Goal: Information Seeking & Learning: Find contact information

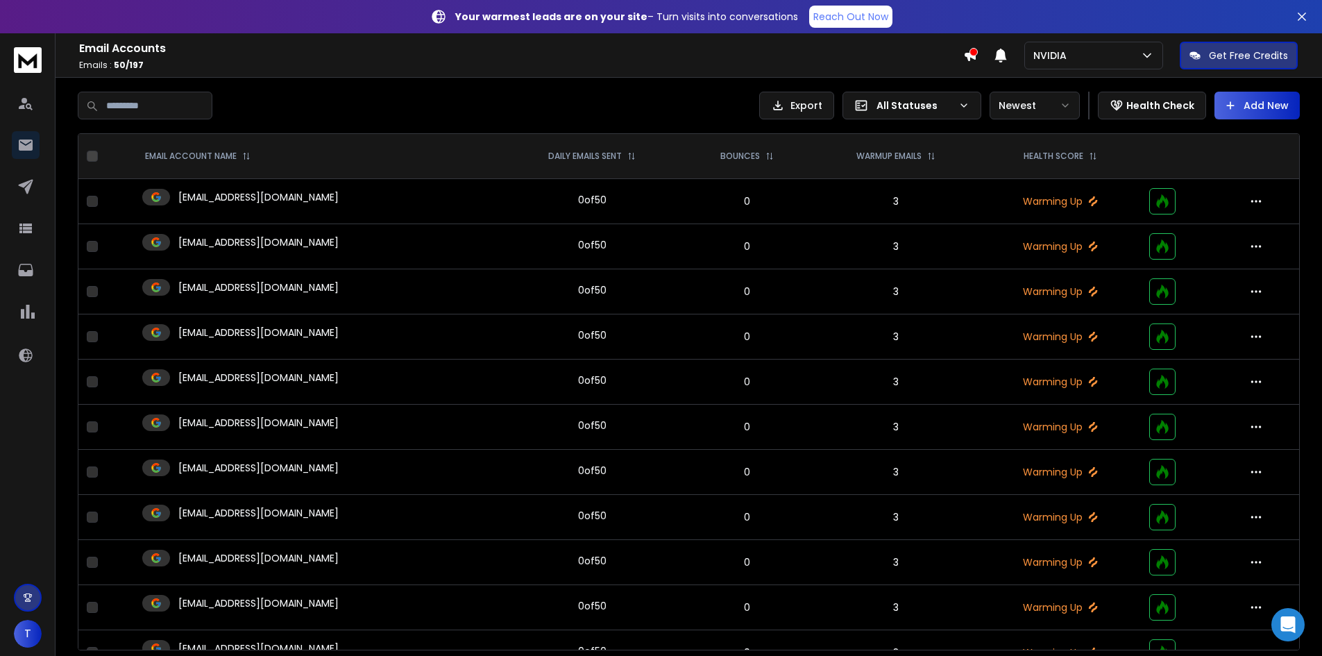
drag, startPoint x: 509, startPoint y: 323, endPoint x: 508, endPoint y: 482, distance: 159.6
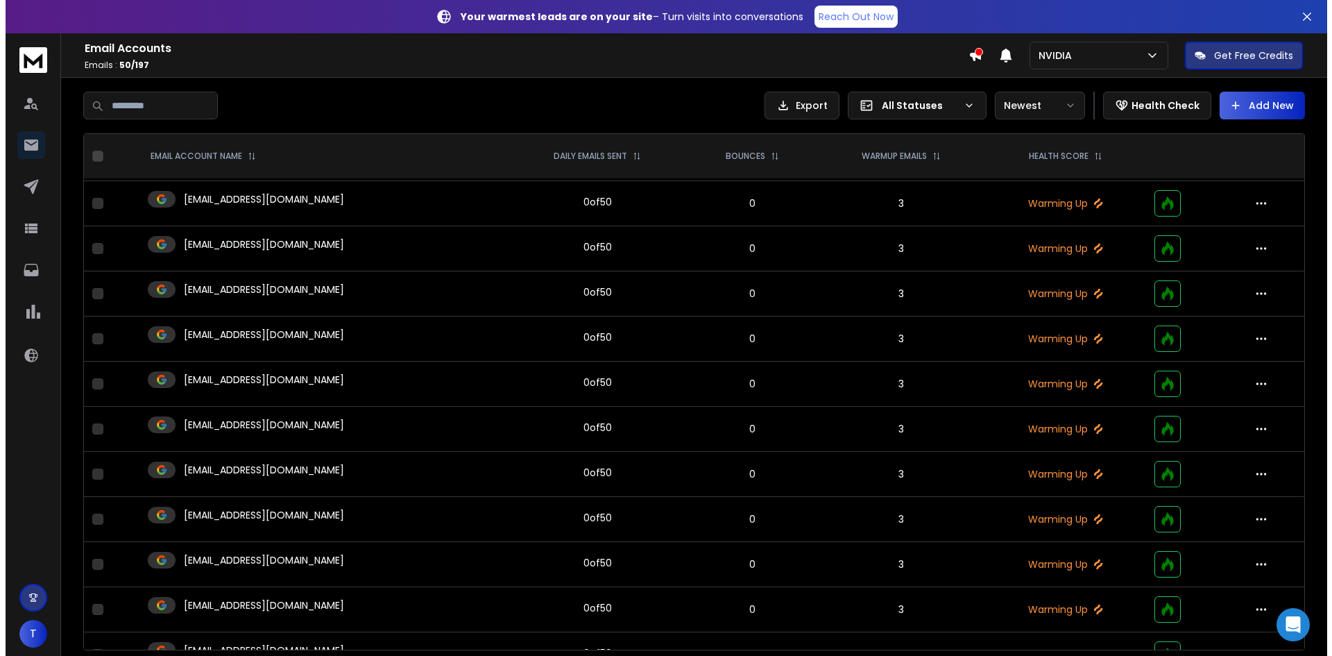
scroll to position [1817, 0]
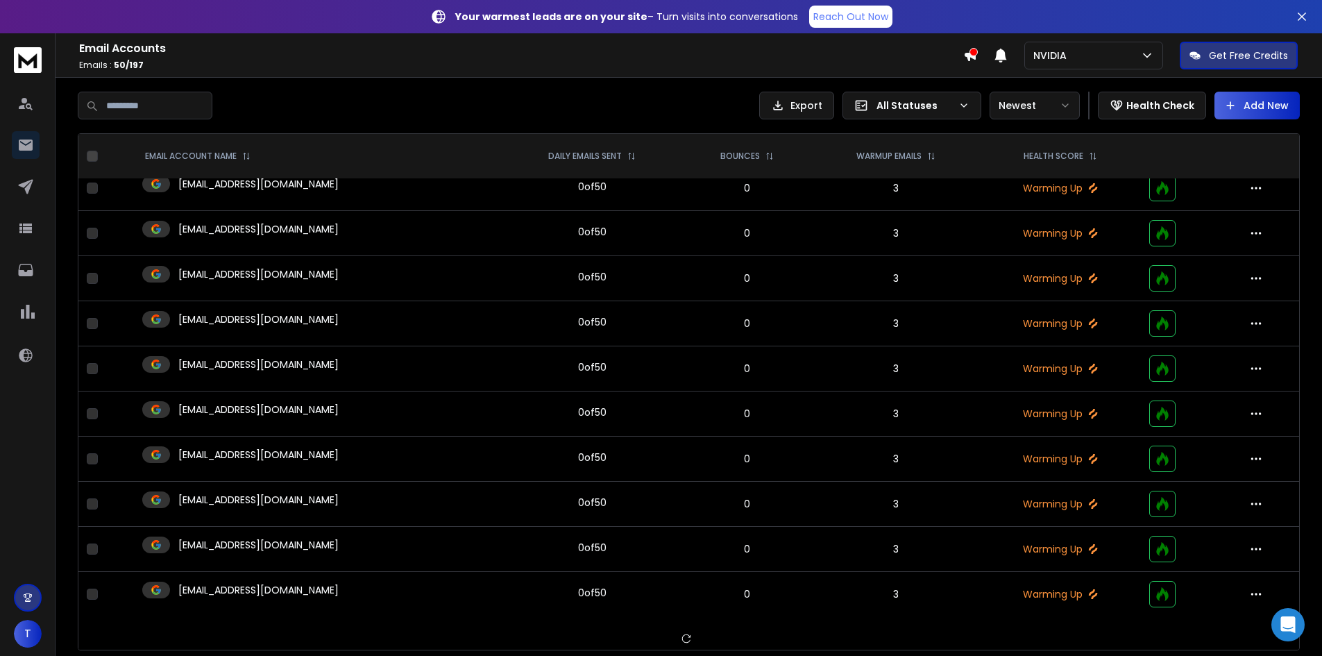
click at [339, 411] on p "[EMAIL_ADDRESS][DOMAIN_NAME]" at bounding box center [258, 410] width 160 height 14
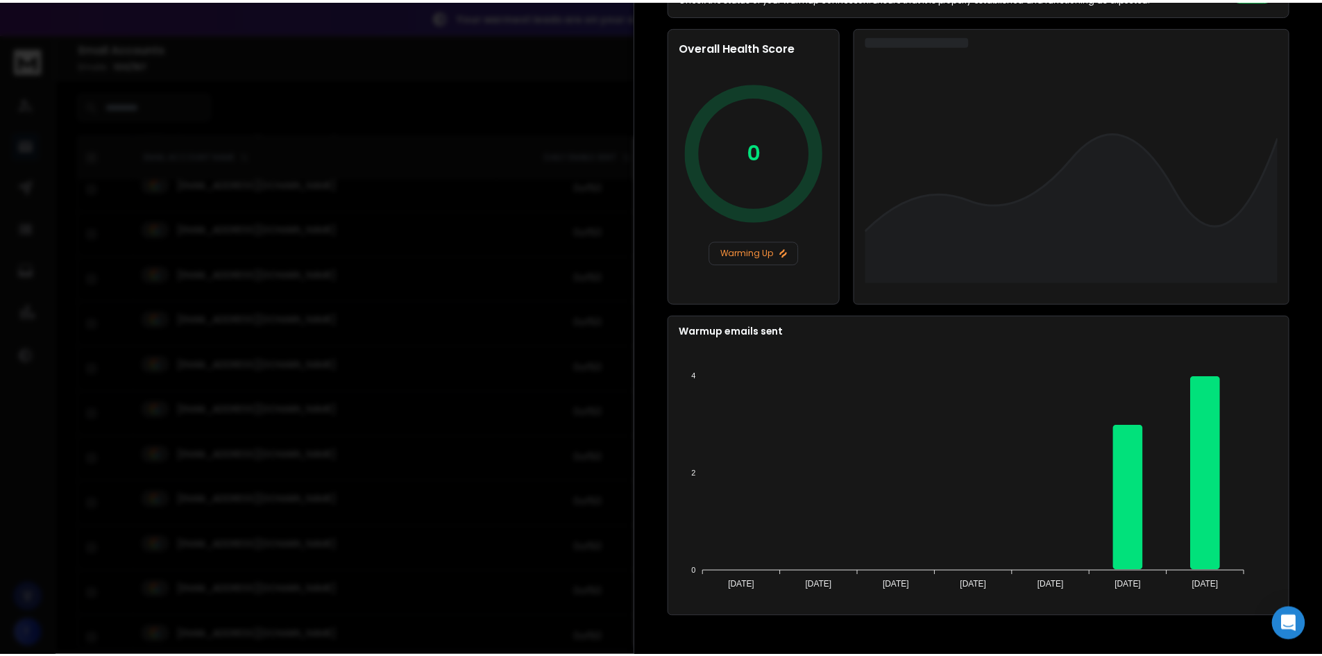
scroll to position [0, 0]
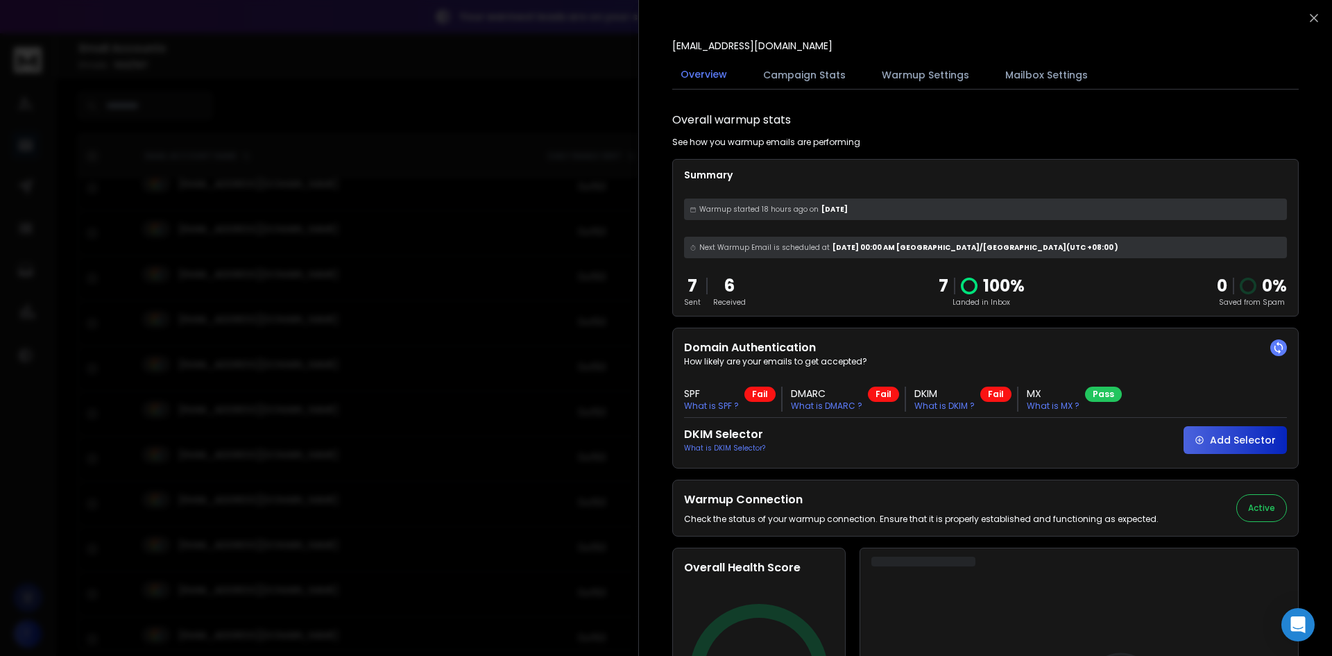
click at [564, 312] on div at bounding box center [666, 328] width 1332 height 656
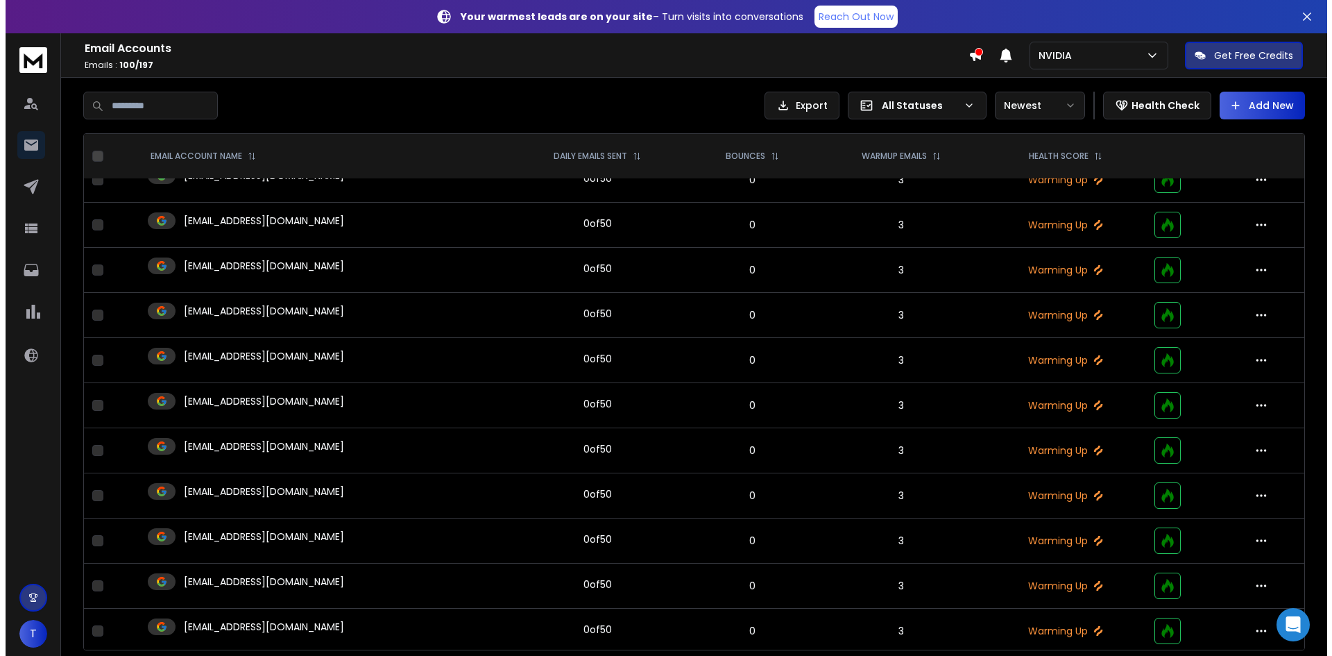
scroll to position [1401, 0]
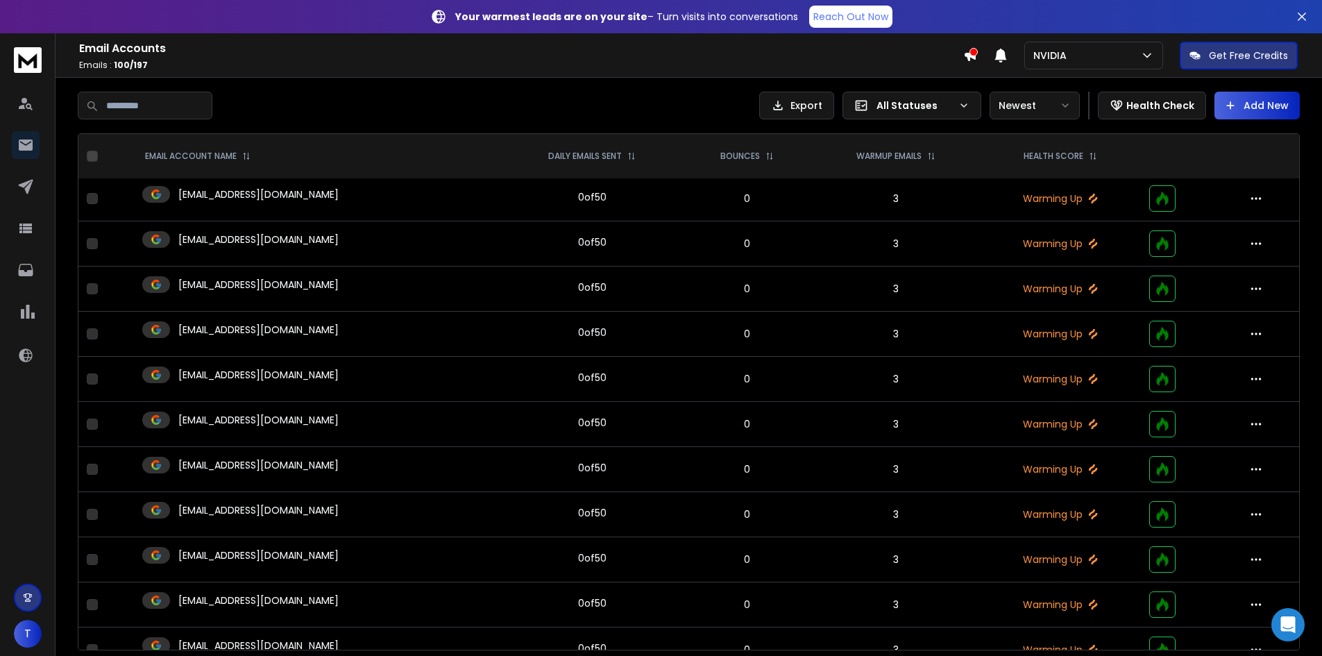
click at [595, 278] on td "0 of 50" at bounding box center [592, 284] width 184 height 36
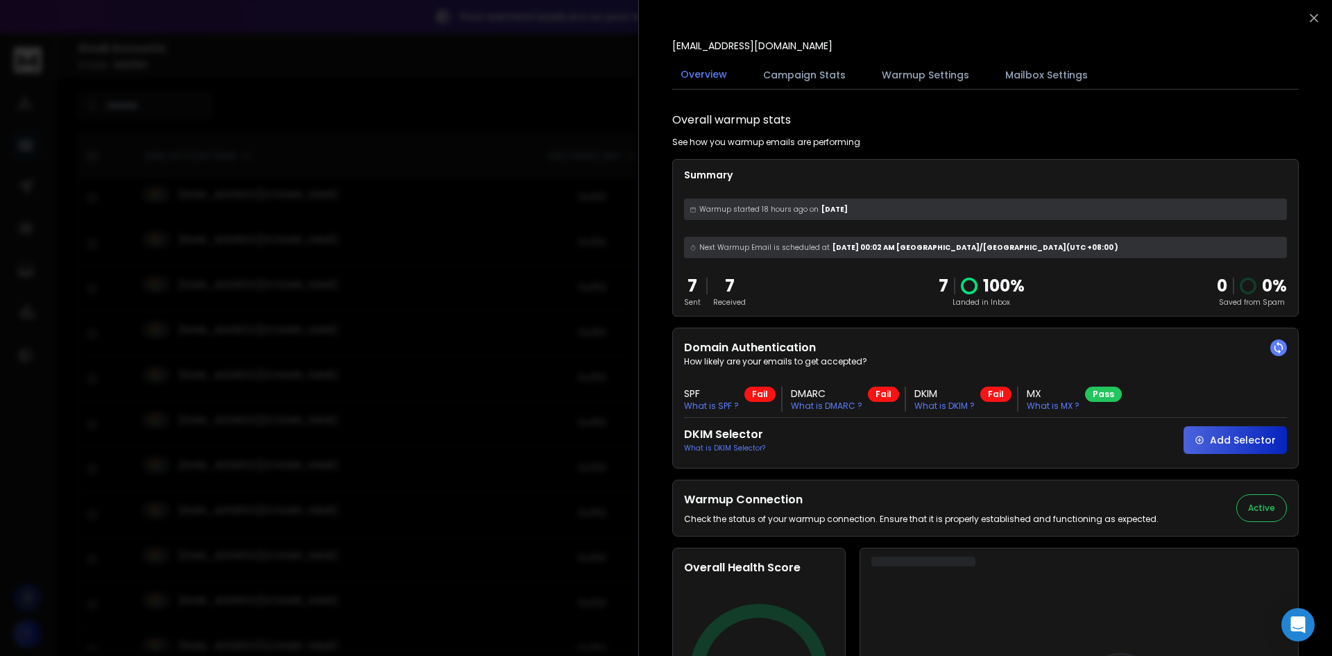
click at [498, 274] on div at bounding box center [666, 328] width 1332 height 656
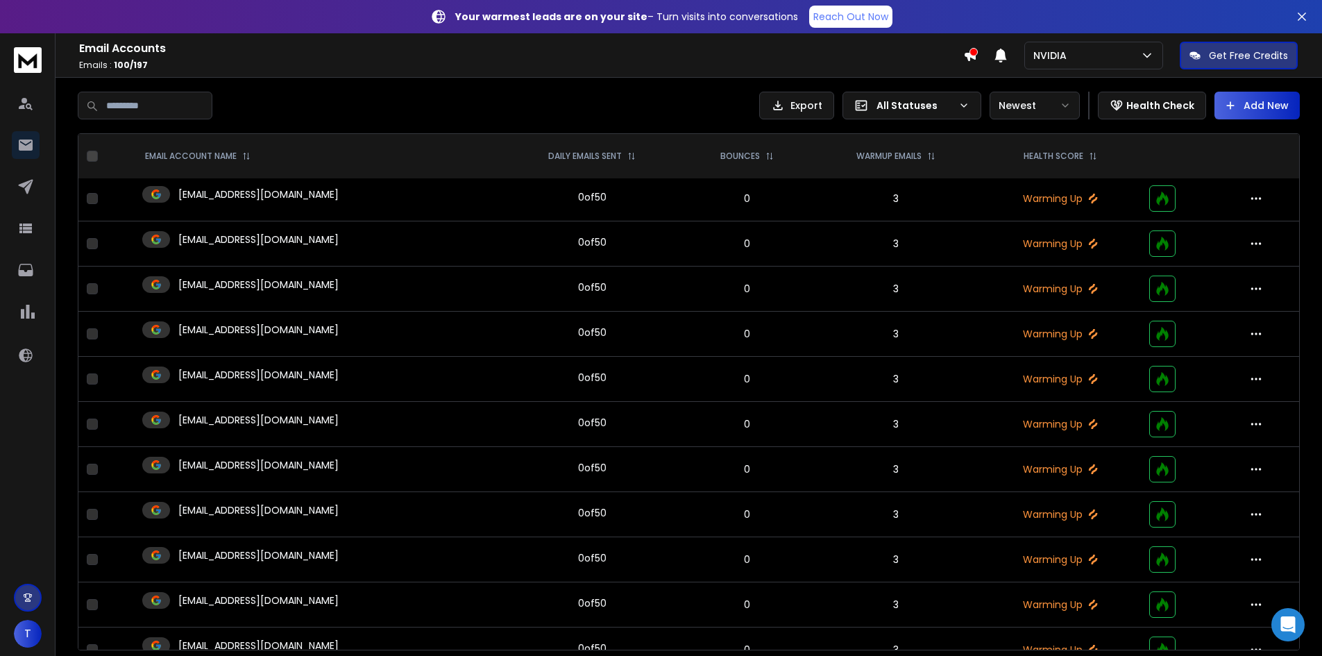
click at [464, 211] on td "[EMAIL_ADDRESS][DOMAIN_NAME]" at bounding box center [317, 198] width 366 height 45
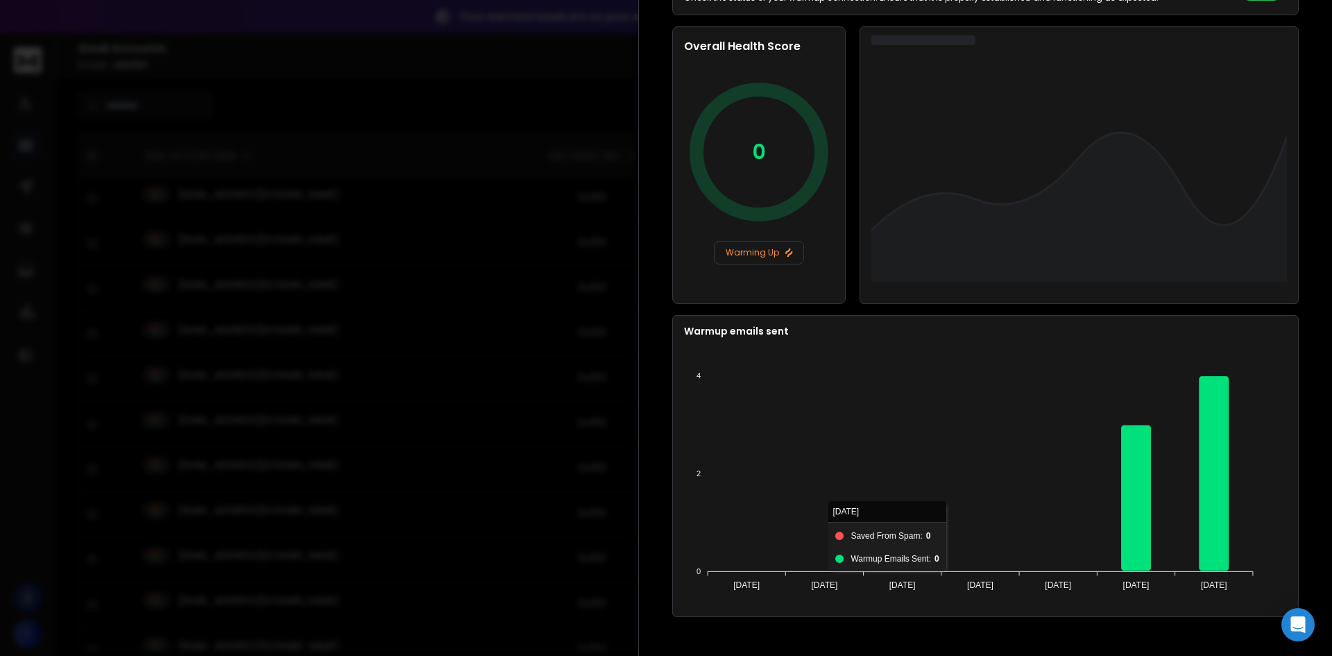
drag, startPoint x: 493, startPoint y: 398, endPoint x: 634, endPoint y: 505, distance: 176.8
click at [500, 400] on div at bounding box center [666, 328] width 1332 height 656
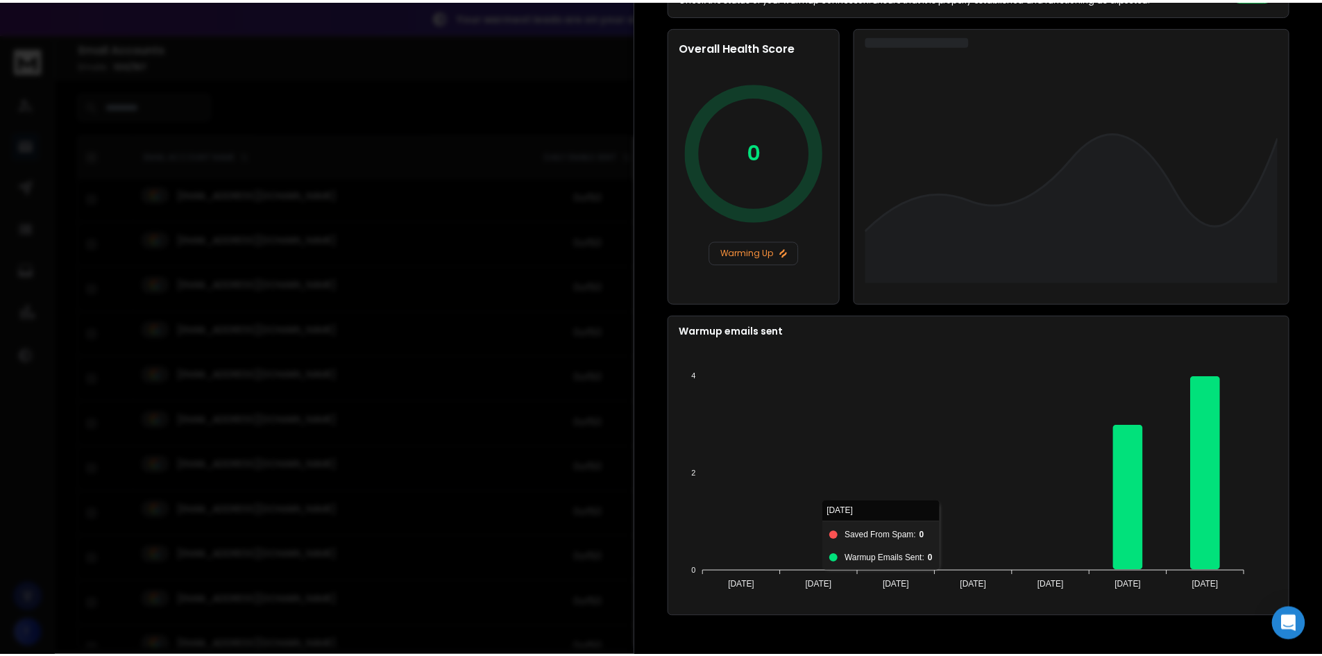
scroll to position [438, 0]
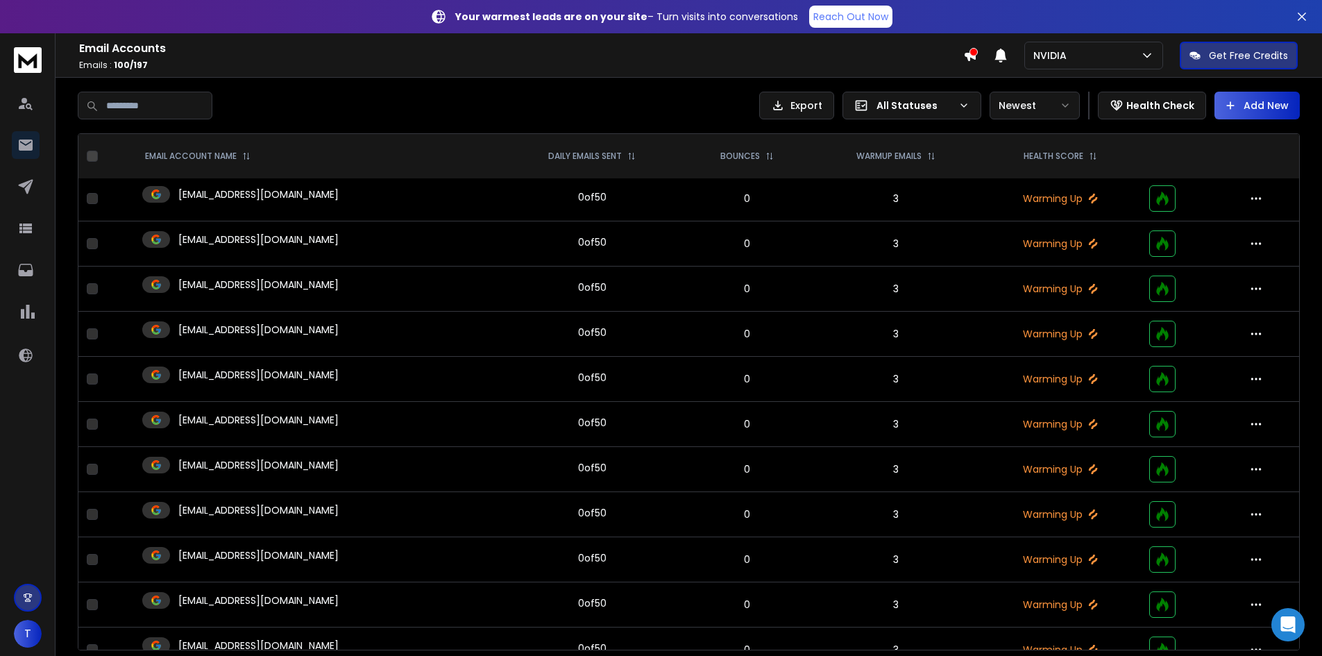
click at [430, 260] on td "[EMAIL_ADDRESS][DOMAIN_NAME]" at bounding box center [317, 243] width 366 height 45
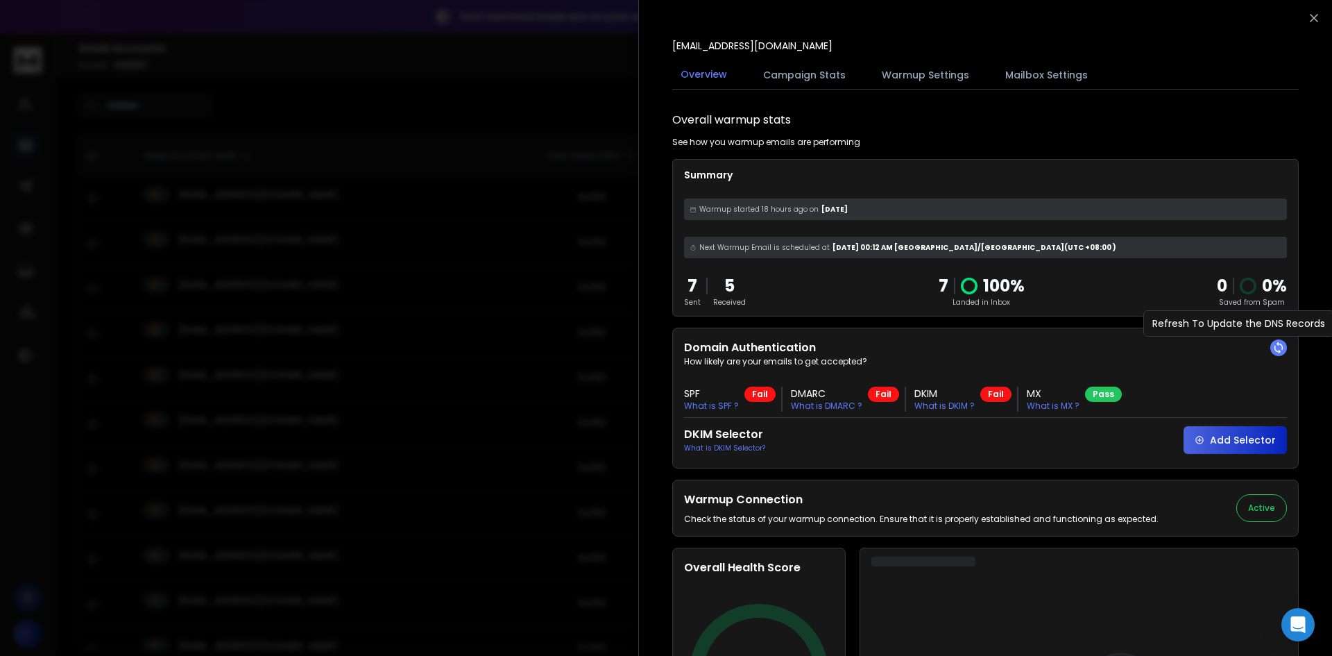
click at [1278, 348] on icon at bounding box center [1279, 348] width 14 height 14
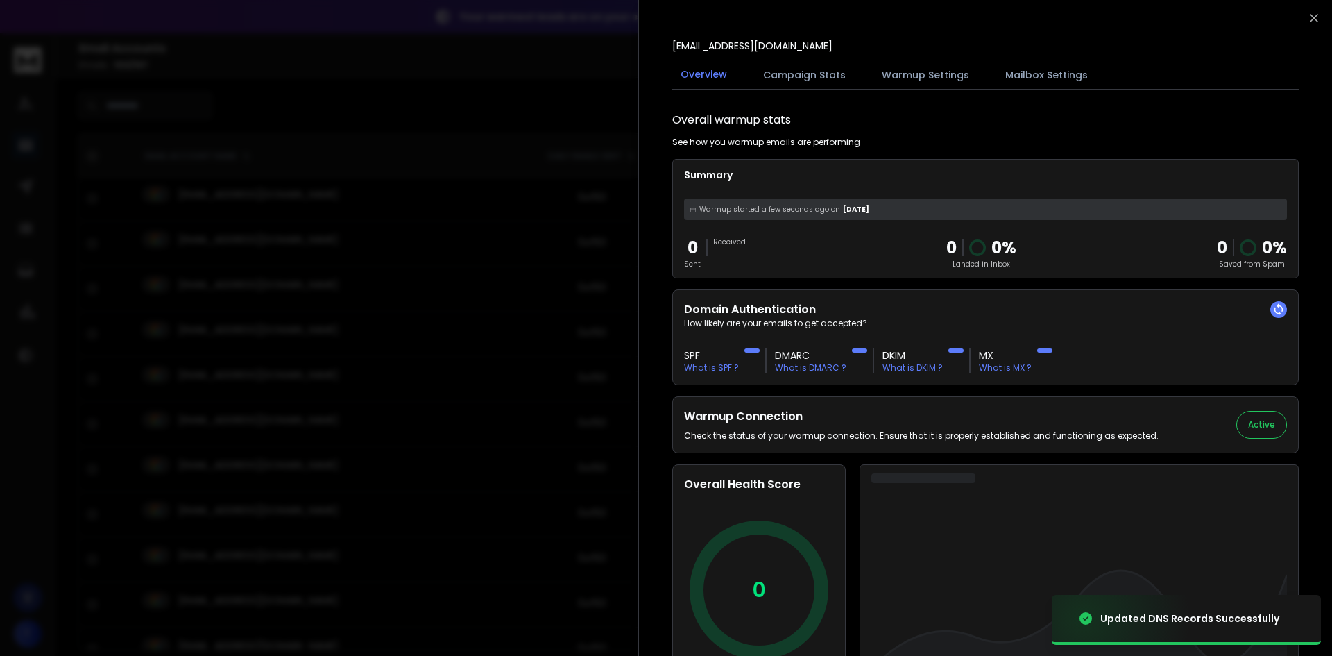
click at [506, 294] on div at bounding box center [666, 328] width 1332 height 656
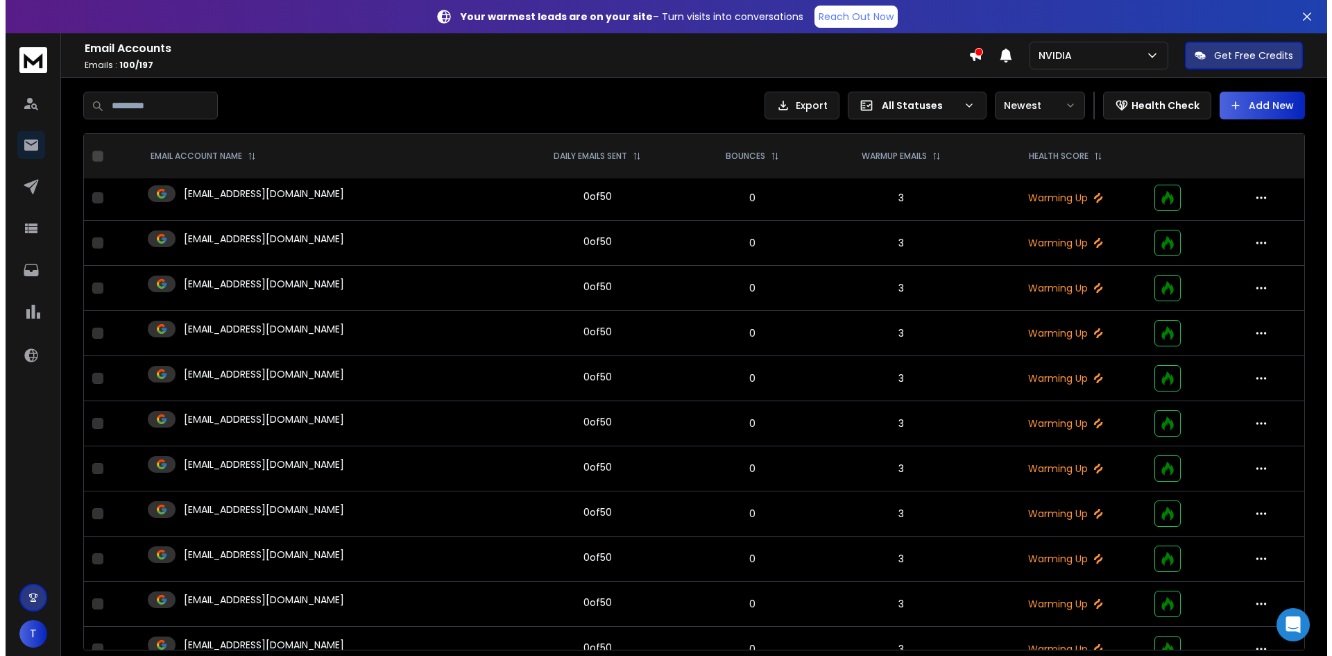
scroll to position [0, 0]
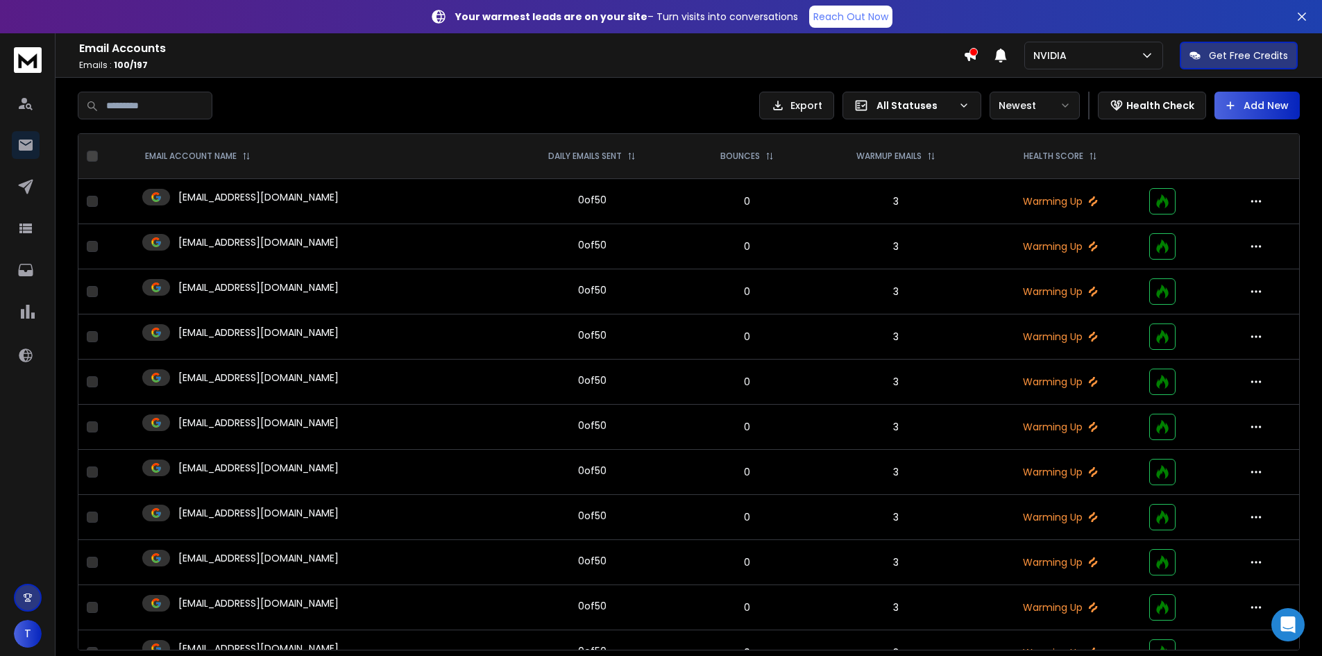
click at [320, 196] on p "[EMAIL_ADDRESS][DOMAIN_NAME]" at bounding box center [258, 197] width 160 height 14
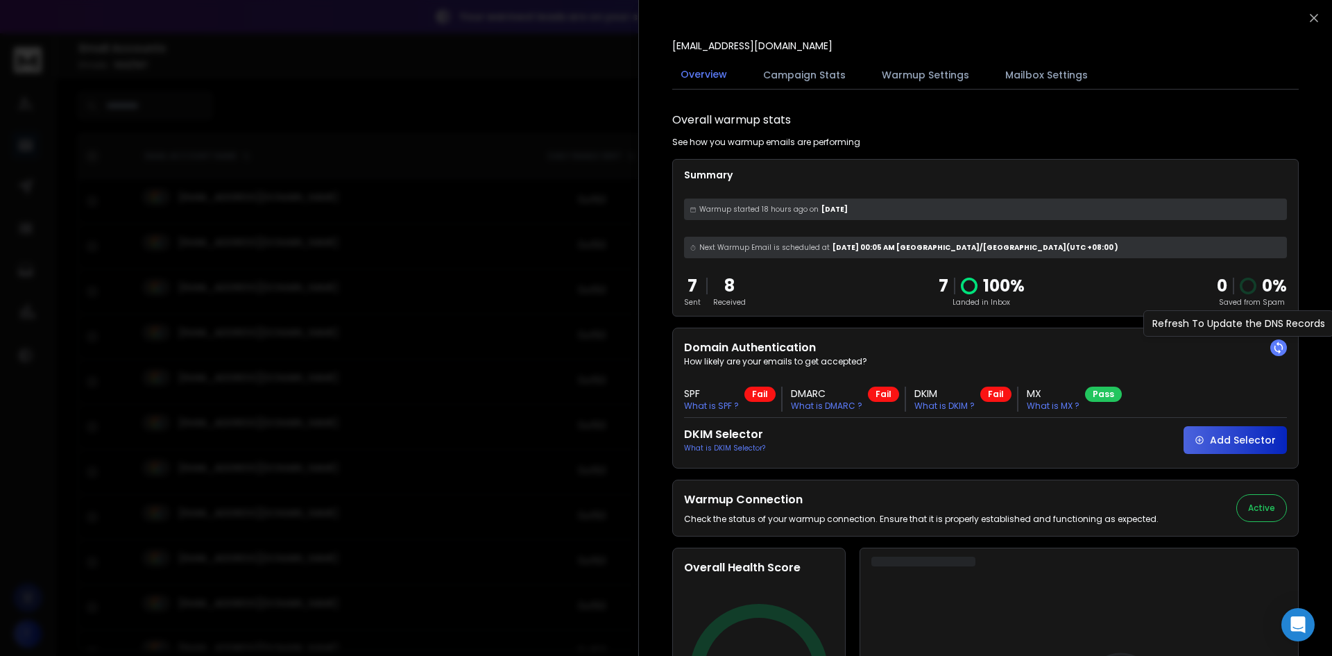
click at [1272, 347] on icon at bounding box center [1279, 348] width 14 height 14
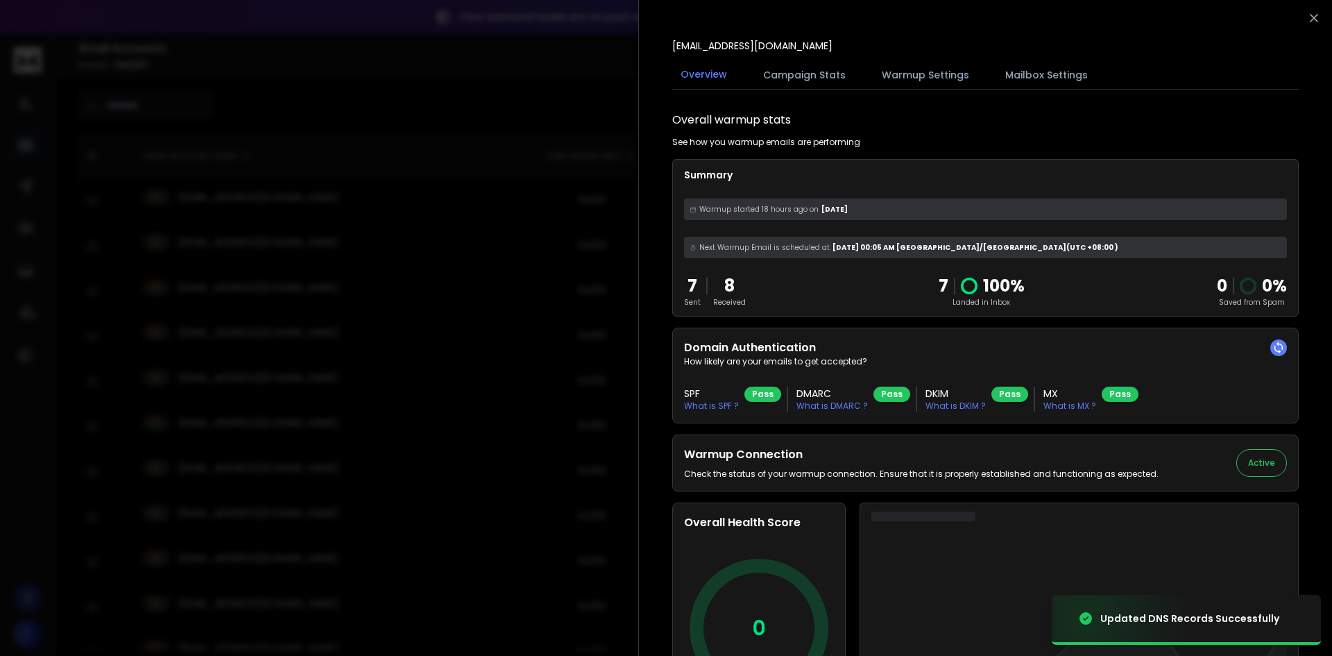
click at [489, 322] on div at bounding box center [666, 328] width 1332 height 656
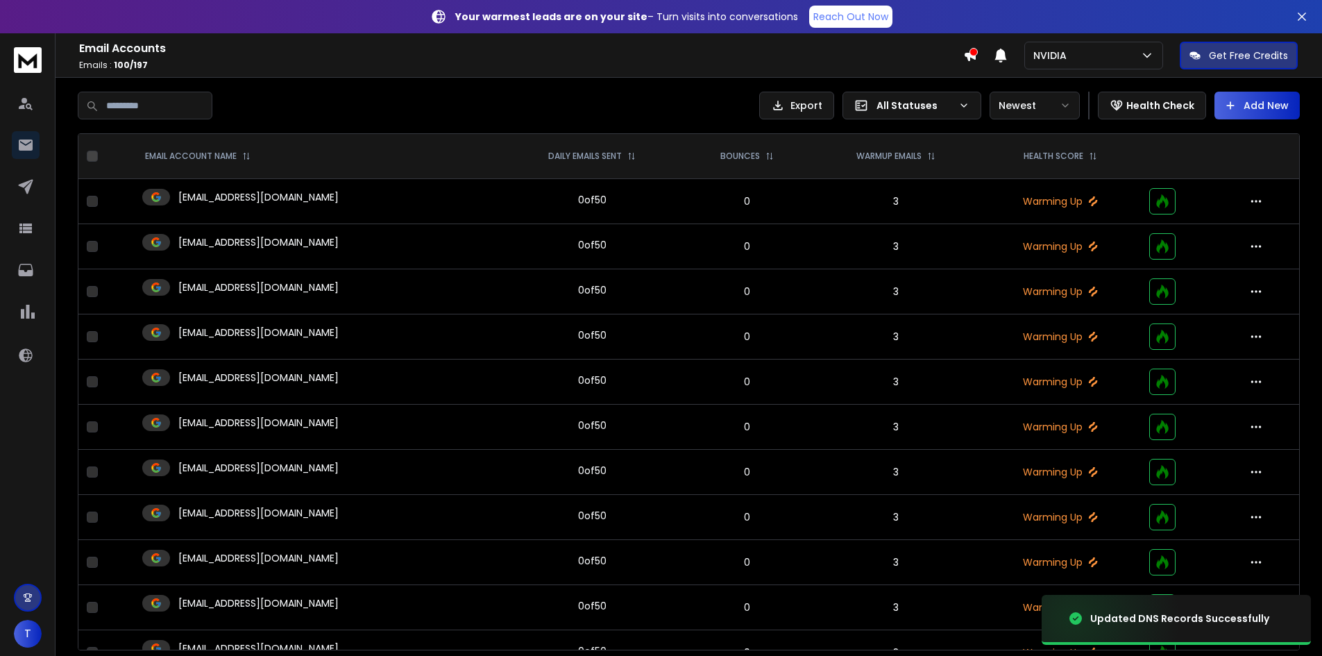
click at [492, 244] on div "[EMAIL_ADDRESS][DOMAIN_NAME]" at bounding box center [317, 242] width 350 height 17
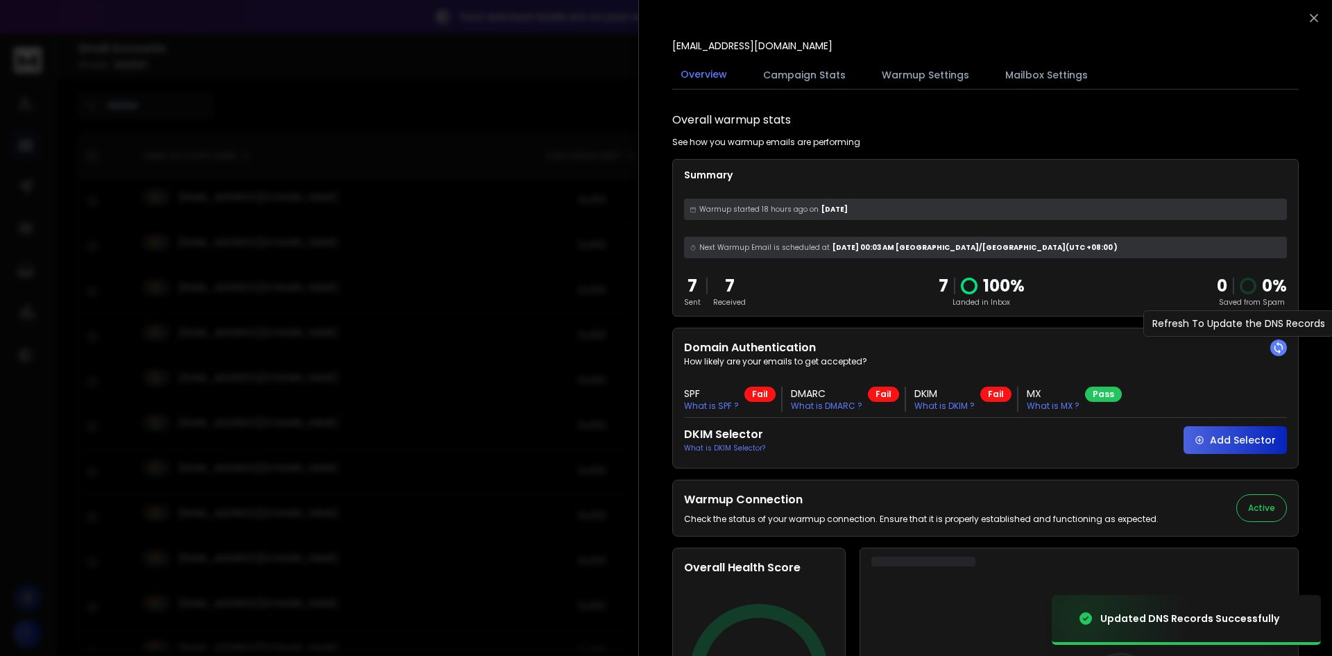
click at [1276, 348] on icon at bounding box center [1279, 348] width 14 height 14
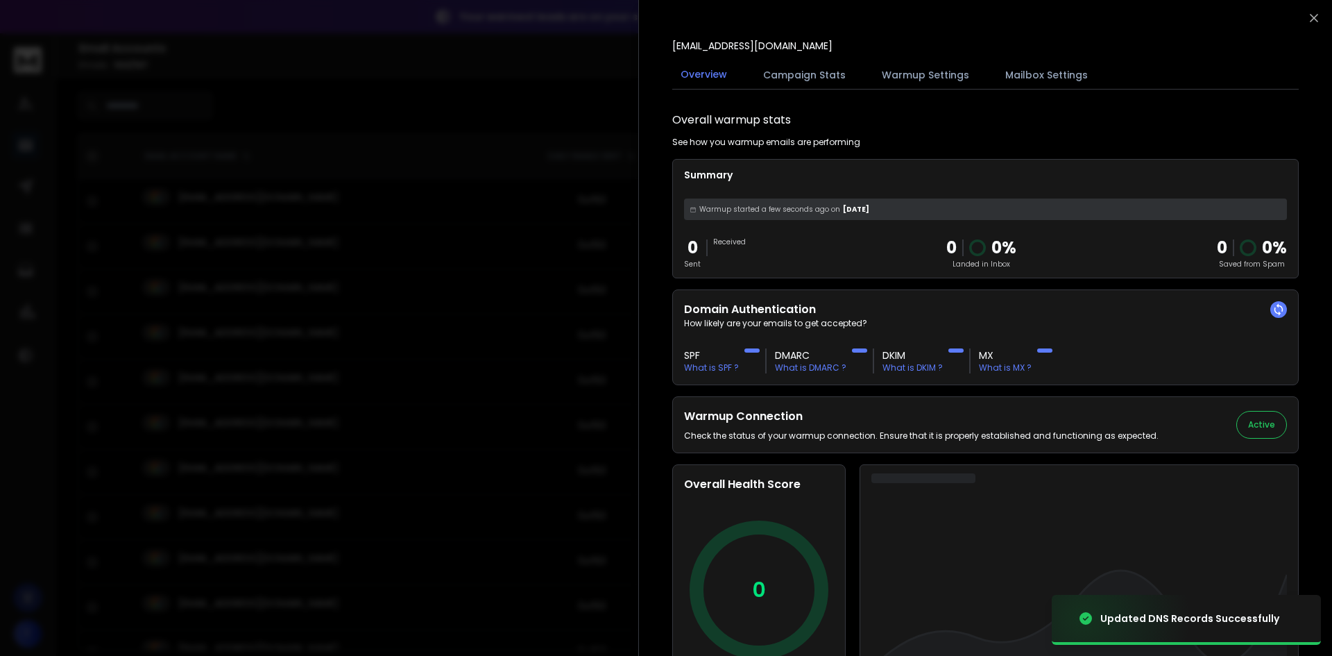
click at [391, 278] on div at bounding box center [666, 328] width 1332 height 656
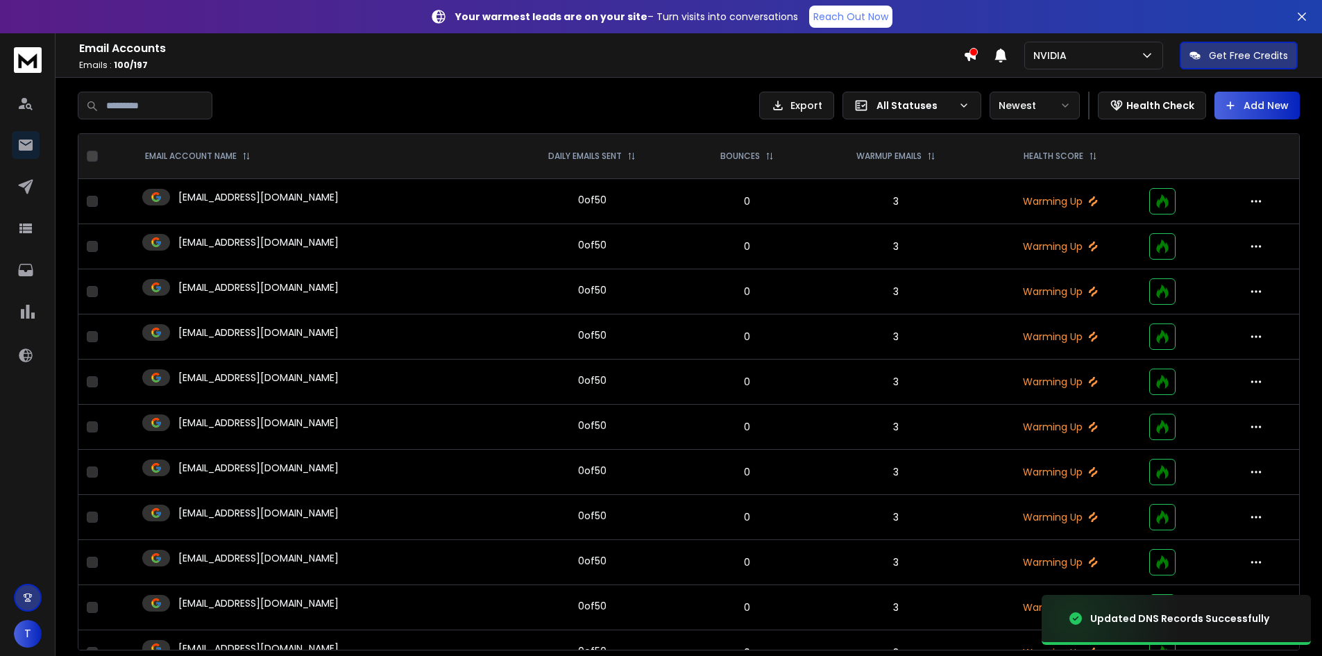
click at [458, 290] on div "[EMAIL_ADDRESS][DOMAIN_NAME]" at bounding box center [317, 287] width 350 height 17
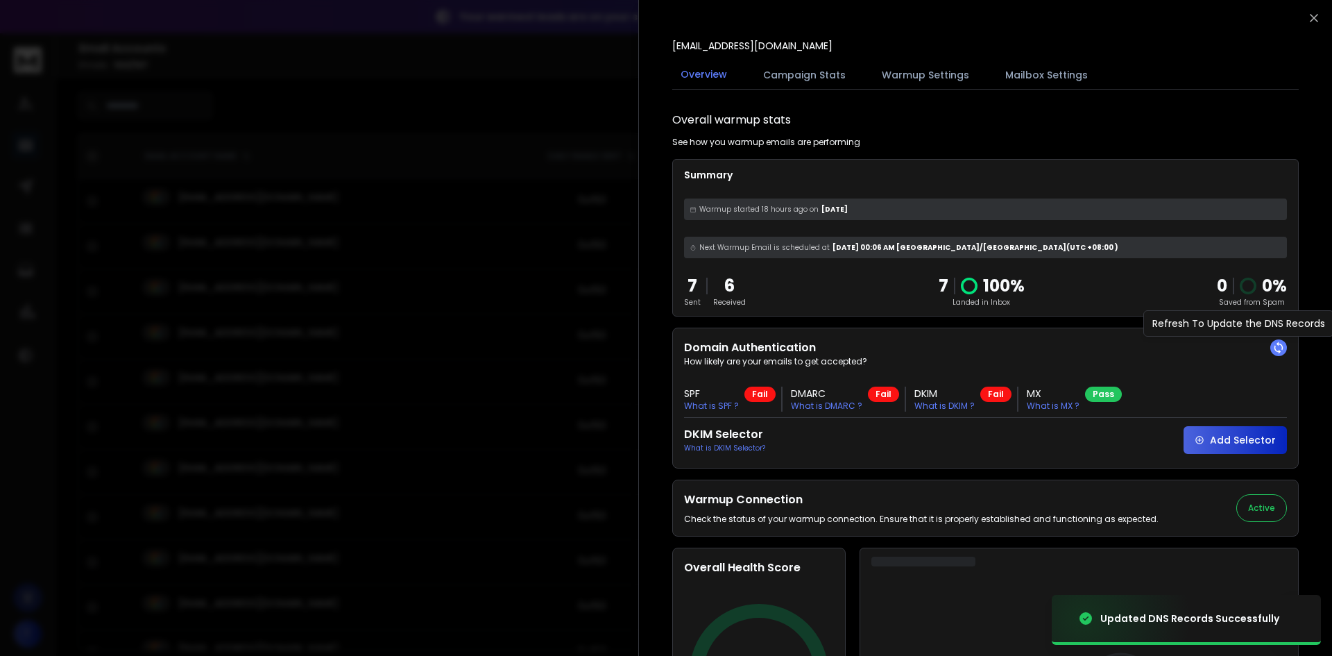
click at [1272, 345] on icon at bounding box center [1279, 348] width 14 height 14
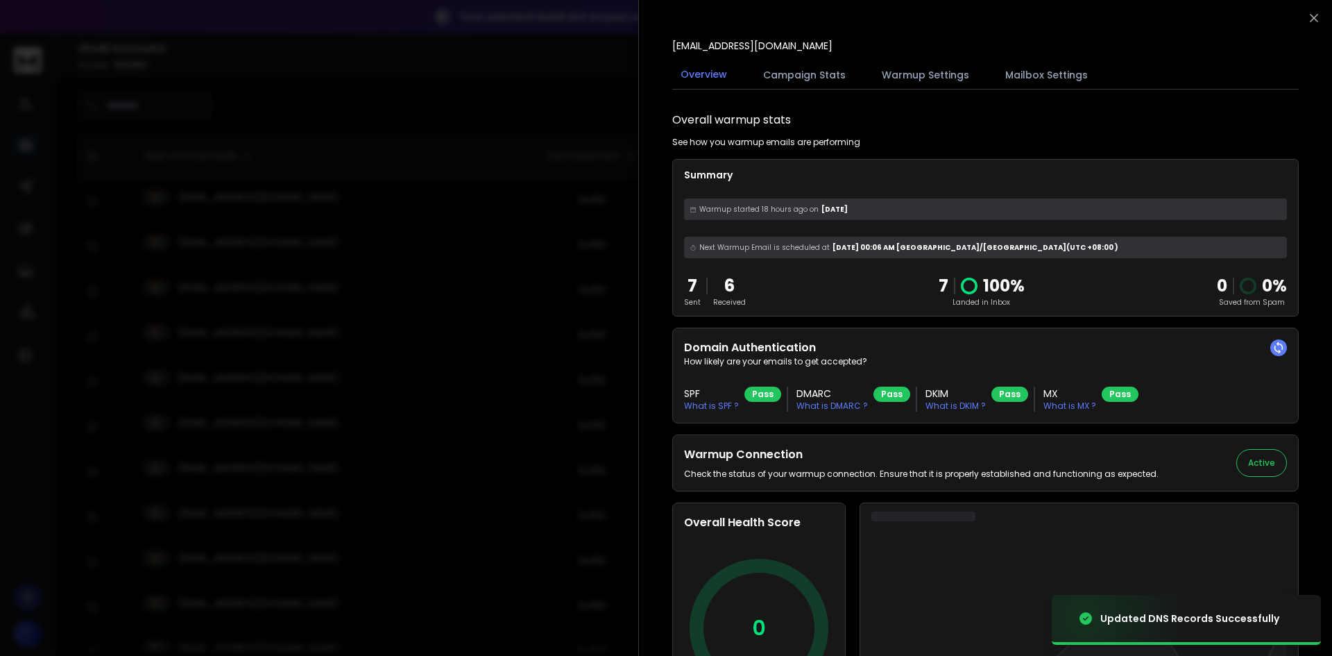
click at [414, 195] on div at bounding box center [666, 328] width 1332 height 656
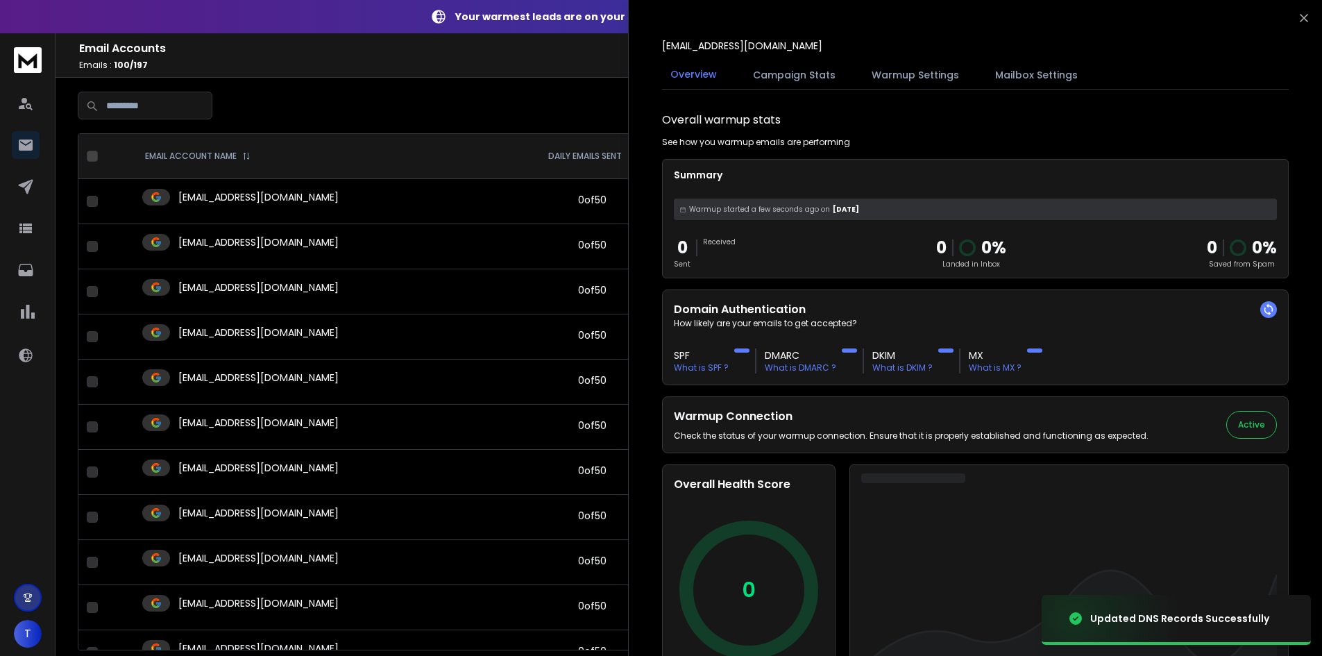
click at [408, 201] on div "[EMAIL_ADDRESS][DOMAIN_NAME]" at bounding box center [317, 197] width 350 height 17
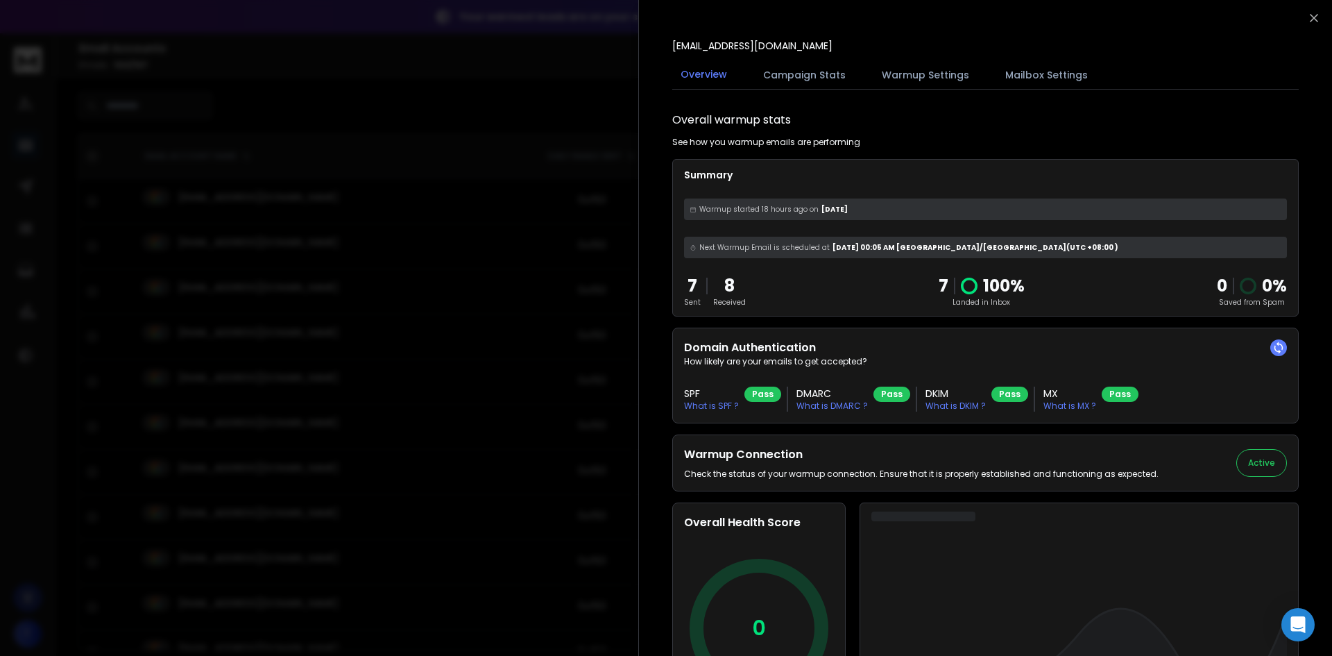
click at [629, 249] on div at bounding box center [666, 328] width 1332 height 656
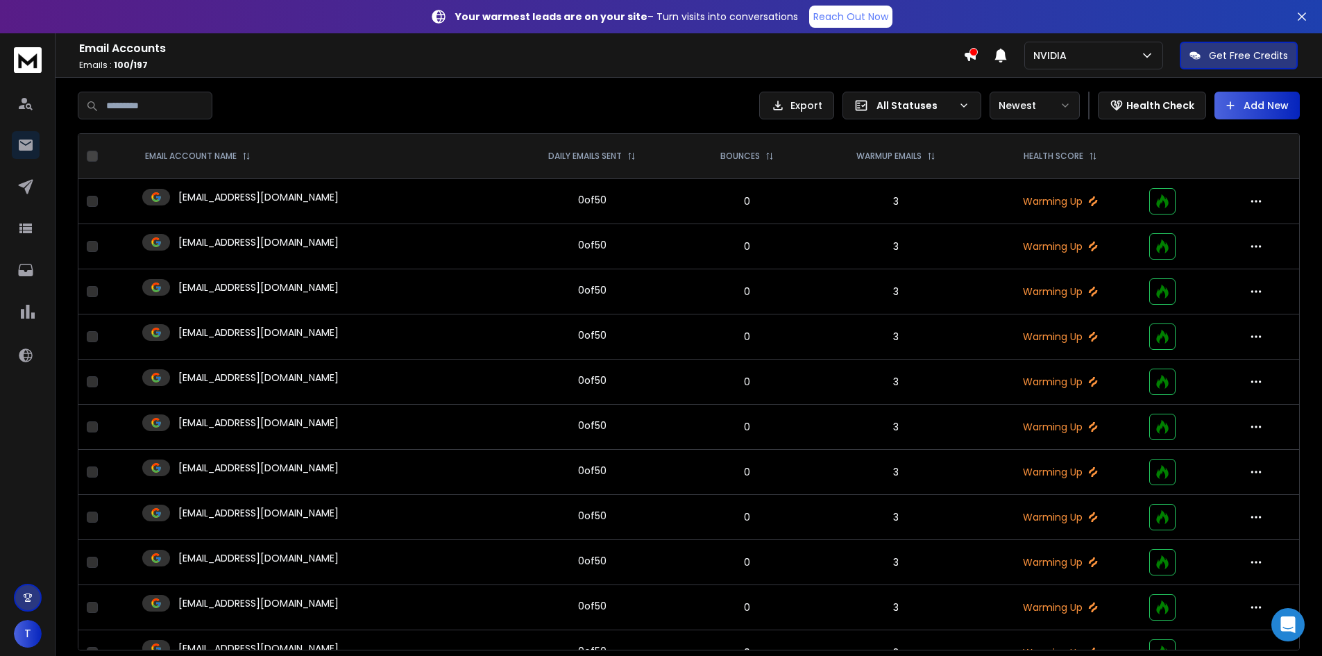
click at [378, 287] on div "[EMAIL_ADDRESS][DOMAIN_NAME]" at bounding box center [317, 287] width 350 height 17
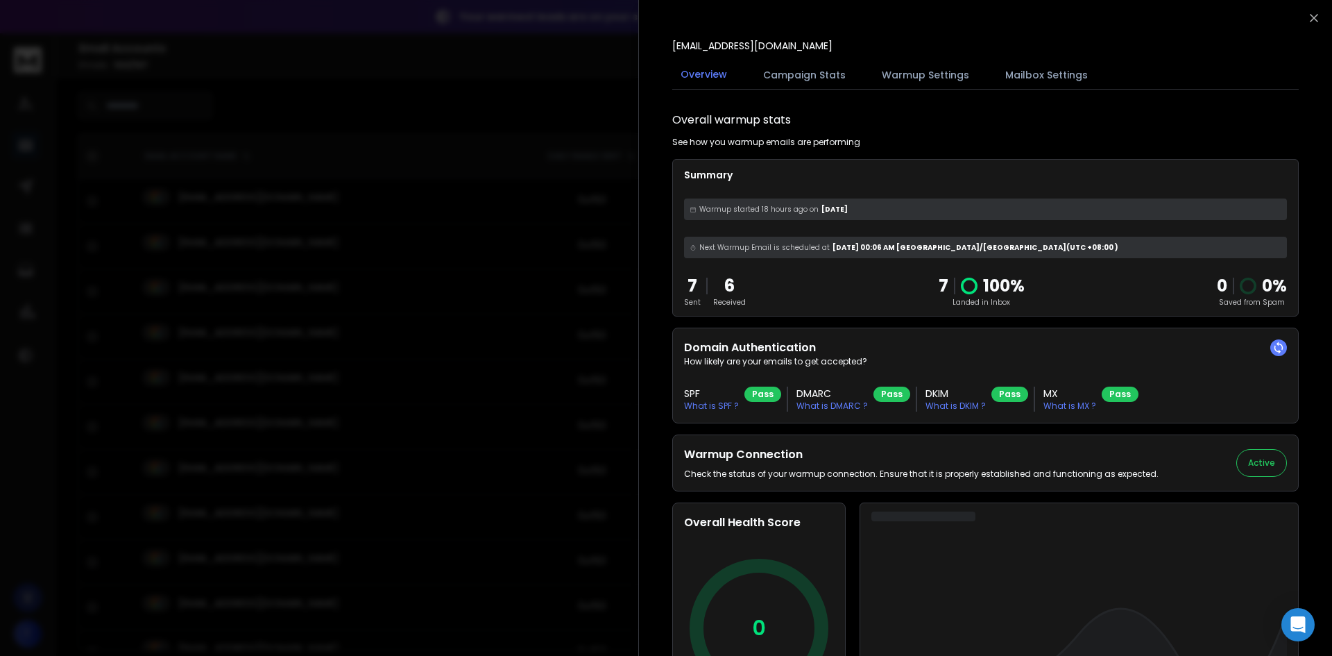
click at [402, 292] on div at bounding box center [666, 328] width 1332 height 656
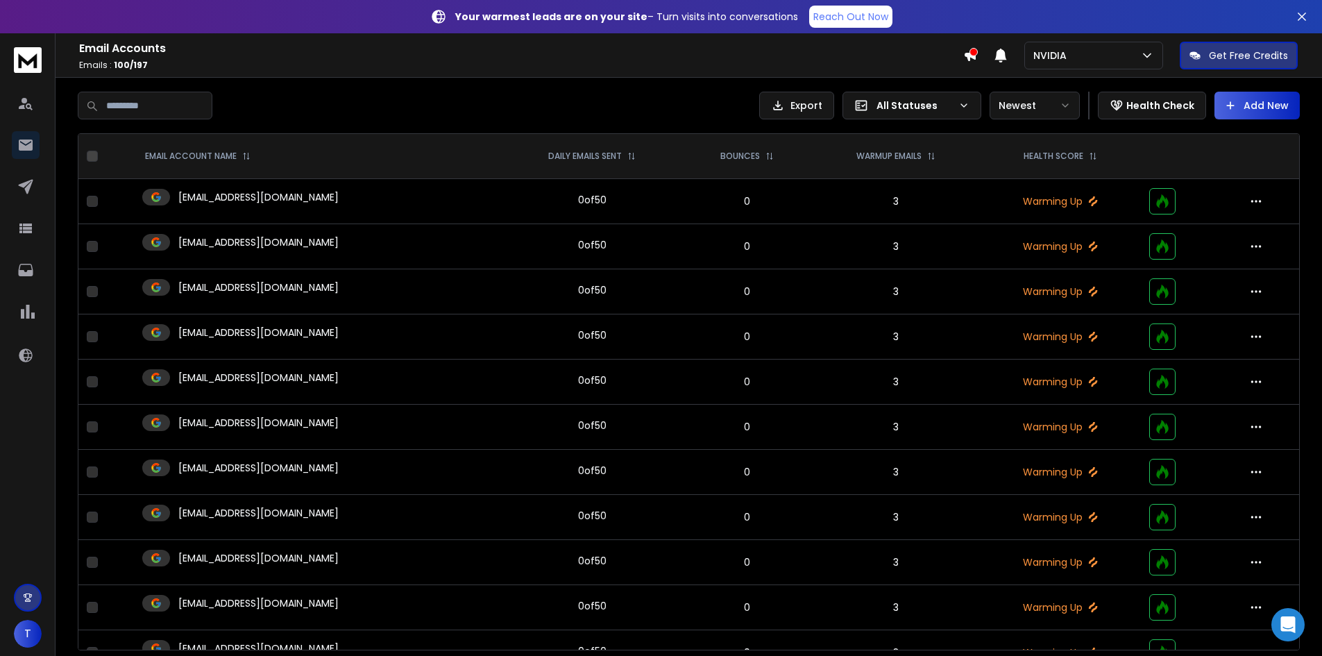
click at [338, 326] on p "[EMAIL_ADDRESS][DOMAIN_NAME]" at bounding box center [258, 332] width 160 height 14
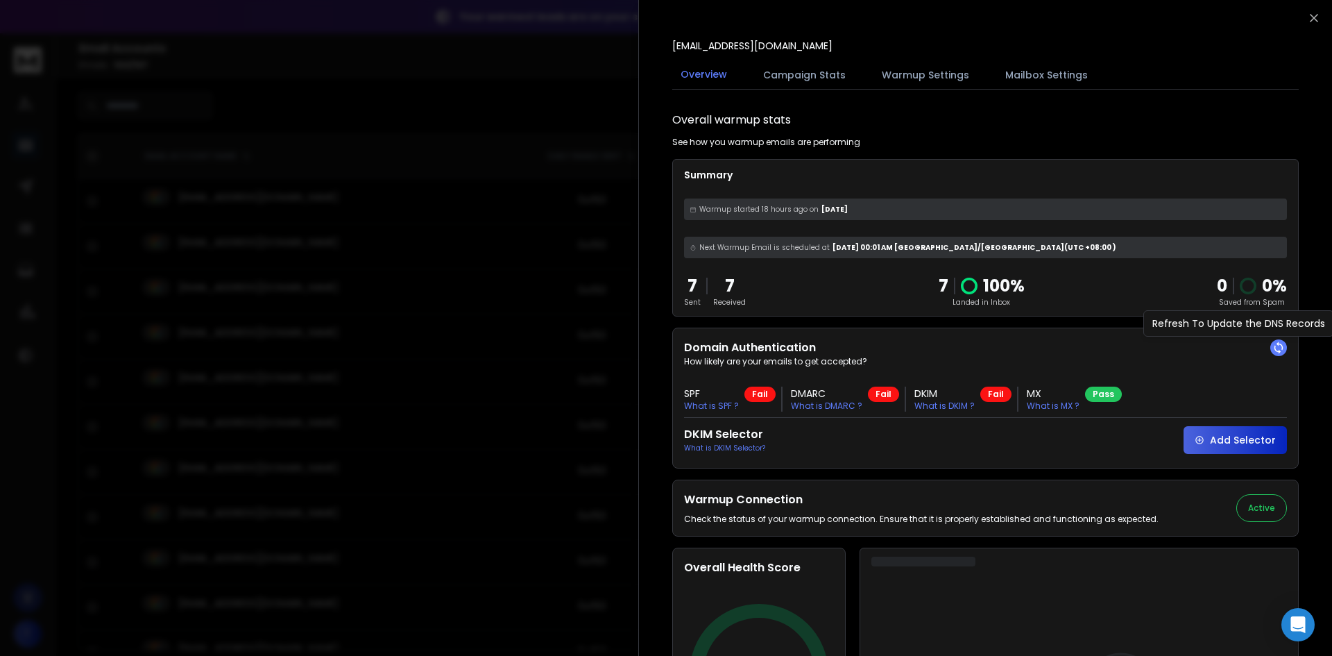
click at [1272, 345] on icon at bounding box center [1279, 348] width 14 height 14
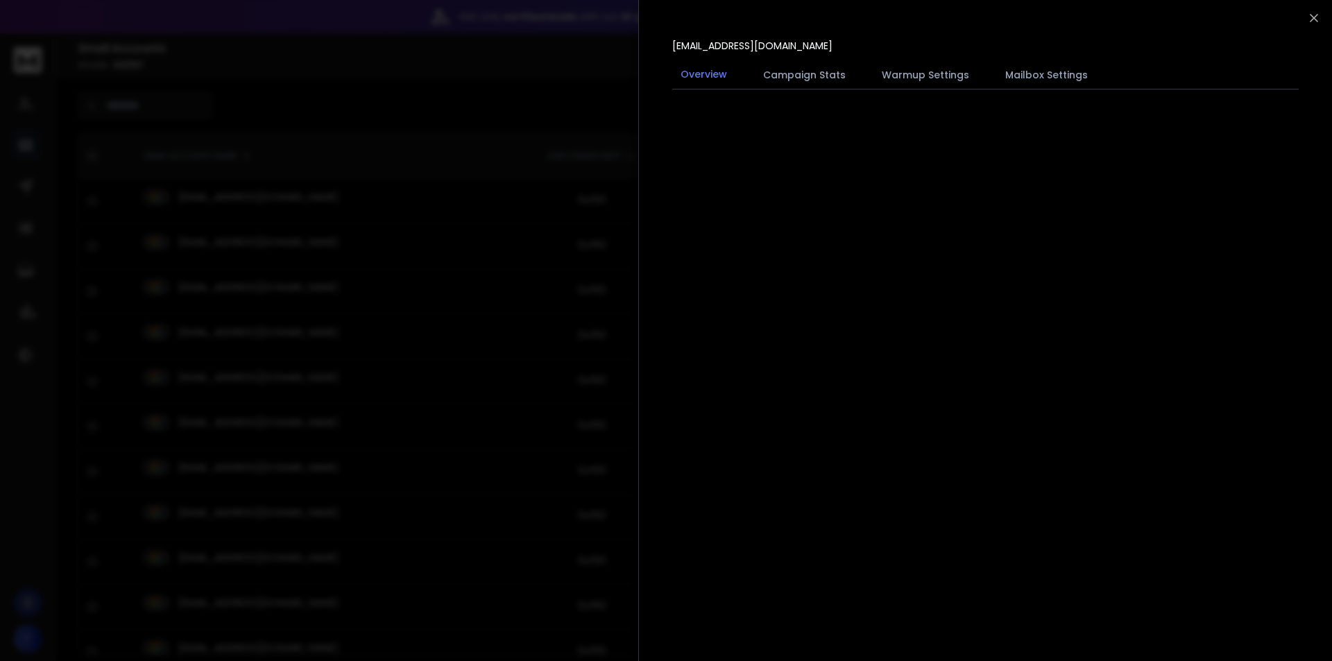
click at [355, 319] on div at bounding box center [666, 330] width 1332 height 661
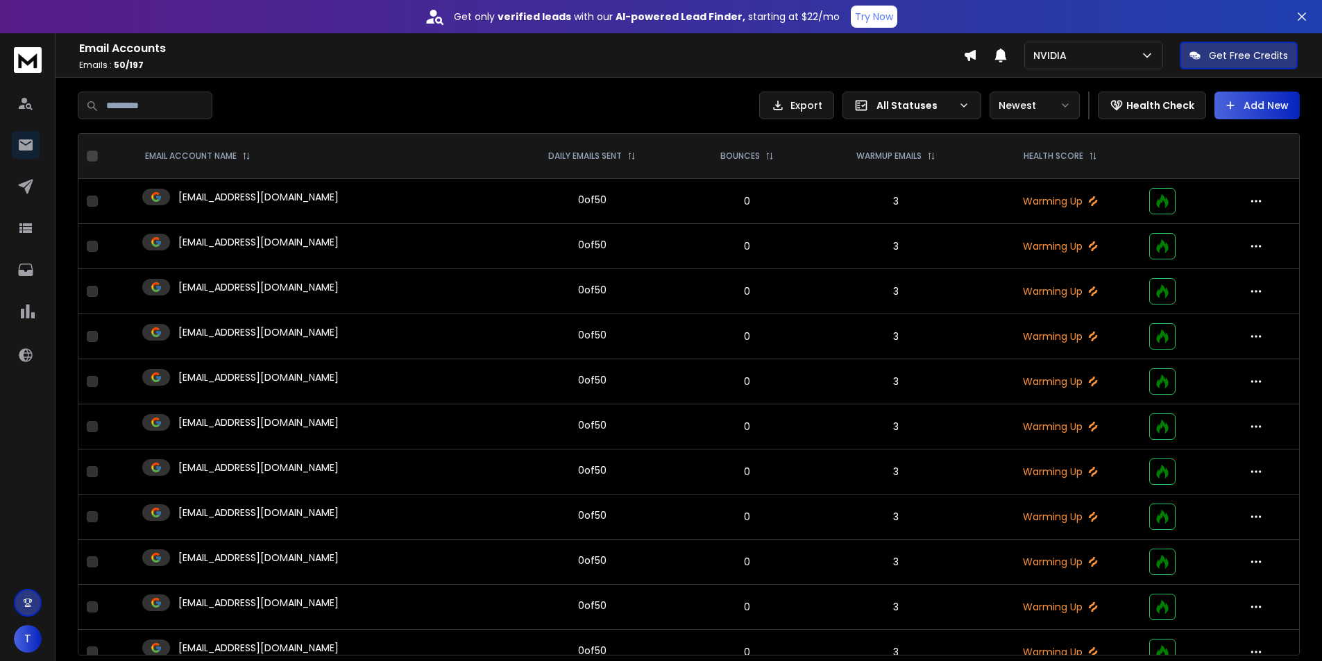
click at [355, 325] on div "[EMAIL_ADDRESS][DOMAIN_NAME]" at bounding box center [317, 332] width 350 height 17
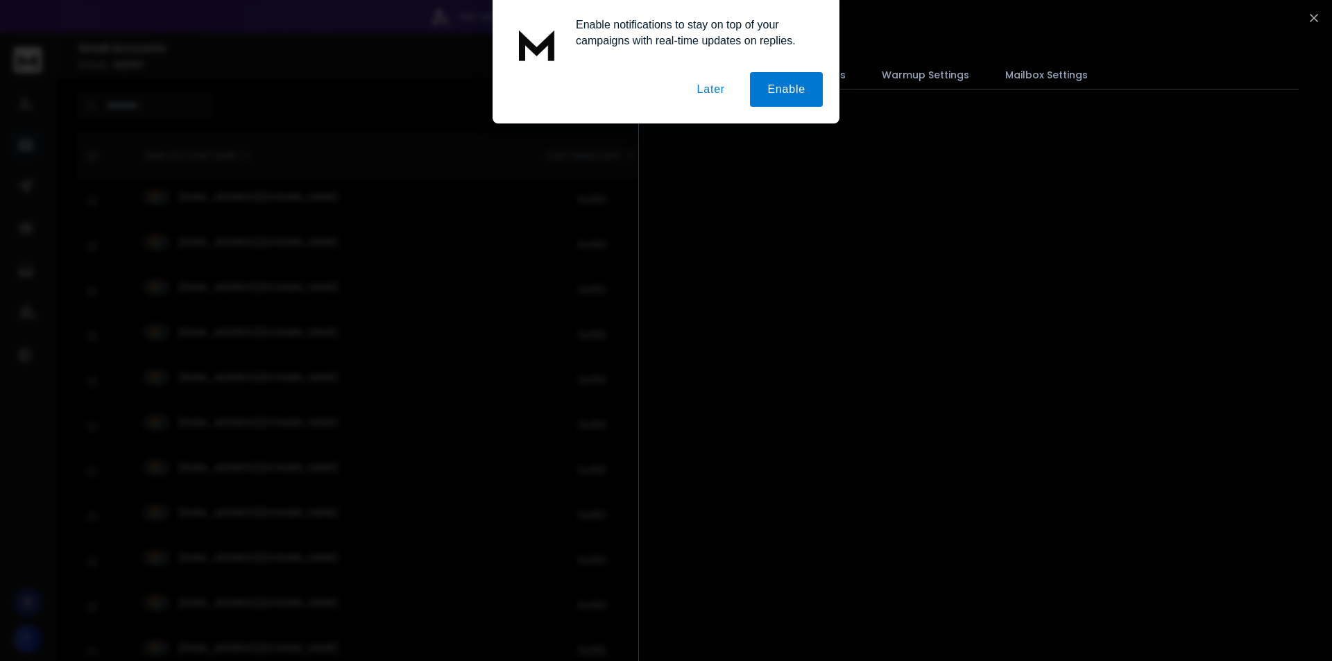
click at [702, 91] on button "Later" at bounding box center [710, 89] width 62 height 35
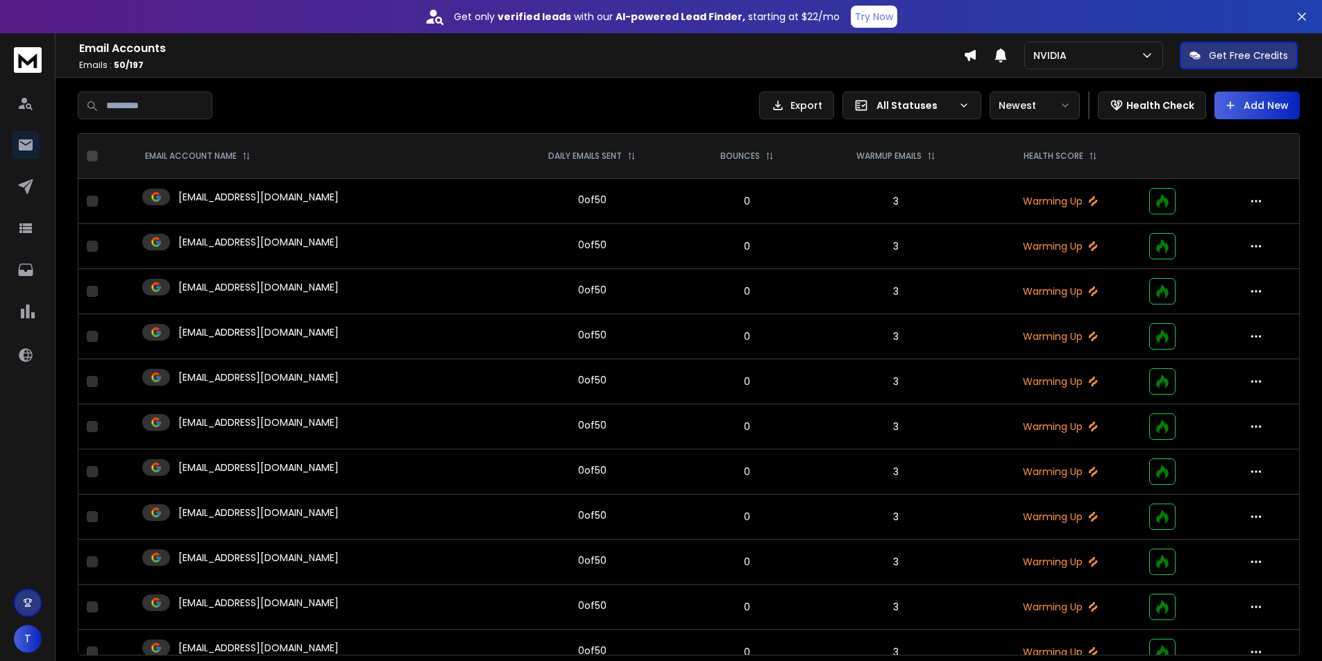
click at [370, 324] on div "[EMAIL_ADDRESS][DOMAIN_NAME]" at bounding box center [317, 332] width 350 height 17
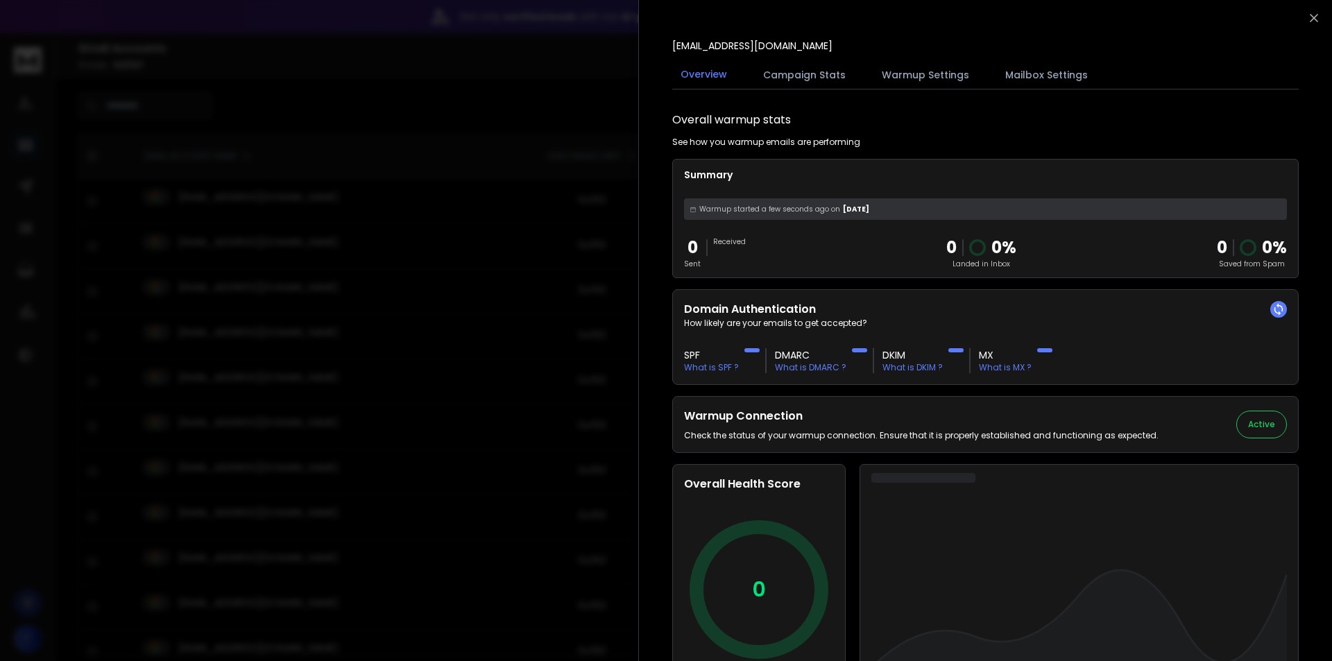
click at [541, 239] on div at bounding box center [666, 330] width 1332 height 661
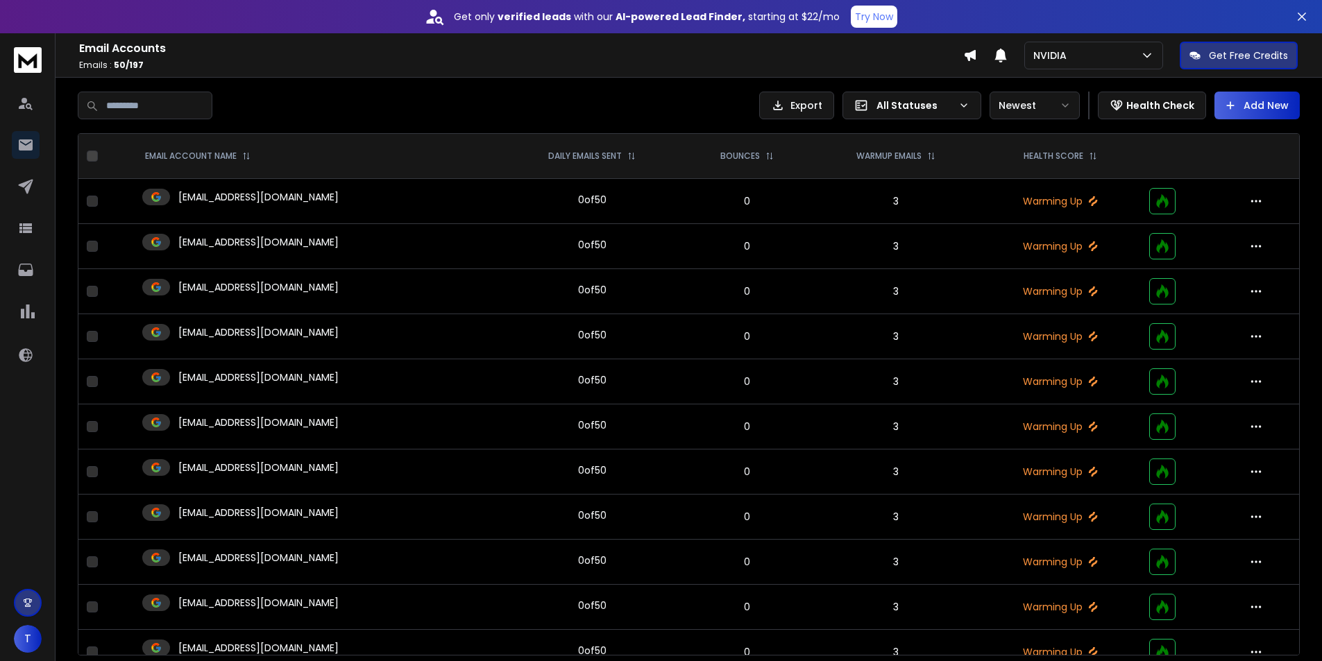
click at [339, 379] on p "[EMAIL_ADDRESS][DOMAIN_NAME]" at bounding box center [258, 378] width 160 height 14
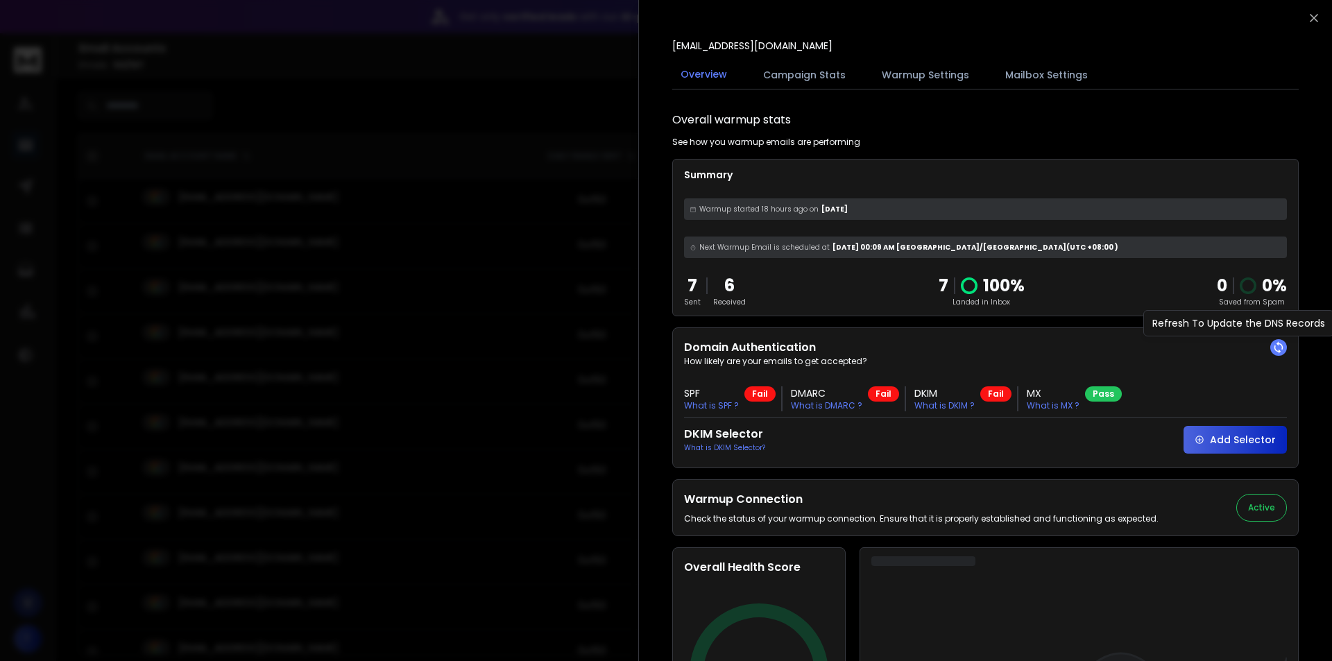
click at [1272, 354] on icon at bounding box center [1279, 348] width 14 height 14
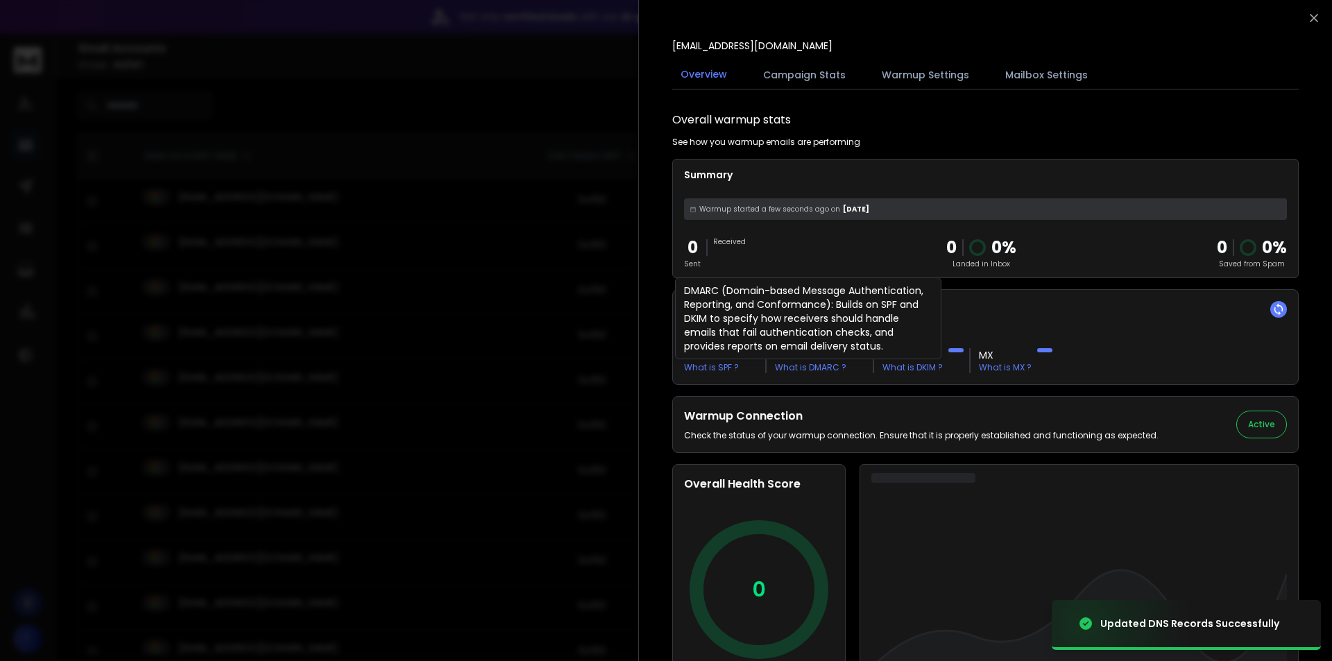
click at [423, 353] on div at bounding box center [666, 330] width 1332 height 661
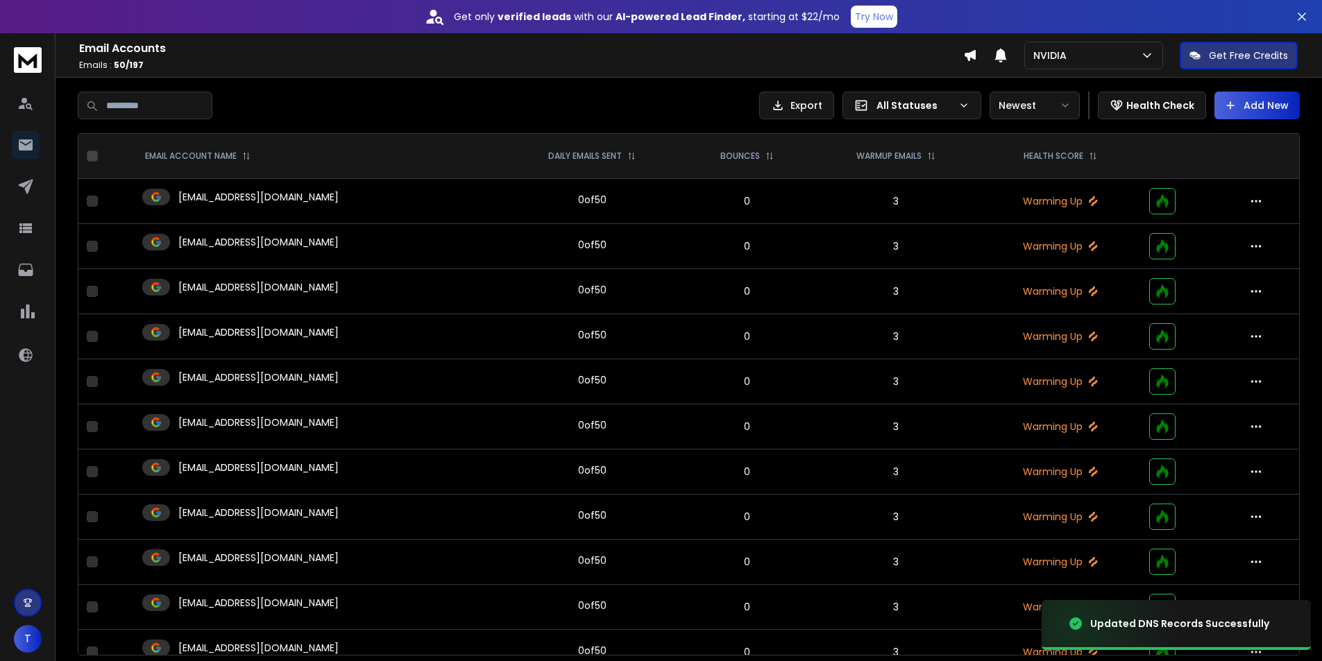
click at [94, 201] on button "button" at bounding box center [92, 201] width 11 height 11
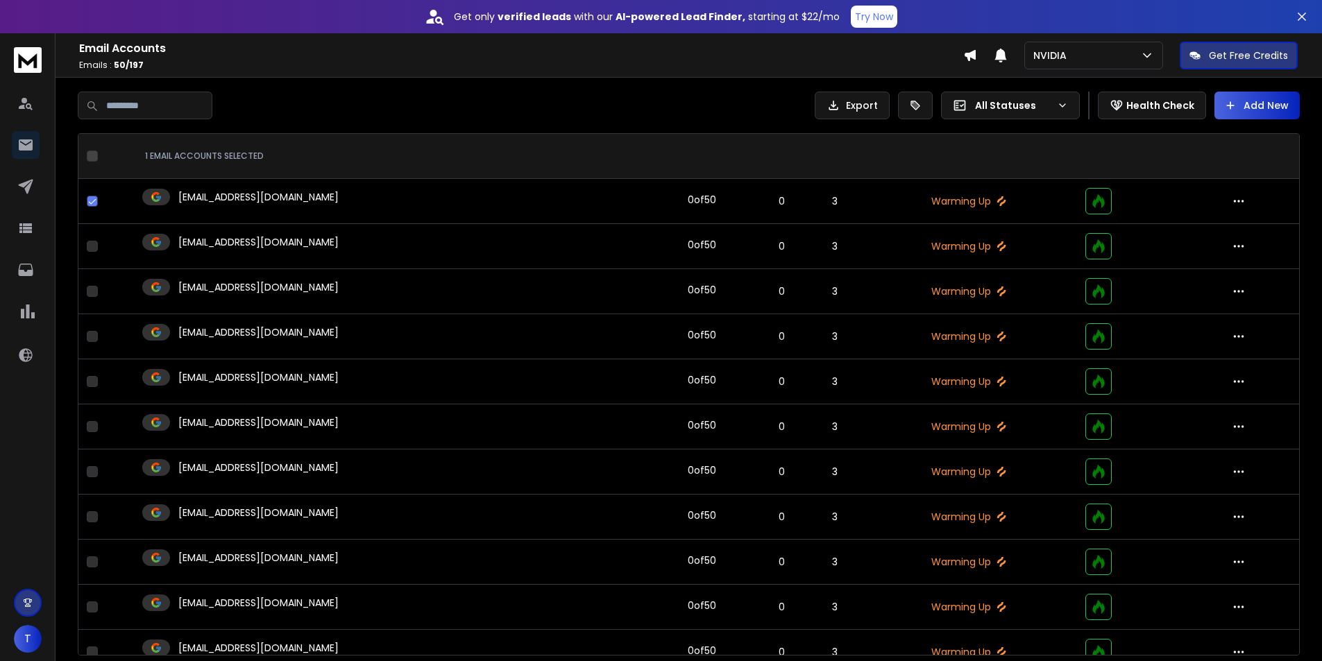
click at [92, 247] on button "button" at bounding box center [92, 246] width 11 height 11
click at [92, 290] on button "button" at bounding box center [92, 291] width 11 height 11
click at [92, 337] on button "button" at bounding box center [92, 336] width 11 height 11
click at [92, 378] on button "button" at bounding box center [92, 381] width 11 height 11
click at [280, 429] on p "[EMAIL_ADDRESS][DOMAIN_NAME]" at bounding box center [258, 423] width 160 height 14
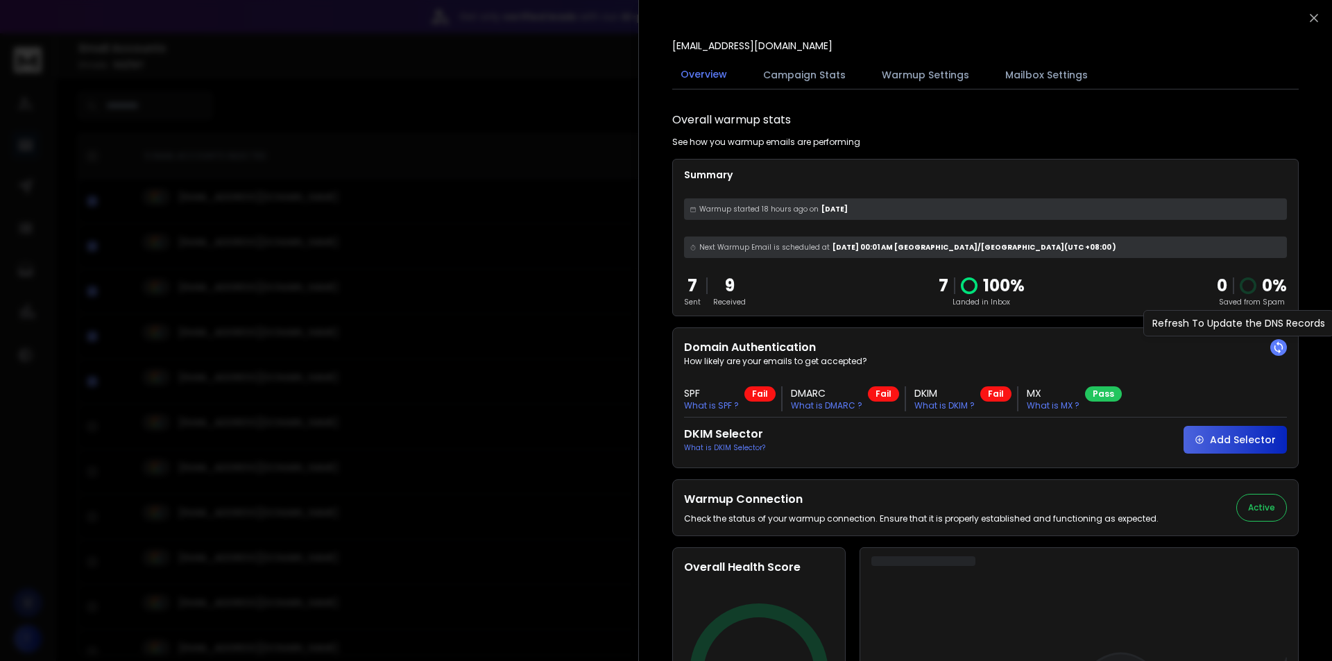
click at [1273, 354] on icon at bounding box center [1279, 348] width 14 height 14
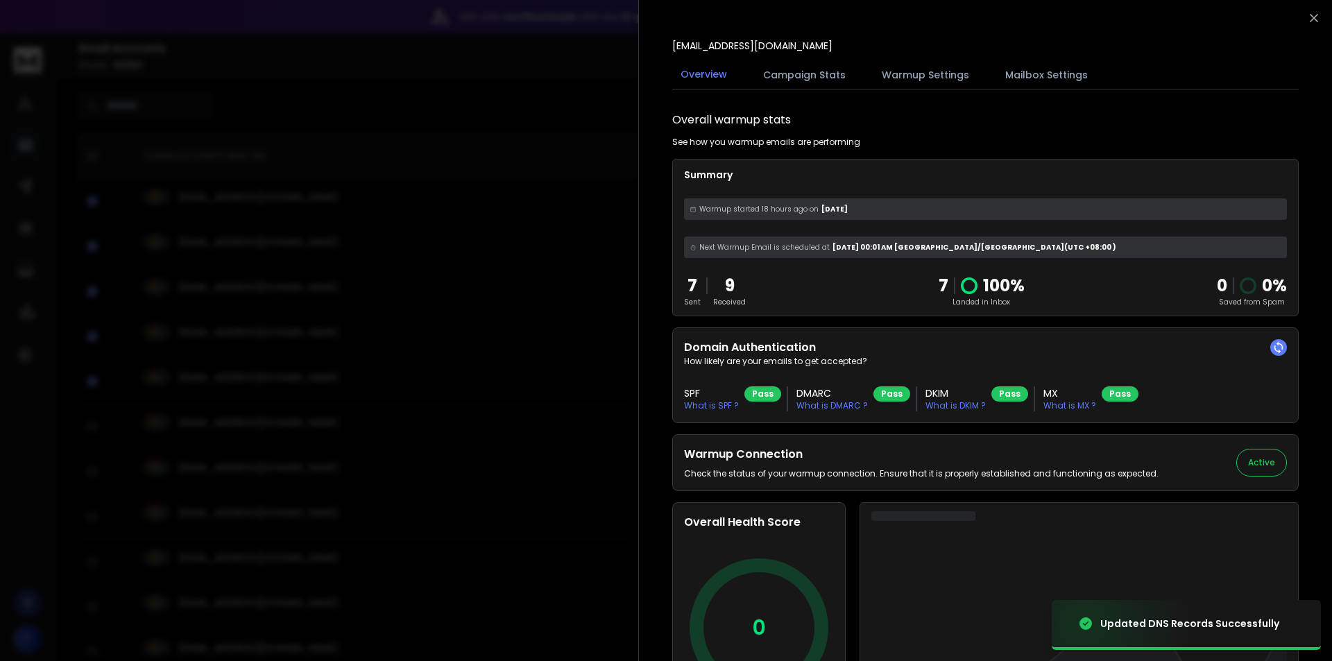
click at [215, 285] on div at bounding box center [666, 330] width 1332 height 661
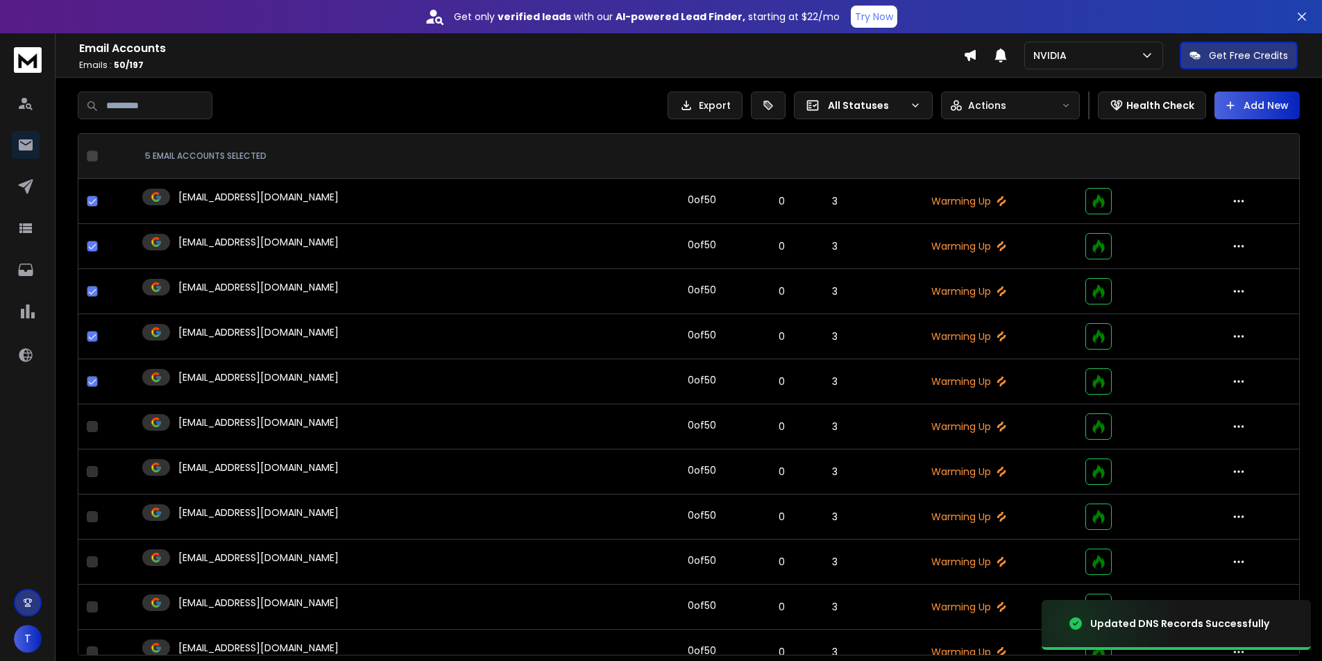
click at [94, 427] on button "button" at bounding box center [92, 426] width 11 height 11
click at [262, 479] on td "[EMAIL_ADDRESS][DOMAIN_NAME]" at bounding box center [391, 472] width 515 height 45
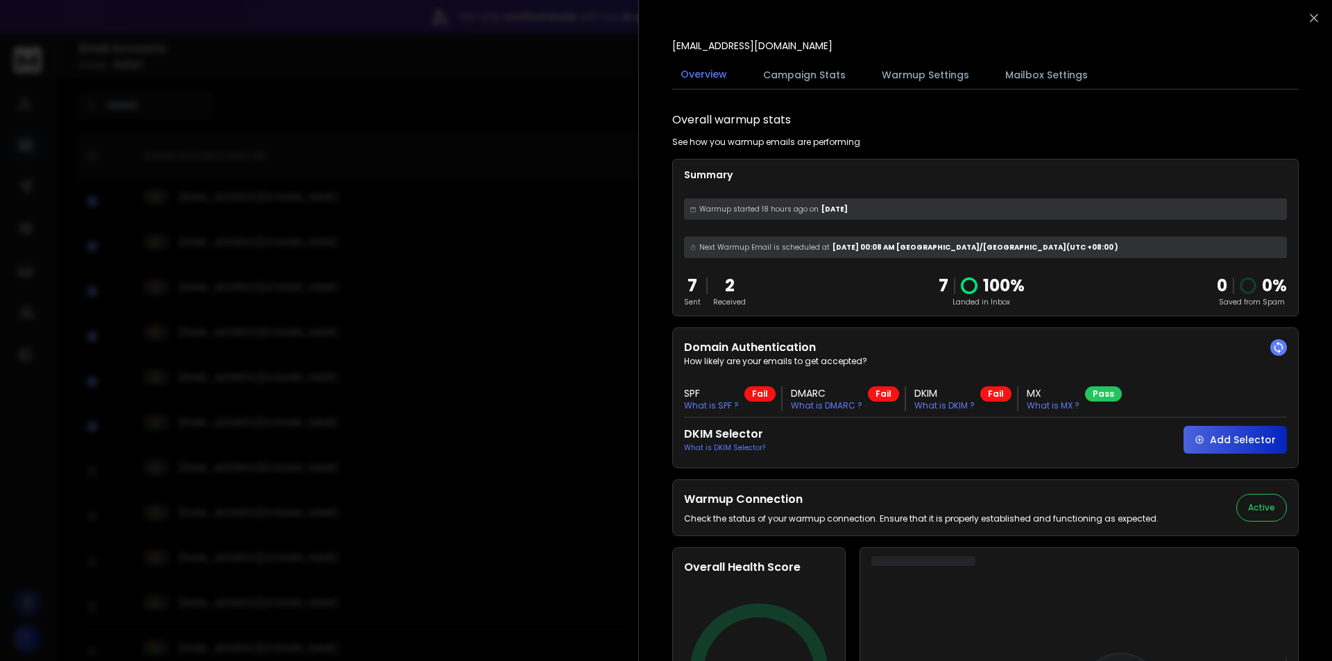
click at [1273, 314] on div "Summary Warmup started 18 hours ago on 19 Aug, 2025 Next Warmup Email is schedu…" at bounding box center [985, 238] width 627 height 158
click at [1273, 352] on icon at bounding box center [1279, 348] width 14 height 14
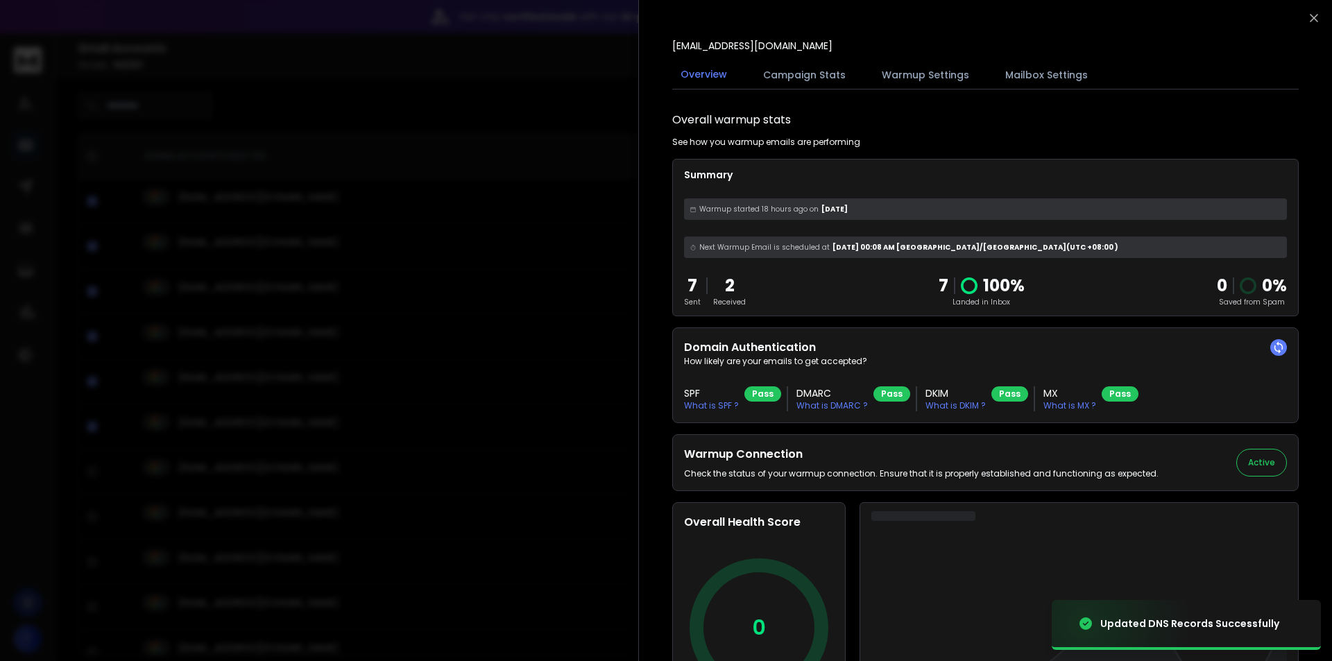
click at [332, 265] on div at bounding box center [666, 330] width 1332 height 661
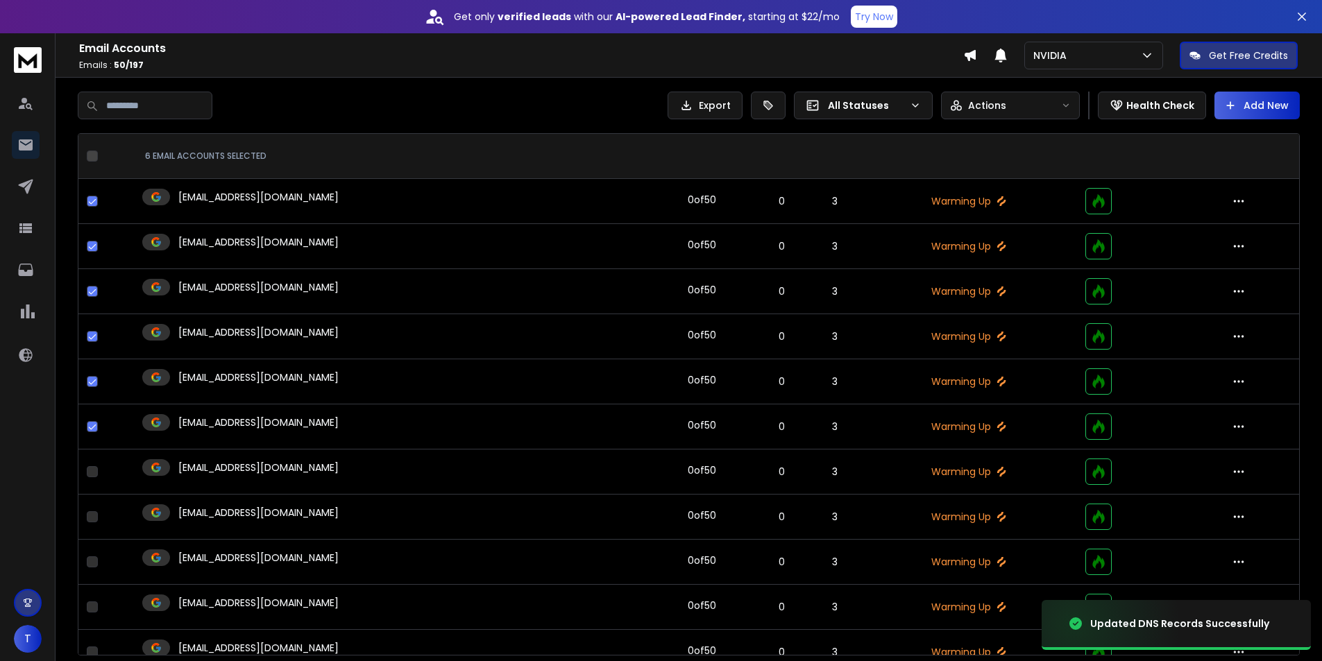
click at [96, 470] on button "button" at bounding box center [92, 471] width 11 height 11
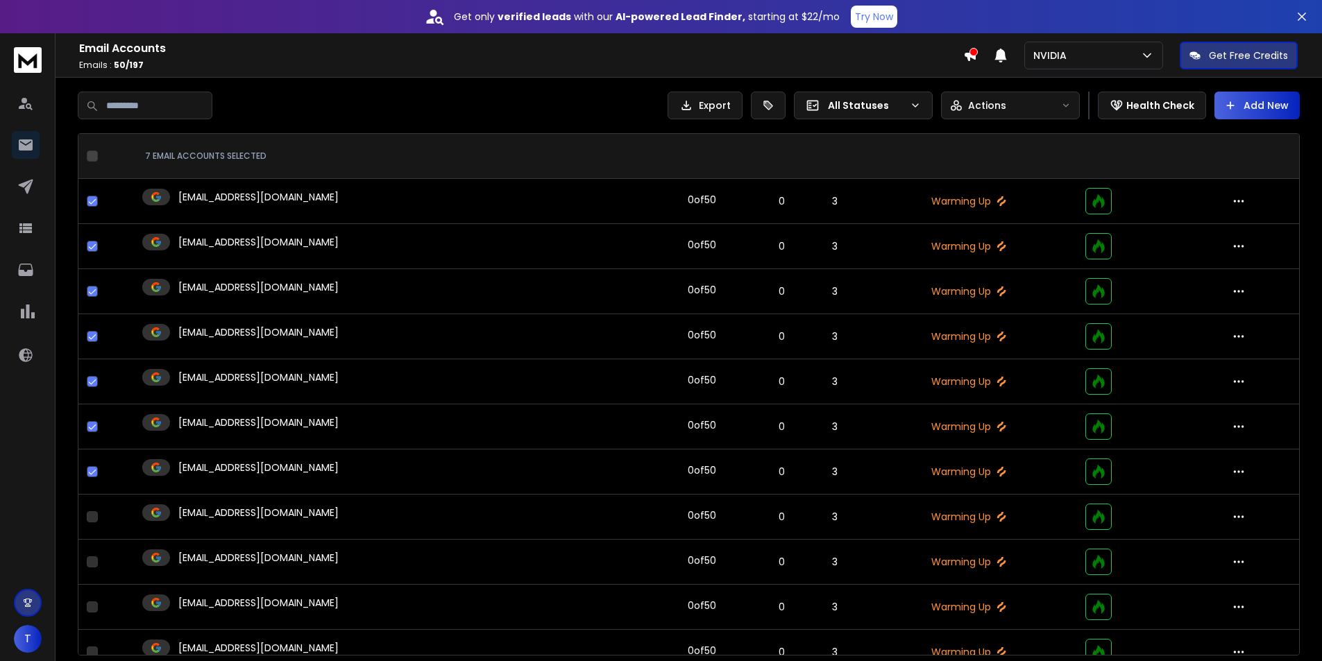
click at [266, 509] on p "[EMAIL_ADDRESS][DOMAIN_NAME]" at bounding box center [258, 513] width 160 height 14
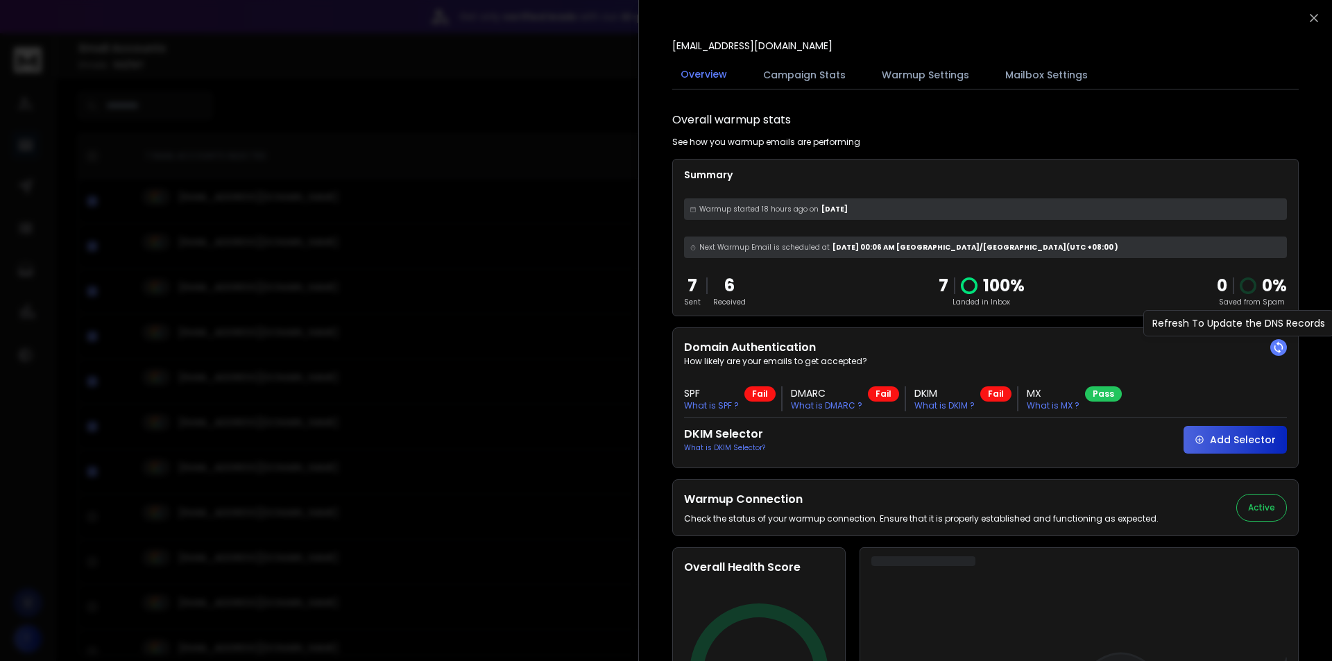
click at [1276, 345] on icon at bounding box center [1279, 348] width 14 height 14
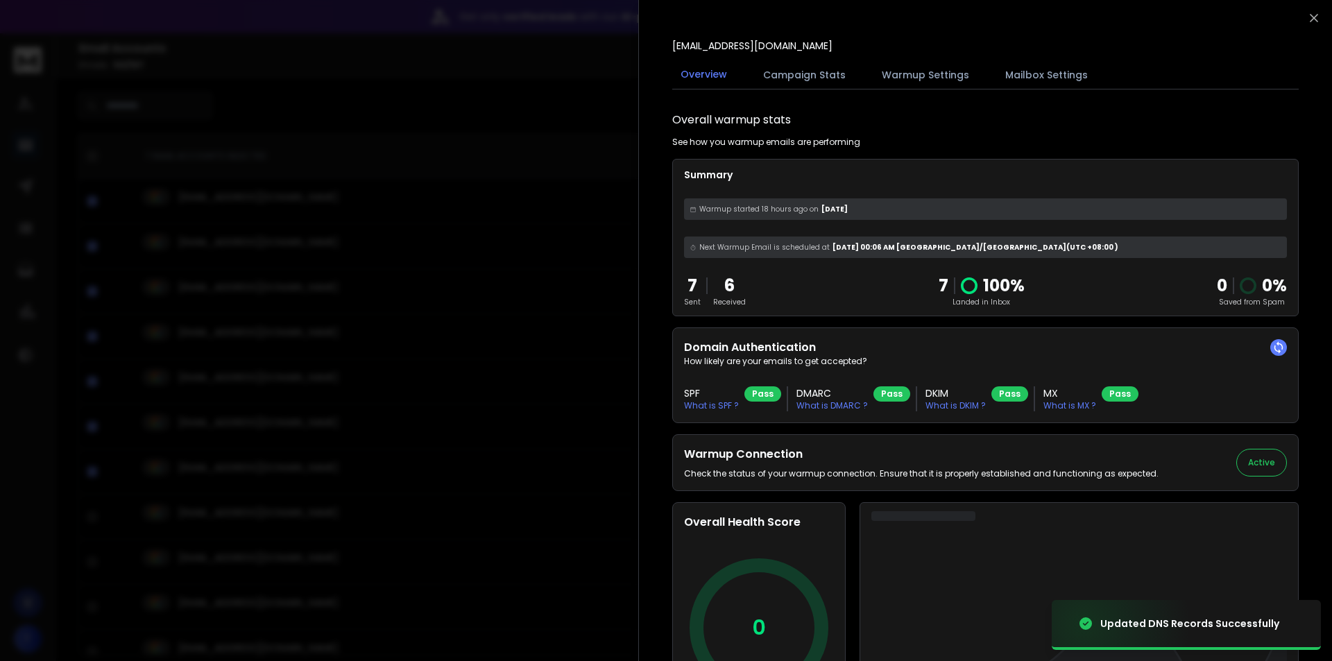
click at [330, 488] on div at bounding box center [666, 330] width 1332 height 661
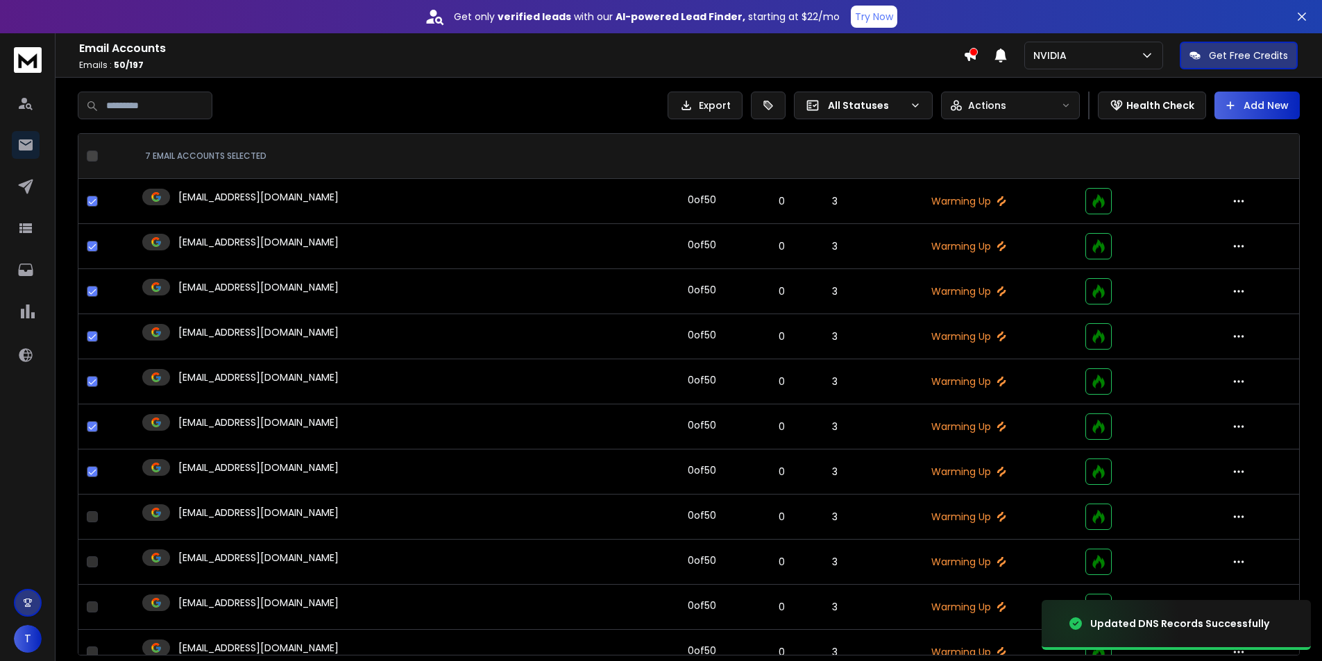
click at [90, 514] on button "button" at bounding box center [92, 516] width 11 height 11
click at [219, 550] on div "[EMAIL_ADDRESS][DOMAIN_NAME]" at bounding box center [240, 558] width 196 height 17
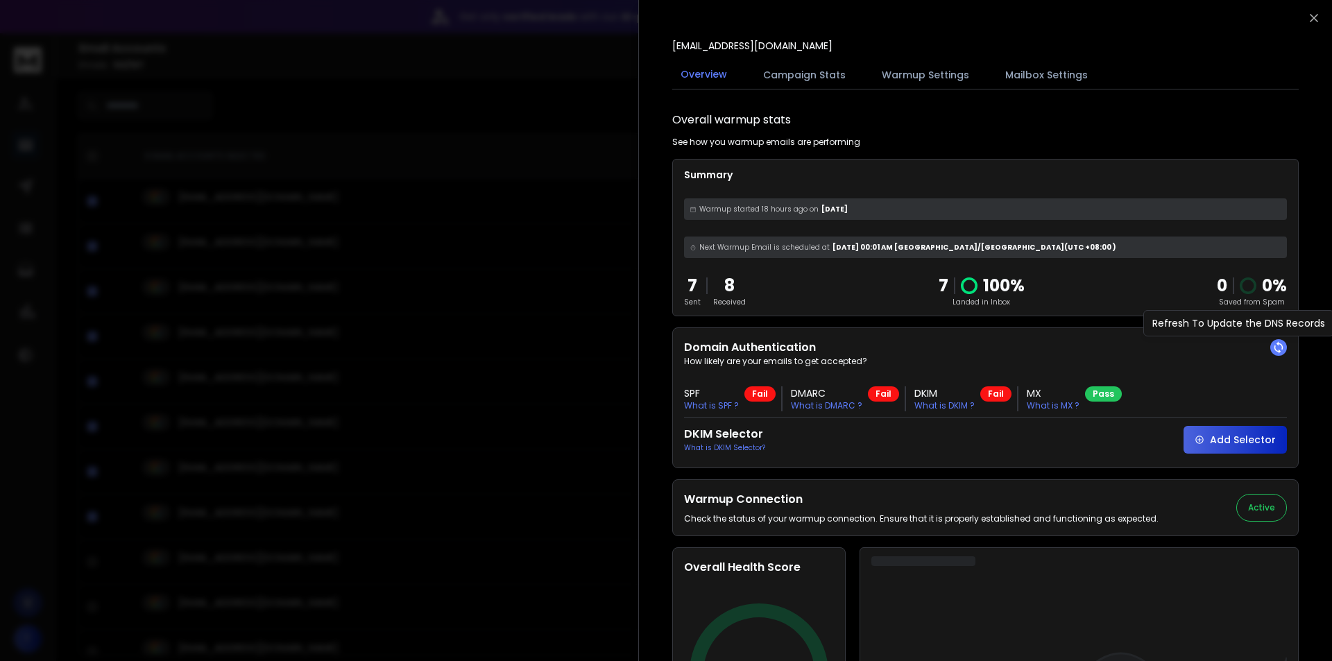
click at [1273, 348] on icon at bounding box center [1279, 348] width 14 height 14
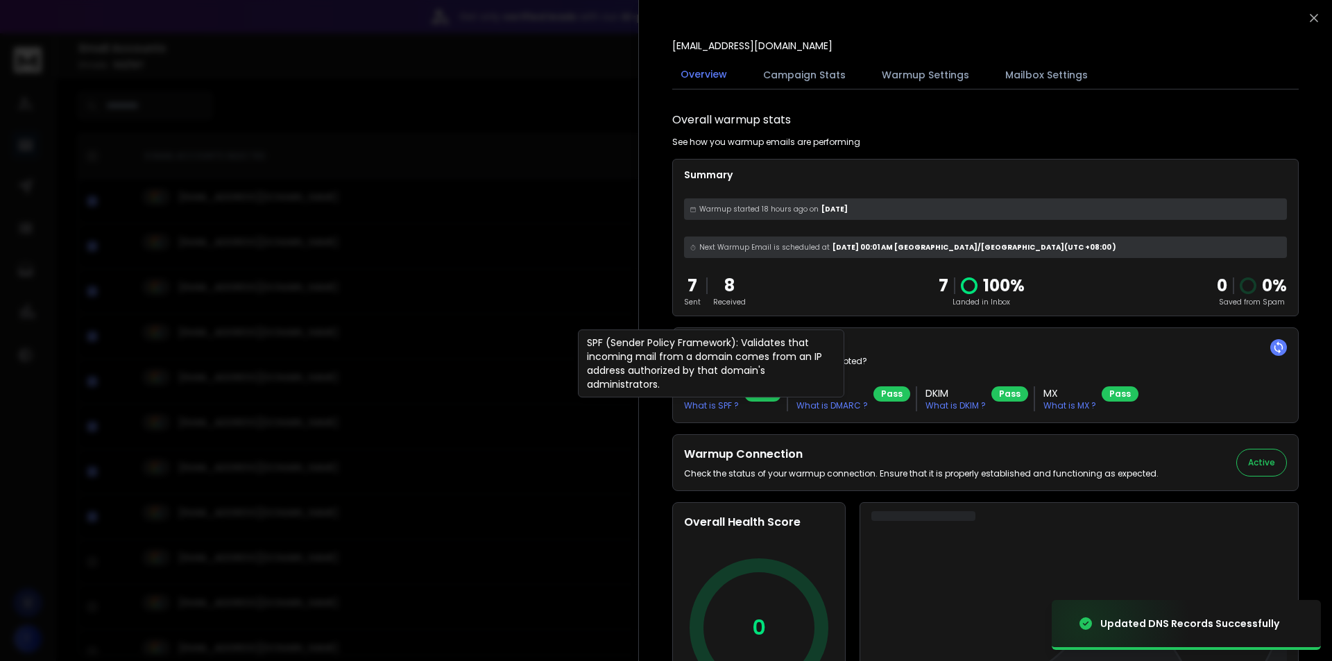
click at [322, 495] on div at bounding box center [666, 330] width 1332 height 661
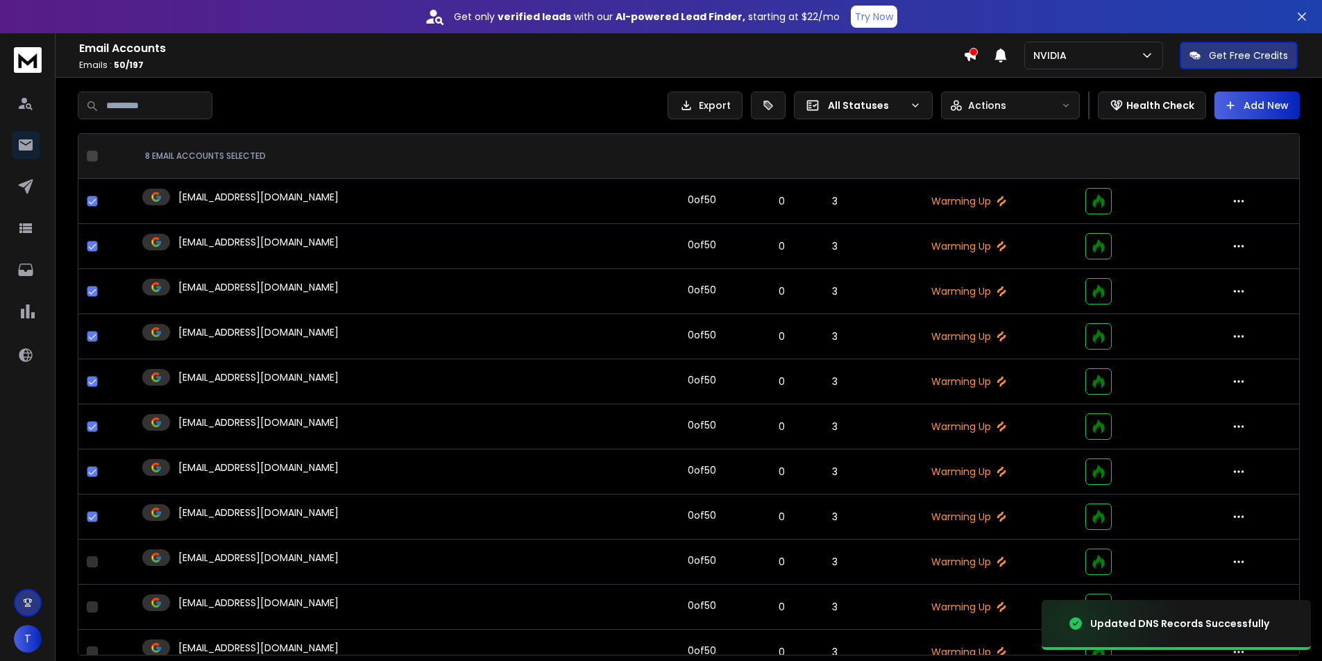
click at [89, 559] on button "button" at bounding box center [92, 562] width 11 height 11
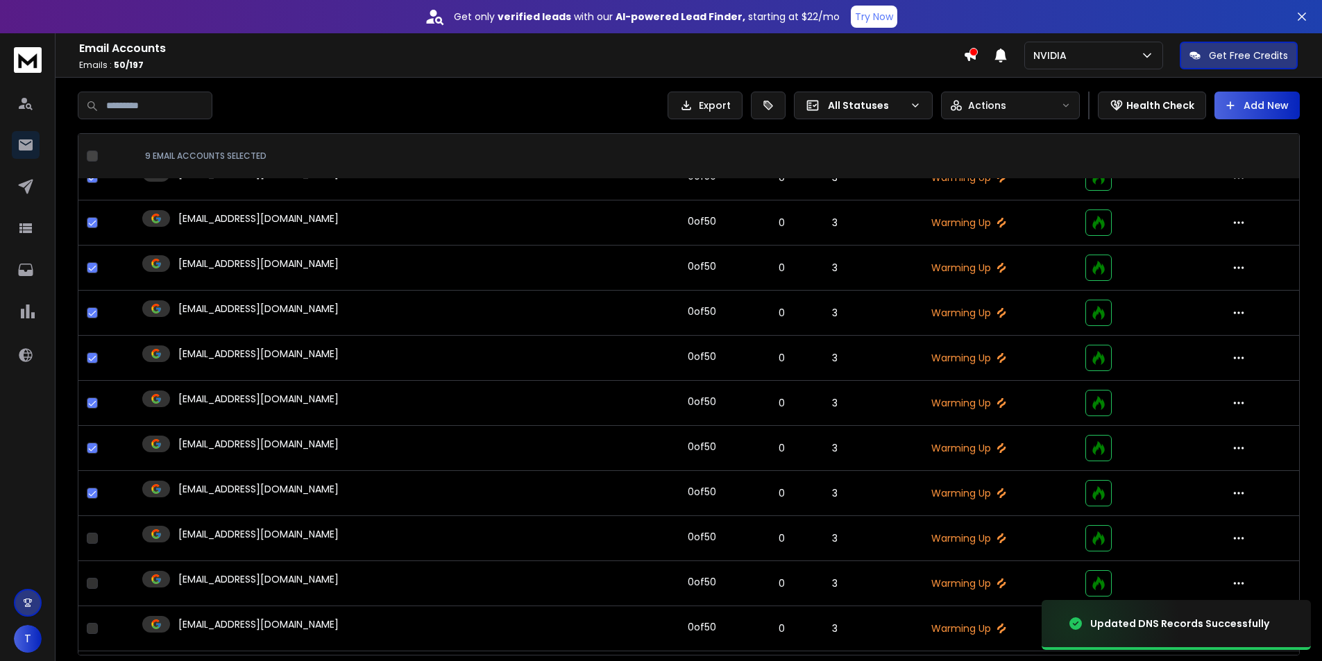
scroll to position [69, 0]
click at [189, 527] on p "[EMAIL_ADDRESS][DOMAIN_NAME]" at bounding box center [258, 534] width 160 height 14
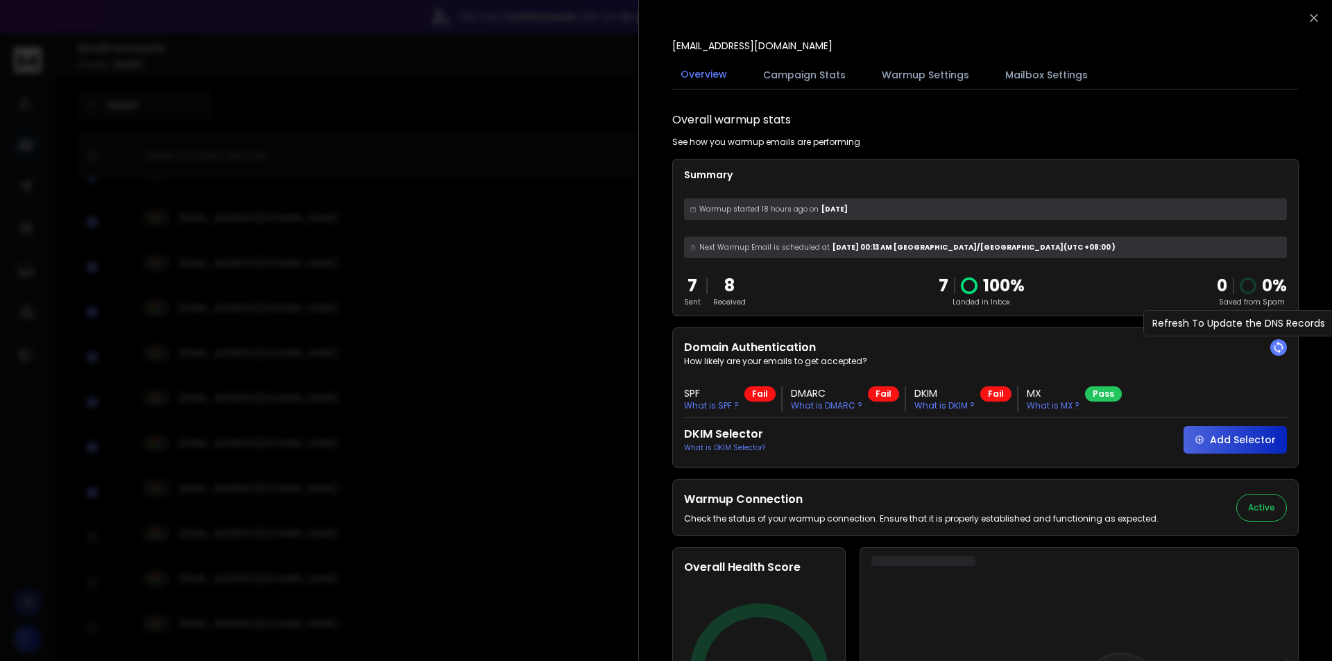
click at [1276, 346] on icon at bounding box center [1279, 348] width 14 height 14
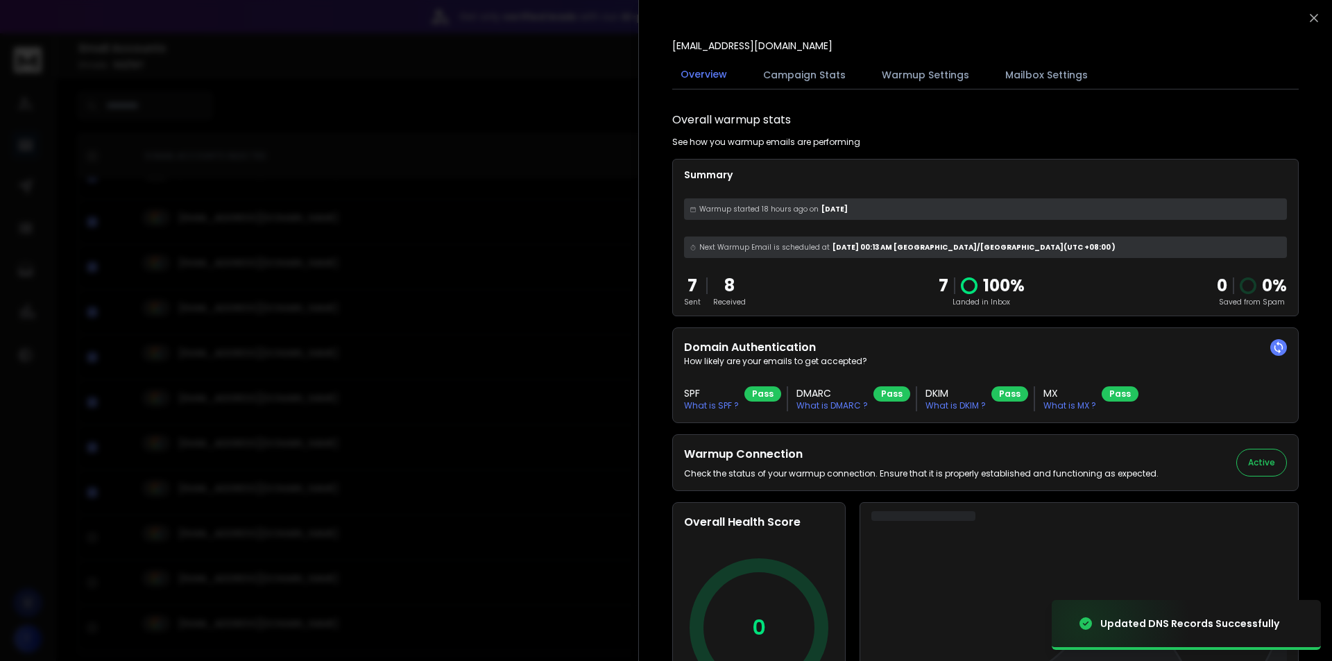
click at [354, 511] on div at bounding box center [666, 330] width 1332 height 661
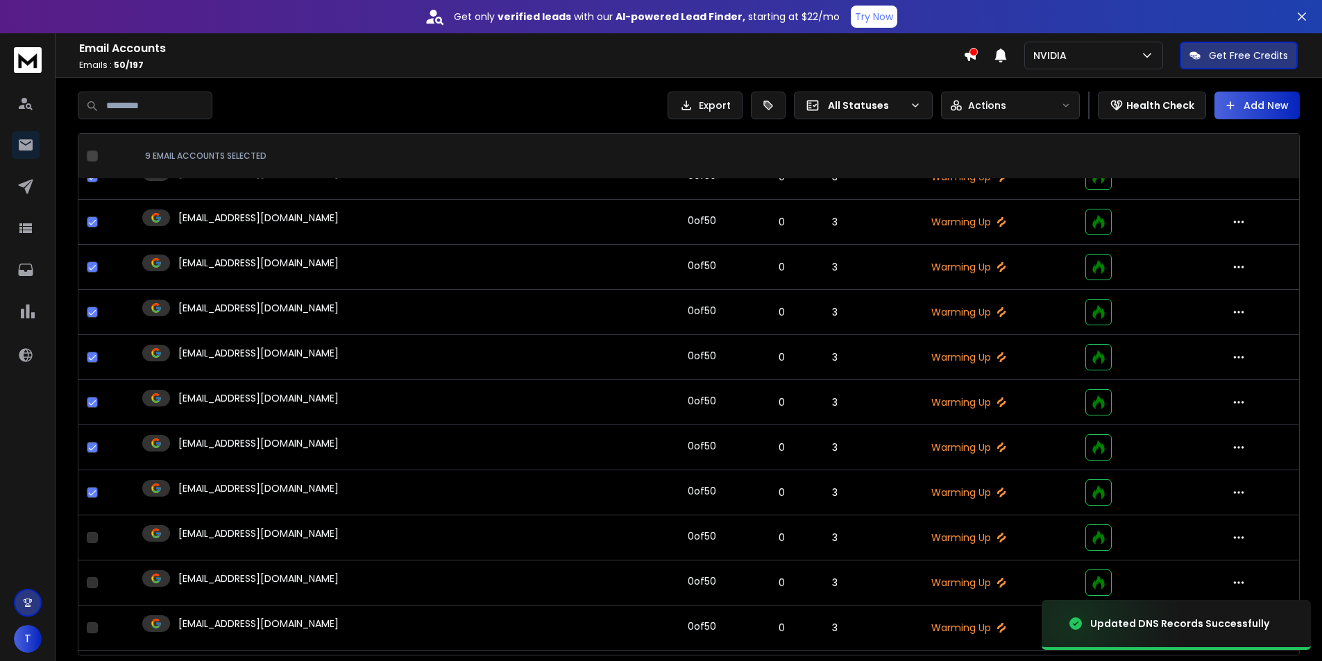
click at [83, 534] on td at bounding box center [106, 538] width 56 height 45
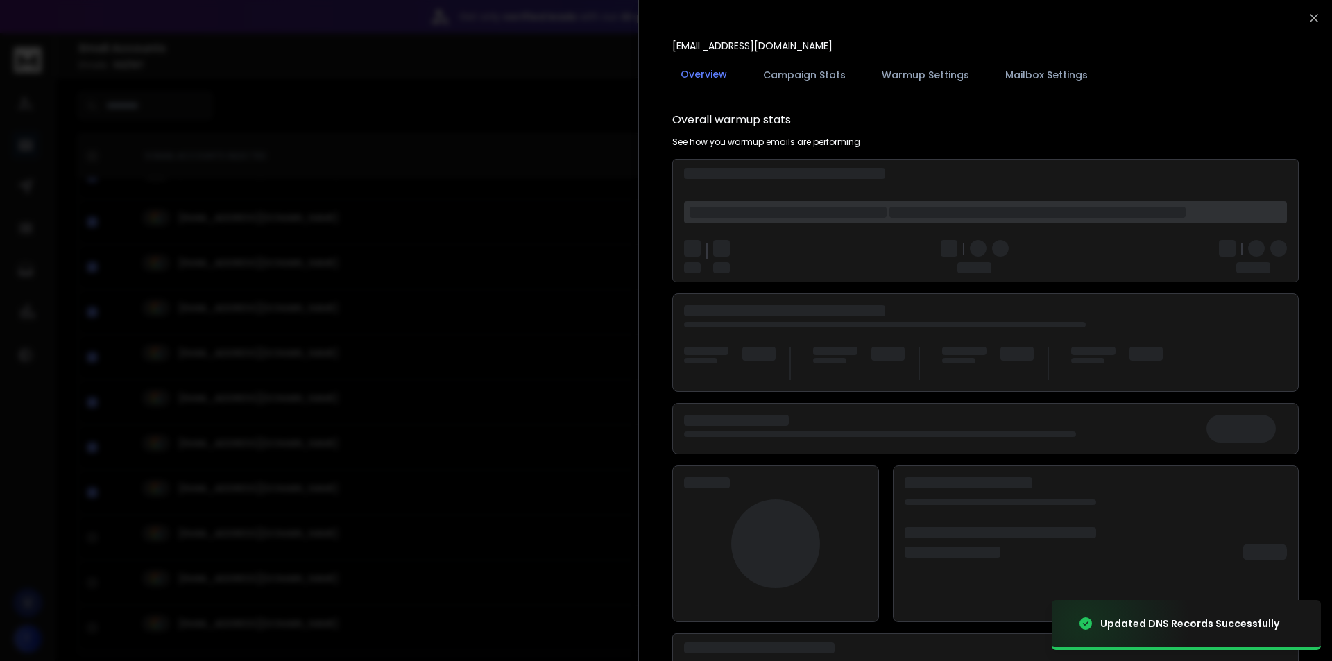
click at [90, 539] on div at bounding box center [666, 330] width 1332 height 661
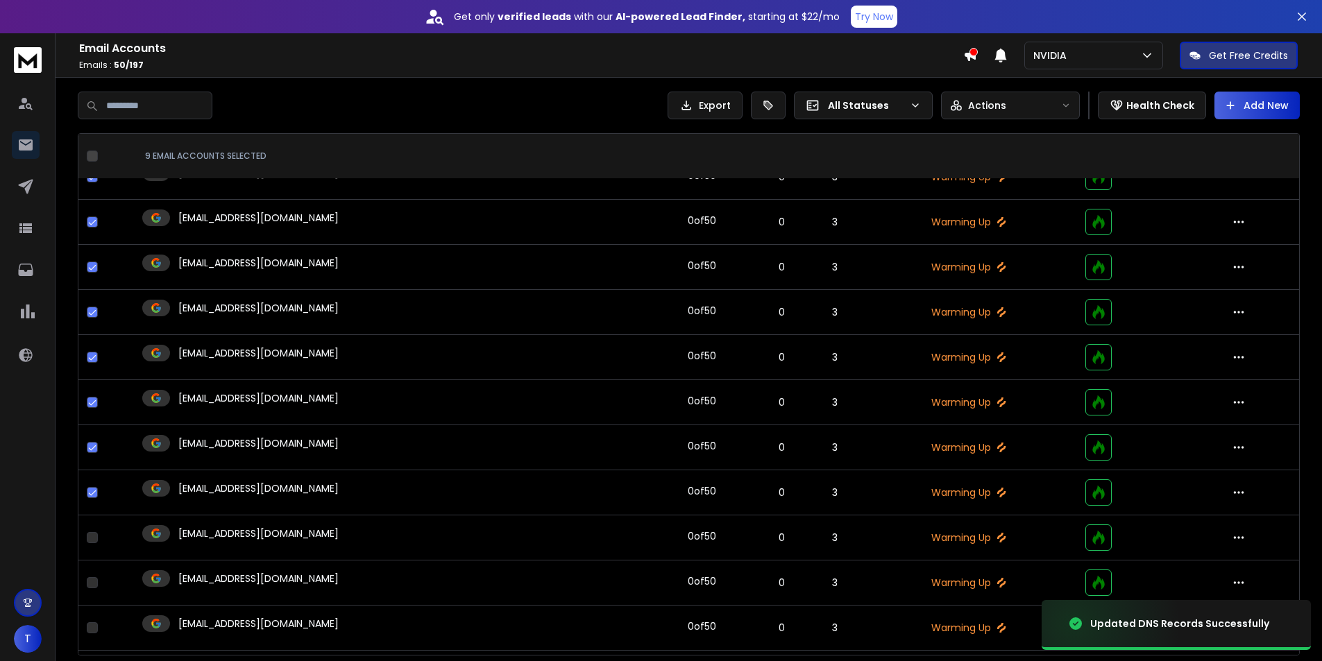
click at [88, 539] on button "button" at bounding box center [92, 537] width 11 height 11
click at [196, 576] on p "[EMAIL_ADDRESS][DOMAIN_NAME]" at bounding box center [258, 579] width 160 height 14
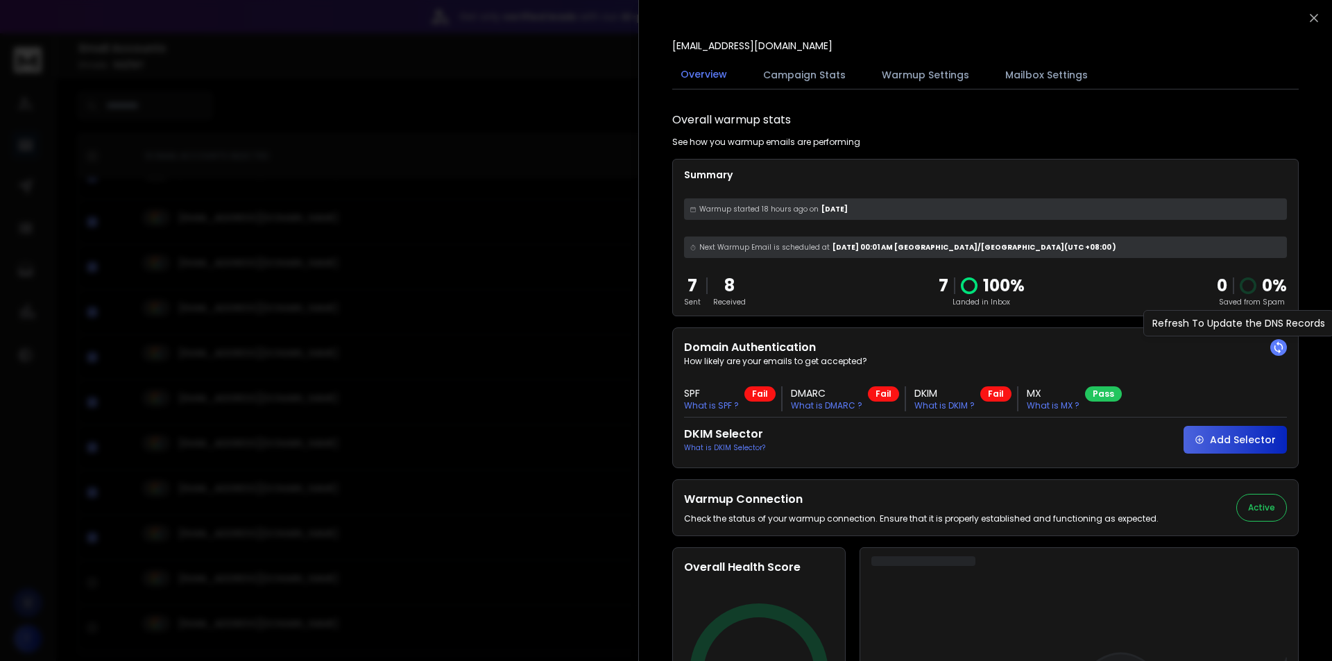
click at [1273, 346] on icon at bounding box center [1279, 348] width 14 height 14
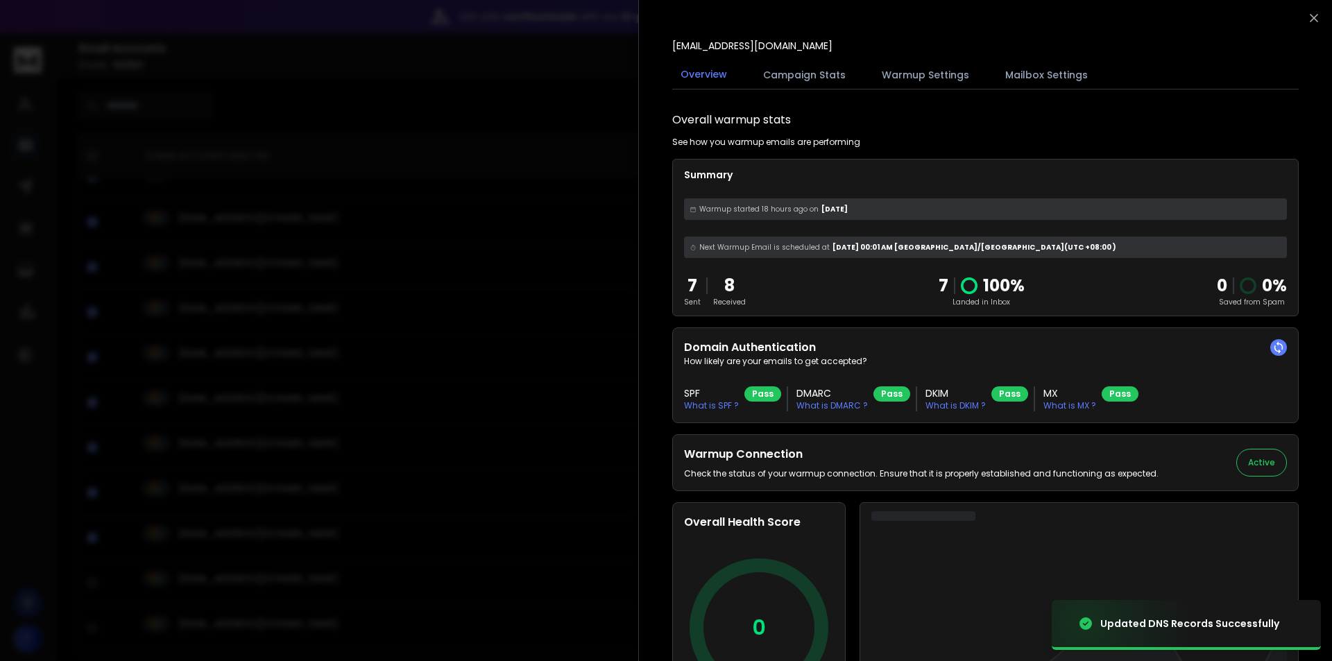
click at [370, 460] on div at bounding box center [666, 330] width 1332 height 661
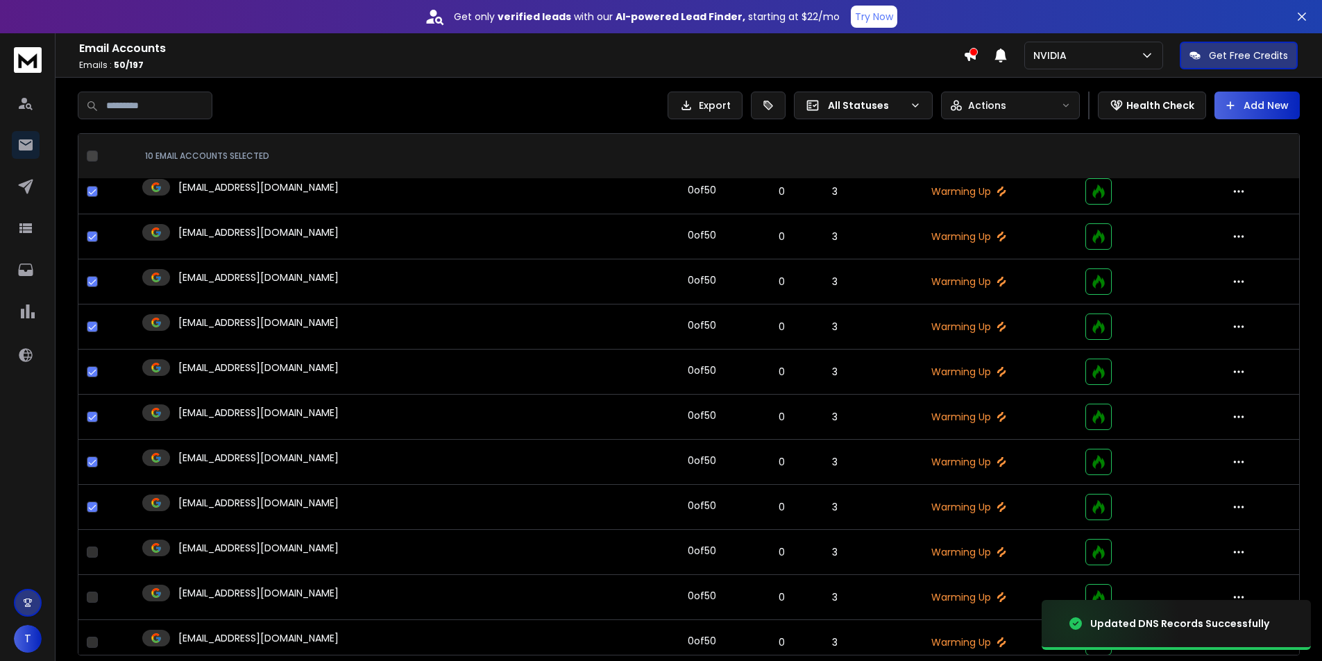
scroll to position [139, 0]
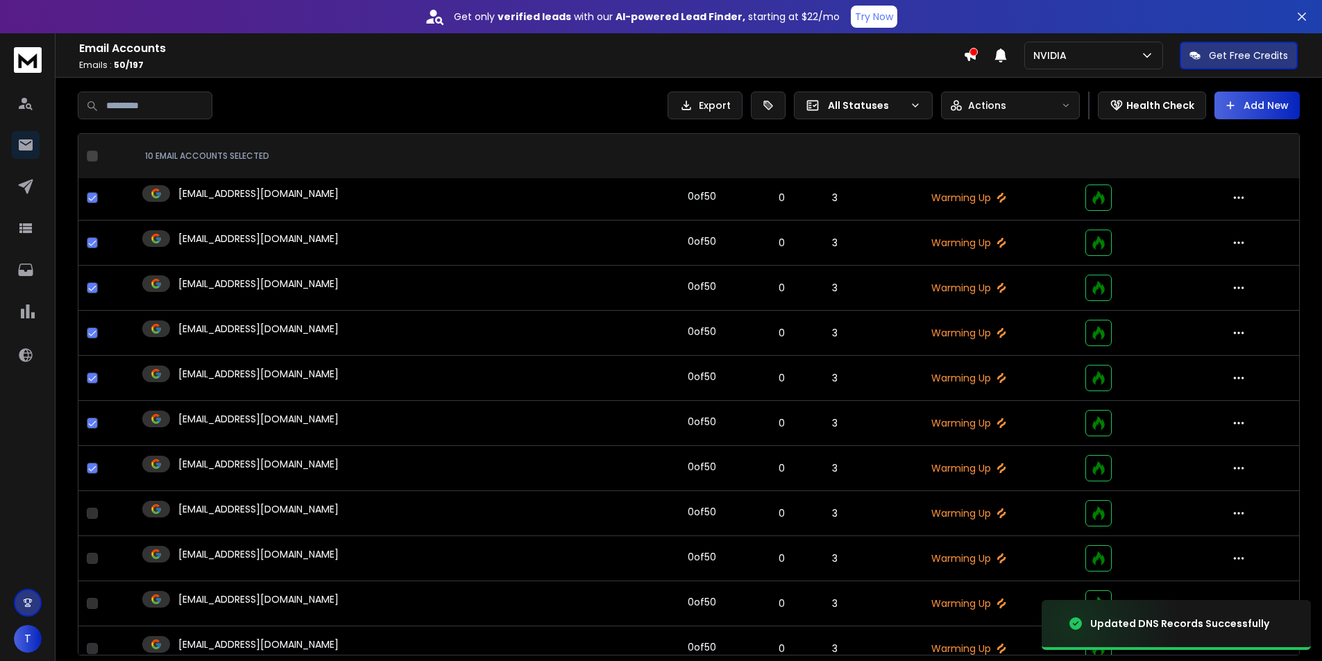
click at [214, 509] on p "[EMAIL_ADDRESS][DOMAIN_NAME]" at bounding box center [258, 509] width 160 height 14
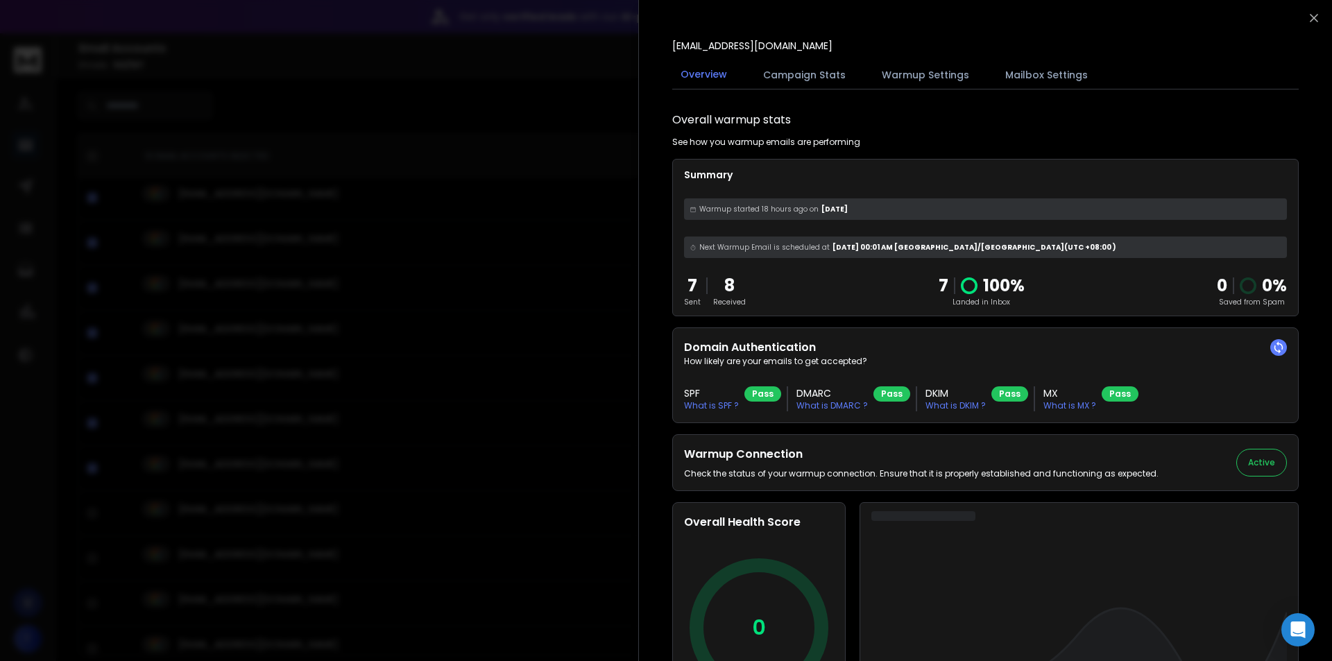
click at [228, 508] on div at bounding box center [666, 330] width 1332 height 661
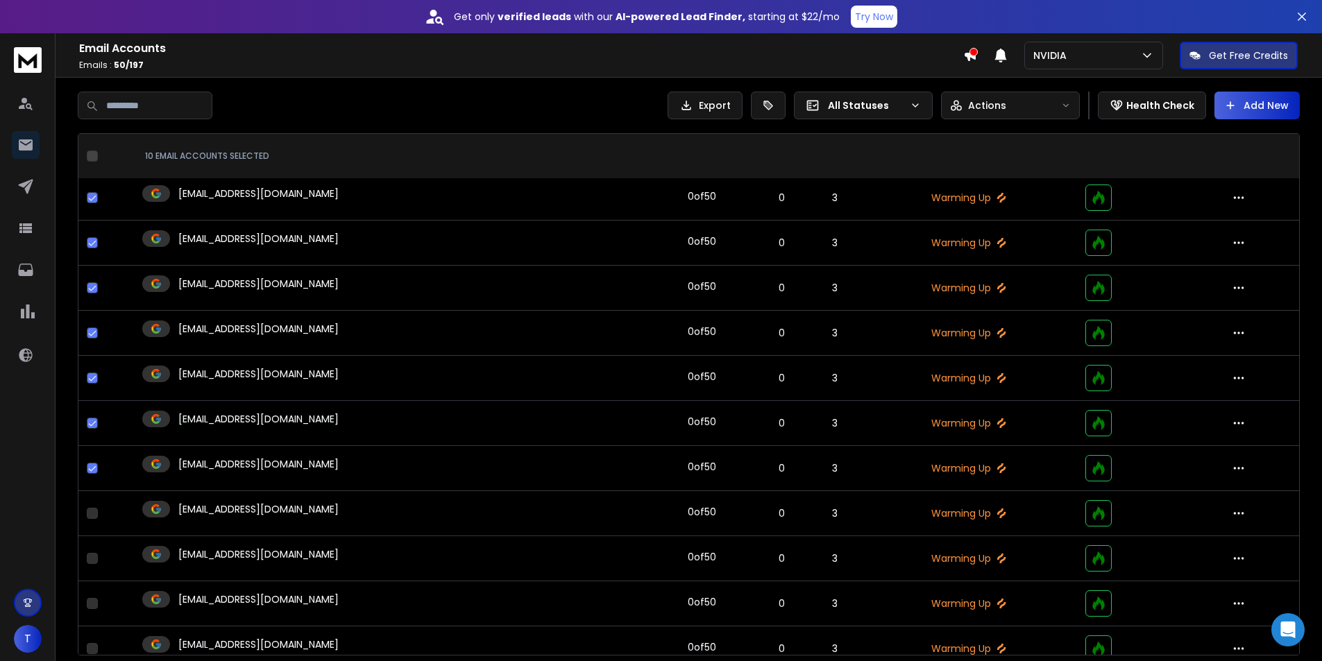
click at [81, 511] on td at bounding box center [106, 513] width 56 height 45
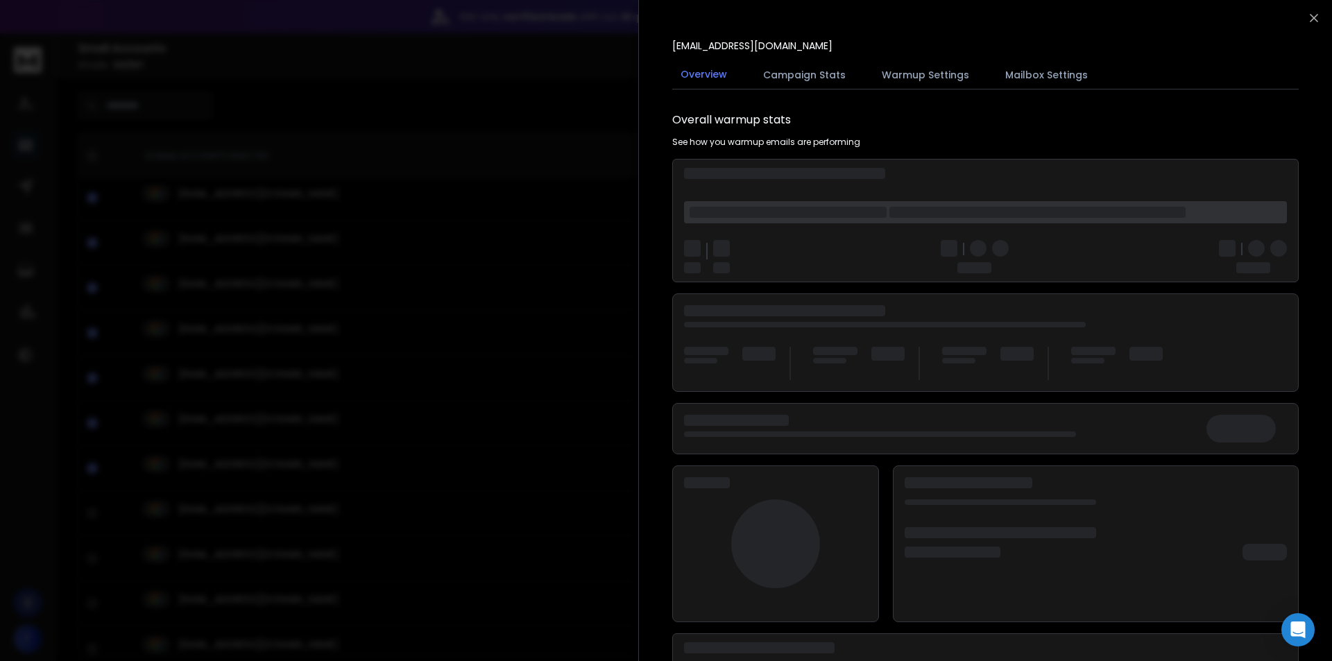
click at [91, 512] on div at bounding box center [666, 330] width 1332 height 661
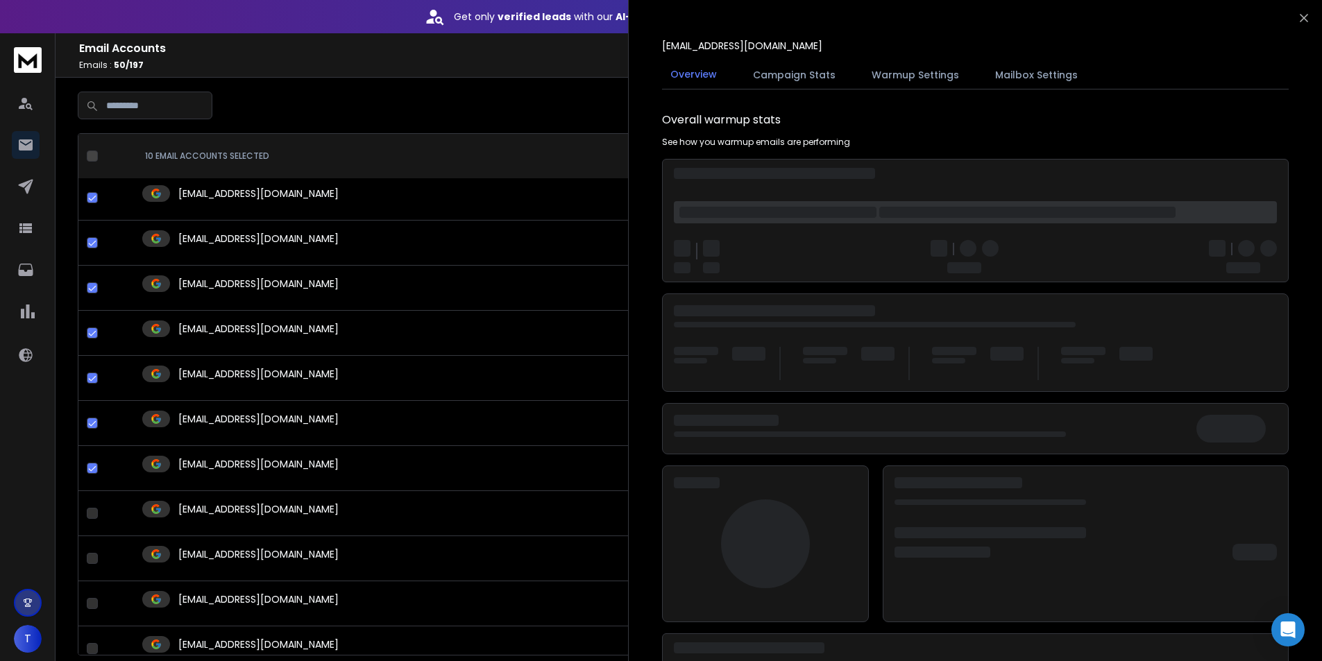
click at [91, 512] on button "button" at bounding box center [92, 513] width 11 height 11
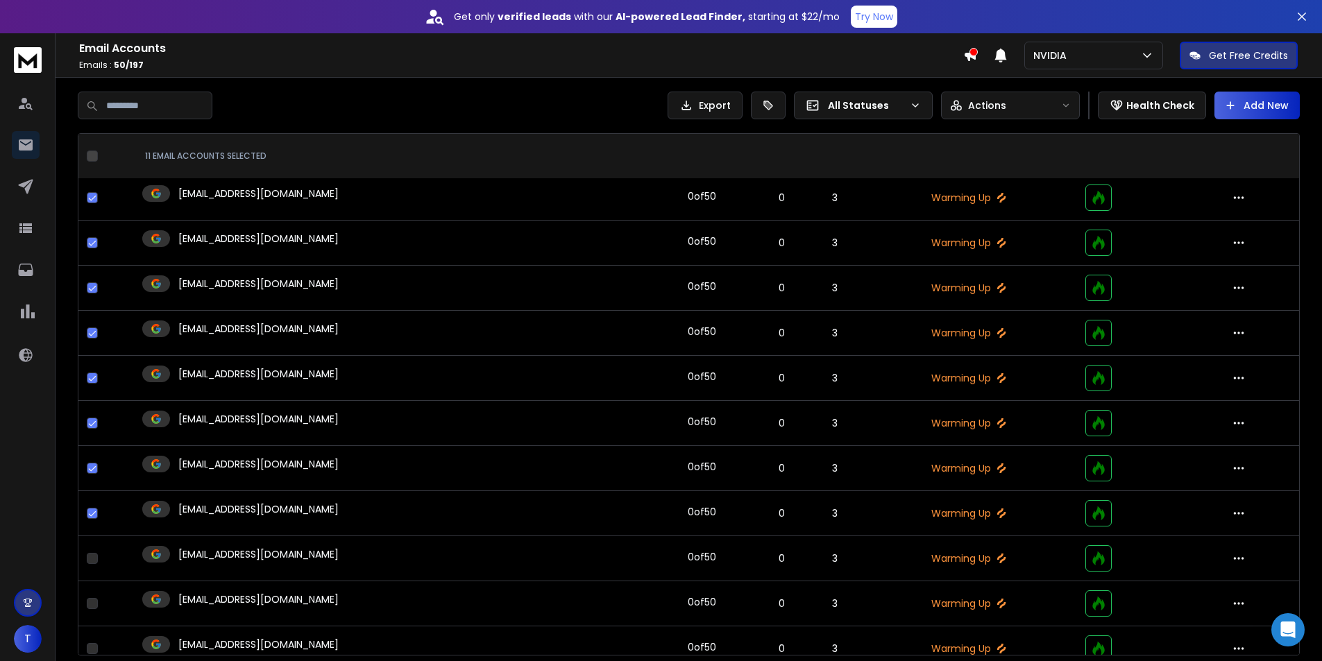
click at [215, 553] on p "[EMAIL_ADDRESS][DOMAIN_NAME]" at bounding box center [258, 555] width 160 height 14
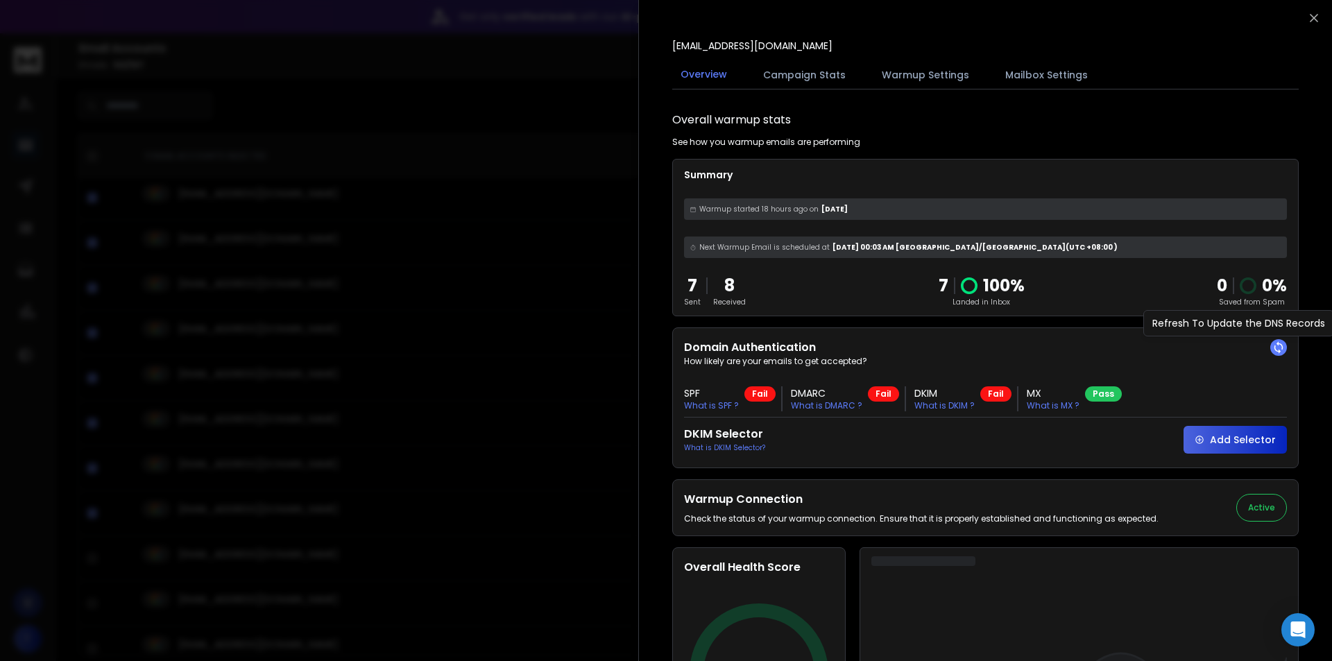
click at [1272, 346] on icon at bounding box center [1279, 348] width 14 height 14
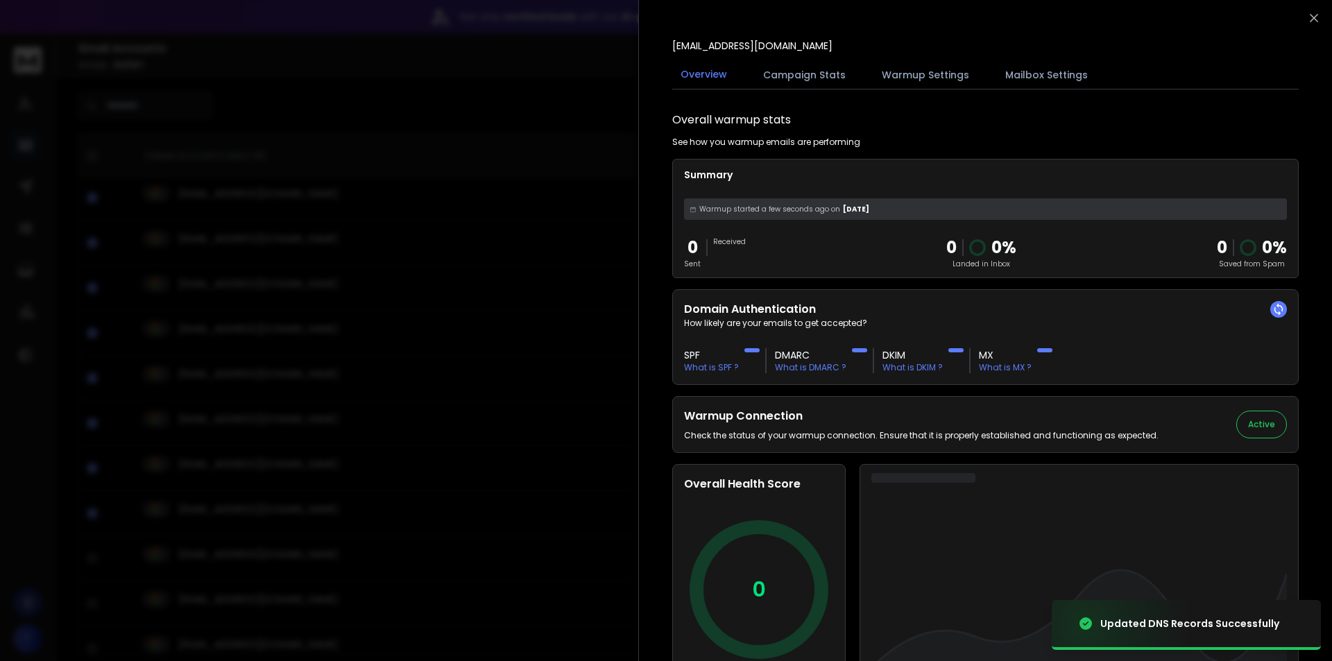
click at [187, 482] on div at bounding box center [666, 330] width 1332 height 661
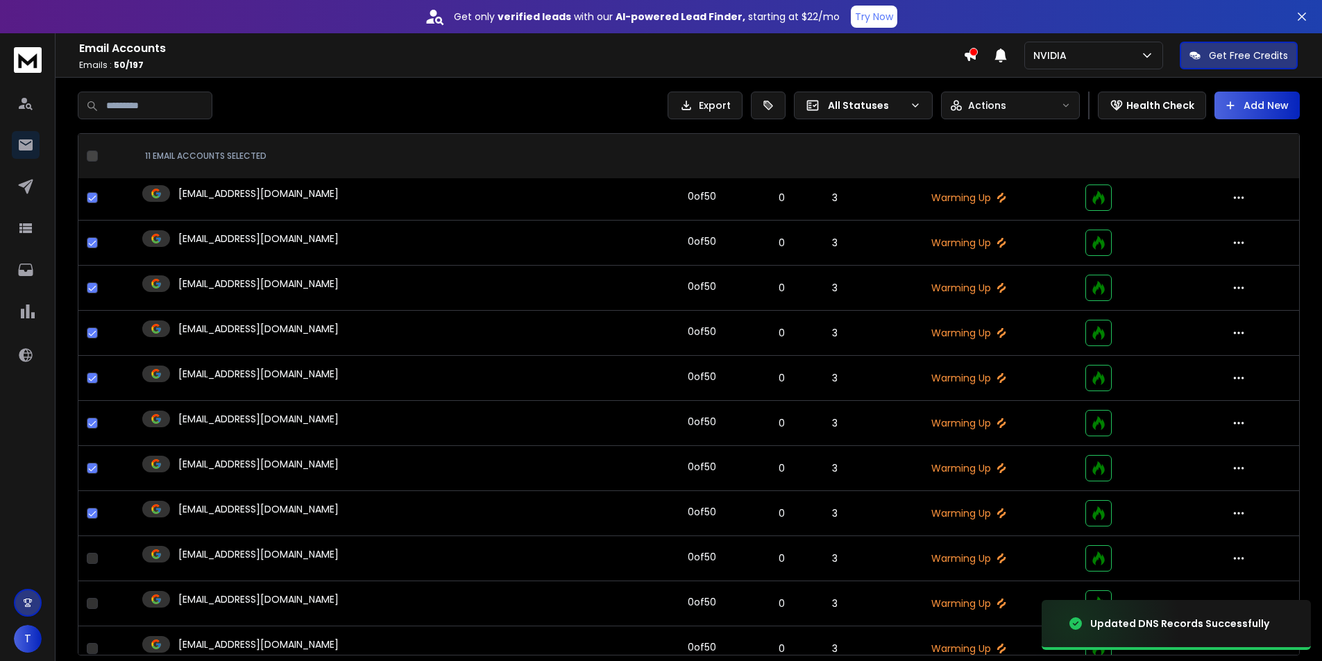
click at [91, 555] on button "button" at bounding box center [92, 558] width 11 height 11
click at [232, 595] on p "[EMAIL_ADDRESS][DOMAIN_NAME]" at bounding box center [258, 600] width 160 height 14
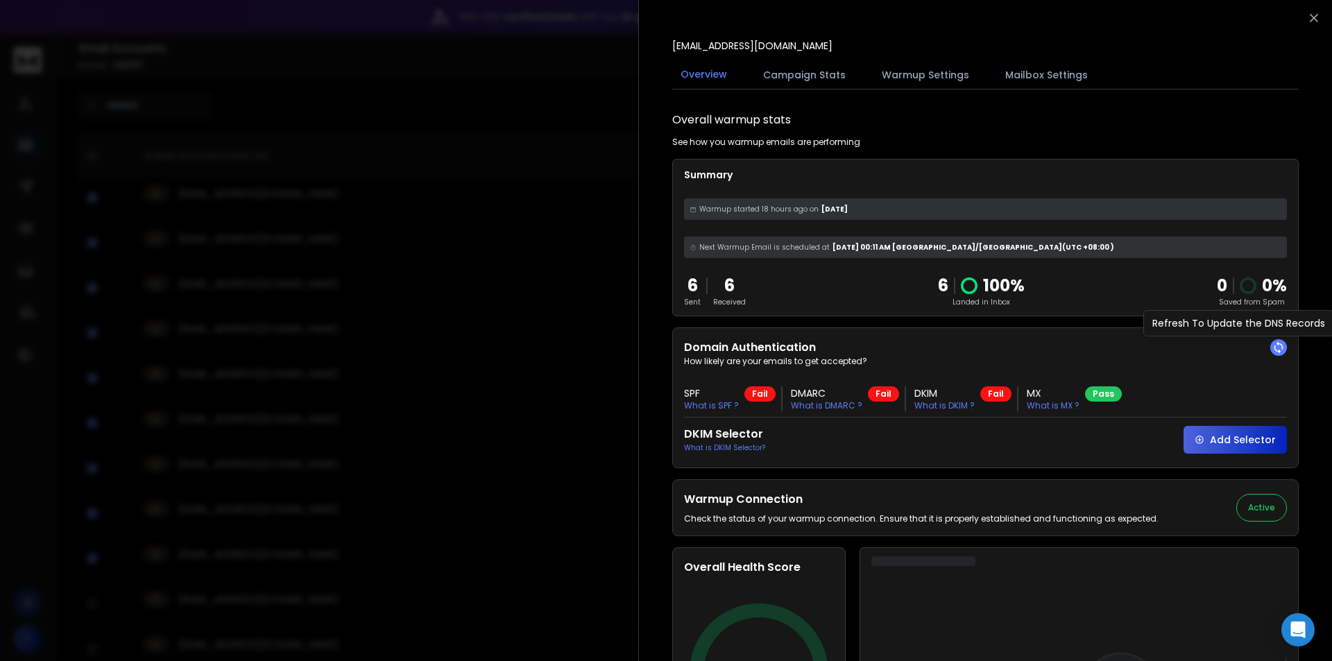
click at [1273, 346] on icon at bounding box center [1279, 348] width 14 height 14
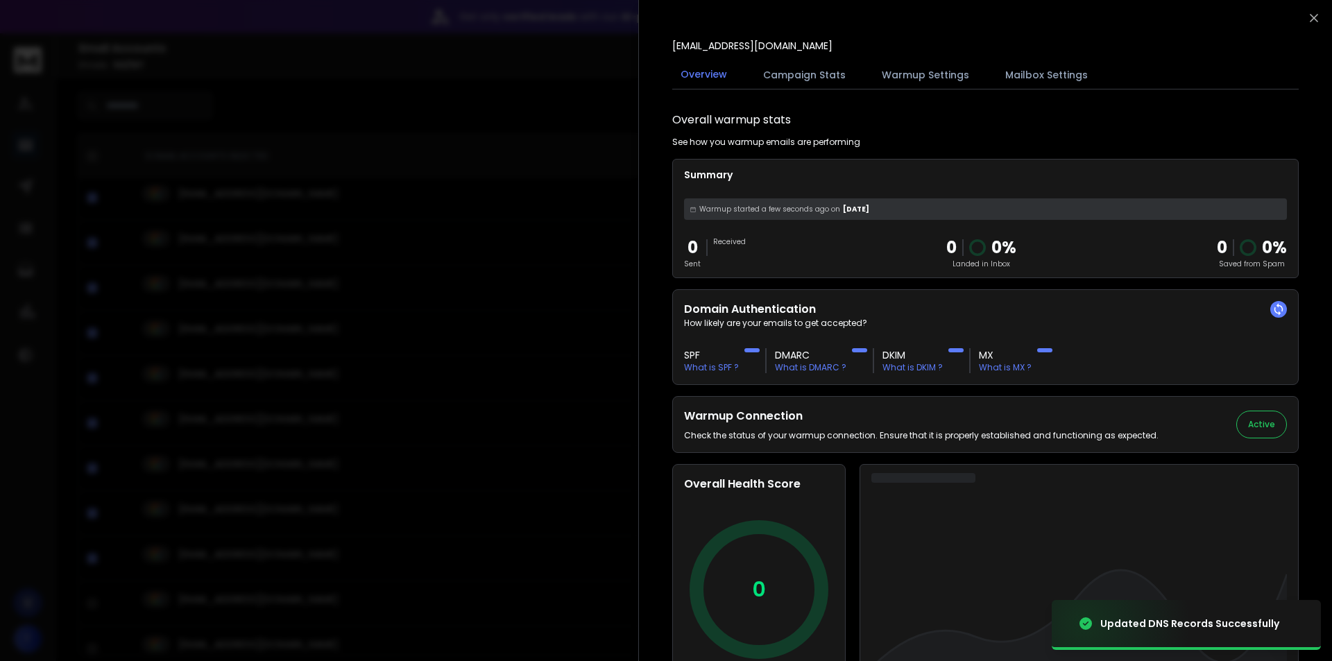
click at [339, 417] on div at bounding box center [666, 330] width 1332 height 661
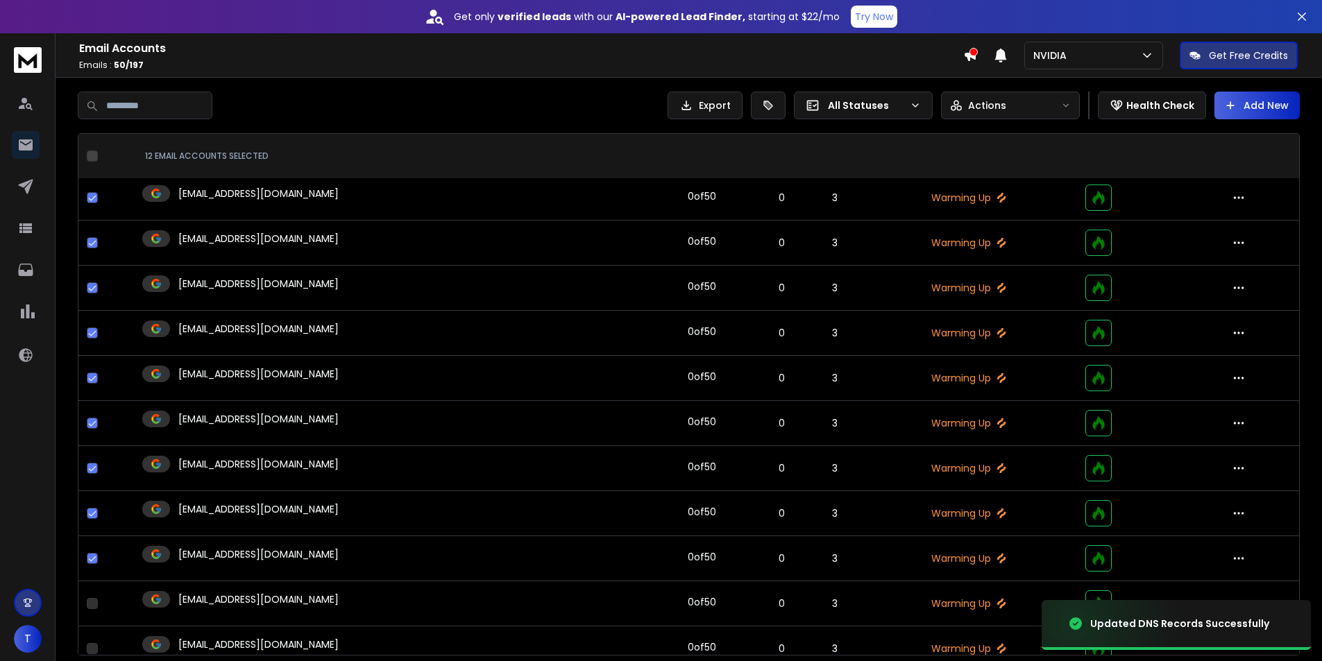
click at [89, 603] on button "button" at bounding box center [92, 603] width 11 height 11
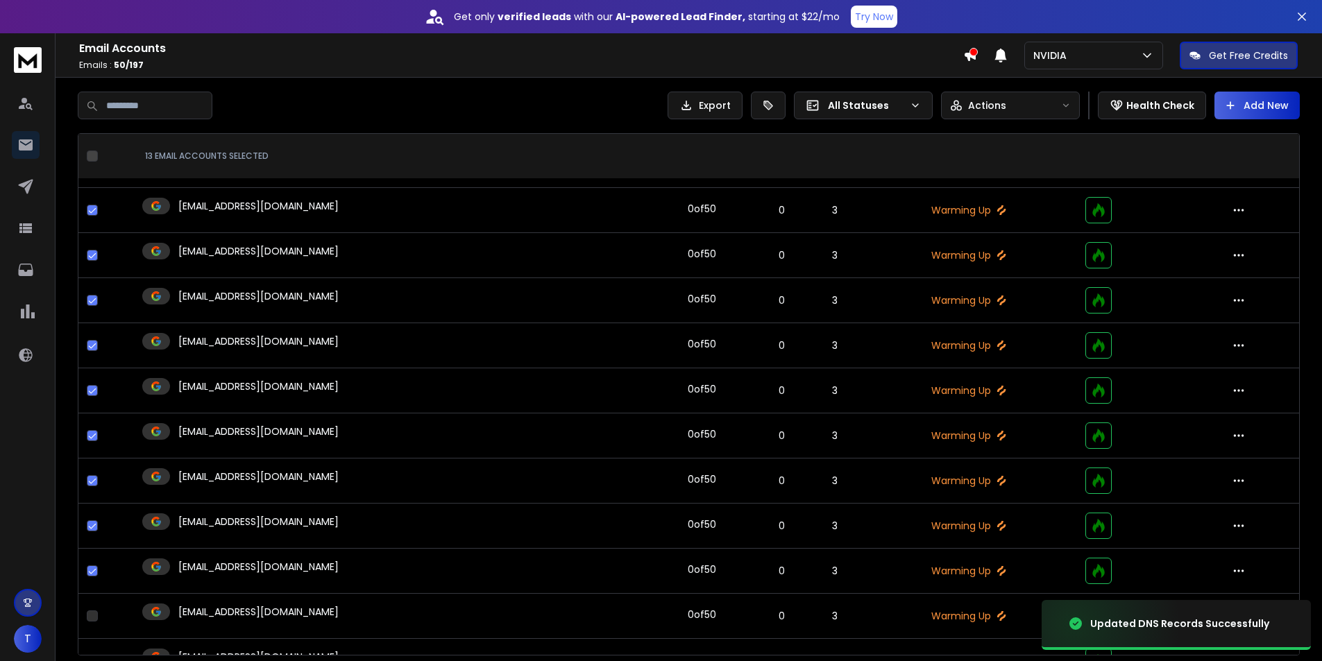
scroll to position [208, 0]
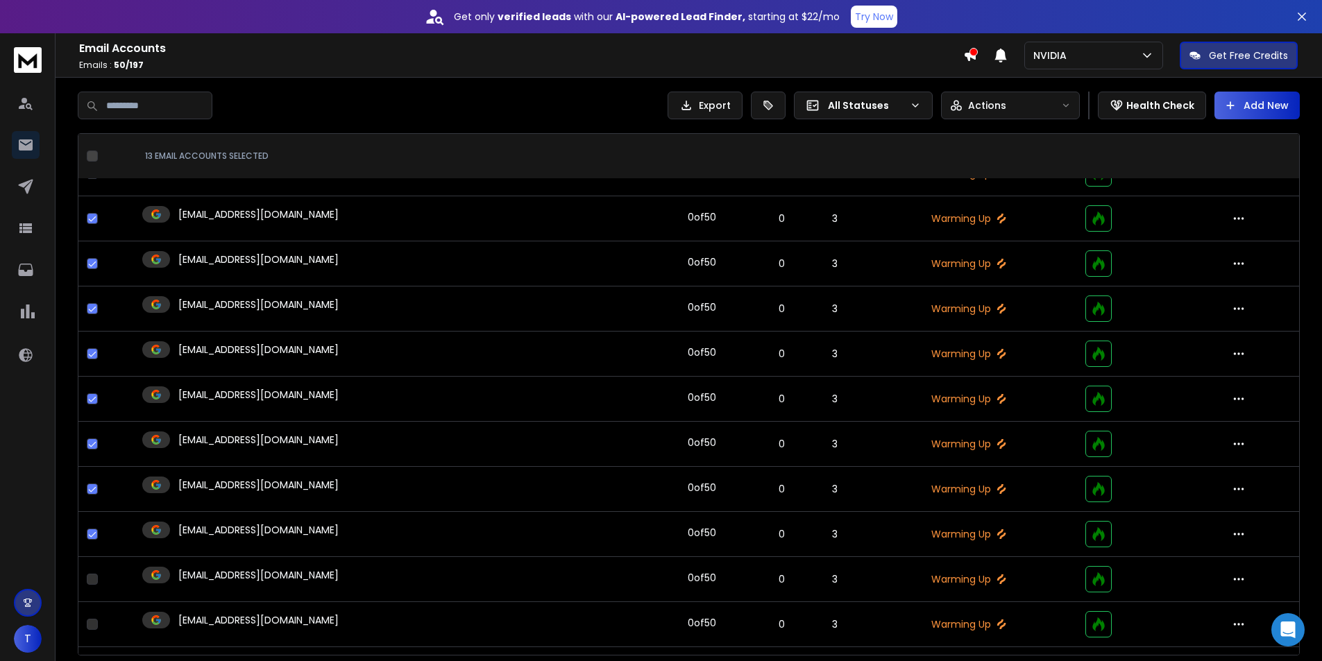
click at [206, 490] on p "[EMAIL_ADDRESS][DOMAIN_NAME]" at bounding box center [258, 485] width 160 height 14
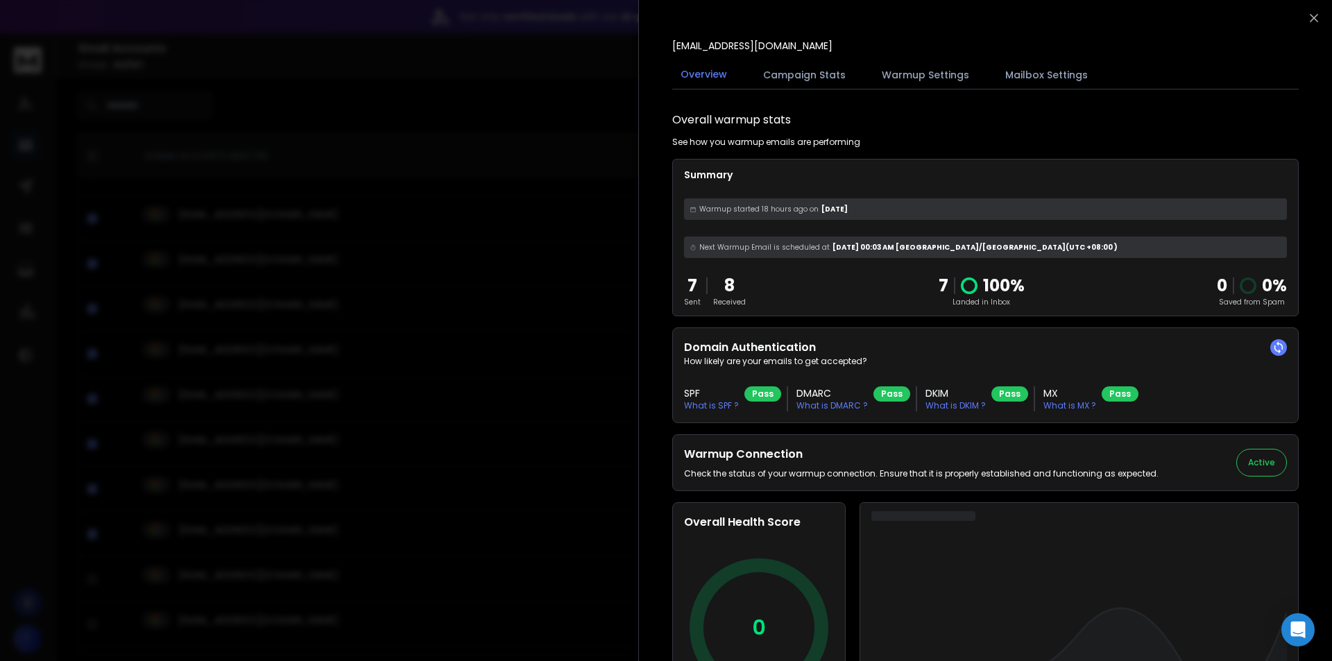
click at [251, 510] on div at bounding box center [666, 330] width 1332 height 661
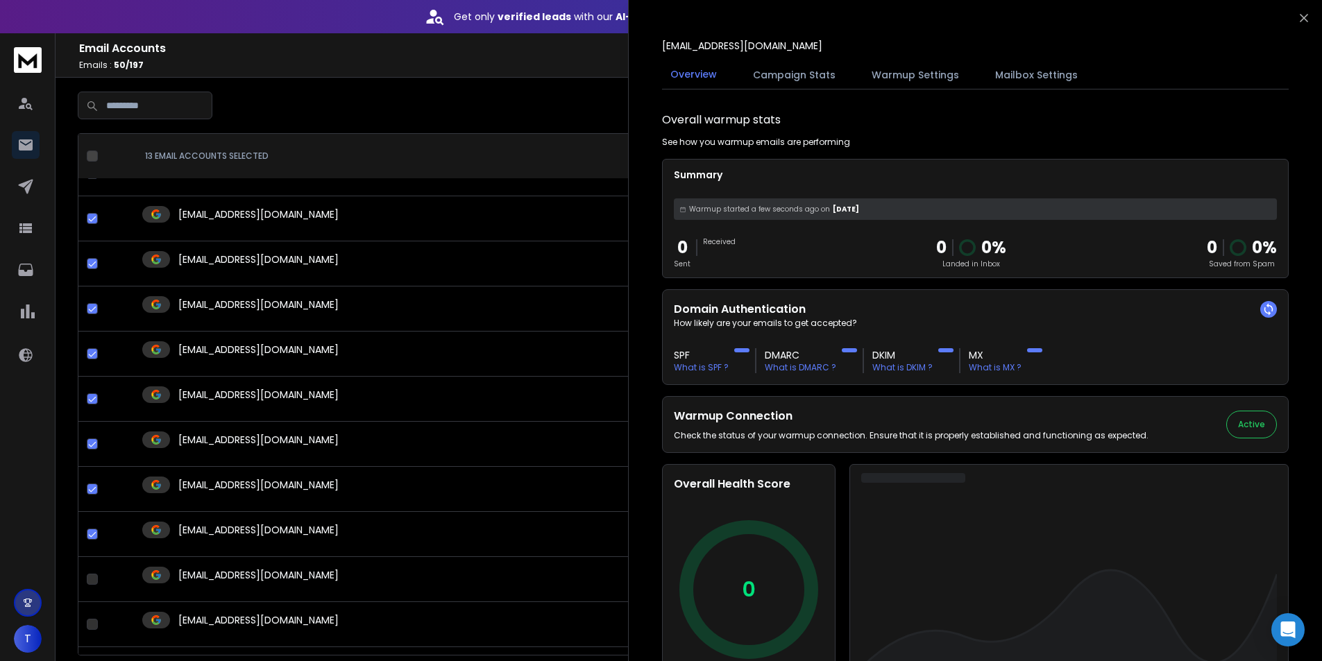
click at [207, 527] on p "[EMAIL_ADDRESS][DOMAIN_NAME]" at bounding box center [258, 530] width 160 height 14
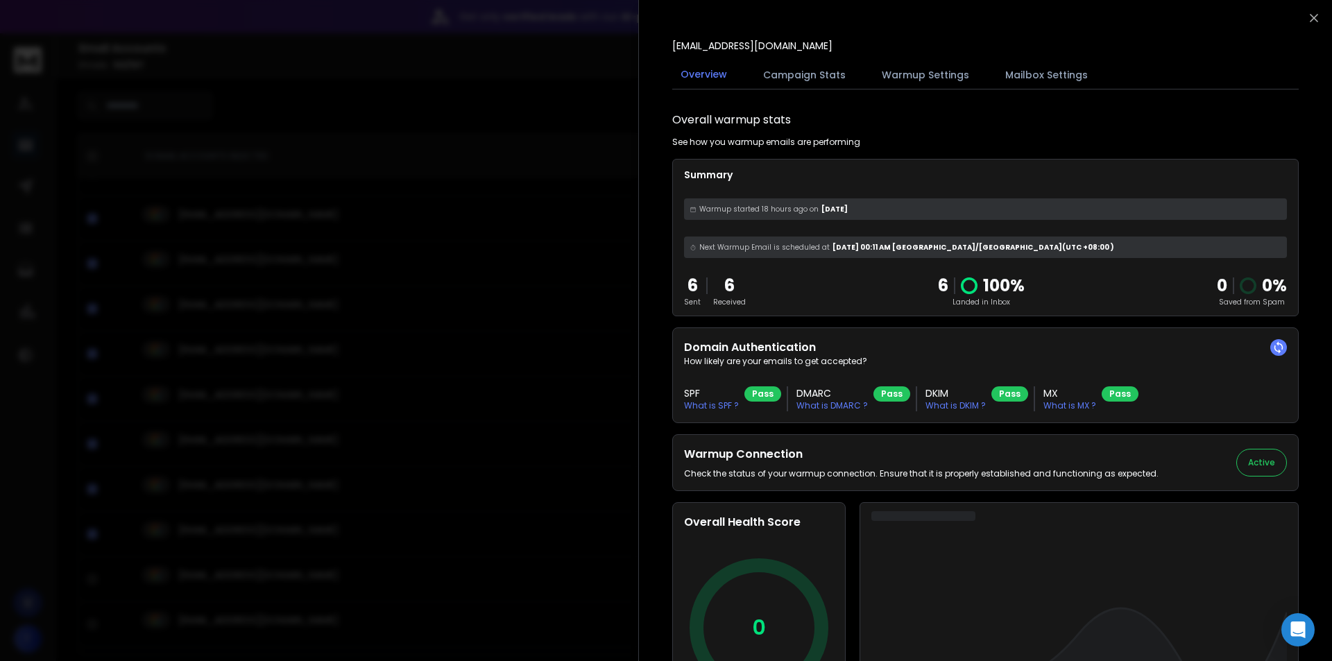
click at [219, 583] on div at bounding box center [666, 330] width 1332 height 661
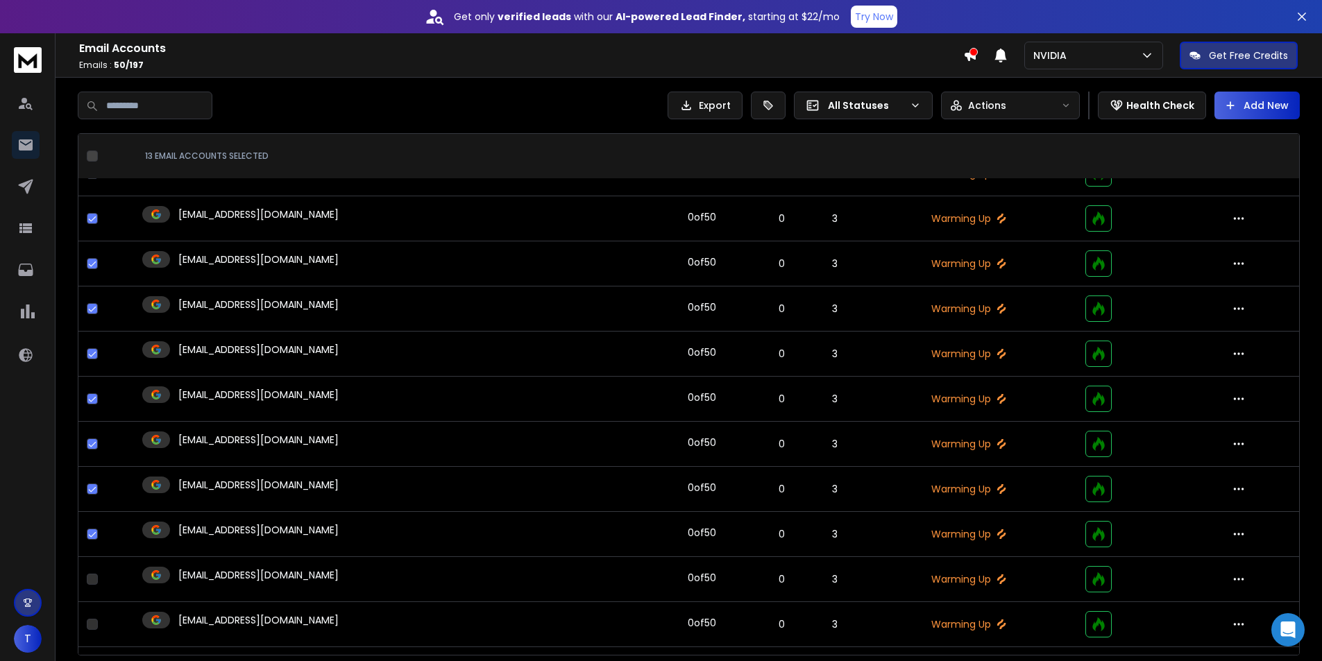
click at [210, 580] on p "[EMAIL_ADDRESS][DOMAIN_NAME]" at bounding box center [258, 575] width 160 height 14
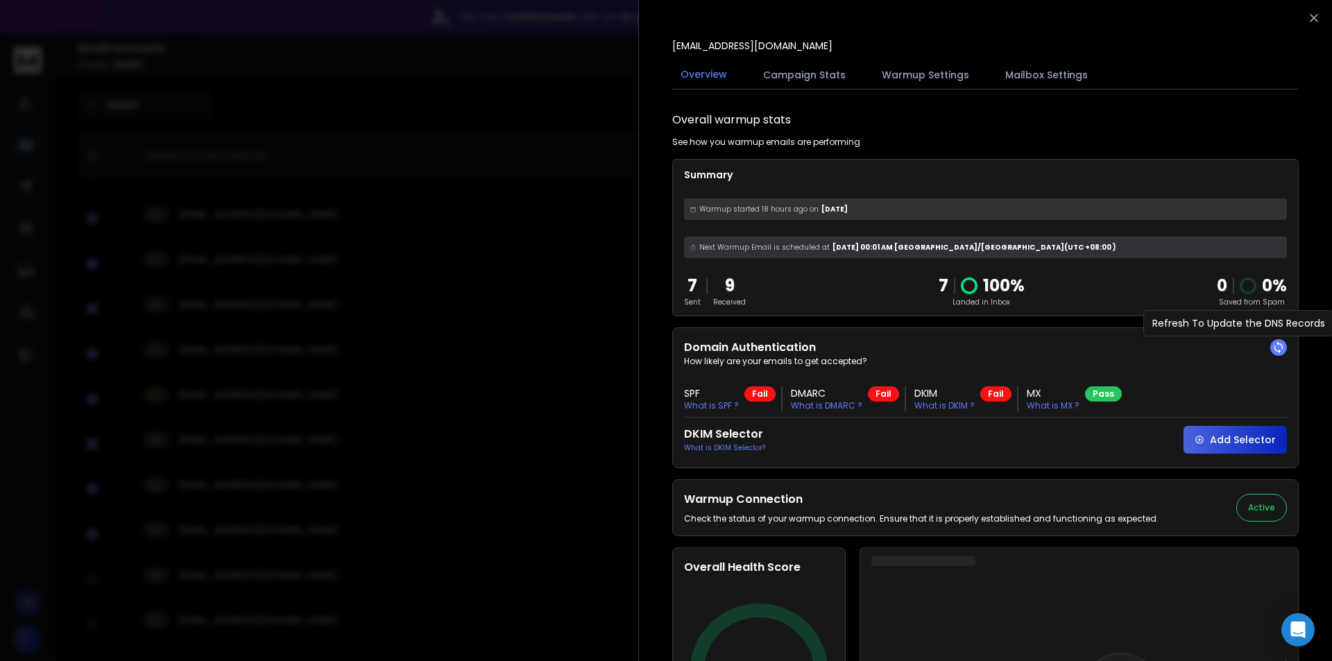
click at [1273, 346] on icon at bounding box center [1279, 348] width 14 height 14
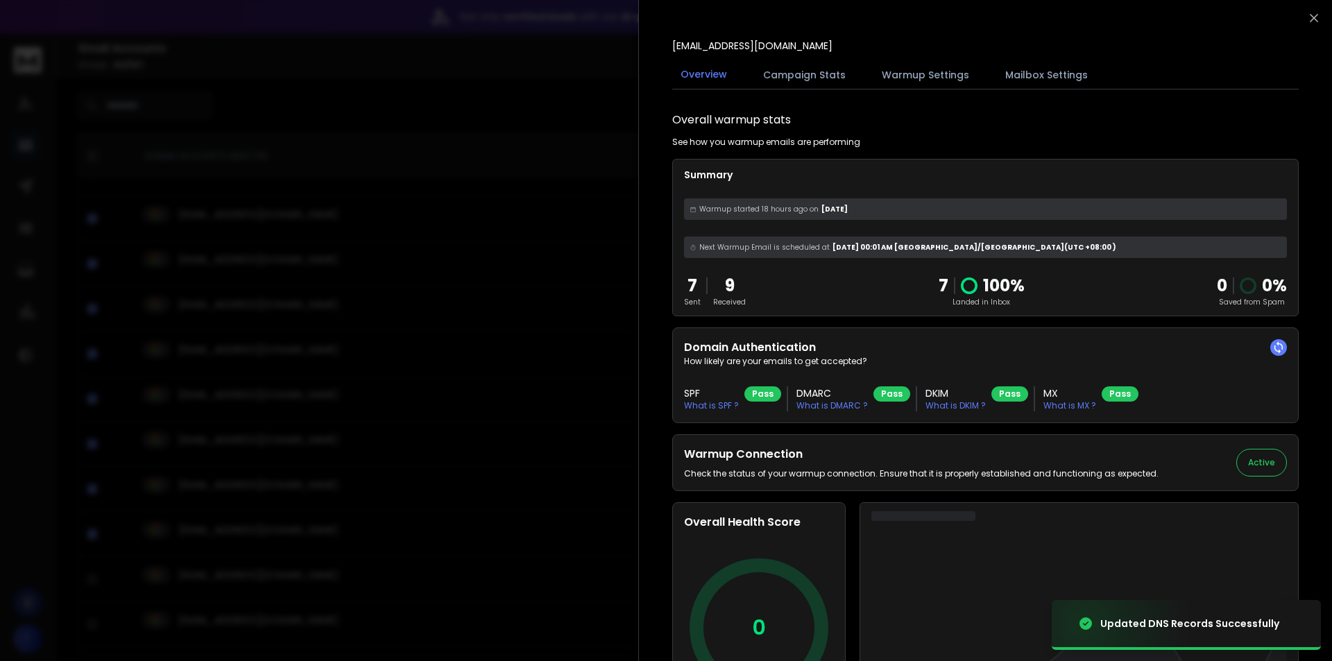
click at [227, 588] on div at bounding box center [666, 330] width 1332 height 661
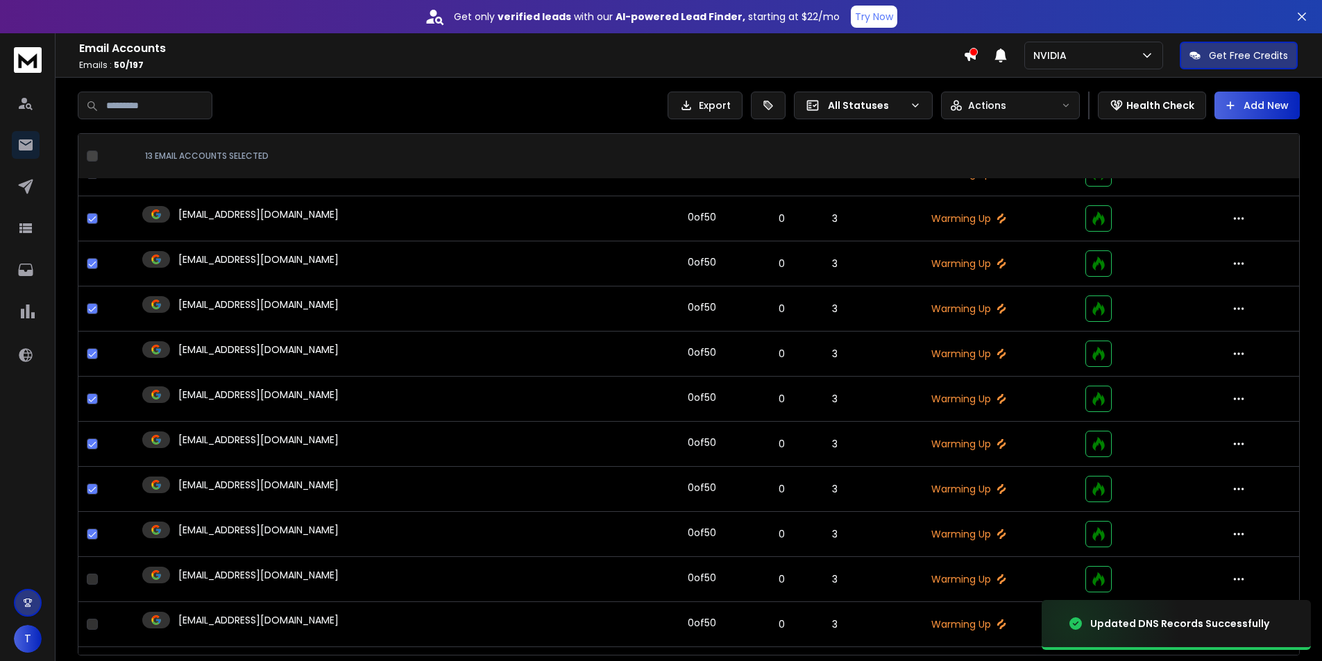
click at [89, 579] on button "button" at bounding box center [92, 579] width 11 height 11
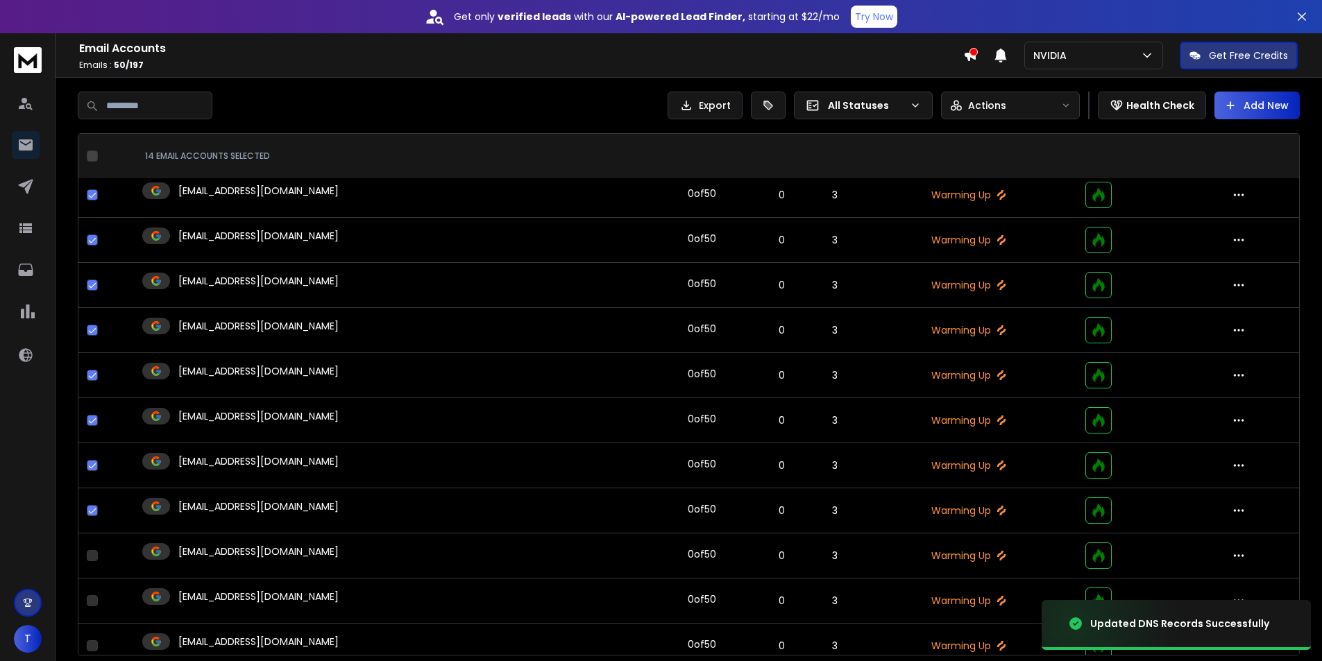
scroll to position [278, 0]
click at [212, 556] on p "[EMAIL_ADDRESS][DOMAIN_NAME]" at bounding box center [258, 551] width 160 height 14
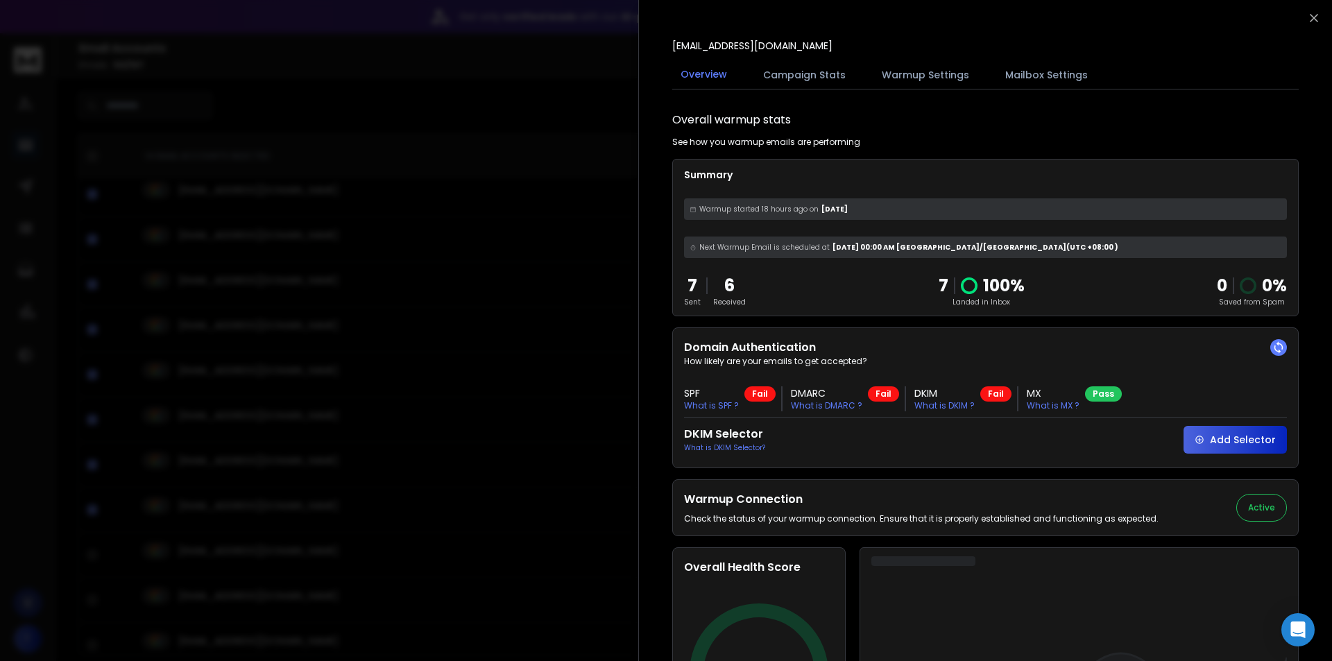
click at [1276, 354] on icon at bounding box center [1279, 348] width 14 height 14
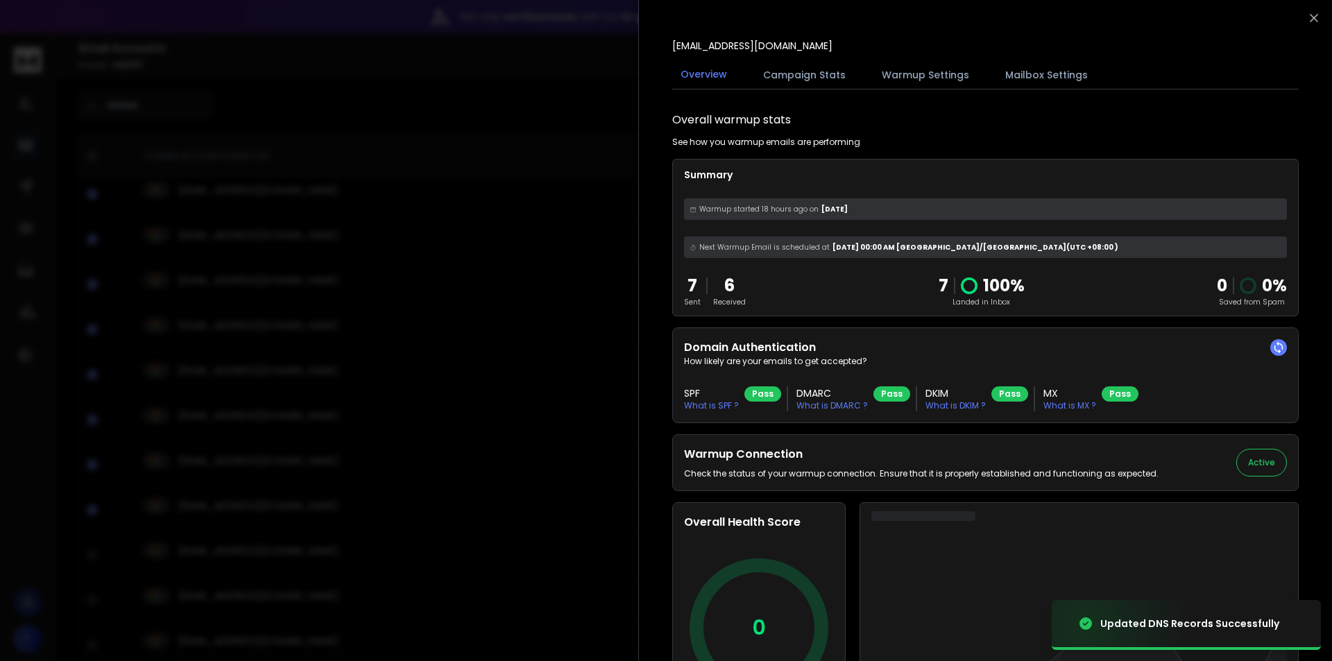
click at [290, 549] on div at bounding box center [666, 330] width 1332 height 661
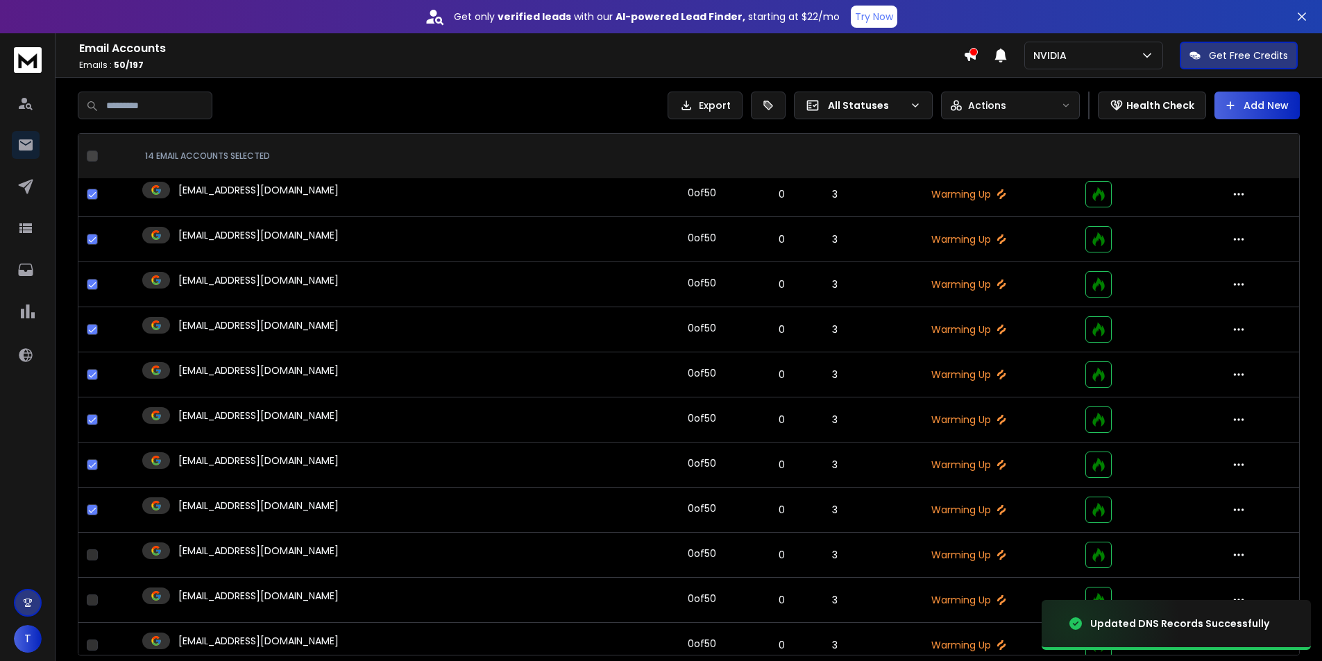
click at [90, 552] on button "button" at bounding box center [92, 555] width 11 height 11
click at [205, 593] on p "[EMAIL_ADDRESS][DOMAIN_NAME]" at bounding box center [258, 596] width 160 height 14
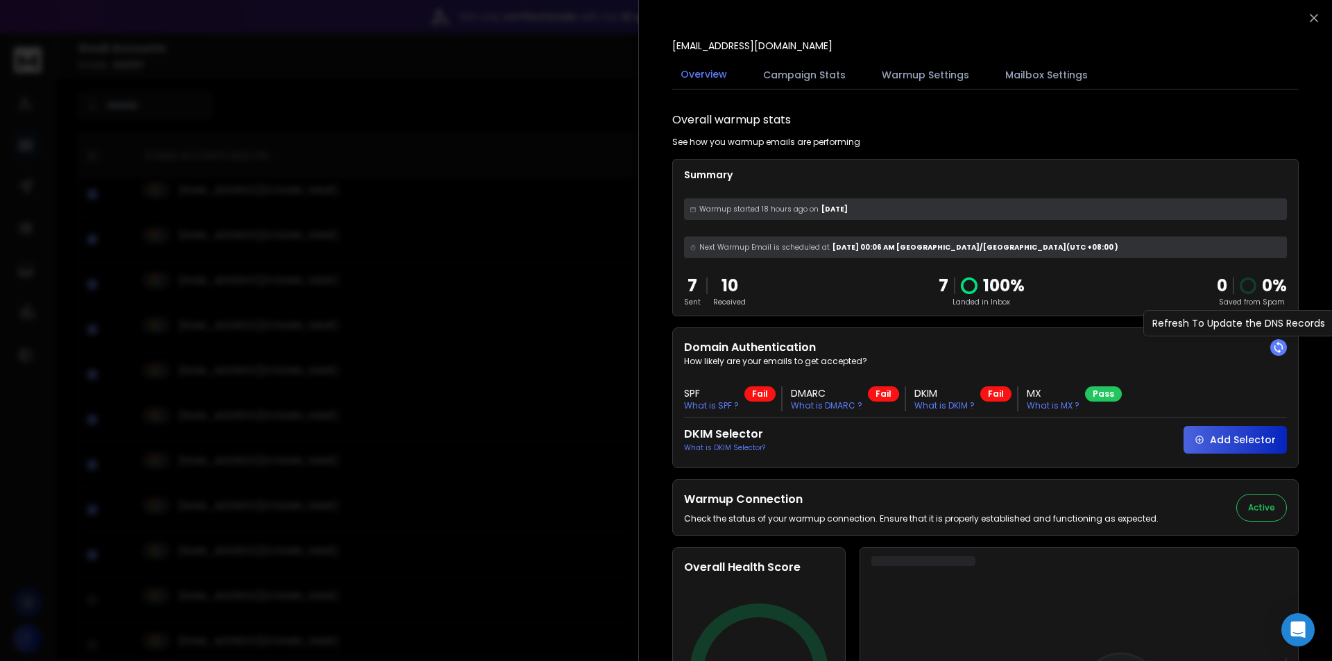
click at [1276, 350] on icon at bounding box center [1279, 348] width 14 height 14
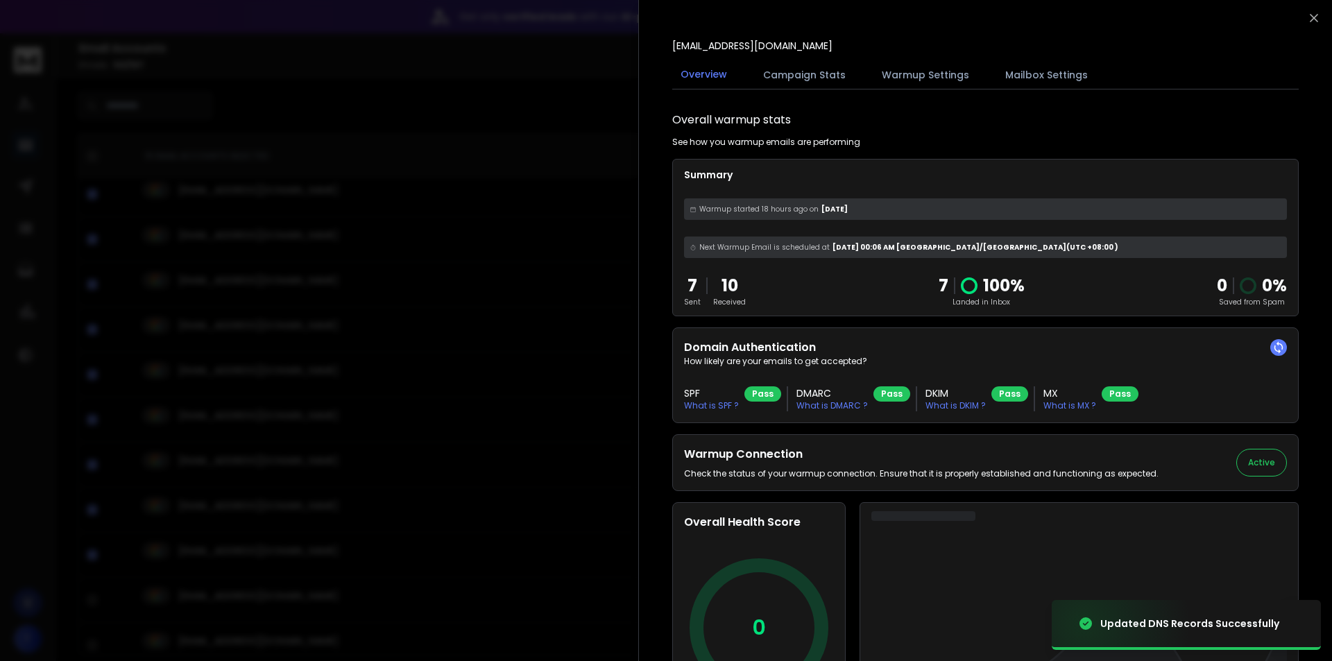
click at [299, 490] on div at bounding box center [666, 330] width 1332 height 661
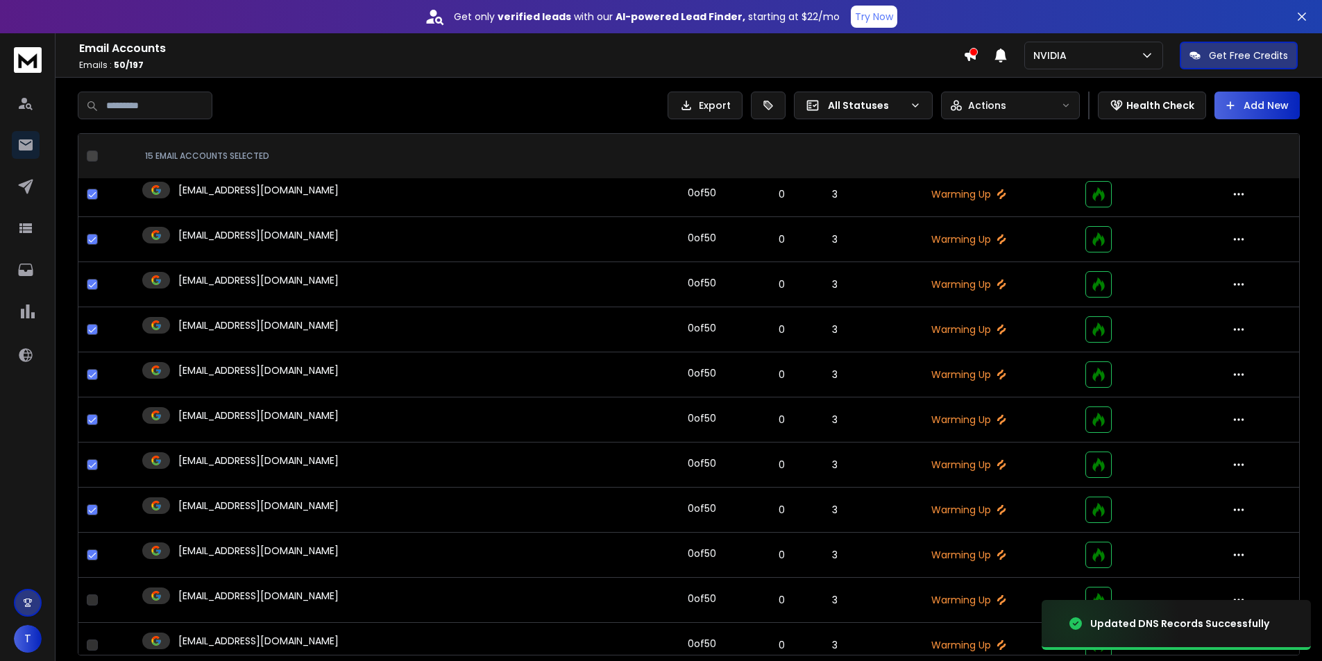
click at [90, 599] on button "button" at bounding box center [92, 600] width 11 height 11
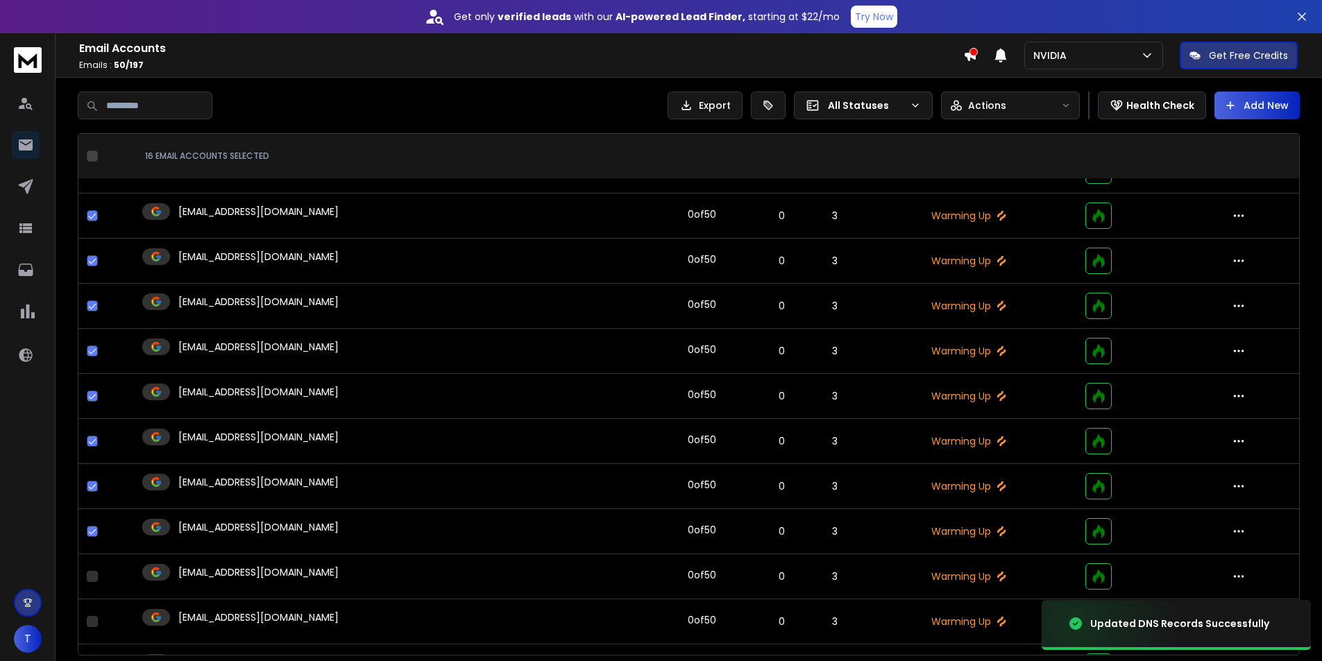
scroll to position [347, 0]
click at [217, 570] on p "[EMAIL_ADDRESS][DOMAIN_NAME]" at bounding box center [258, 572] width 160 height 14
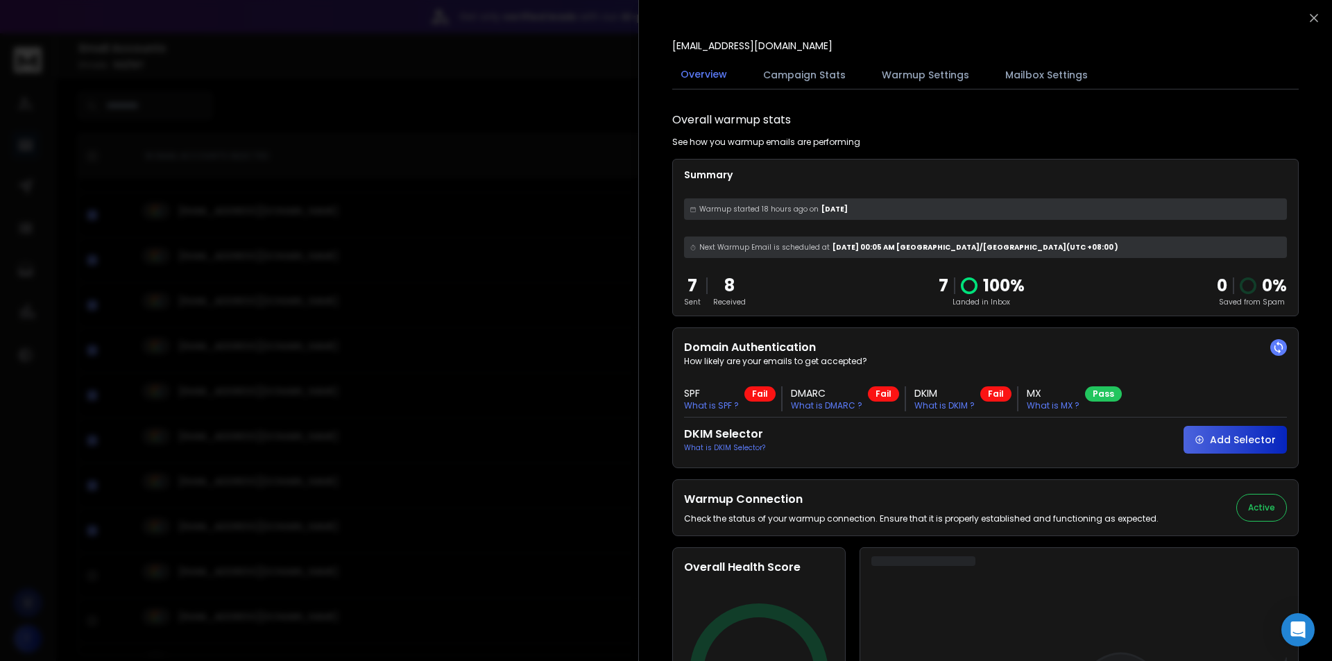
click at [1273, 309] on div "Summary Warmup started 18 hours ago on 19 Aug, 2025 Next Warmup Email is schedu…" at bounding box center [985, 238] width 627 height 158
click at [1272, 346] on icon at bounding box center [1279, 348] width 14 height 14
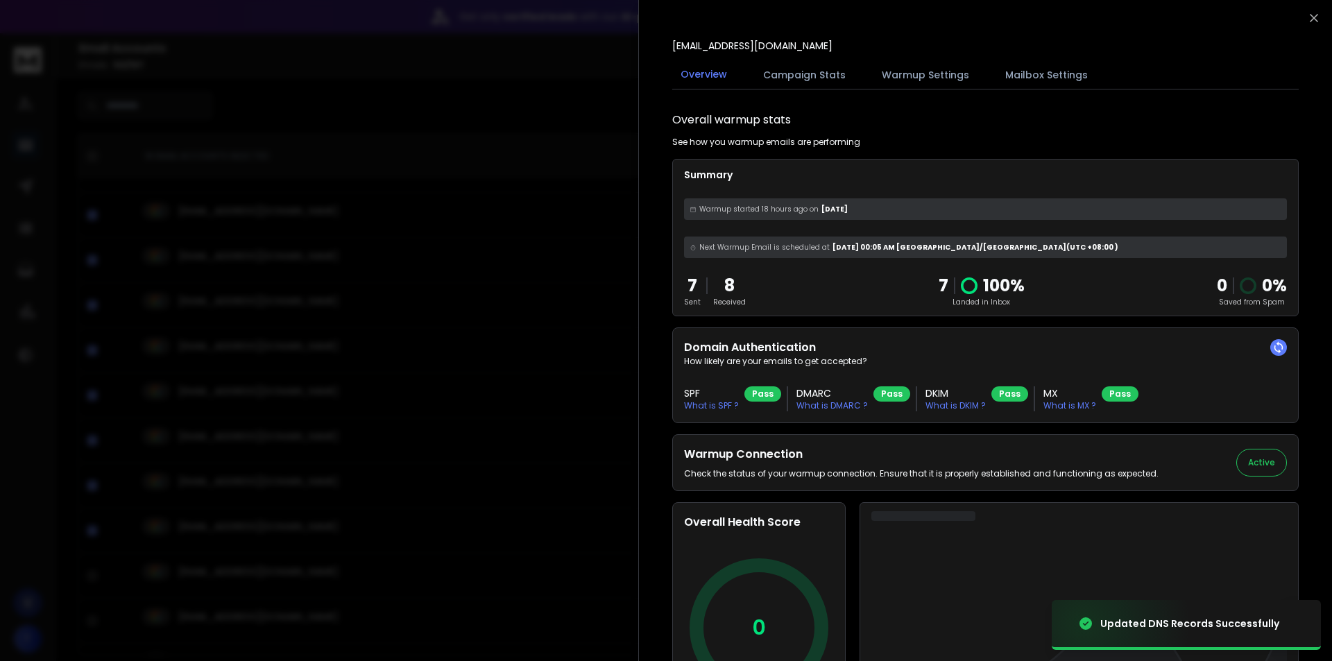
click at [221, 548] on div at bounding box center [666, 330] width 1332 height 661
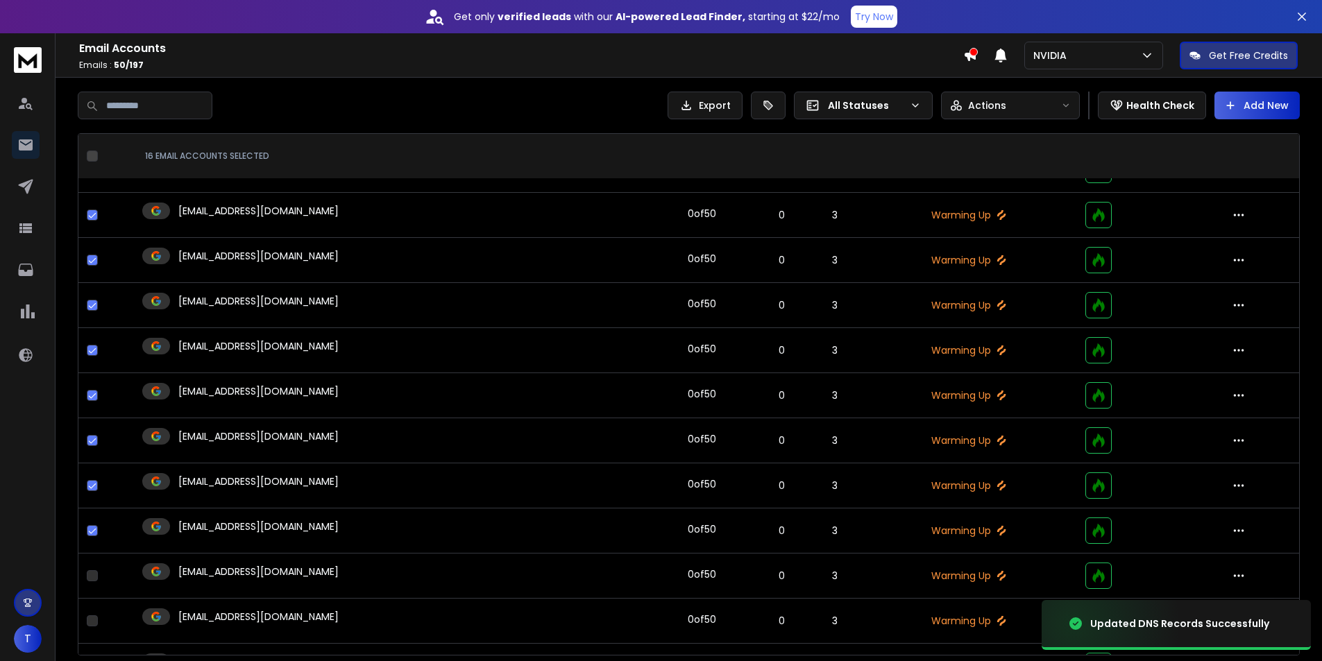
click at [93, 576] on button "button" at bounding box center [92, 575] width 11 height 11
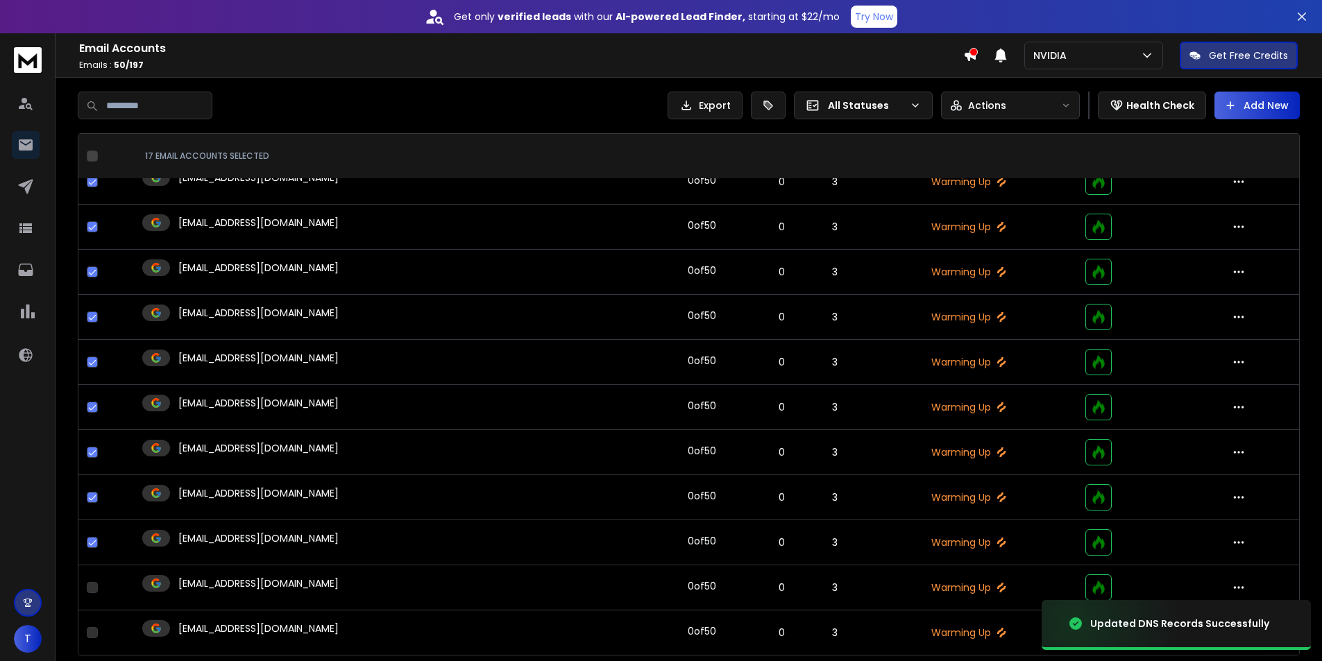
scroll to position [416, 0]
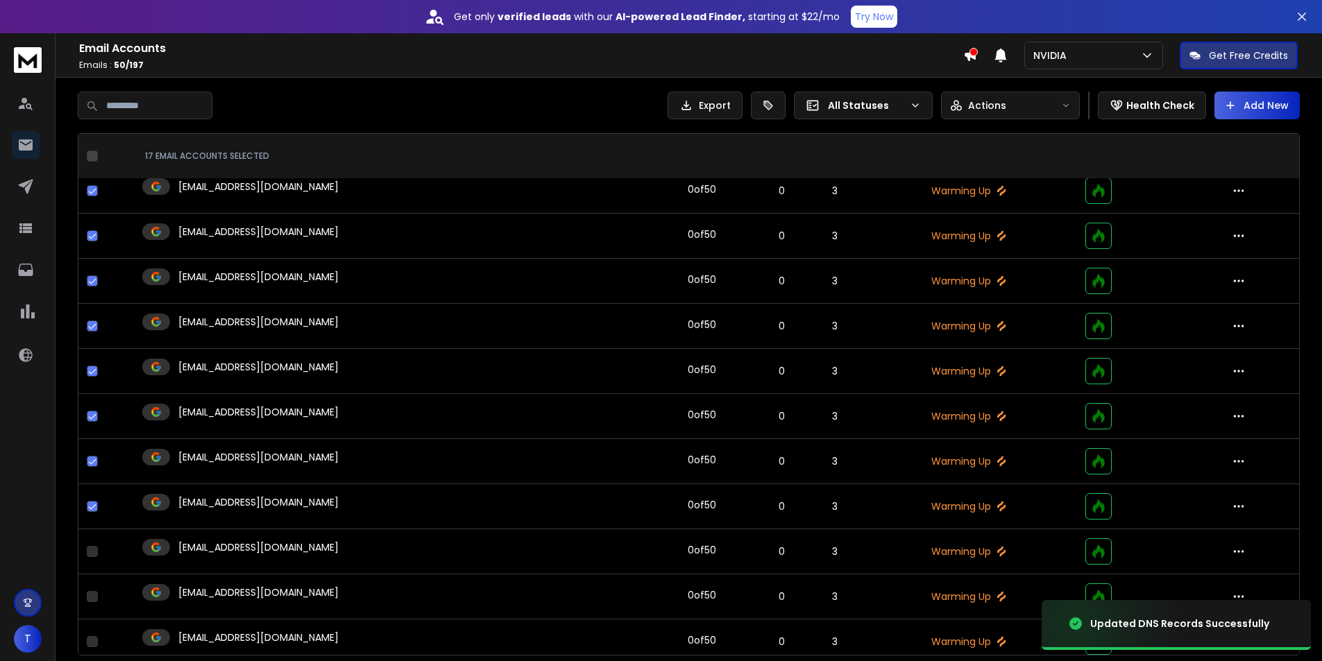
click at [217, 545] on p "[EMAIL_ADDRESS][DOMAIN_NAME]" at bounding box center [258, 548] width 160 height 14
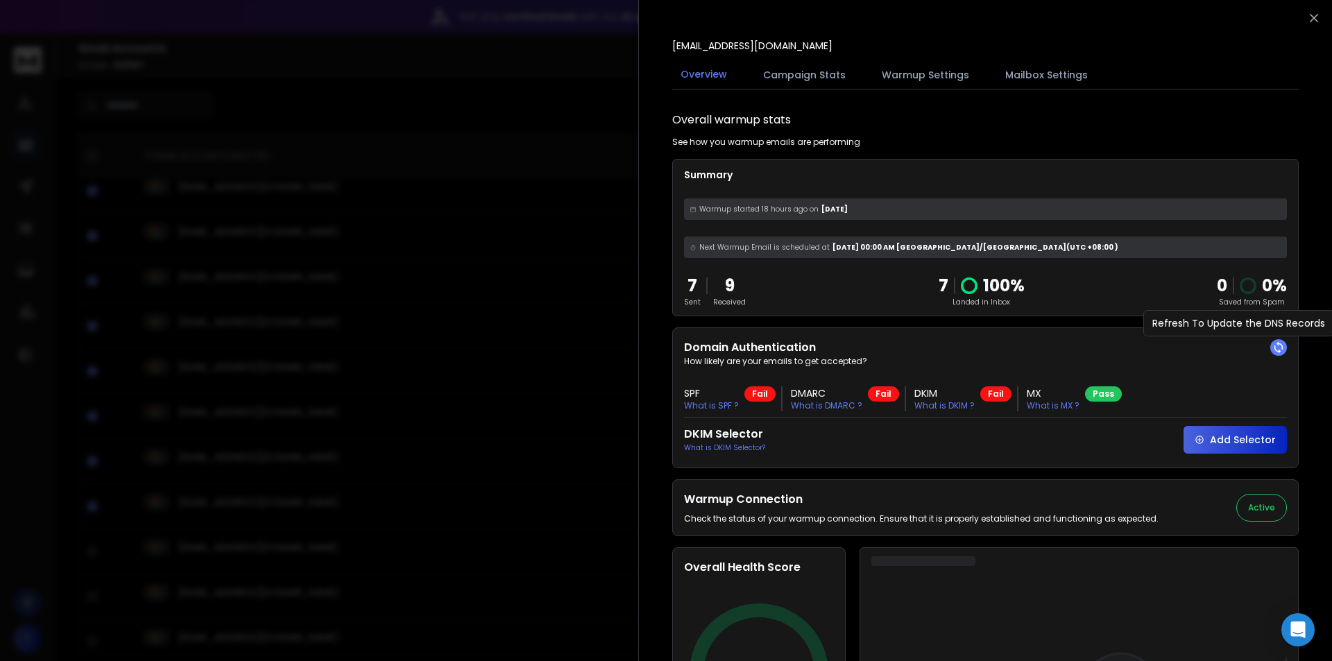
click at [1272, 347] on icon at bounding box center [1279, 348] width 14 height 14
click at [1279, 336] on div "Domain Authentication How likely are your emails to get accepted? SPF What is S…" at bounding box center [985, 398] width 627 height 141
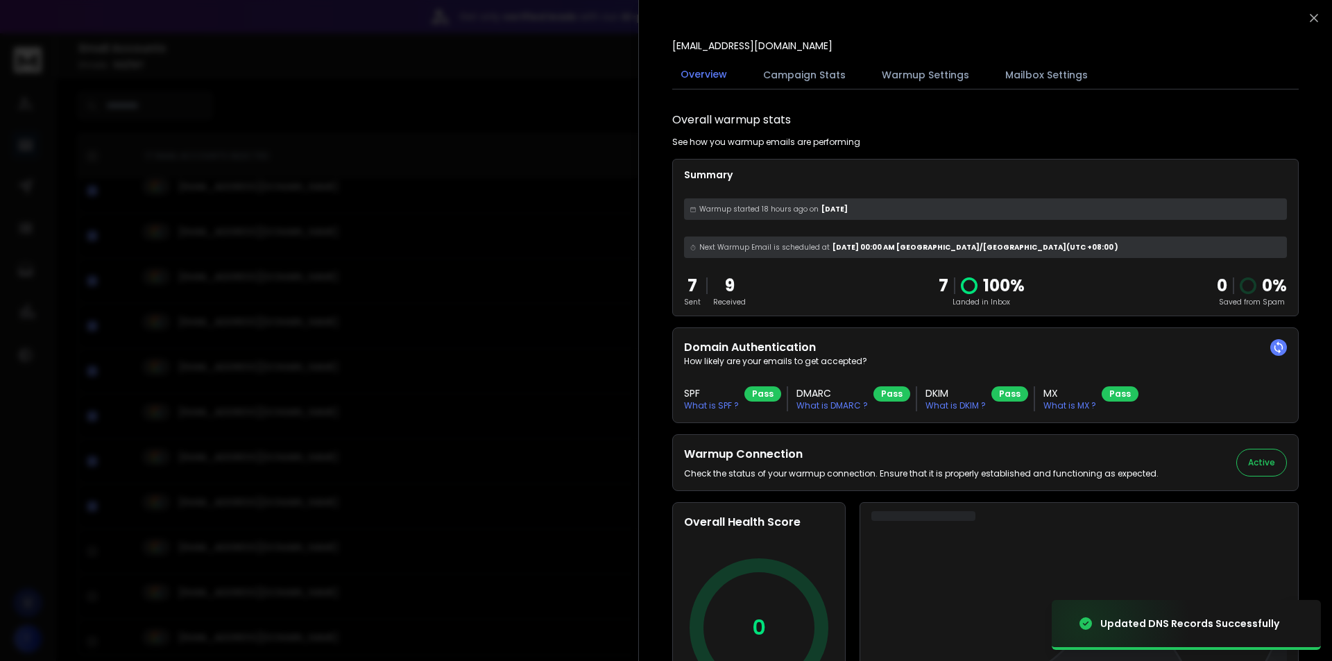
click at [180, 542] on div at bounding box center [666, 330] width 1332 height 661
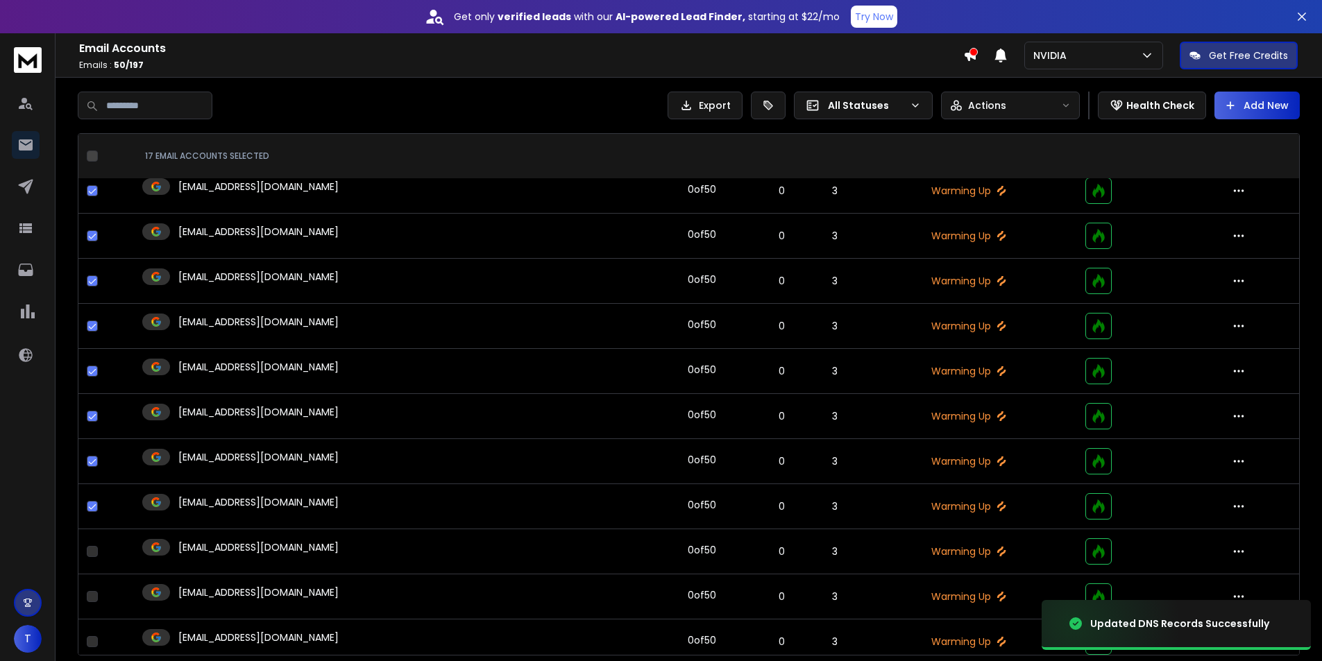
click at [88, 550] on button "button" at bounding box center [92, 551] width 11 height 11
click at [201, 584] on td "[EMAIL_ADDRESS][DOMAIN_NAME]" at bounding box center [391, 597] width 515 height 45
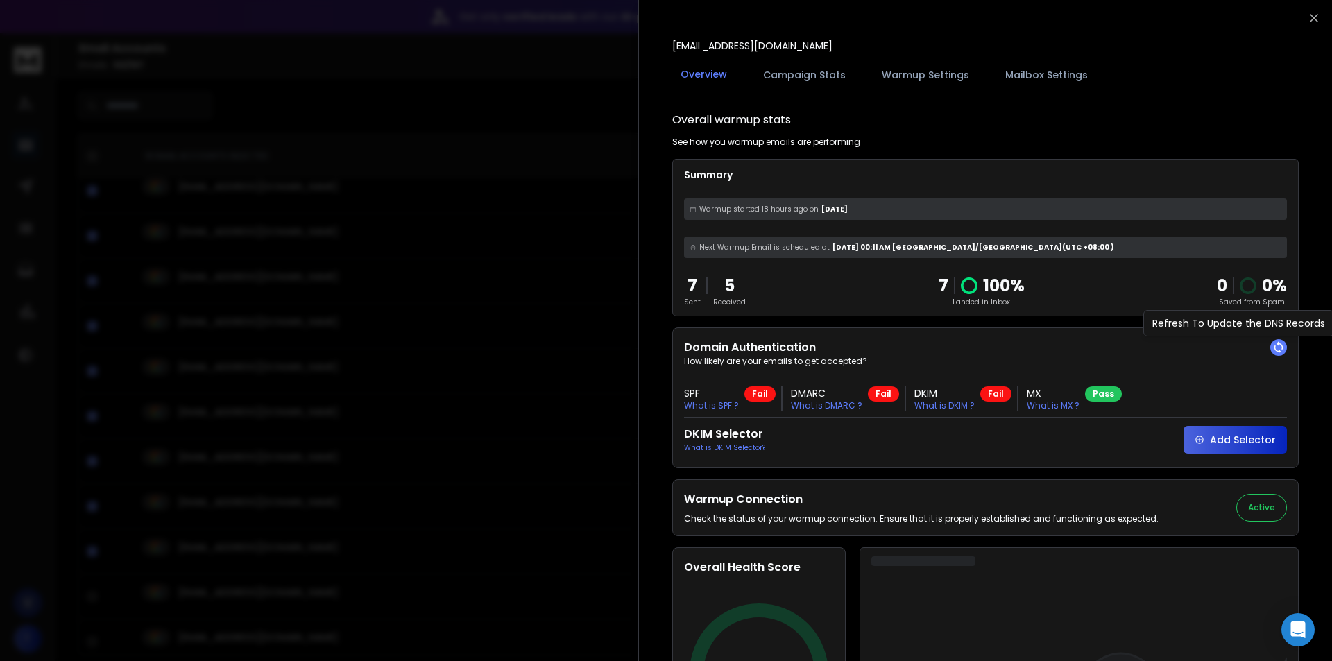
click at [1279, 343] on icon at bounding box center [1279, 348] width 14 height 14
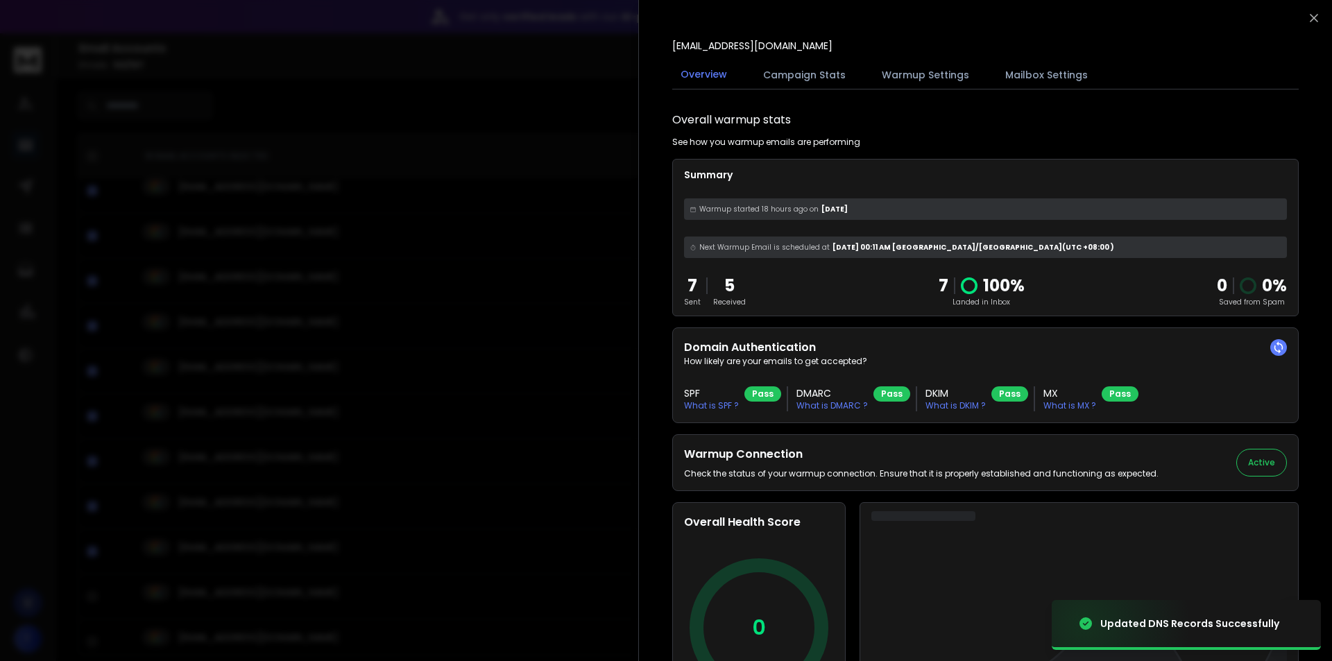
click at [185, 585] on div at bounding box center [666, 330] width 1332 height 661
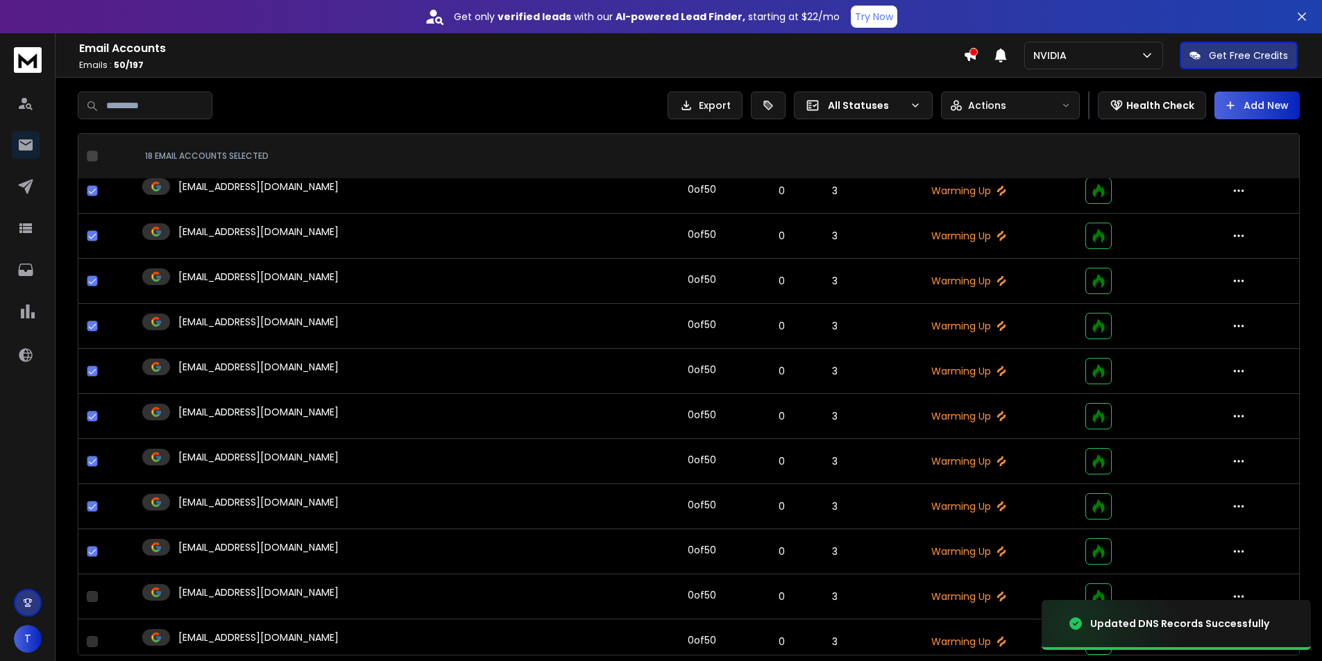
click at [88, 591] on td at bounding box center [106, 597] width 56 height 45
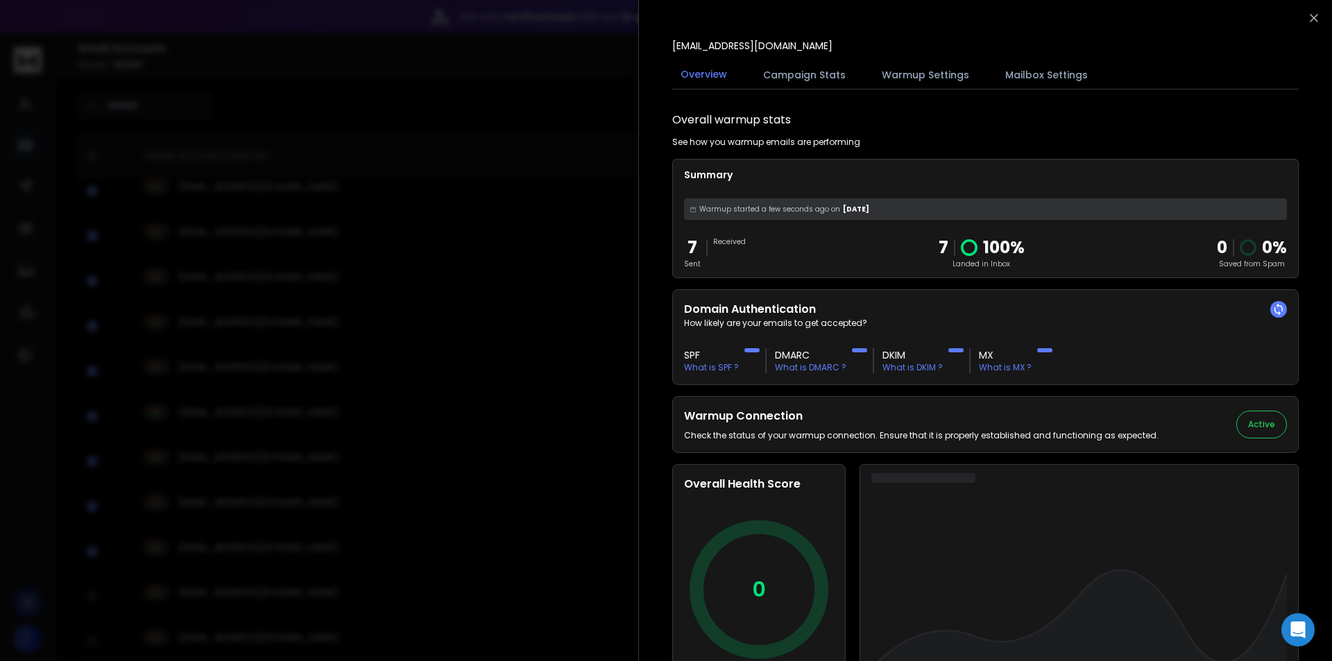
click at [79, 595] on div at bounding box center [666, 330] width 1332 height 661
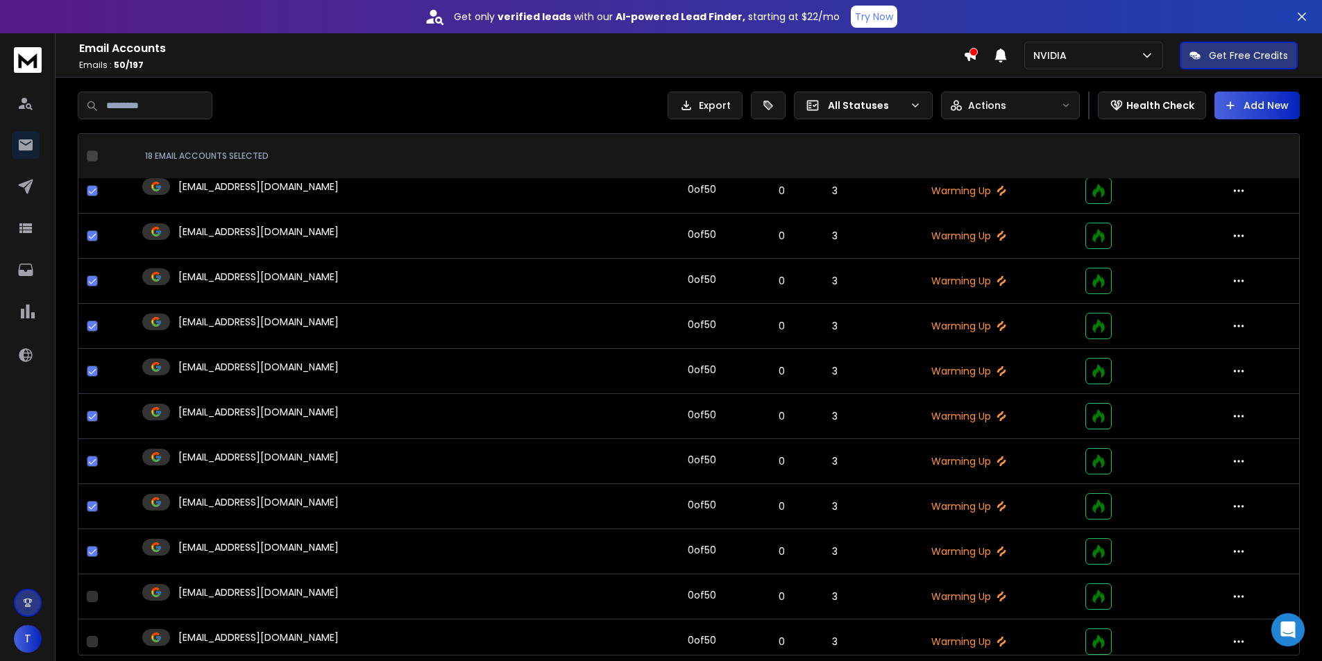
click at [87, 597] on button "button" at bounding box center [92, 596] width 11 height 11
click at [206, 592] on p "[EMAIL_ADDRESS][DOMAIN_NAME]" at bounding box center [258, 593] width 160 height 14
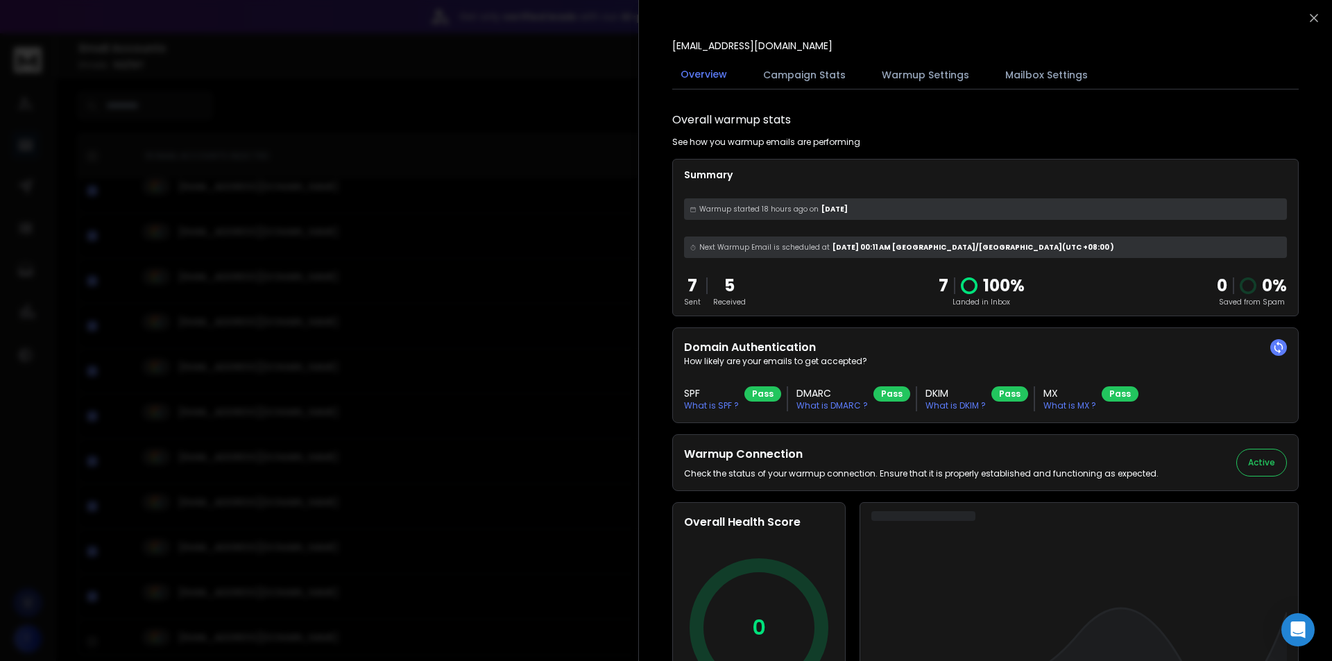
click at [221, 642] on div at bounding box center [666, 330] width 1332 height 661
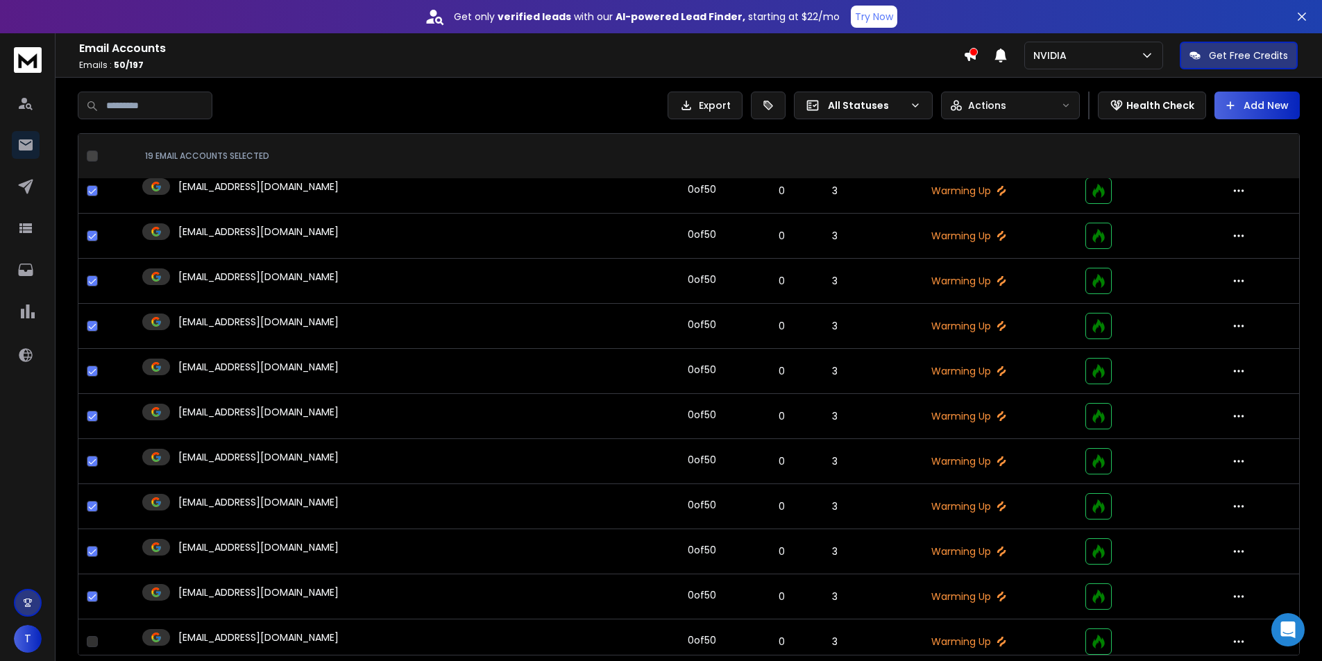
click at [200, 639] on p "[EMAIL_ADDRESS][DOMAIN_NAME]" at bounding box center [258, 638] width 160 height 14
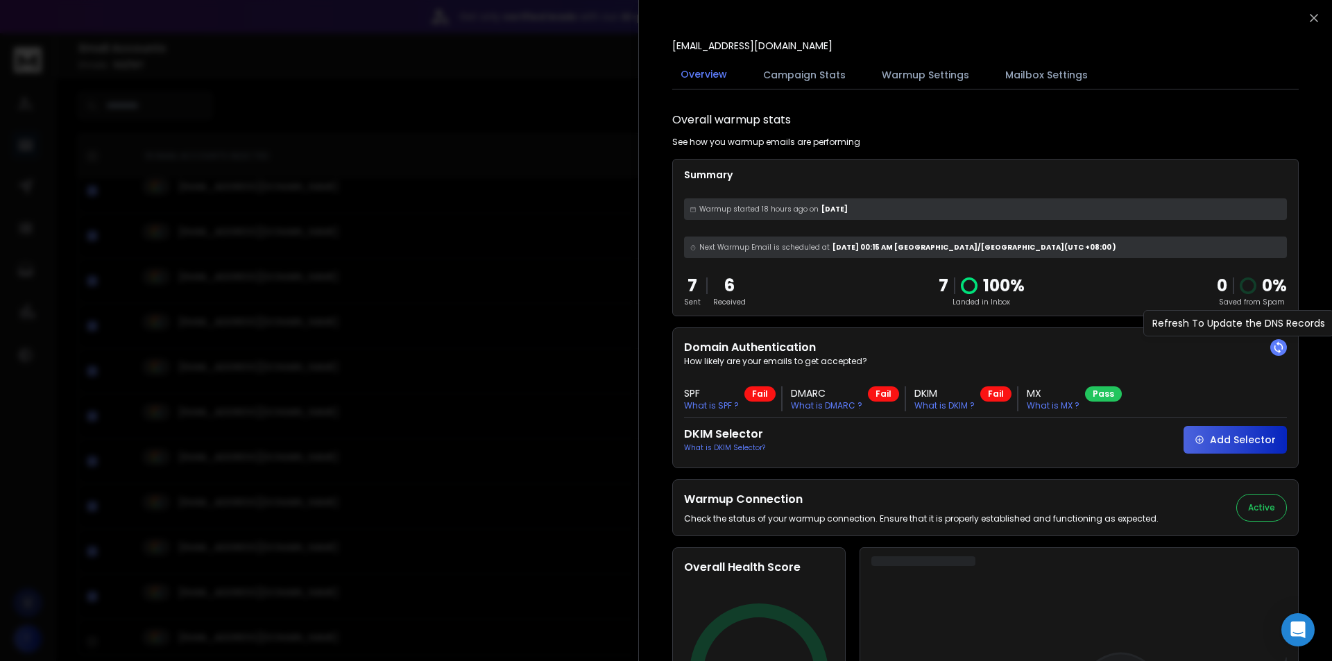
click at [1276, 348] on icon at bounding box center [1279, 348] width 14 height 14
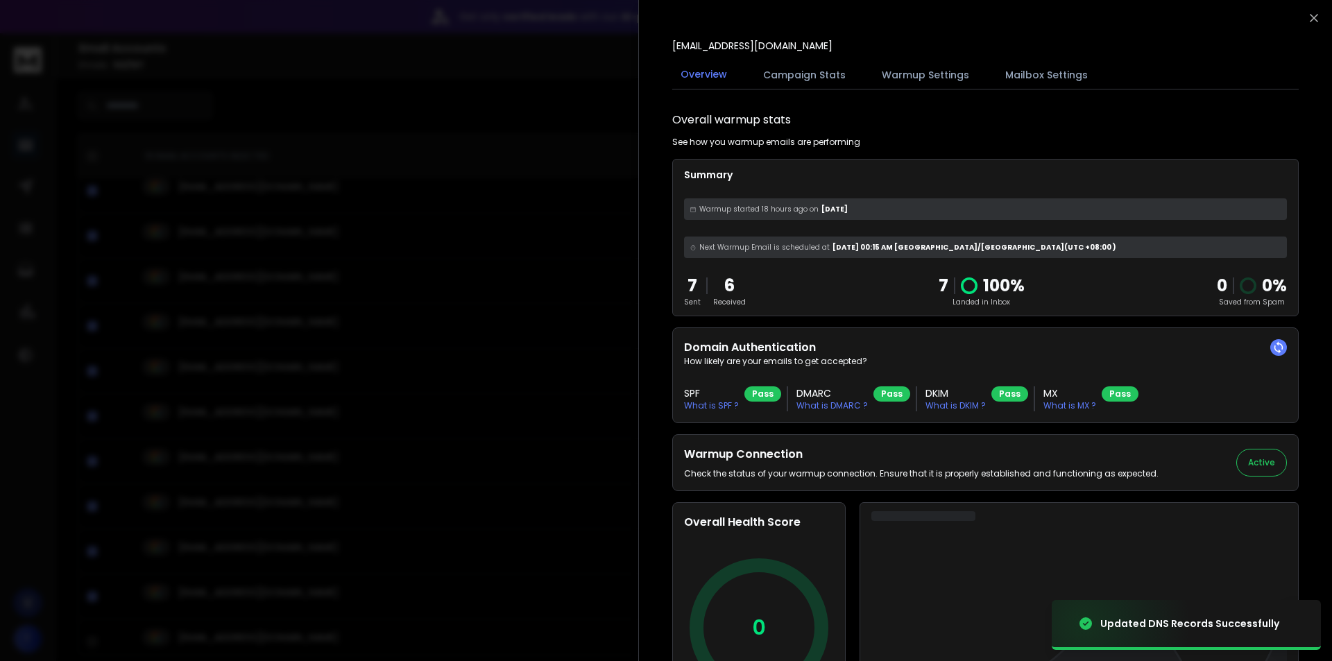
click at [378, 480] on div at bounding box center [666, 330] width 1332 height 661
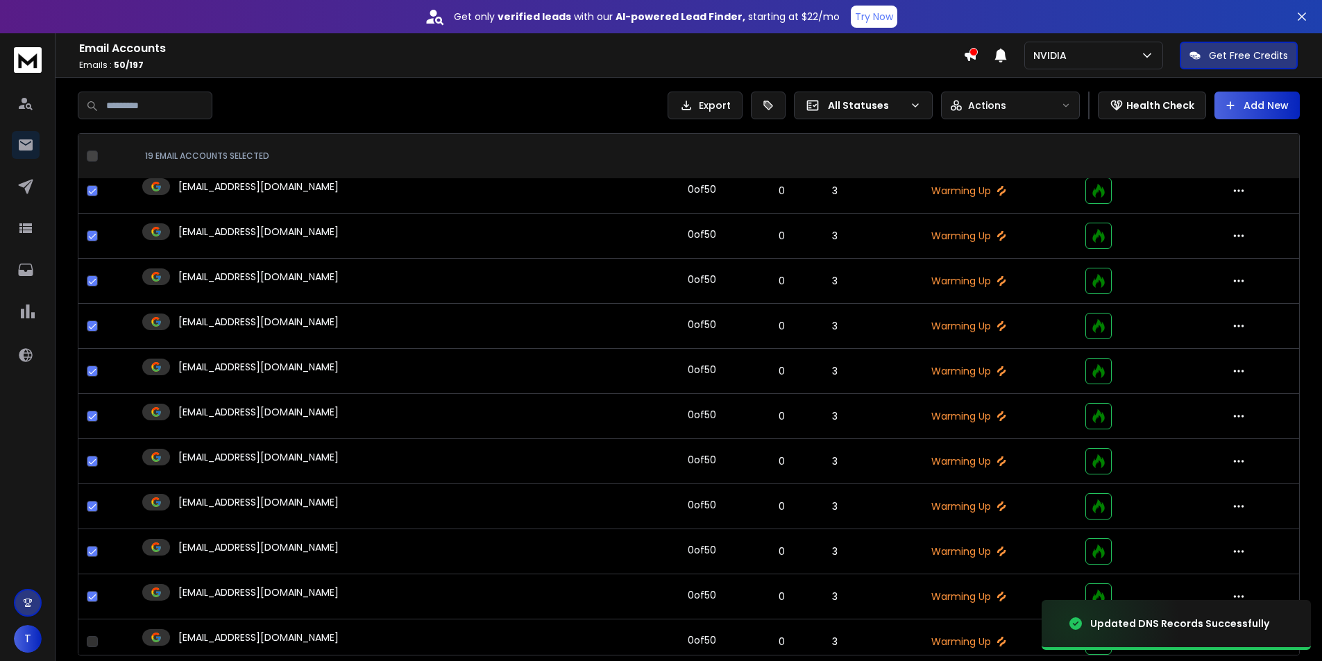
click at [91, 641] on button "button" at bounding box center [92, 641] width 11 height 11
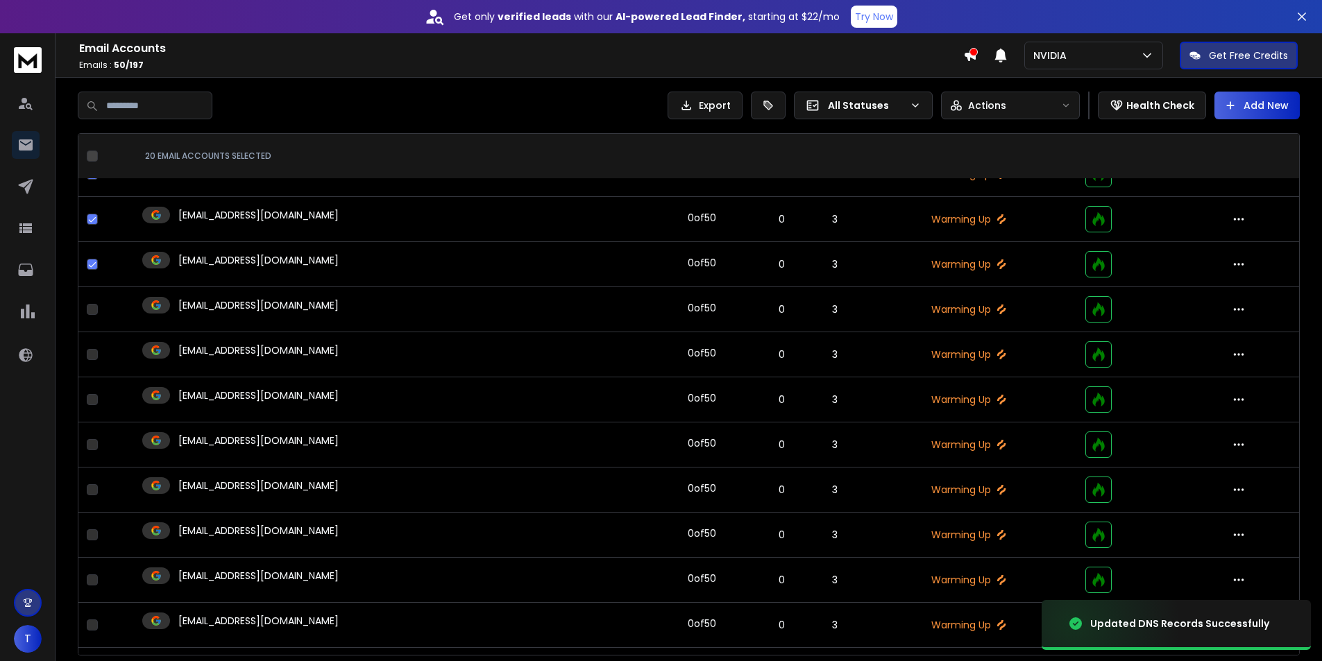
scroll to position [833, 0]
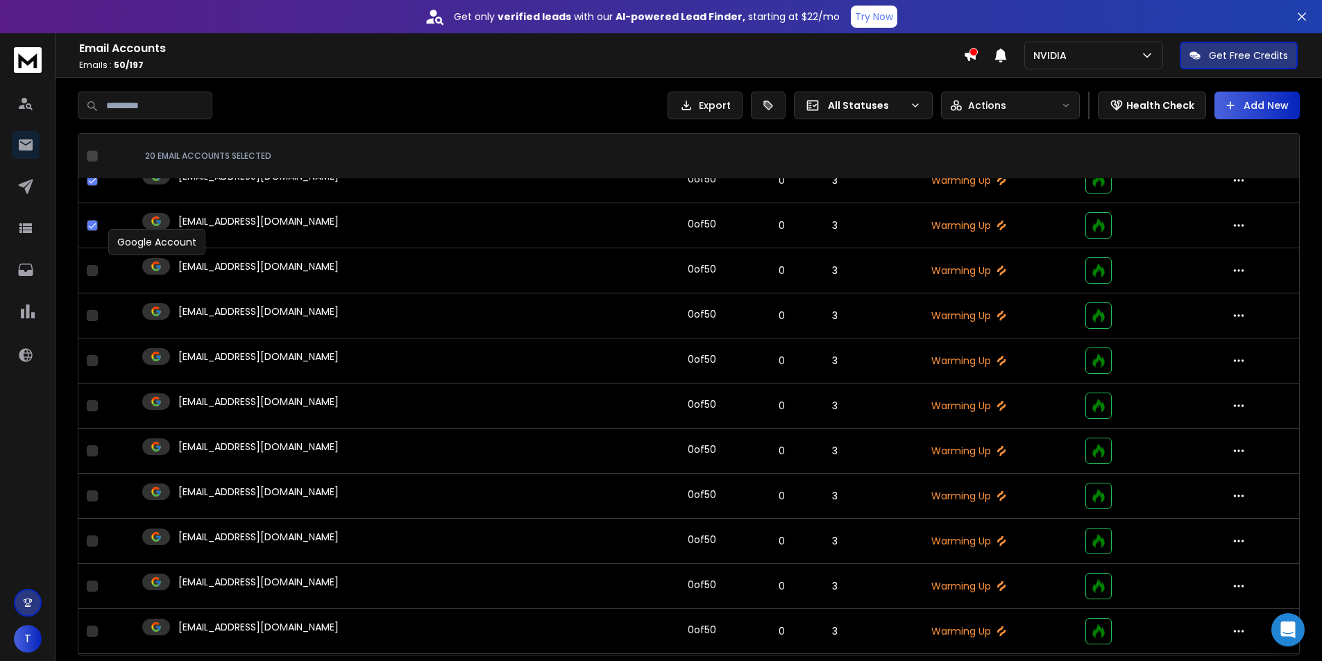
click at [236, 264] on p "[EMAIL_ADDRESS][DOMAIN_NAME]" at bounding box center [258, 267] width 160 height 14
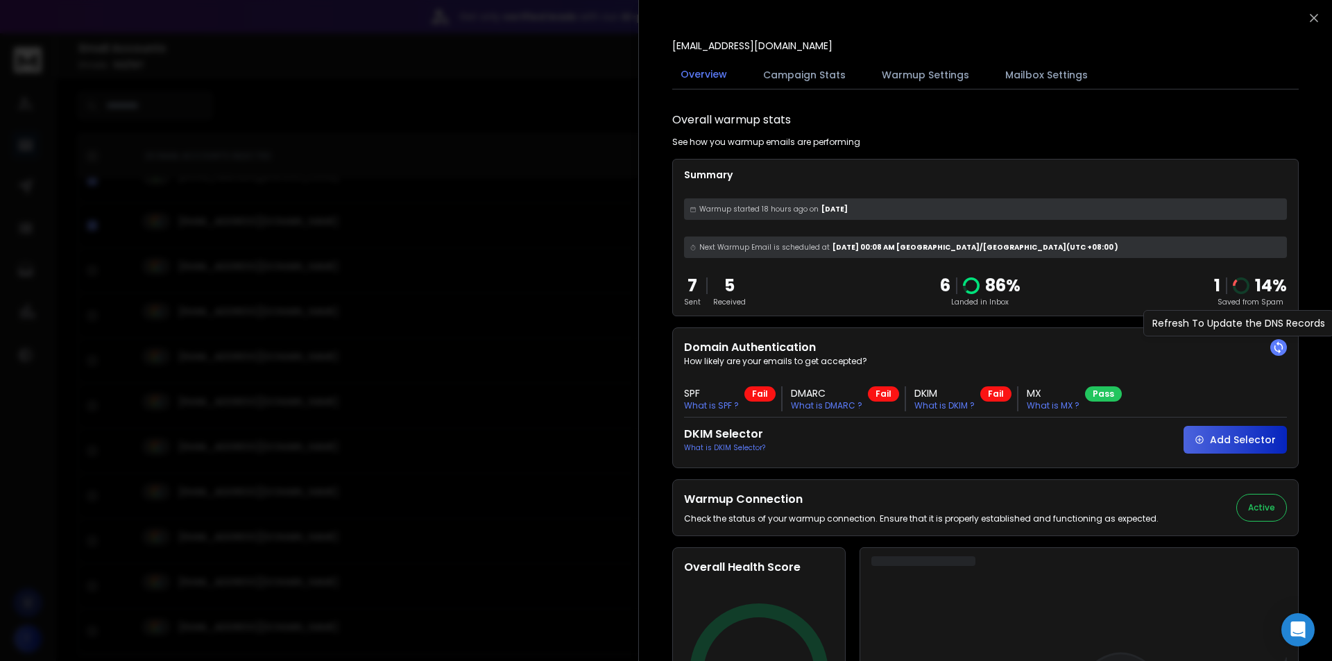
click at [1273, 343] on icon at bounding box center [1279, 348] width 14 height 14
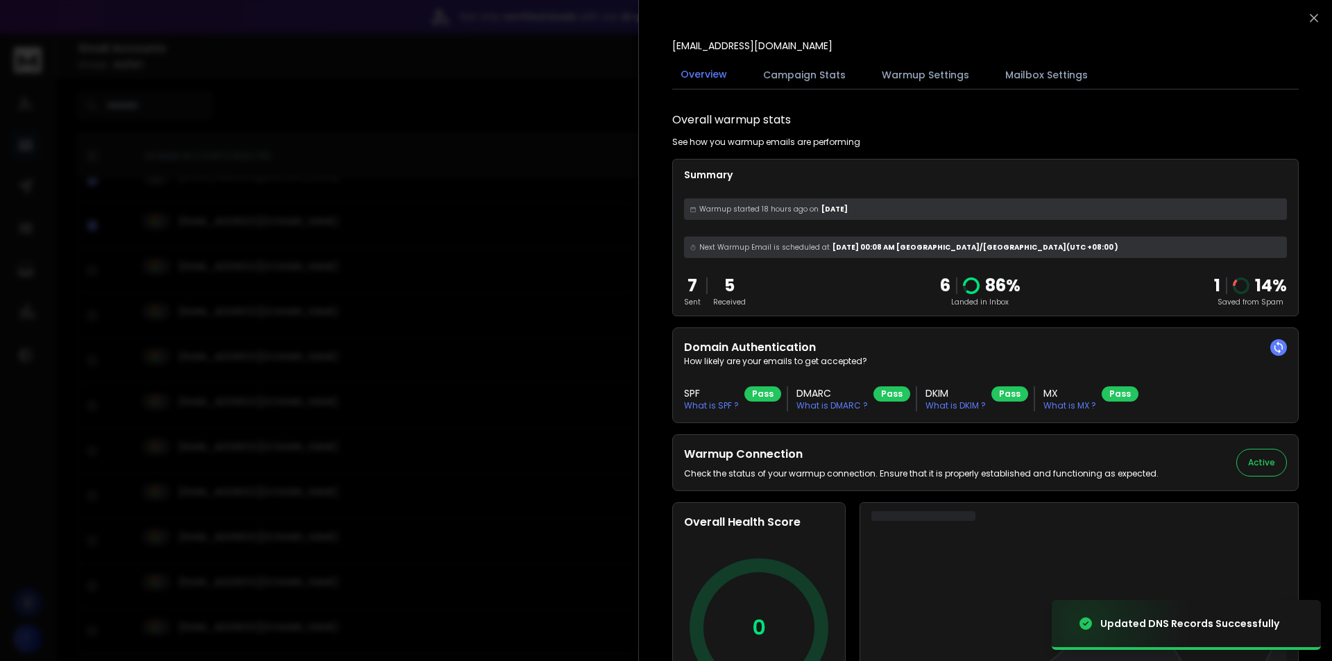
click at [189, 326] on div at bounding box center [666, 330] width 1332 height 661
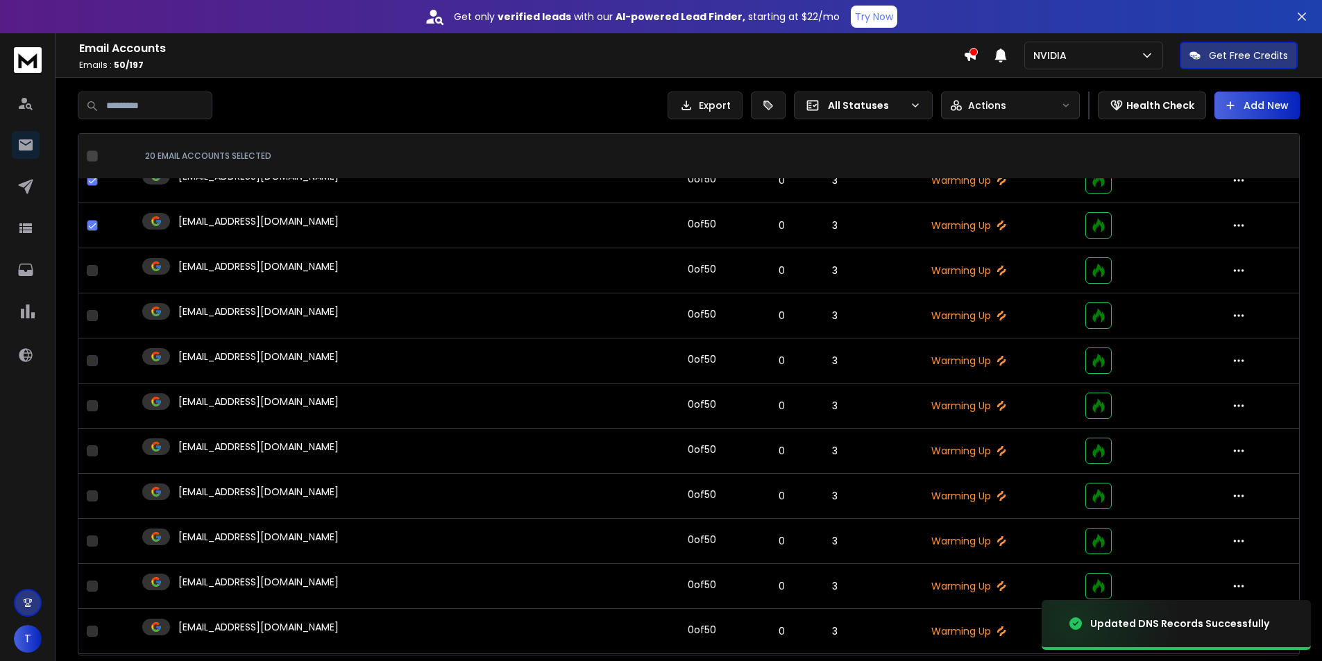
click at [92, 269] on button "button" at bounding box center [92, 270] width 11 height 11
click at [253, 318] on p "[EMAIL_ADDRESS][DOMAIN_NAME]" at bounding box center [258, 312] width 160 height 14
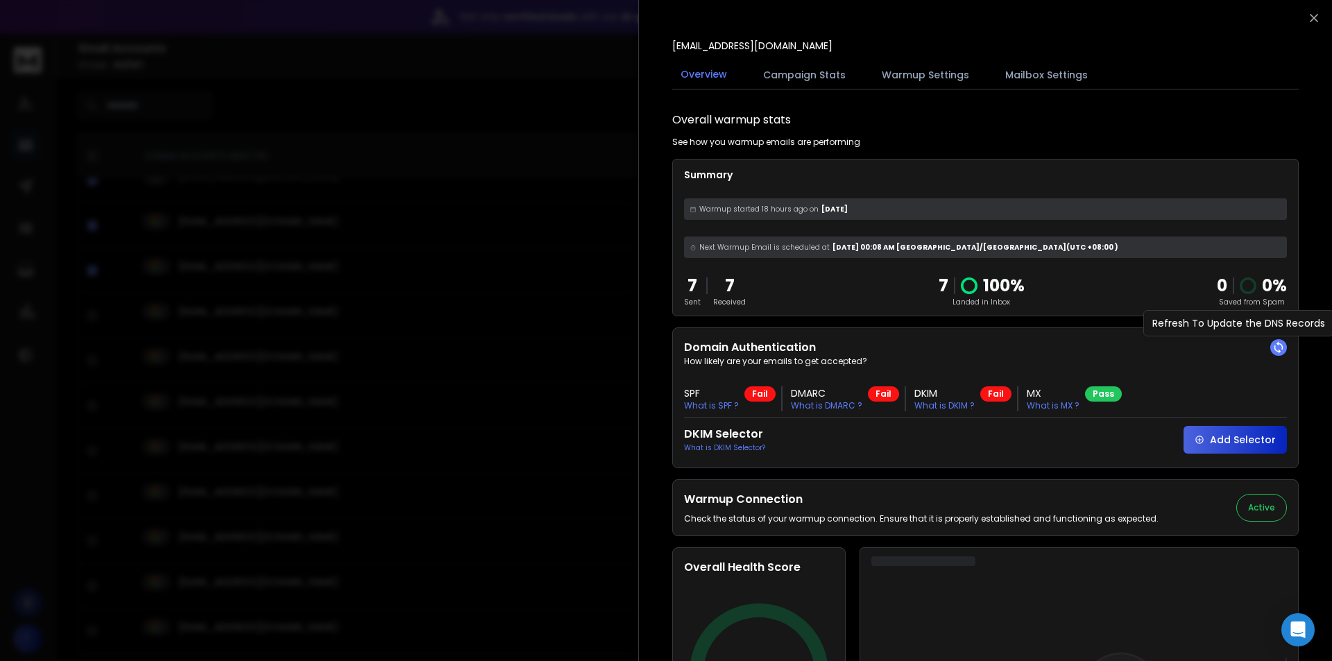
click at [1278, 350] on icon at bounding box center [1279, 348] width 14 height 14
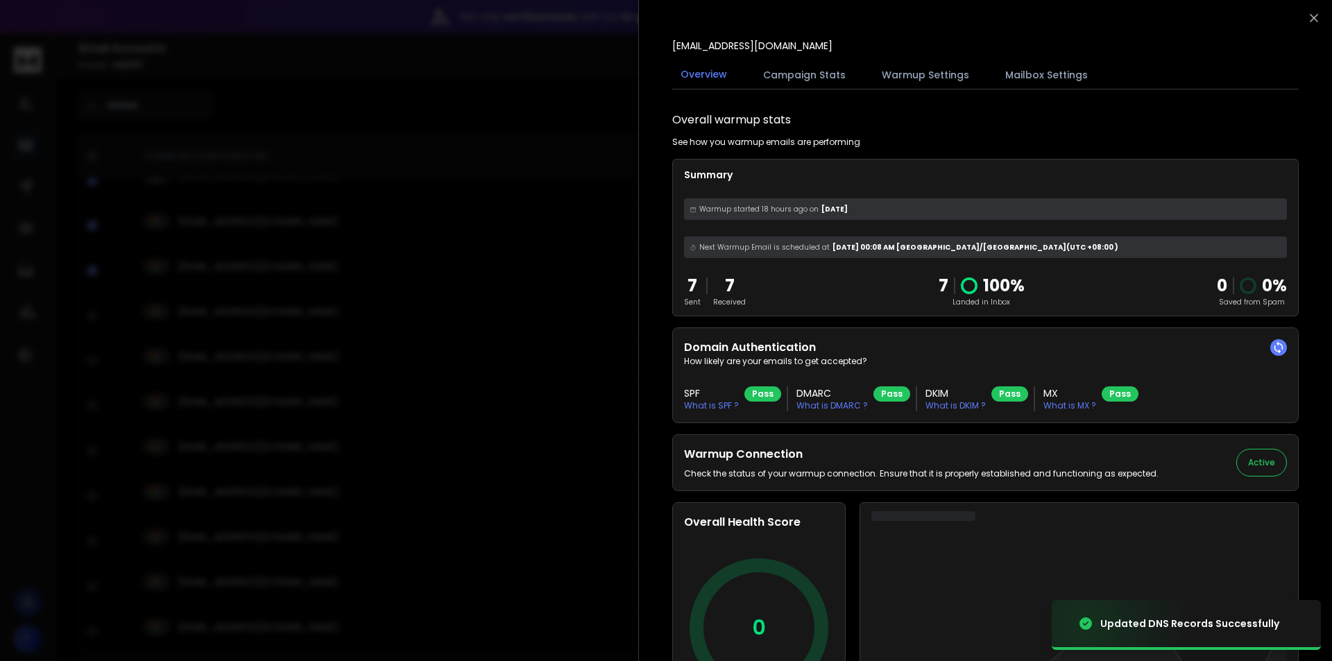
click at [334, 361] on div at bounding box center [666, 330] width 1332 height 661
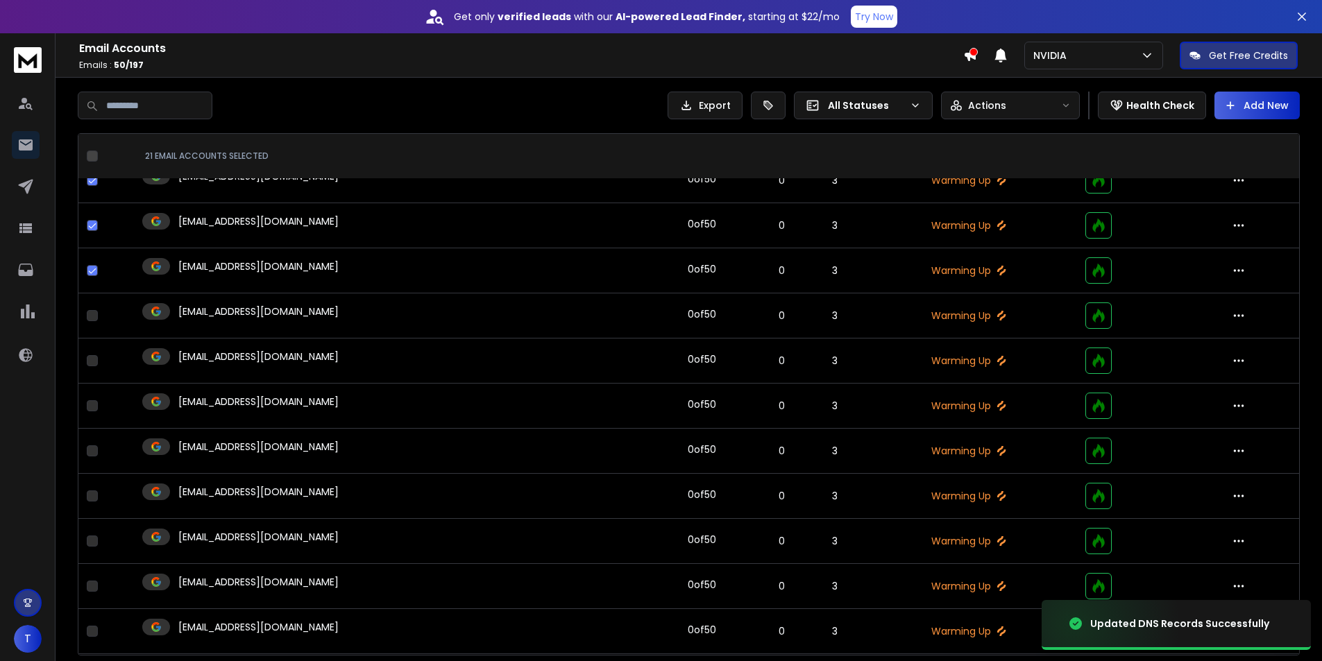
click at [89, 313] on button "button" at bounding box center [92, 315] width 11 height 11
click at [247, 374] on td "[EMAIL_ADDRESS][DOMAIN_NAME]" at bounding box center [391, 361] width 515 height 45
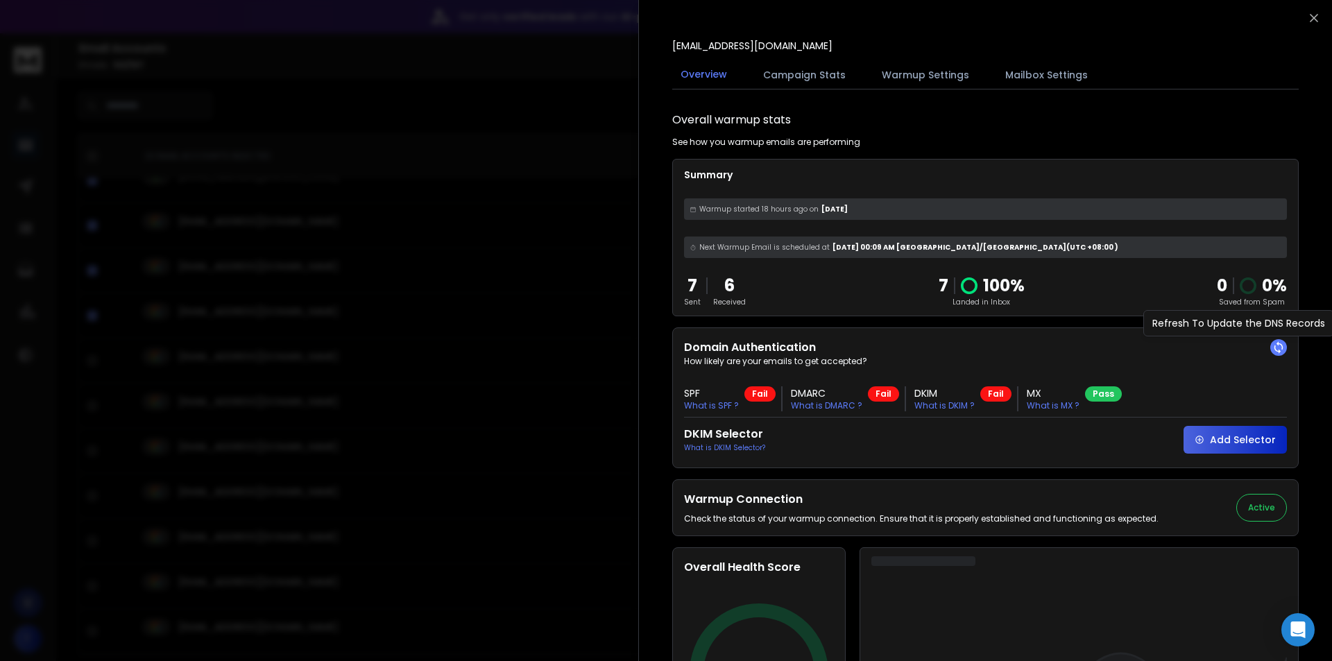
click at [1272, 344] on icon at bounding box center [1279, 348] width 14 height 14
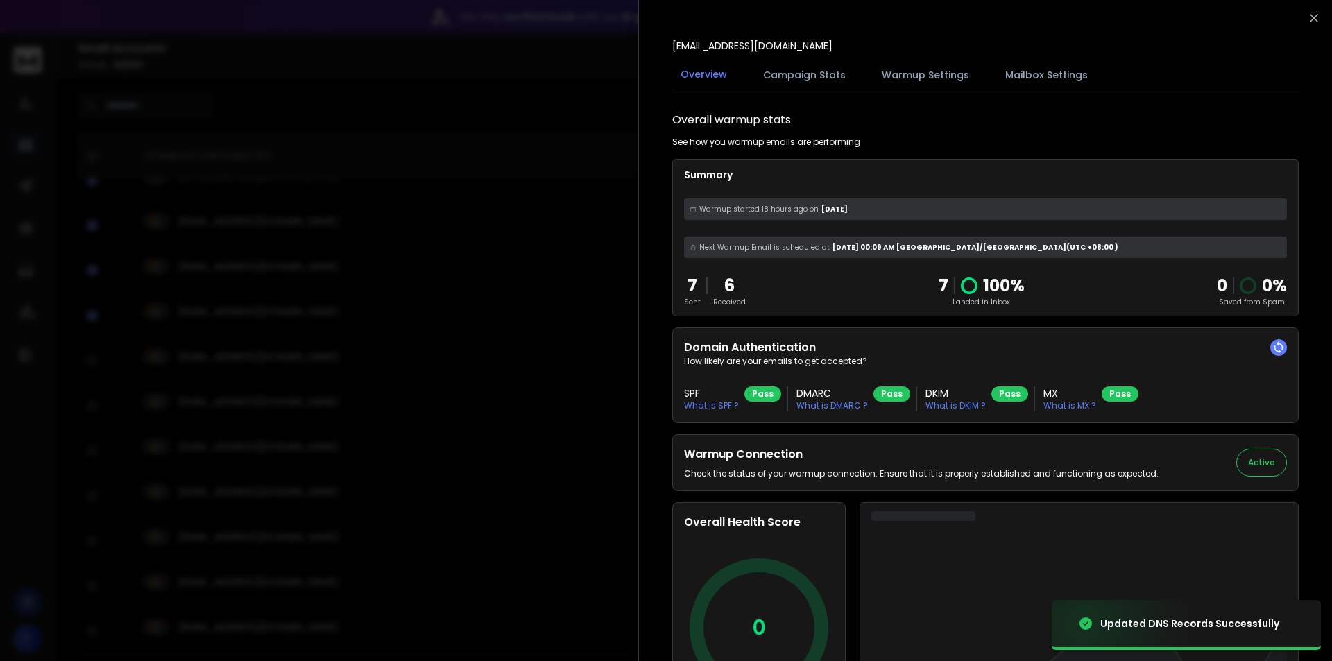
click at [339, 373] on div at bounding box center [666, 330] width 1332 height 661
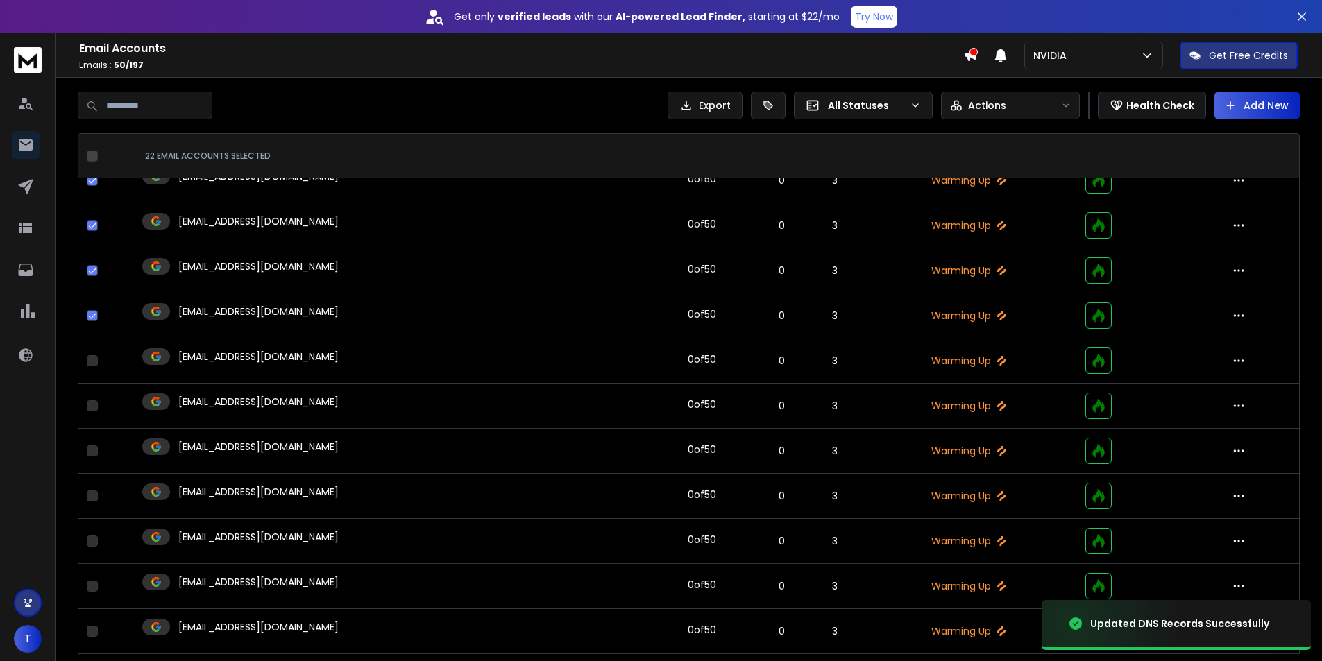
click at [96, 357] on button "button" at bounding box center [92, 360] width 11 height 11
click at [228, 400] on p "[EMAIL_ADDRESS][DOMAIN_NAME]" at bounding box center [258, 402] width 160 height 14
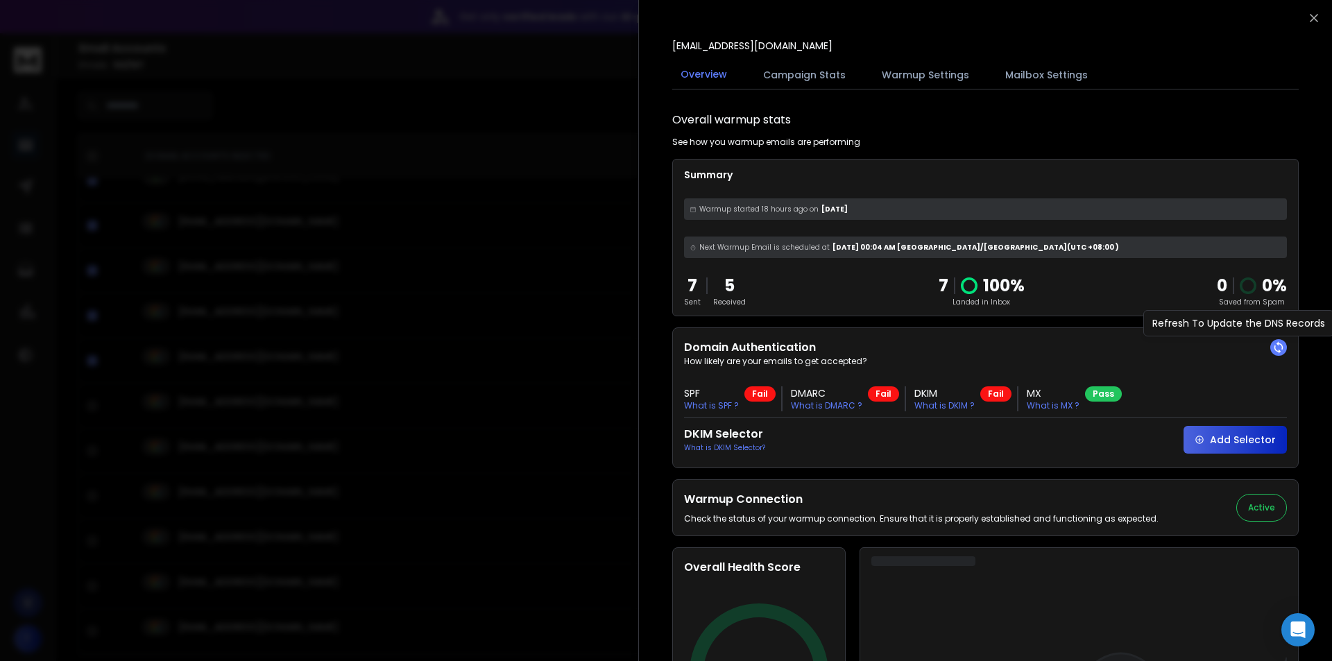
click at [1274, 354] on icon at bounding box center [1279, 348] width 14 height 14
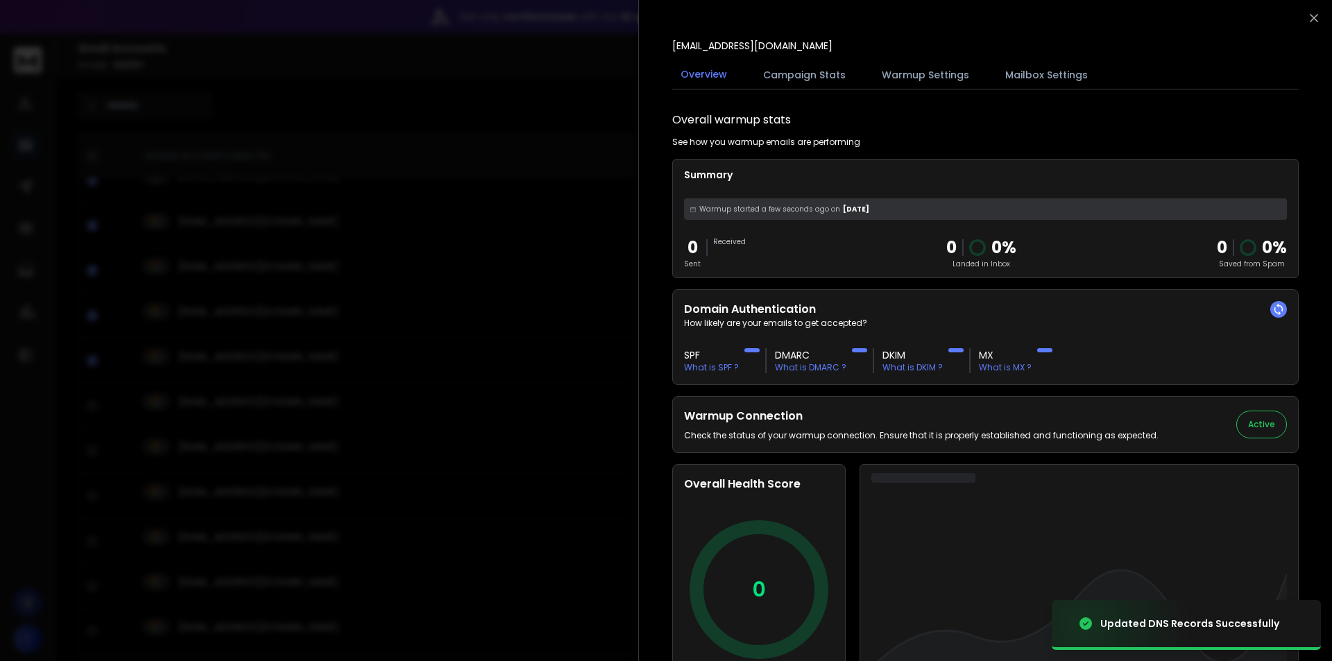
click at [401, 412] on div at bounding box center [666, 330] width 1332 height 661
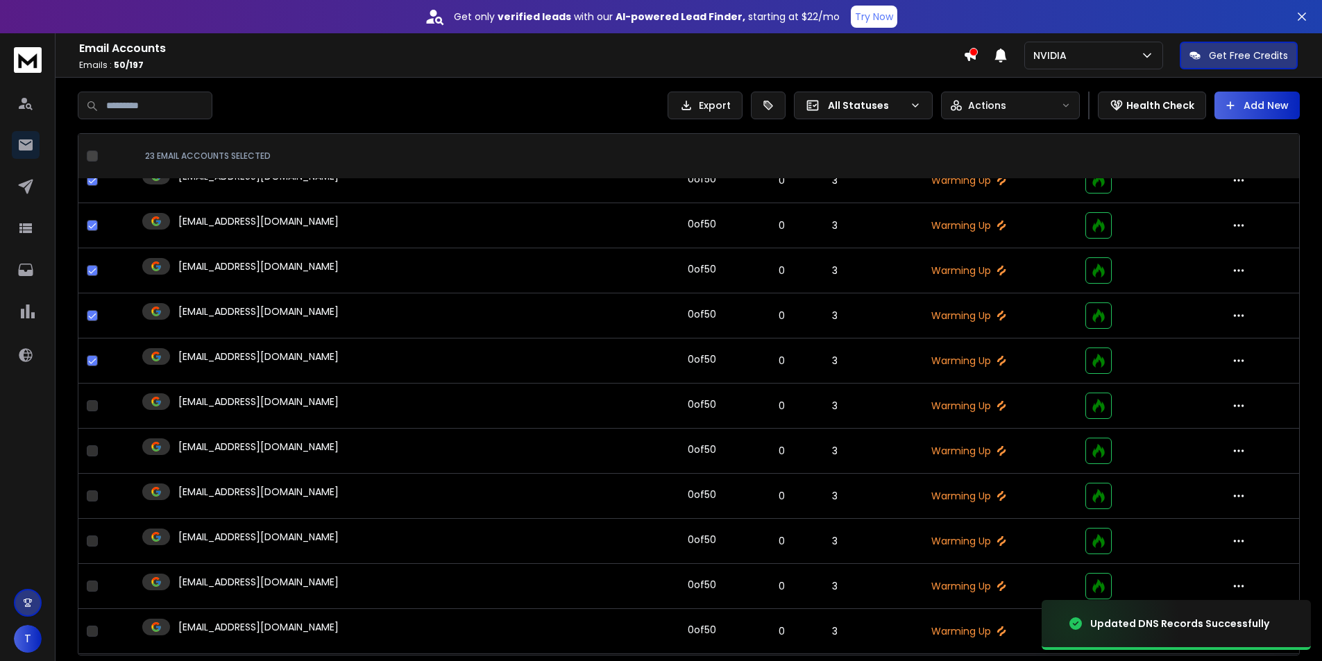
click at [90, 405] on button "button" at bounding box center [92, 405] width 11 height 11
click at [219, 450] on p "[EMAIL_ADDRESS][DOMAIN_NAME]" at bounding box center [258, 447] width 160 height 14
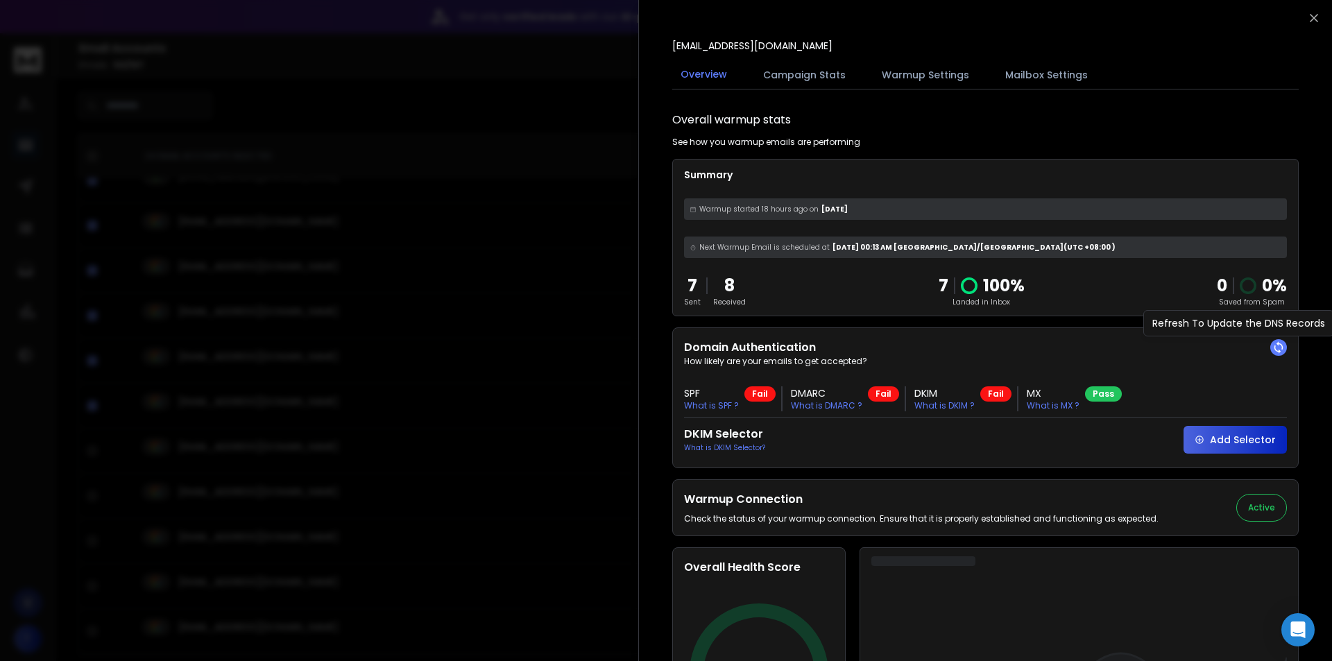
click at [1275, 351] on icon at bounding box center [1279, 347] width 9 height 12
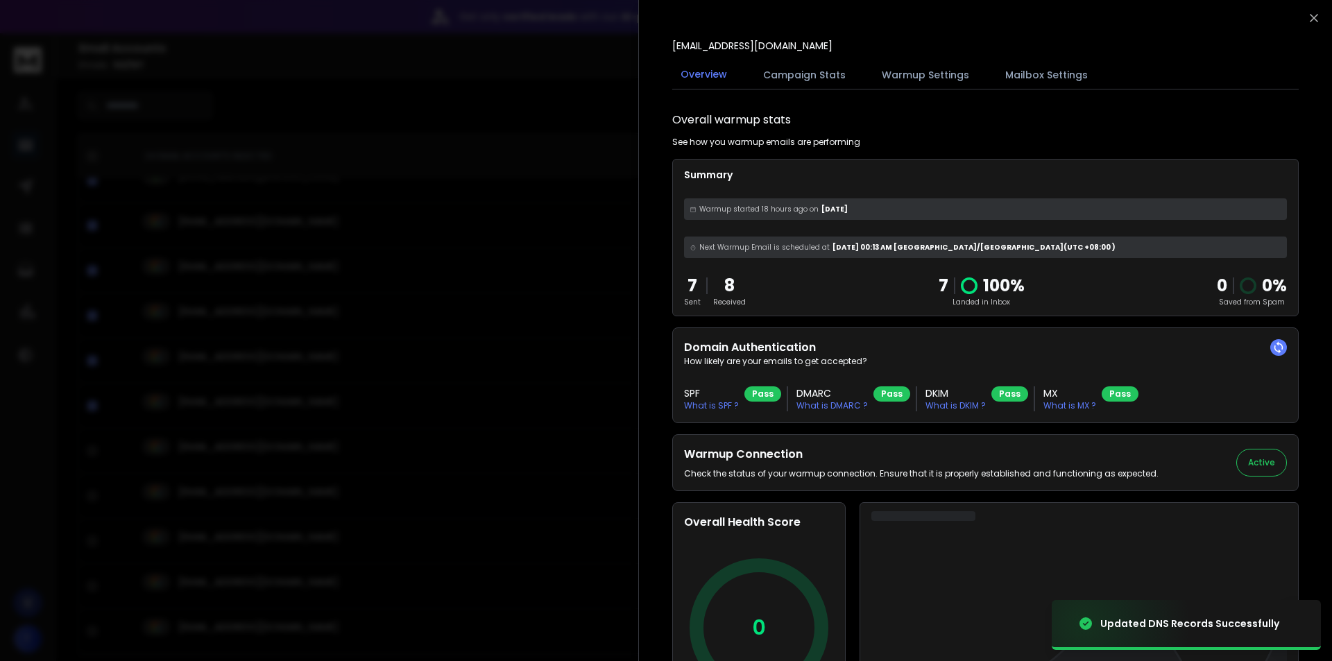
click at [287, 371] on div at bounding box center [666, 330] width 1332 height 661
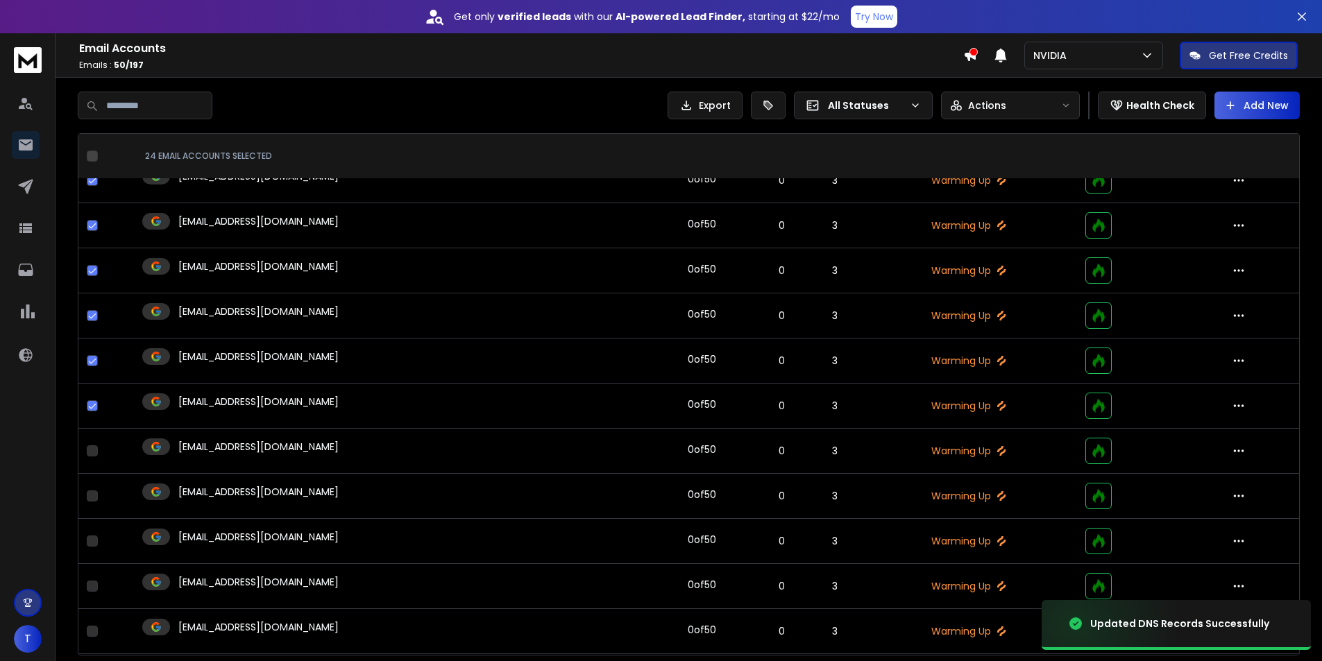
click at [197, 438] on td "[EMAIL_ADDRESS][DOMAIN_NAME]" at bounding box center [391, 451] width 515 height 45
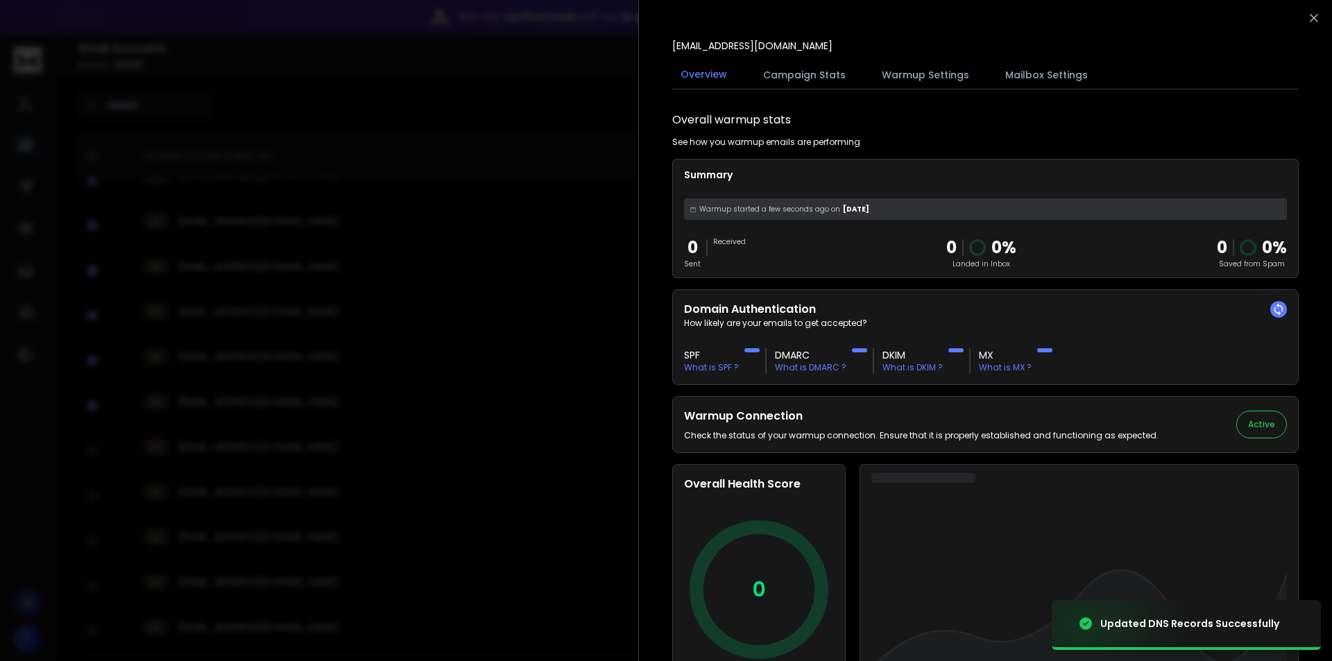
click at [331, 457] on div at bounding box center [666, 330] width 1332 height 661
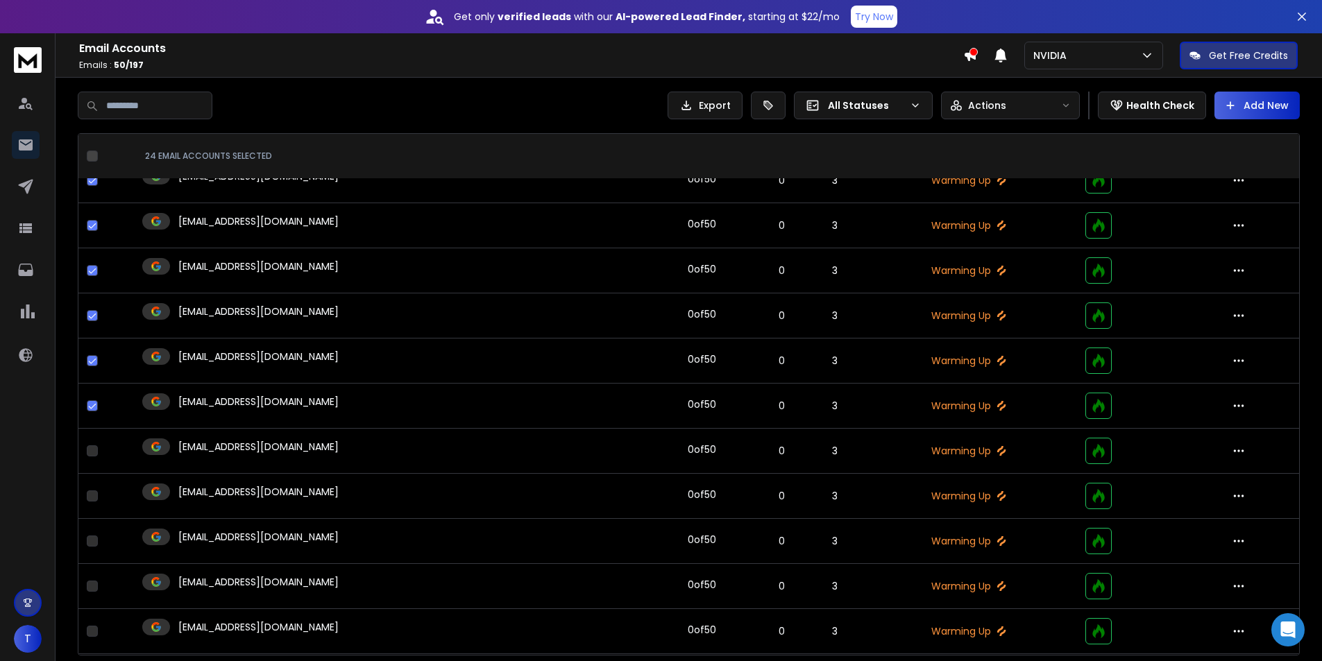
click at [90, 450] on button "button" at bounding box center [92, 451] width 11 height 11
click at [205, 492] on p "[EMAIL_ADDRESS][DOMAIN_NAME]" at bounding box center [258, 492] width 160 height 14
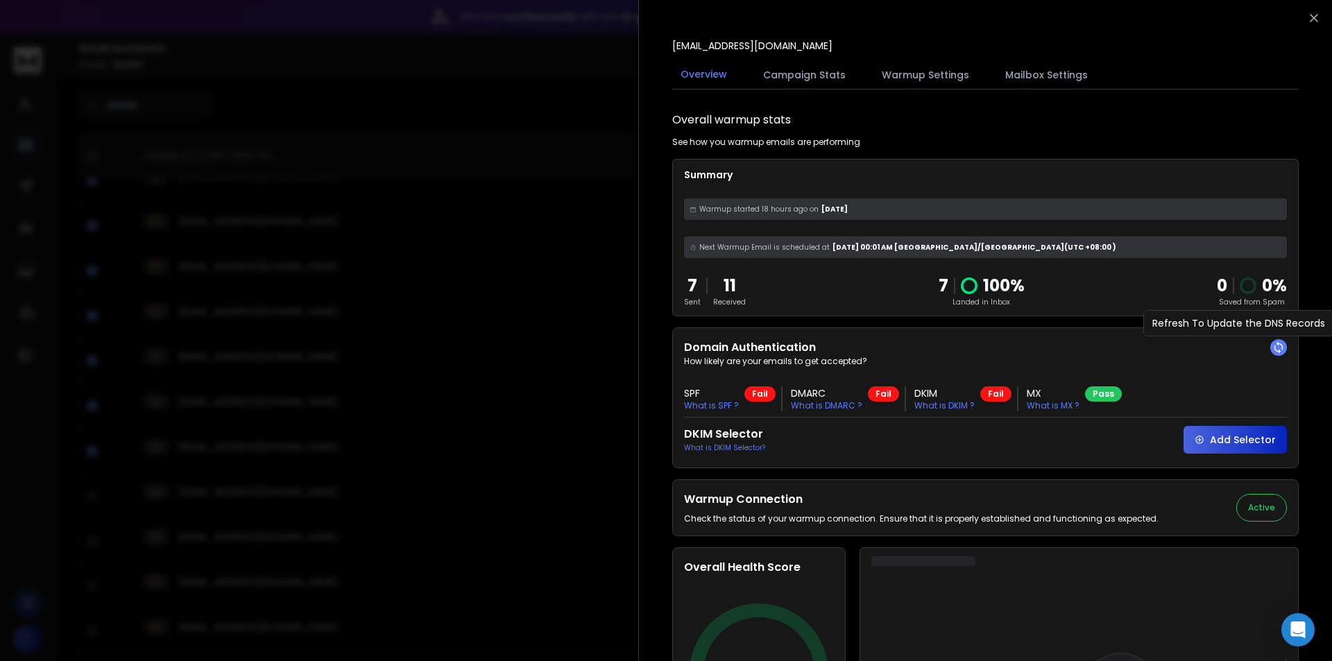
click at [1272, 350] on icon at bounding box center [1279, 348] width 14 height 14
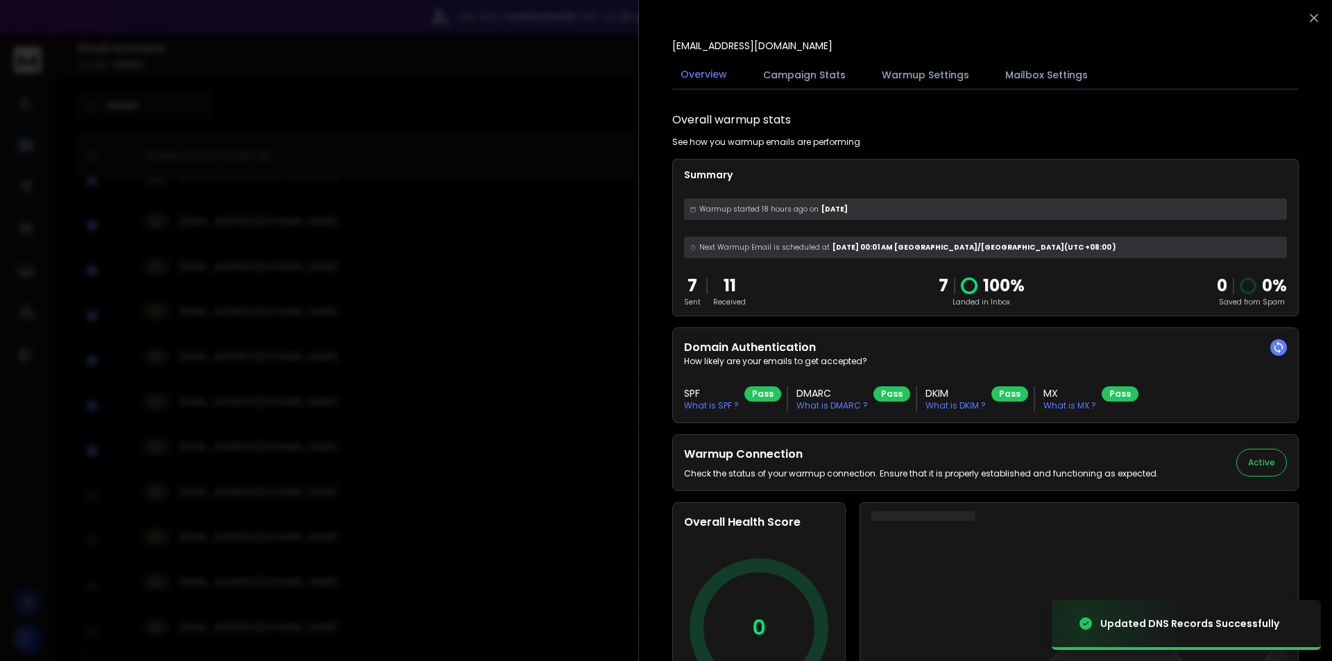
click at [368, 496] on div at bounding box center [666, 330] width 1332 height 661
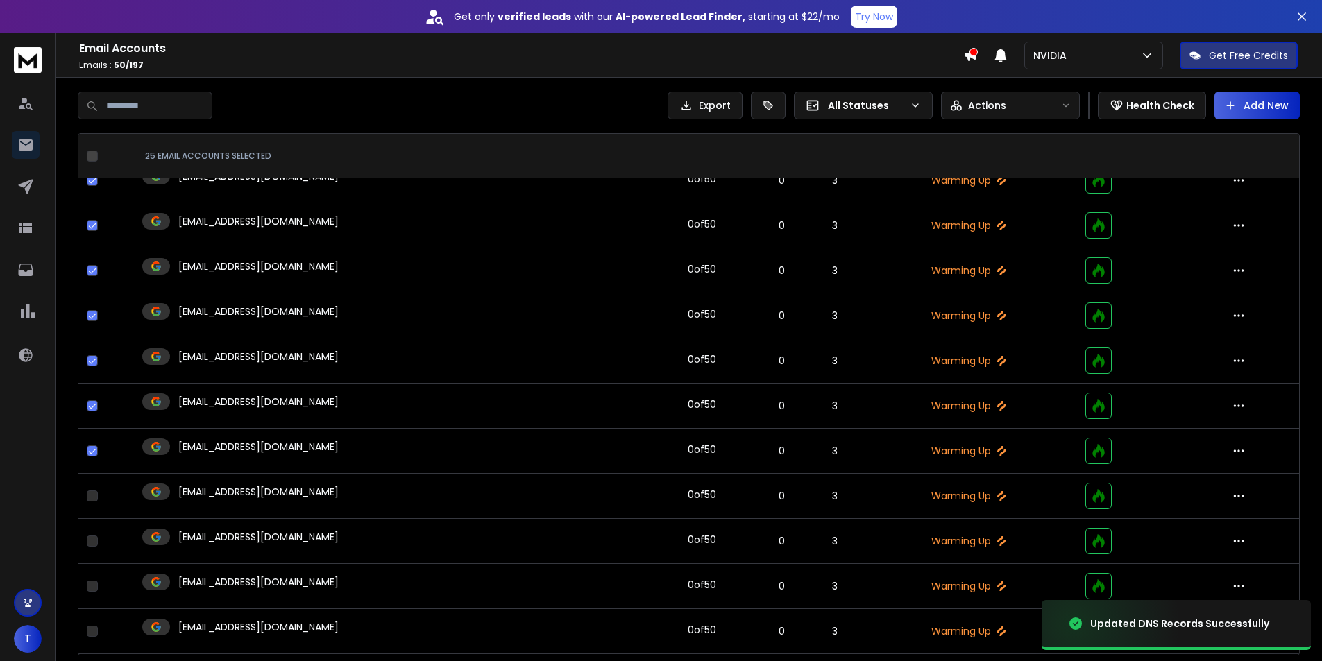
click at [198, 491] on p "[EMAIL_ADDRESS][DOMAIN_NAME]" at bounding box center [258, 492] width 160 height 14
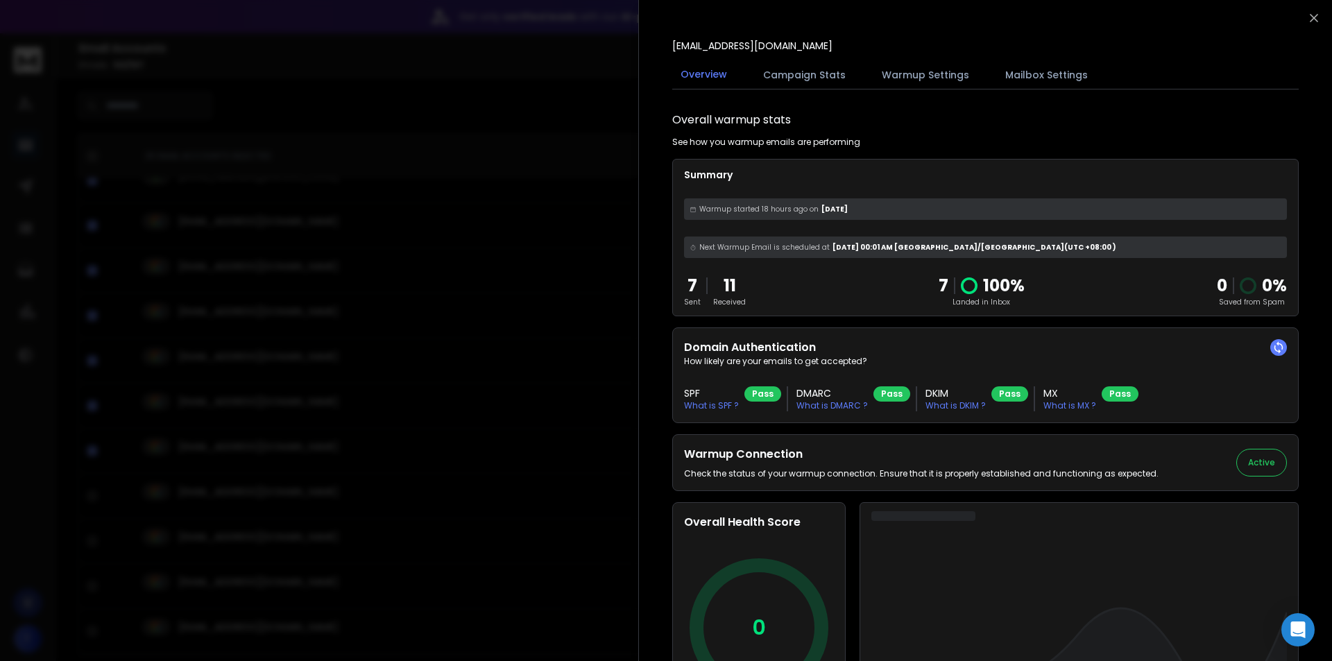
click at [212, 403] on div at bounding box center [666, 330] width 1332 height 661
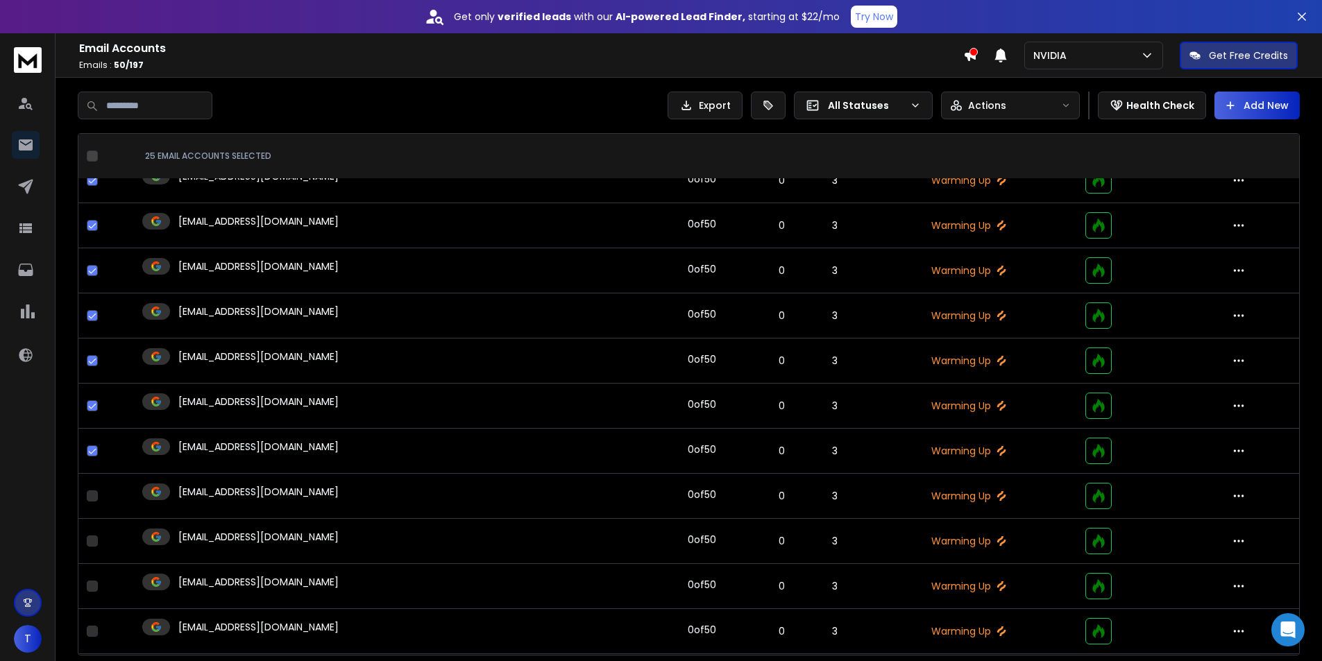
click at [195, 490] on p "[EMAIL_ADDRESS][DOMAIN_NAME]" at bounding box center [258, 492] width 160 height 14
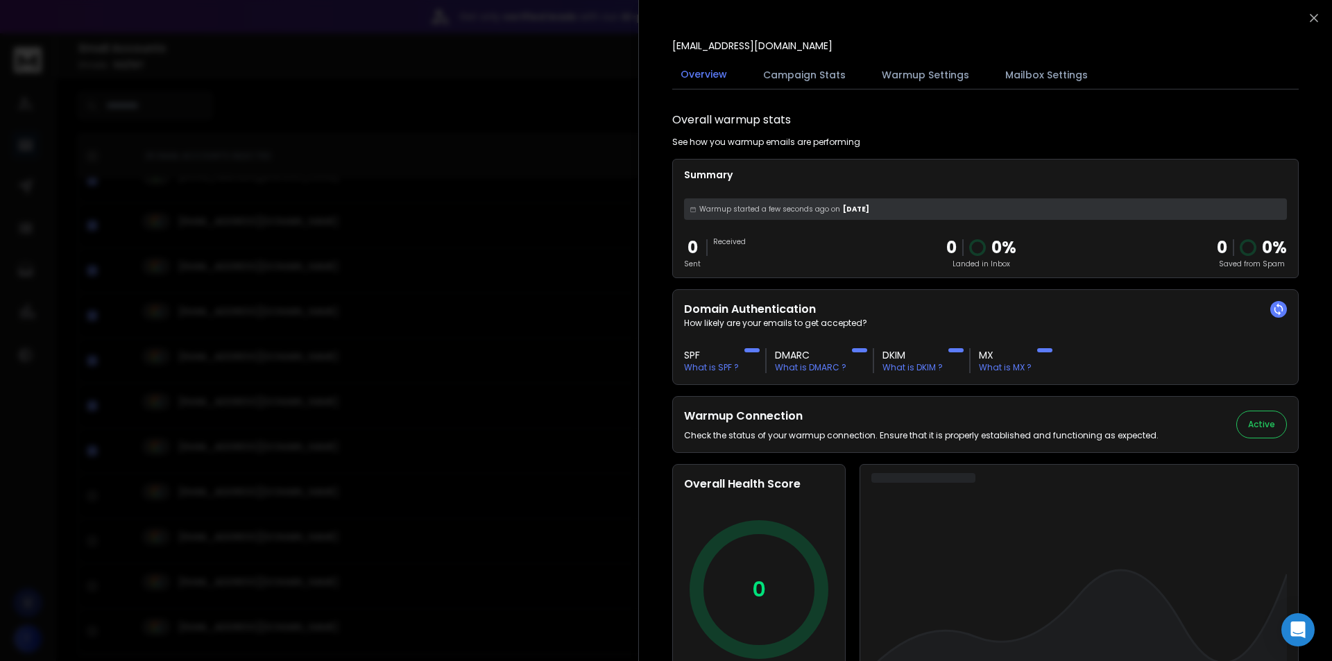
click at [247, 500] on div at bounding box center [666, 330] width 1332 height 661
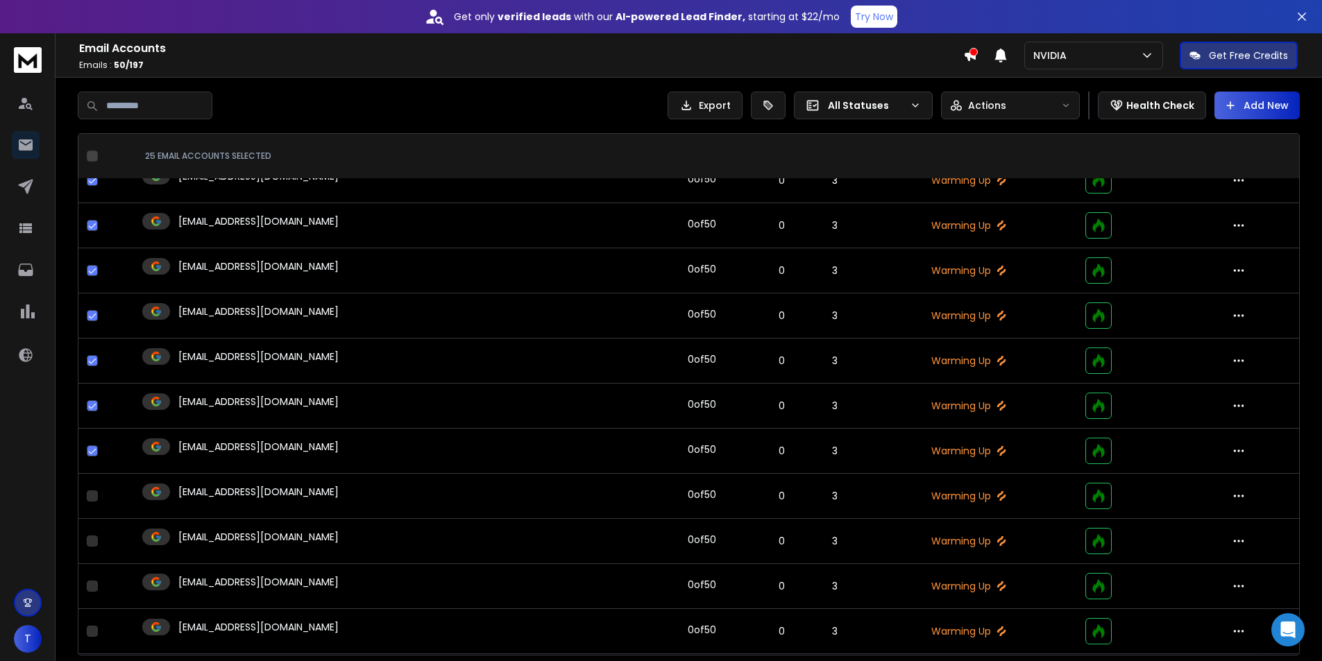
click at [89, 497] on button "button" at bounding box center [92, 496] width 11 height 11
click at [250, 496] on p "[EMAIL_ADDRESS][DOMAIN_NAME]" at bounding box center [258, 492] width 160 height 14
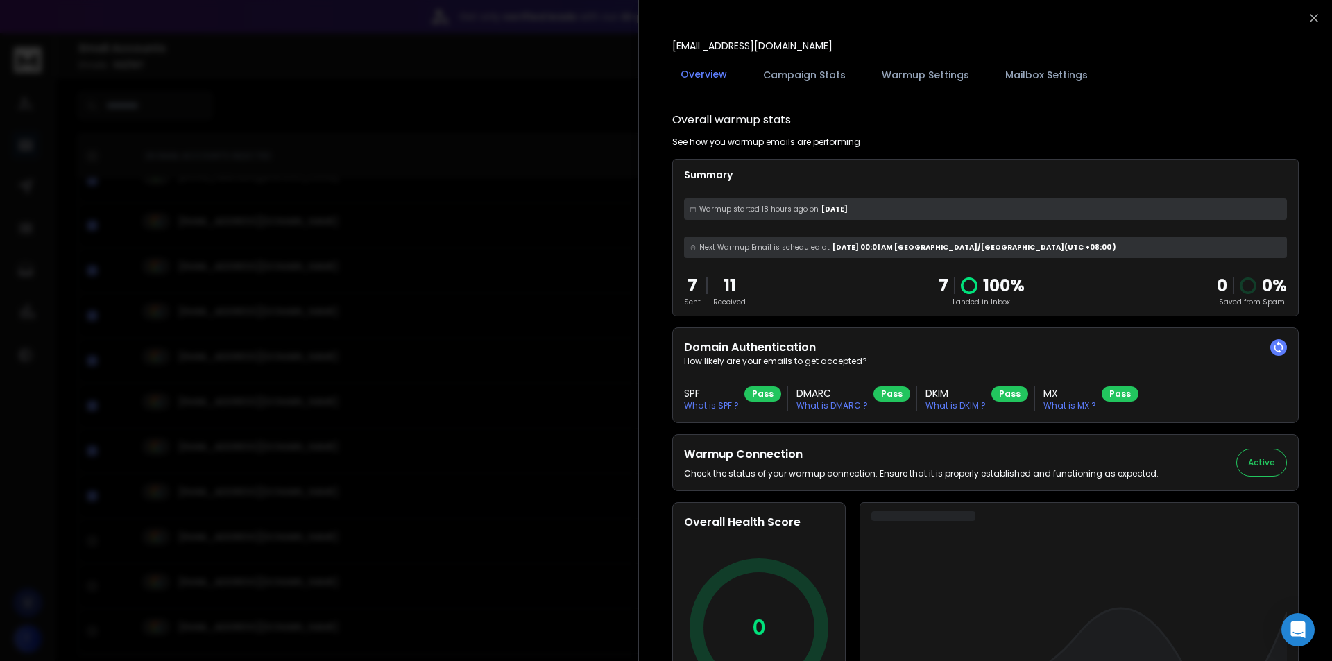
click at [246, 523] on div at bounding box center [666, 330] width 1332 height 661
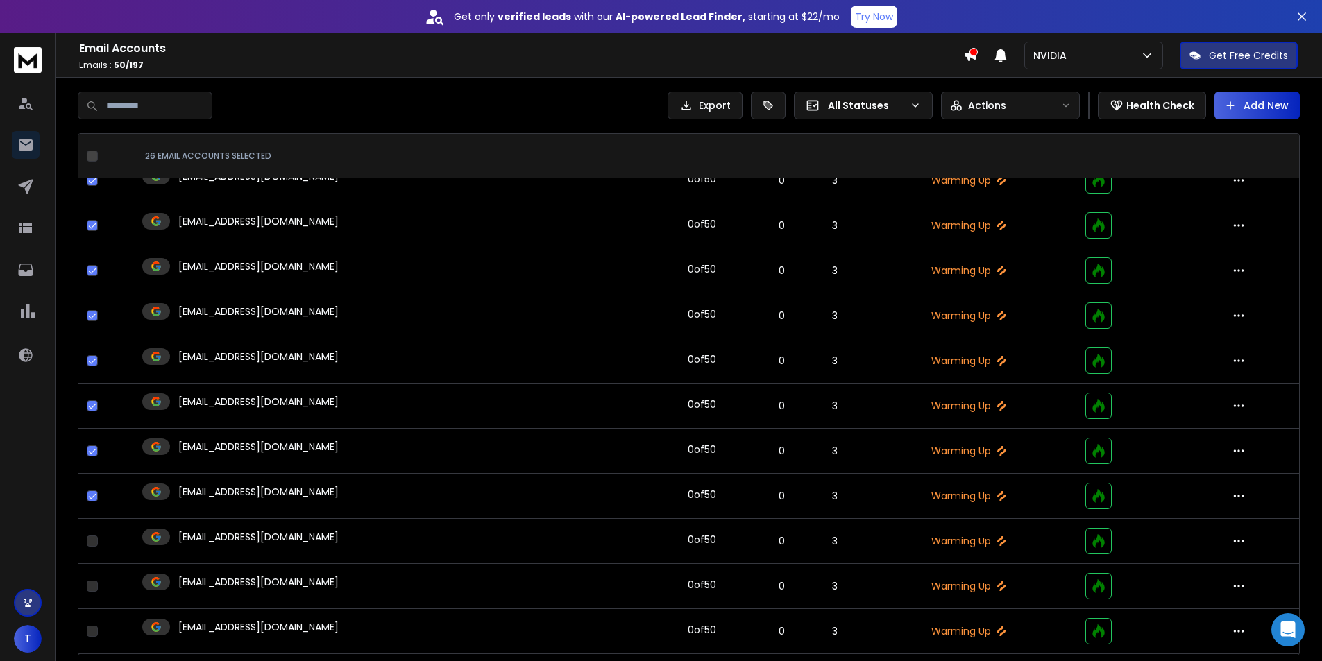
click at [207, 541] on p "[EMAIL_ADDRESS][DOMAIN_NAME]" at bounding box center [258, 537] width 160 height 14
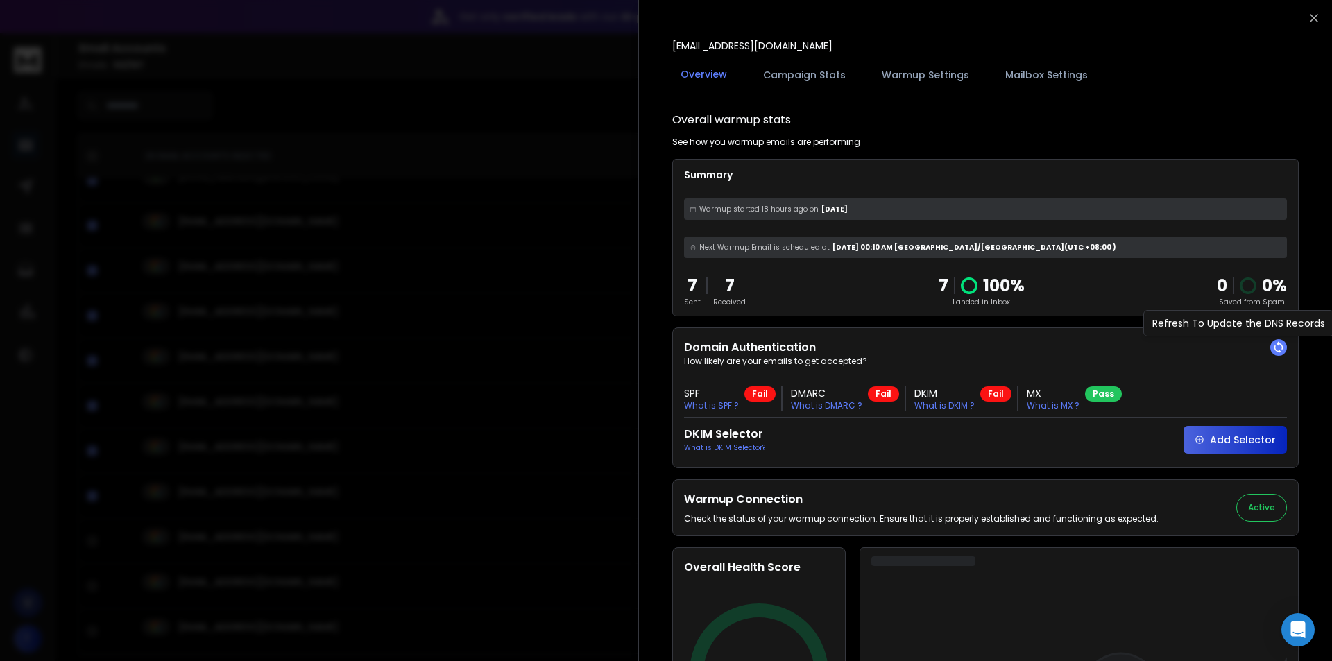
click at [1274, 346] on icon at bounding box center [1279, 348] width 14 height 14
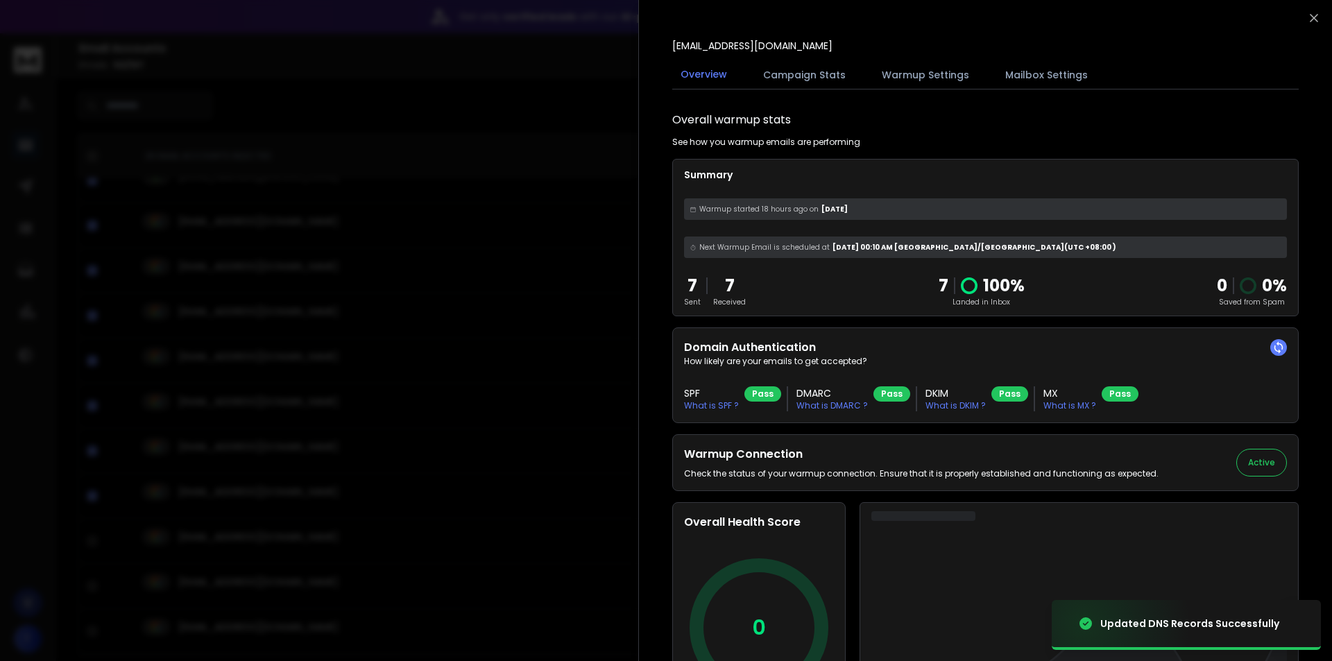
click at [235, 518] on div at bounding box center [666, 330] width 1332 height 661
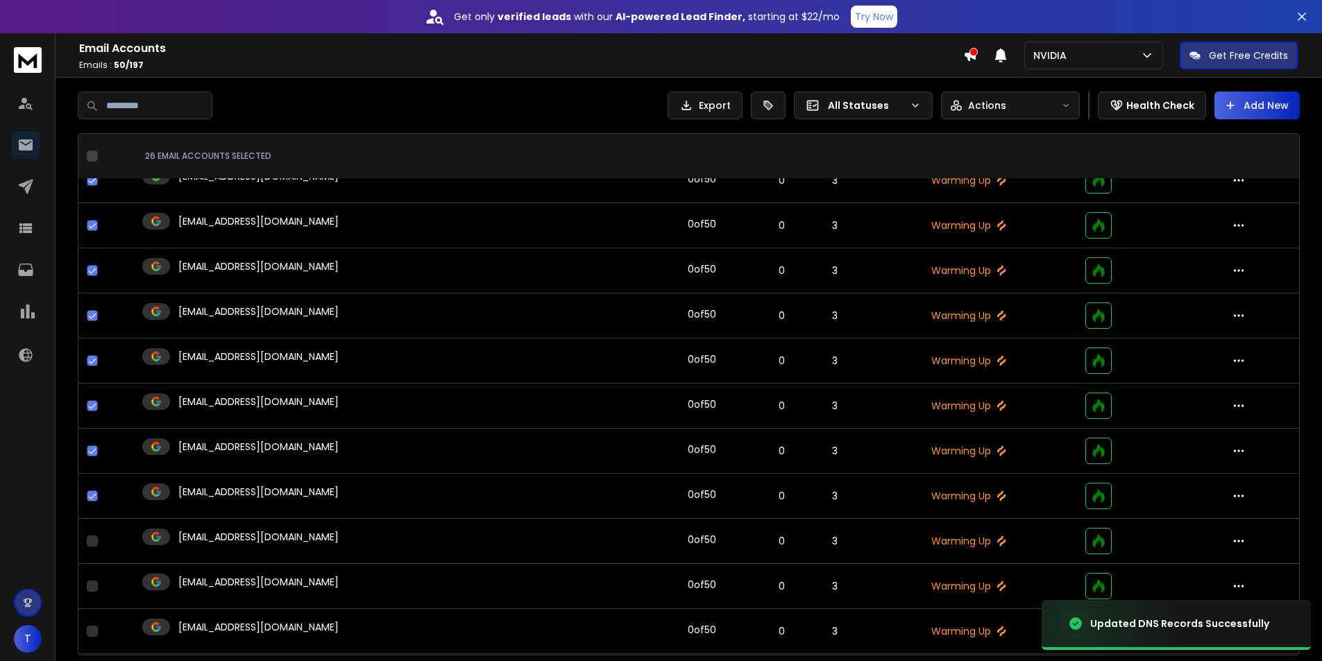
drag, startPoint x: 90, startPoint y: 539, endPoint x: 128, endPoint y: 506, distance: 49.7
click at [90, 539] on button "button" at bounding box center [92, 541] width 11 height 11
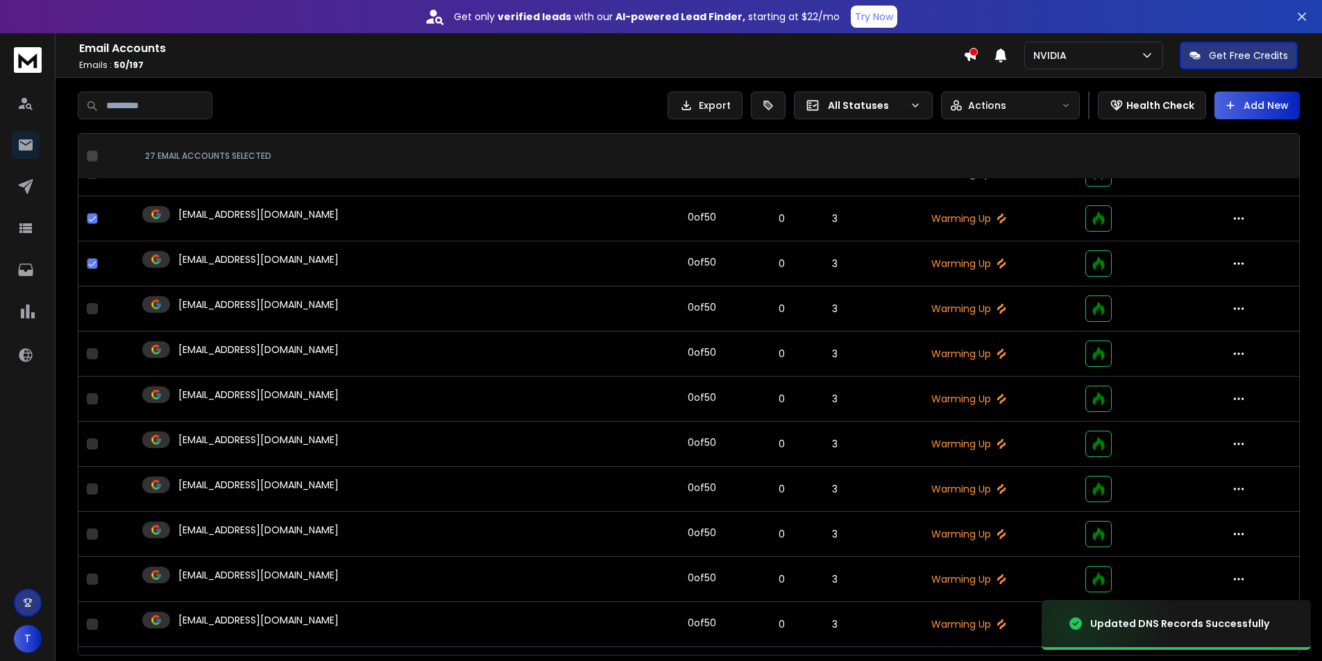
click at [228, 300] on p "[EMAIL_ADDRESS][DOMAIN_NAME]" at bounding box center [258, 305] width 160 height 14
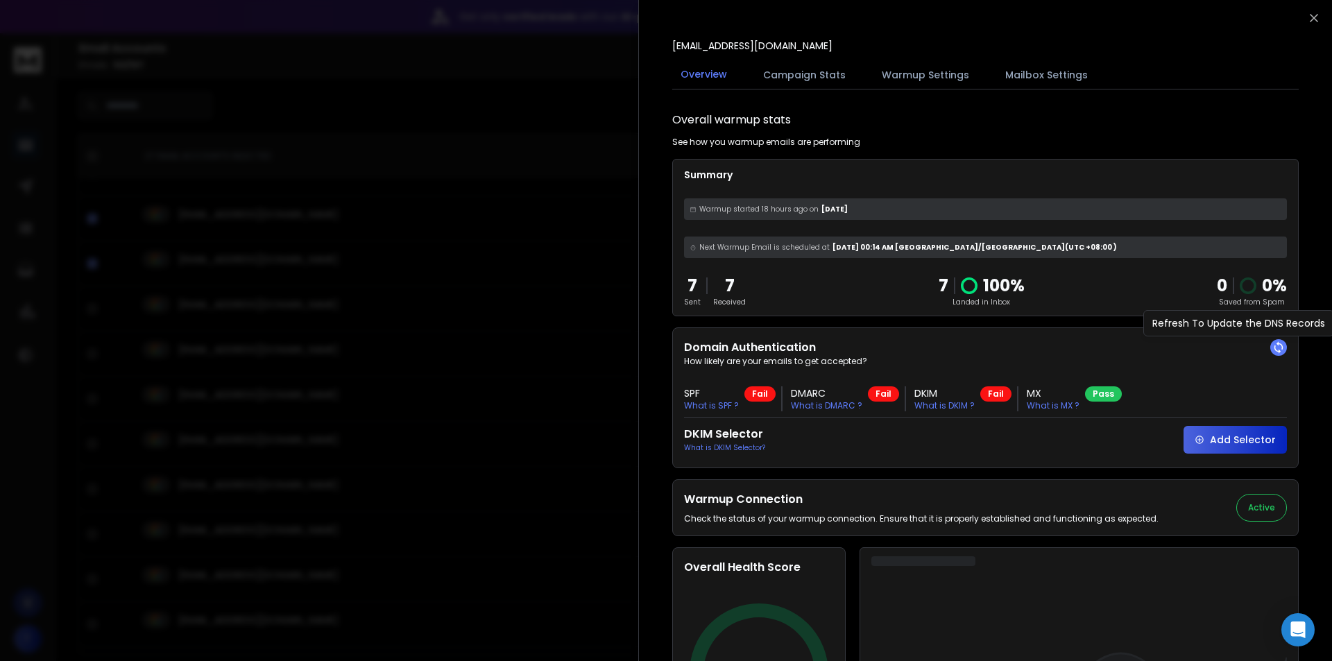
click at [1272, 349] on icon at bounding box center [1279, 348] width 14 height 14
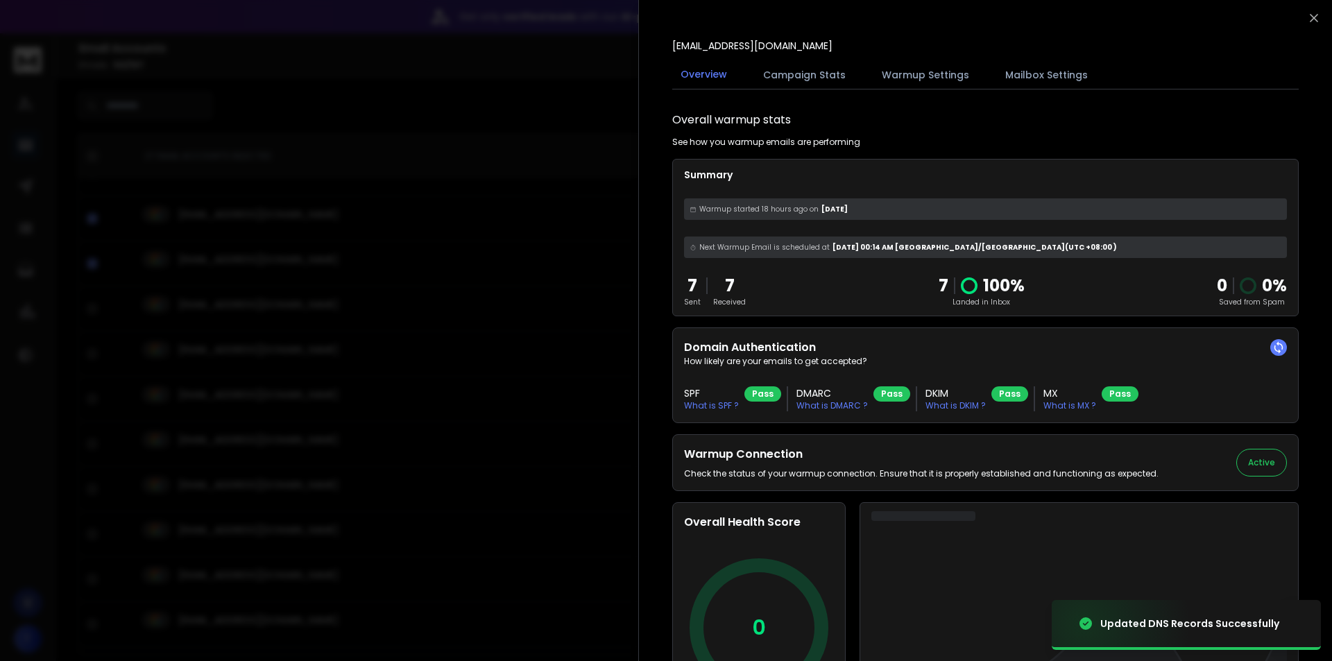
click at [115, 310] on div at bounding box center [666, 330] width 1332 height 661
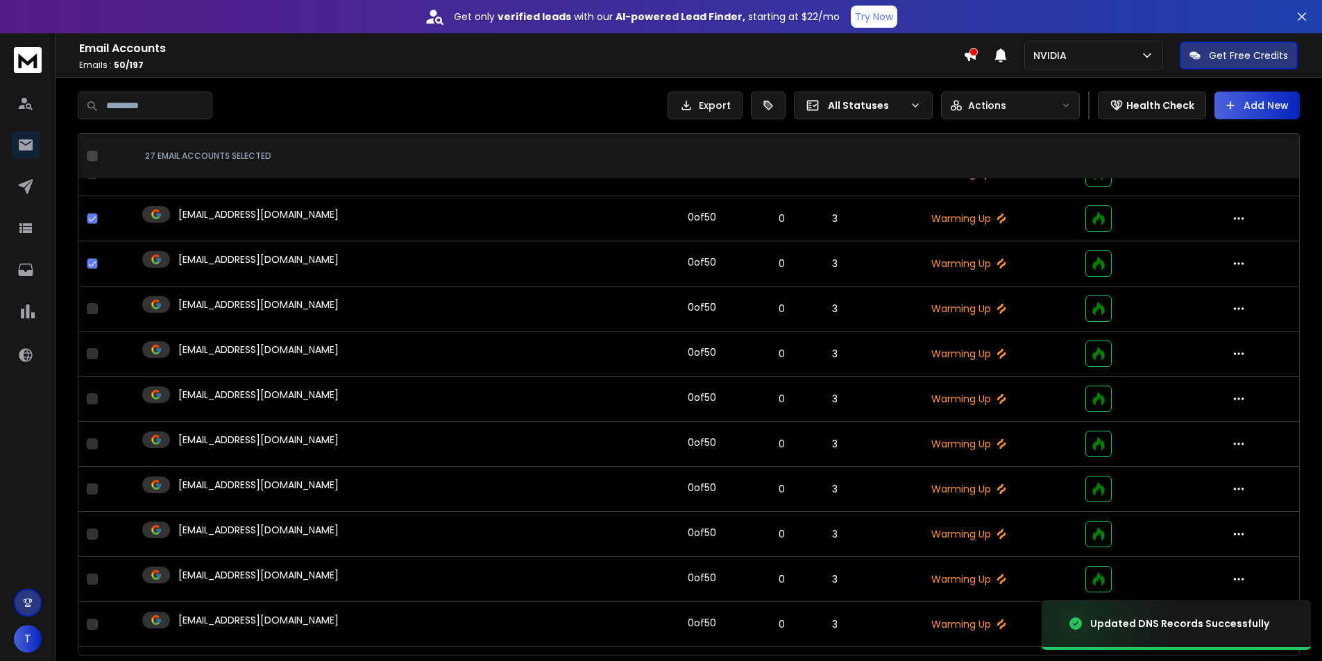
click at [88, 304] on td at bounding box center [106, 309] width 56 height 45
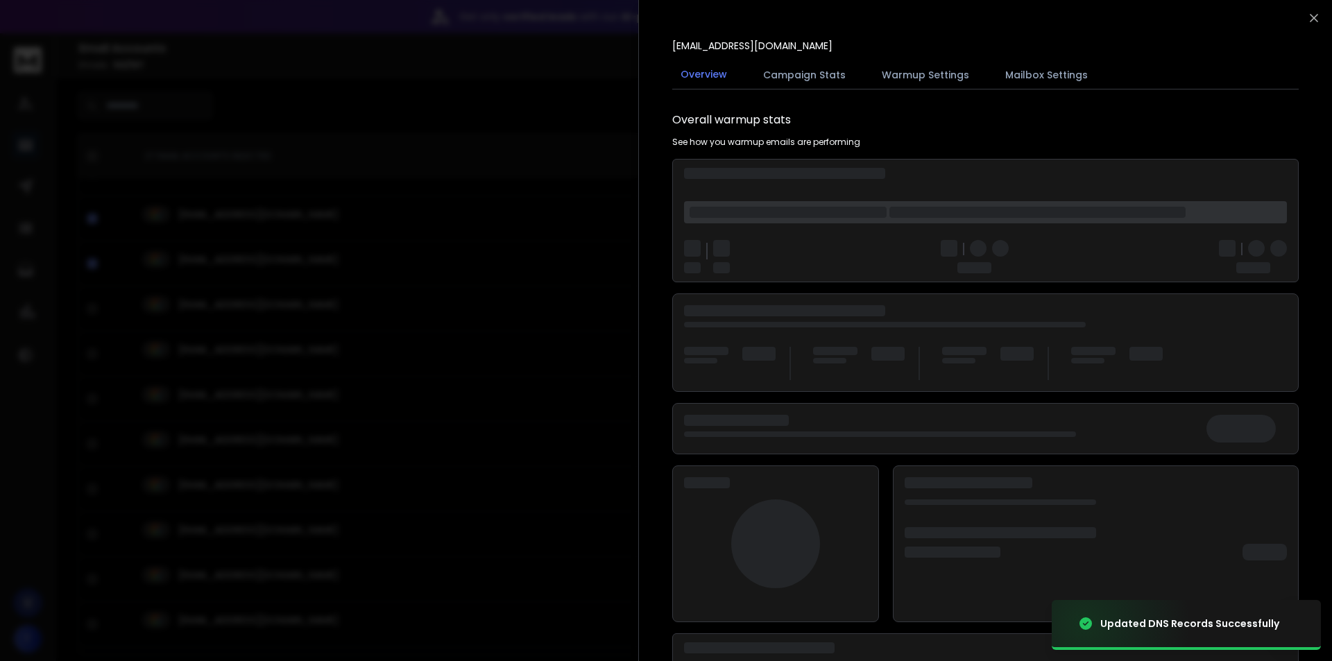
click at [112, 292] on div at bounding box center [666, 330] width 1332 height 661
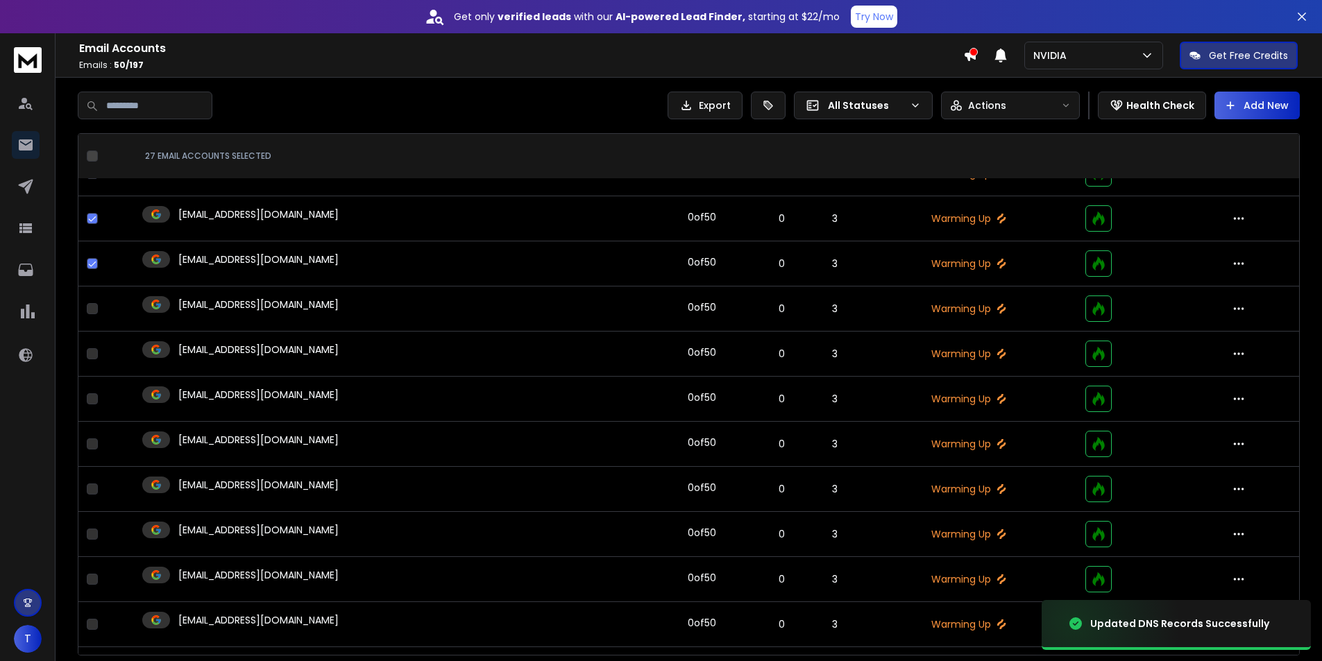
click at [95, 307] on button "button" at bounding box center [92, 308] width 11 height 11
click at [230, 357] on div "[EMAIL_ADDRESS][DOMAIN_NAME]" at bounding box center [240, 349] width 196 height 17
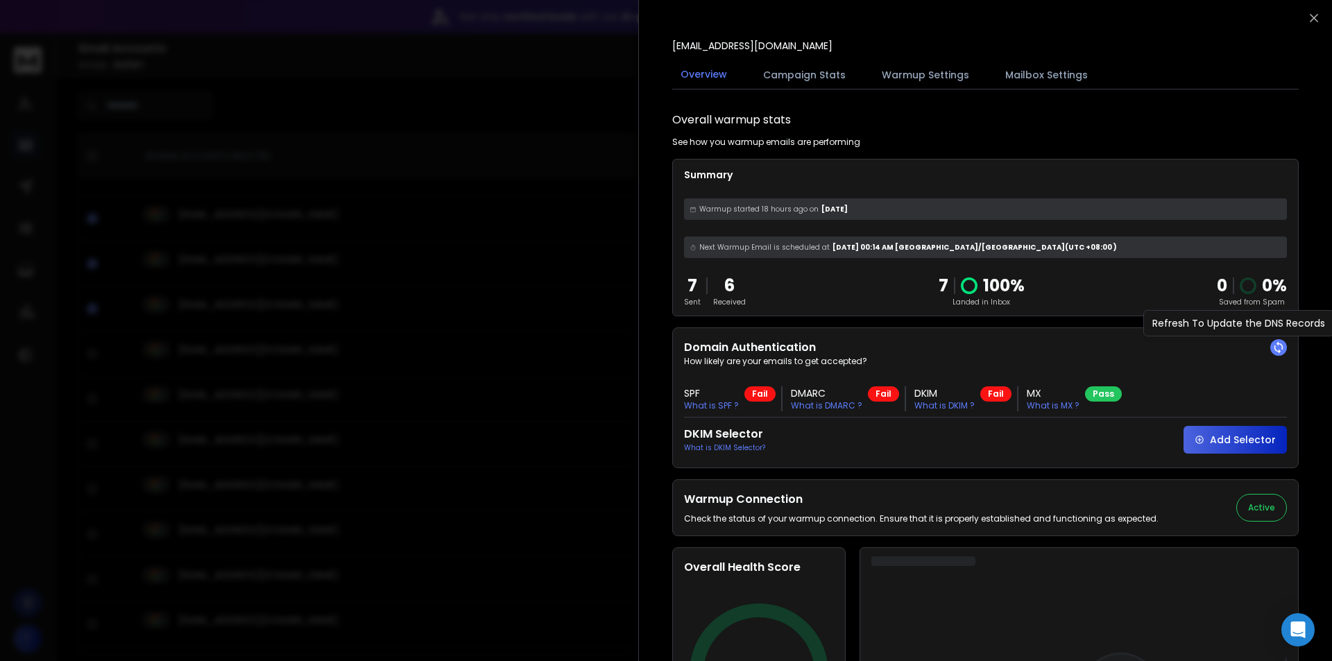
click at [1273, 344] on icon at bounding box center [1279, 348] width 14 height 14
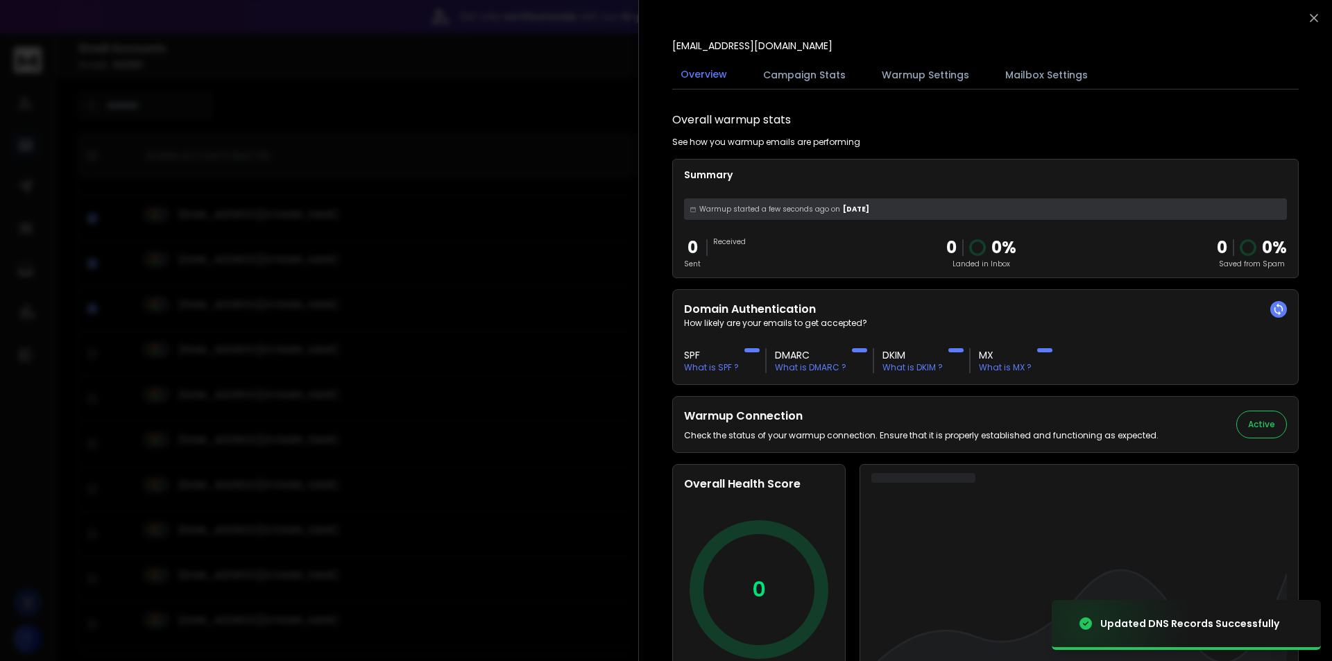
click at [90, 355] on div at bounding box center [666, 330] width 1332 height 661
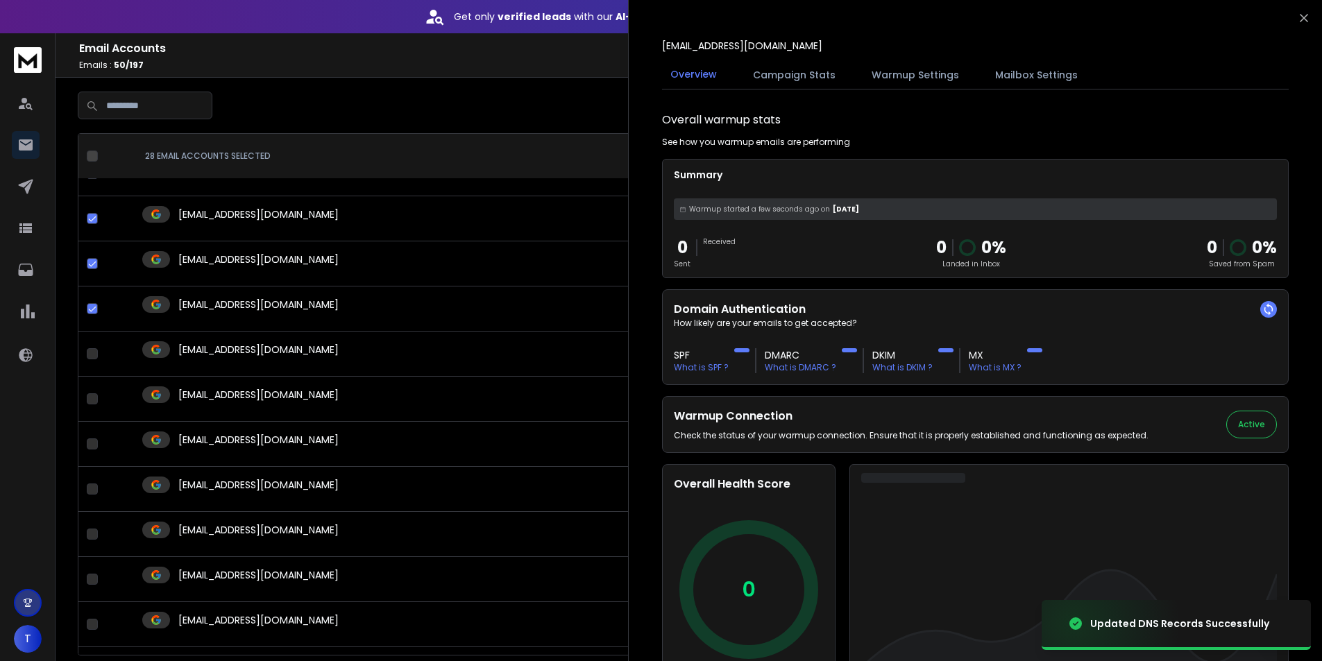
click at [90, 352] on button "button" at bounding box center [92, 353] width 11 height 11
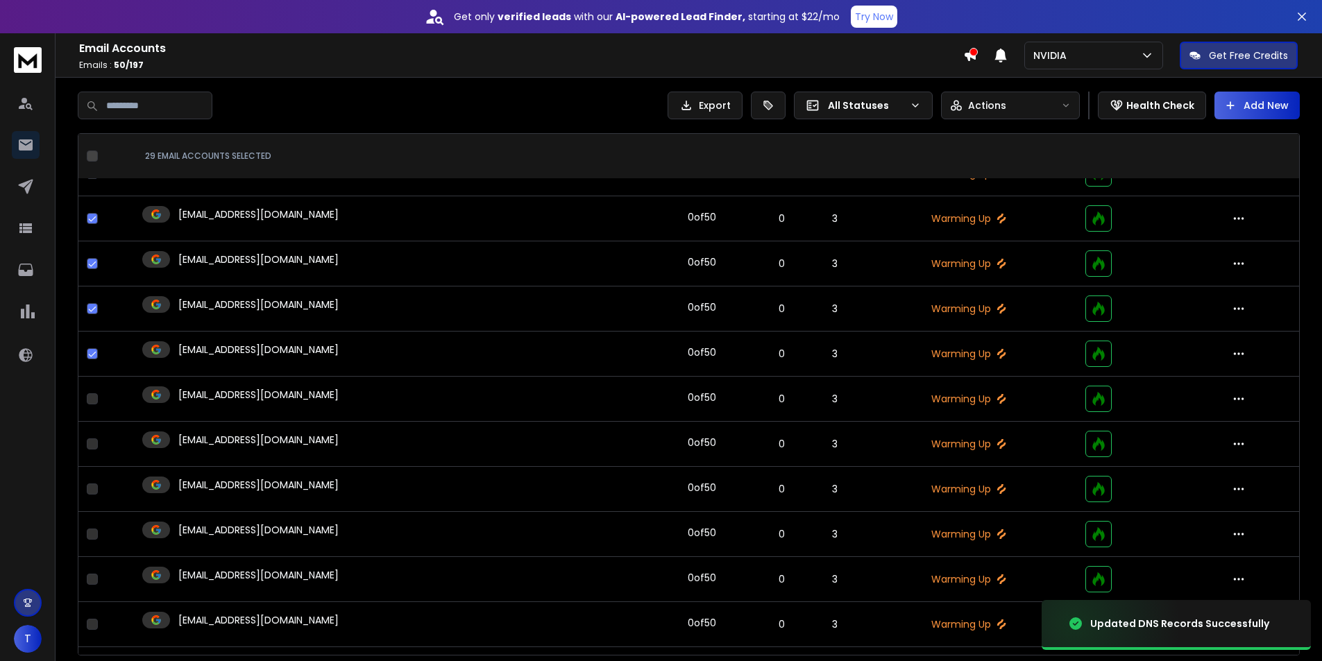
click at [198, 396] on p "[EMAIL_ADDRESS][DOMAIN_NAME]" at bounding box center [258, 395] width 160 height 14
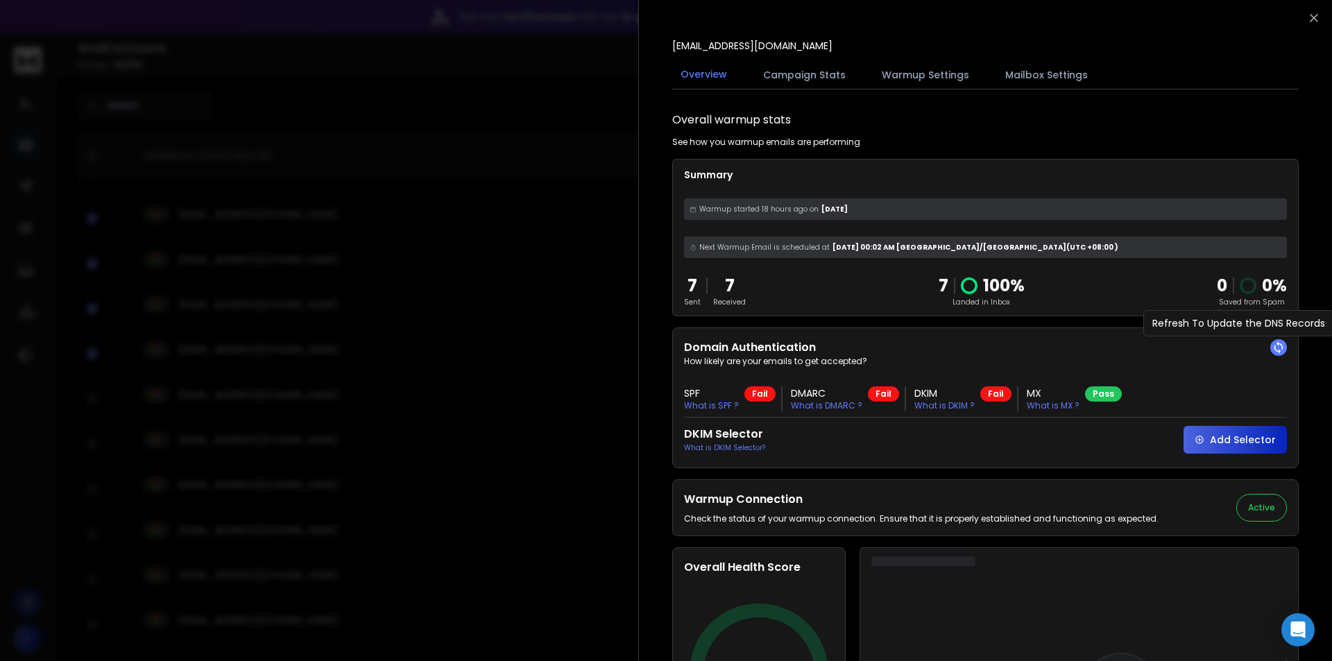
click at [1273, 350] on icon at bounding box center [1279, 348] width 14 height 14
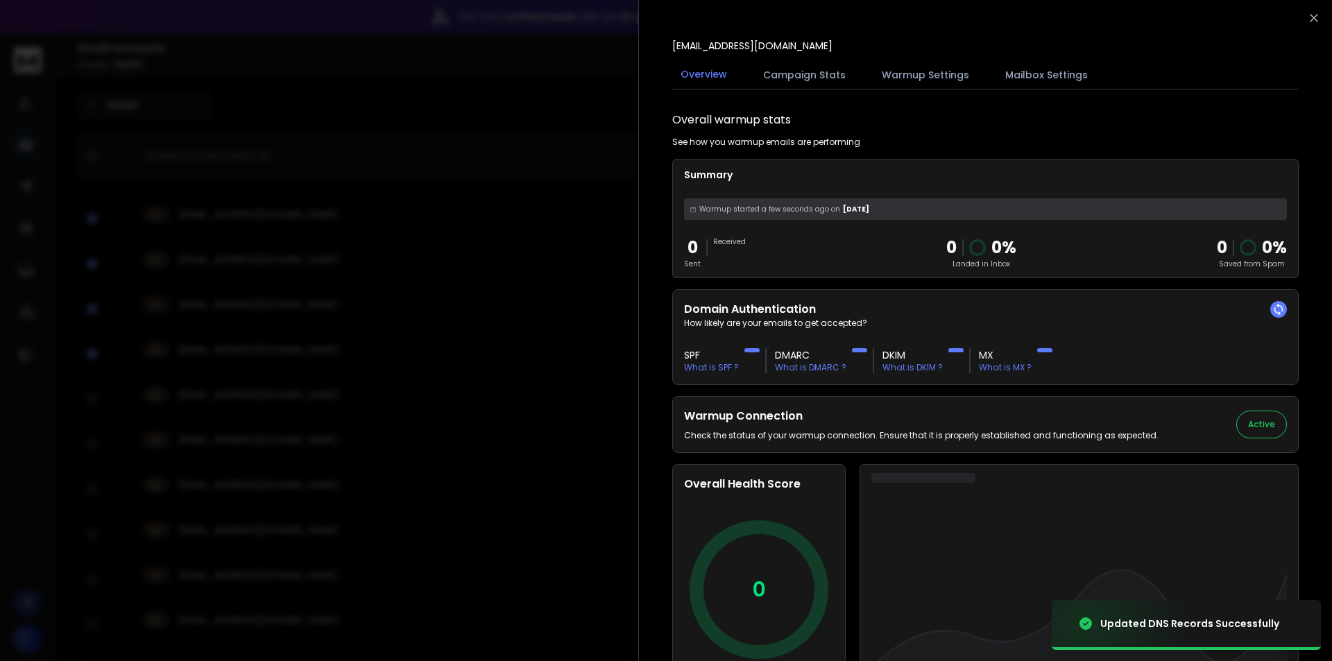
click at [85, 397] on div at bounding box center [666, 330] width 1332 height 661
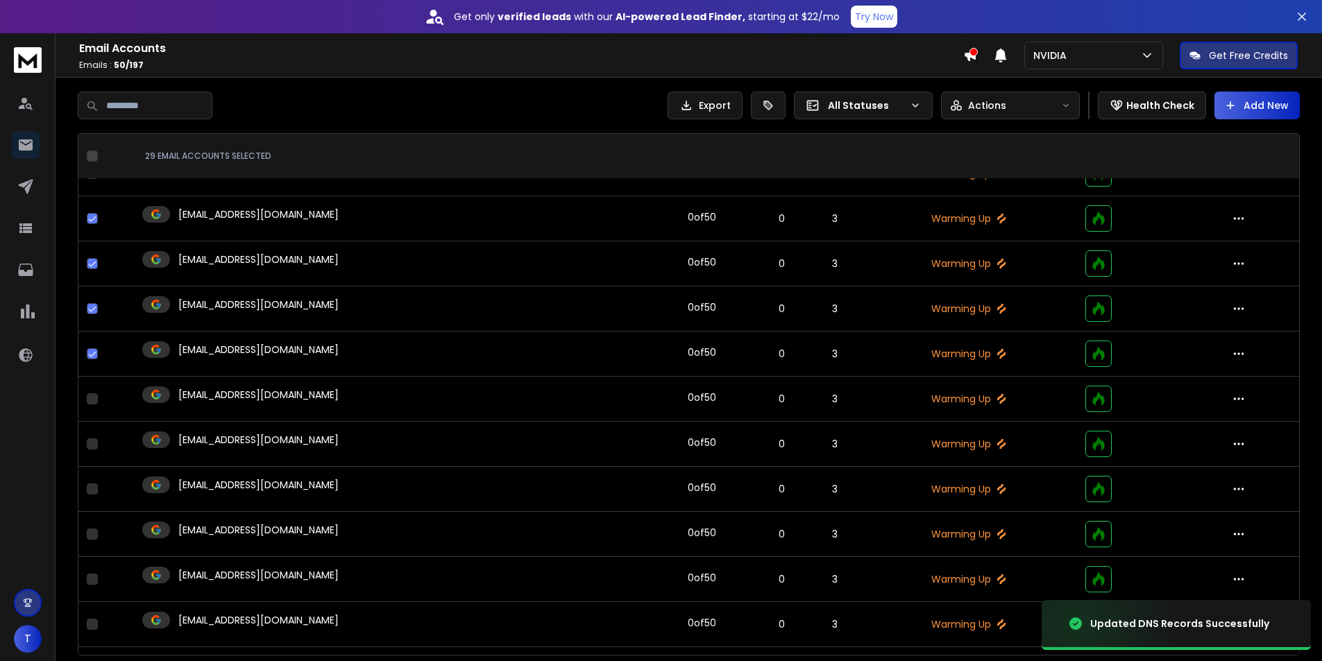
click at [90, 399] on button "button" at bounding box center [92, 398] width 11 height 11
click at [205, 437] on p "[EMAIL_ADDRESS][DOMAIN_NAME]" at bounding box center [258, 440] width 160 height 14
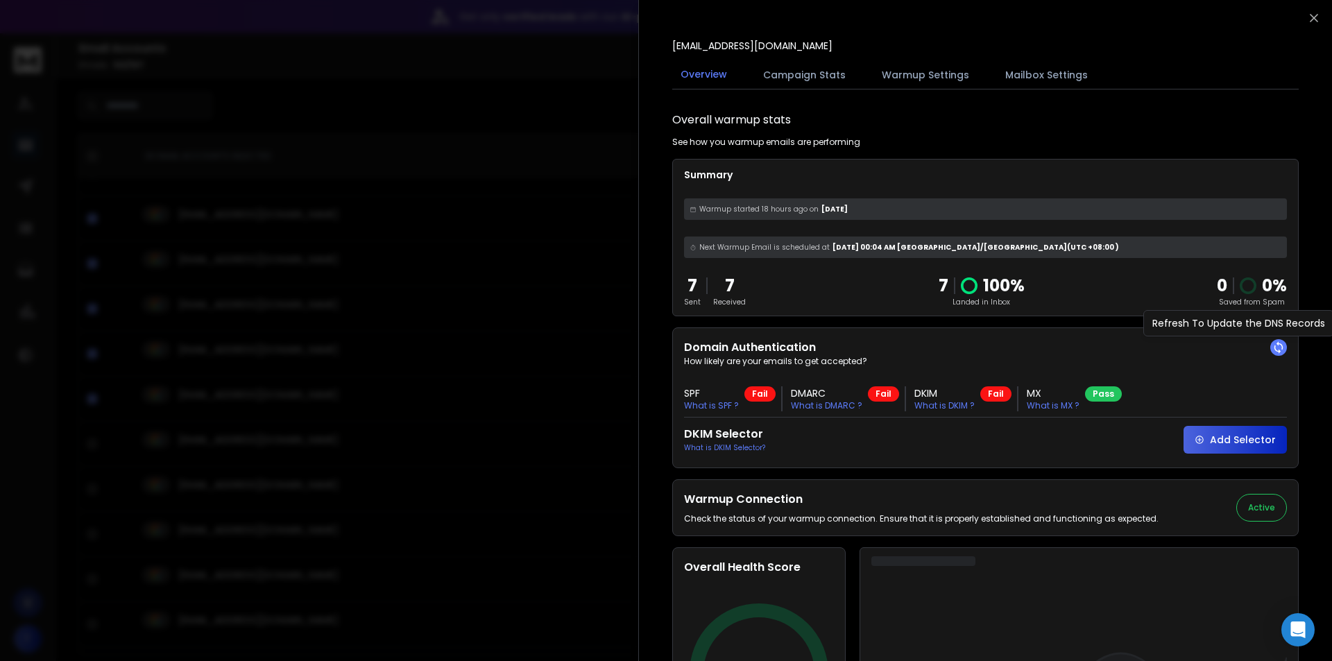
click at [1272, 345] on icon at bounding box center [1279, 348] width 14 height 14
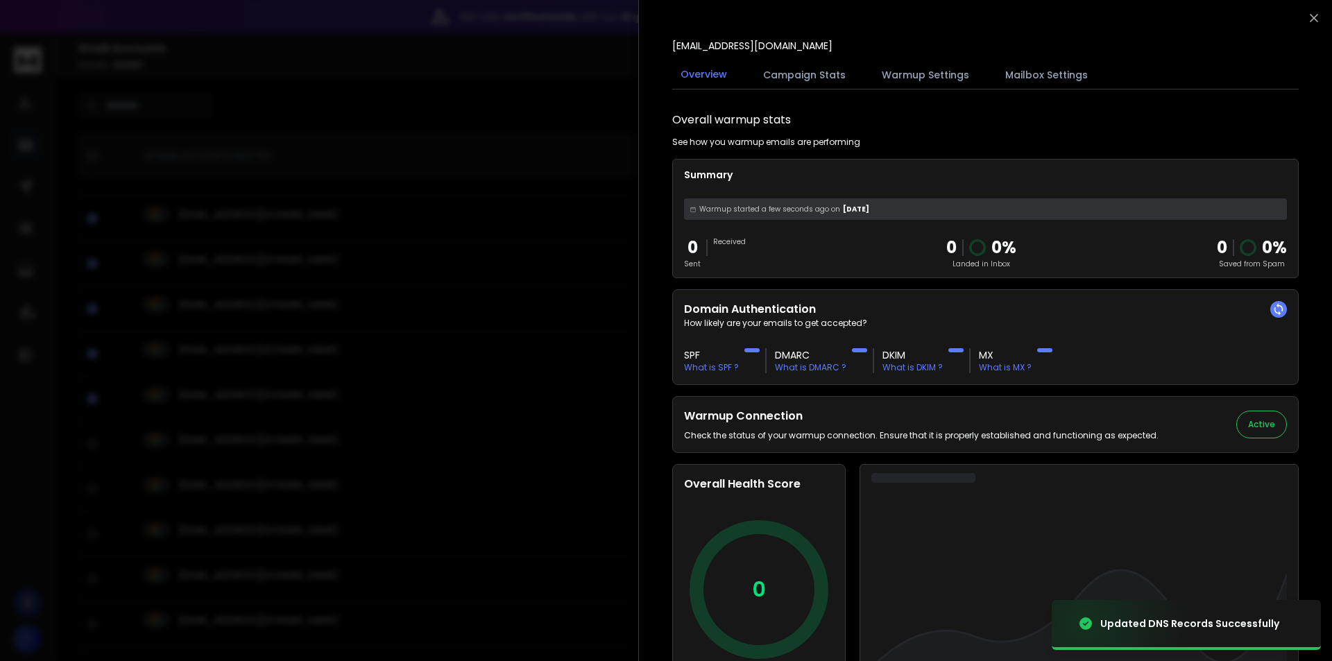
click at [81, 418] on div at bounding box center [666, 330] width 1332 height 661
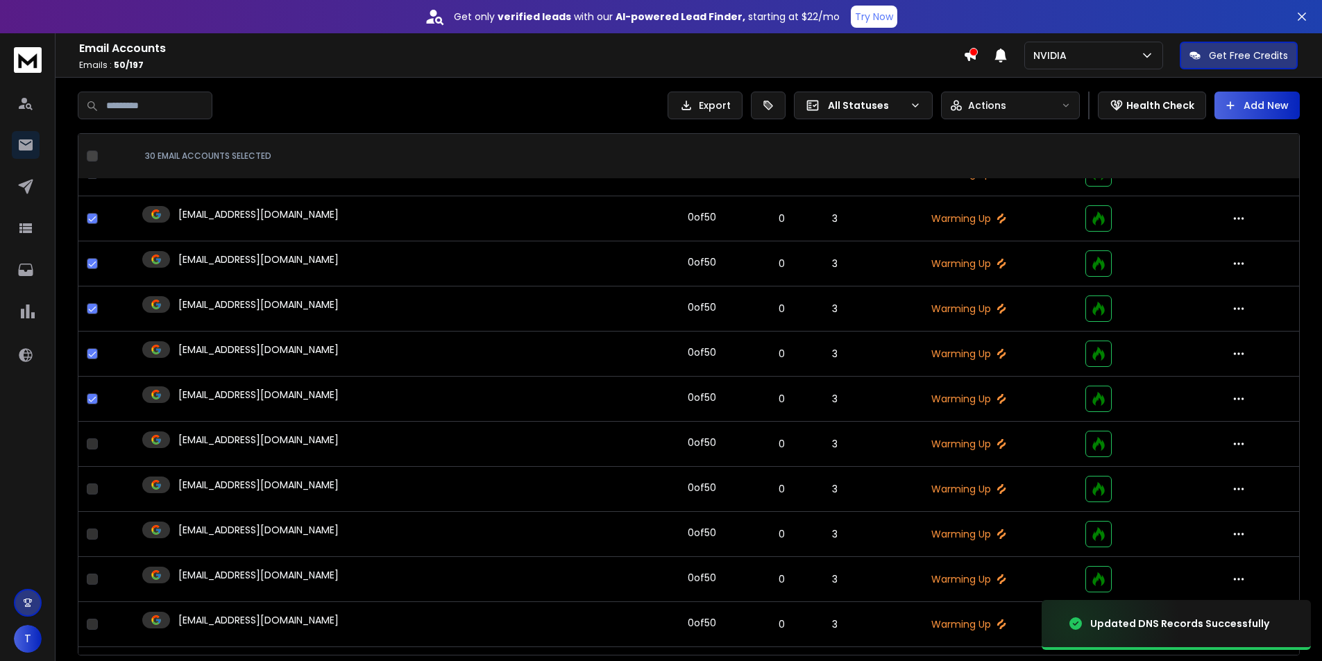
click at [88, 441] on button "button" at bounding box center [92, 444] width 11 height 11
click at [225, 480] on p "[EMAIL_ADDRESS][DOMAIN_NAME]" at bounding box center [258, 485] width 160 height 14
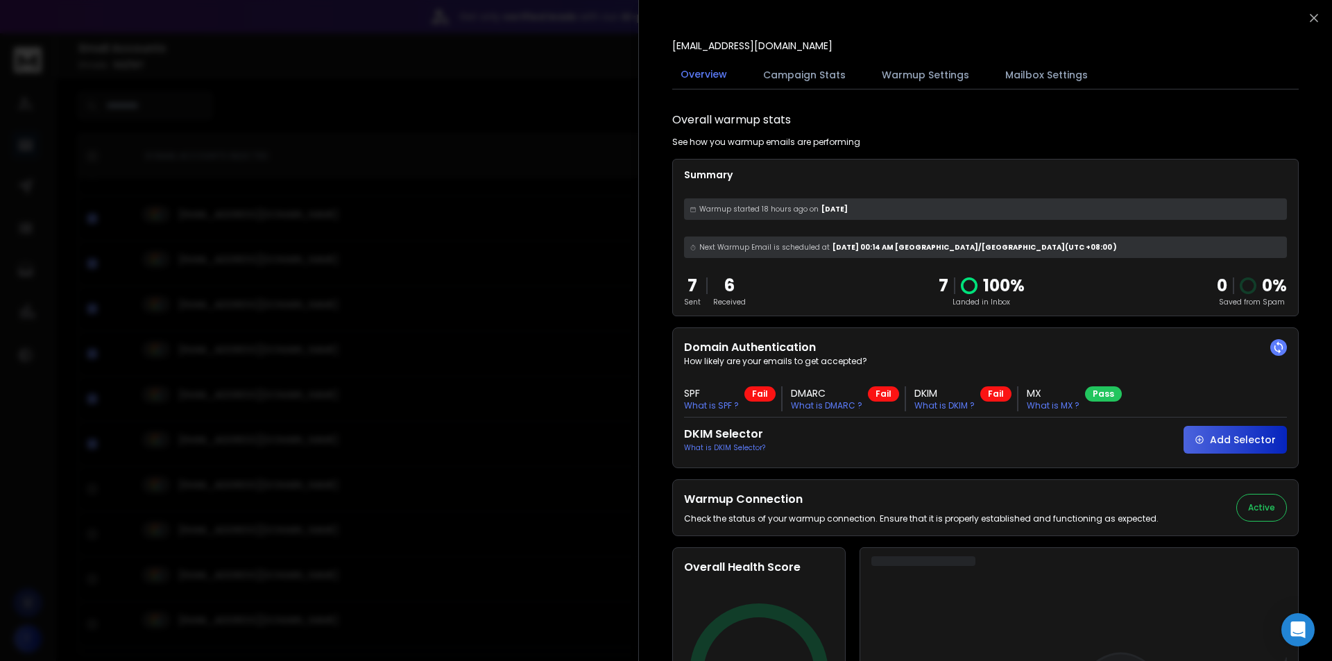
click at [1274, 307] on p "Saved from Spam" at bounding box center [1252, 302] width 70 height 10
click at [1272, 345] on icon at bounding box center [1279, 348] width 14 height 14
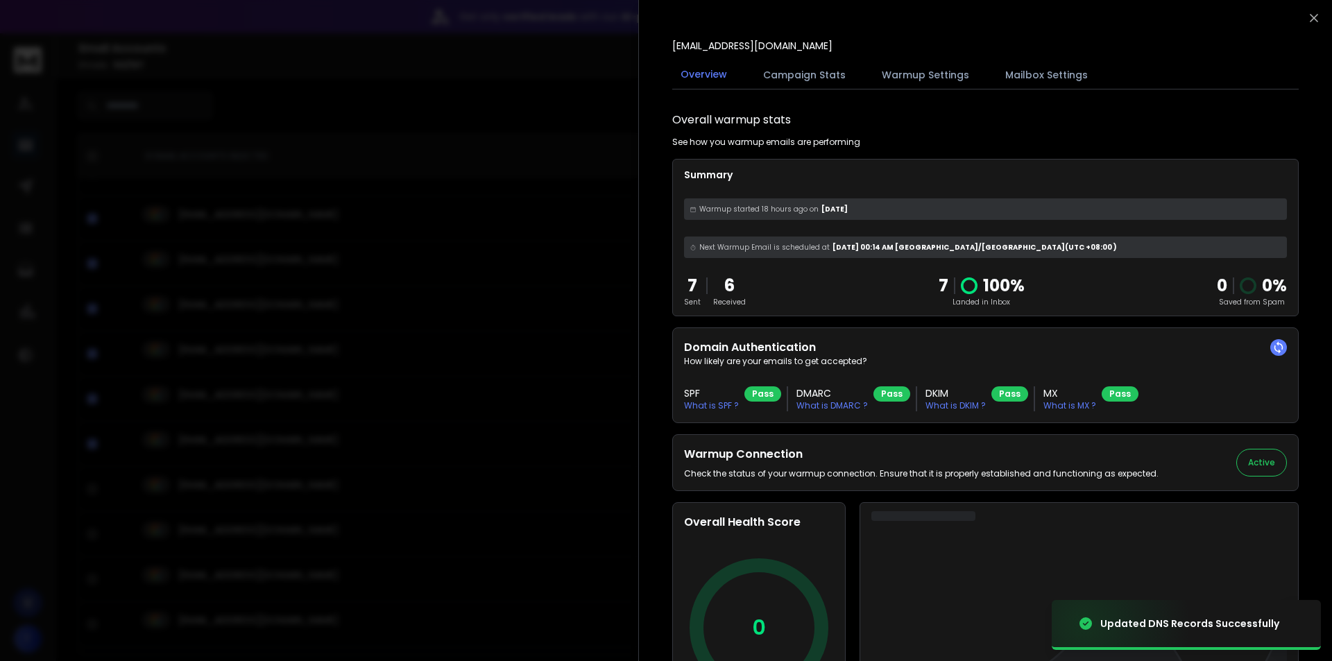
click at [128, 390] on div at bounding box center [666, 330] width 1332 height 661
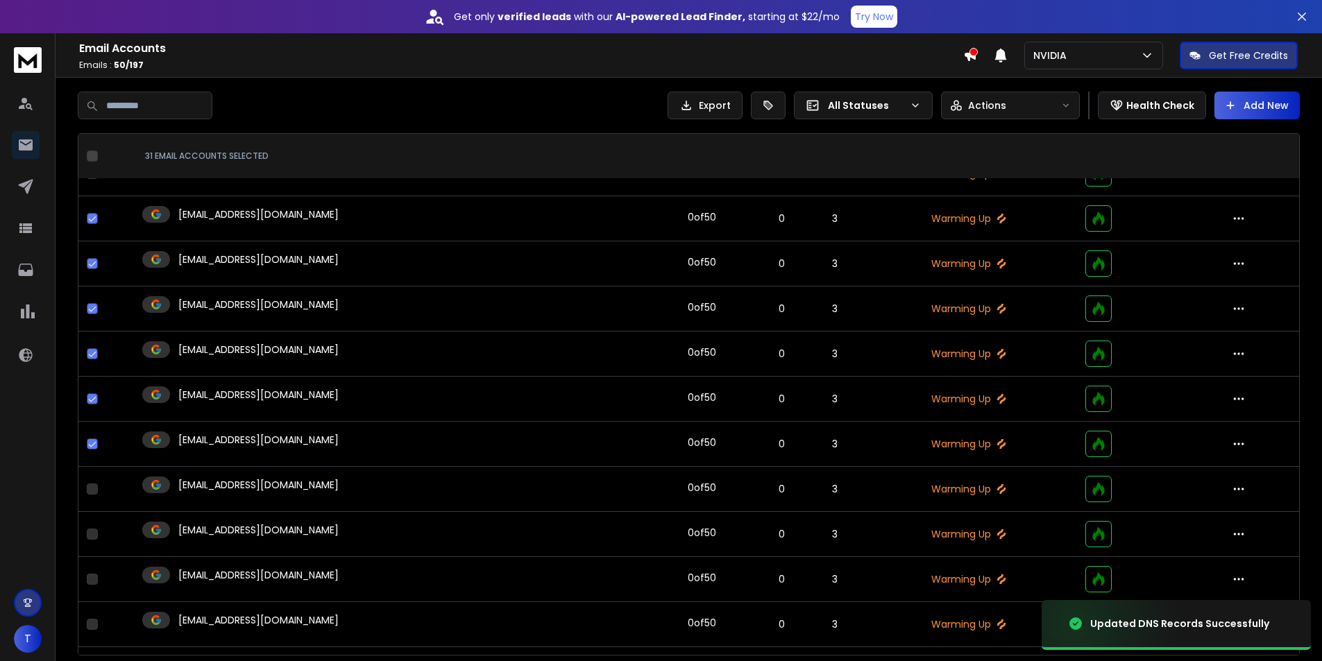
click at [90, 489] on button "button" at bounding box center [92, 489] width 11 height 11
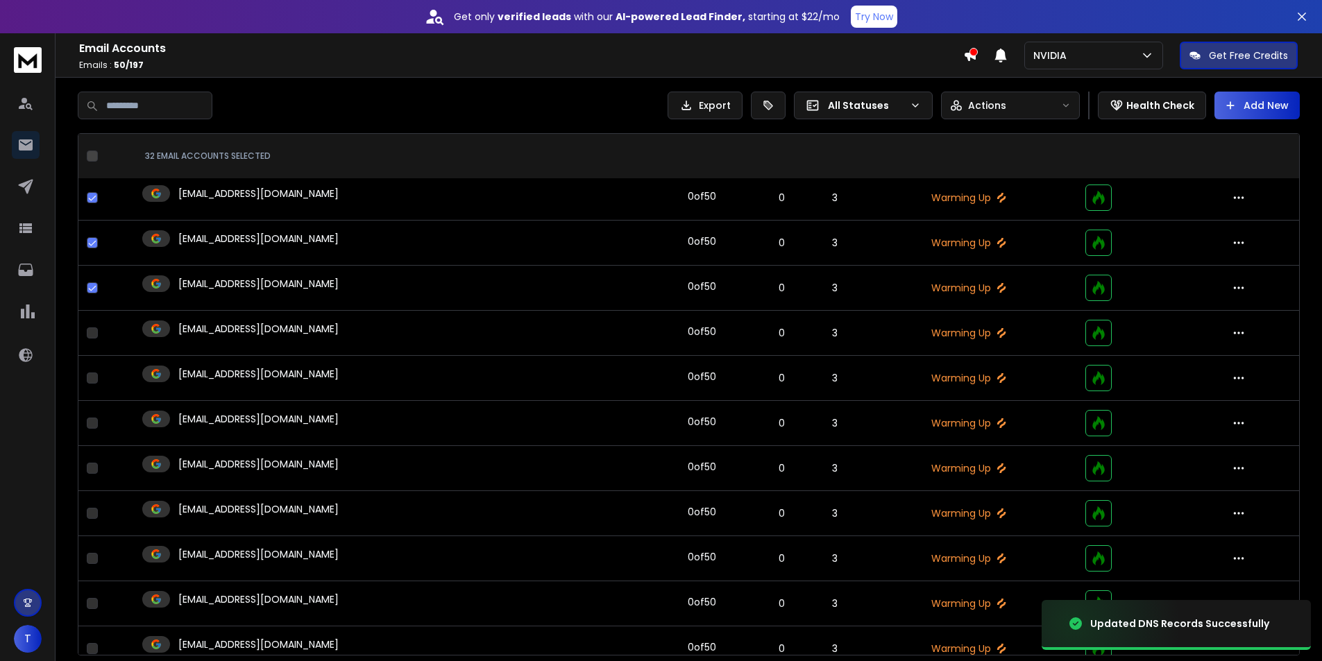
scroll to position [1319, 0]
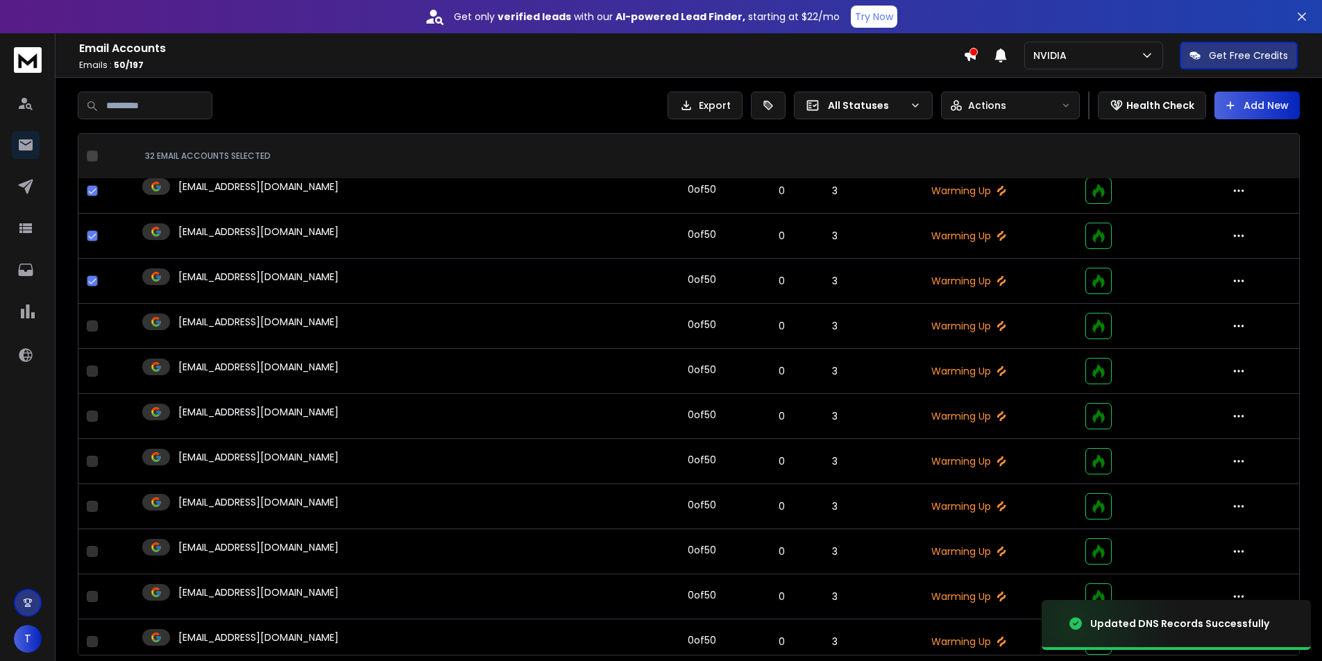
click at [200, 325] on p "[EMAIL_ADDRESS][DOMAIN_NAME]" at bounding box center [258, 322] width 160 height 14
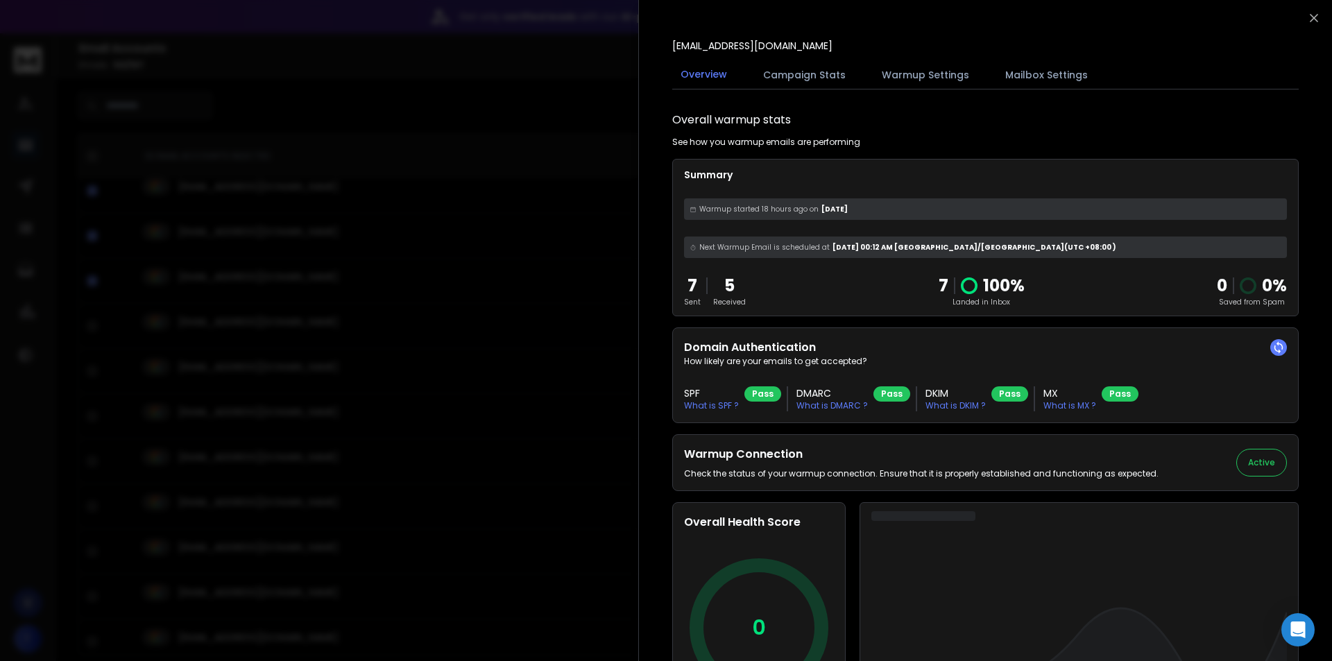
click at [212, 363] on div at bounding box center [666, 330] width 1332 height 661
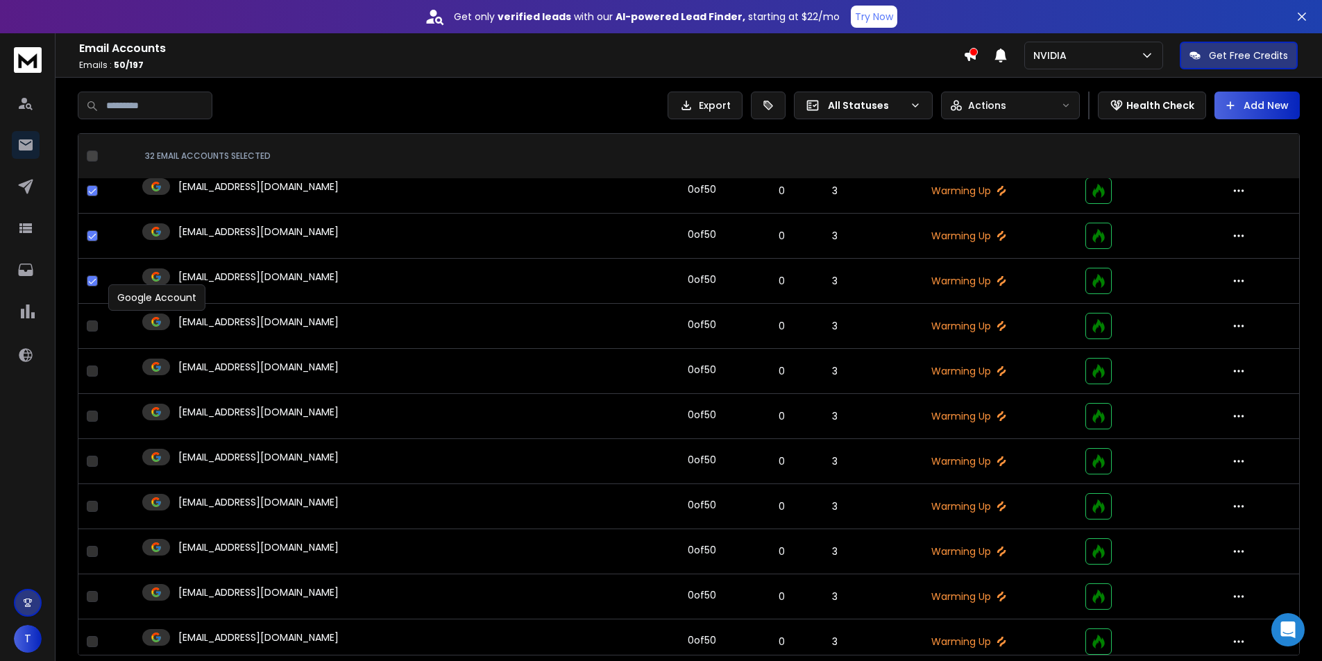
click at [218, 322] on p "[EMAIL_ADDRESS][DOMAIN_NAME]" at bounding box center [258, 322] width 160 height 14
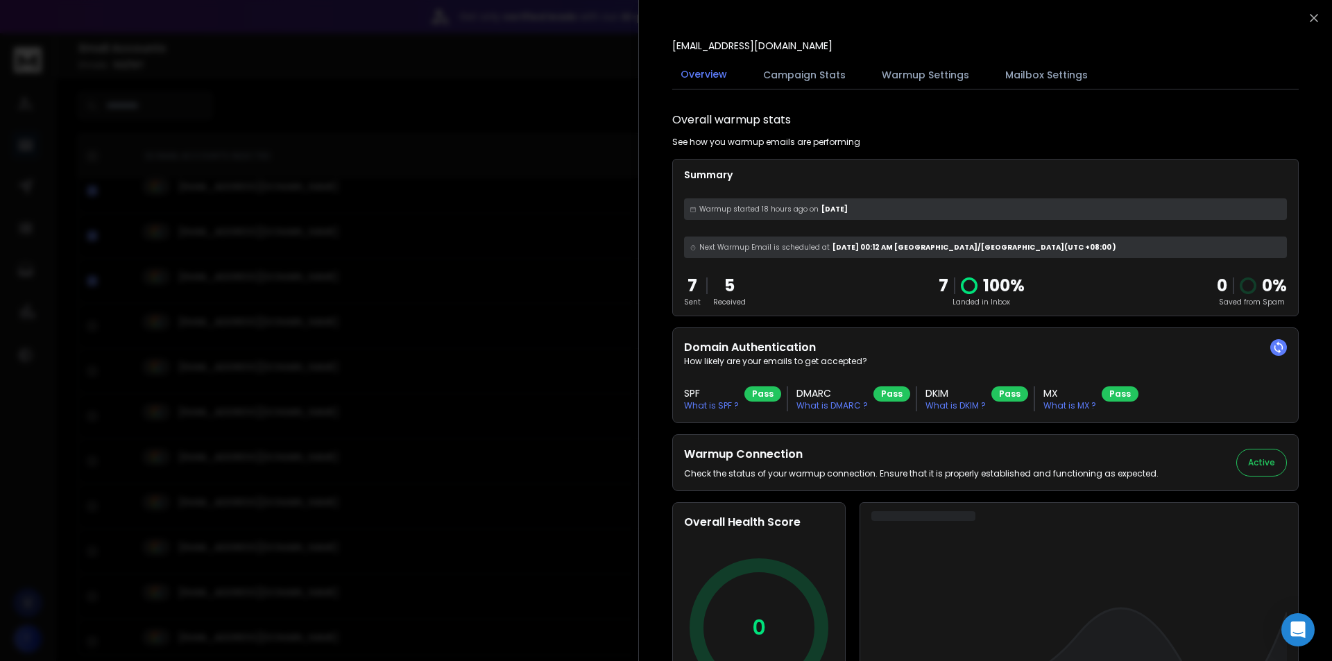
click at [230, 322] on div at bounding box center [666, 330] width 1332 height 661
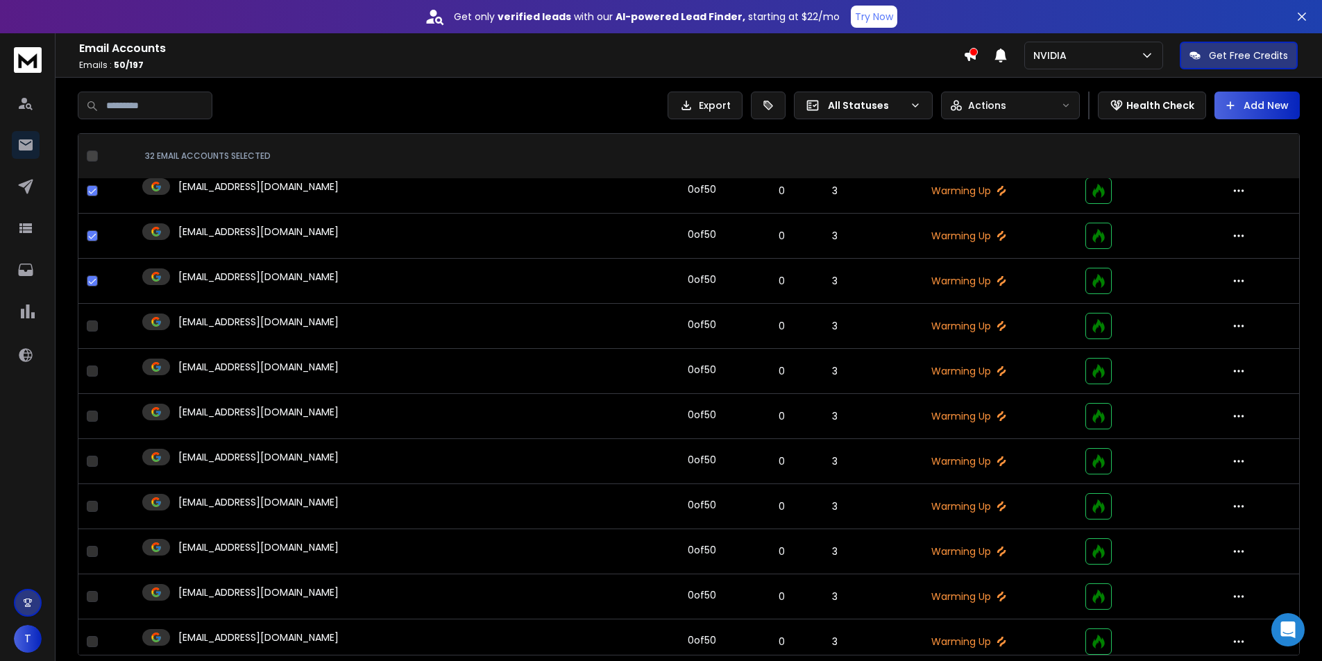
click at [90, 323] on button "button" at bounding box center [92, 326] width 11 height 11
click at [219, 379] on td "[EMAIL_ADDRESS][DOMAIN_NAME]" at bounding box center [391, 371] width 515 height 45
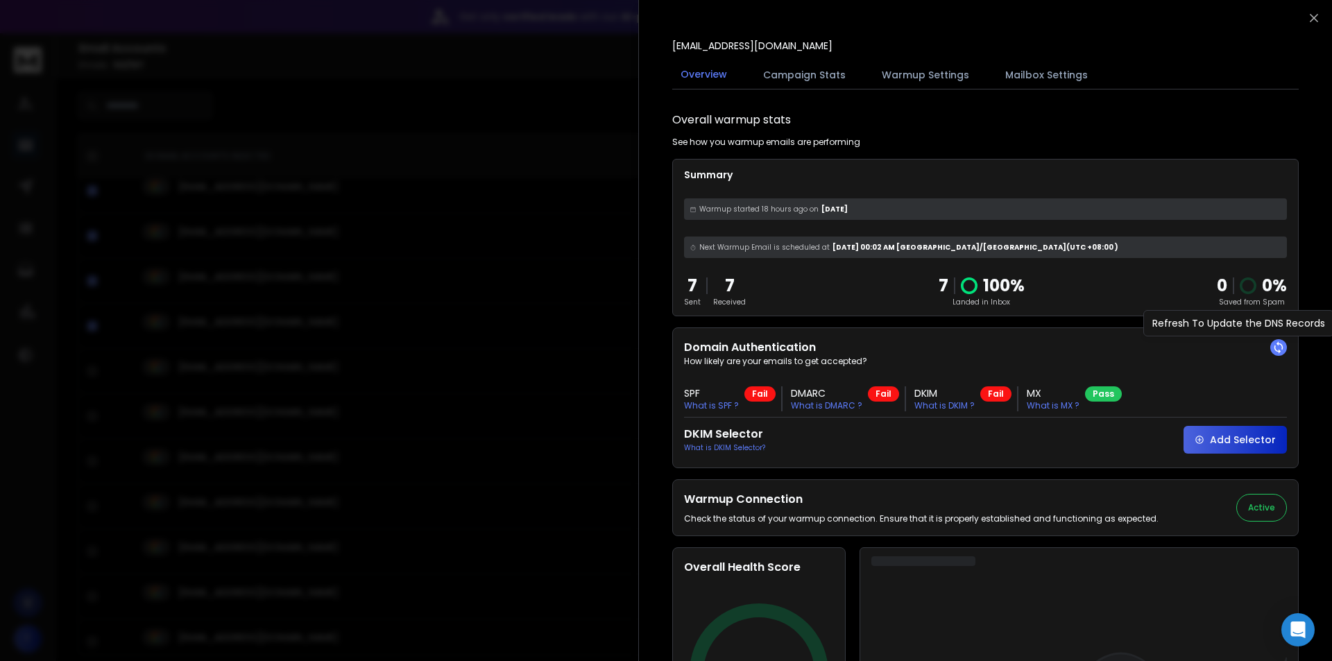
click at [1275, 347] on icon at bounding box center [1279, 348] width 14 height 14
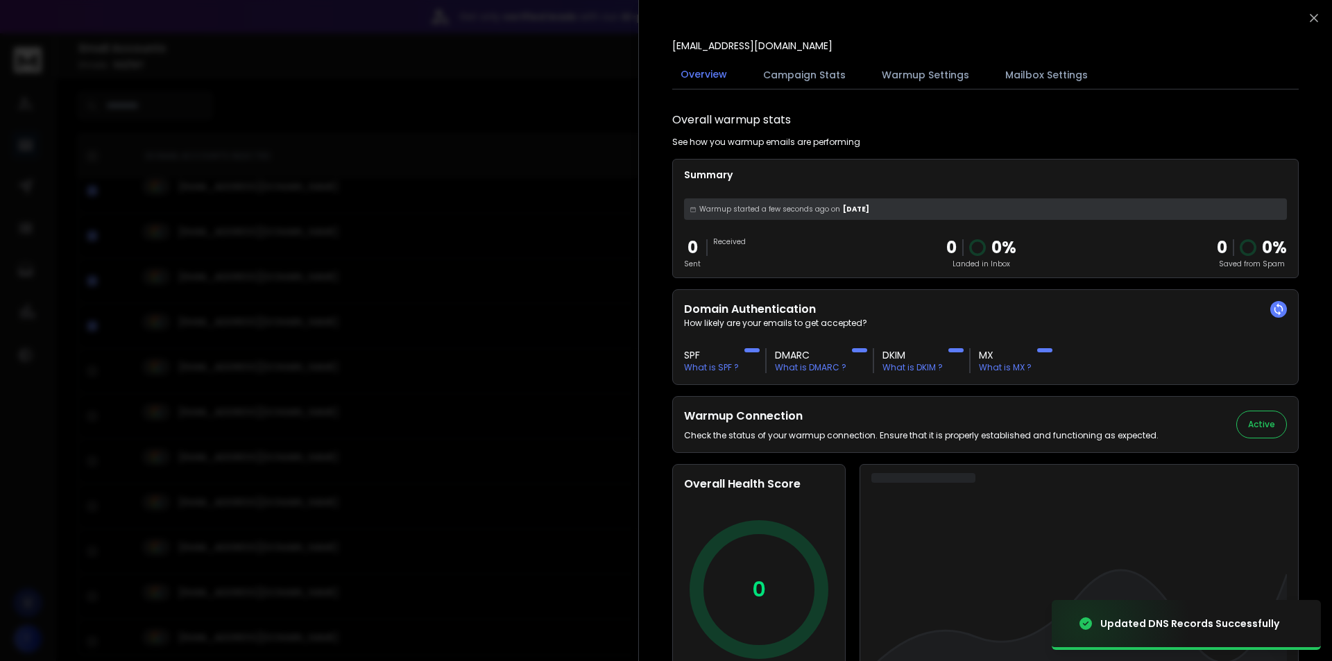
click at [100, 397] on div at bounding box center [666, 330] width 1332 height 661
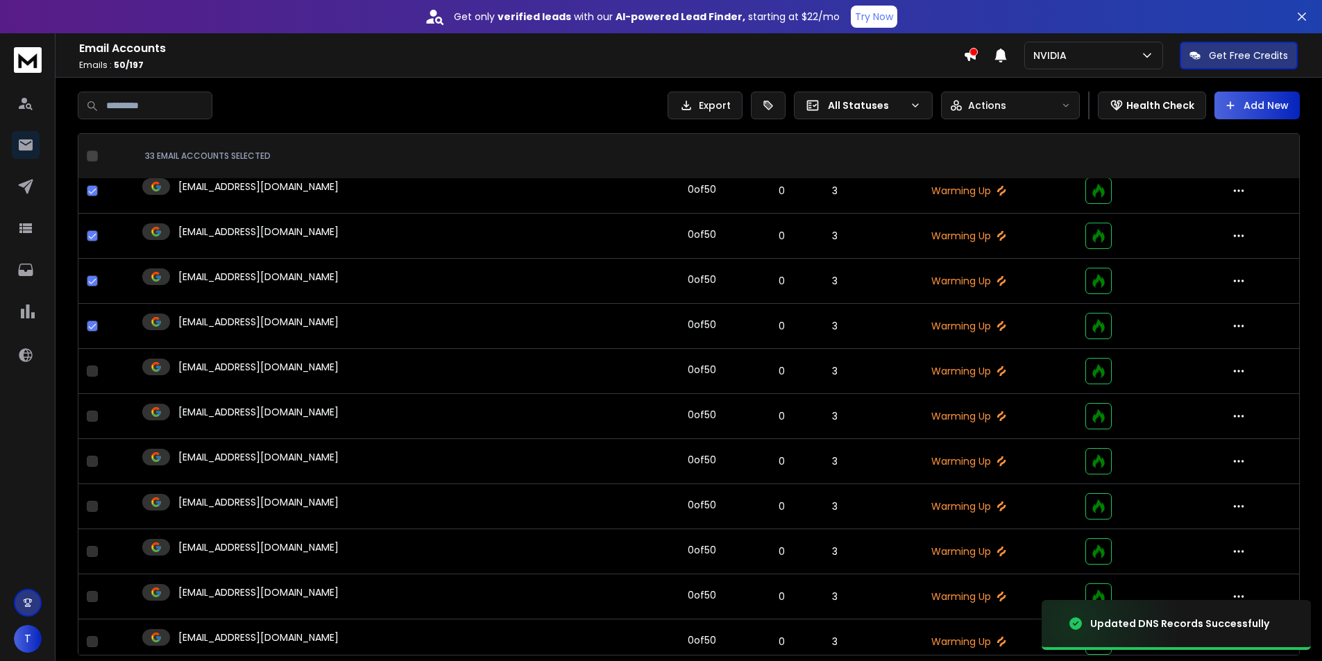
click at [91, 371] on button "button" at bounding box center [92, 371] width 11 height 11
click at [246, 413] on p "[EMAIL_ADDRESS][DOMAIN_NAME]" at bounding box center [258, 412] width 160 height 14
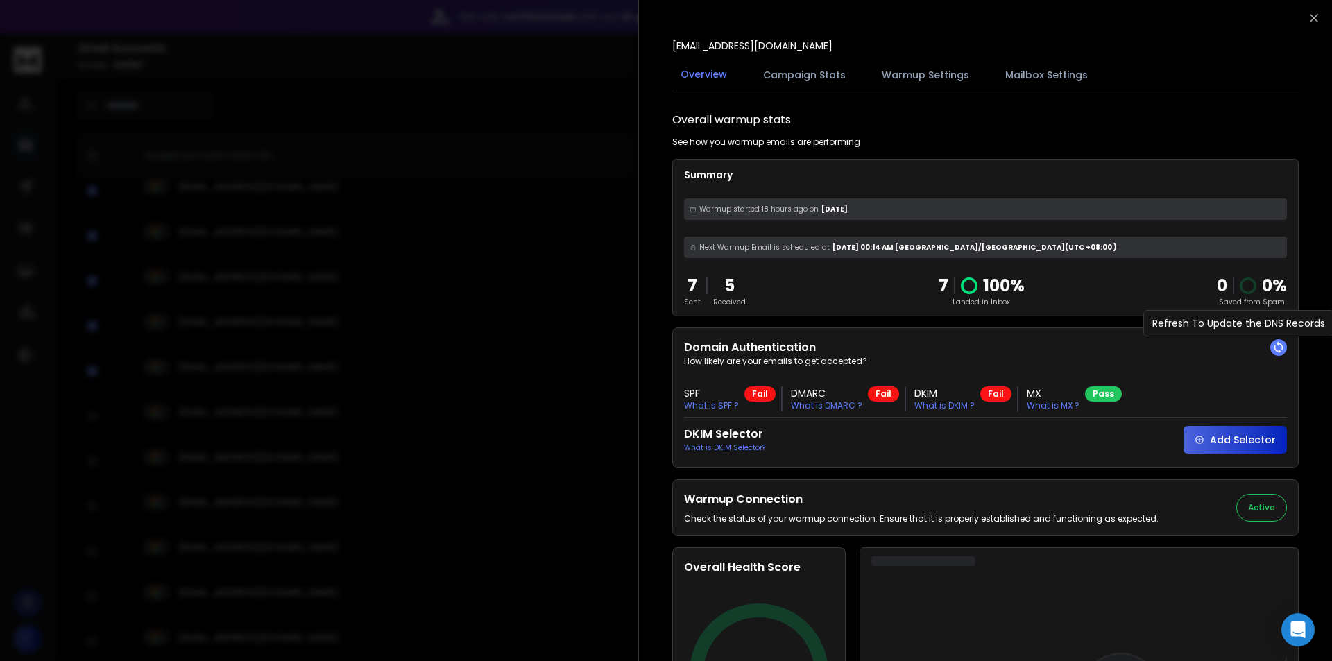
click at [1277, 348] on icon at bounding box center [1279, 348] width 14 height 14
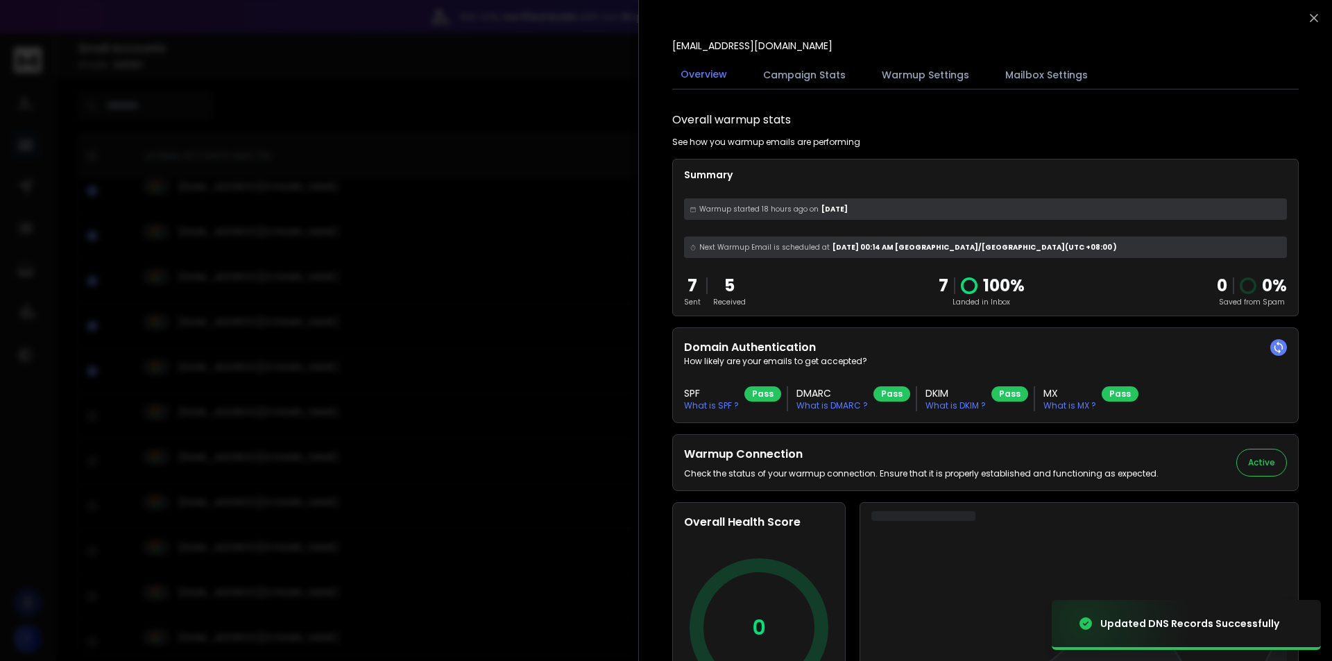
click at [276, 363] on div at bounding box center [666, 330] width 1332 height 661
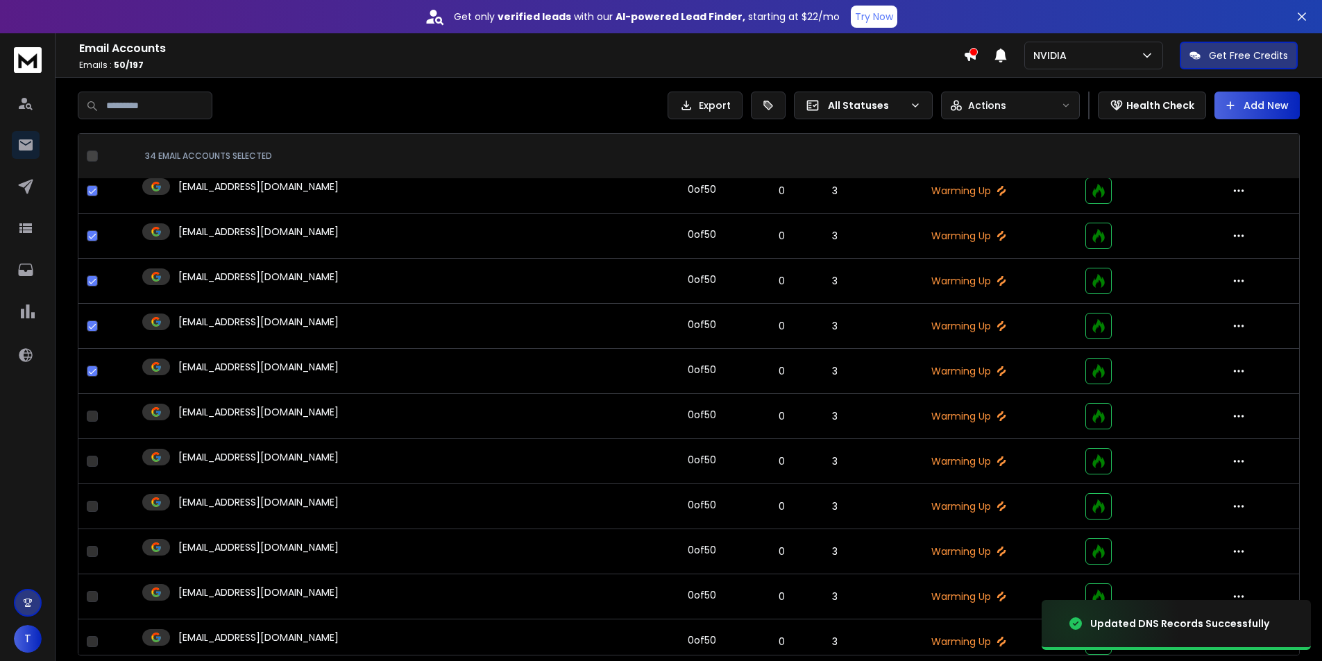
click at [87, 413] on button "button" at bounding box center [92, 416] width 11 height 11
click at [216, 457] on p "[EMAIL_ADDRESS][DOMAIN_NAME]" at bounding box center [258, 457] width 160 height 14
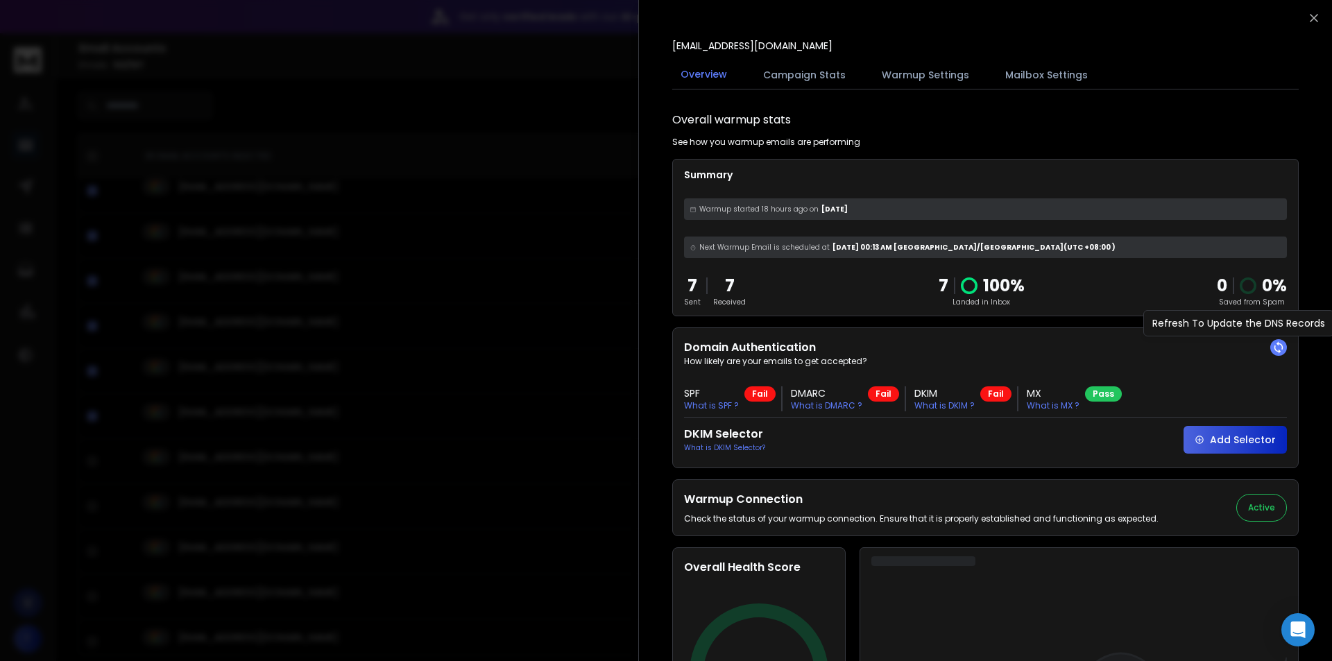
click at [1280, 348] on icon at bounding box center [1279, 348] width 14 height 14
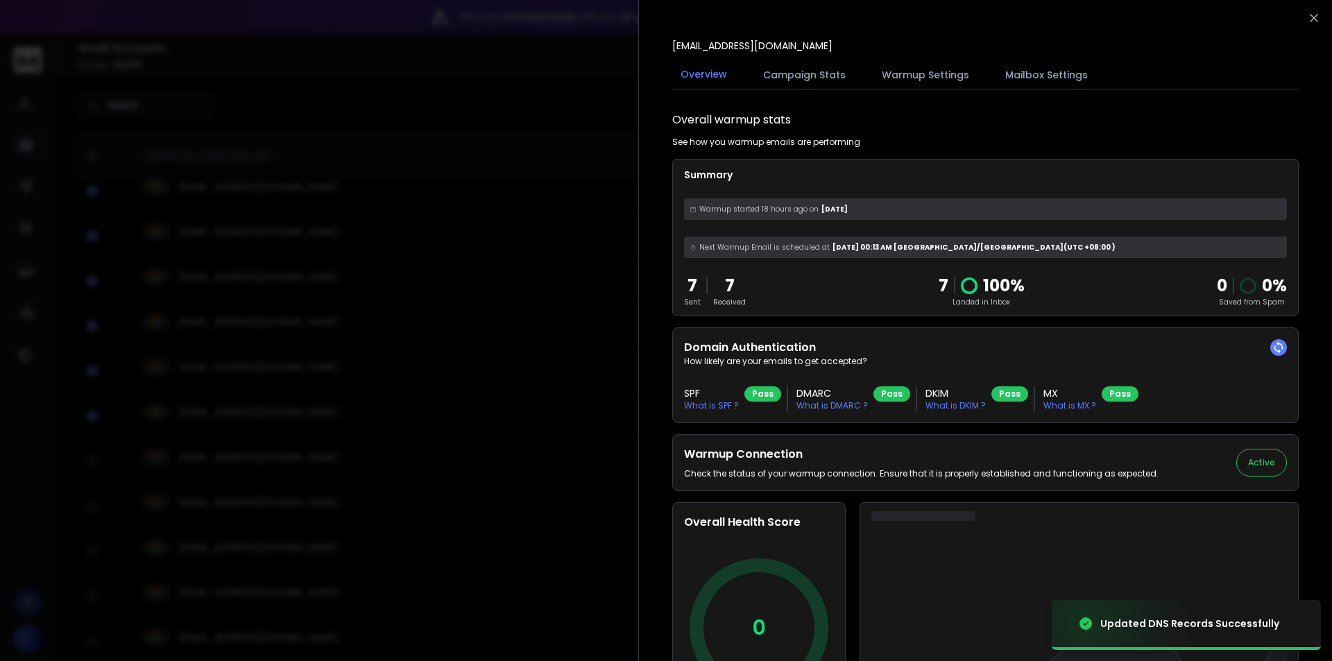
click at [305, 441] on div at bounding box center [666, 330] width 1332 height 661
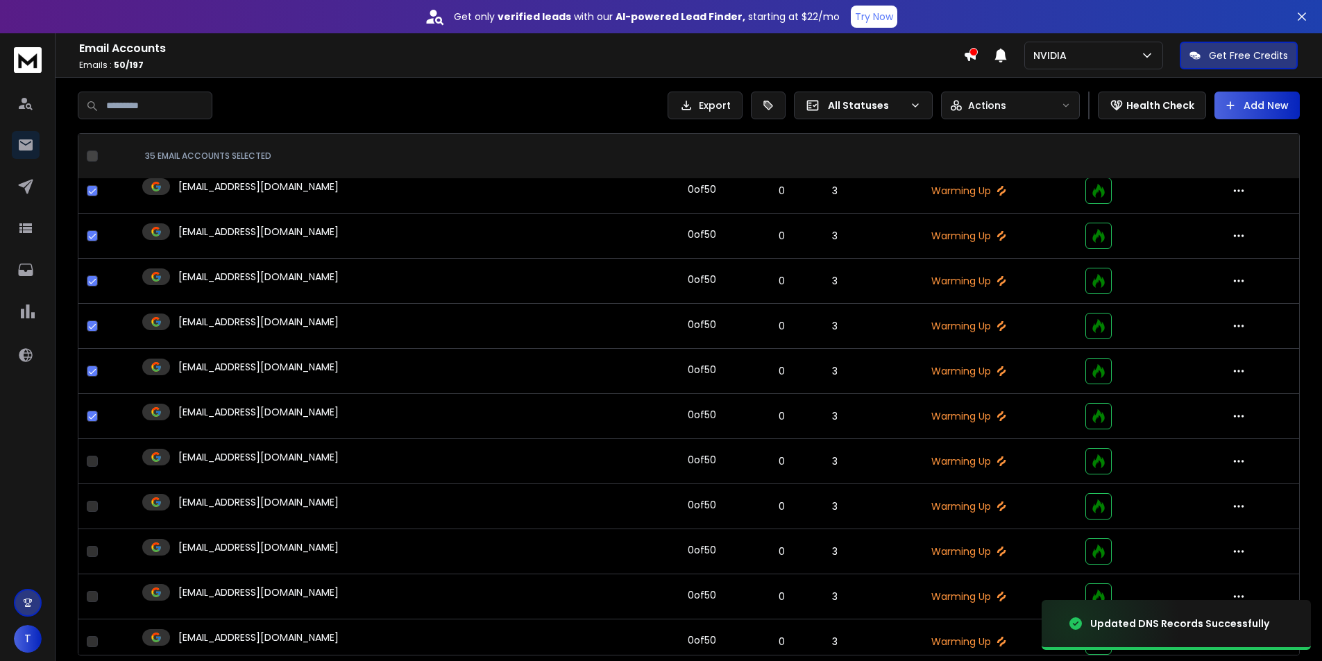
click at [85, 461] on td at bounding box center [106, 461] width 56 height 45
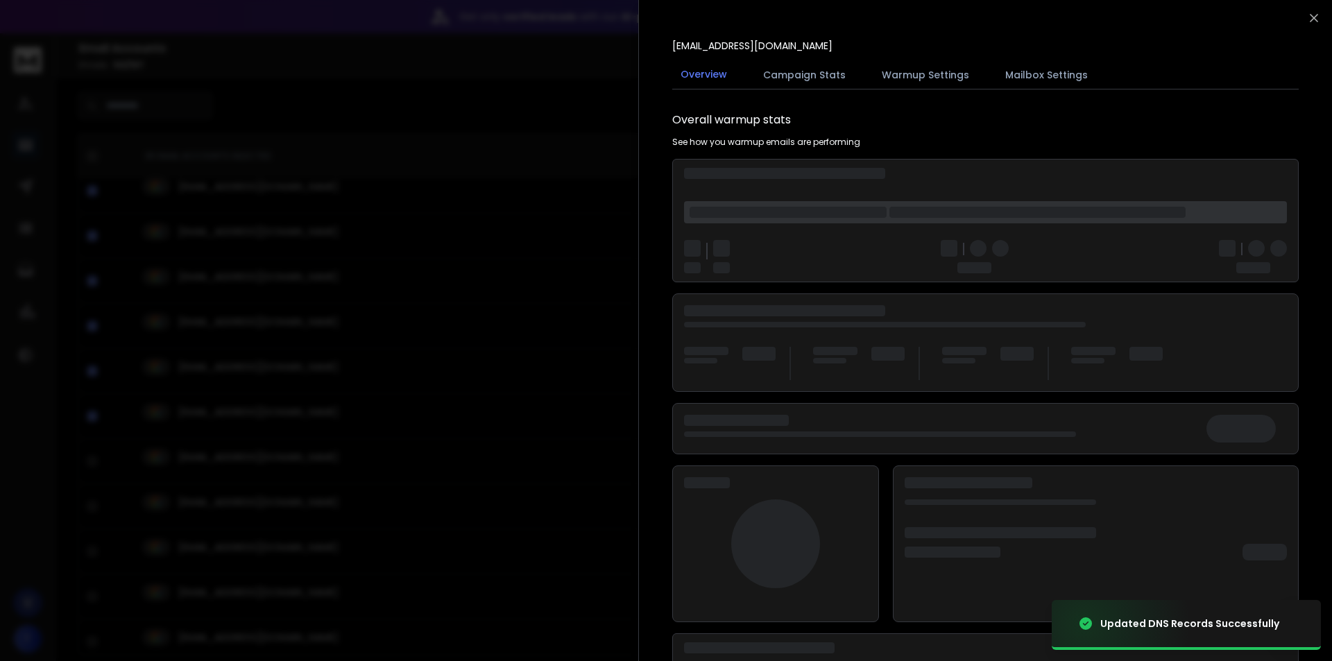
click at [85, 461] on div at bounding box center [666, 330] width 1332 height 661
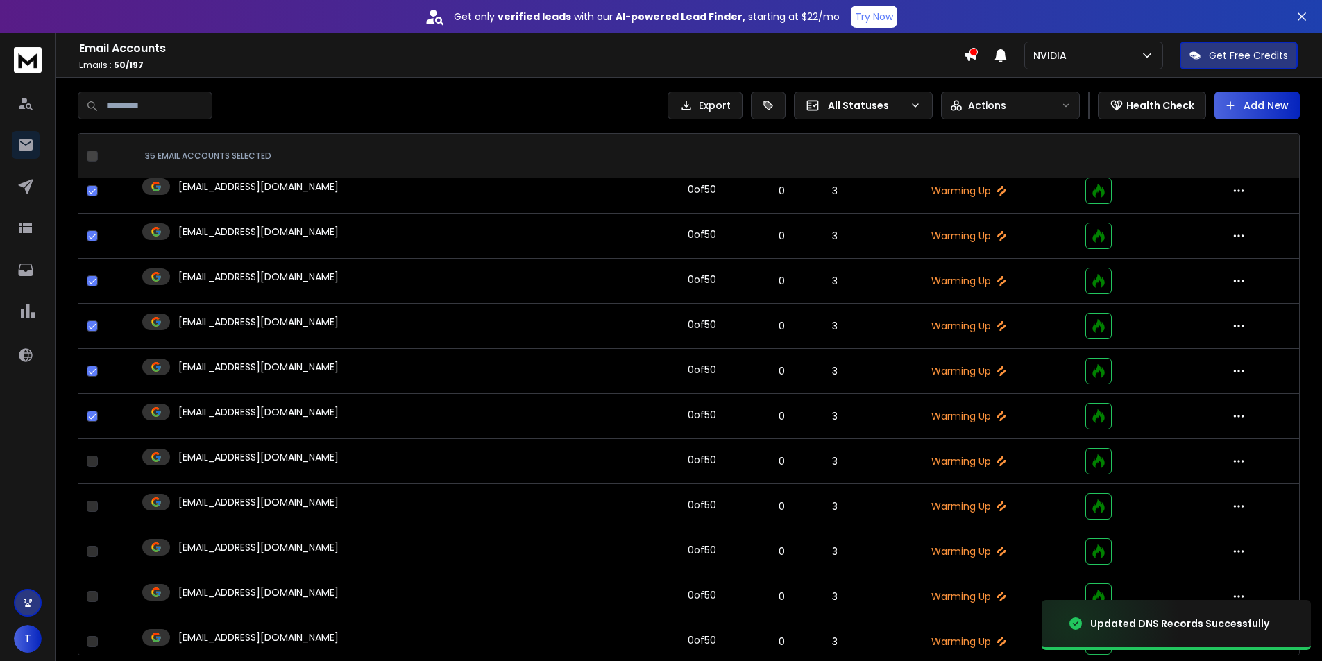
click at [88, 461] on button "button" at bounding box center [92, 461] width 11 height 11
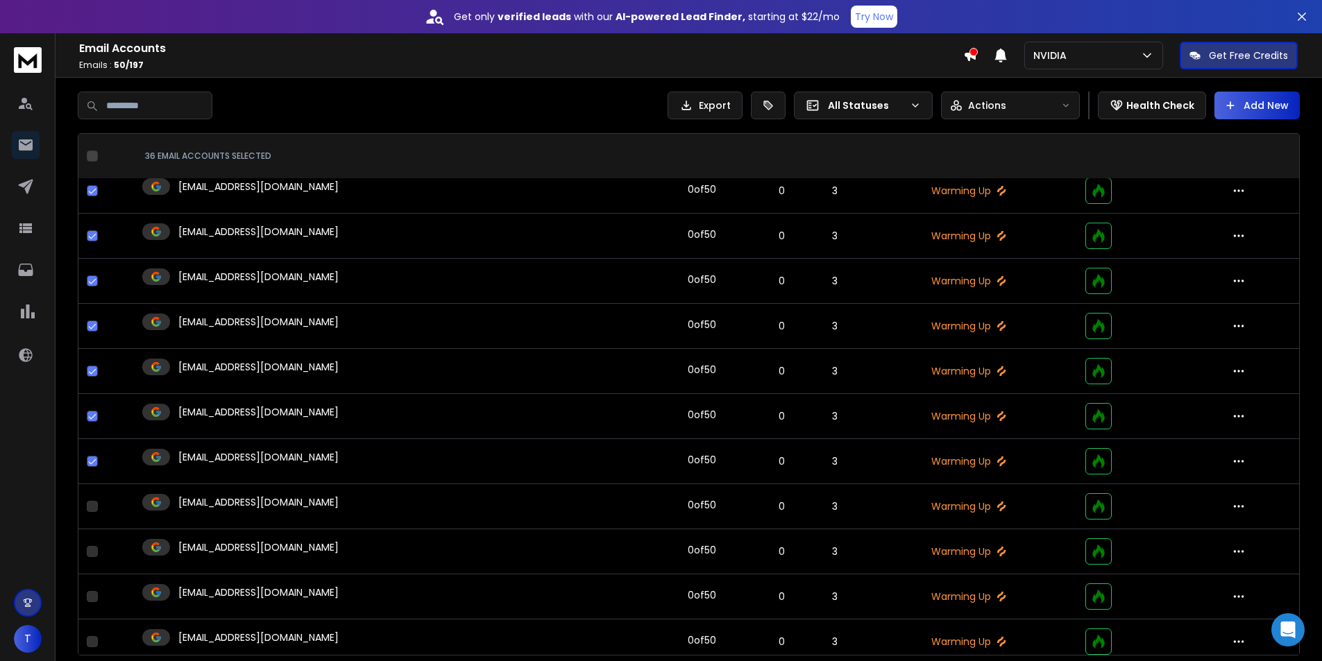
click at [255, 457] on p "[EMAIL_ADDRESS][DOMAIN_NAME]" at bounding box center [258, 457] width 160 height 14
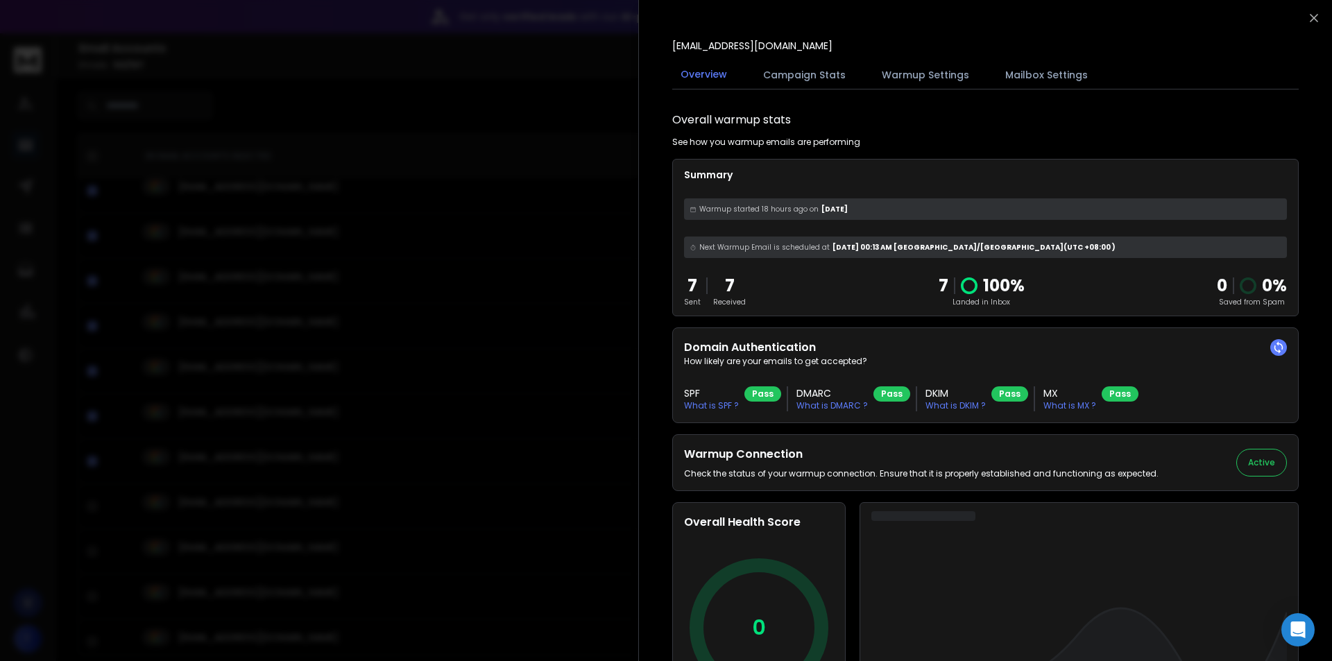
click at [201, 509] on div at bounding box center [666, 330] width 1332 height 661
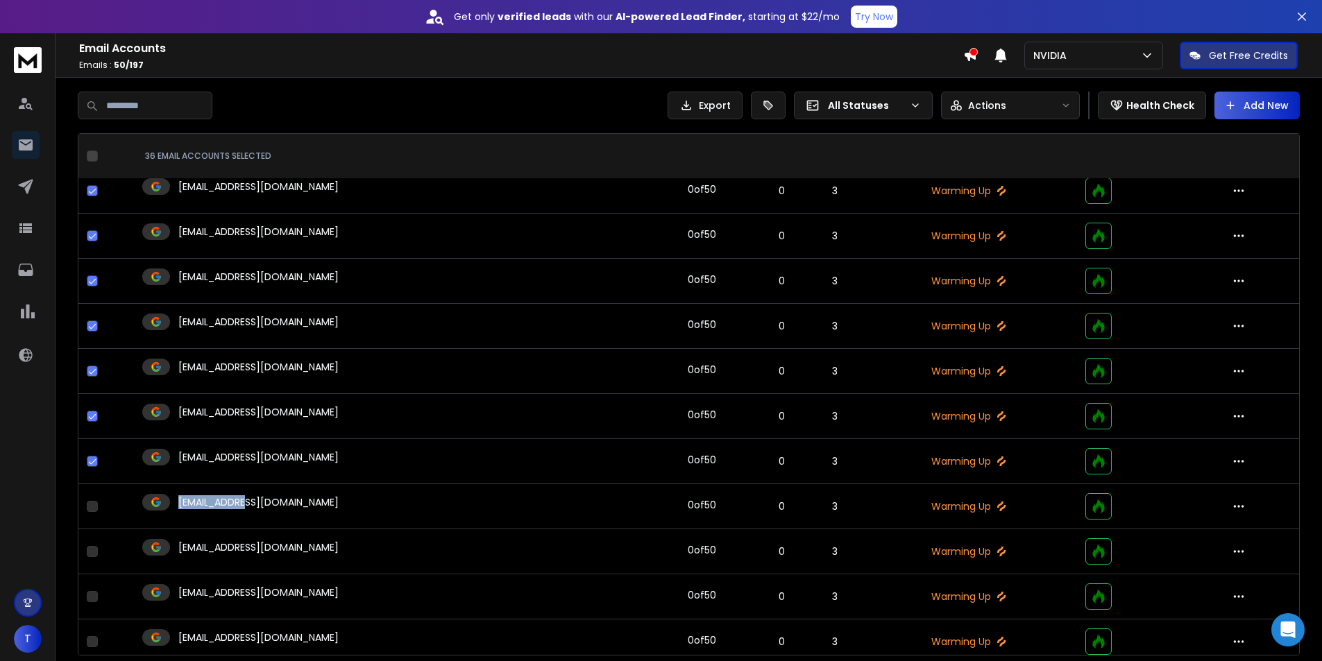
click at [201, 509] on p "[EMAIL_ADDRESS][DOMAIN_NAME]" at bounding box center [258, 502] width 160 height 14
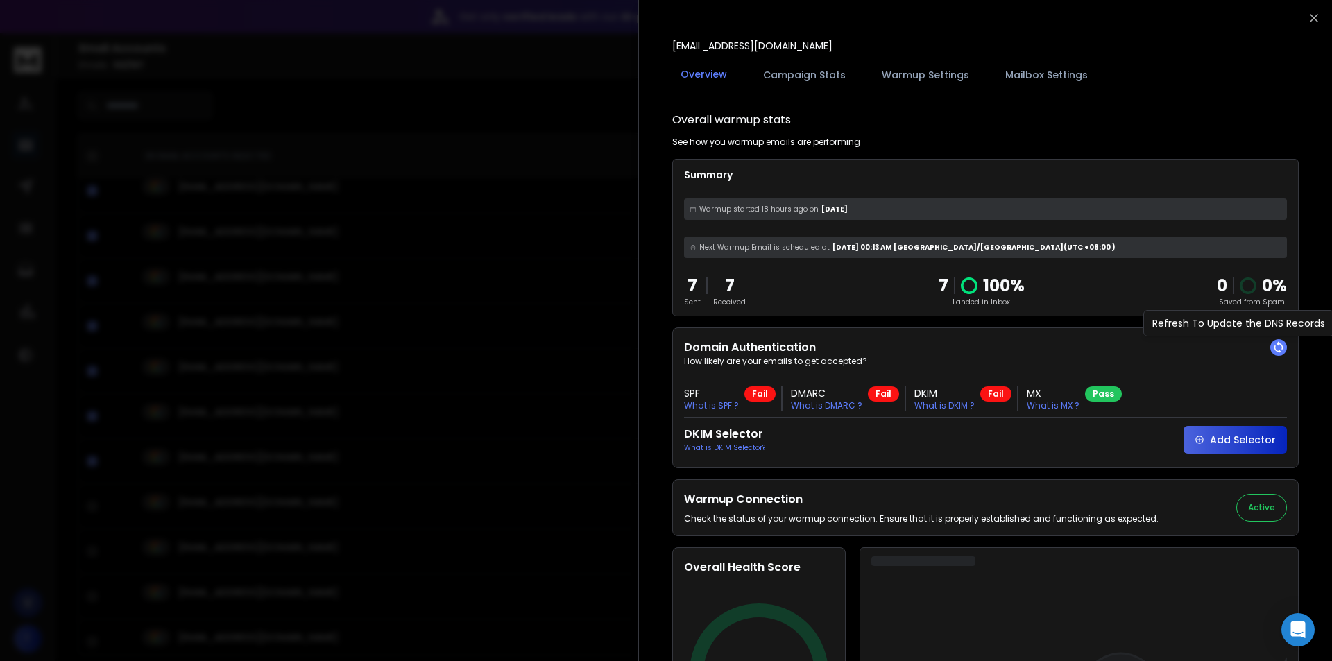
click at [1278, 351] on icon at bounding box center [1279, 348] width 14 height 14
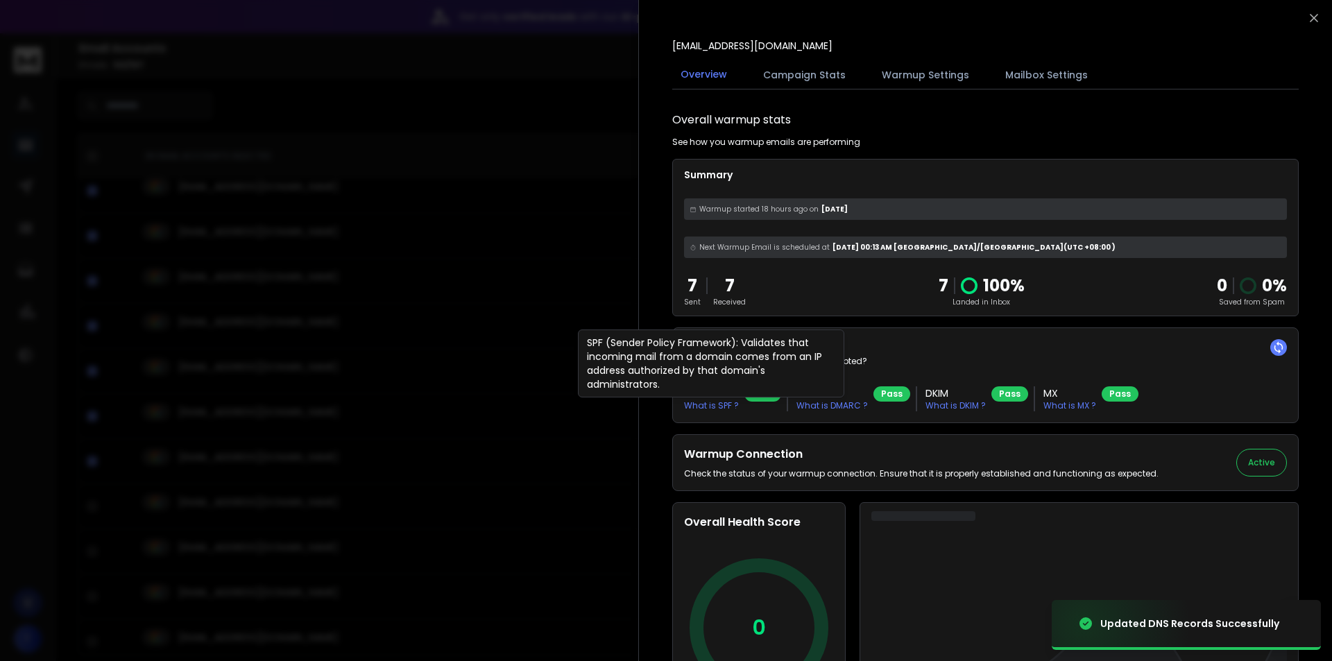
click at [267, 452] on div at bounding box center [666, 330] width 1332 height 661
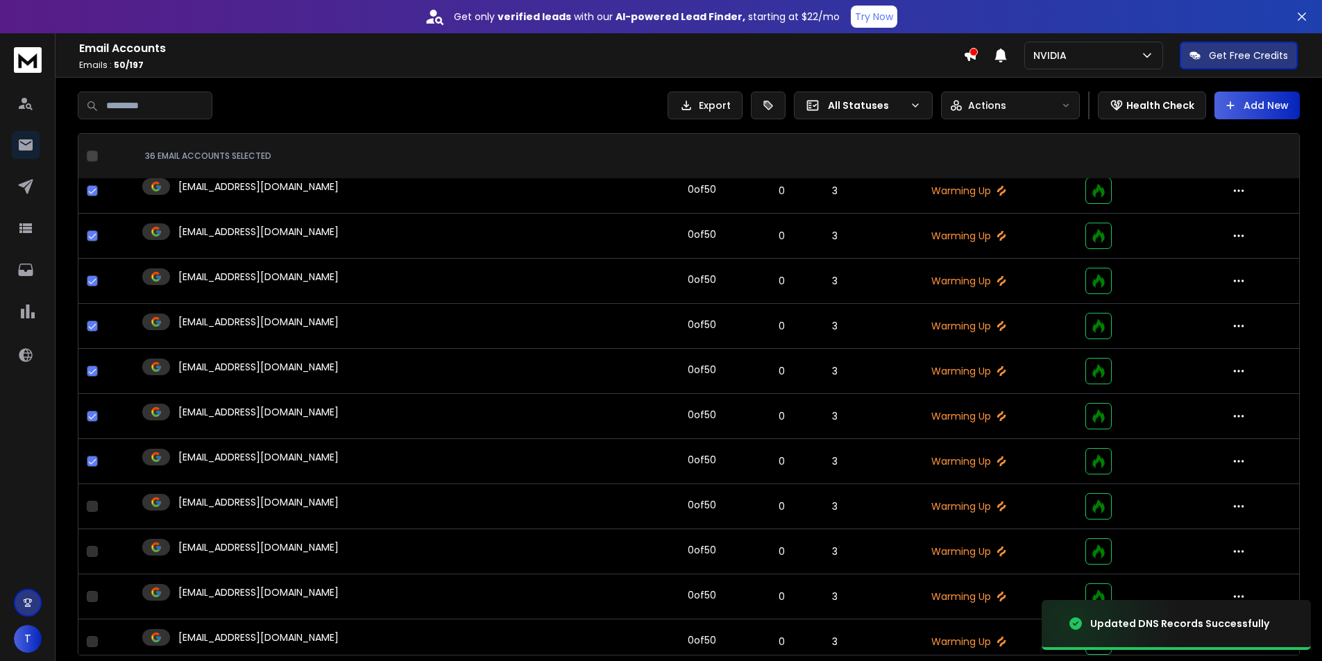
click at [90, 506] on button "button" at bounding box center [92, 506] width 11 height 11
click at [228, 544] on p "[EMAIL_ADDRESS][DOMAIN_NAME]" at bounding box center [258, 548] width 160 height 14
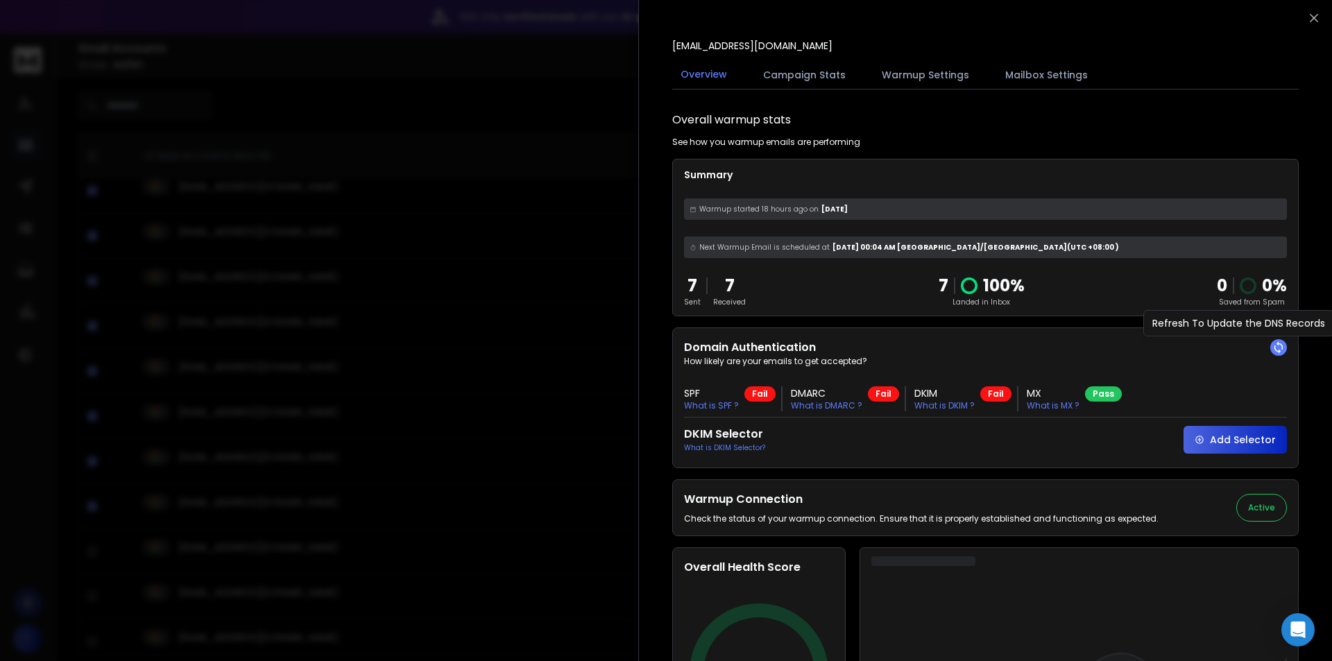
click at [1276, 348] on icon at bounding box center [1279, 348] width 14 height 14
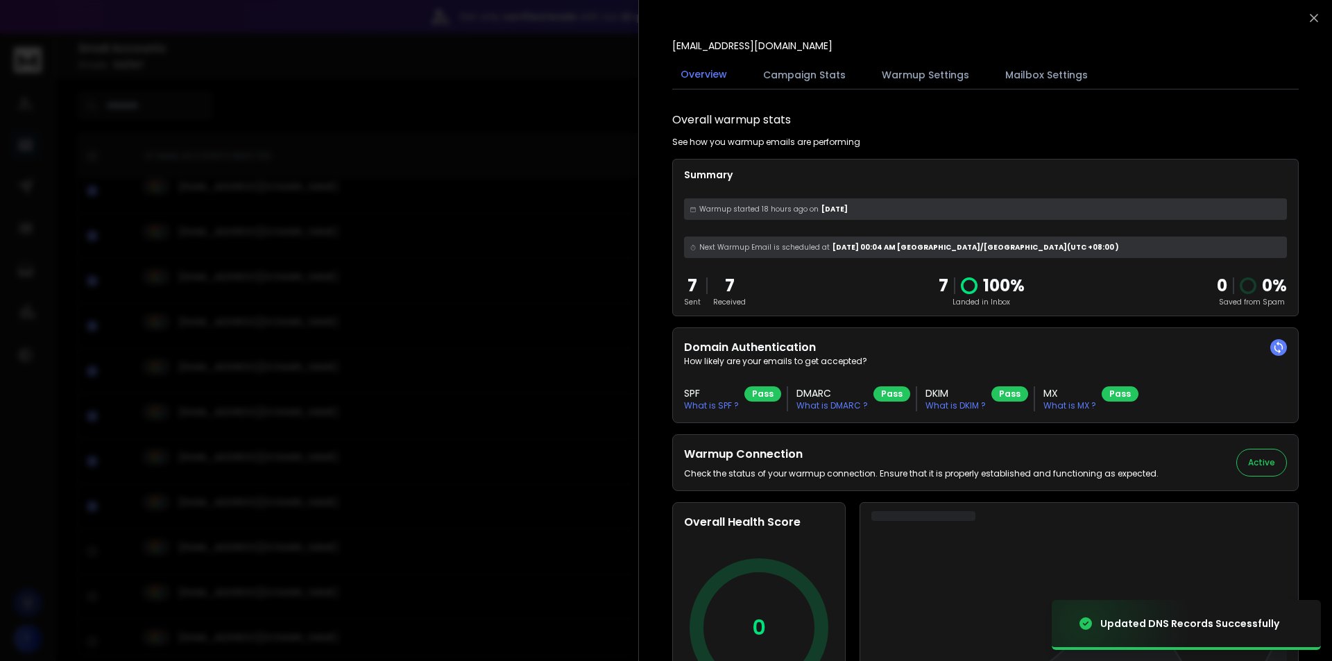
click at [313, 439] on div at bounding box center [666, 330] width 1332 height 661
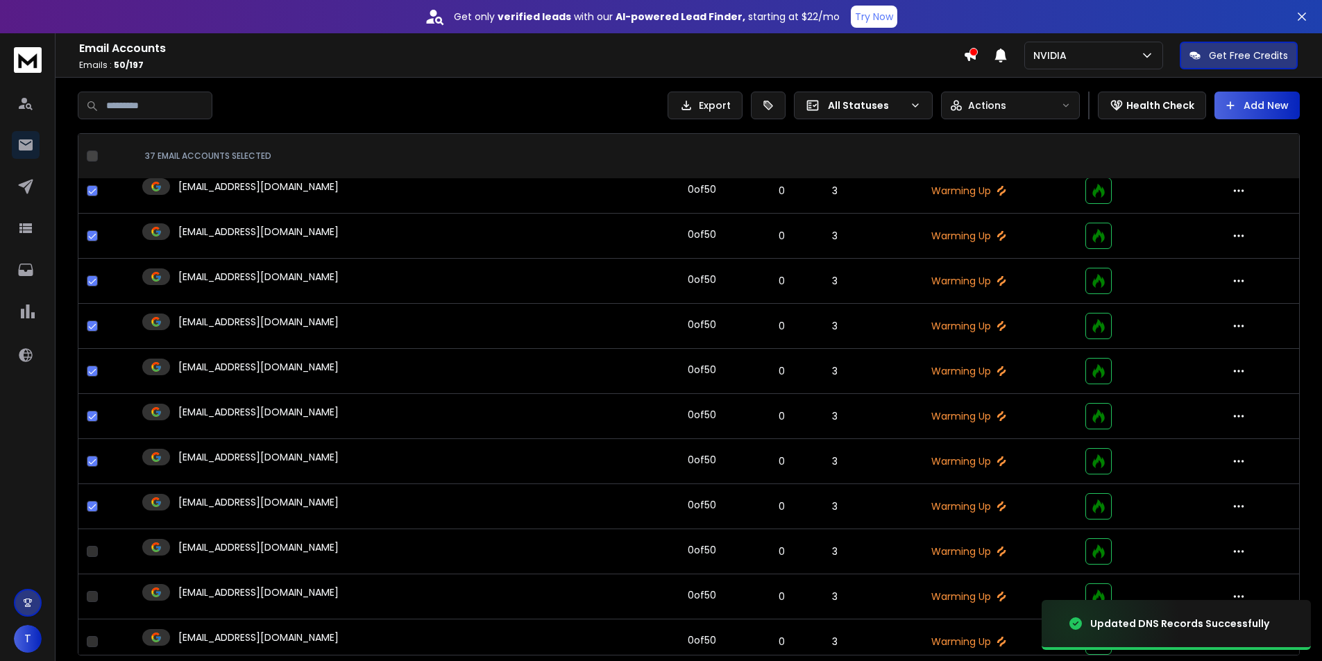
click at [94, 551] on button "button" at bounding box center [92, 551] width 11 height 11
click at [229, 595] on p "[EMAIL_ADDRESS][DOMAIN_NAME]" at bounding box center [258, 593] width 160 height 14
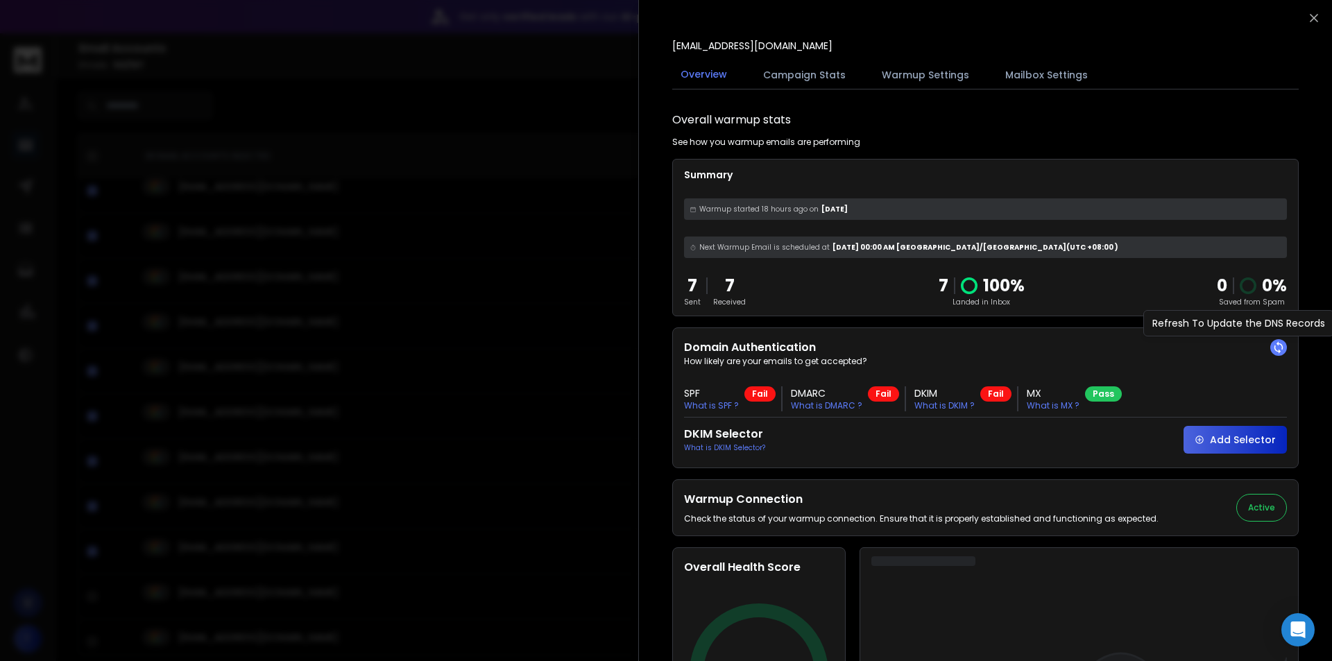
click at [1275, 349] on icon at bounding box center [1279, 347] width 9 height 12
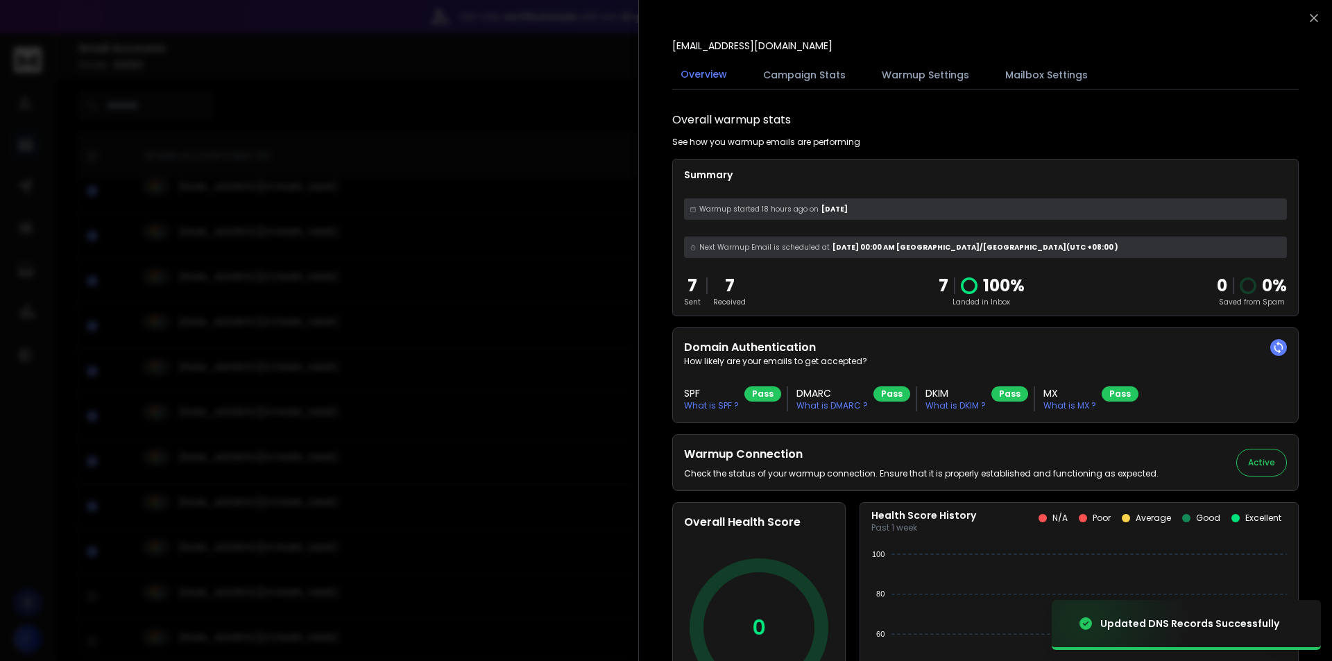
click at [433, 362] on div at bounding box center [666, 330] width 1332 height 661
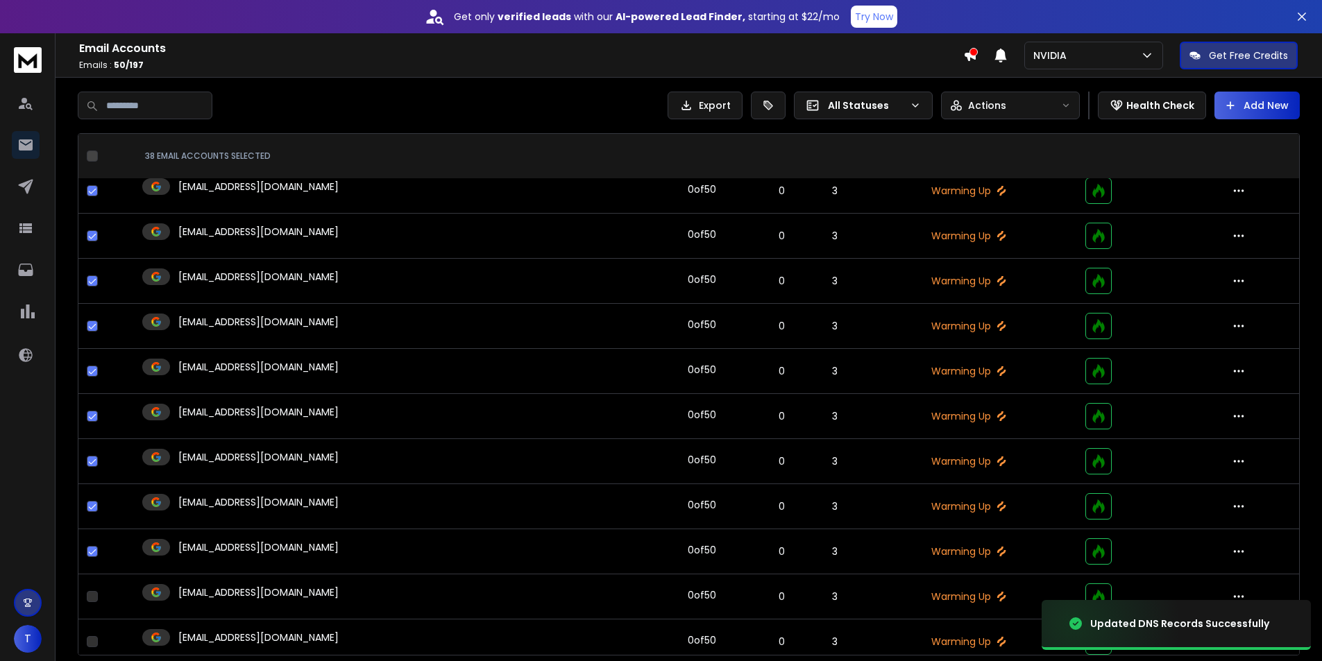
click at [228, 586] on p "[EMAIL_ADDRESS][DOMAIN_NAME]" at bounding box center [258, 593] width 160 height 14
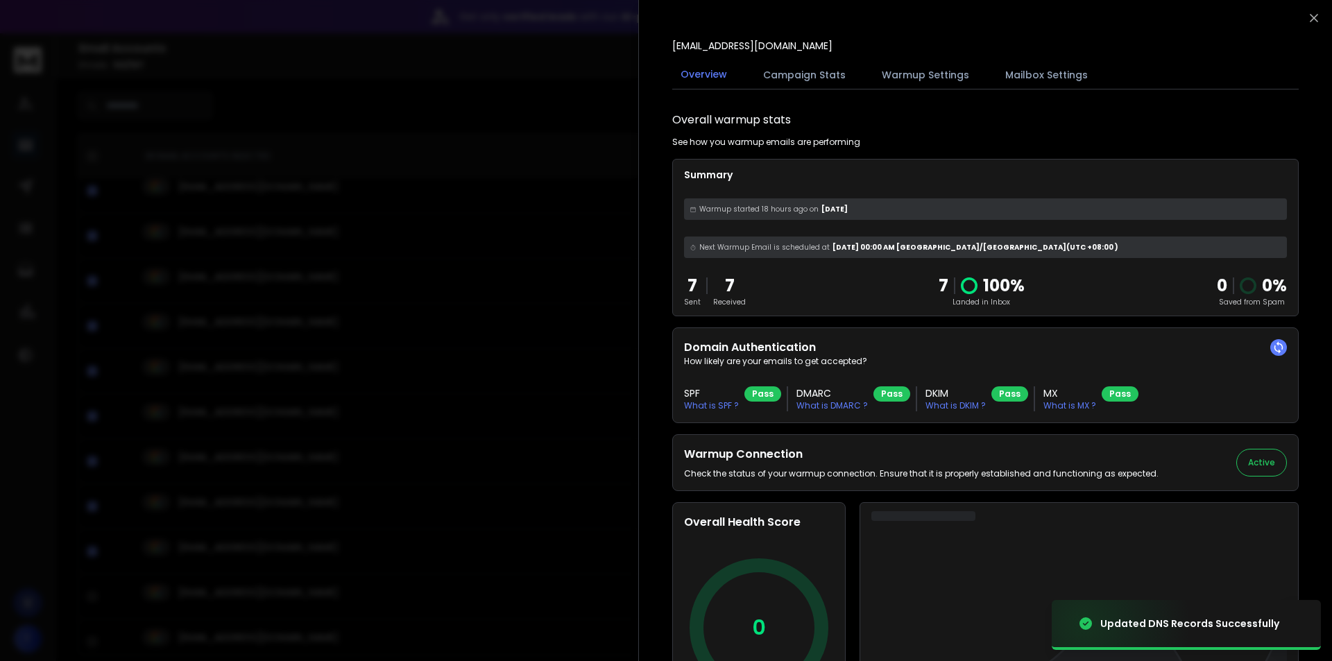
click at [245, 584] on div at bounding box center [666, 330] width 1332 height 661
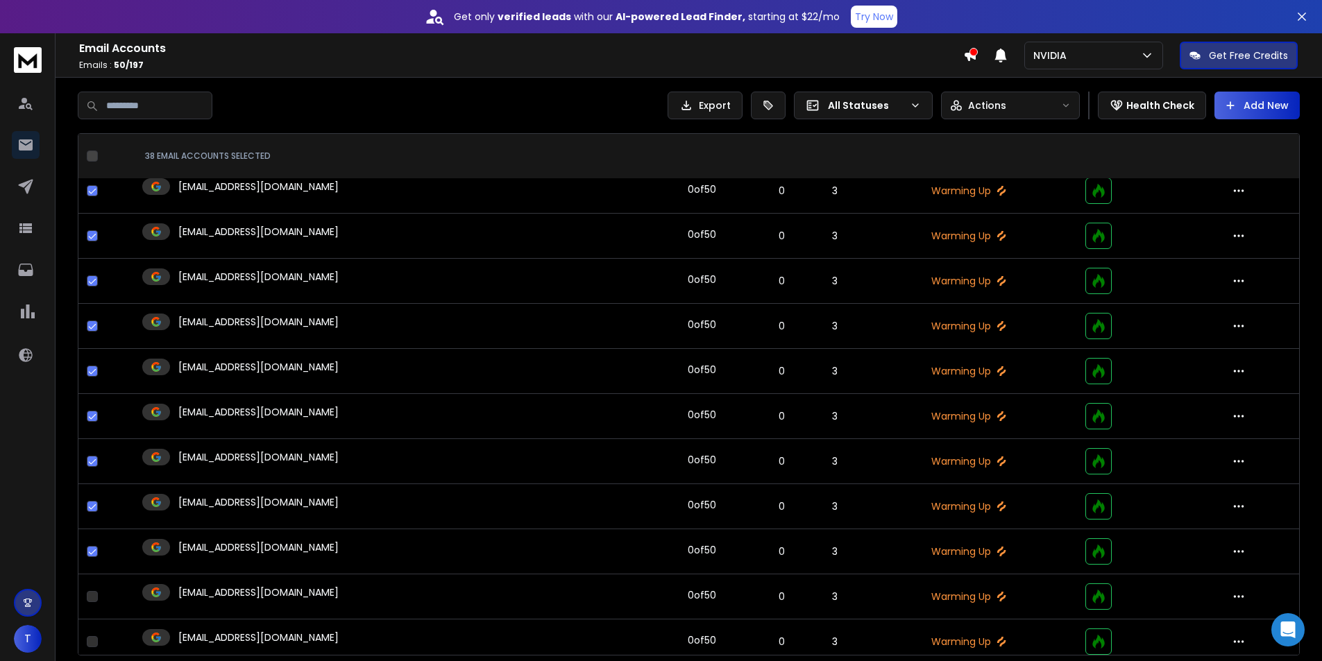
click at [92, 593] on button "button" at bounding box center [92, 596] width 11 height 11
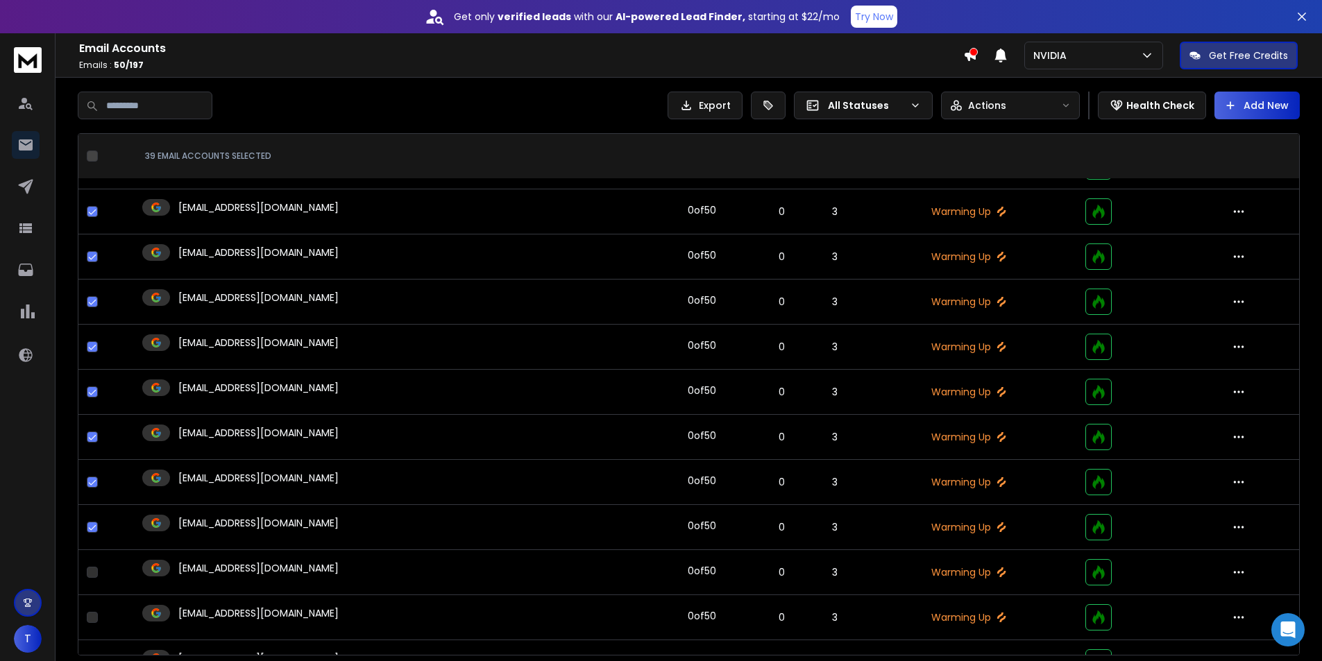
click at [220, 559] on td "[EMAIL_ADDRESS][DOMAIN_NAME]" at bounding box center [391, 572] width 515 height 45
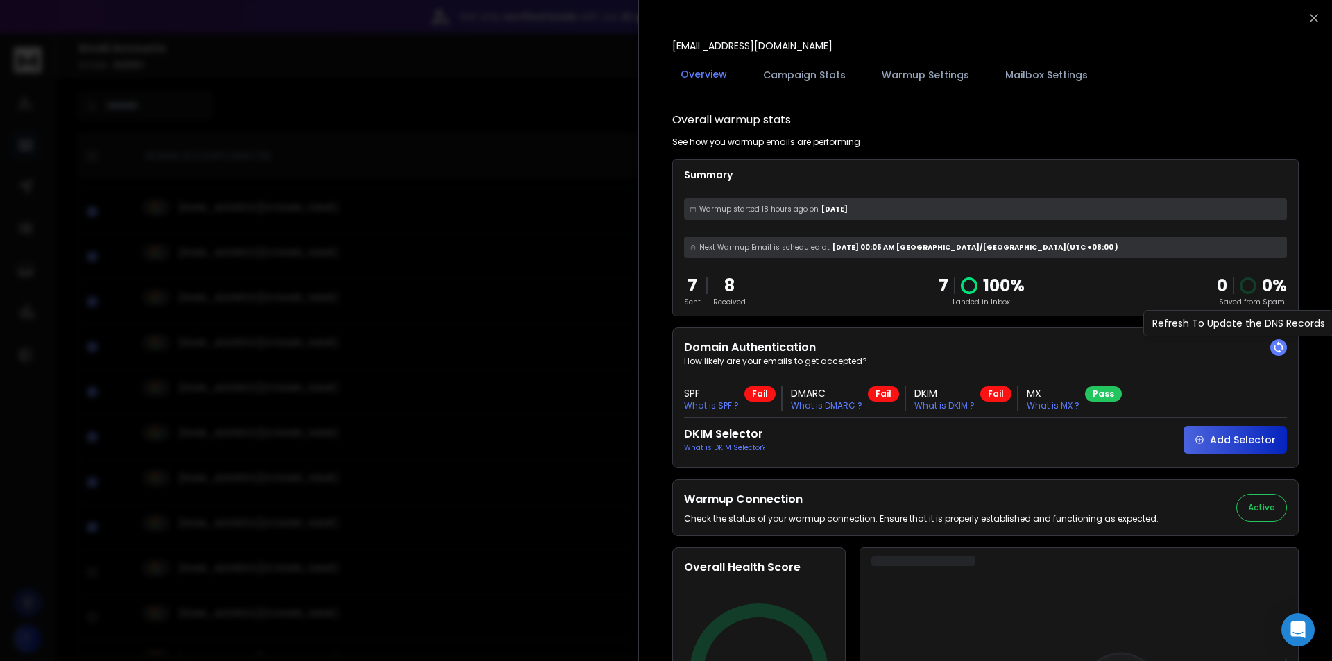
click at [1274, 348] on icon at bounding box center [1279, 348] width 14 height 14
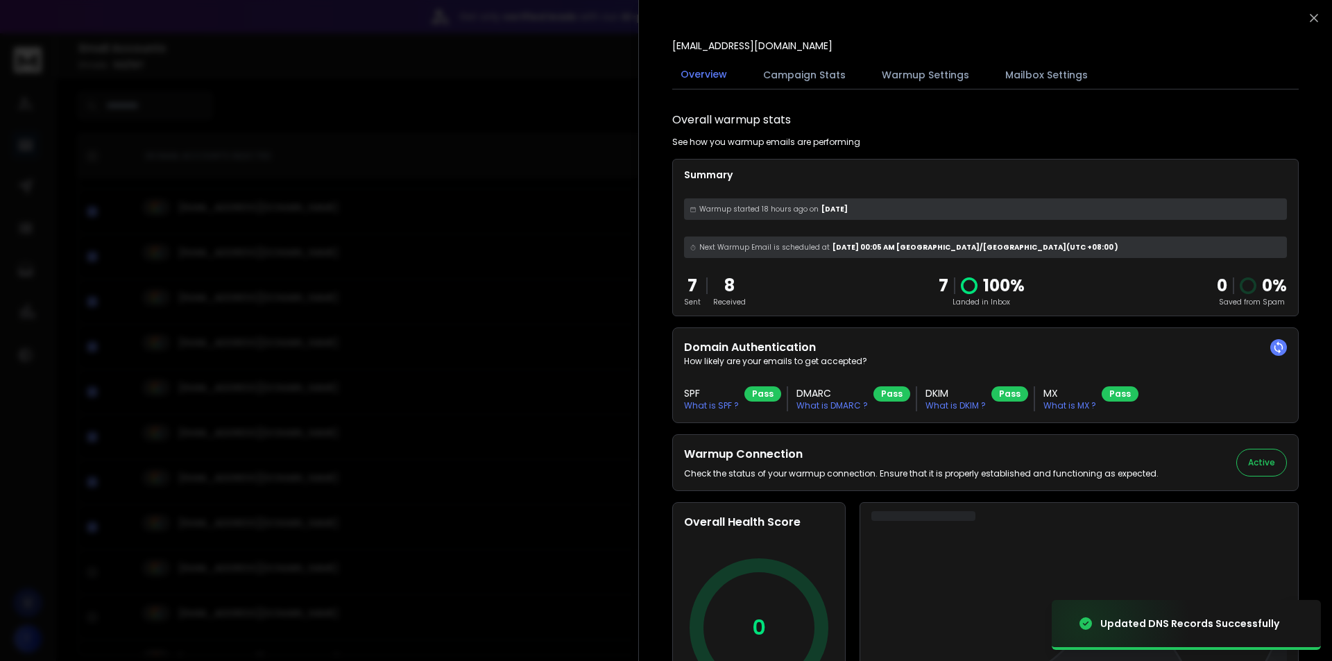
click at [221, 598] on div at bounding box center [666, 330] width 1332 height 661
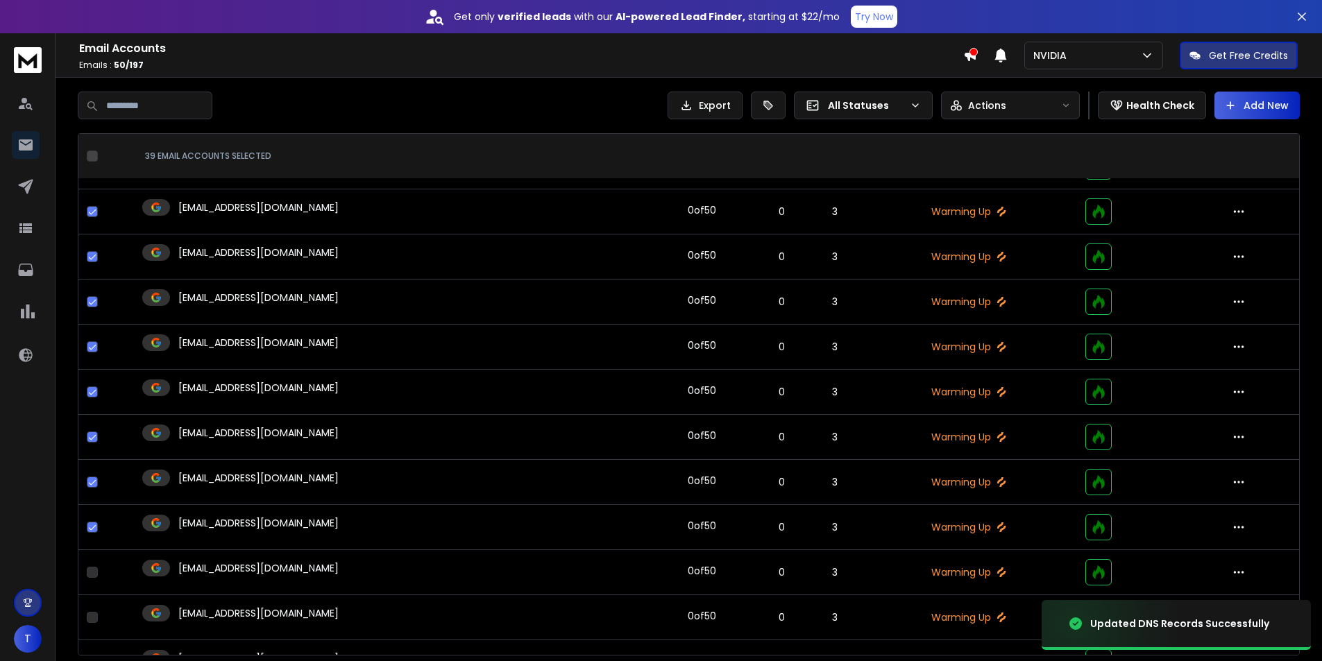
click at [94, 572] on button "button" at bounding box center [92, 572] width 11 height 11
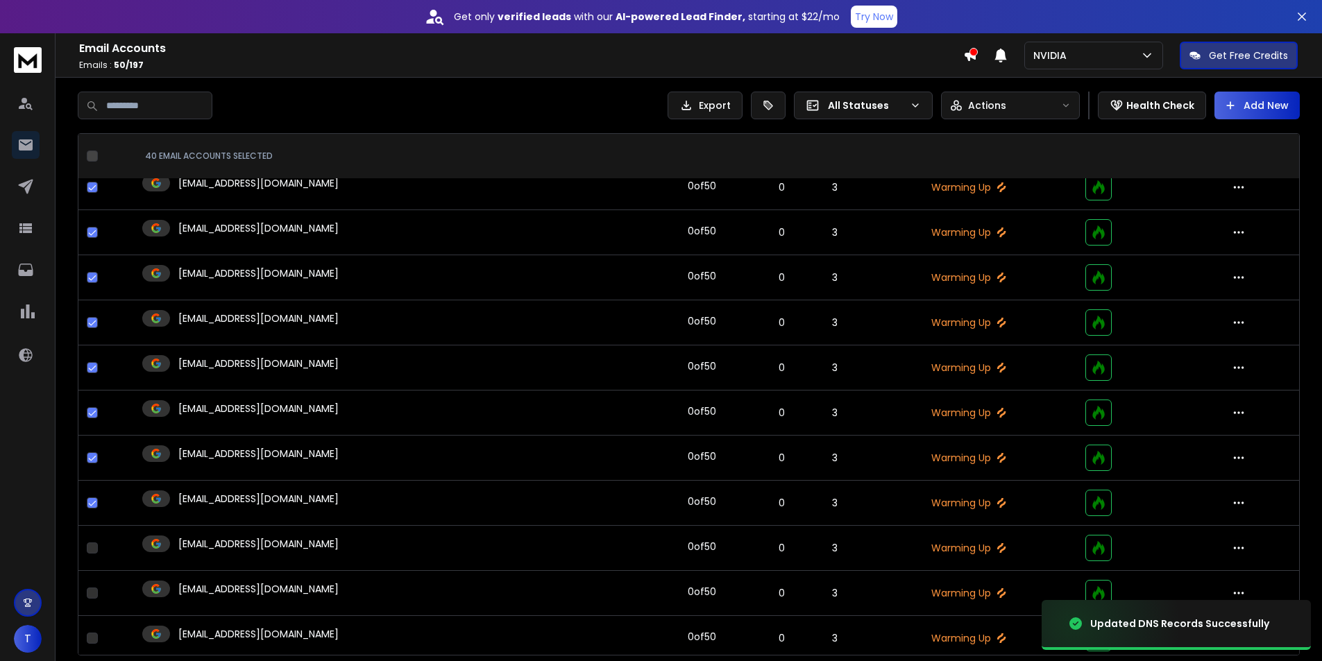
click at [210, 545] on p "[EMAIL_ADDRESS][DOMAIN_NAME]" at bounding box center [258, 544] width 160 height 14
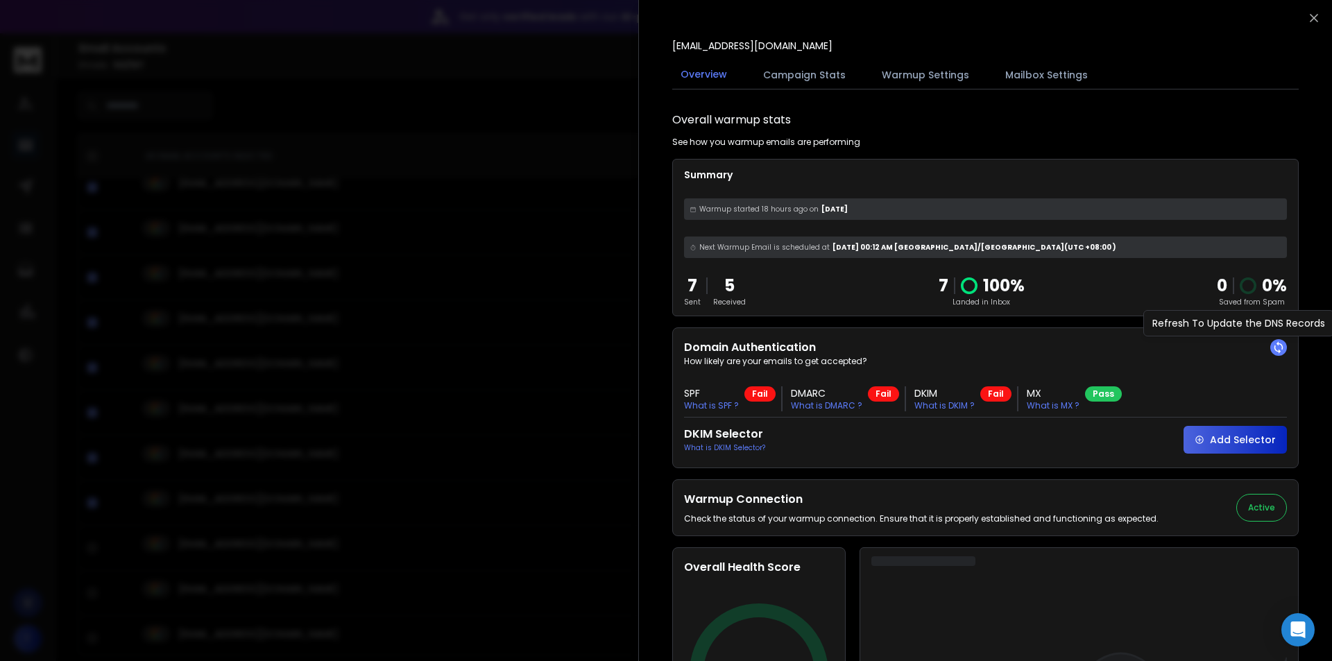
click at [1272, 351] on icon at bounding box center [1279, 348] width 14 height 14
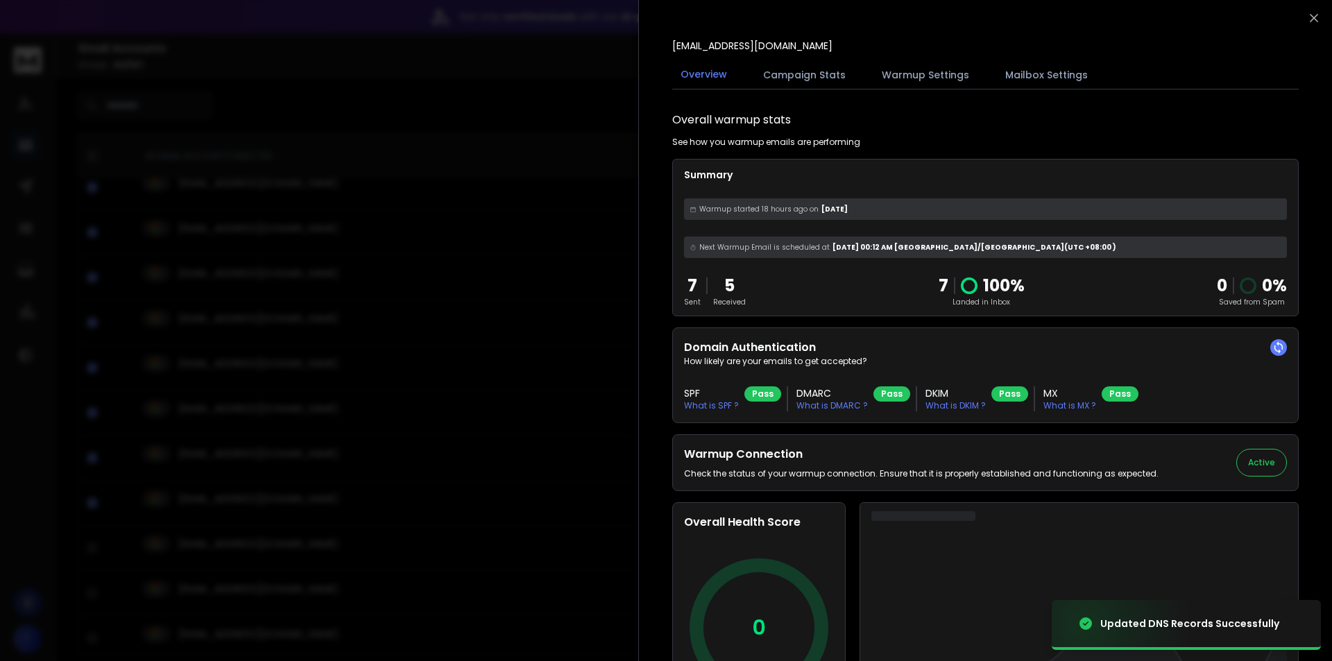
click at [295, 373] on div at bounding box center [666, 330] width 1332 height 661
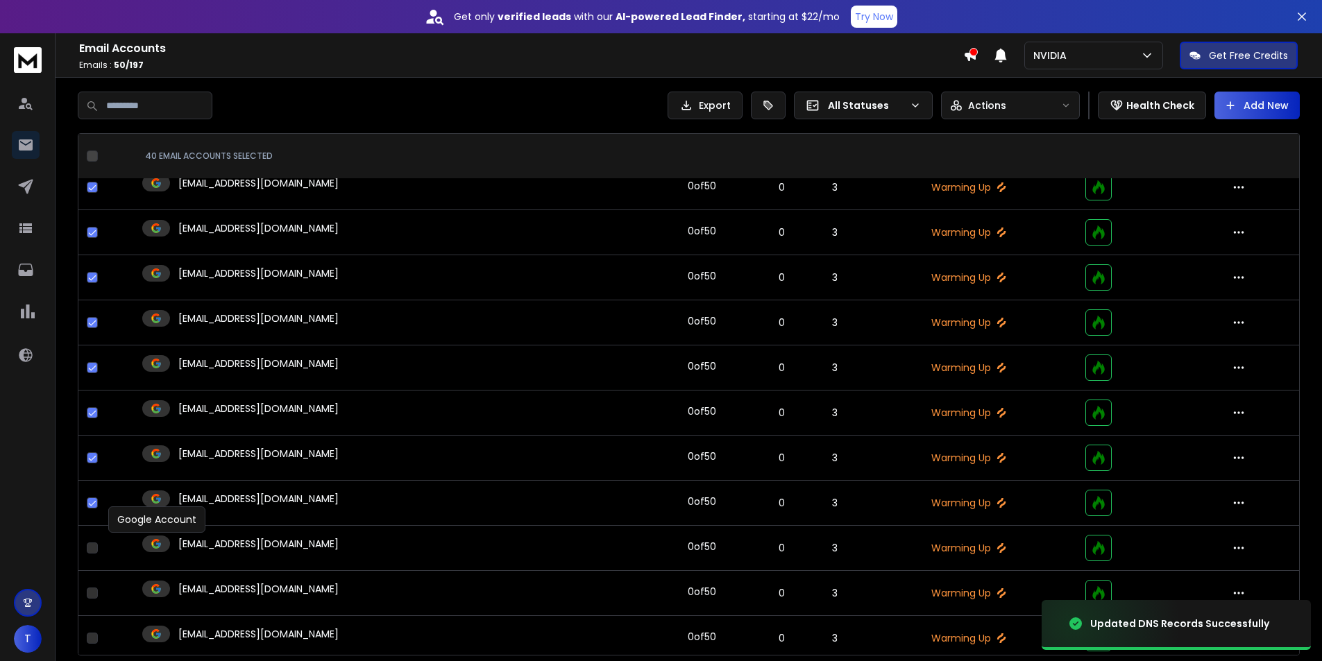
click at [93, 547] on button "button" at bounding box center [92, 548] width 11 height 11
click at [266, 592] on p "[EMAIL_ADDRESS][DOMAIN_NAME]" at bounding box center [258, 589] width 160 height 14
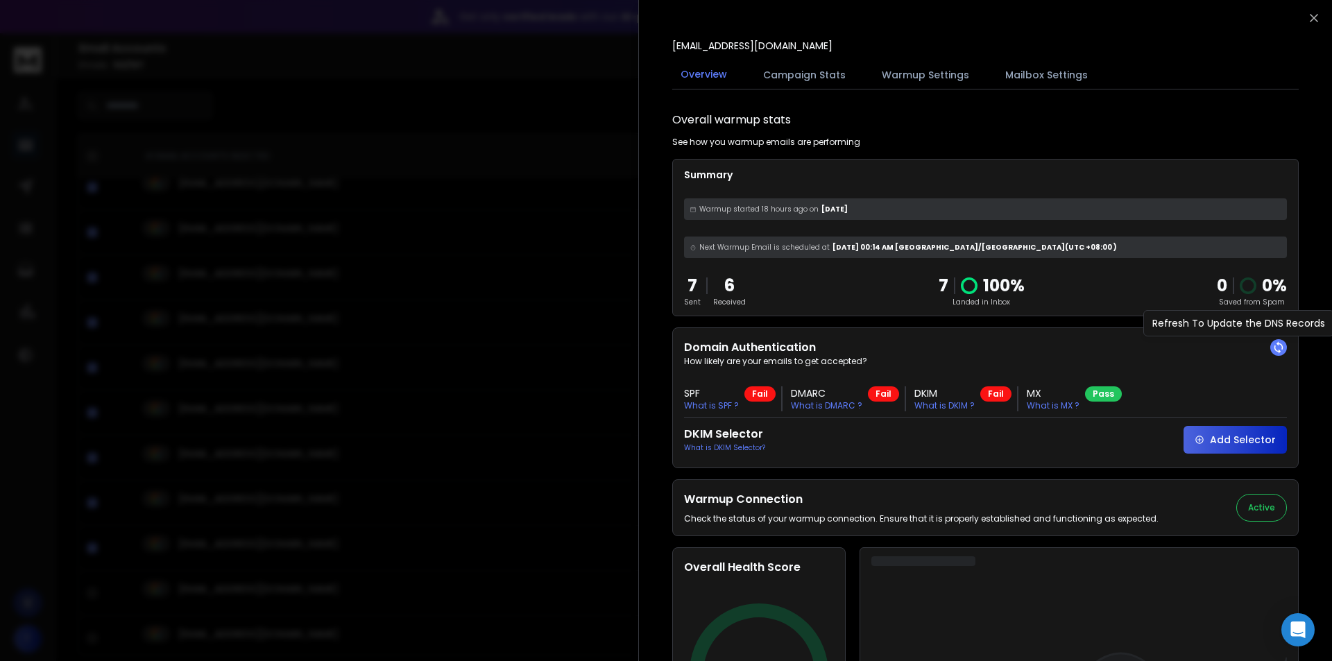
click at [1272, 346] on icon at bounding box center [1279, 348] width 14 height 14
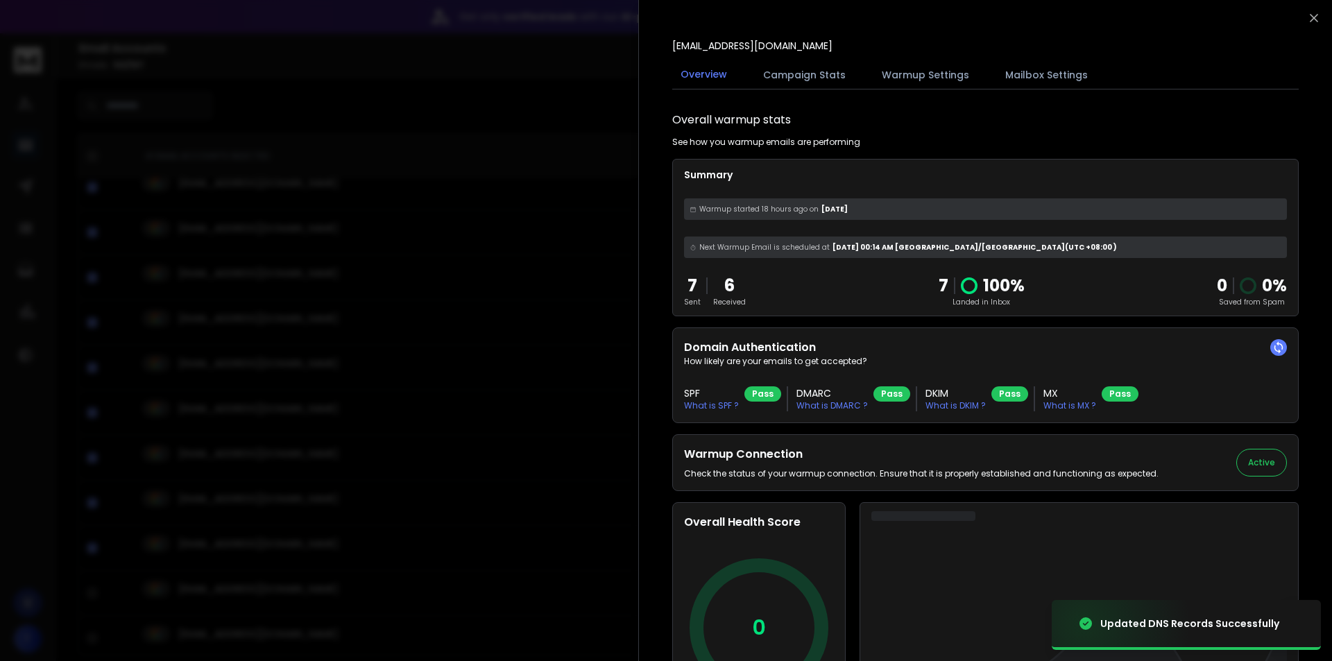
click at [212, 498] on div at bounding box center [666, 330] width 1332 height 661
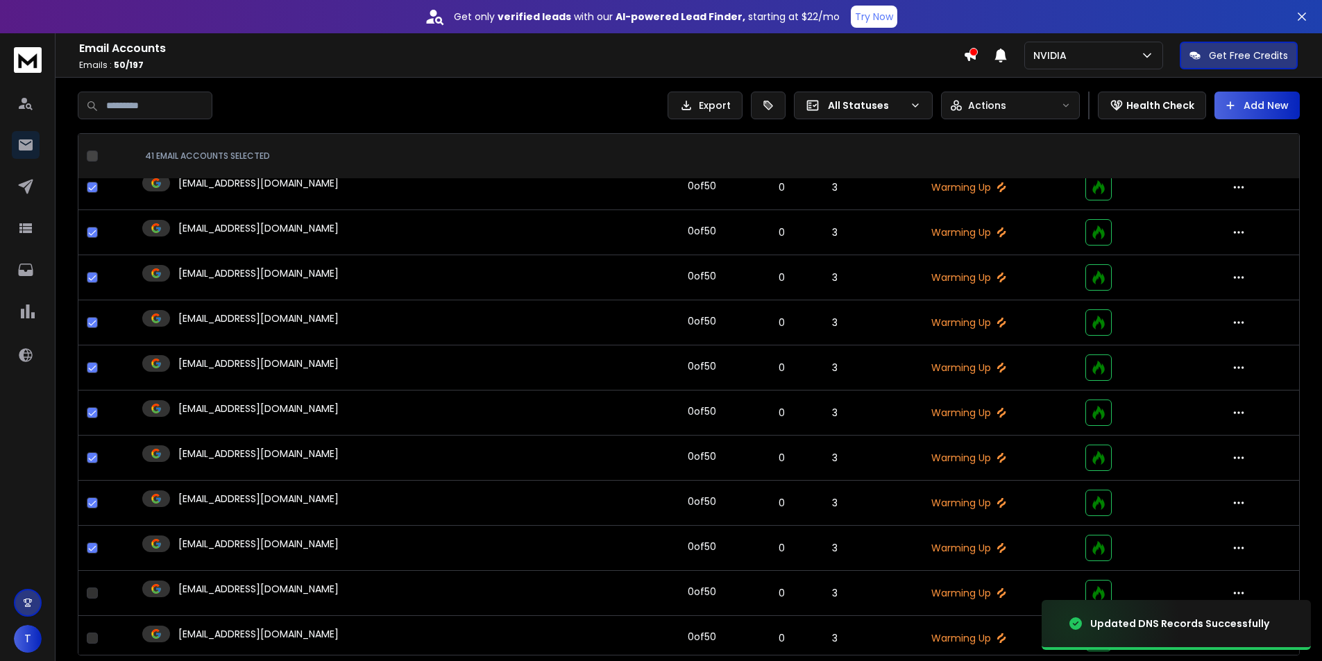
click at [100, 596] on div at bounding box center [110, 593] width 47 height 11
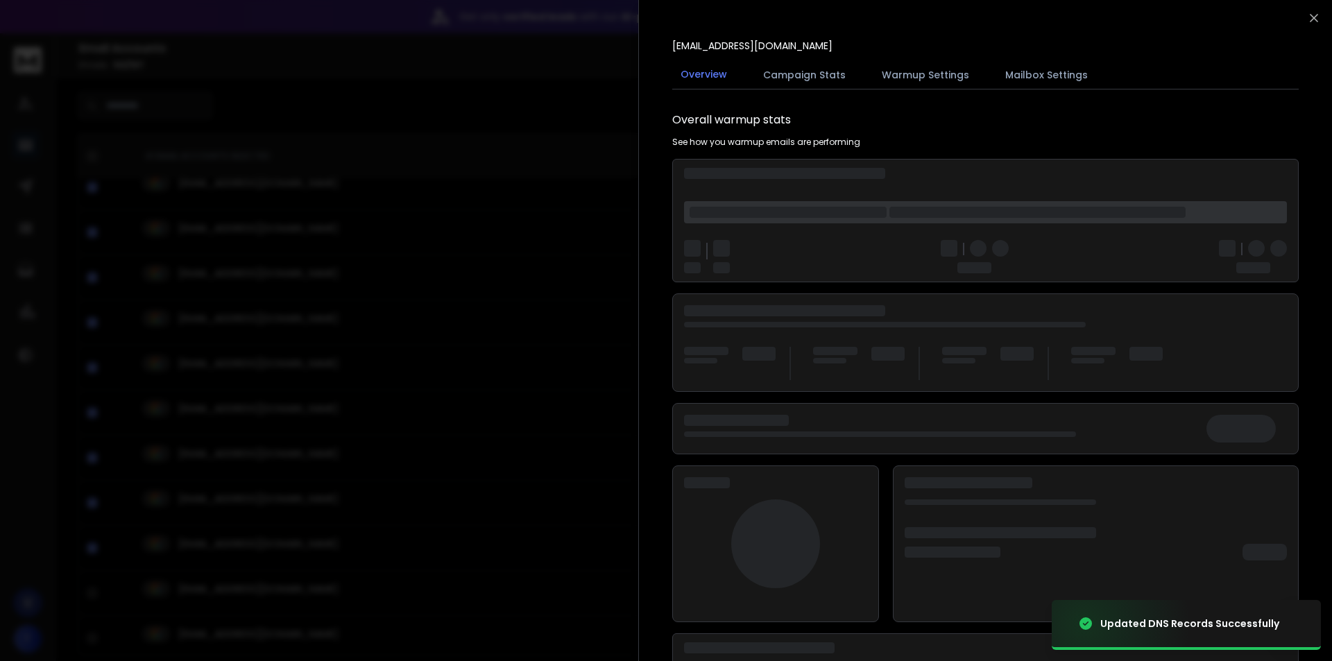
click at [85, 592] on div at bounding box center [666, 330] width 1332 height 661
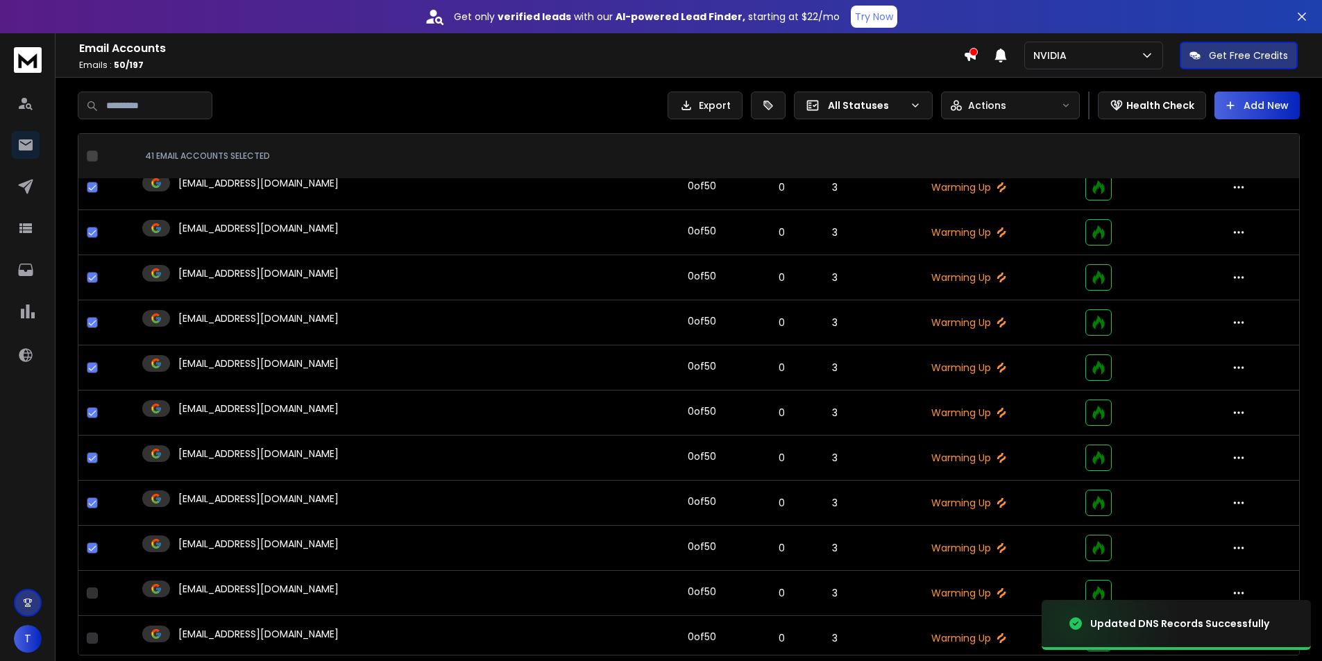
click at [90, 594] on button "button" at bounding box center [92, 593] width 11 height 11
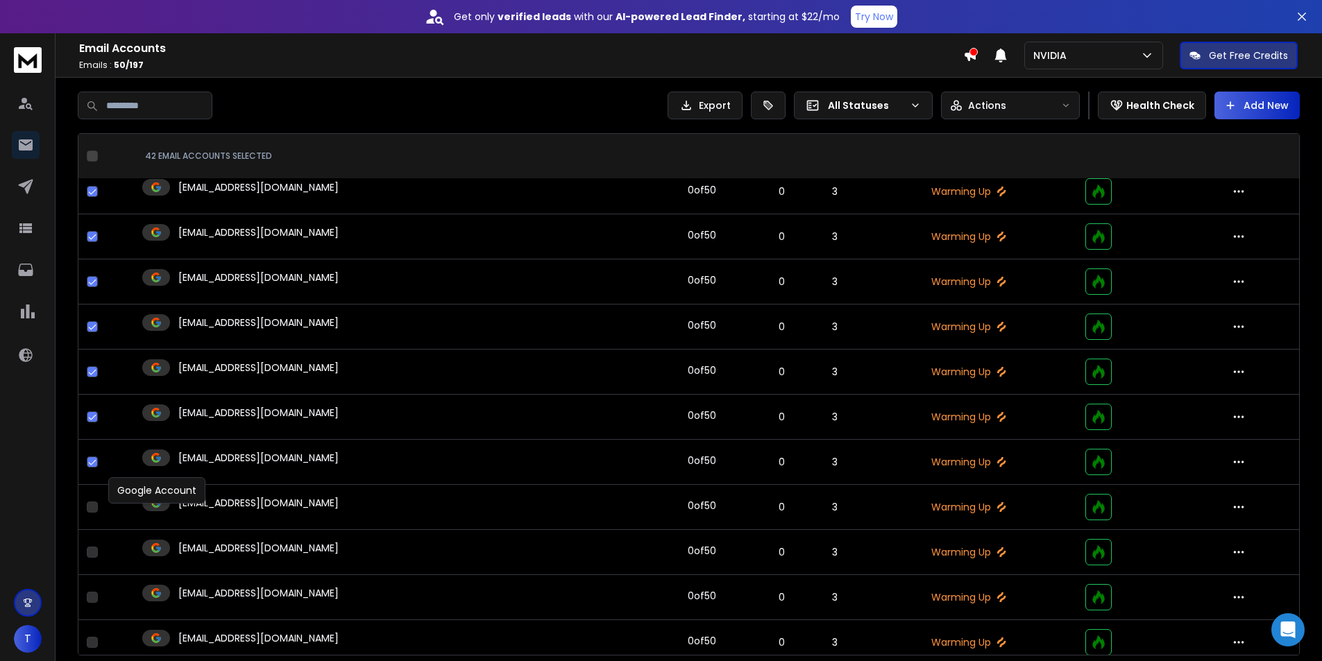
scroll to position [1596, 0]
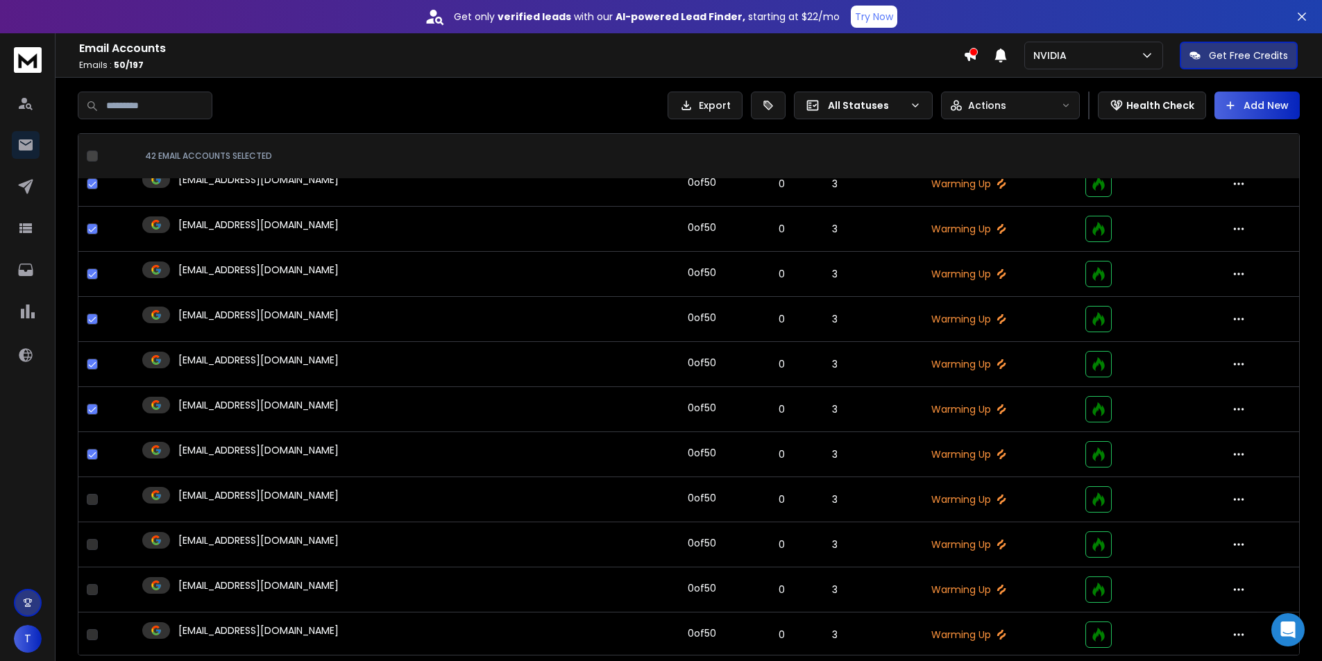
click at [212, 491] on p "[EMAIL_ADDRESS][DOMAIN_NAME]" at bounding box center [258, 496] width 160 height 14
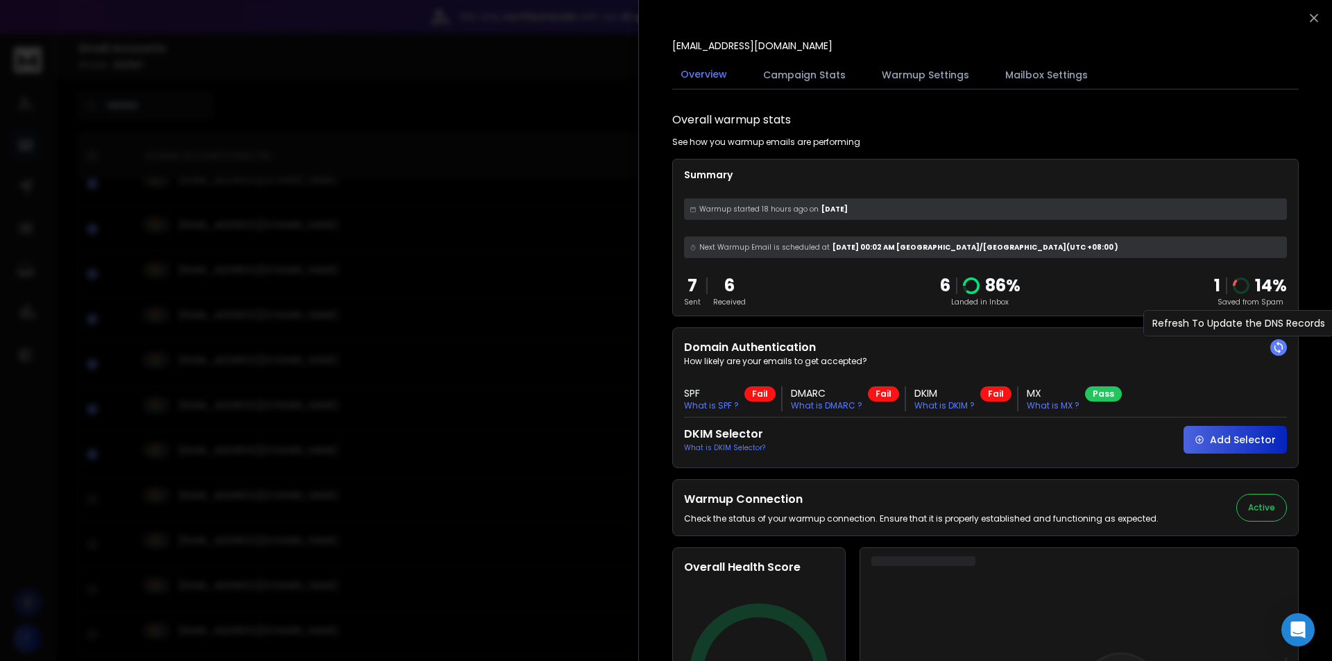
click at [1281, 353] on icon at bounding box center [1279, 348] width 14 height 14
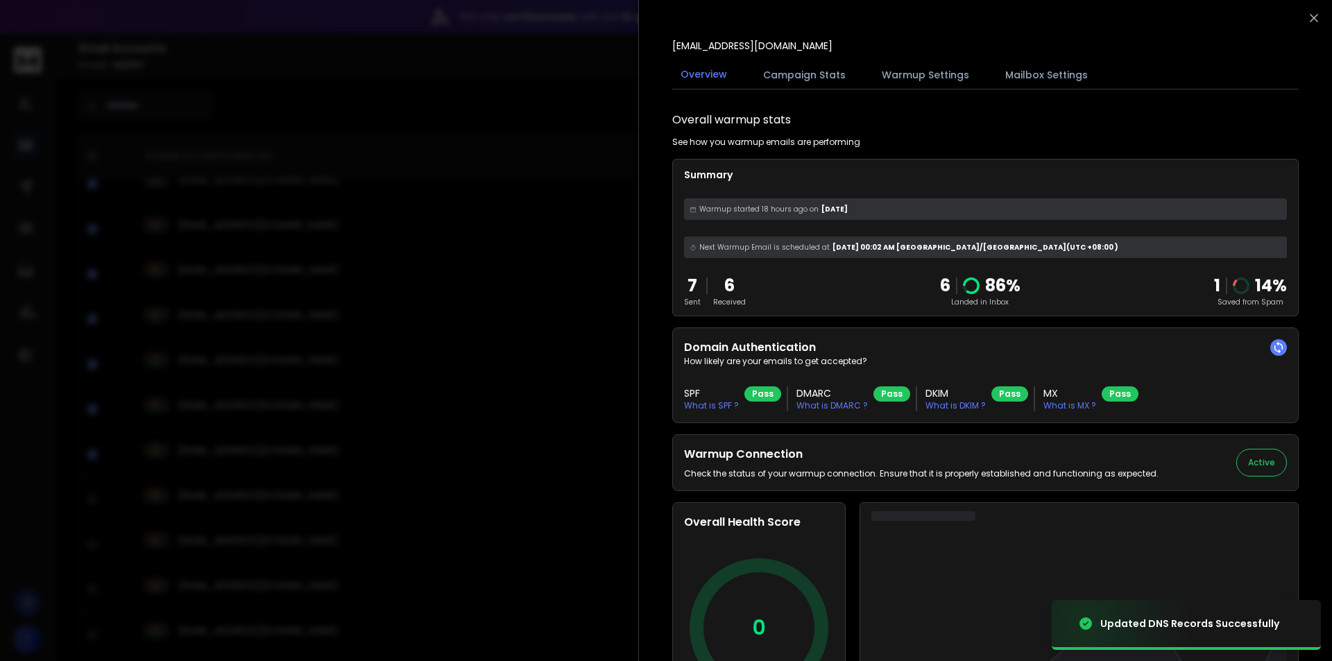
click at [362, 355] on div at bounding box center [666, 330] width 1332 height 661
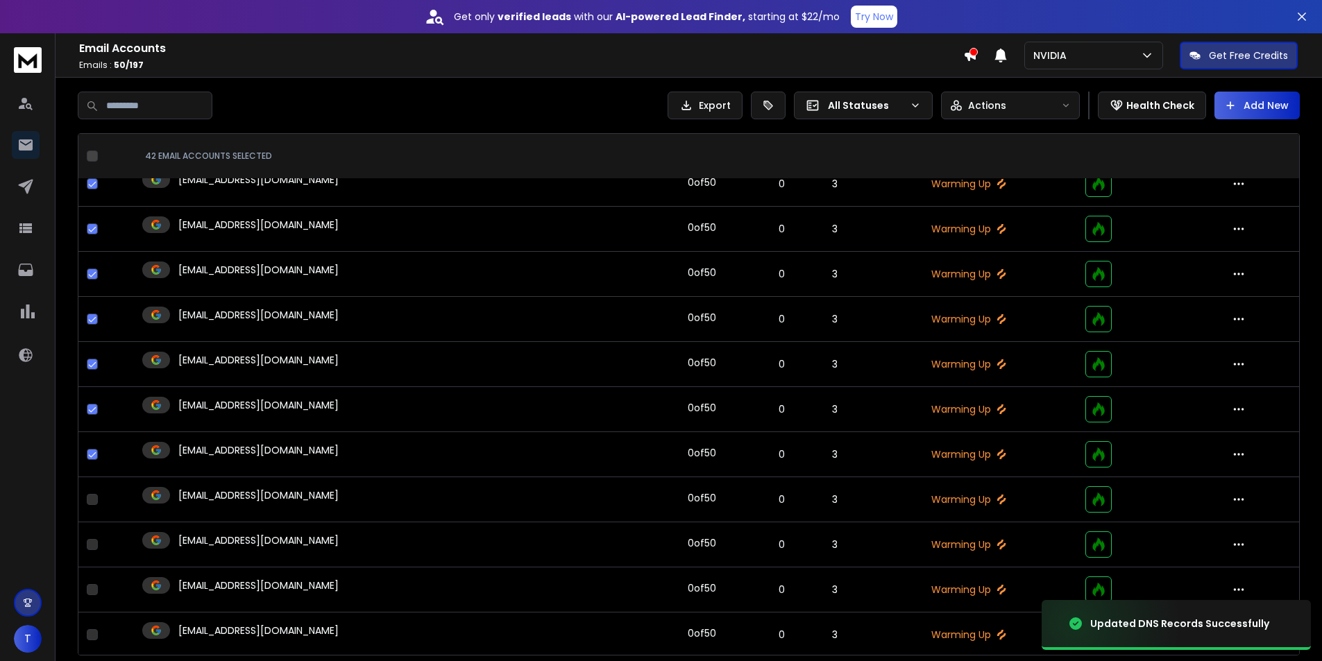
click at [93, 494] on button "button" at bounding box center [92, 499] width 11 height 11
click at [228, 512] on td "[EMAIL_ADDRESS][DOMAIN_NAME]" at bounding box center [391, 499] width 515 height 45
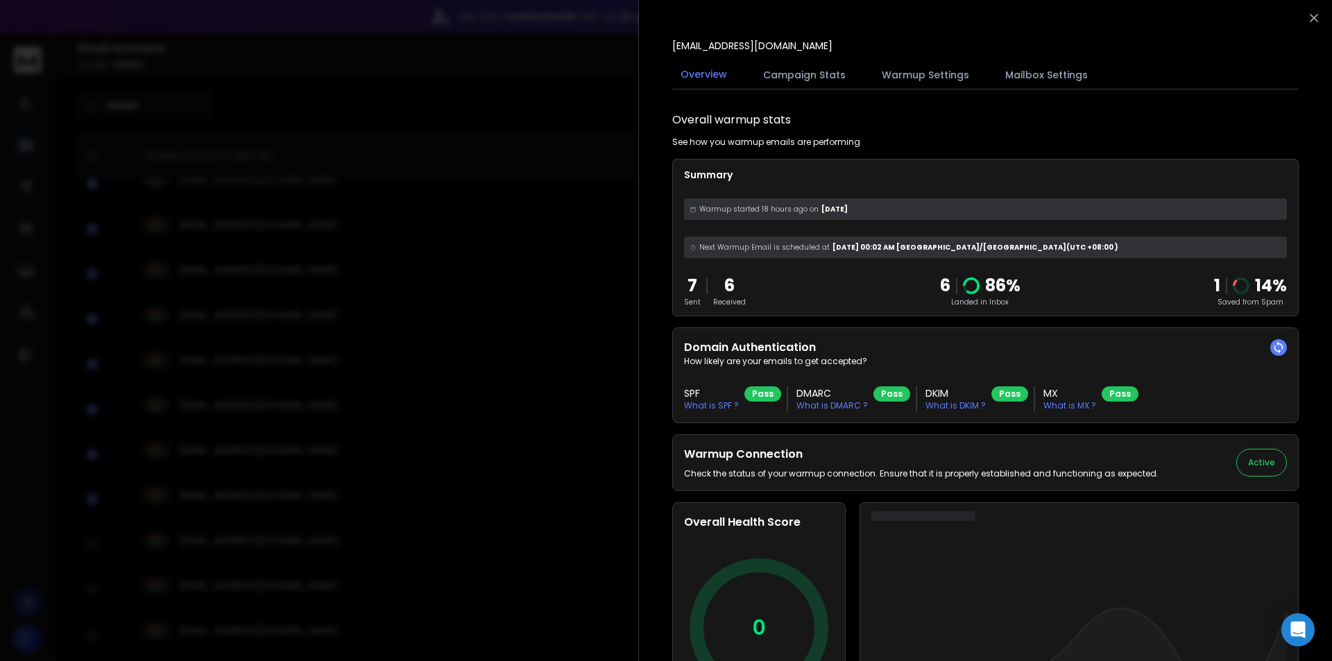
click at [232, 548] on div at bounding box center [666, 330] width 1332 height 661
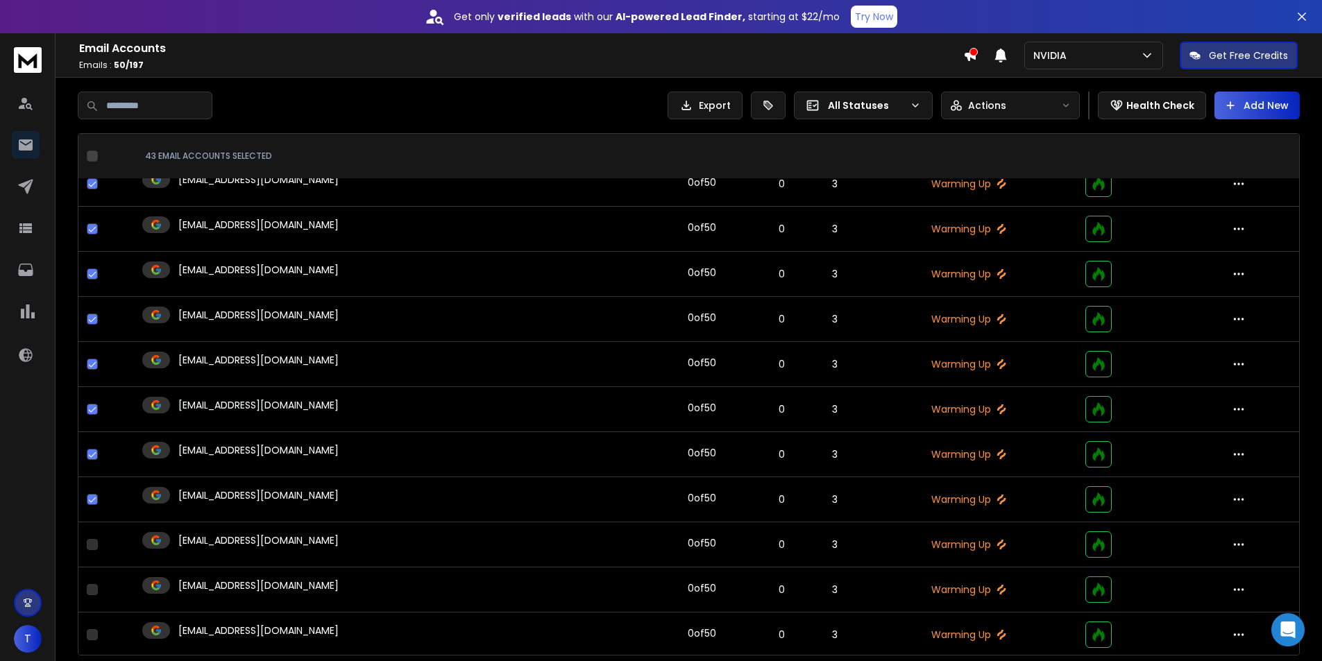
click at [231, 545] on p "[EMAIL_ADDRESS][DOMAIN_NAME]" at bounding box center [258, 541] width 160 height 14
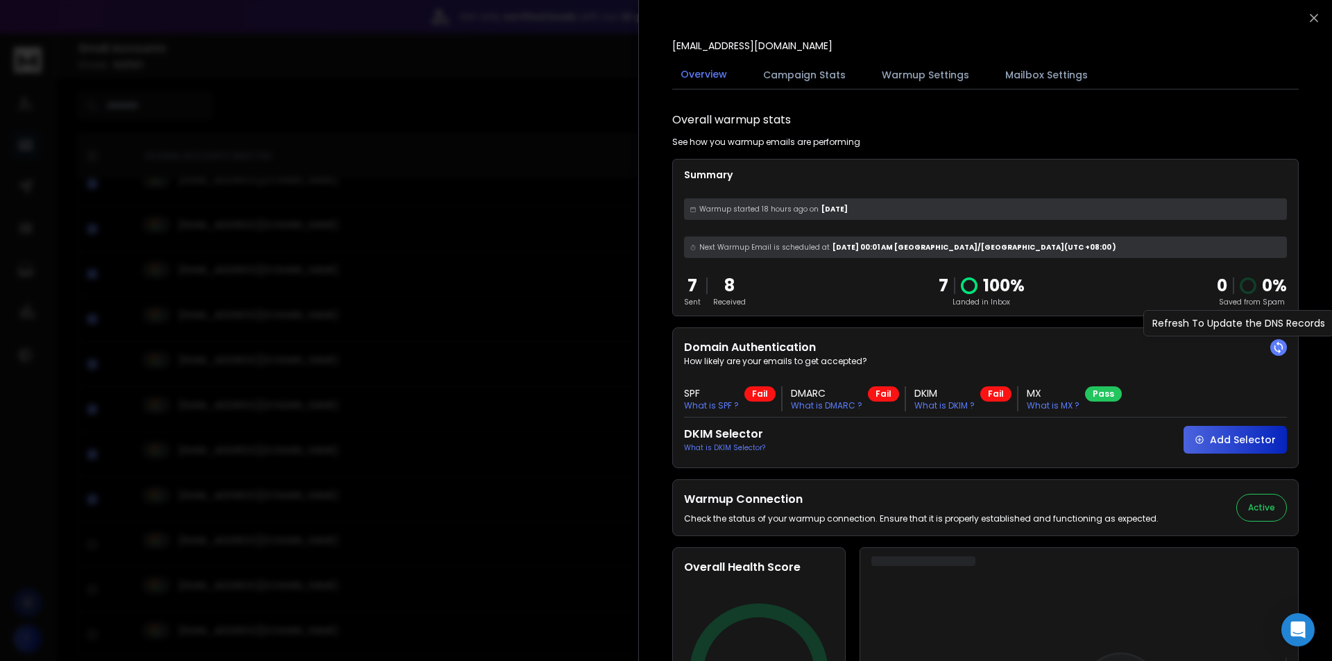
click at [1274, 348] on icon at bounding box center [1279, 348] width 14 height 14
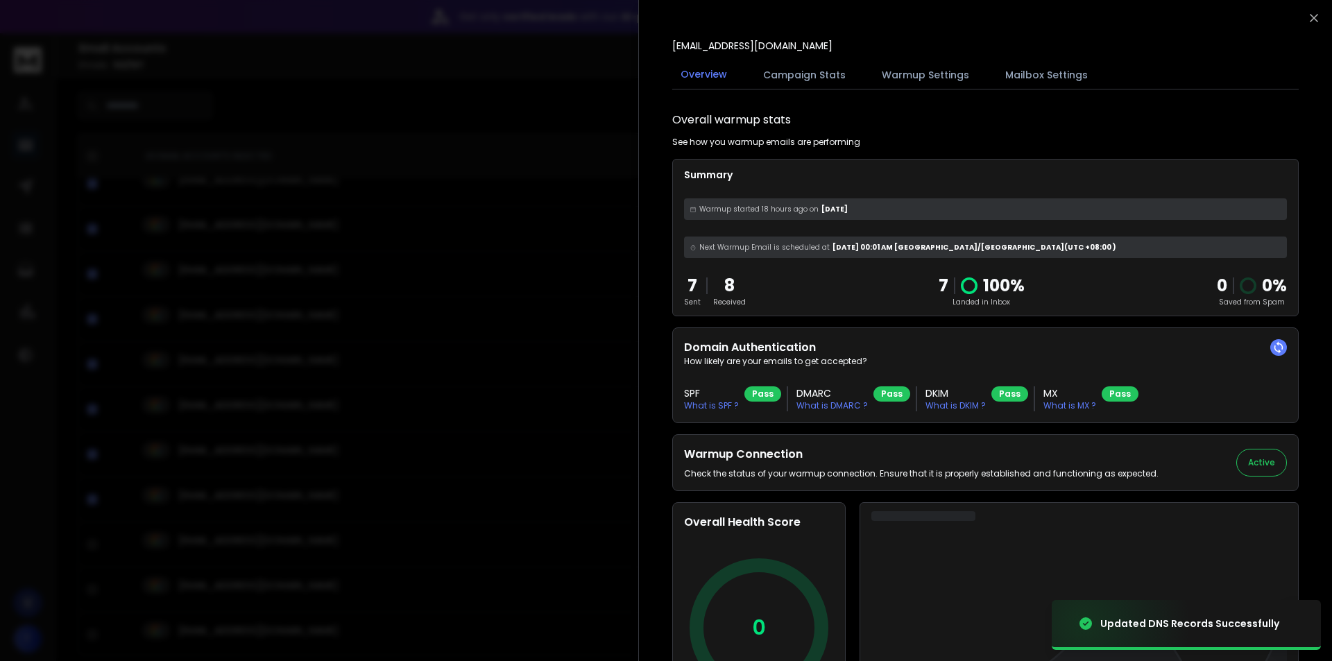
click at [384, 495] on div at bounding box center [666, 330] width 1332 height 661
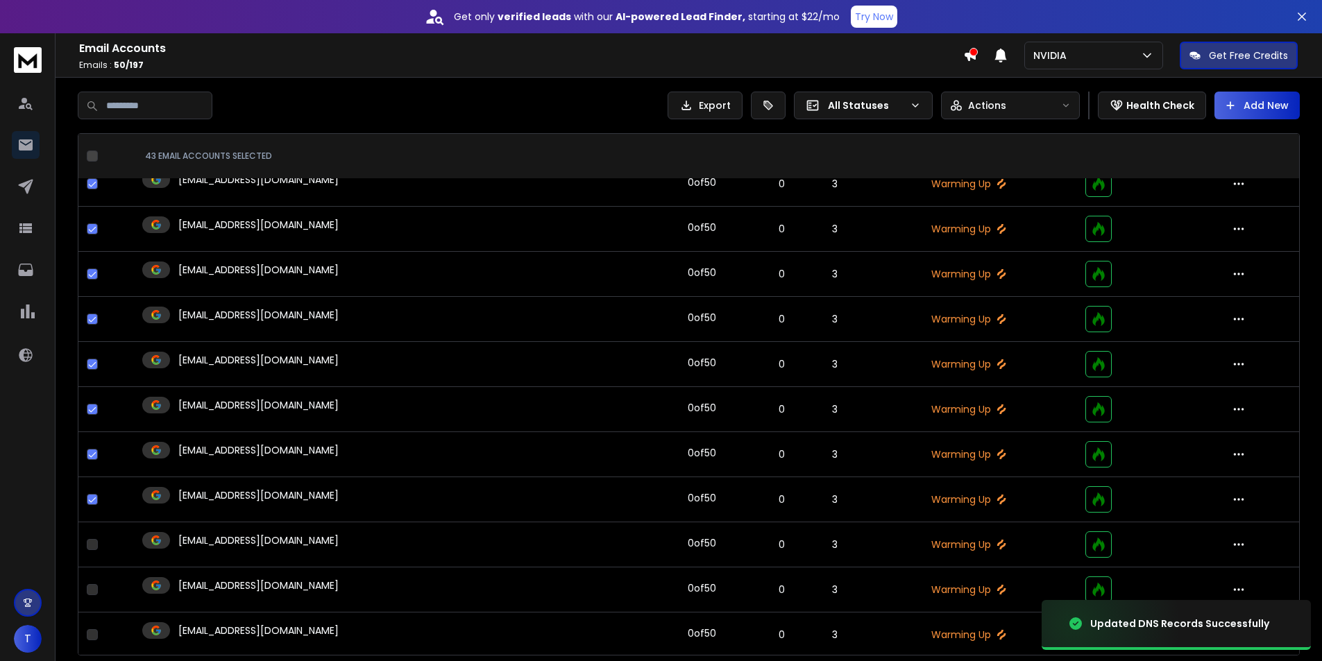
click at [88, 541] on button "button" at bounding box center [92, 544] width 11 height 11
click at [230, 587] on p "[EMAIL_ADDRESS][DOMAIN_NAME]" at bounding box center [258, 586] width 160 height 14
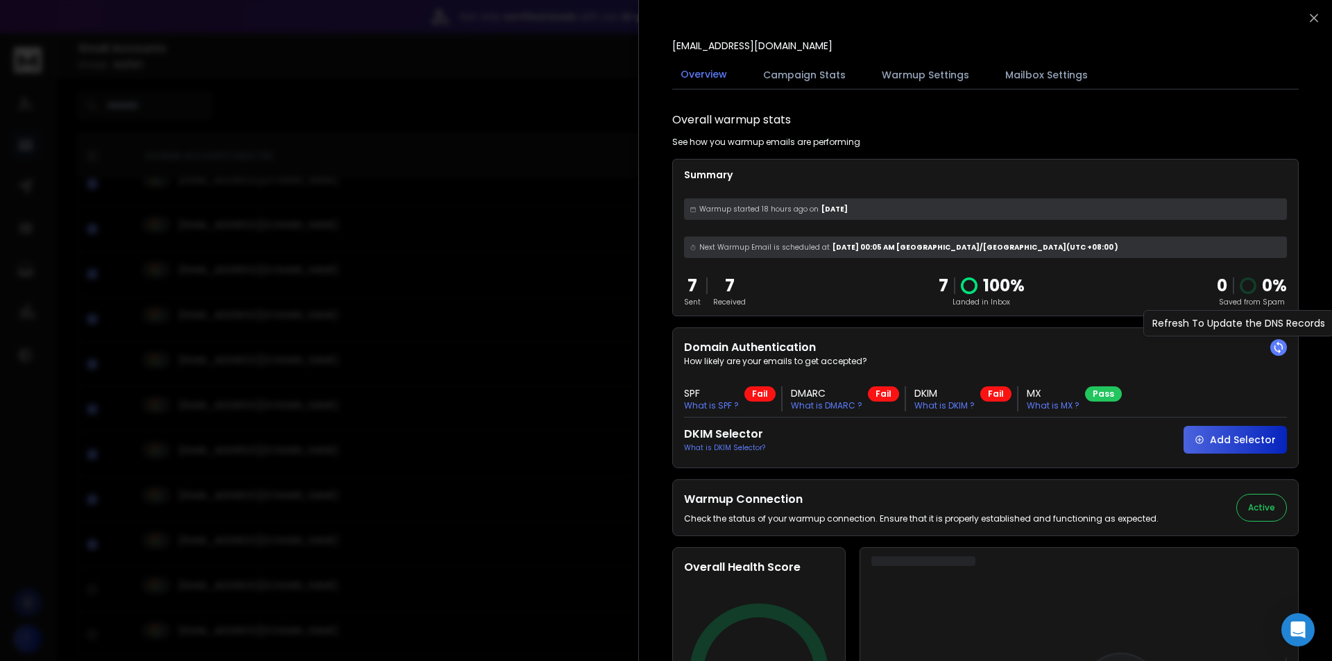
click at [1274, 349] on icon at bounding box center [1279, 348] width 14 height 14
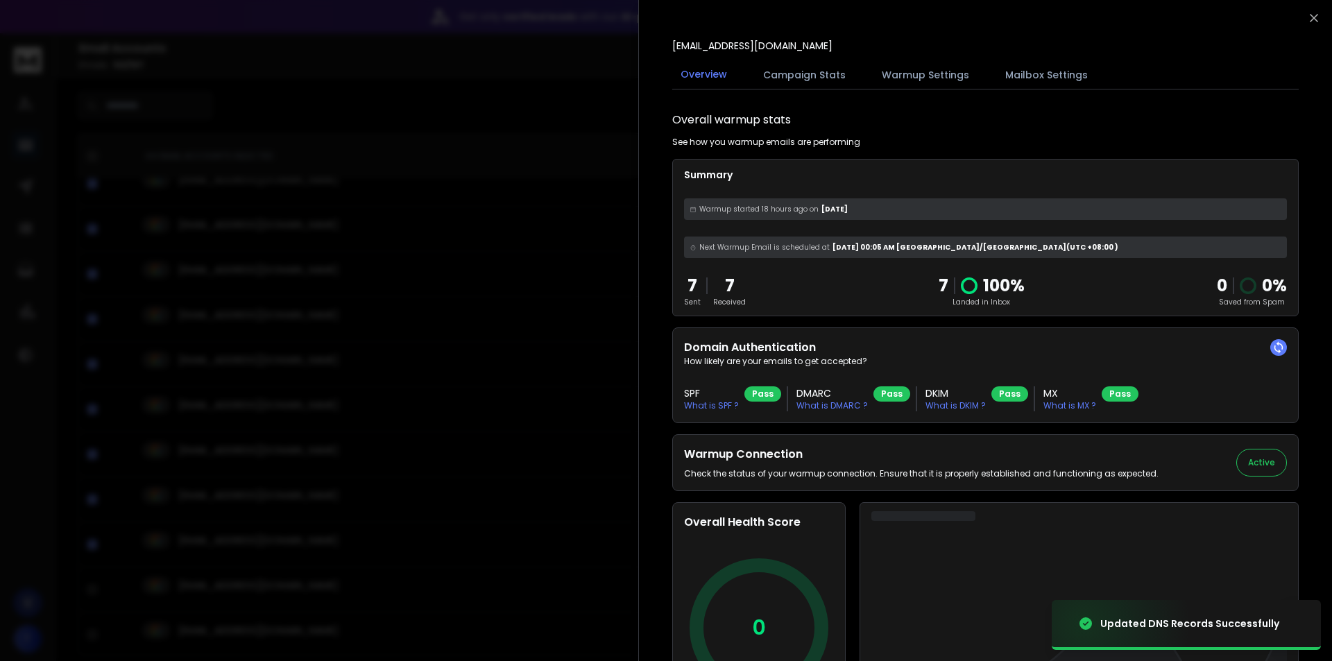
click at [326, 485] on div at bounding box center [666, 330] width 1332 height 661
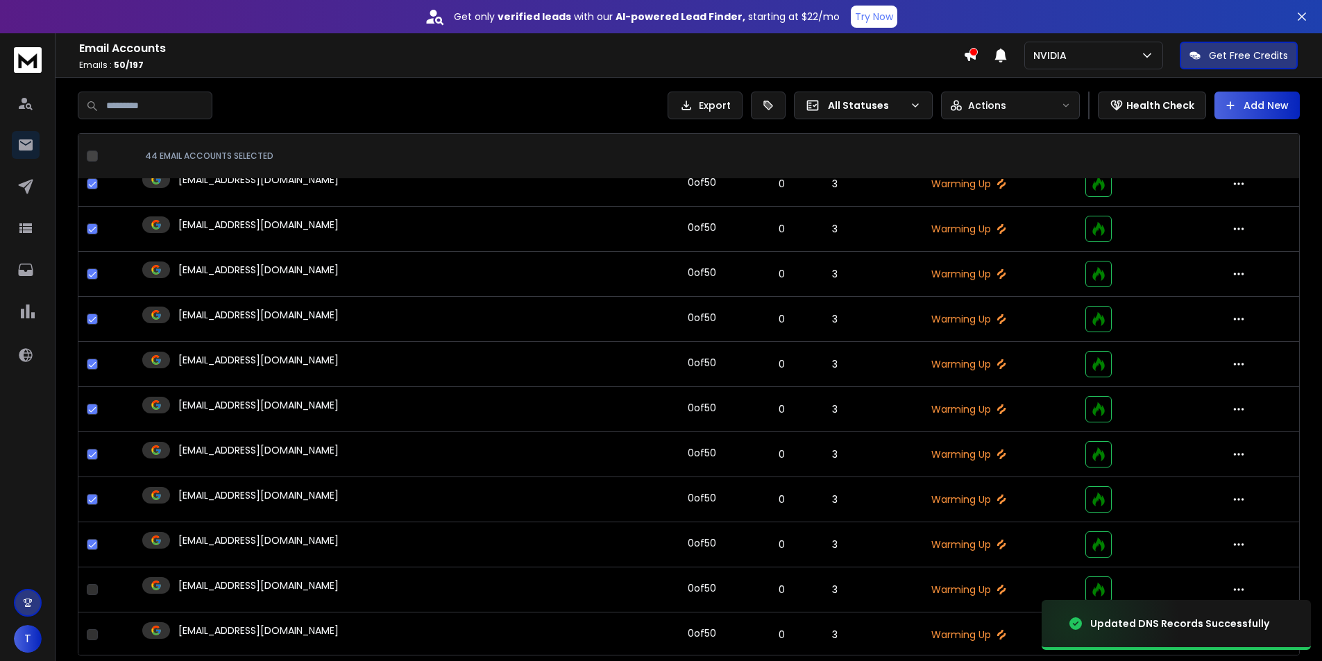
click at [93, 590] on button "button" at bounding box center [92, 589] width 11 height 11
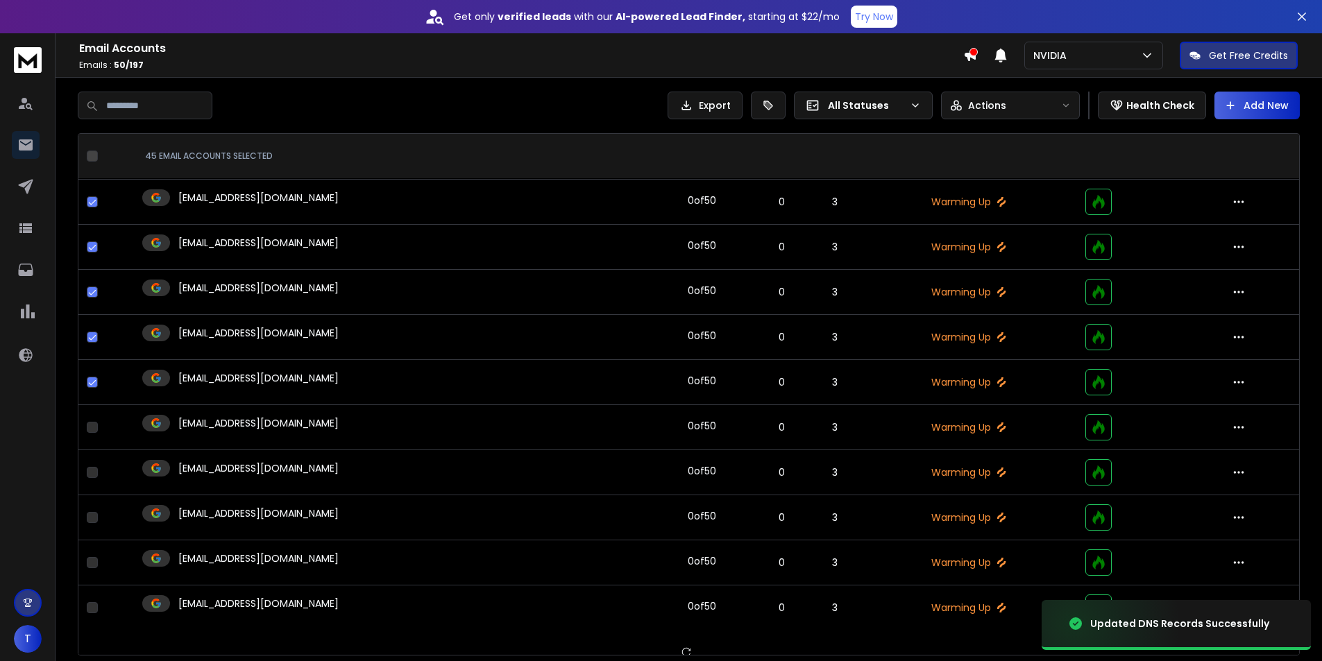
scroll to position [1804, 0]
click at [232, 425] on p "[EMAIL_ADDRESS][DOMAIN_NAME]" at bounding box center [258, 423] width 160 height 14
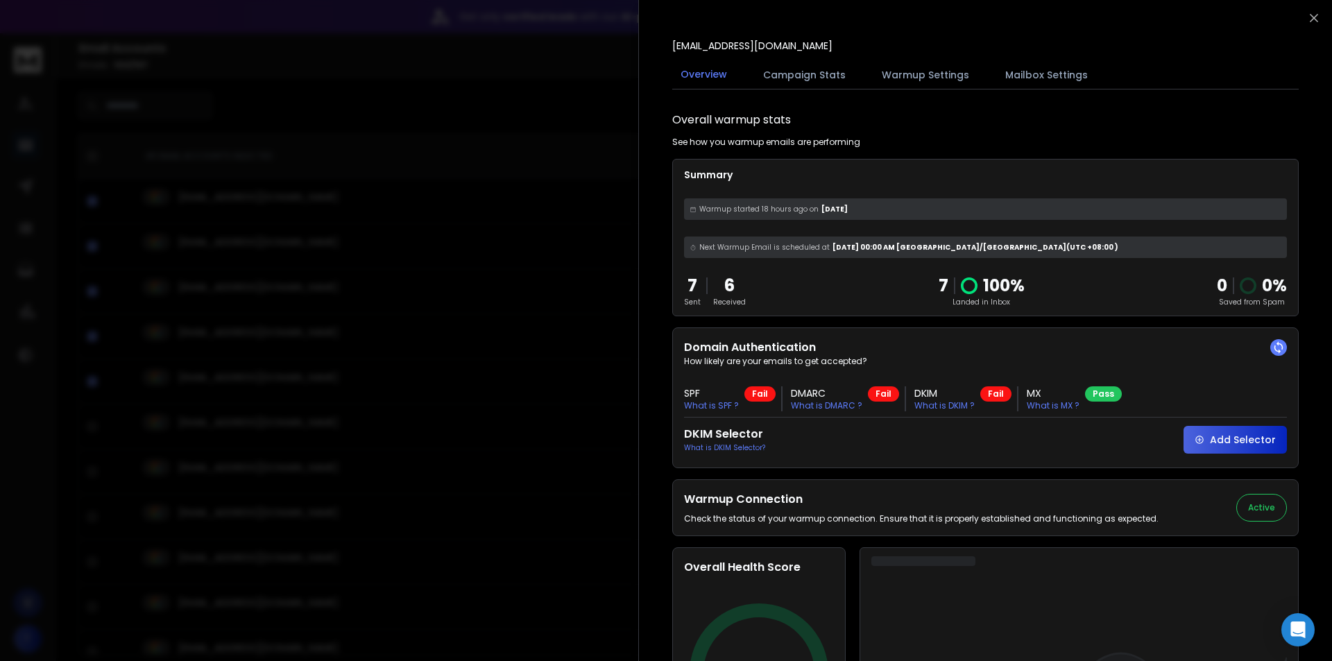
click at [1273, 315] on div "Summary Warmup started 18 hours ago on 19 Aug, 2025 Next Warmup Email is schedu…" at bounding box center [985, 238] width 627 height 158
click at [1278, 348] on icon at bounding box center [1279, 348] width 14 height 14
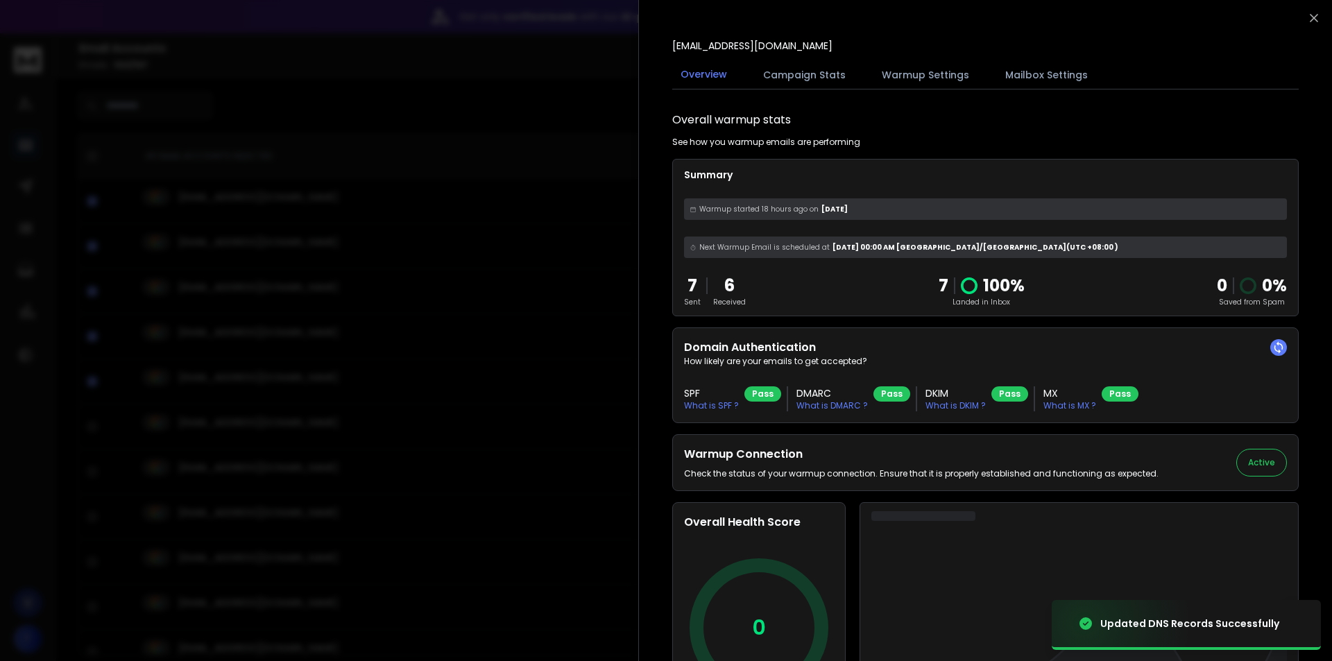
click at [303, 443] on div at bounding box center [666, 330] width 1332 height 661
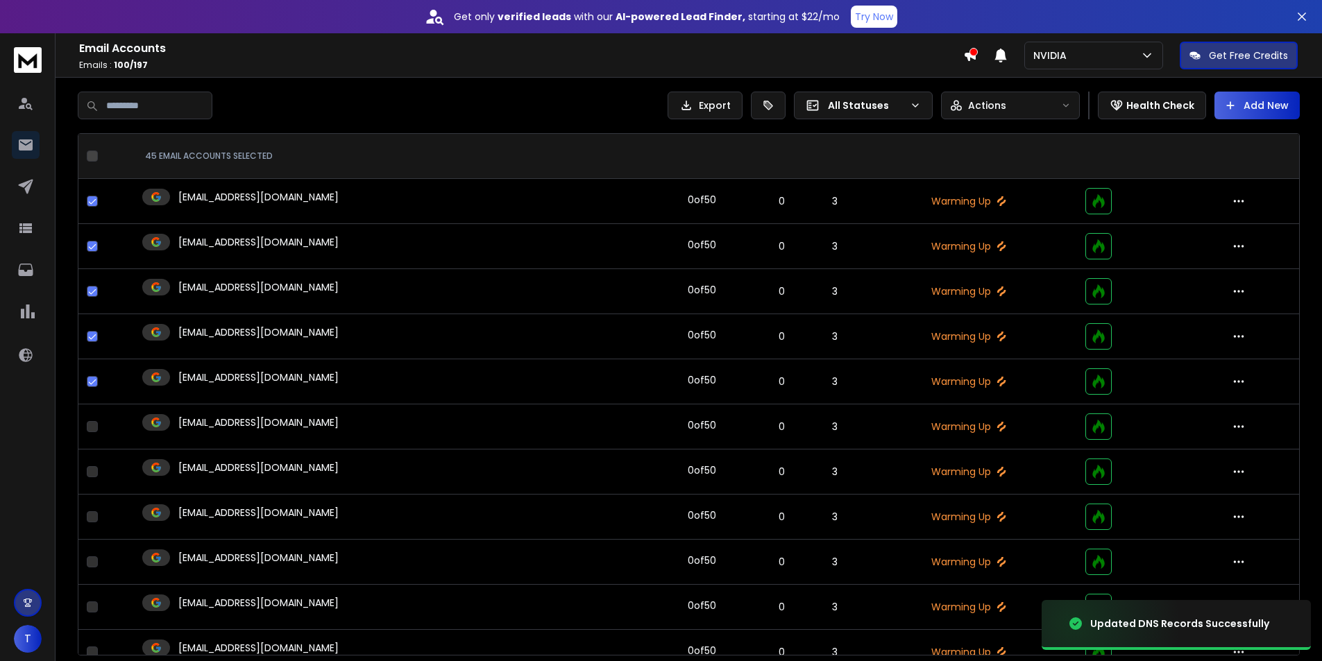
click at [91, 427] on button "button" at bounding box center [92, 426] width 11 height 11
click at [244, 470] on p "[EMAIL_ADDRESS][DOMAIN_NAME]" at bounding box center [258, 468] width 160 height 14
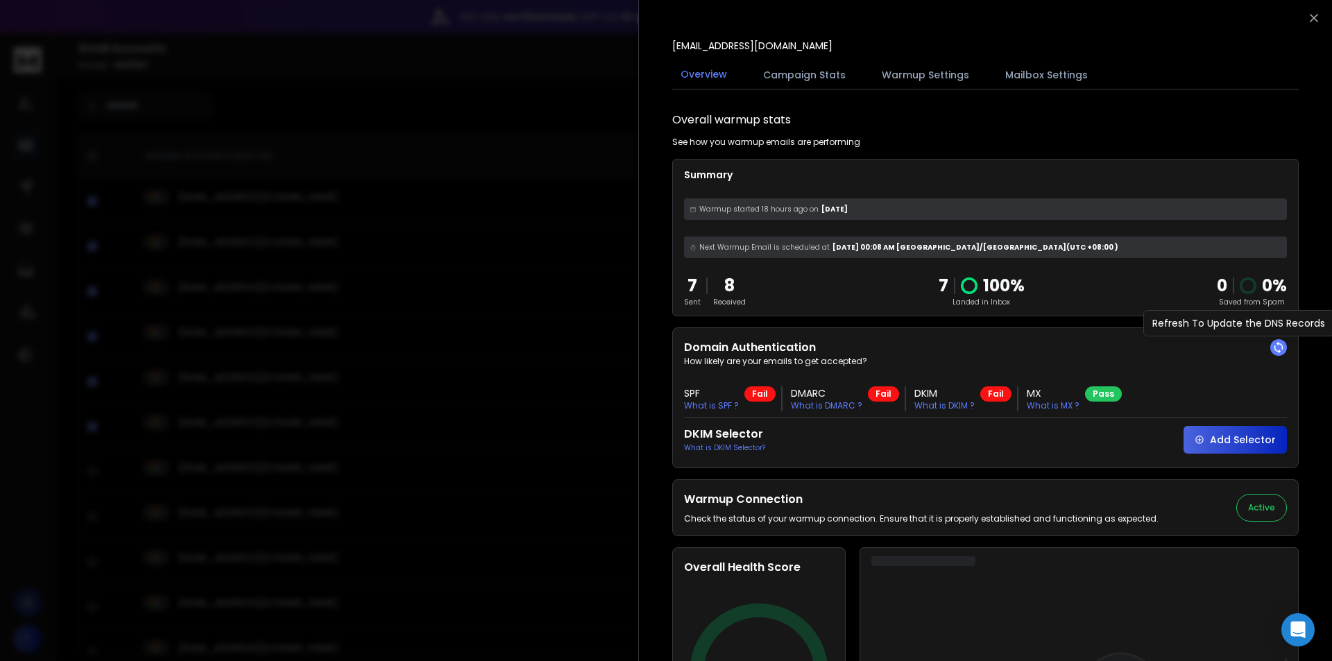
click at [1273, 352] on icon at bounding box center [1279, 348] width 14 height 14
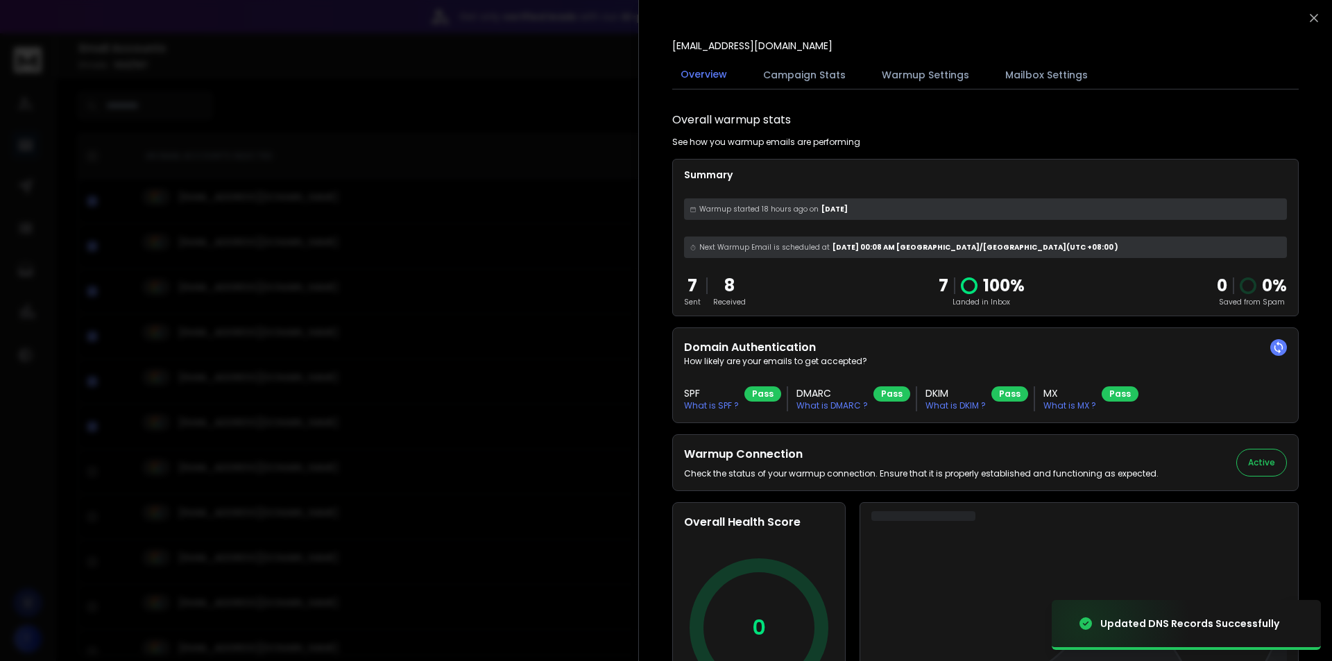
click at [327, 443] on div at bounding box center [666, 330] width 1332 height 661
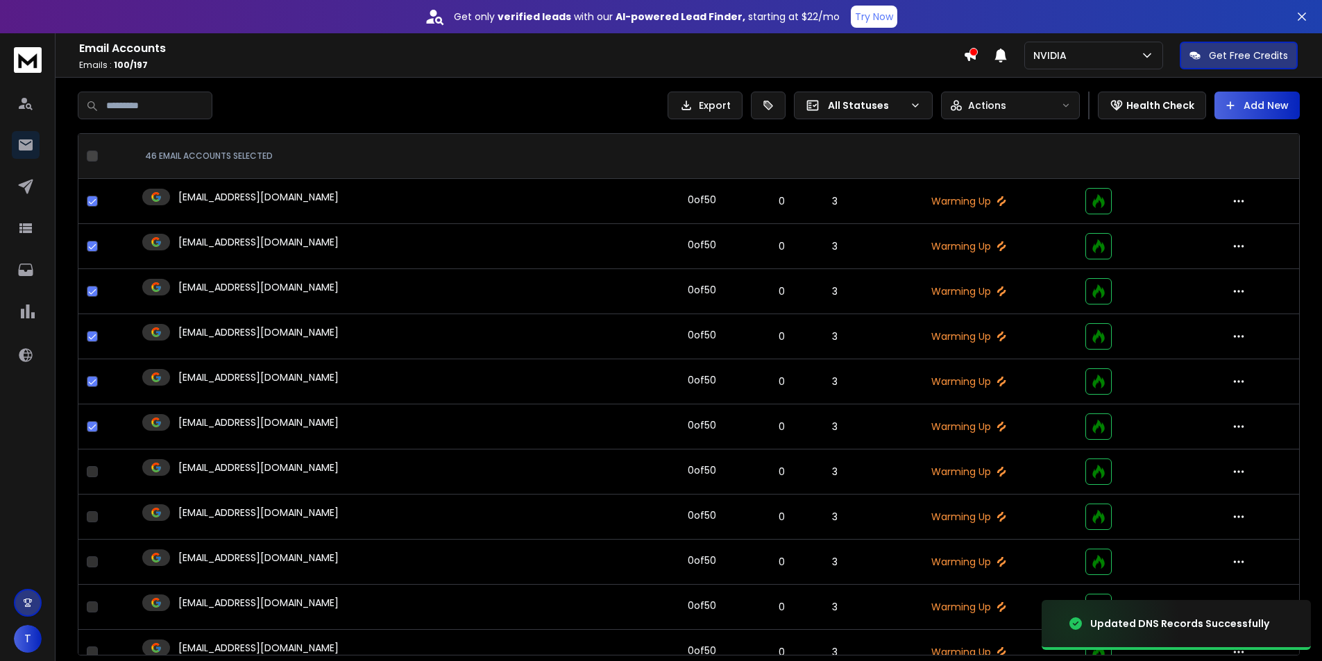
click at [89, 471] on button "button" at bounding box center [92, 471] width 11 height 11
click at [219, 517] on p "[EMAIL_ADDRESS][DOMAIN_NAME]" at bounding box center [258, 513] width 160 height 14
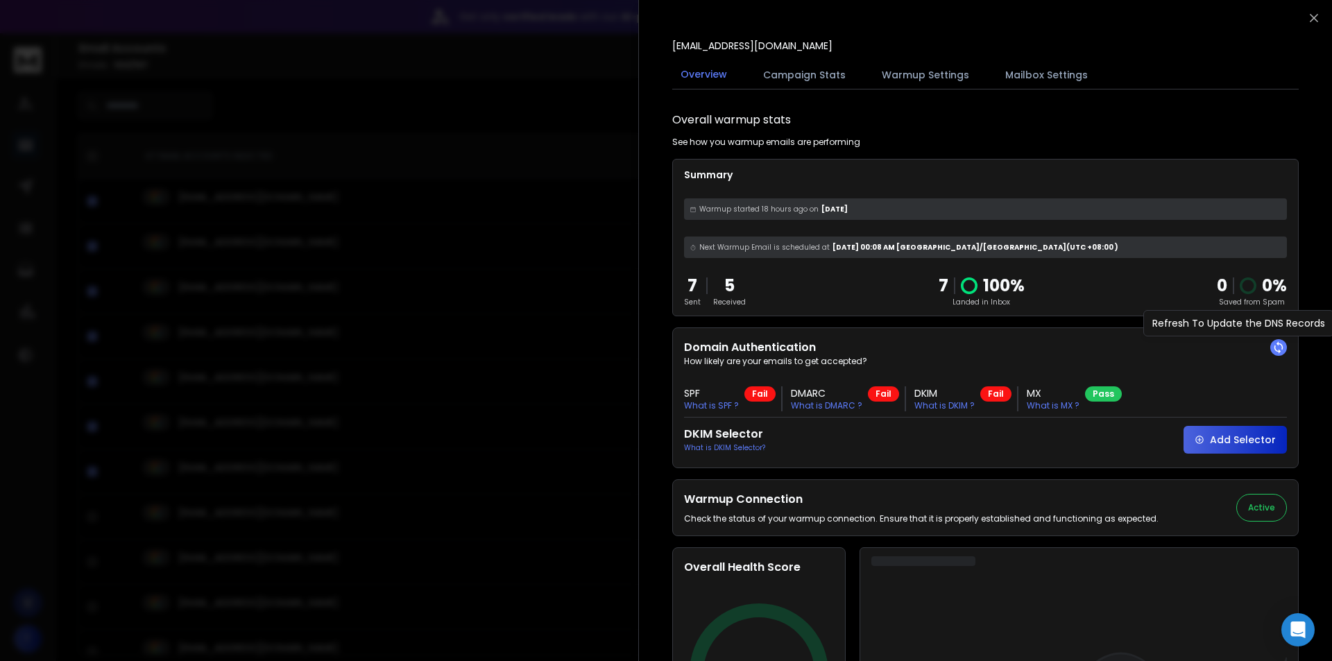
click at [1275, 345] on icon at bounding box center [1279, 347] width 9 height 12
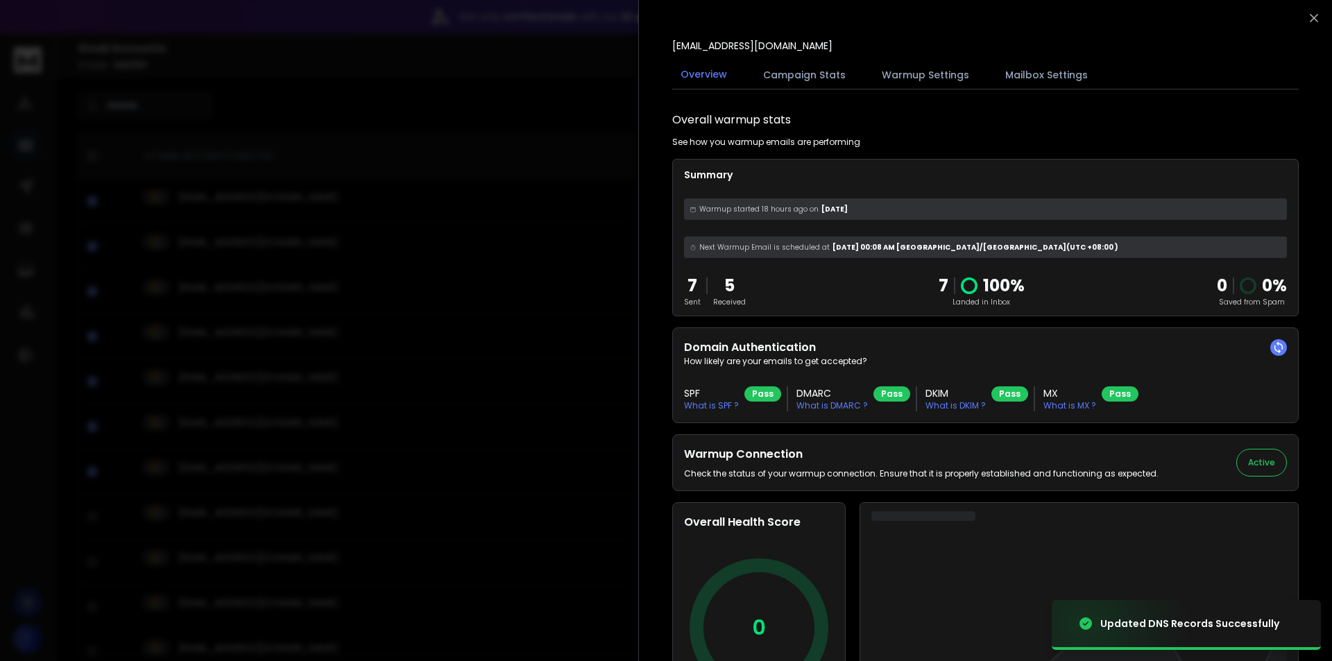
click at [300, 435] on div at bounding box center [666, 330] width 1332 height 661
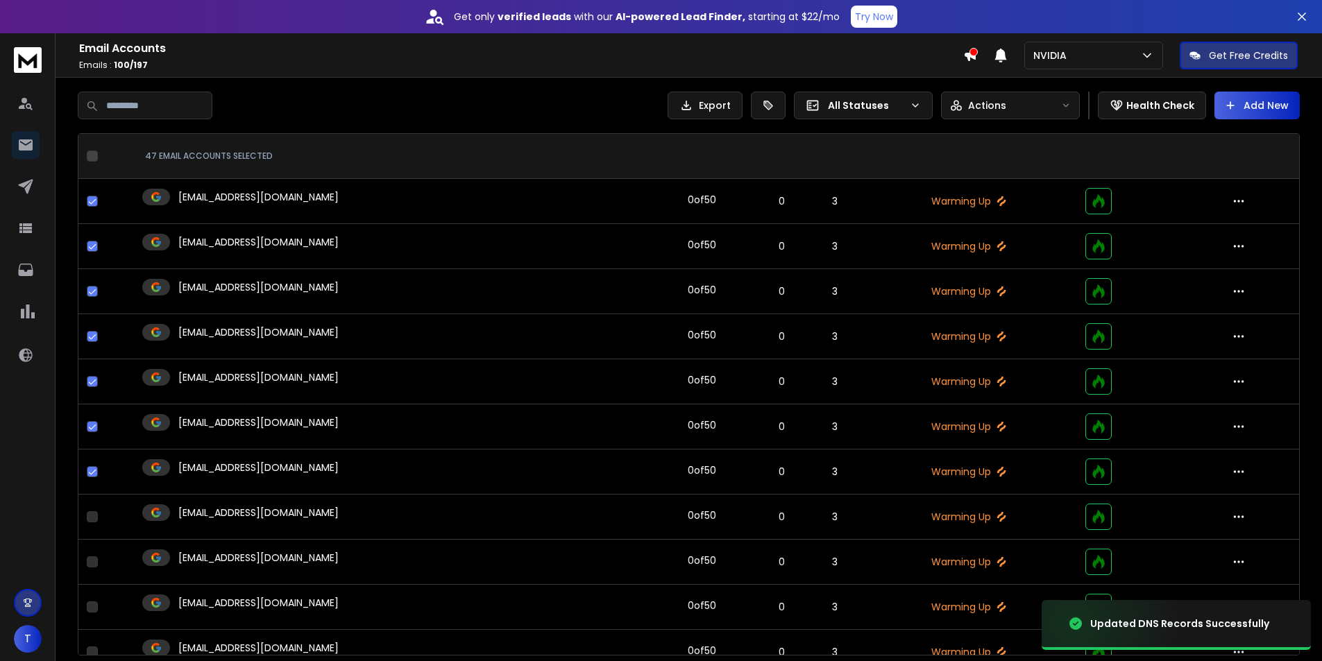
click at [90, 514] on button "button" at bounding box center [92, 516] width 11 height 11
click at [190, 554] on p "[EMAIL_ADDRESS][DOMAIN_NAME]" at bounding box center [258, 558] width 160 height 14
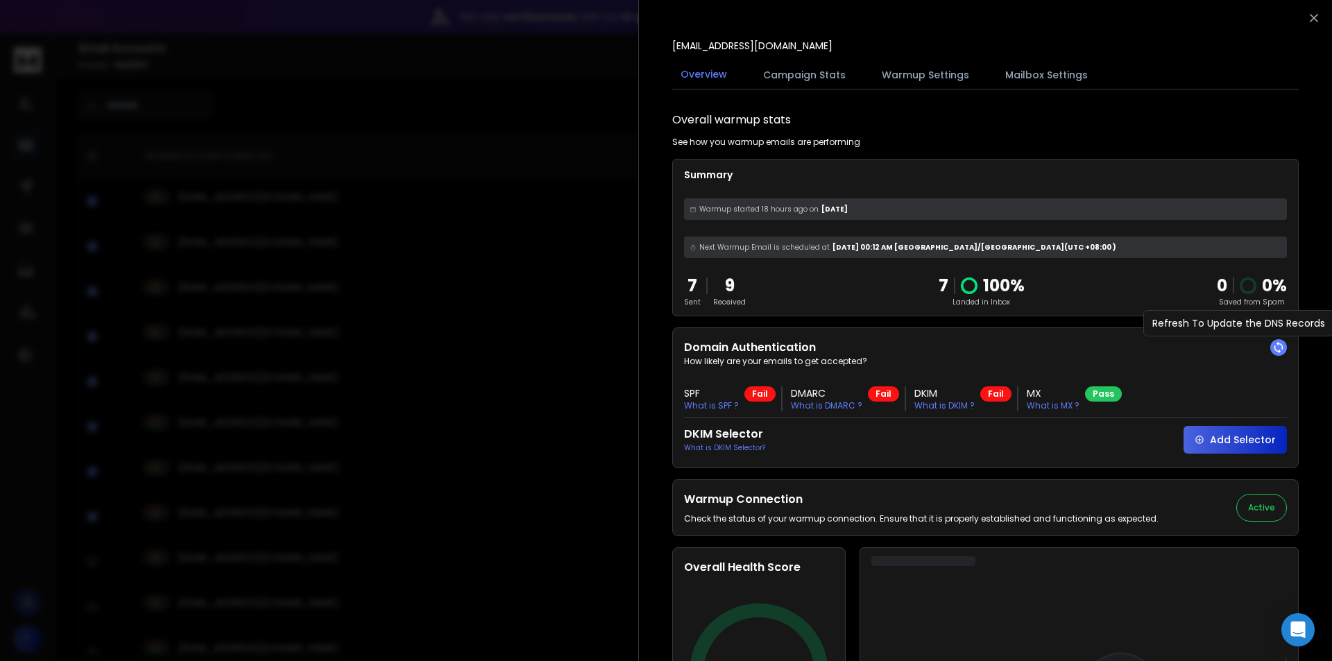
click at [1276, 350] on icon at bounding box center [1279, 348] width 14 height 14
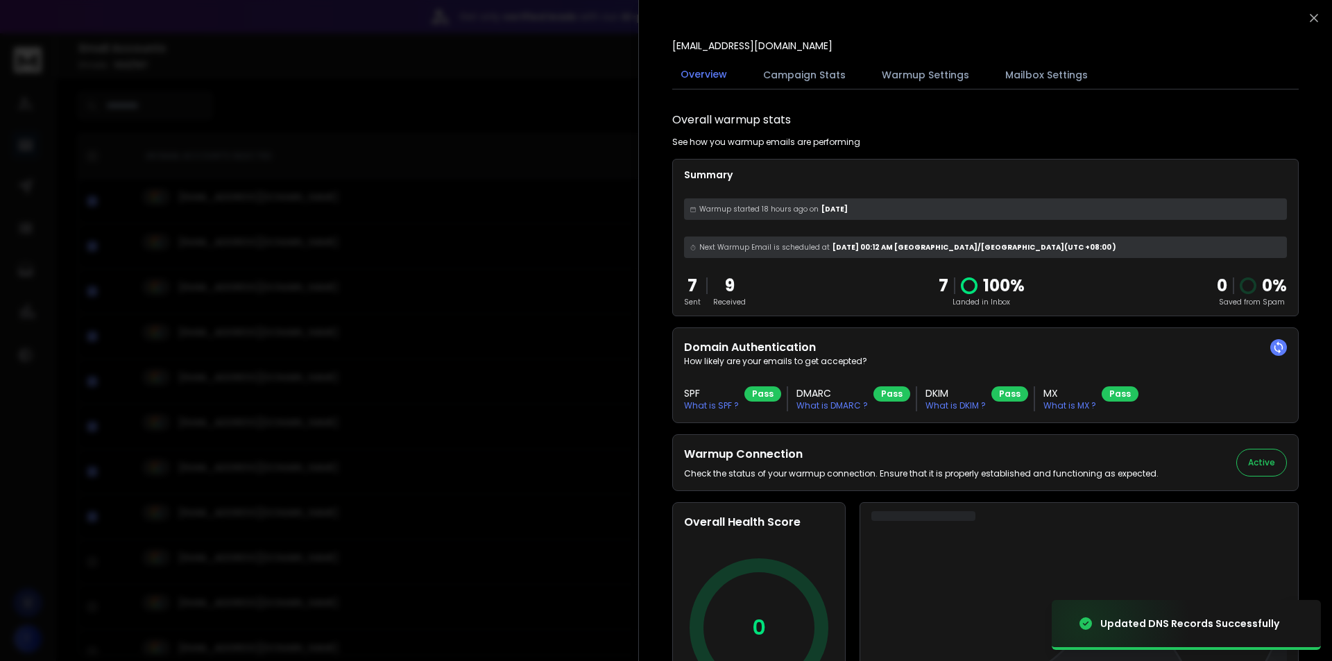
click at [114, 554] on div at bounding box center [666, 330] width 1332 height 661
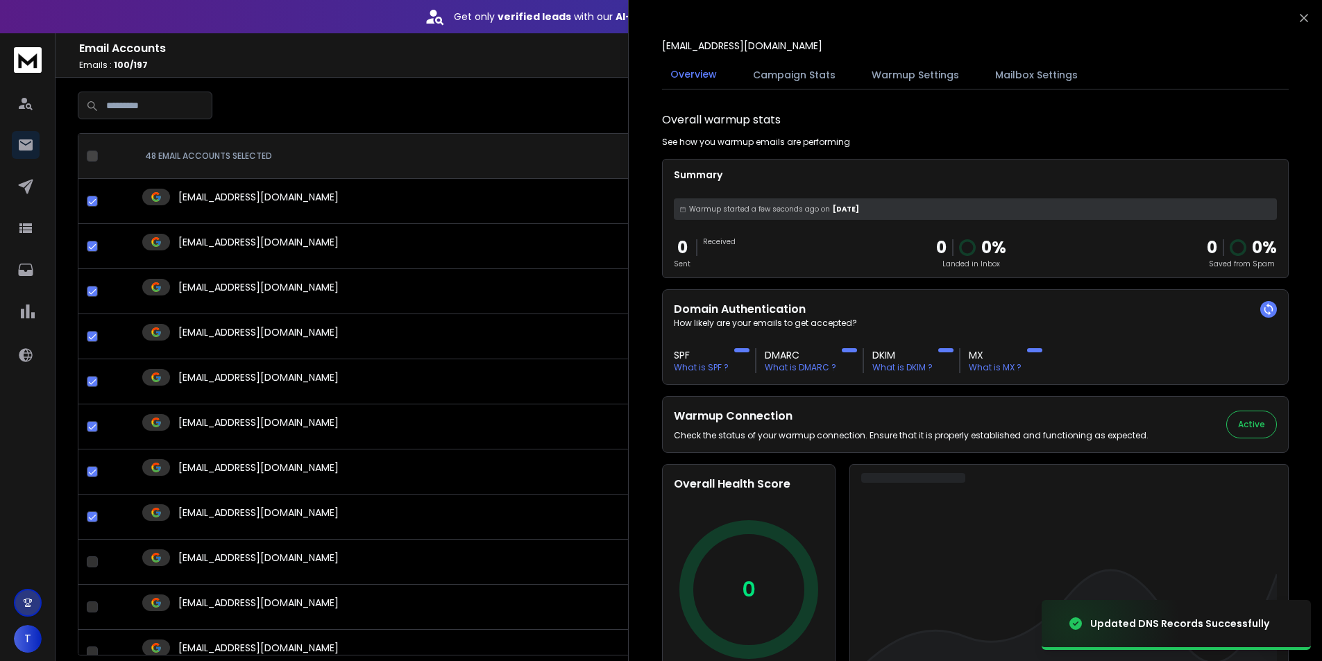
click at [94, 559] on button "button" at bounding box center [92, 562] width 11 height 11
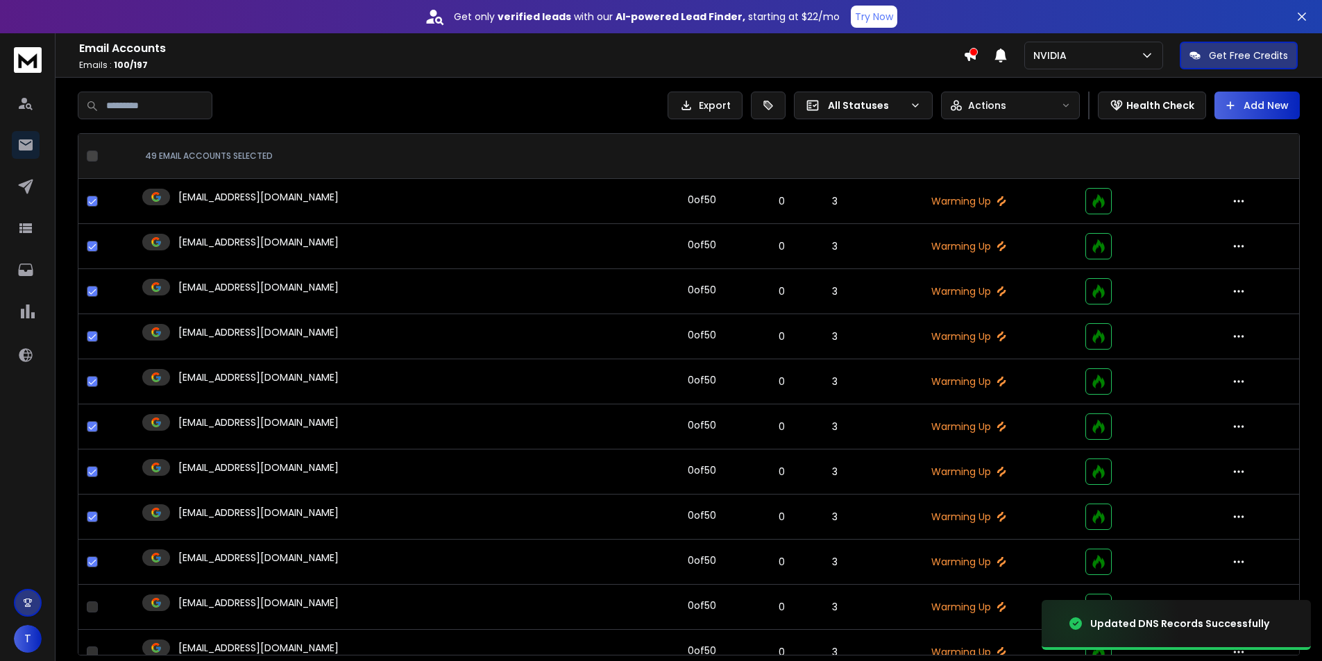
click at [121, 602] on div at bounding box center [110, 607] width 47 height 11
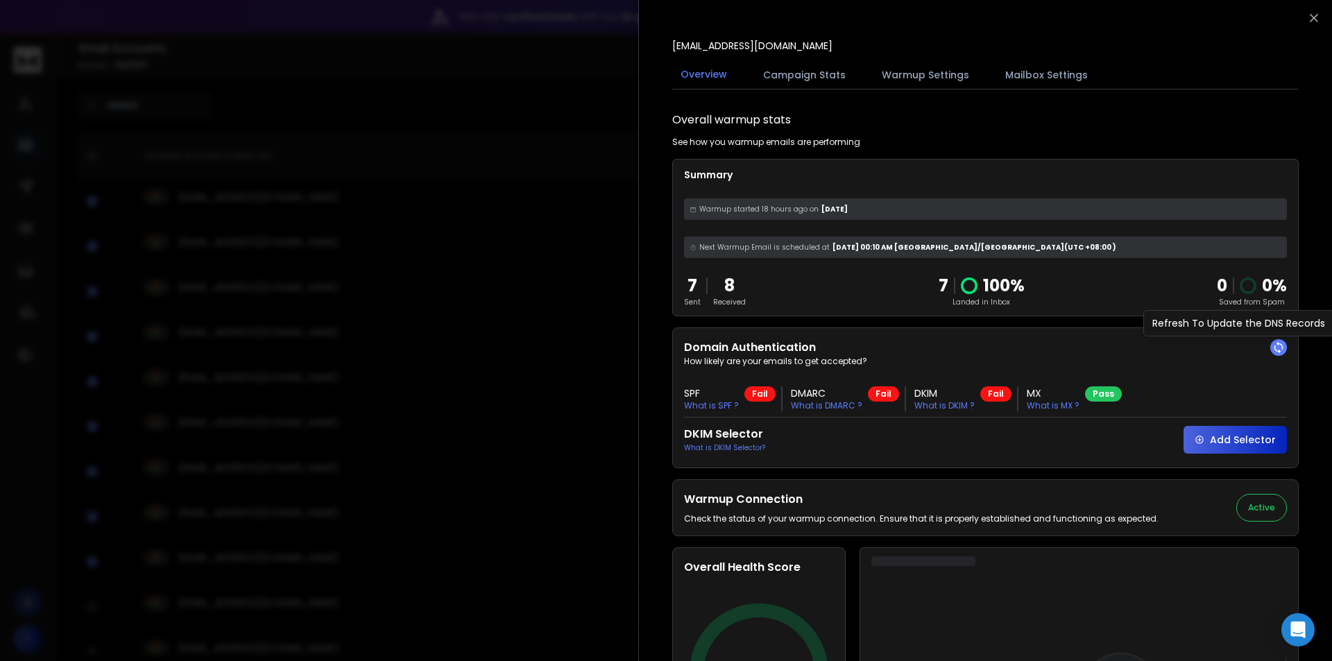
click at [1278, 348] on icon at bounding box center [1279, 347] width 9 height 12
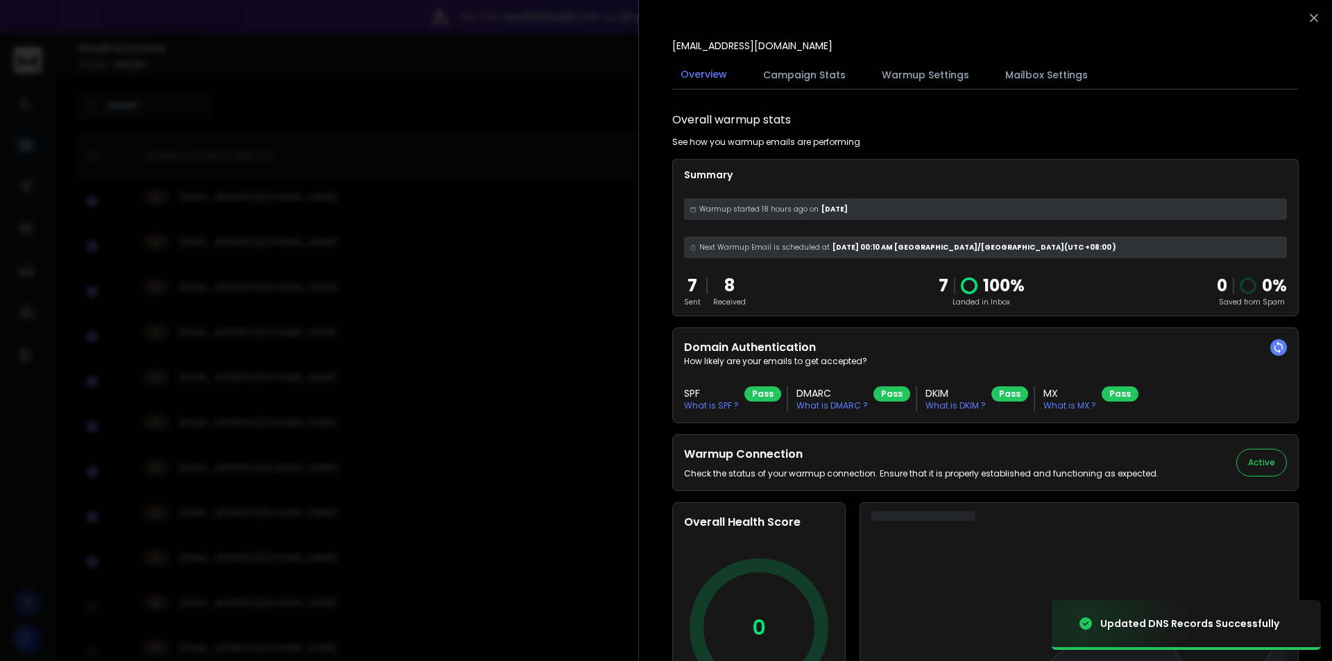
click at [316, 499] on div at bounding box center [666, 330] width 1332 height 661
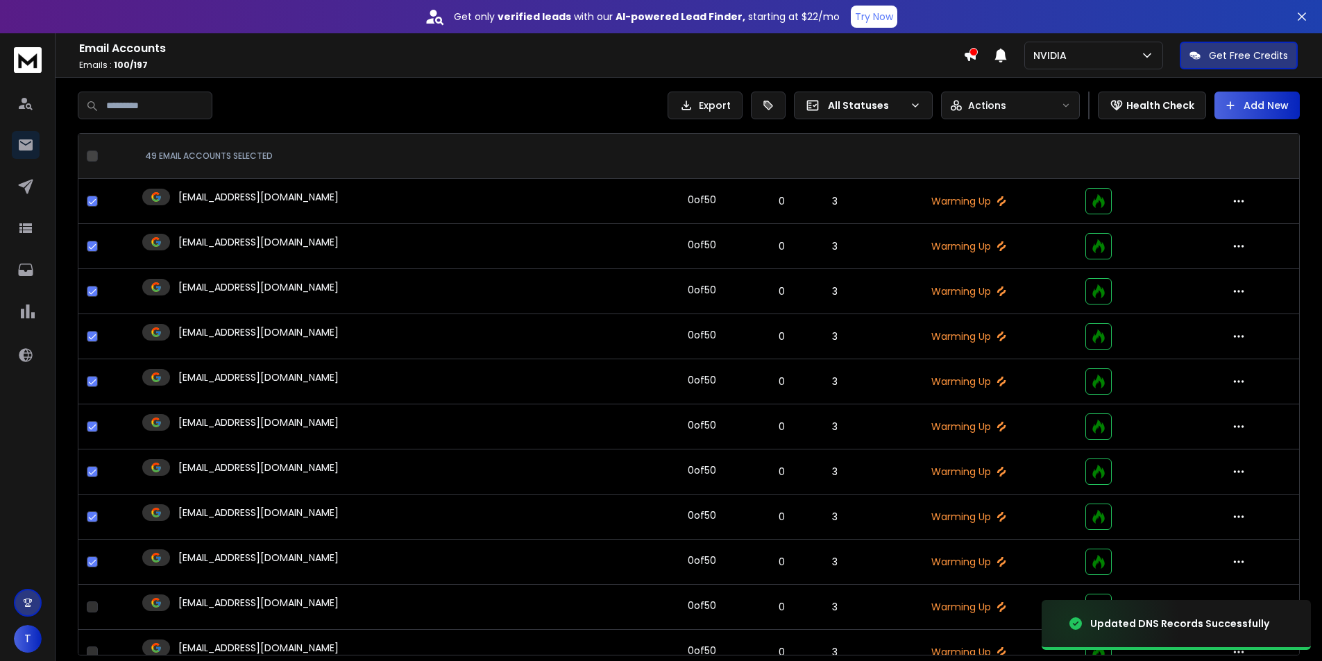
click at [96, 605] on button "button" at bounding box center [92, 607] width 11 height 11
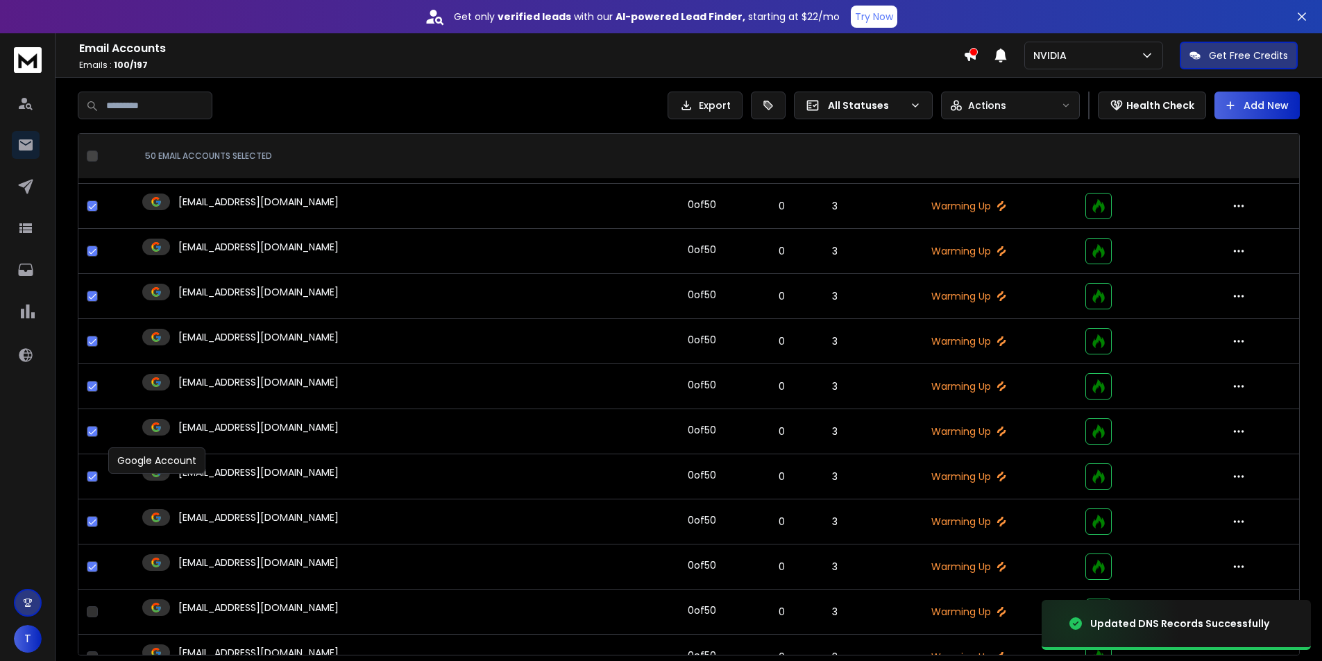
scroll to position [1943, 0]
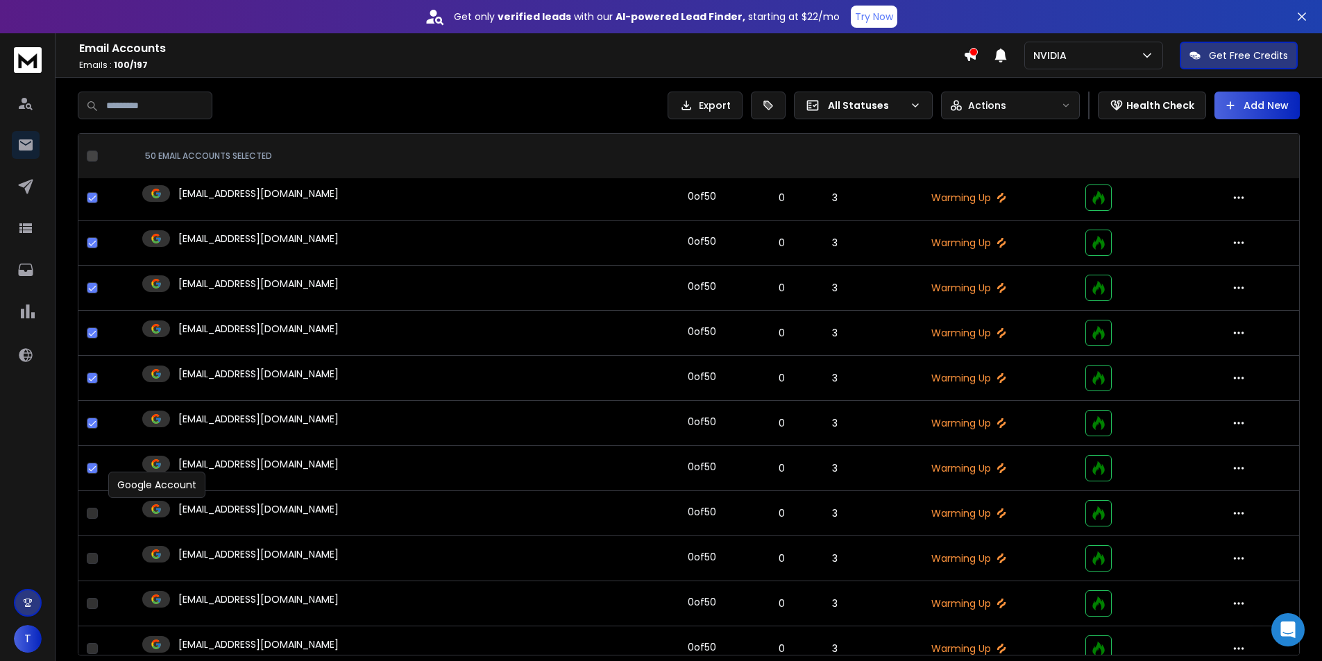
click at [119, 511] on div at bounding box center [110, 513] width 47 height 11
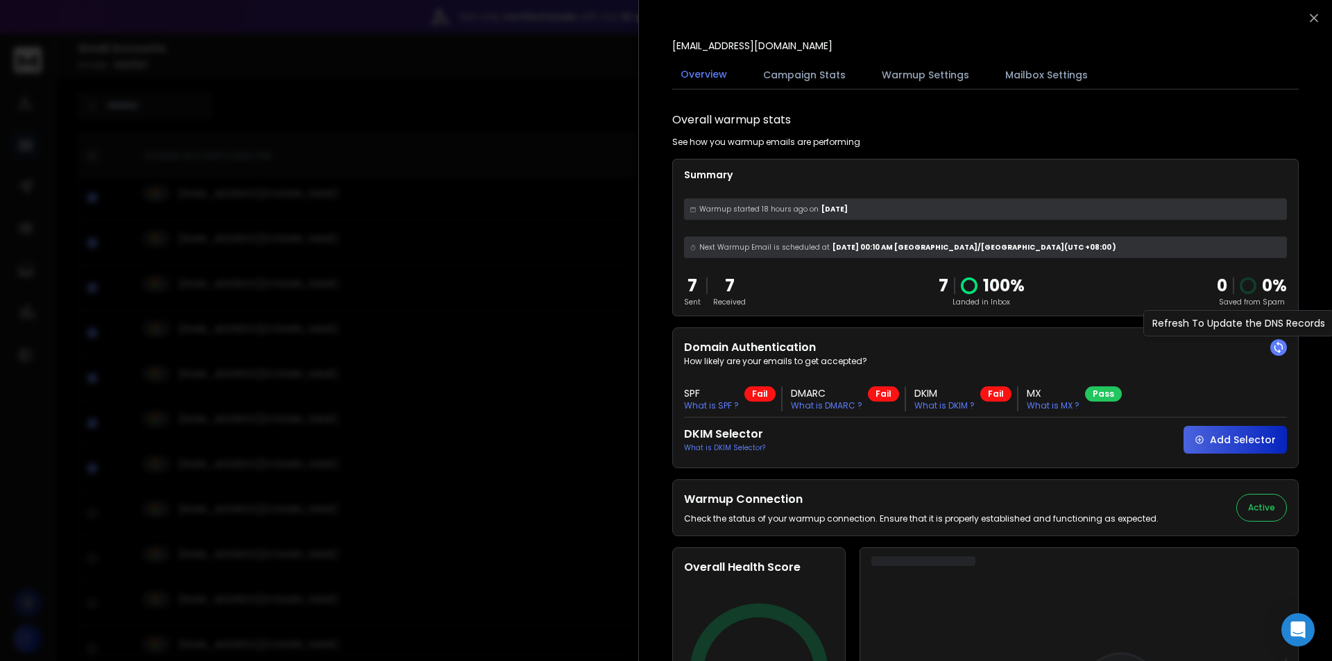
click at [1277, 350] on icon at bounding box center [1279, 348] width 14 height 14
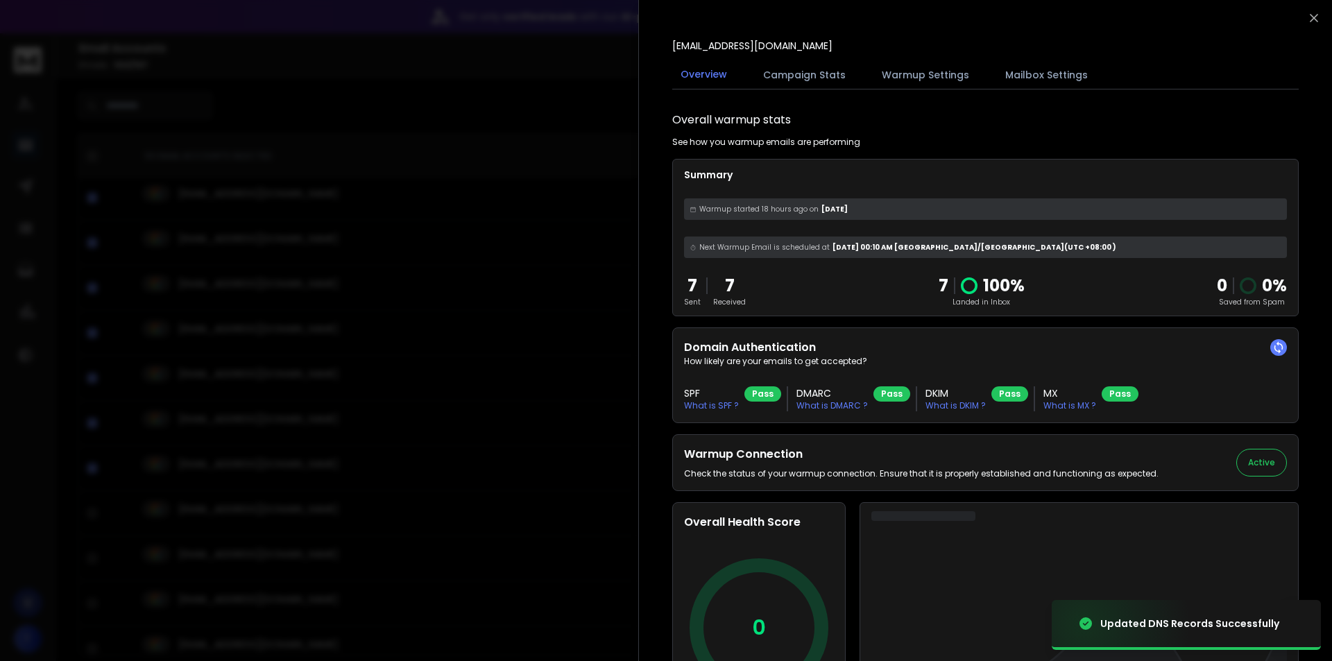
click at [153, 487] on div at bounding box center [666, 330] width 1332 height 661
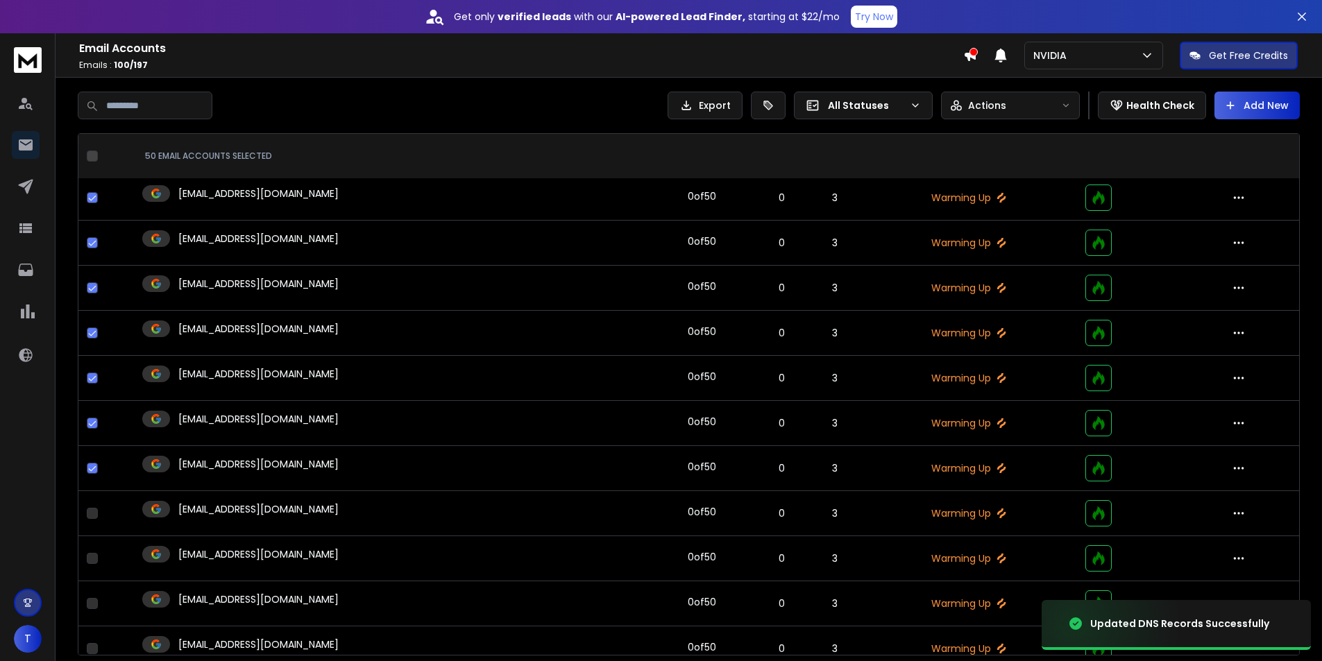
click at [89, 514] on button "button" at bounding box center [92, 513] width 11 height 11
click at [120, 558] on div at bounding box center [110, 558] width 47 height 11
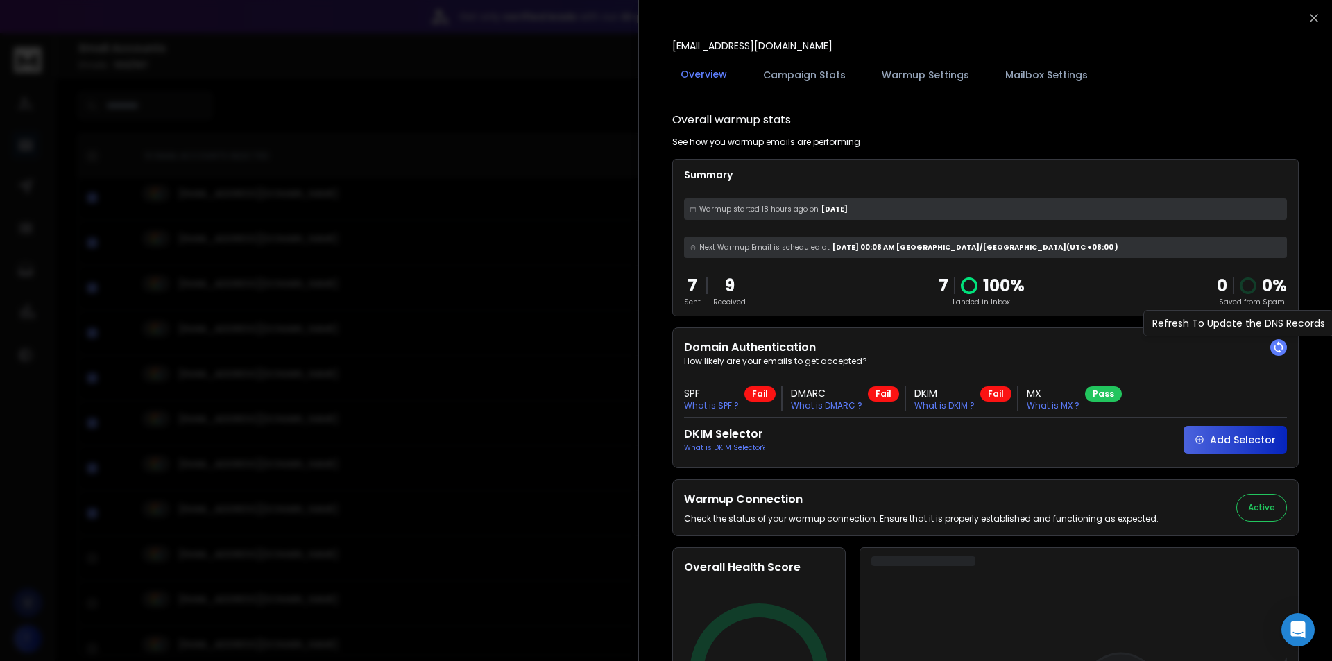
click at [1282, 348] on div at bounding box center [1279, 347] width 17 height 17
click at [1276, 346] on icon at bounding box center [1279, 348] width 14 height 14
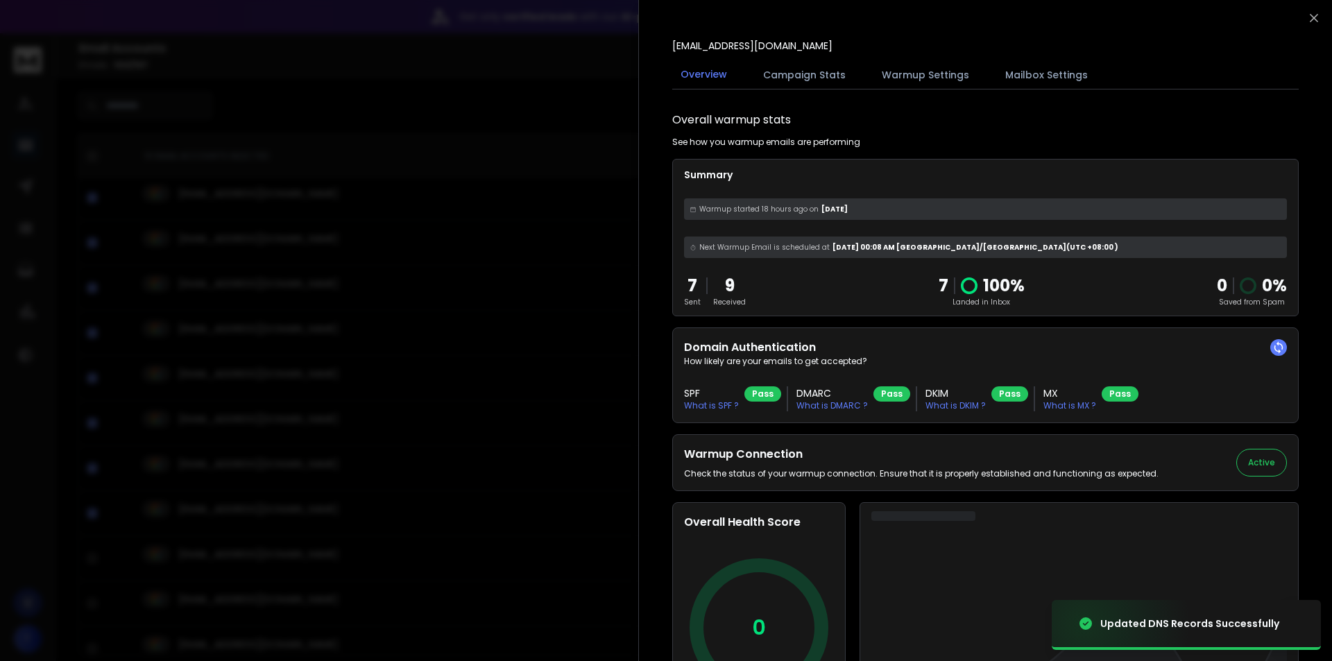
click at [280, 475] on div at bounding box center [666, 330] width 1332 height 661
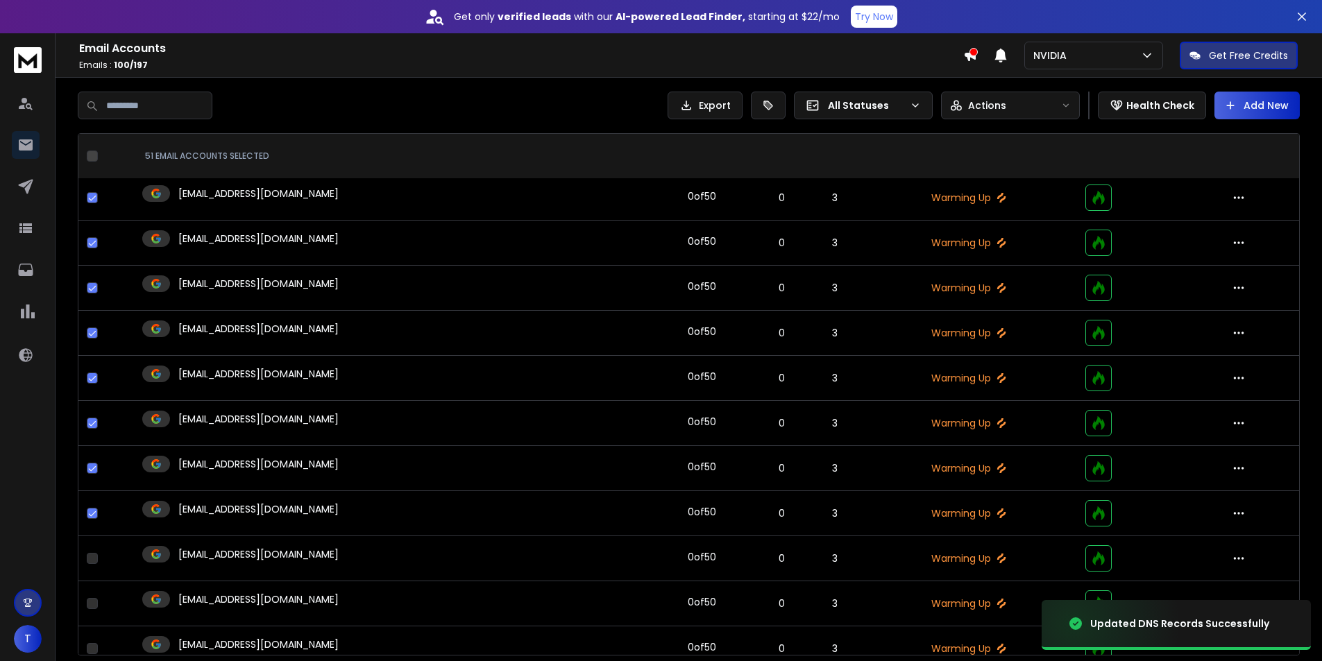
click at [120, 514] on div at bounding box center [110, 513] width 47 height 11
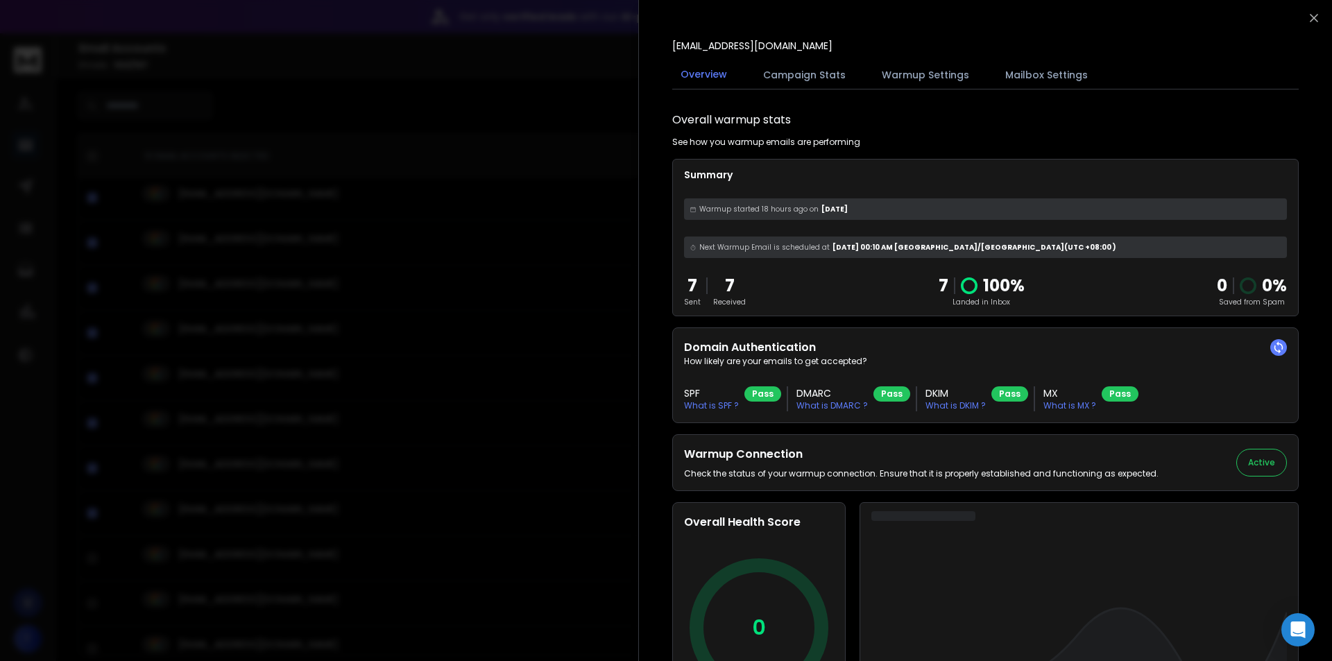
click at [287, 364] on div at bounding box center [666, 330] width 1332 height 661
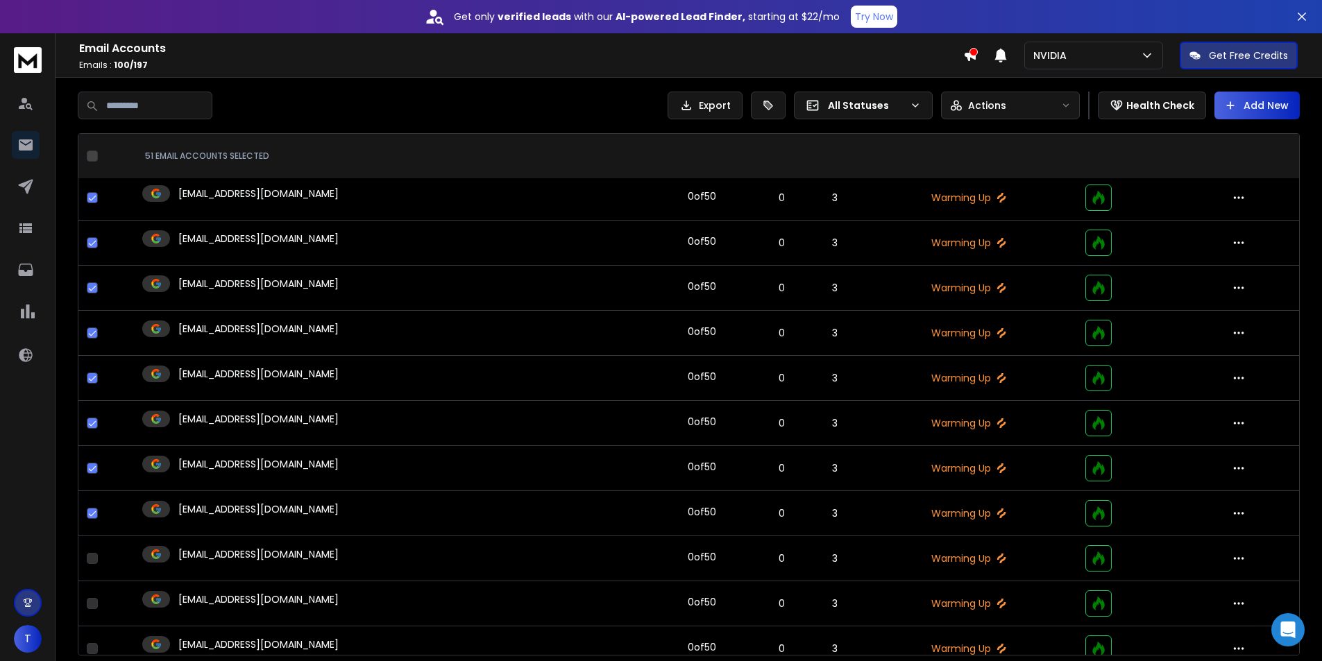
click at [95, 553] on button "button" at bounding box center [92, 558] width 11 height 11
click at [236, 592] on div "[EMAIL_ADDRESS][DOMAIN_NAME]" at bounding box center [240, 599] width 196 height 17
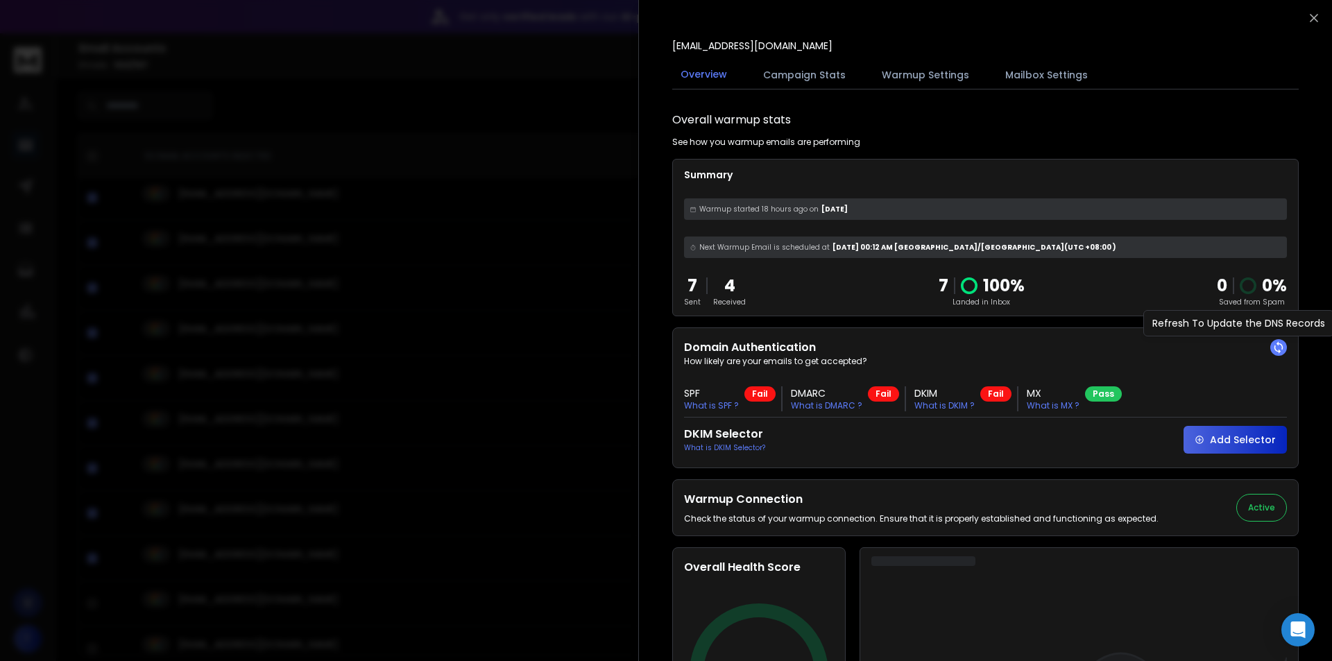
click at [1280, 349] on icon at bounding box center [1279, 348] width 14 height 14
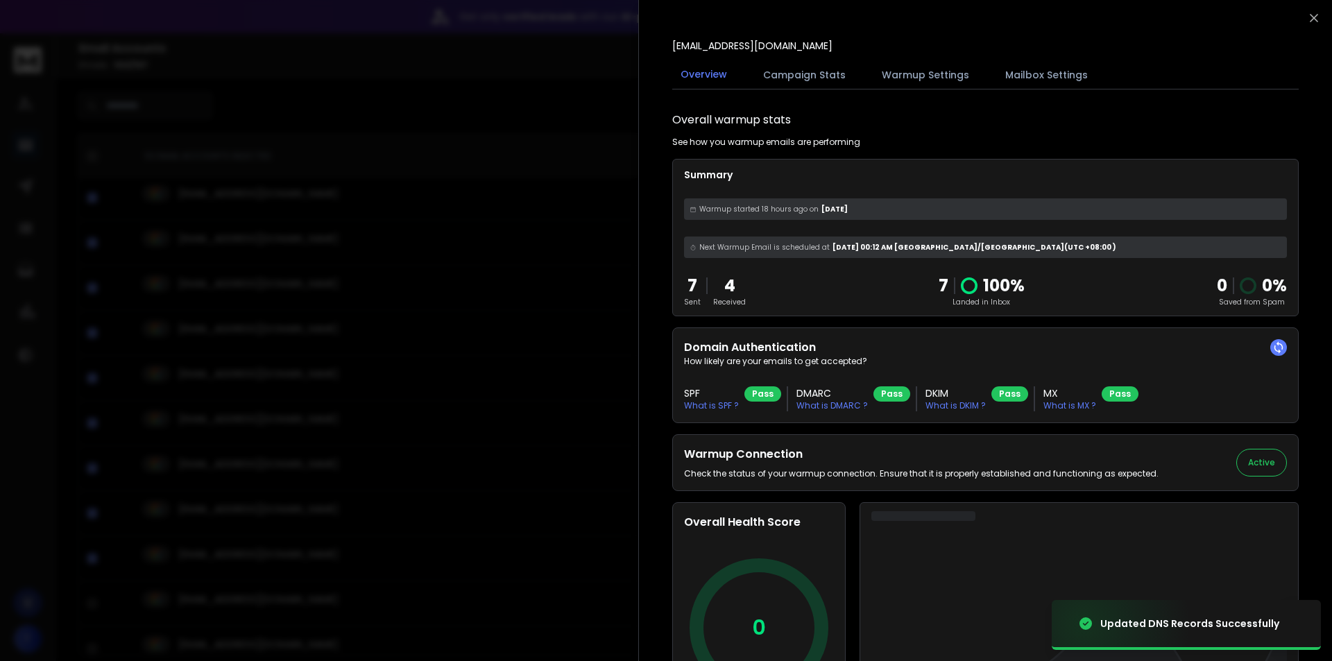
click at [402, 511] on div at bounding box center [666, 330] width 1332 height 661
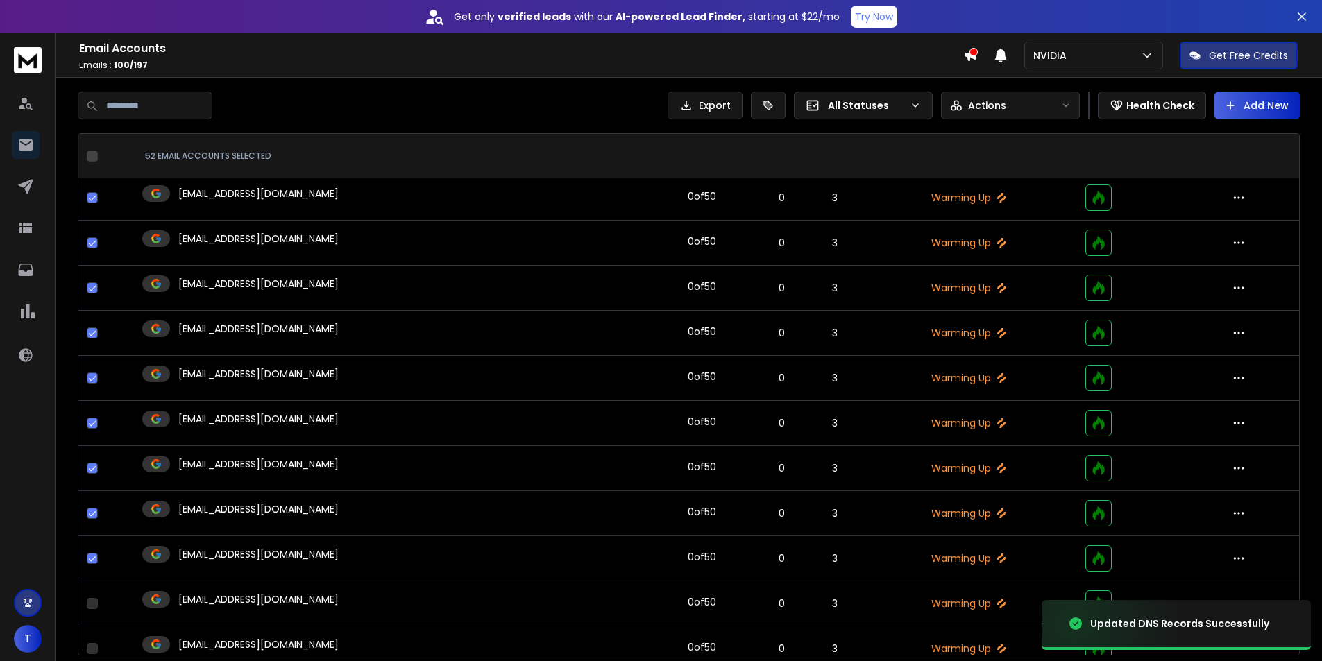
click at [221, 557] on p "[EMAIL_ADDRESS][DOMAIN_NAME]" at bounding box center [258, 555] width 160 height 14
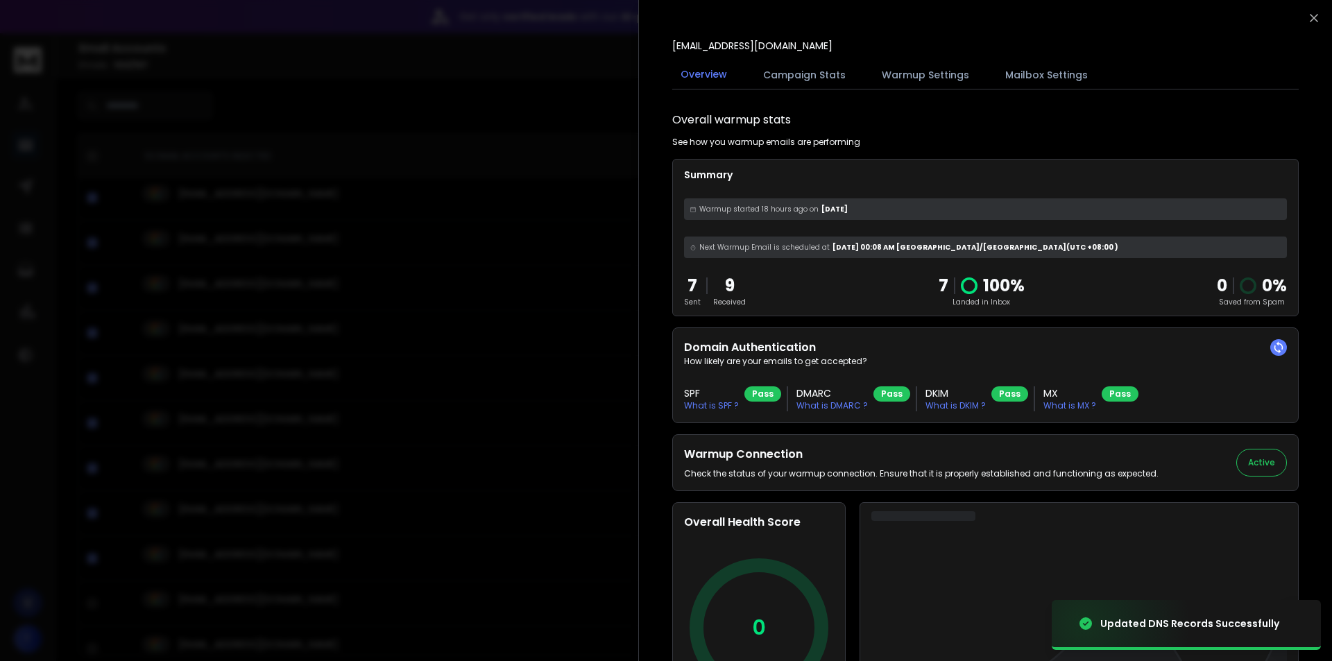
click at [198, 575] on div at bounding box center [666, 330] width 1332 height 661
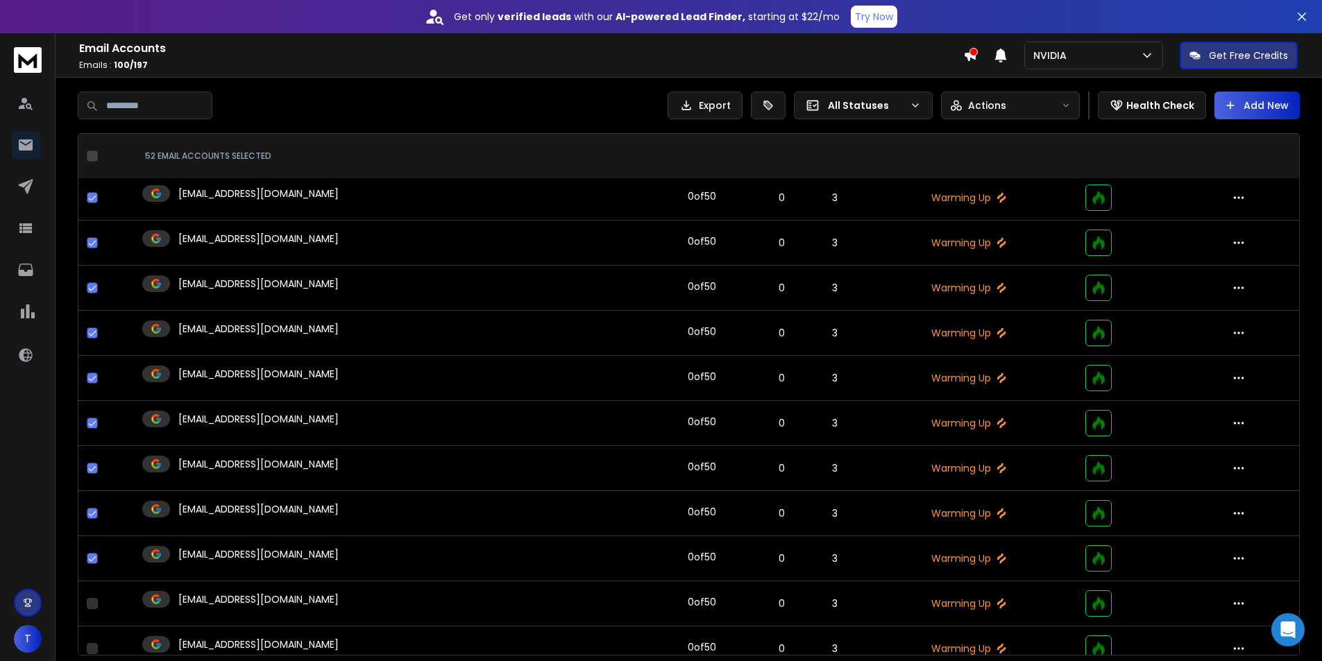
click at [90, 598] on button "button" at bounding box center [92, 603] width 11 height 11
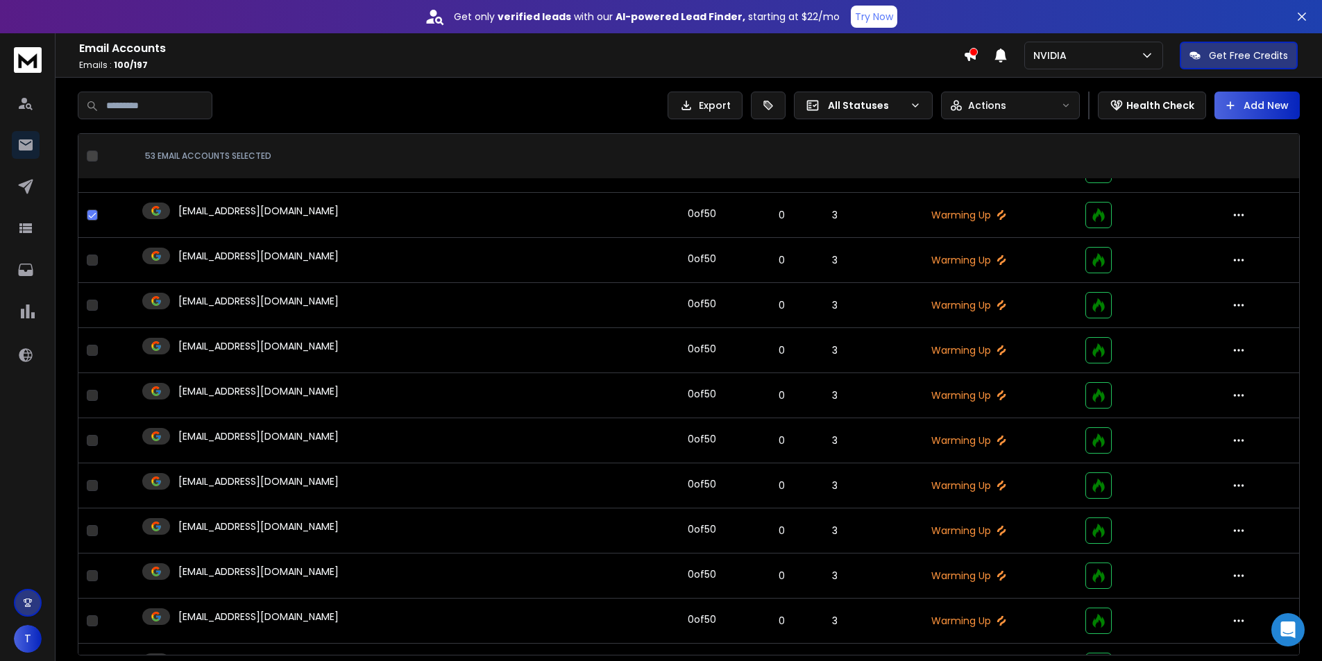
scroll to position [2359, 0]
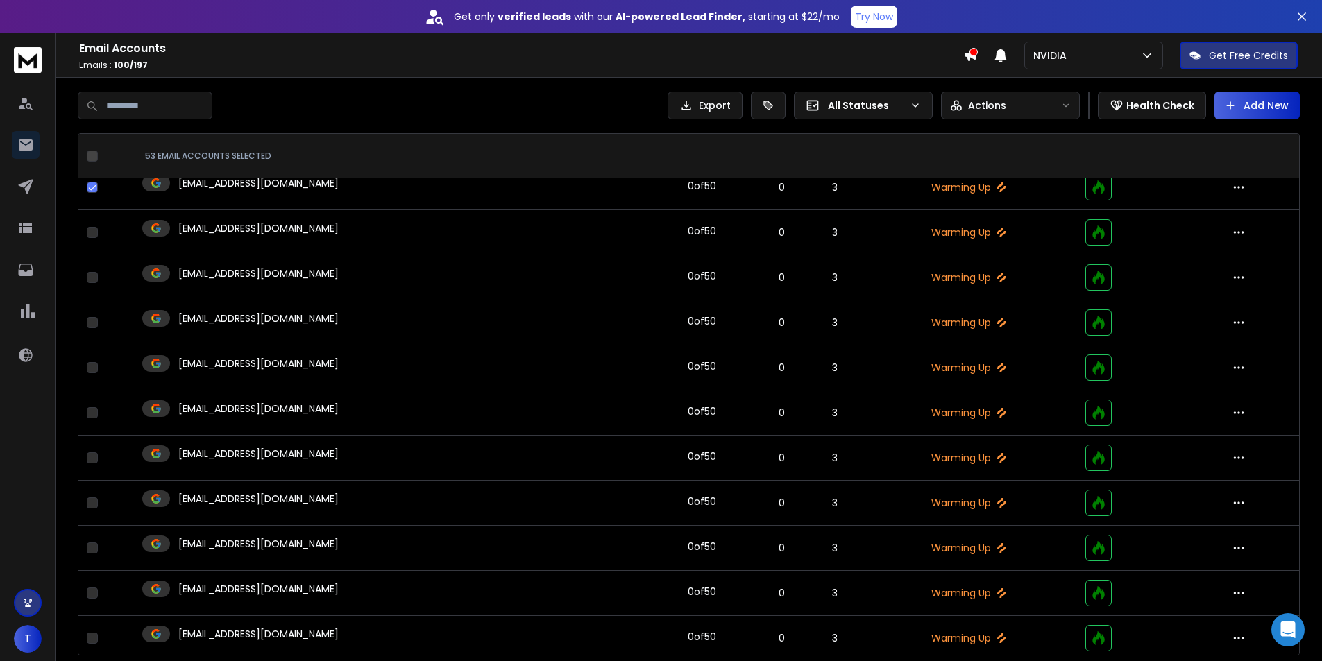
click at [214, 225] on p "[EMAIL_ADDRESS][DOMAIN_NAME]" at bounding box center [258, 228] width 160 height 14
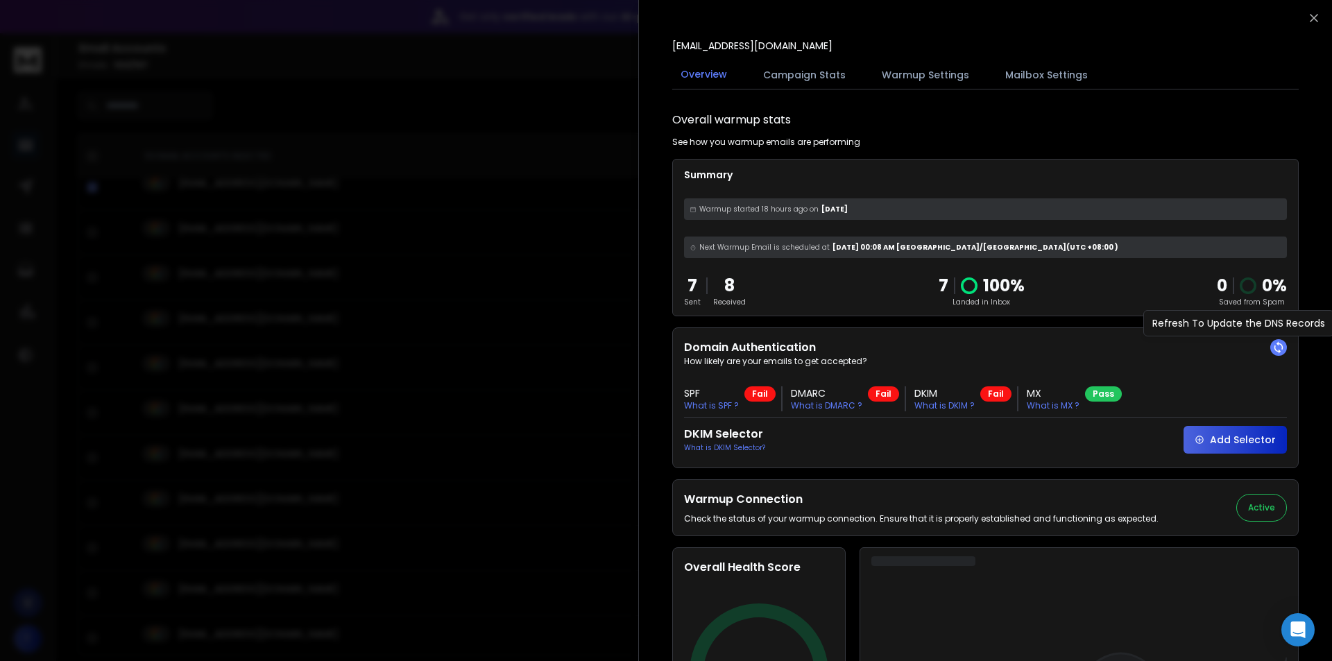
click at [1273, 348] on icon at bounding box center [1279, 348] width 14 height 14
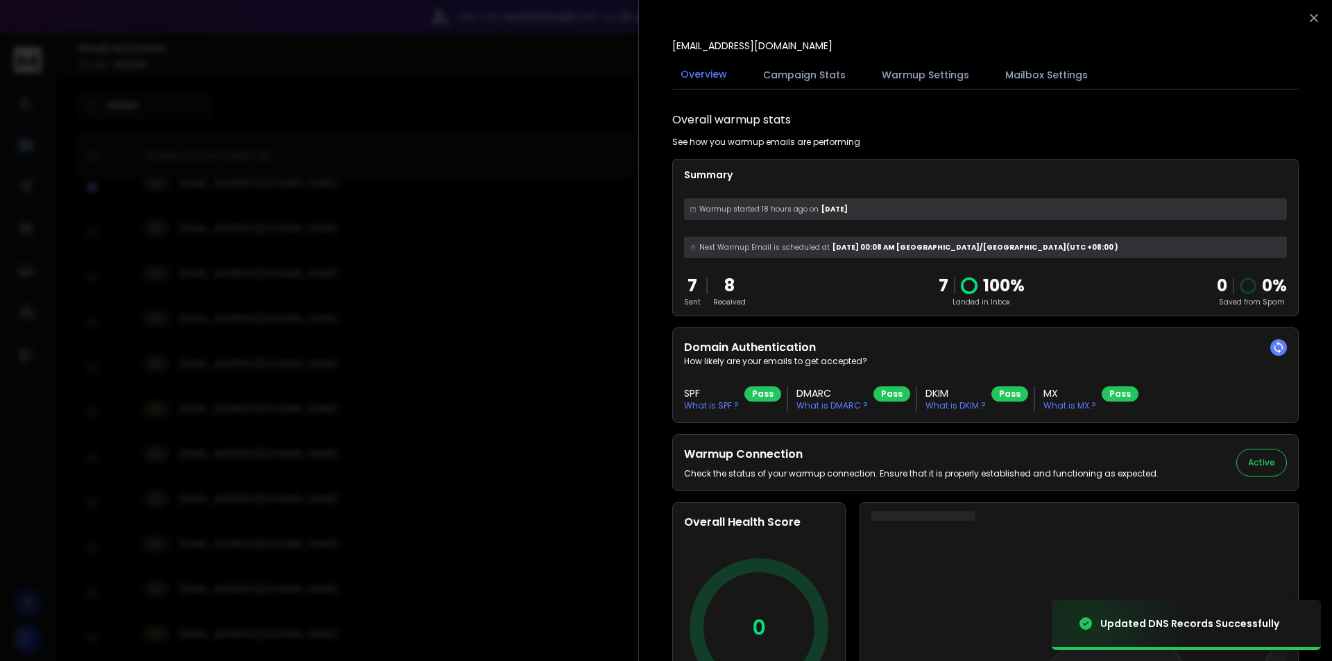
click at [340, 269] on div at bounding box center [666, 330] width 1332 height 661
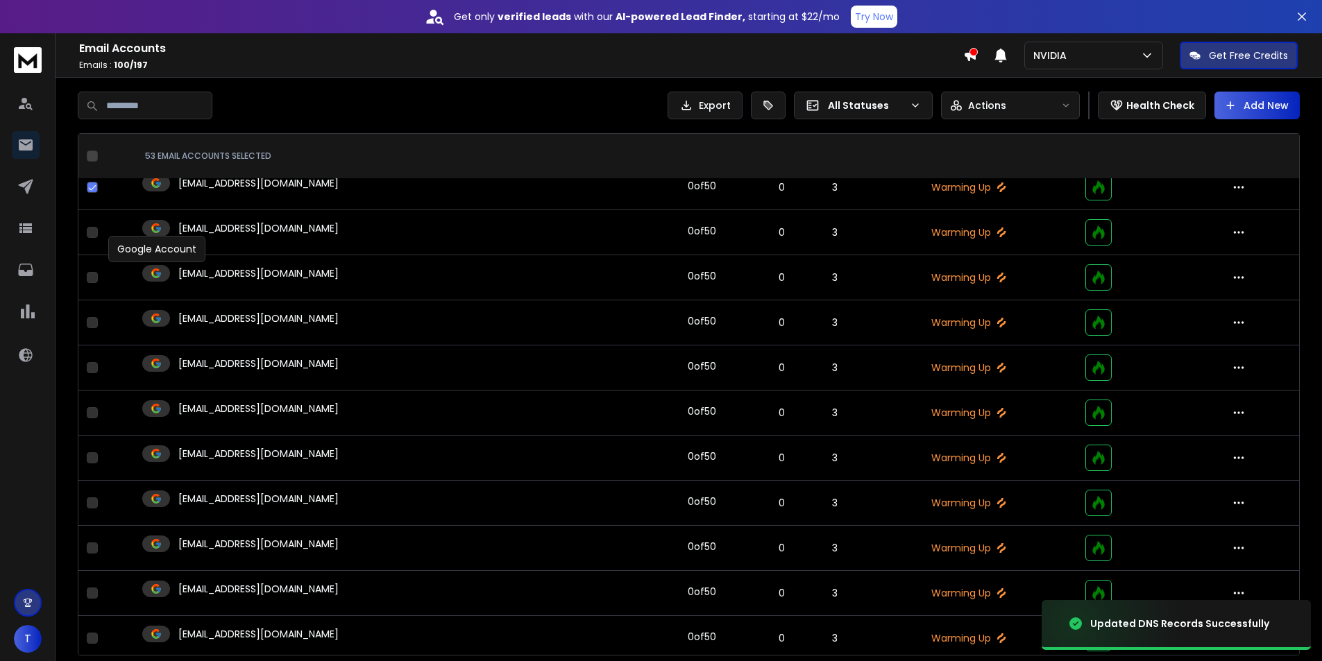
click at [94, 233] on button "button" at bounding box center [92, 232] width 11 height 11
click at [228, 281] on div "[EMAIL_ADDRESS][DOMAIN_NAME]" at bounding box center [240, 273] width 196 height 17
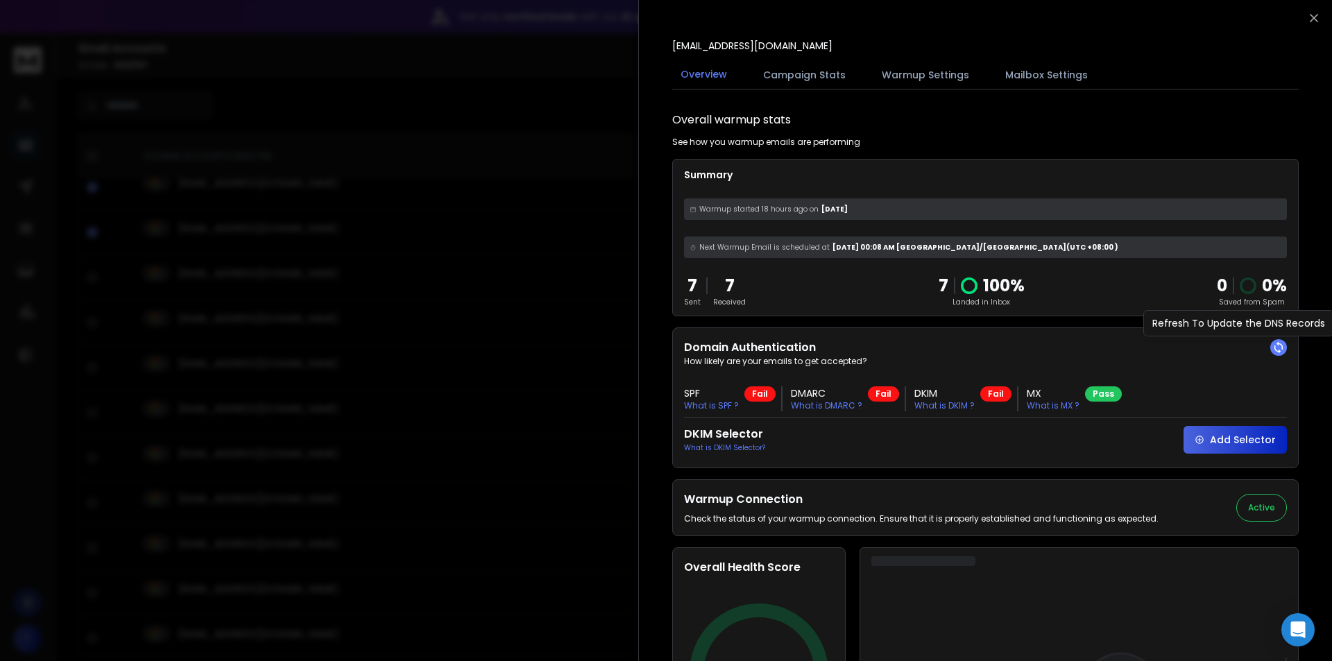
click at [1273, 348] on icon at bounding box center [1279, 348] width 14 height 14
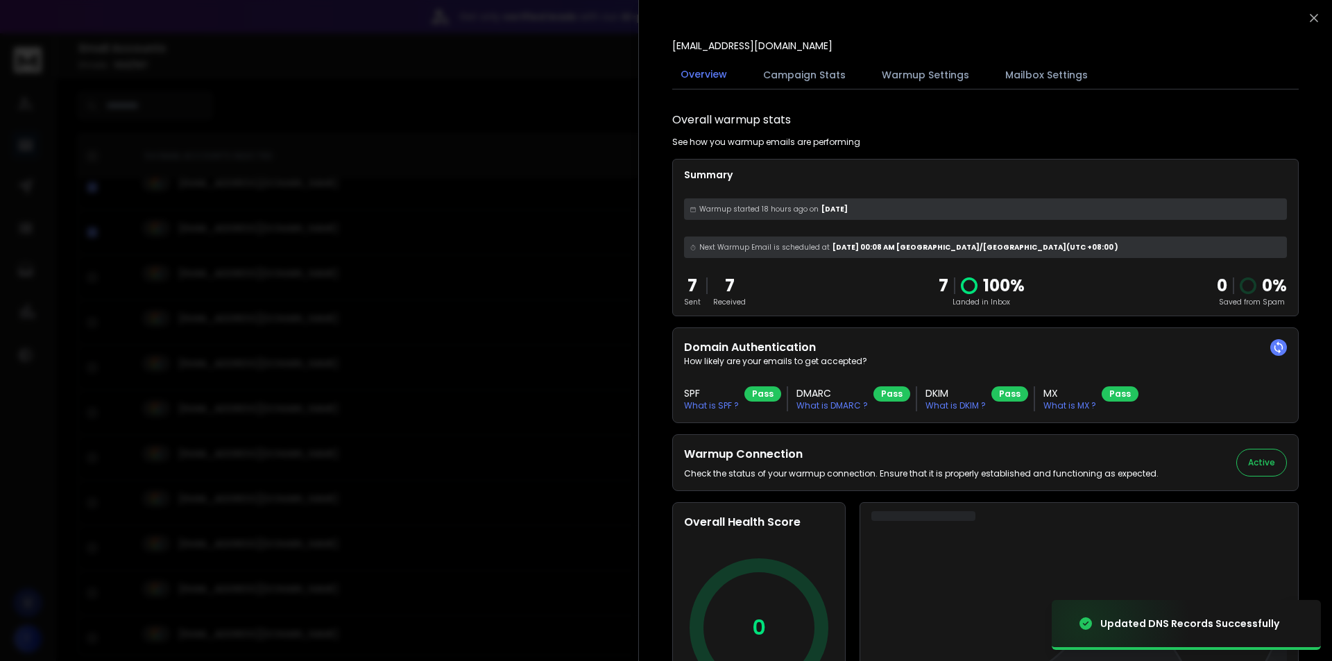
click at [287, 273] on div at bounding box center [666, 330] width 1332 height 661
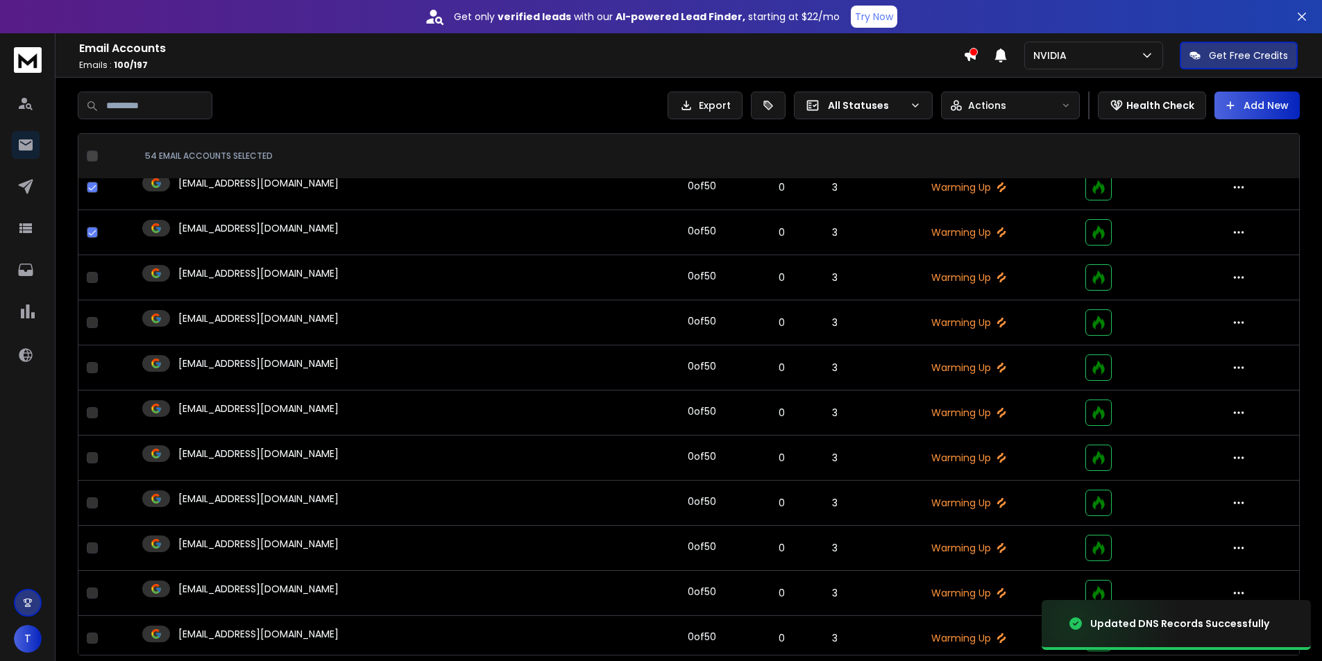
click at [90, 276] on button "button" at bounding box center [92, 277] width 11 height 11
click at [233, 327] on td "[EMAIL_ADDRESS][DOMAIN_NAME]" at bounding box center [391, 322] width 515 height 45
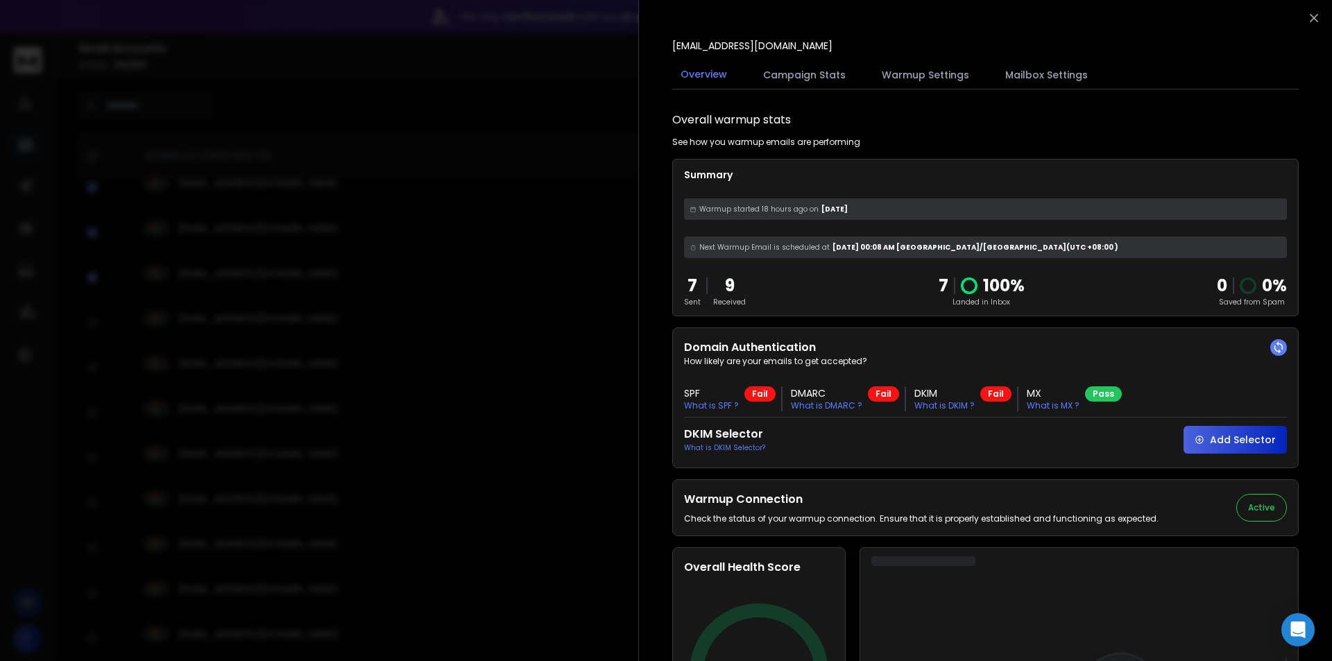
click at [1276, 346] on icon at bounding box center [1279, 348] width 14 height 14
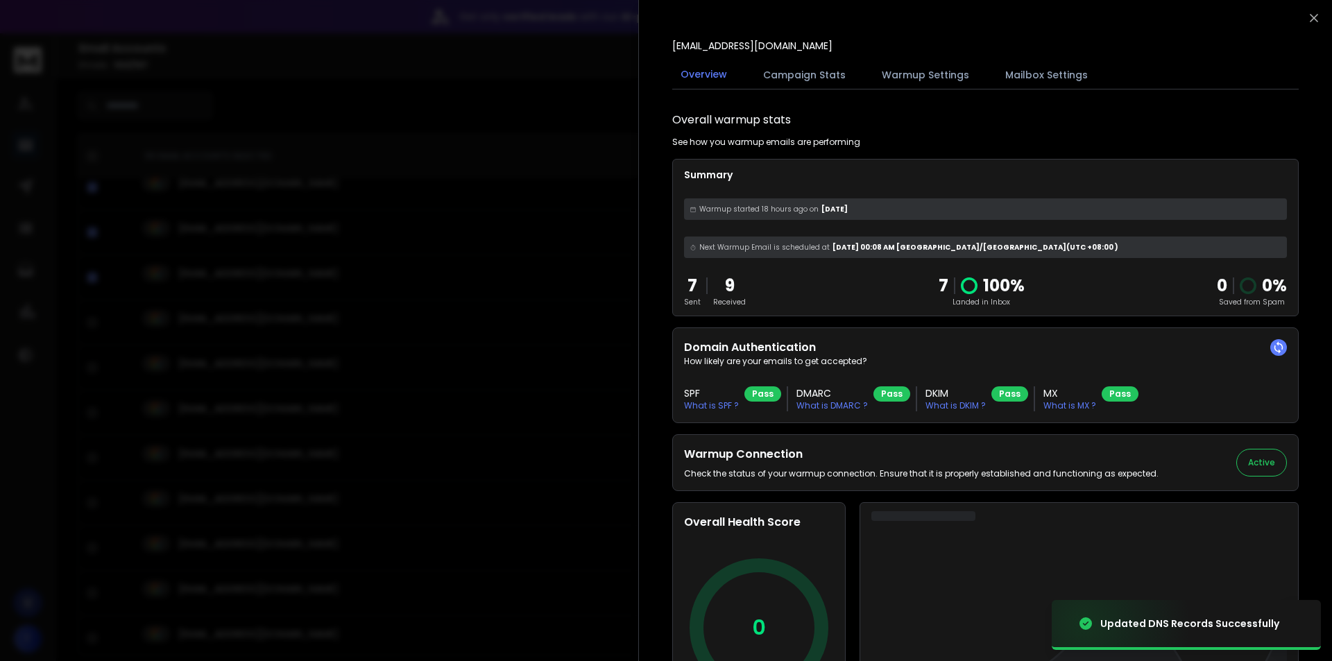
click at [243, 295] on div at bounding box center [666, 330] width 1332 height 661
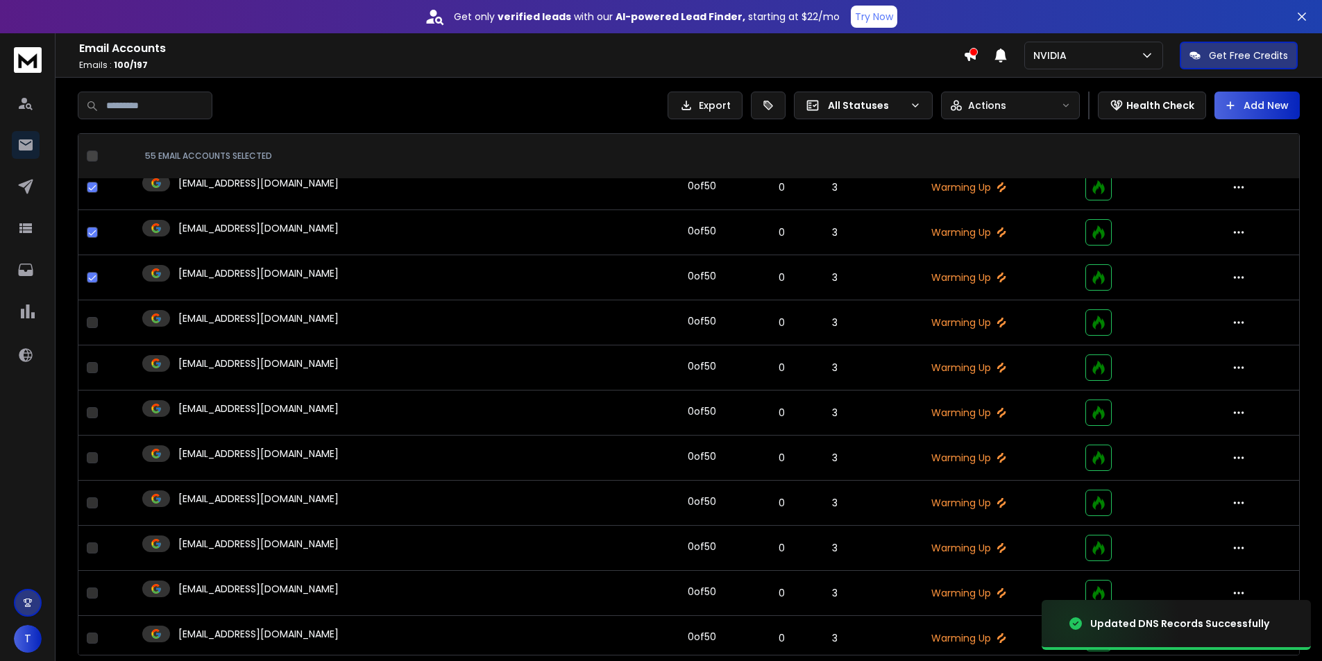
click at [87, 321] on button "button" at bounding box center [92, 322] width 11 height 11
click at [204, 370] on p "[EMAIL_ADDRESS][DOMAIN_NAME]" at bounding box center [258, 364] width 160 height 14
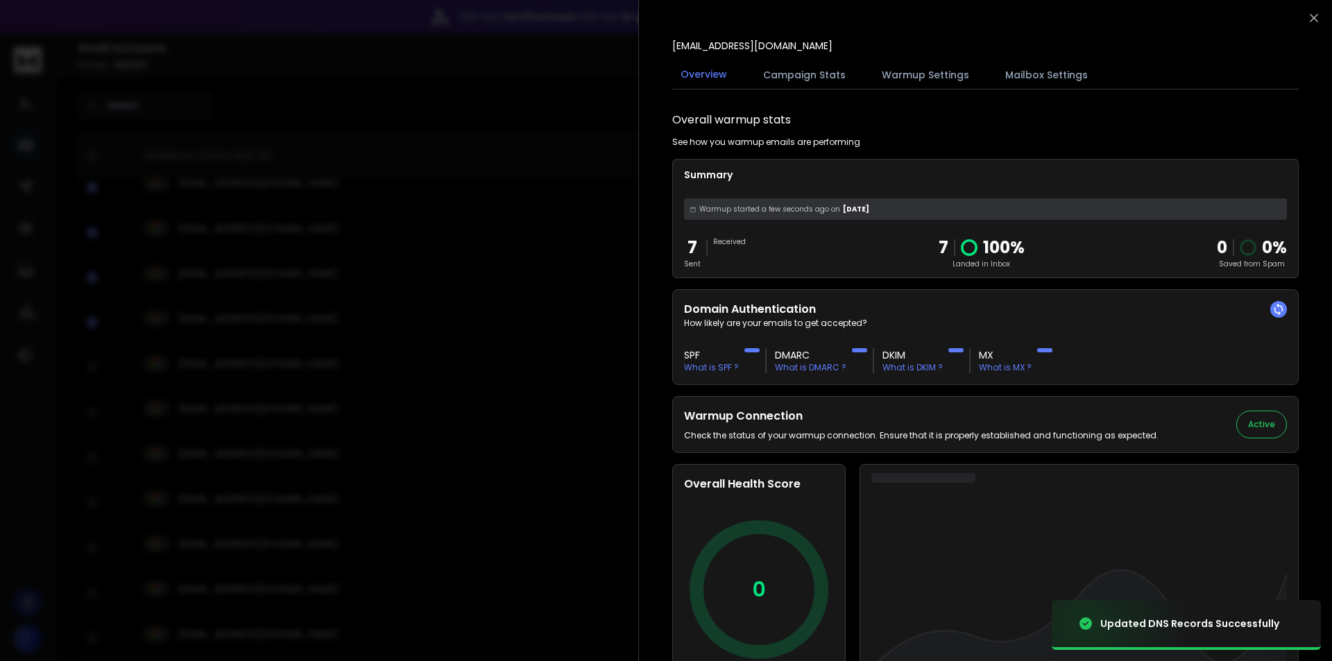
click at [1274, 310] on icon at bounding box center [1279, 310] width 14 height 14
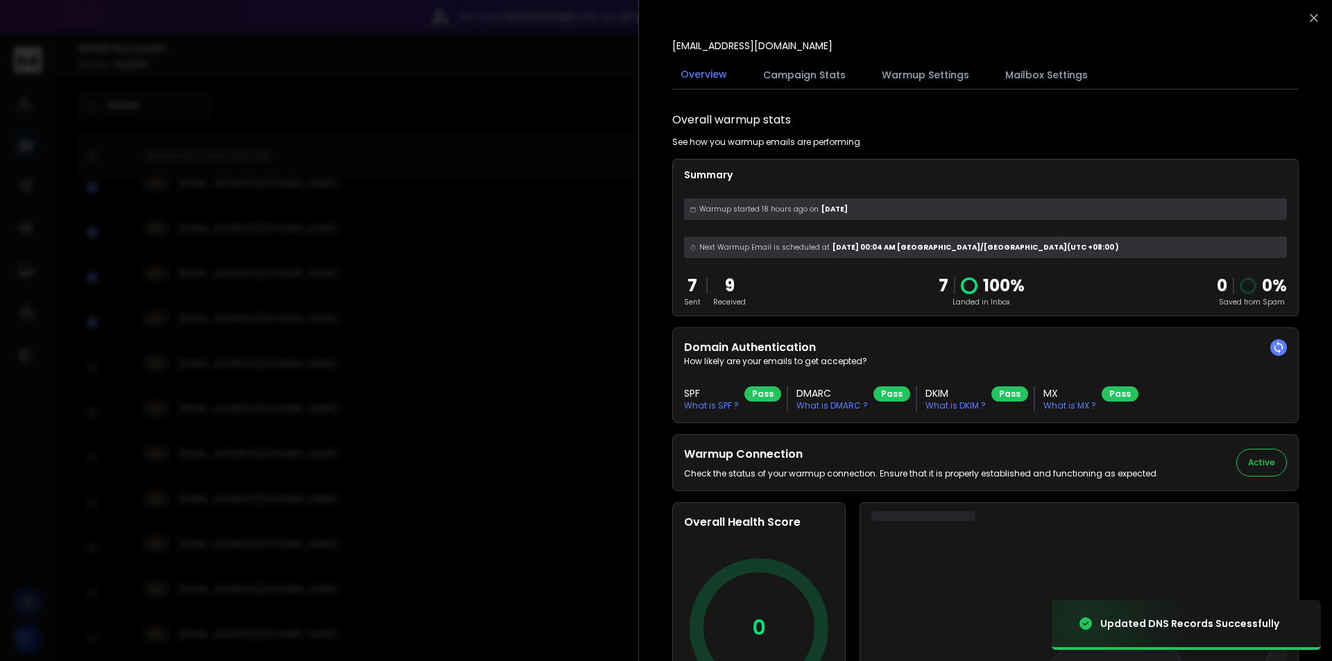
click at [209, 348] on div at bounding box center [666, 330] width 1332 height 661
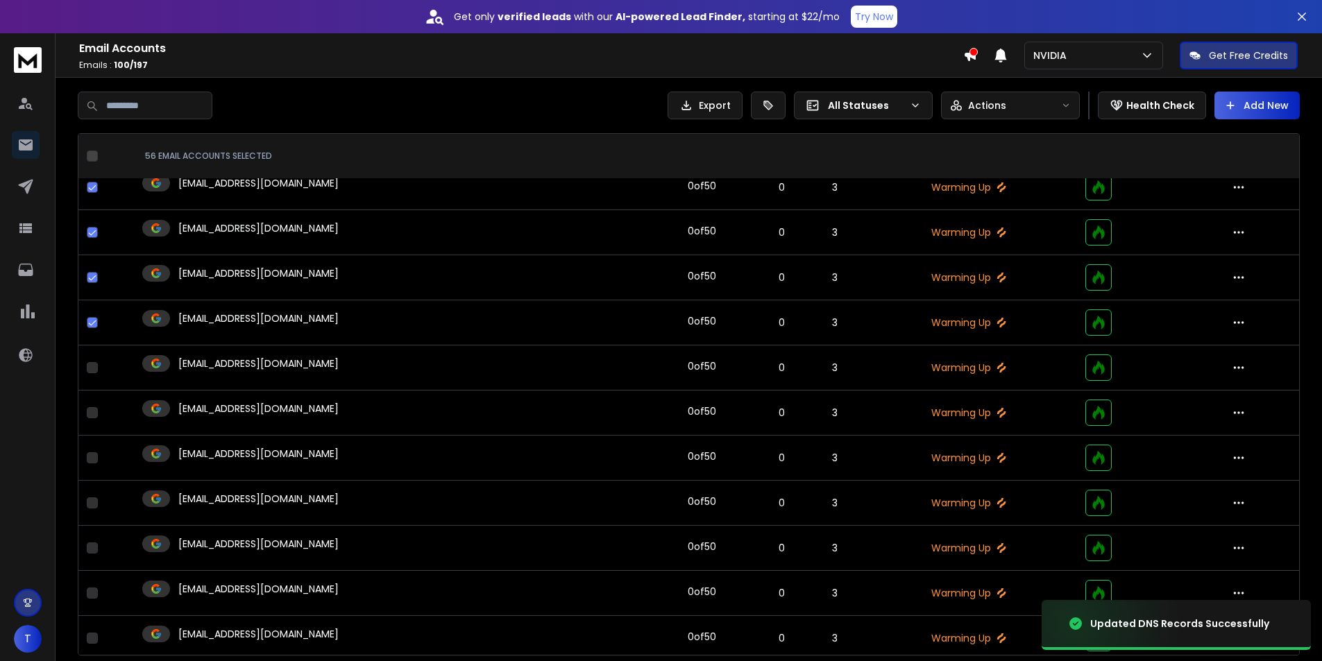
click at [90, 367] on button "button" at bounding box center [92, 367] width 11 height 11
click at [201, 415] on p "[EMAIL_ADDRESS][DOMAIN_NAME]" at bounding box center [258, 409] width 160 height 14
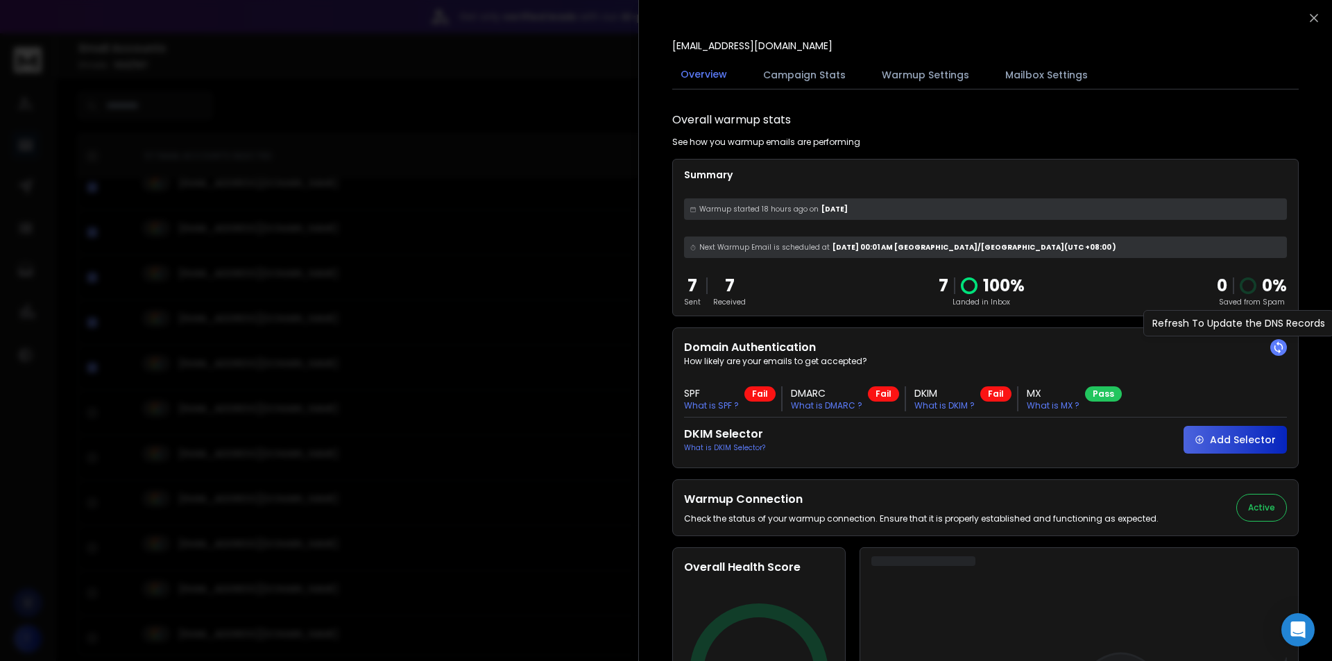
click at [1278, 345] on icon at bounding box center [1279, 347] width 9 height 12
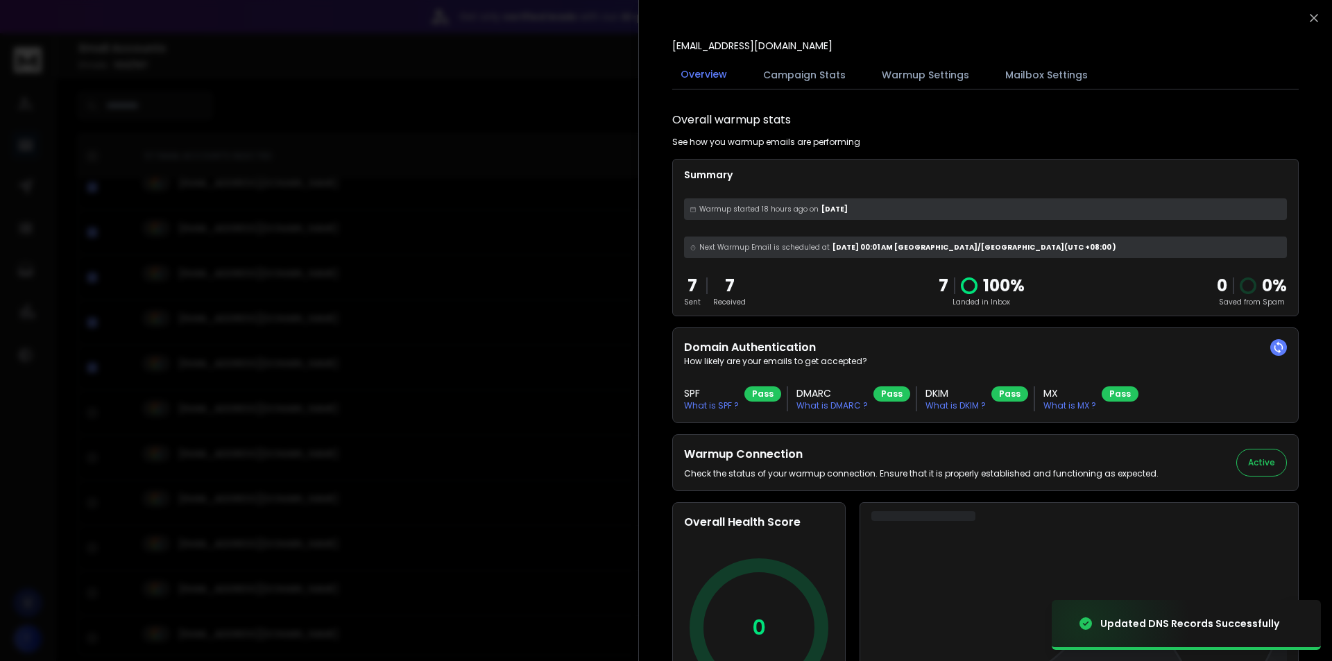
click at [235, 335] on div at bounding box center [666, 330] width 1332 height 661
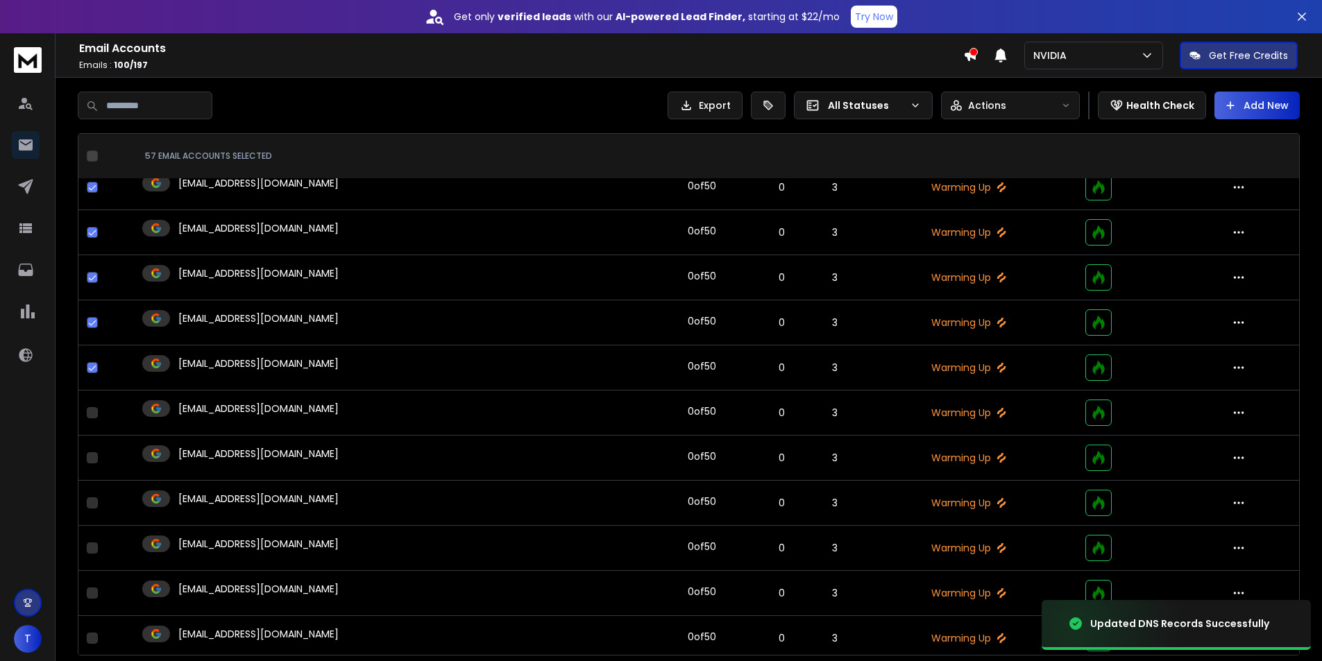
click at [90, 409] on button "button" at bounding box center [92, 412] width 11 height 11
click at [213, 451] on p "[EMAIL_ADDRESS][DOMAIN_NAME]" at bounding box center [258, 454] width 160 height 14
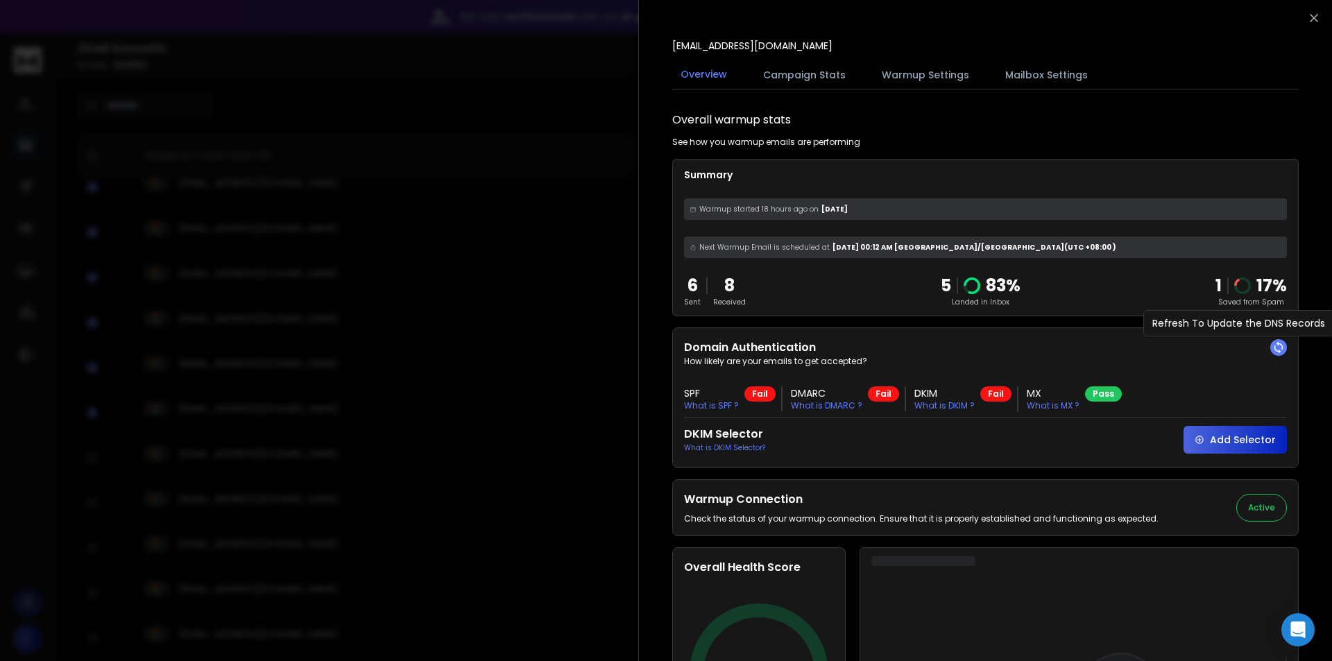
click at [1276, 342] on icon at bounding box center [1279, 348] width 14 height 14
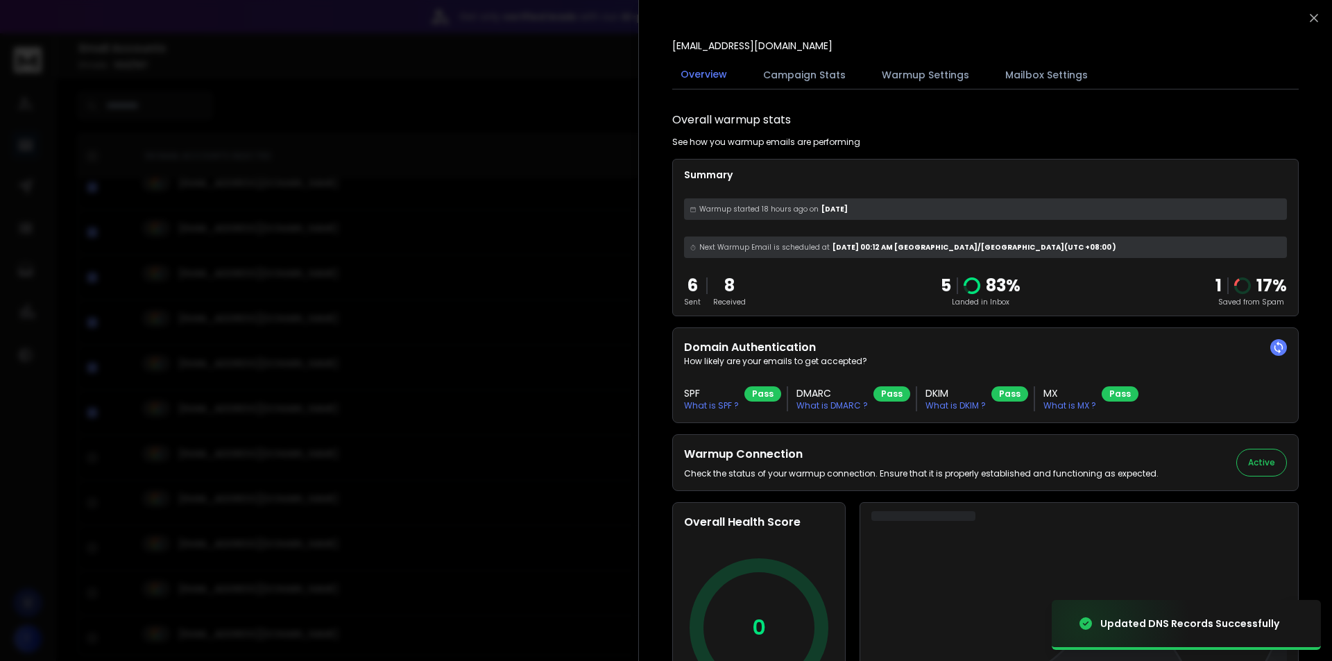
click at [293, 347] on div at bounding box center [666, 330] width 1332 height 661
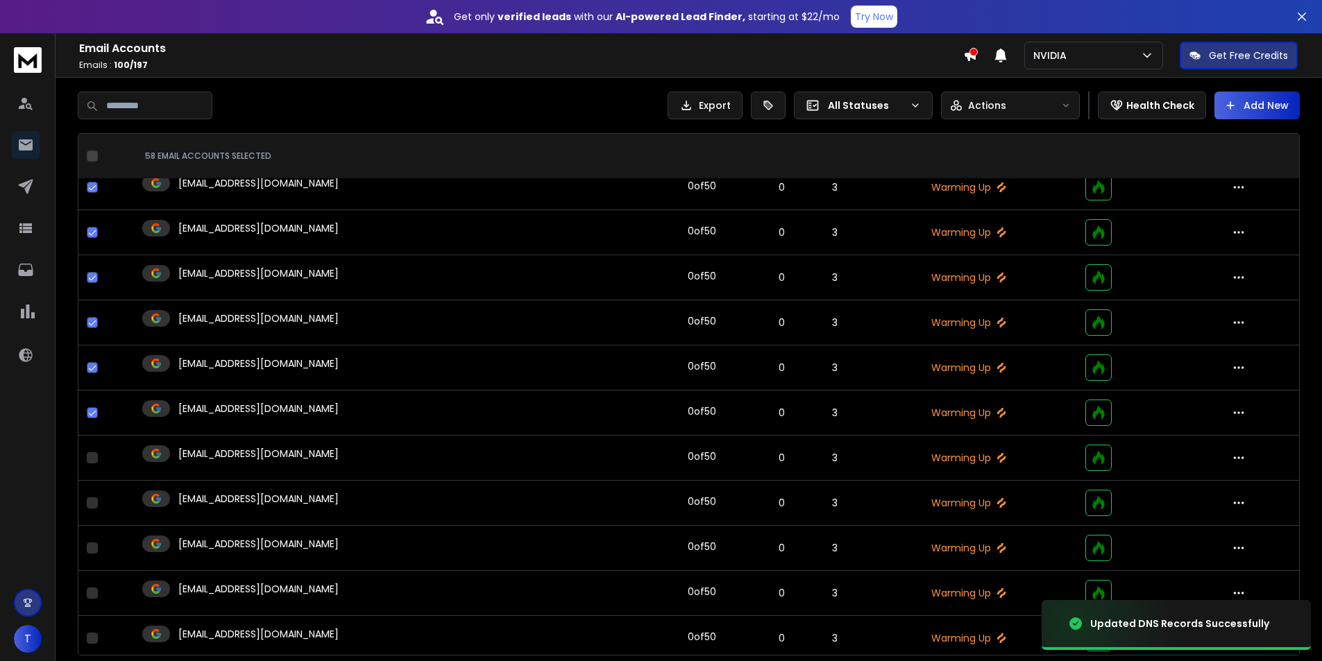
click at [91, 459] on button "button" at bounding box center [92, 457] width 11 height 11
click at [194, 491] on div "[EMAIL_ADDRESS][DOMAIN_NAME]" at bounding box center [240, 499] width 196 height 17
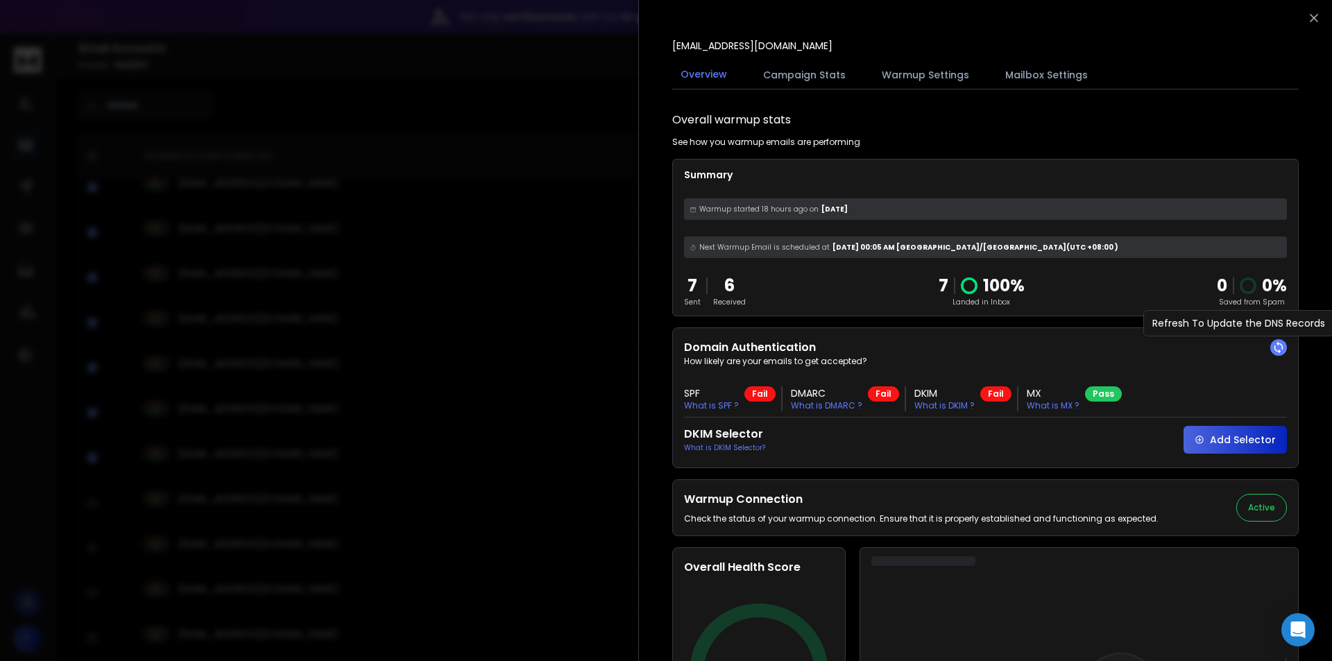
click at [1275, 351] on icon at bounding box center [1279, 347] width 9 height 12
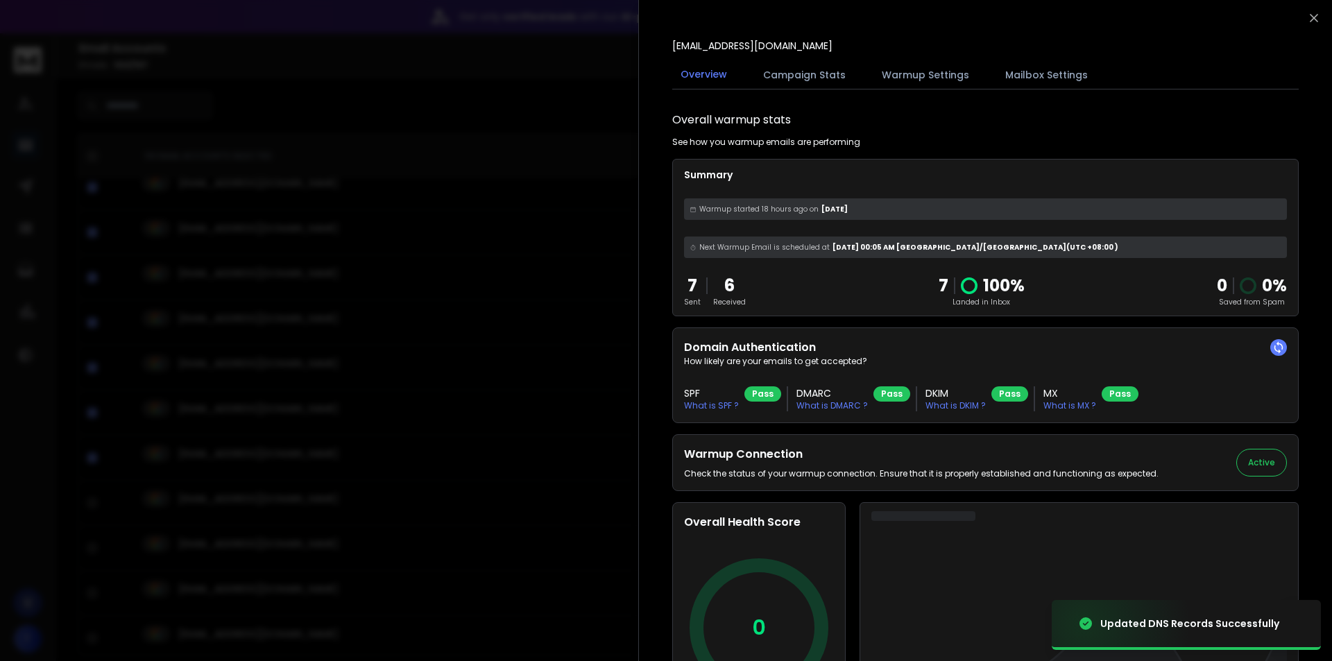
click at [156, 398] on div at bounding box center [666, 330] width 1332 height 661
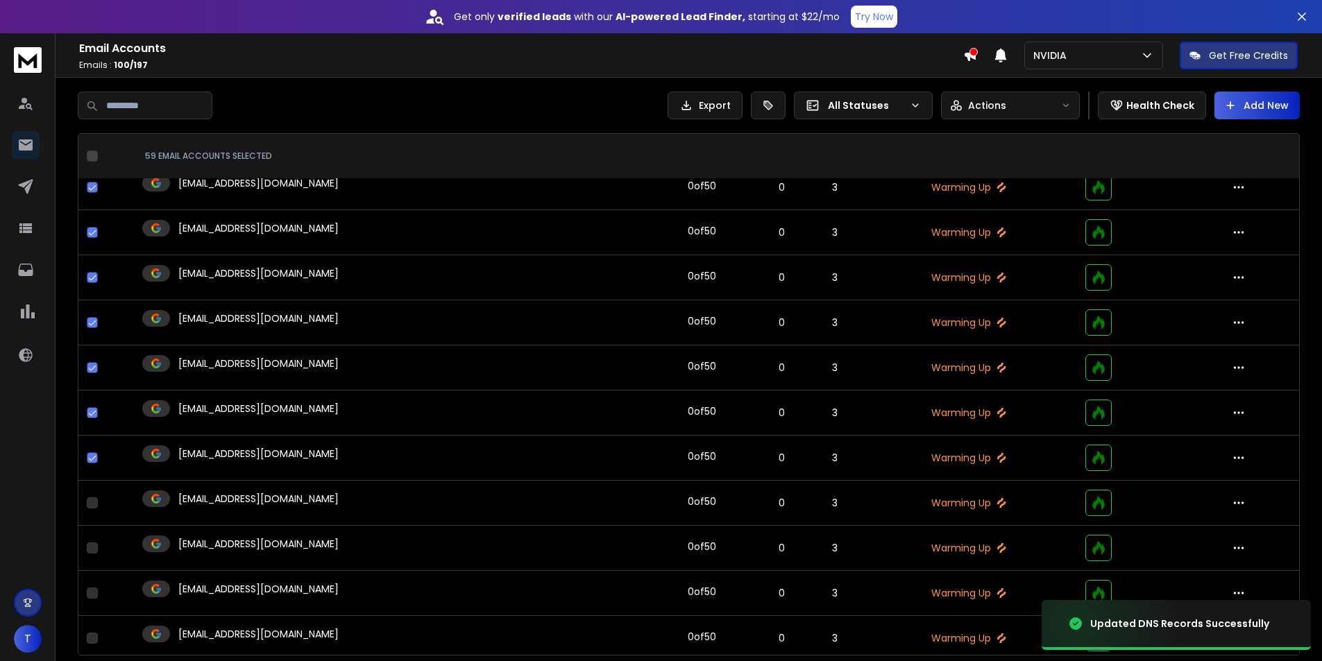
click at [91, 502] on button "button" at bounding box center [92, 503] width 11 height 11
click at [196, 545] on p "[EMAIL_ADDRESS][DOMAIN_NAME]" at bounding box center [258, 544] width 160 height 14
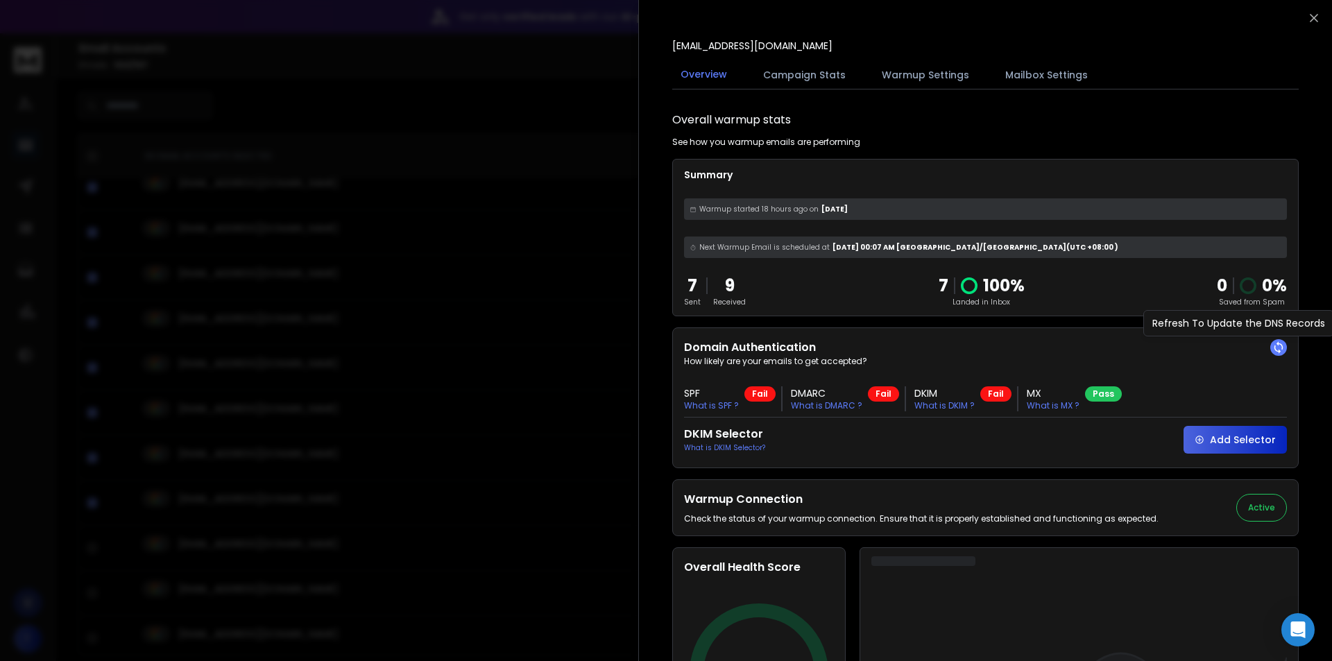
click at [1275, 344] on icon at bounding box center [1279, 347] width 9 height 12
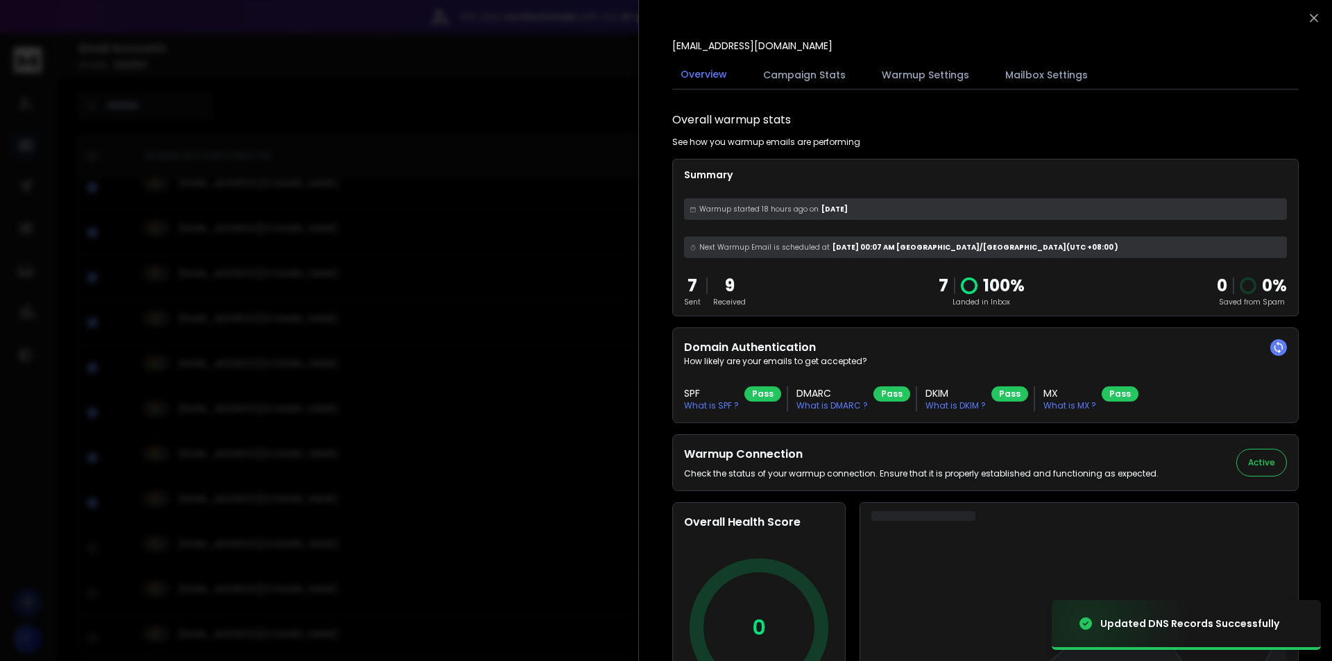
click at [284, 379] on div at bounding box center [666, 330] width 1332 height 661
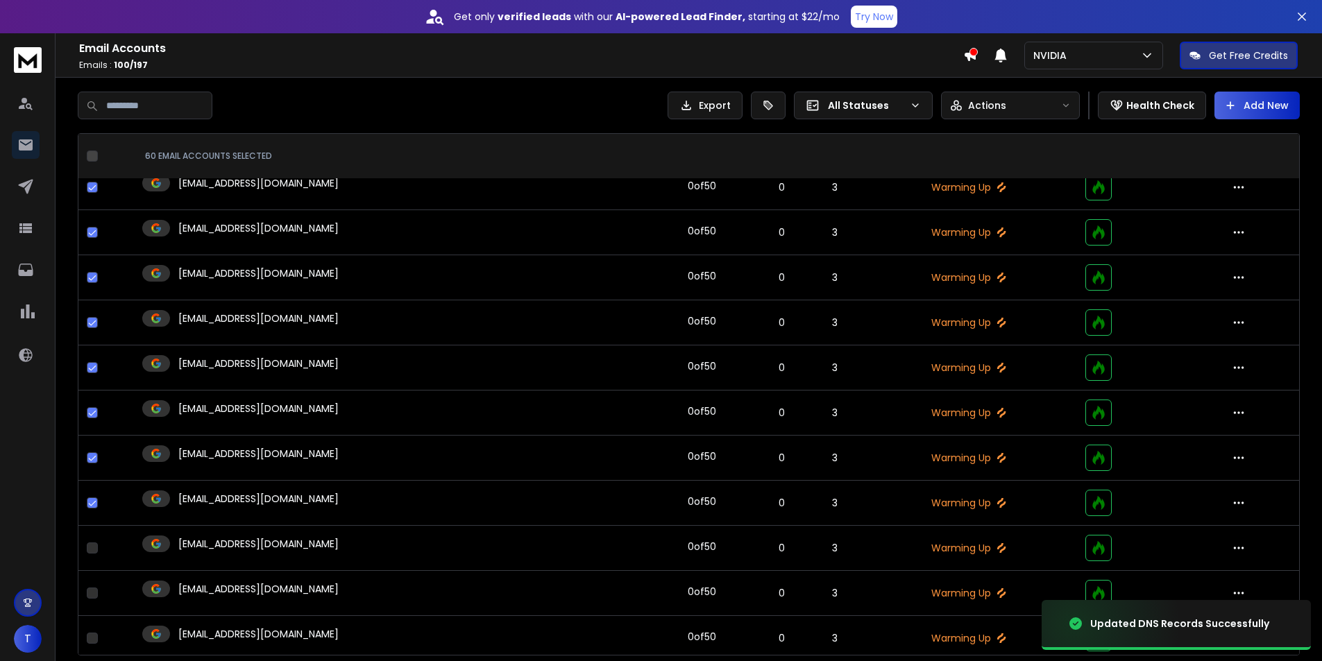
click at [92, 547] on button "button" at bounding box center [92, 548] width 11 height 11
click at [182, 550] on p "[EMAIL_ADDRESS][DOMAIN_NAME]" at bounding box center [258, 544] width 160 height 14
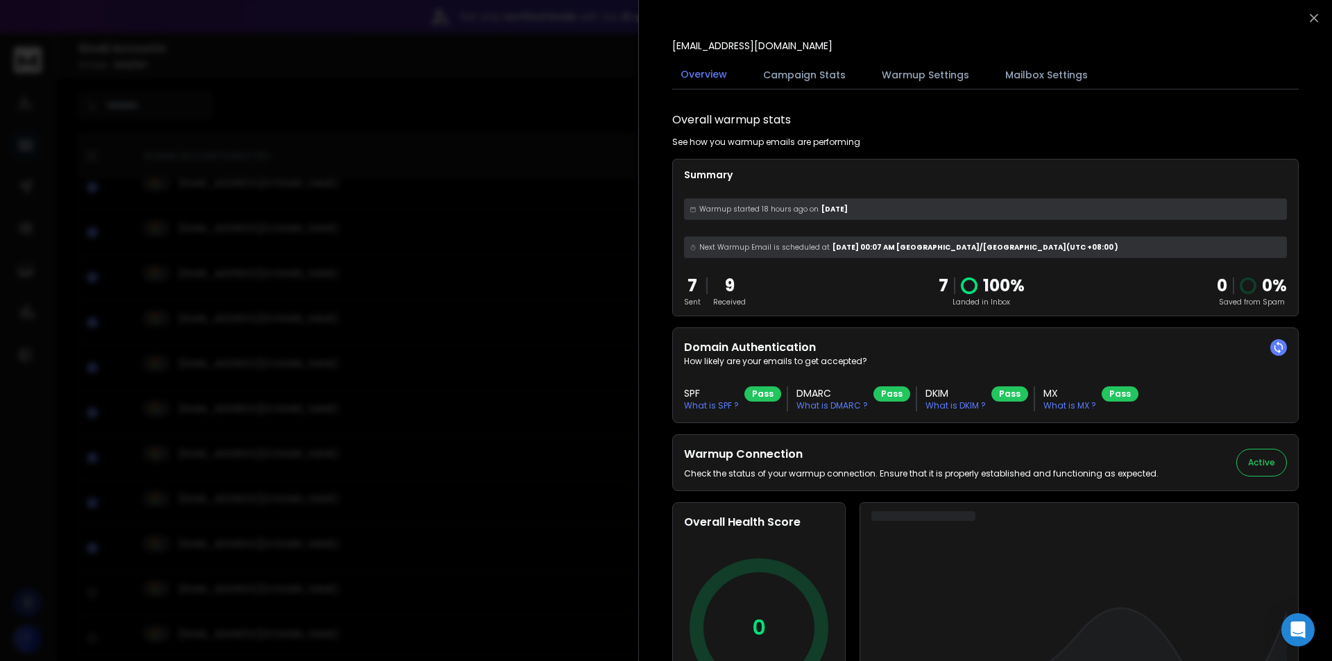
click at [207, 535] on div at bounding box center [666, 330] width 1332 height 661
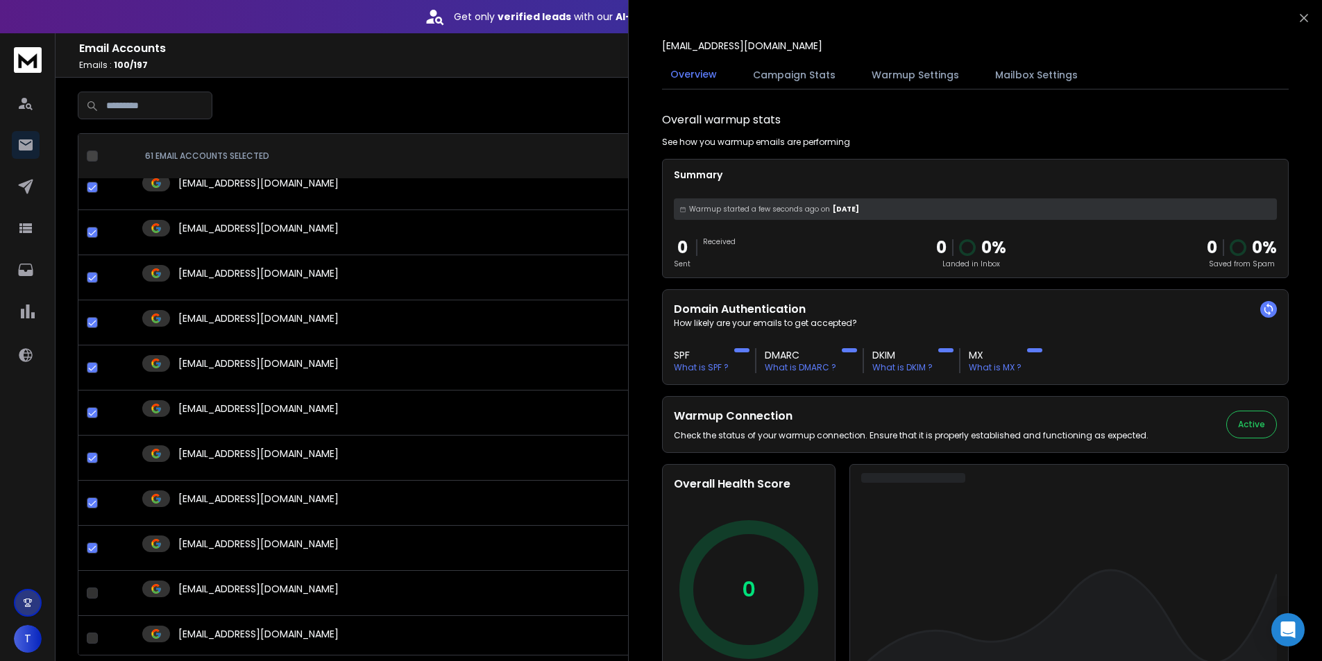
click at [194, 591] on p "[EMAIL_ADDRESS][DOMAIN_NAME]" at bounding box center [258, 589] width 160 height 14
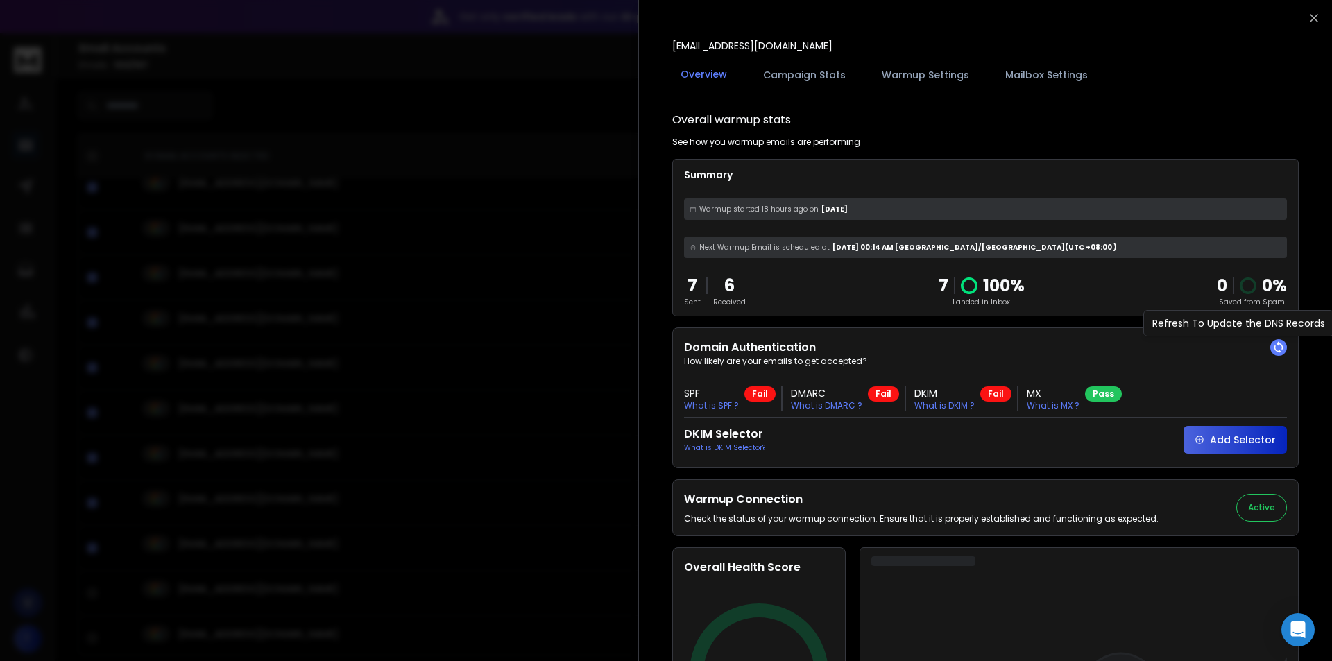
click at [1278, 347] on icon at bounding box center [1279, 348] width 14 height 14
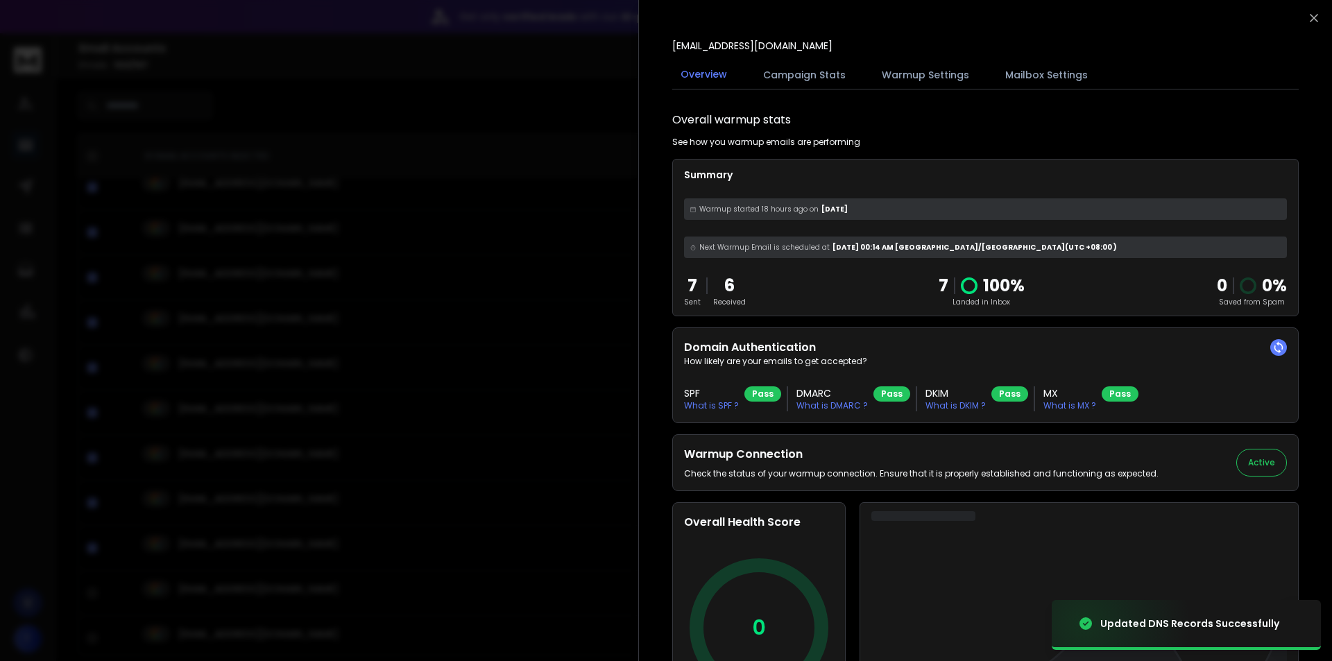
click at [466, 457] on div at bounding box center [666, 330] width 1332 height 661
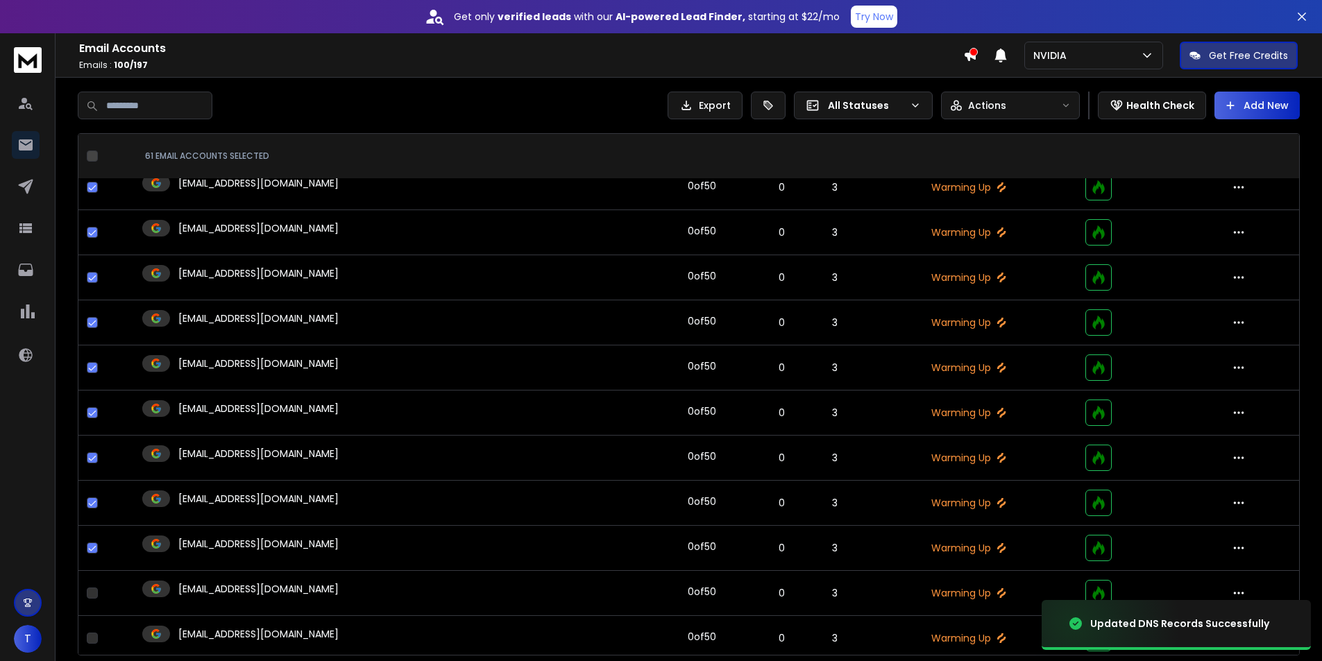
click at [93, 591] on button "button" at bounding box center [92, 593] width 11 height 11
click at [211, 620] on td "[EMAIL_ADDRESS][DOMAIN_NAME]" at bounding box center [391, 638] width 515 height 45
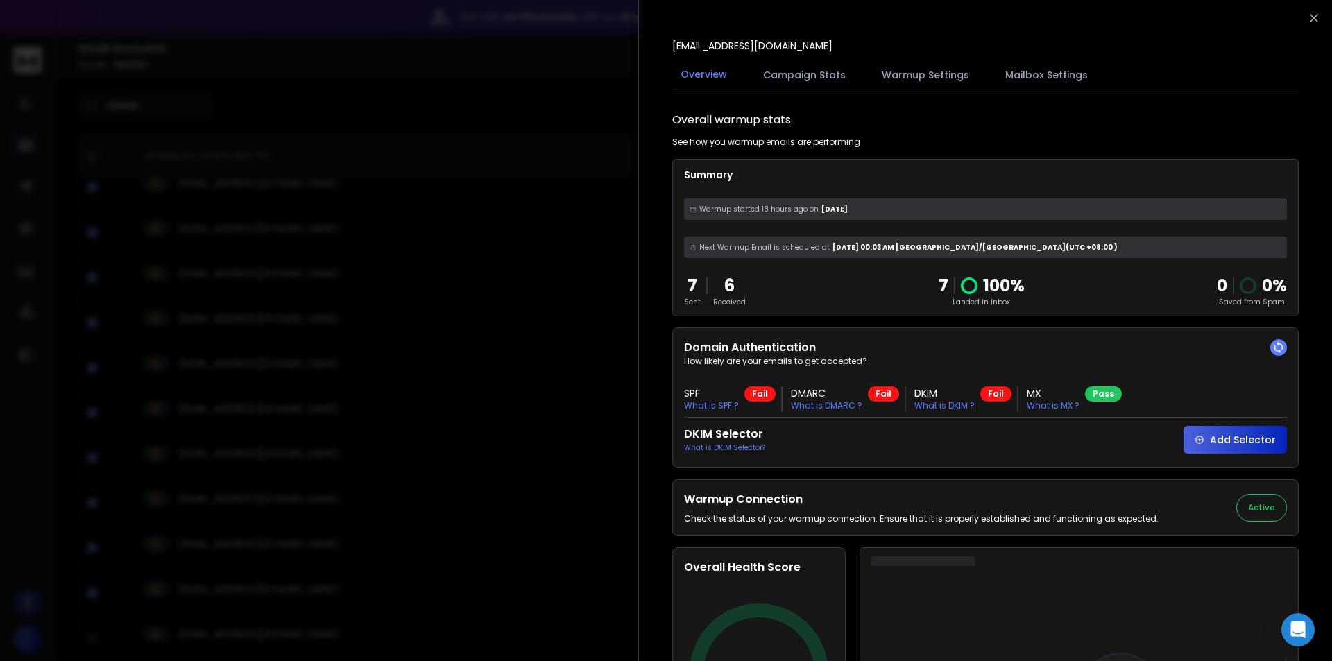
click at [1277, 345] on icon at bounding box center [1279, 348] width 14 height 14
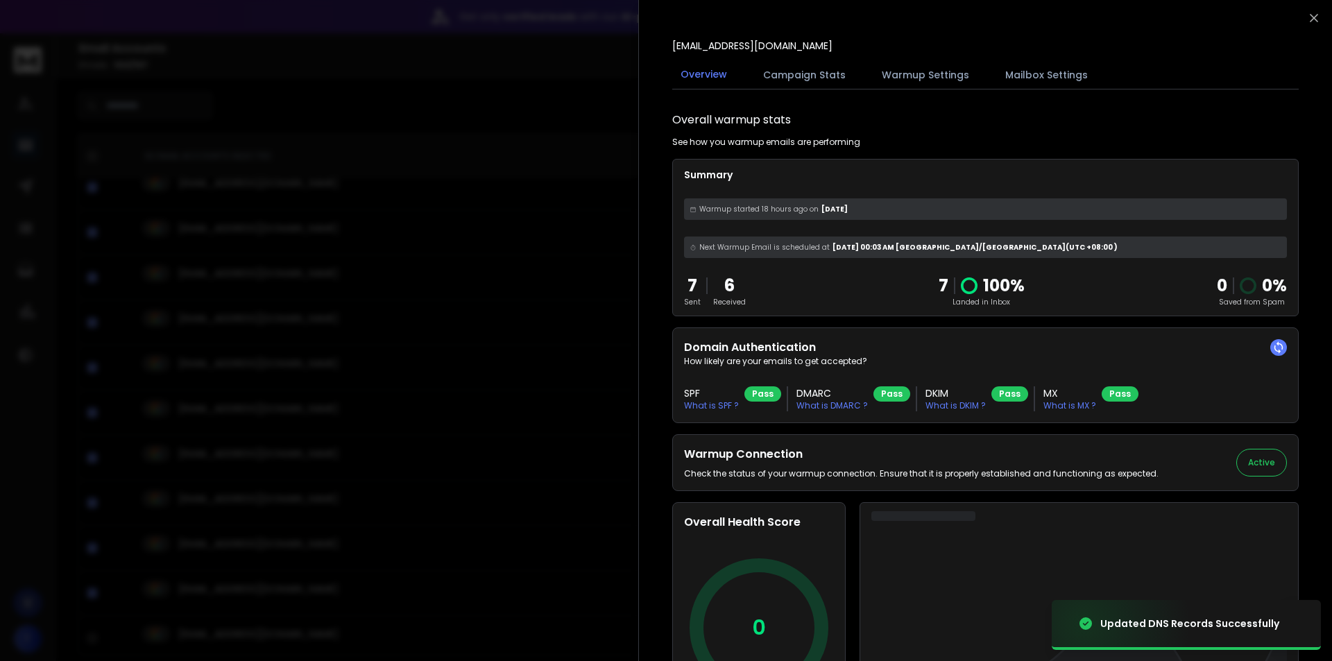
click at [291, 418] on div at bounding box center [666, 330] width 1332 height 661
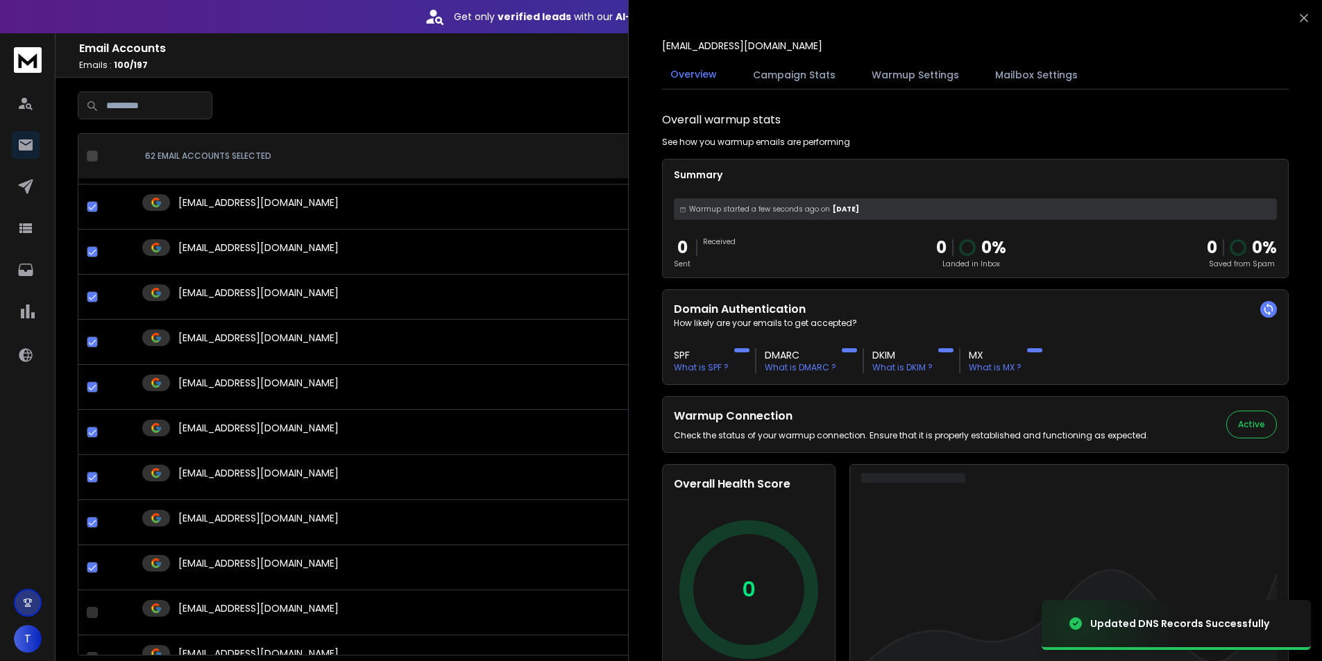
scroll to position [2429, 0]
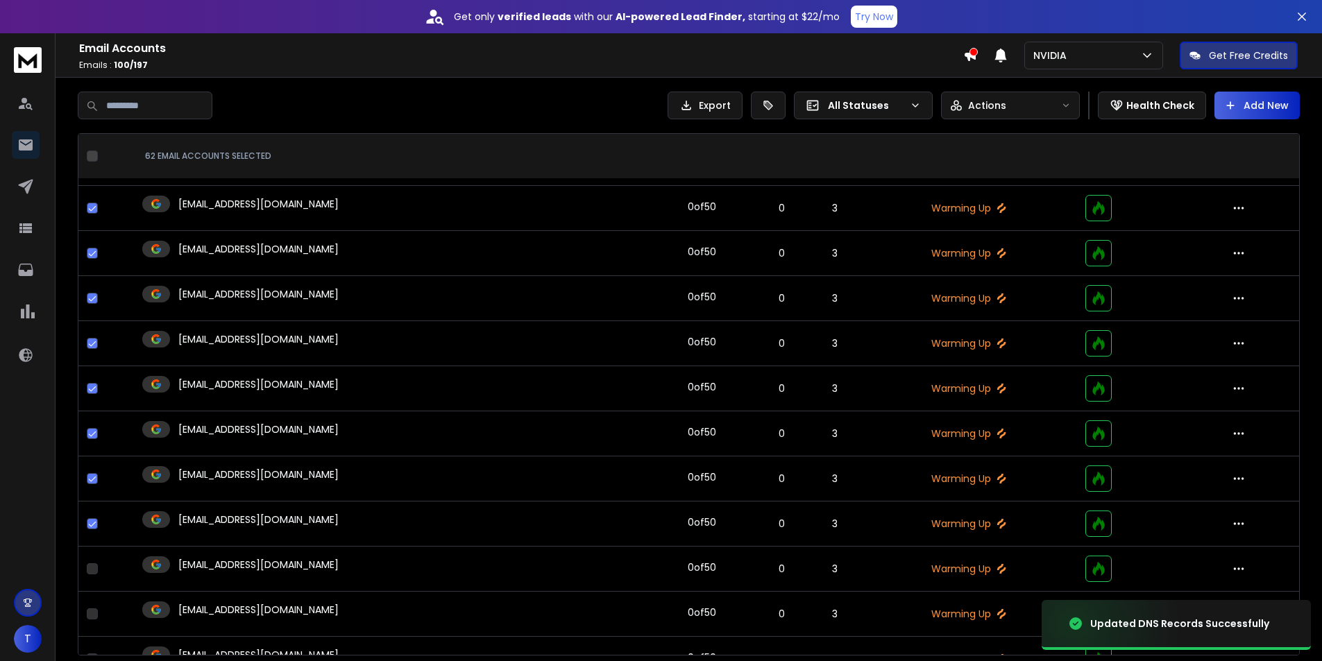
click at [92, 566] on button "button" at bounding box center [92, 569] width 11 height 11
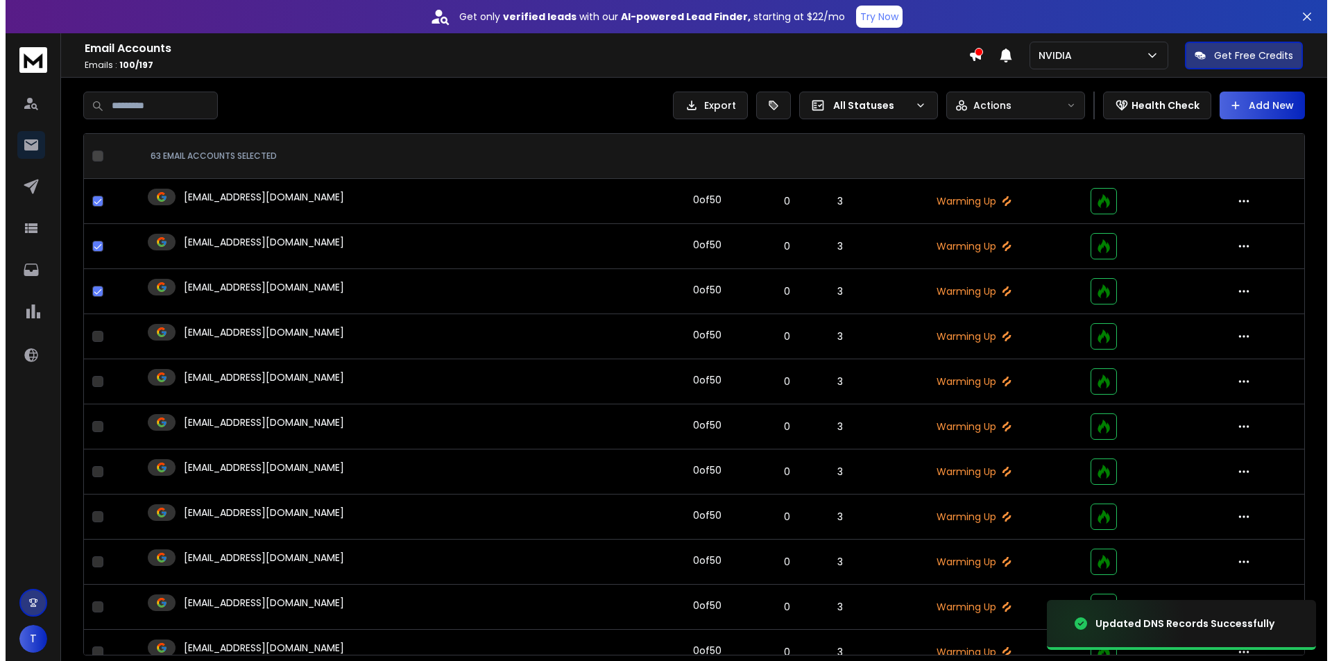
scroll to position [2776, 0]
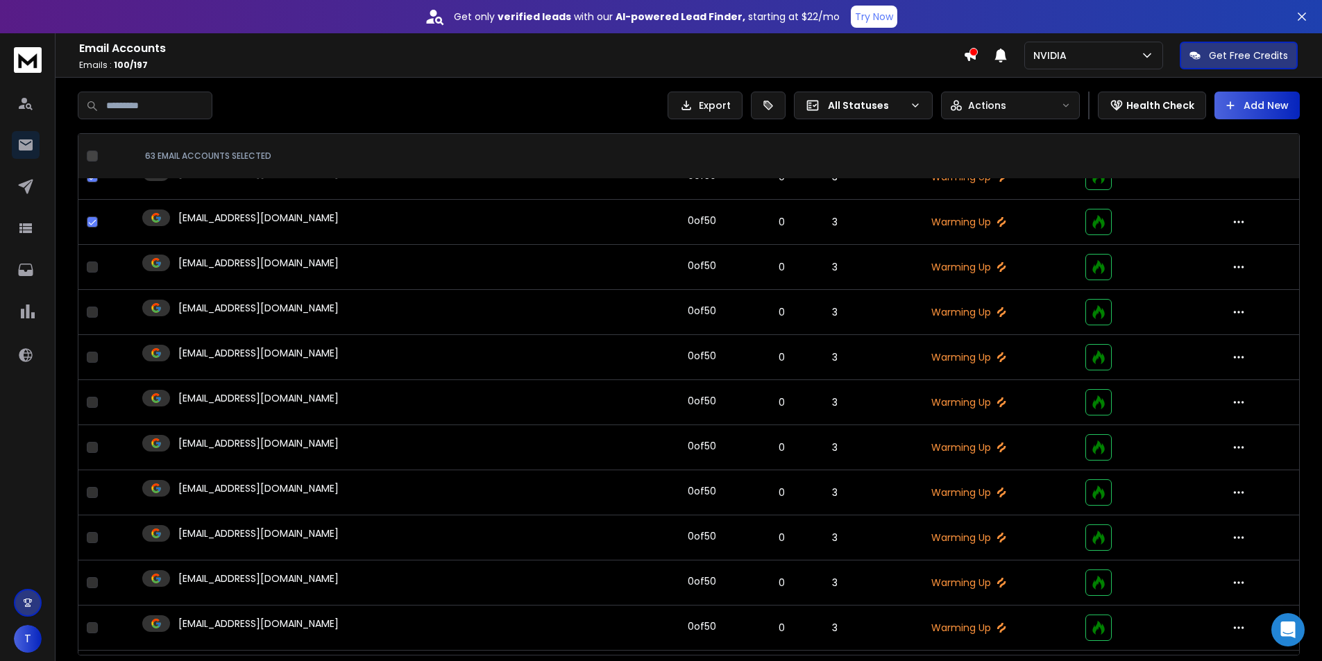
click at [221, 264] on p "[EMAIL_ADDRESS][DOMAIN_NAME]" at bounding box center [258, 263] width 160 height 14
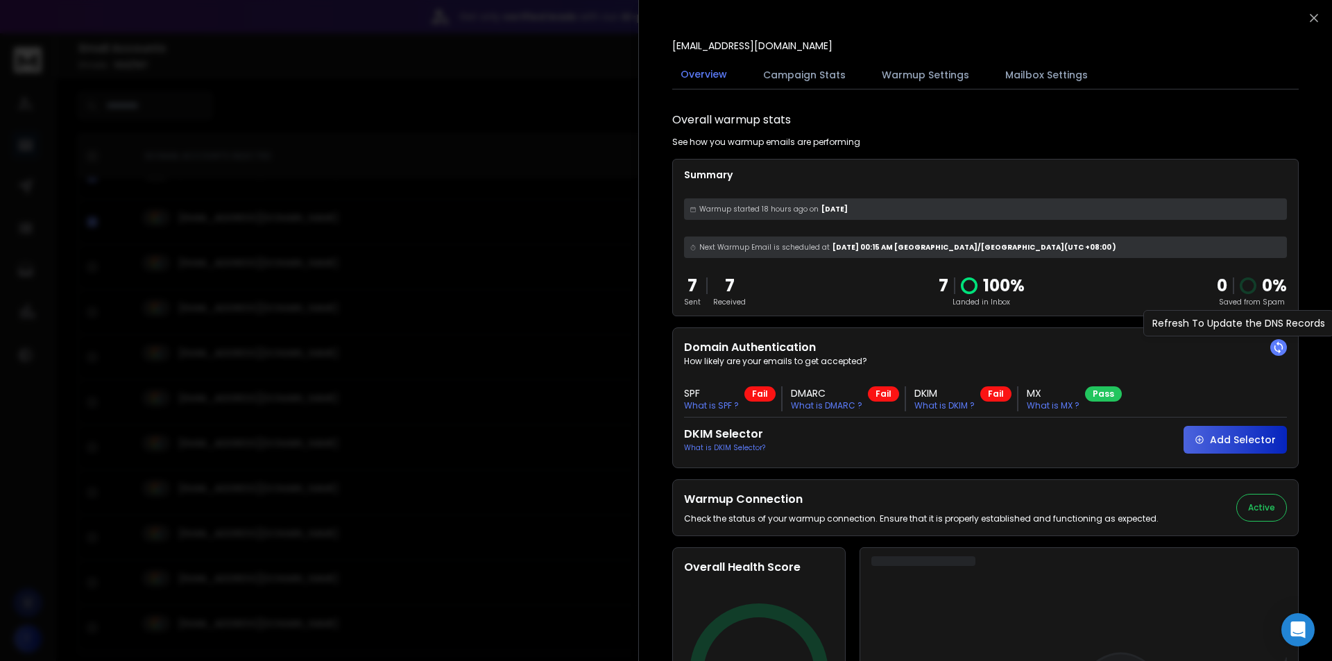
click at [1276, 348] on icon at bounding box center [1279, 348] width 14 height 14
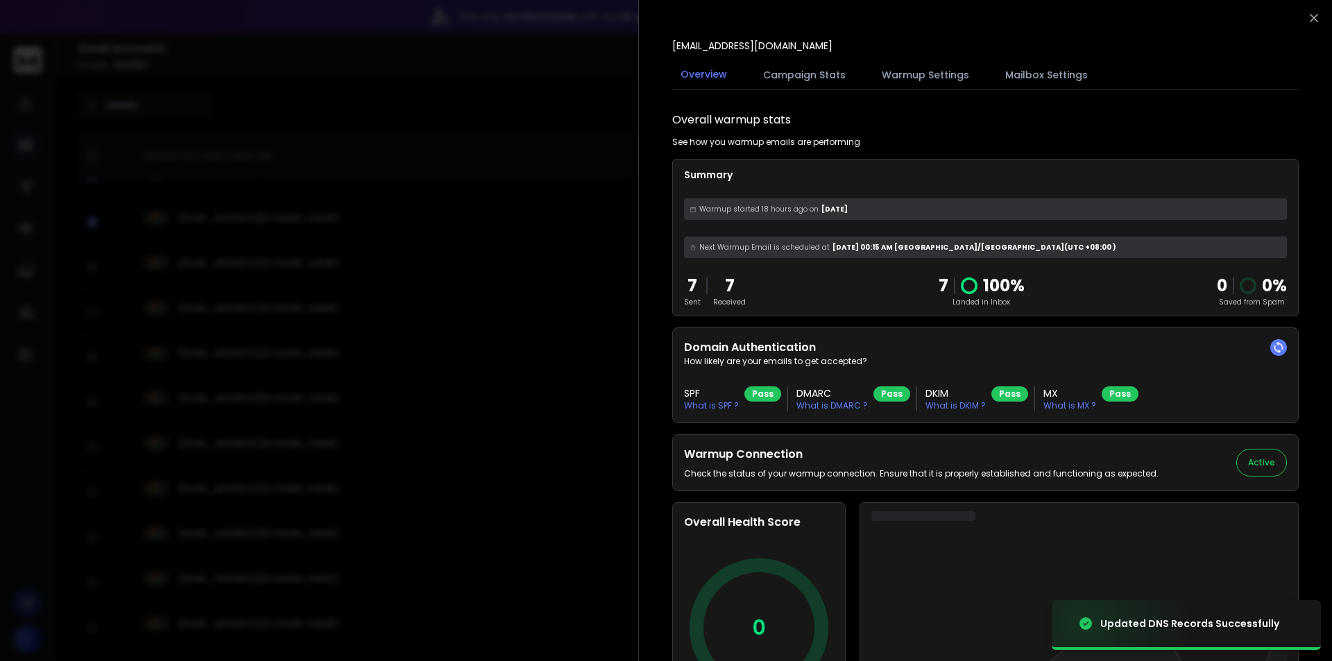
click at [266, 414] on div at bounding box center [666, 330] width 1332 height 661
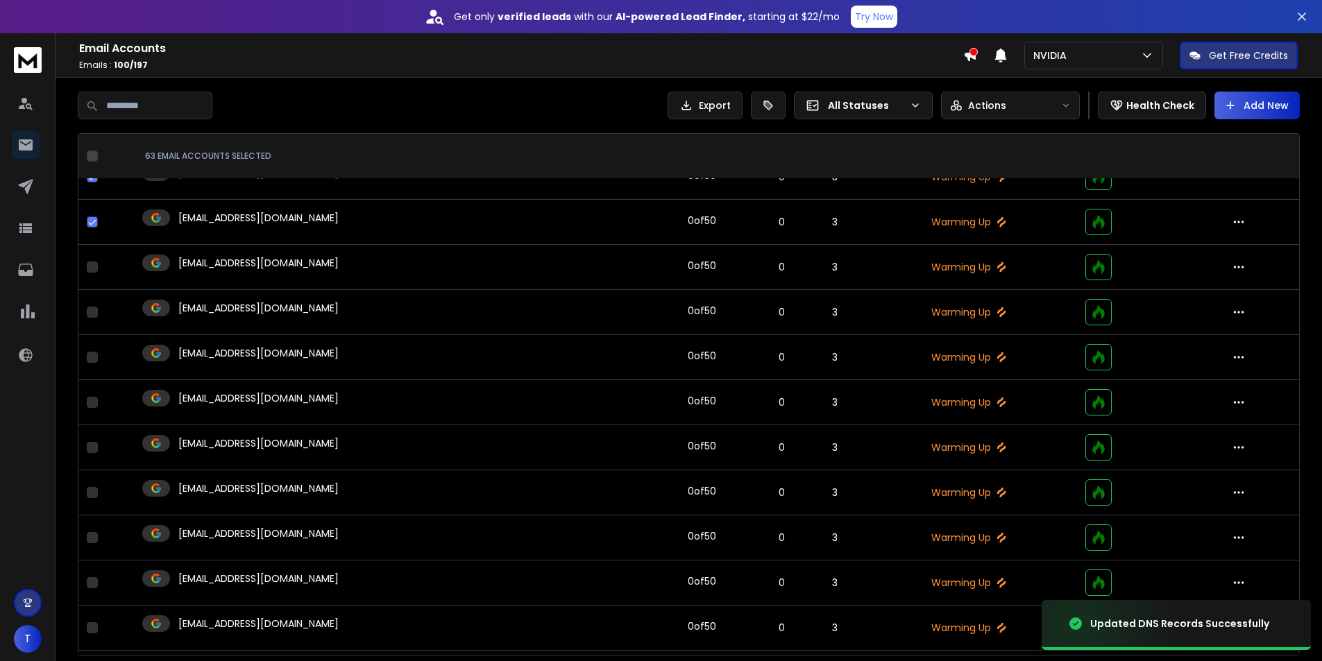
click at [90, 266] on button "button" at bounding box center [92, 267] width 11 height 11
click at [246, 313] on td "[EMAIL_ADDRESS][DOMAIN_NAME]" at bounding box center [391, 312] width 515 height 45
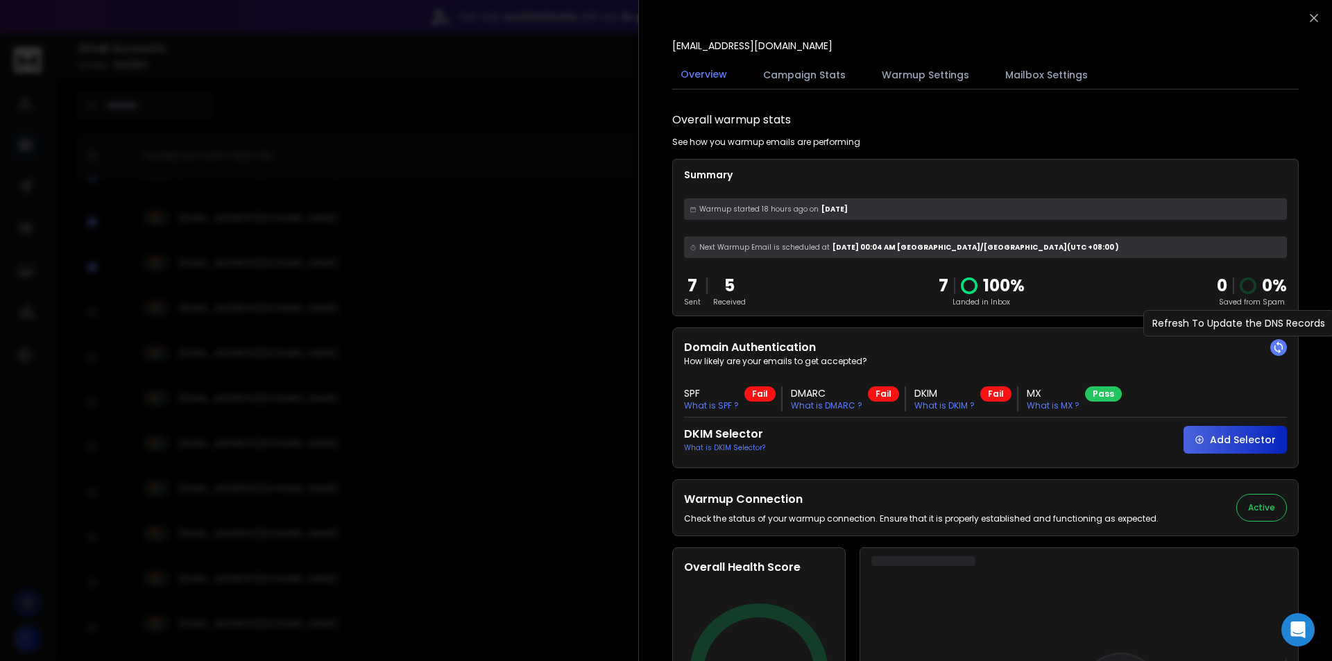
click at [1274, 346] on icon at bounding box center [1279, 348] width 14 height 14
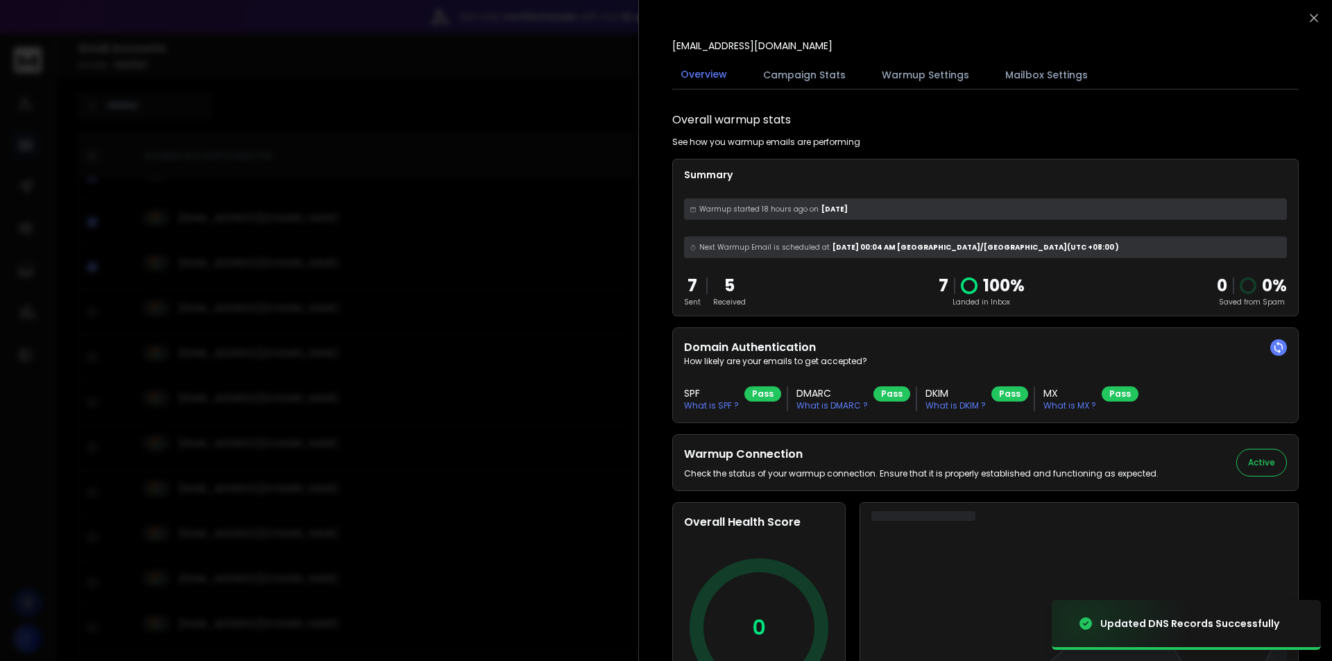
click at [416, 215] on div at bounding box center [666, 330] width 1332 height 661
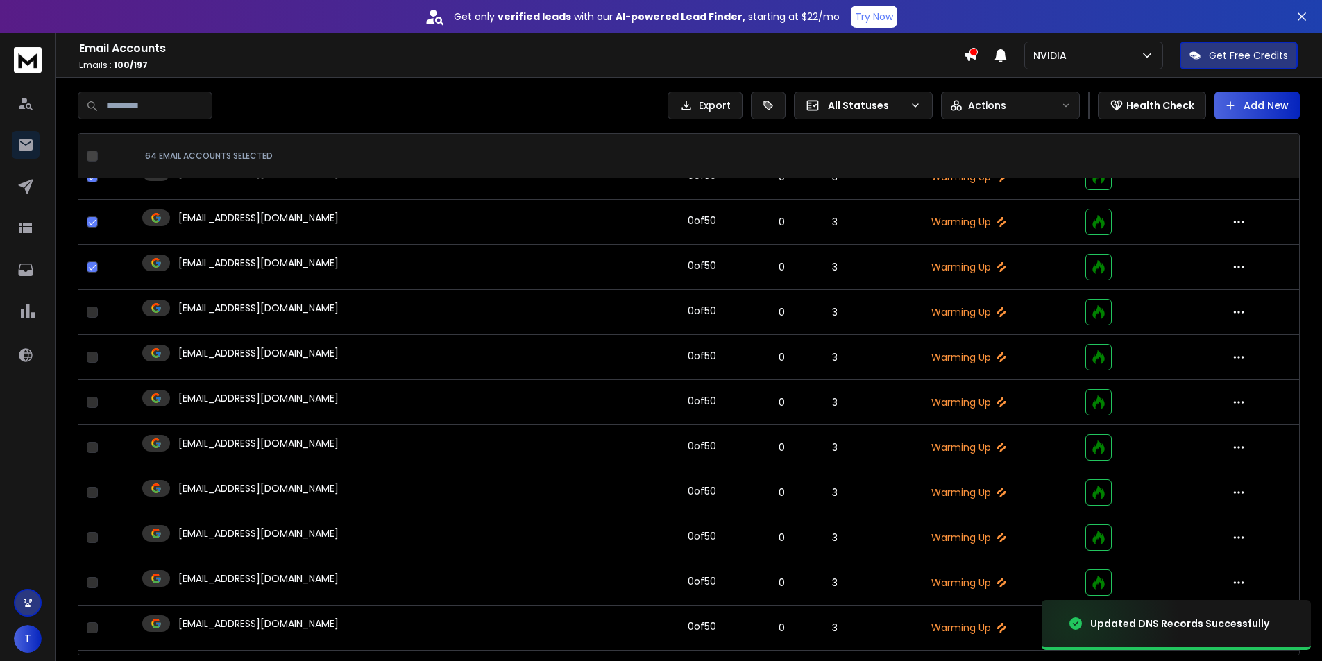
click at [90, 312] on button "button" at bounding box center [92, 312] width 11 height 11
click at [226, 355] on p "[EMAIL_ADDRESS][DOMAIN_NAME]" at bounding box center [258, 353] width 160 height 14
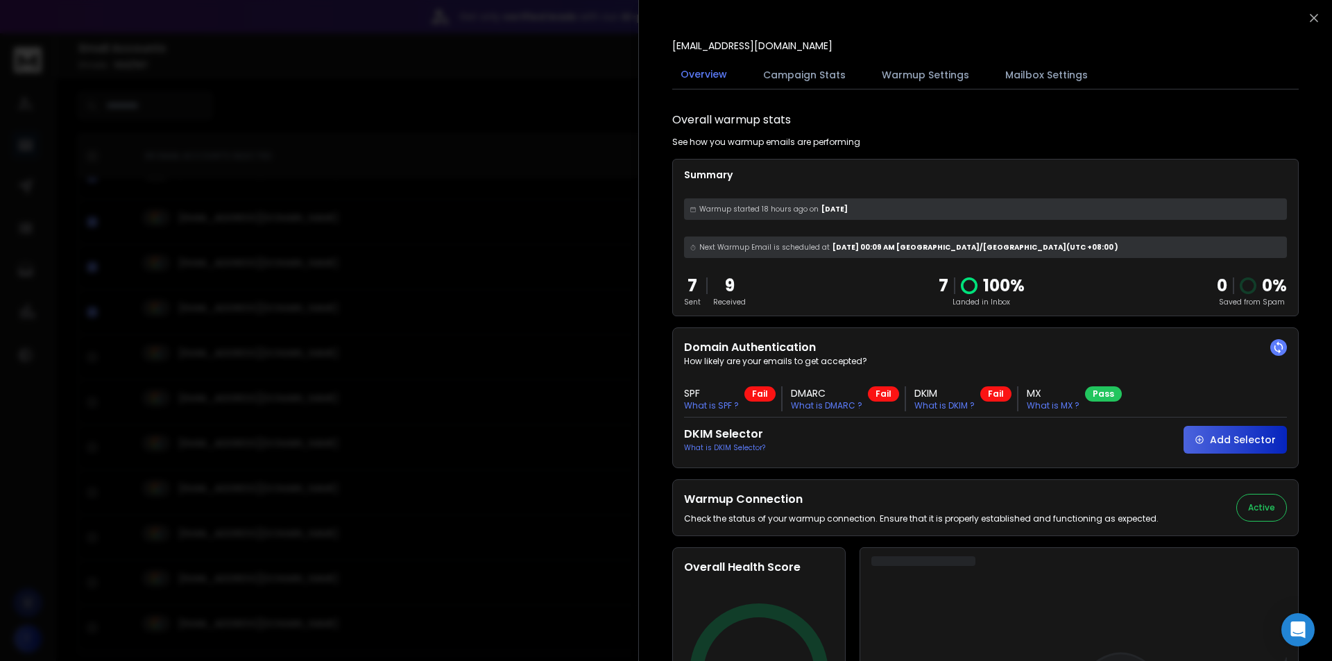
click at [1286, 348] on div "Domain Authentication How likely are your emails to get accepted? SPF What is S…" at bounding box center [985, 398] width 627 height 141
click at [1273, 348] on icon at bounding box center [1279, 348] width 14 height 14
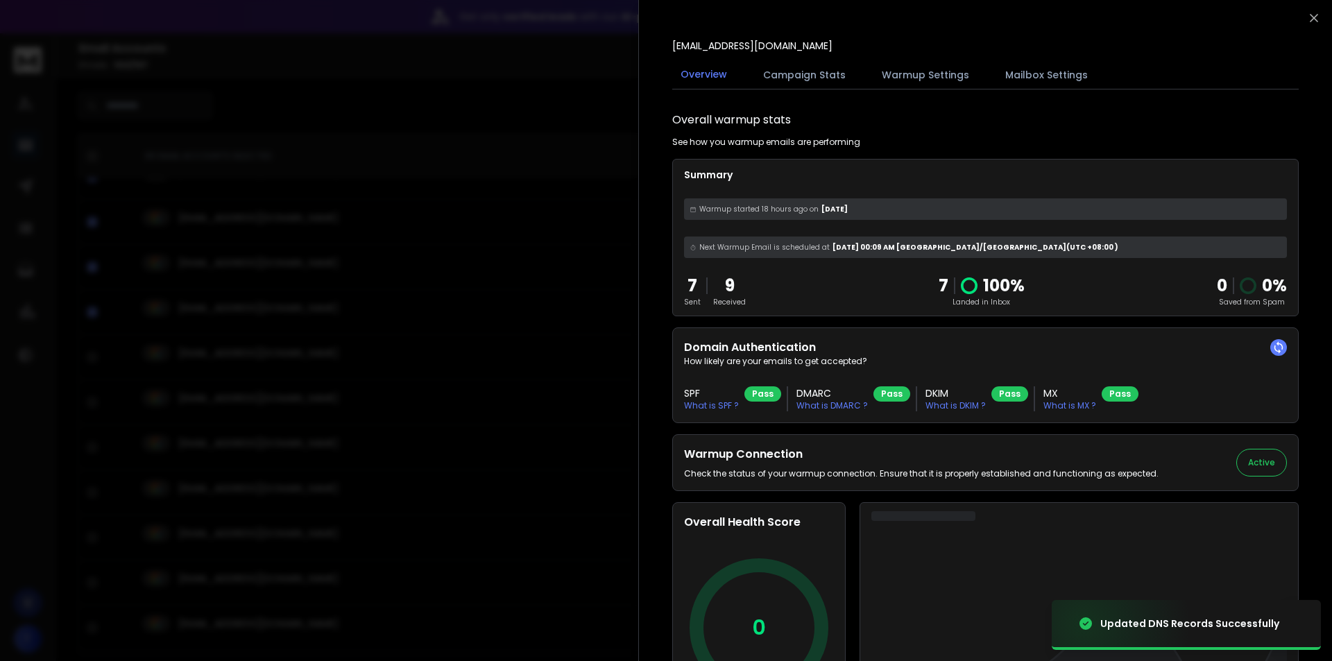
click at [386, 346] on div at bounding box center [666, 330] width 1332 height 661
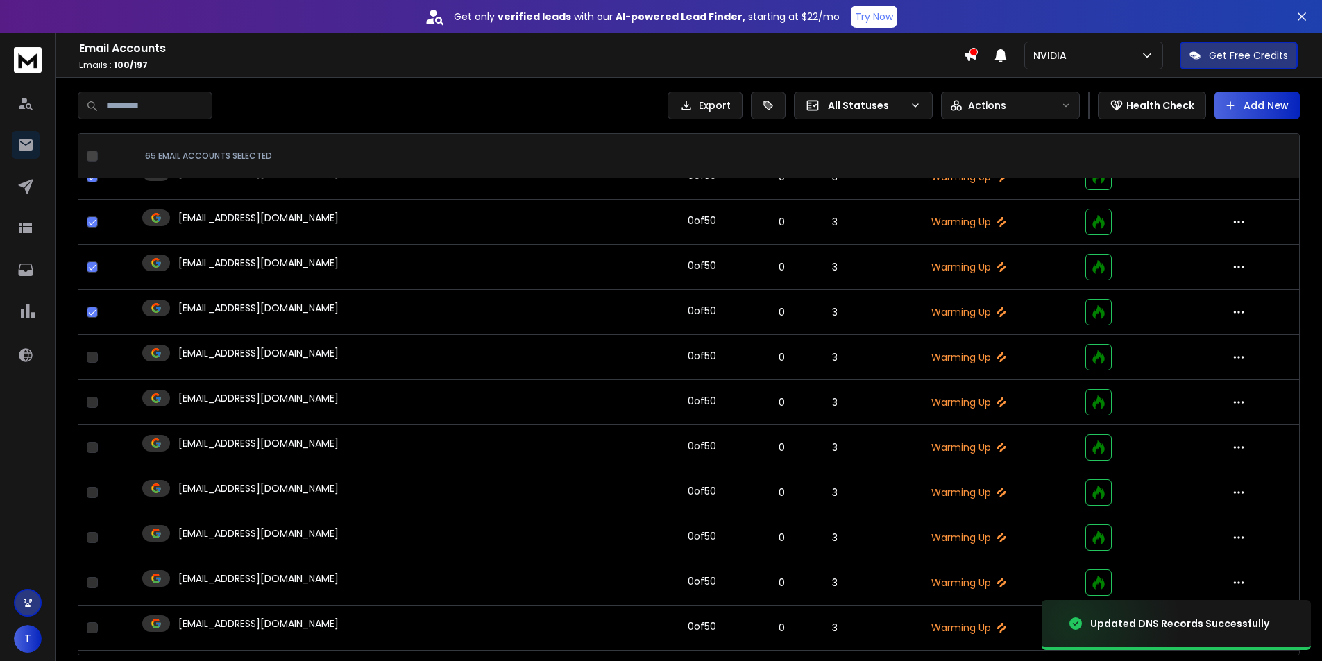
click at [91, 357] on button "button" at bounding box center [92, 357] width 11 height 11
click at [203, 350] on p "[EMAIL_ADDRESS][DOMAIN_NAME]" at bounding box center [258, 353] width 160 height 14
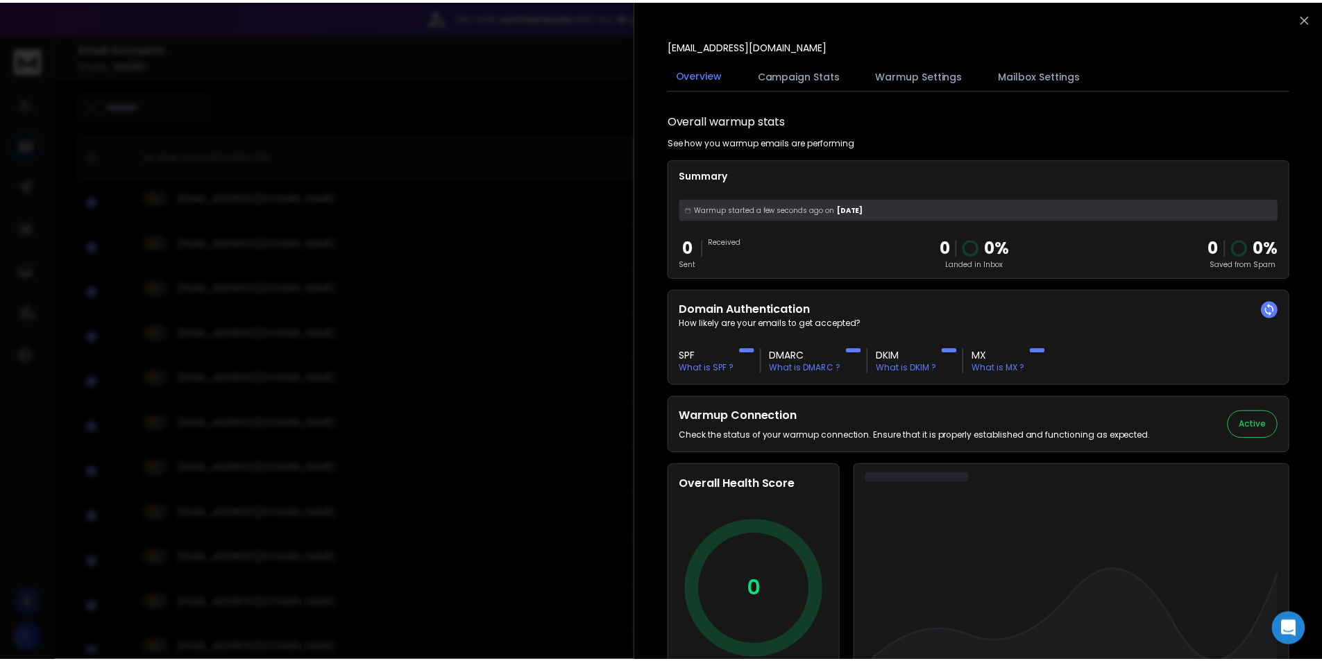
scroll to position [2776, 0]
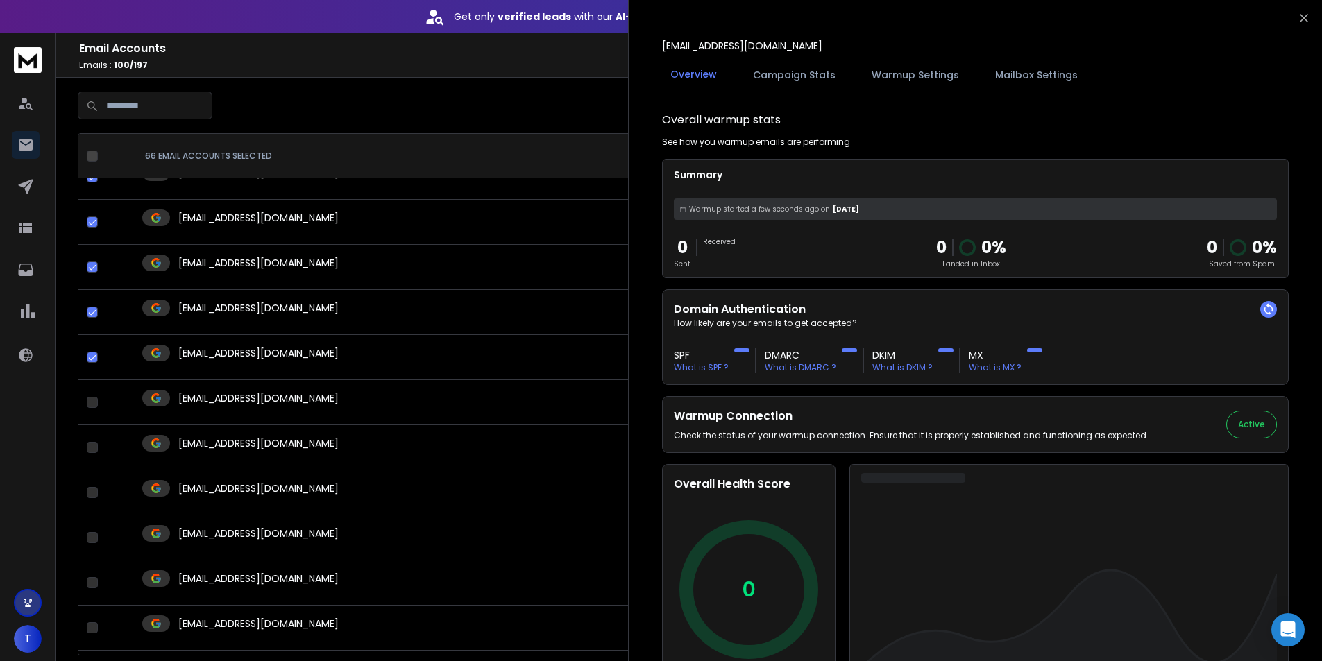
click at [187, 398] on p "[EMAIL_ADDRESS][DOMAIN_NAME]" at bounding box center [258, 398] width 160 height 14
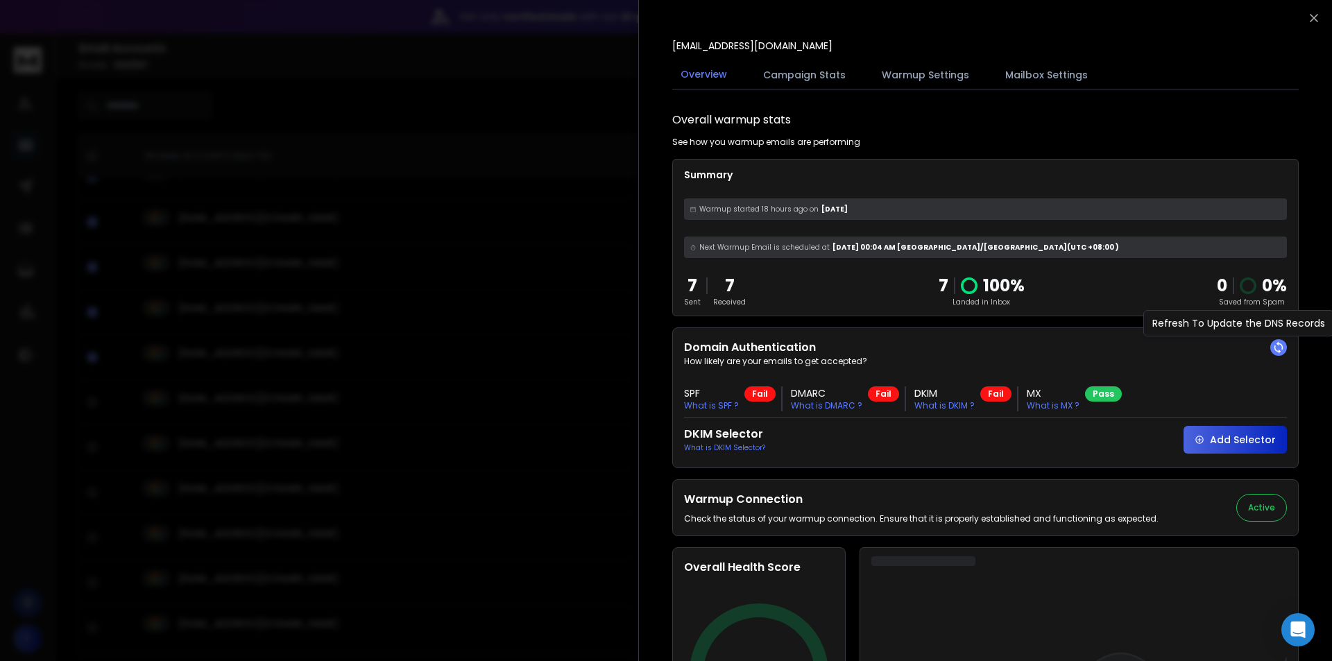
click at [1280, 353] on icon at bounding box center [1279, 348] width 14 height 14
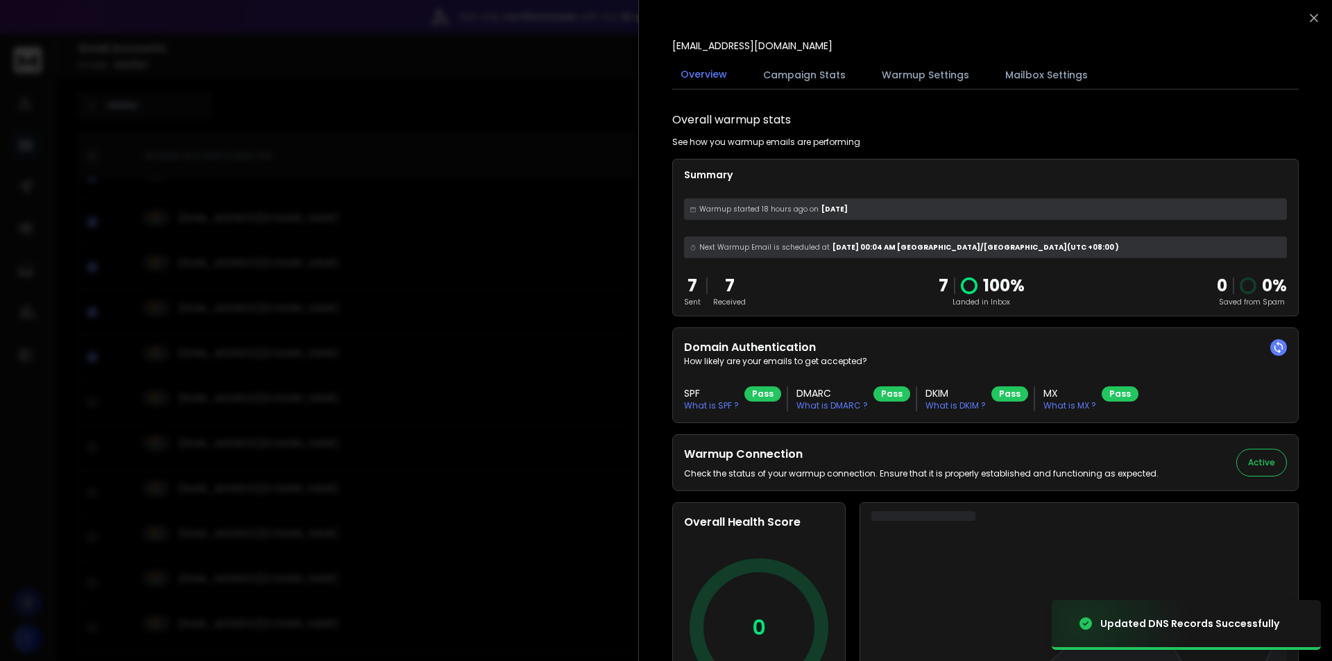
click at [282, 414] on div at bounding box center [666, 330] width 1332 height 661
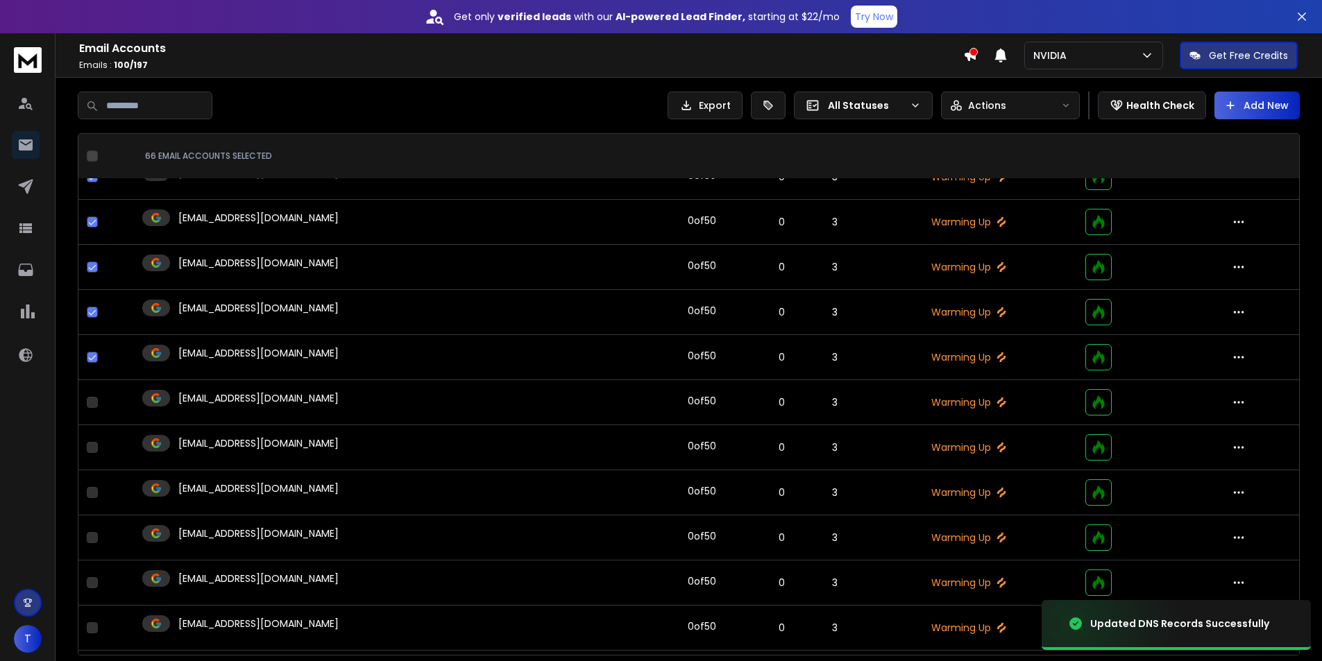
click at [88, 401] on button "button" at bounding box center [92, 402] width 11 height 11
click at [219, 446] on p "[EMAIL_ADDRESS][DOMAIN_NAME]" at bounding box center [258, 444] width 160 height 14
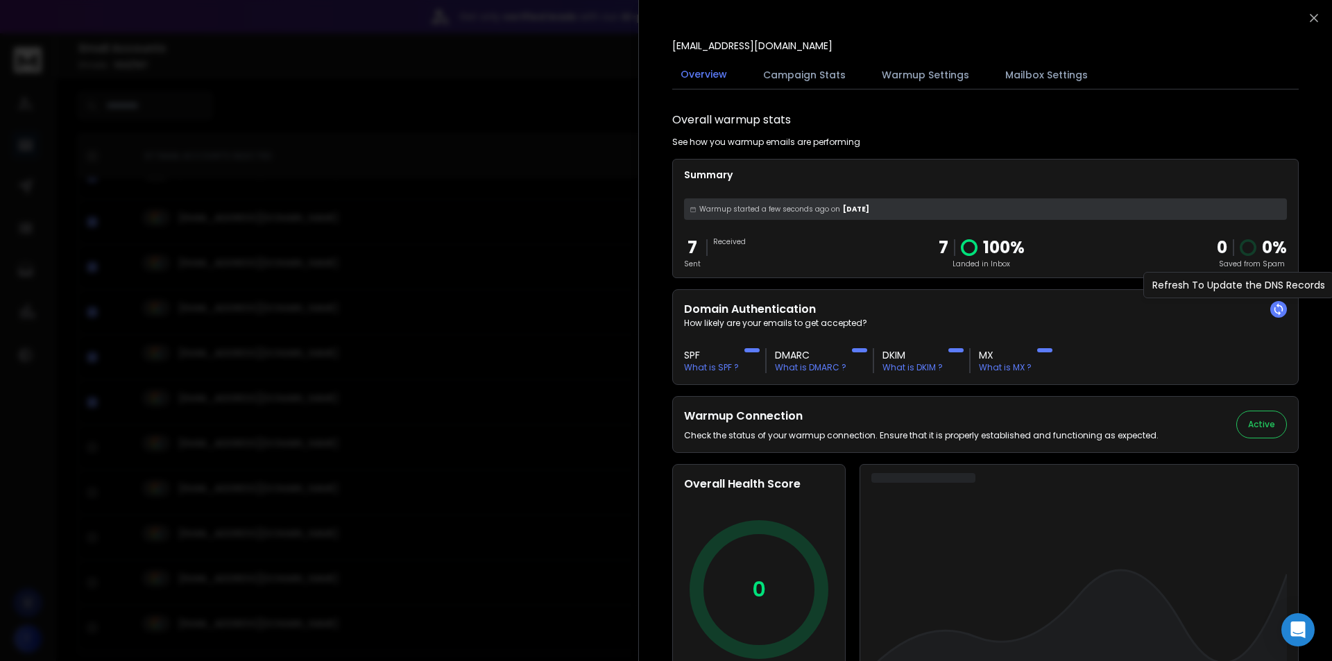
click at [1277, 305] on icon at bounding box center [1279, 310] width 14 height 14
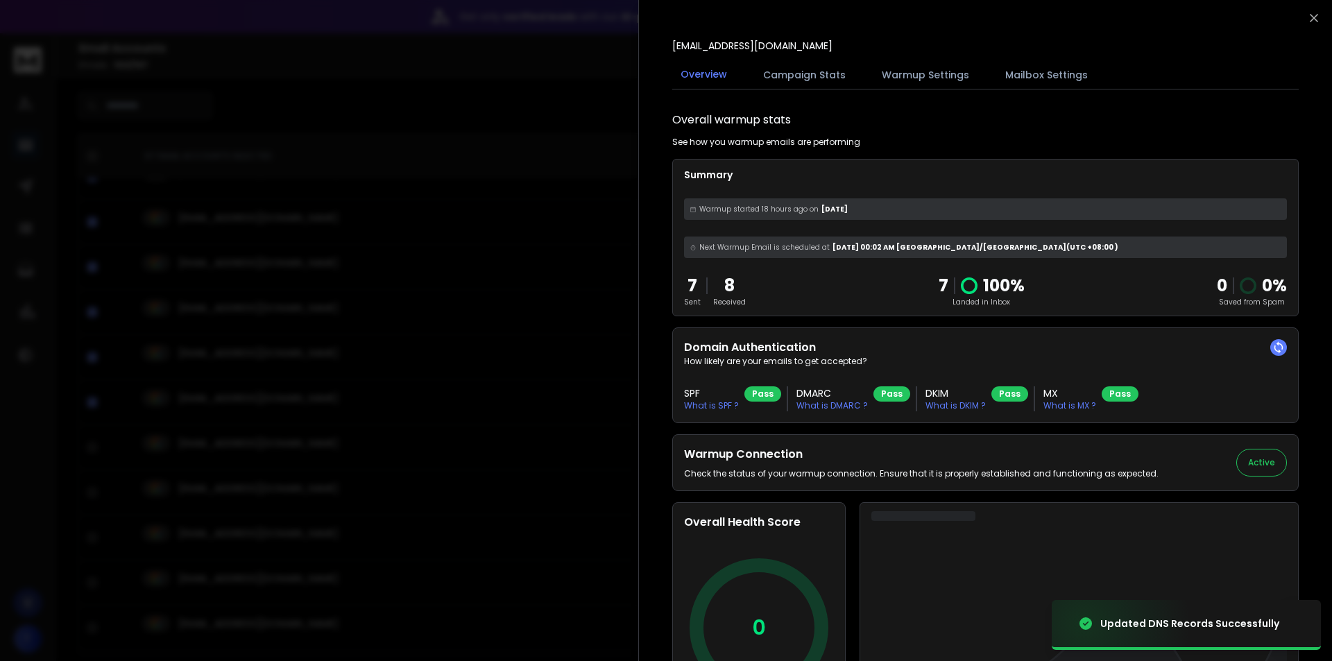
click at [242, 393] on div at bounding box center [666, 330] width 1332 height 661
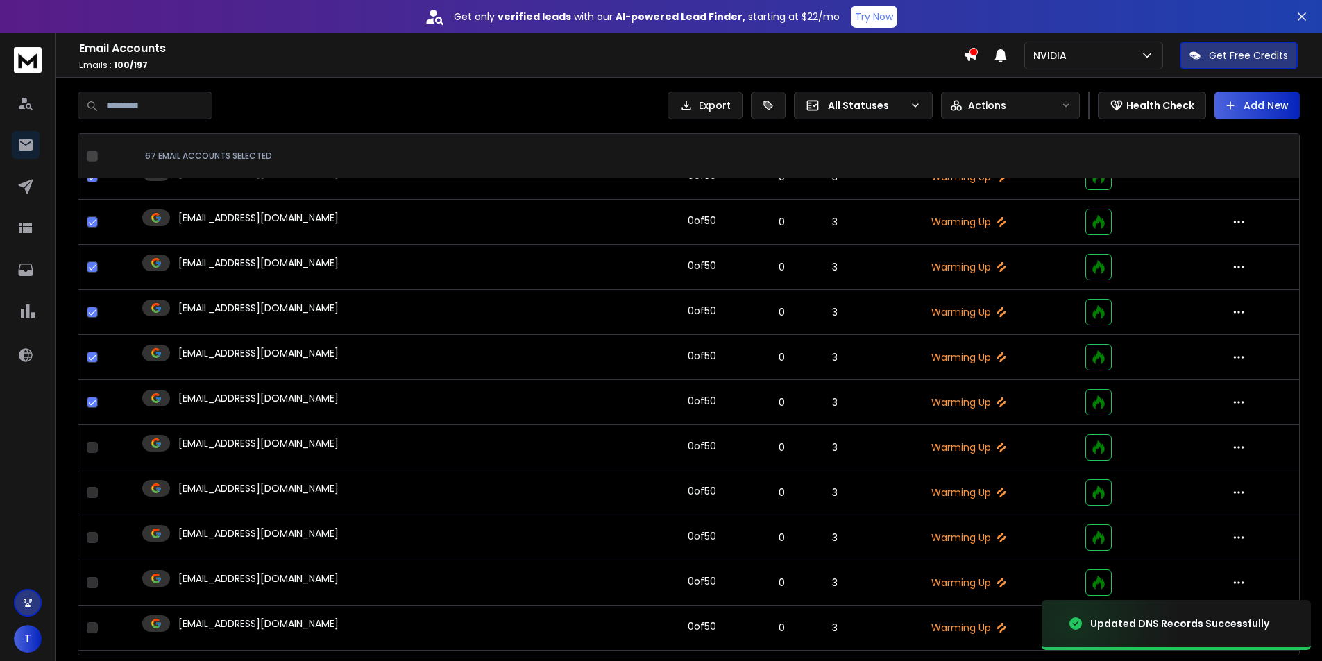
click at [87, 450] on button "button" at bounding box center [92, 447] width 11 height 11
click at [244, 488] on p "[EMAIL_ADDRESS][DOMAIN_NAME]" at bounding box center [258, 489] width 160 height 14
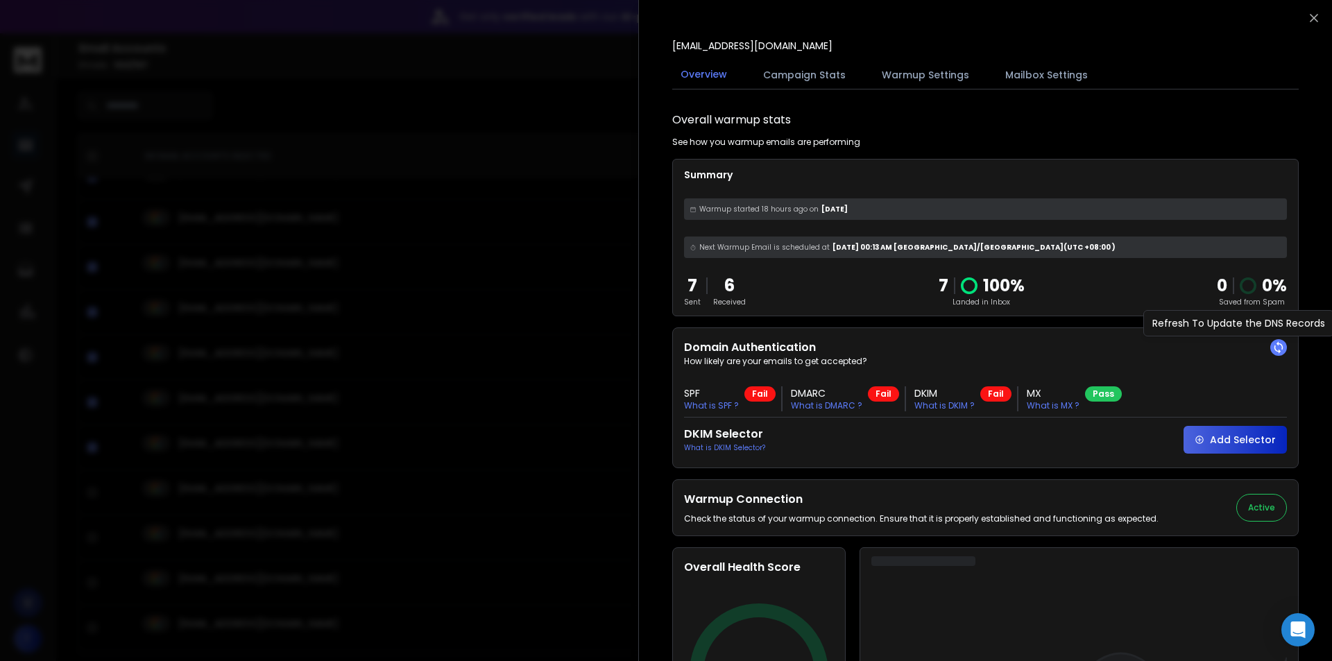
click at [1273, 343] on icon at bounding box center [1279, 348] width 14 height 14
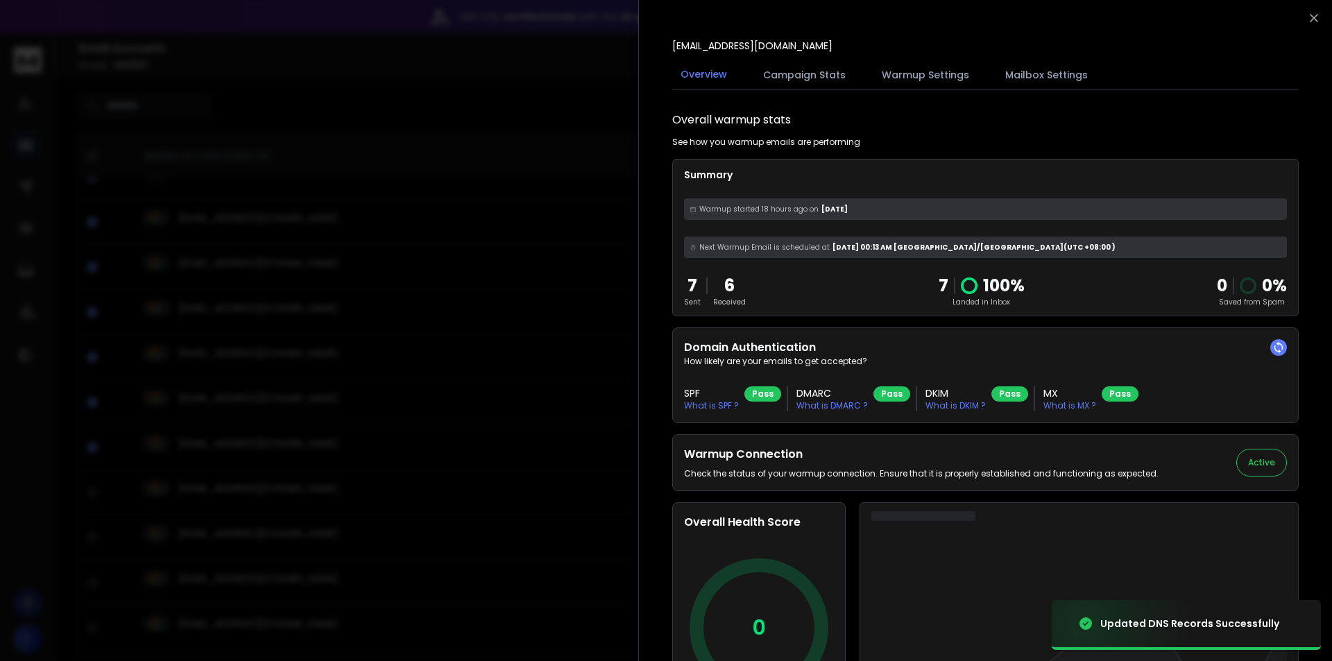
click at [246, 489] on div at bounding box center [666, 330] width 1332 height 661
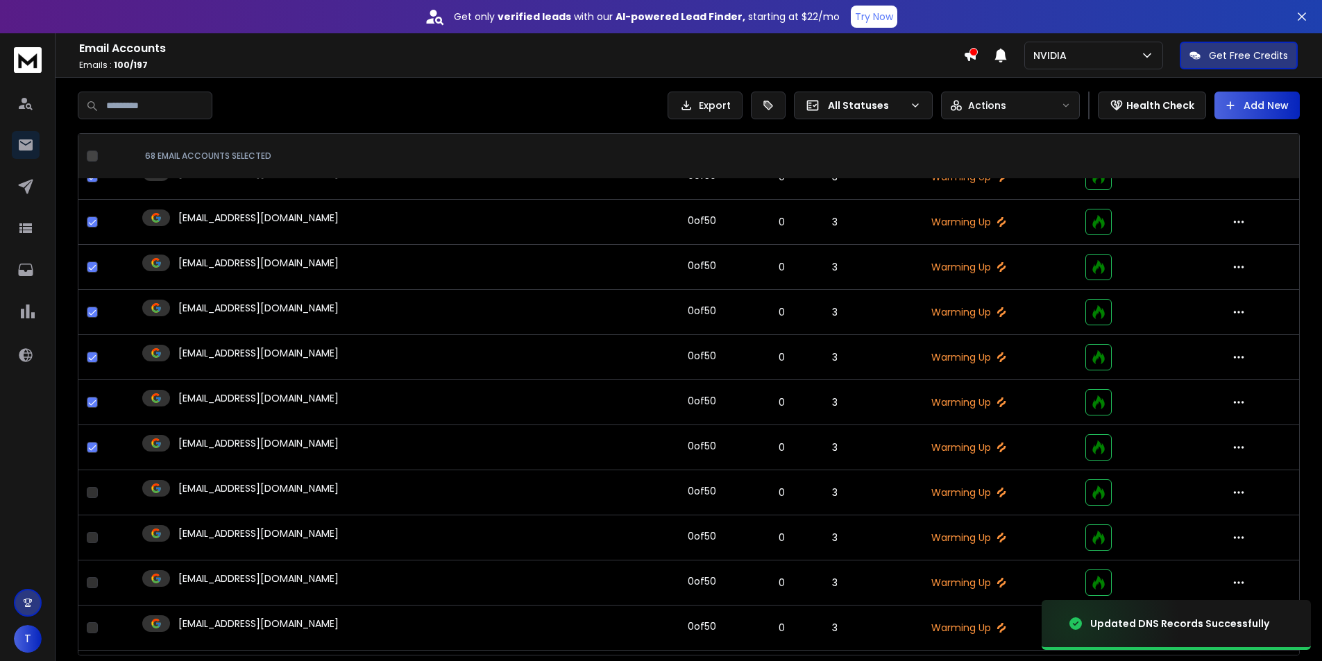
click at [96, 491] on button "button" at bounding box center [92, 492] width 11 height 11
click at [220, 525] on td "[EMAIL_ADDRESS][DOMAIN_NAME]" at bounding box center [391, 538] width 515 height 45
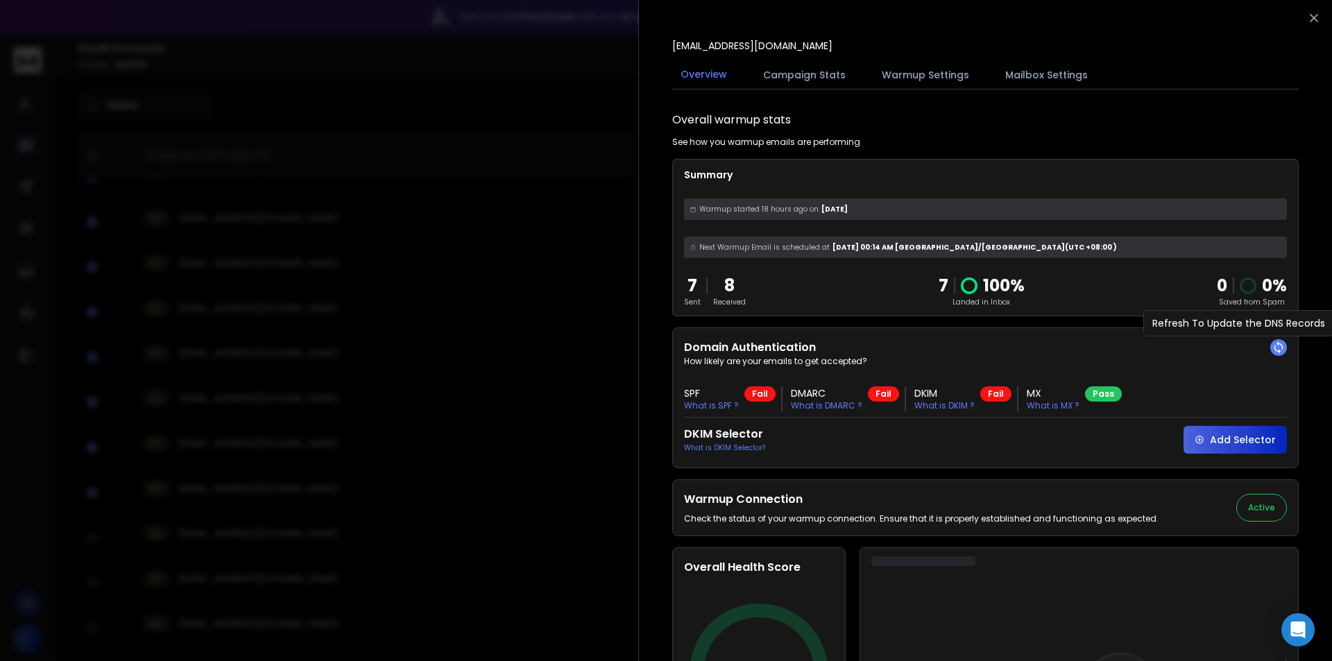
click at [1273, 345] on icon at bounding box center [1279, 348] width 14 height 14
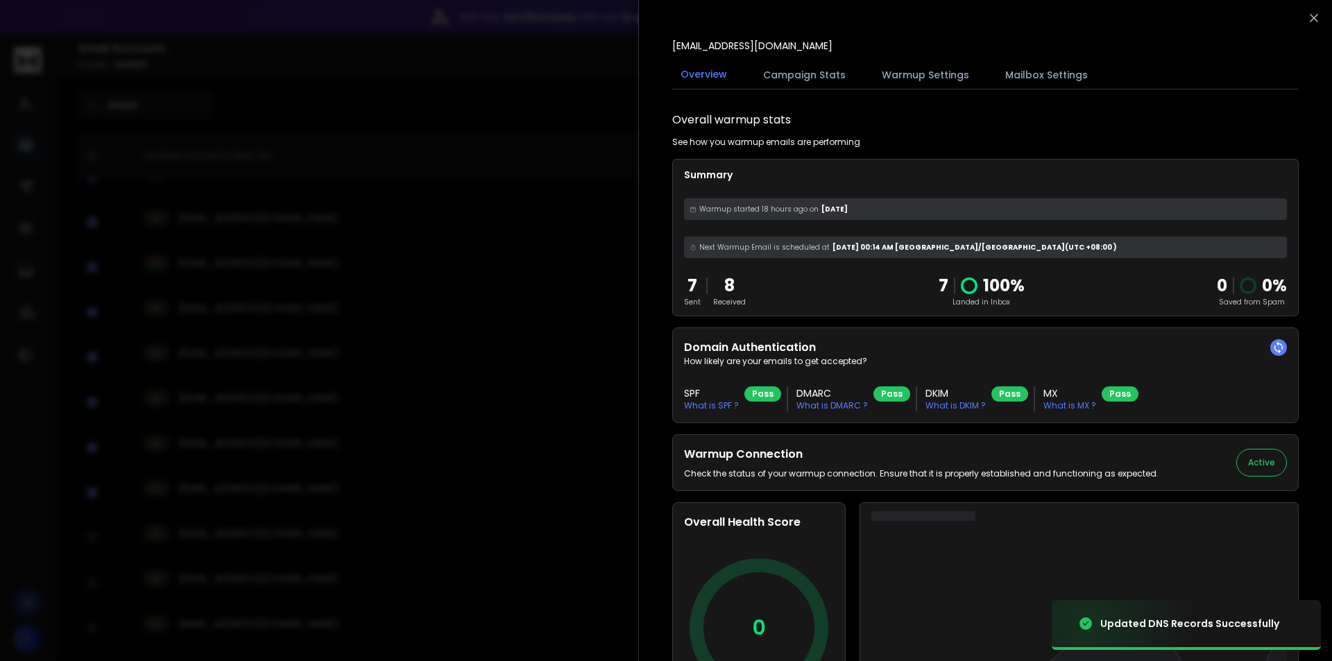
click at [303, 436] on div at bounding box center [666, 330] width 1332 height 661
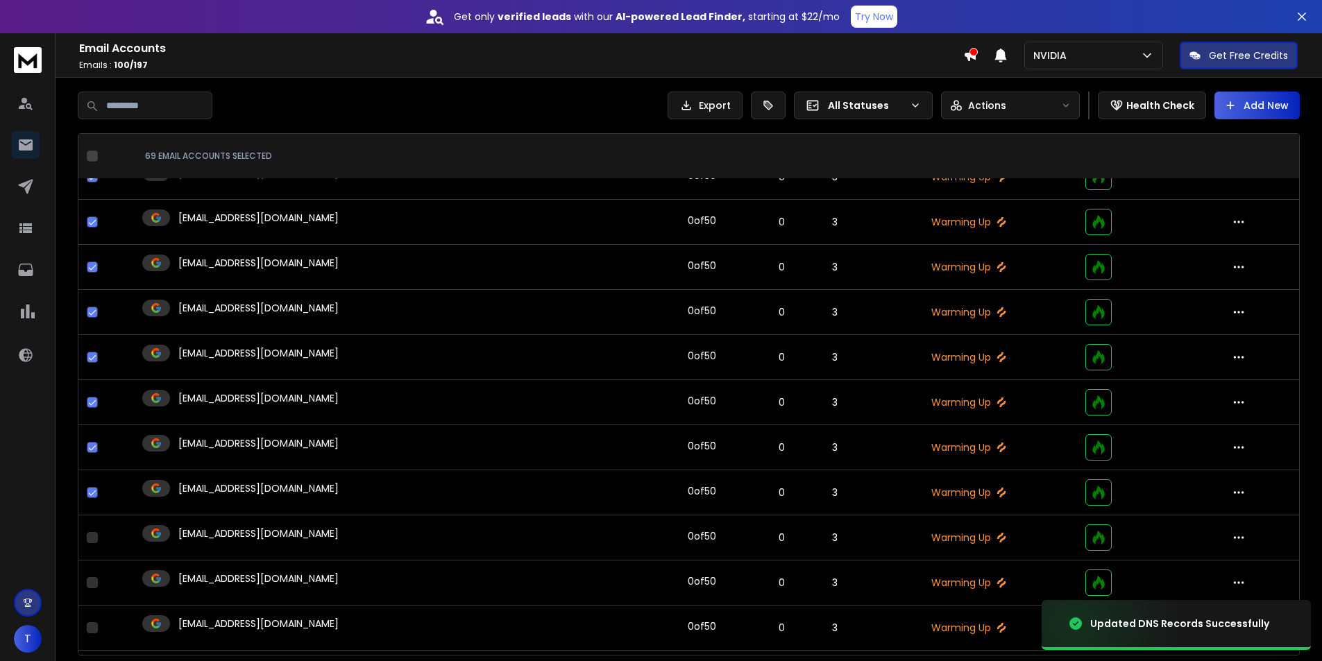
click at [92, 533] on button "button" at bounding box center [92, 537] width 11 height 11
click at [218, 575] on p "[EMAIL_ADDRESS][DOMAIN_NAME]" at bounding box center [258, 579] width 160 height 14
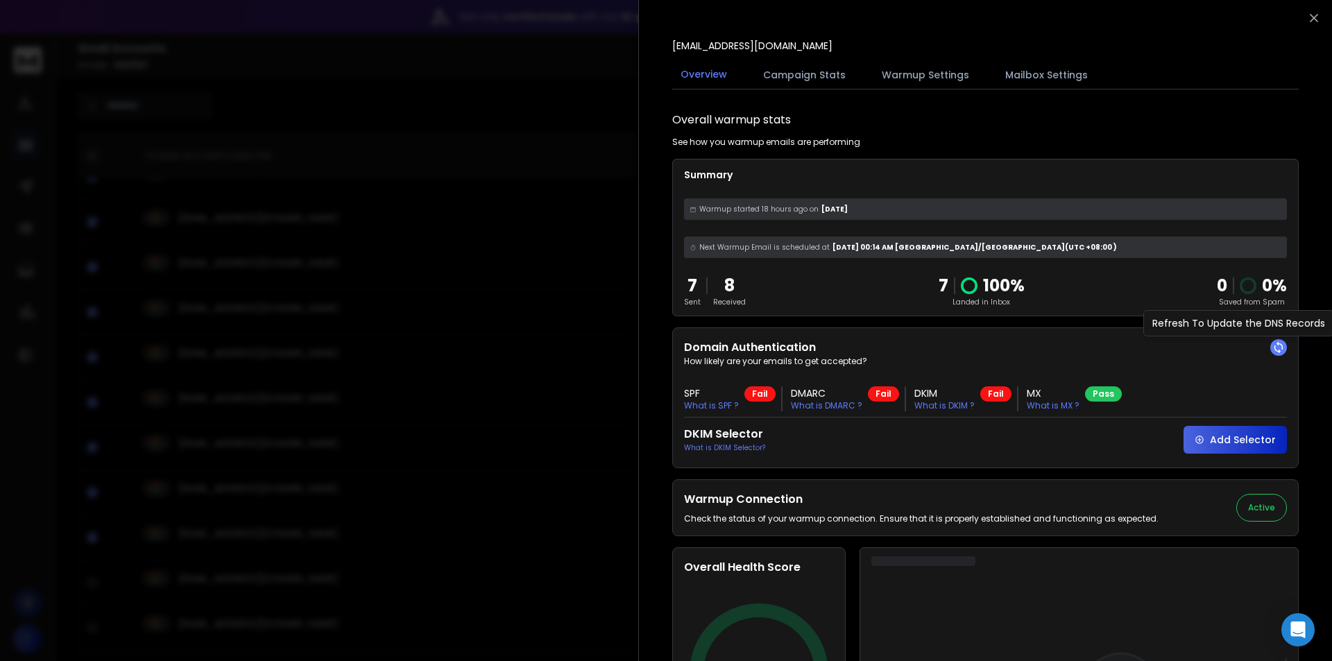
click at [1276, 348] on icon at bounding box center [1279, 348] width 14 height 14
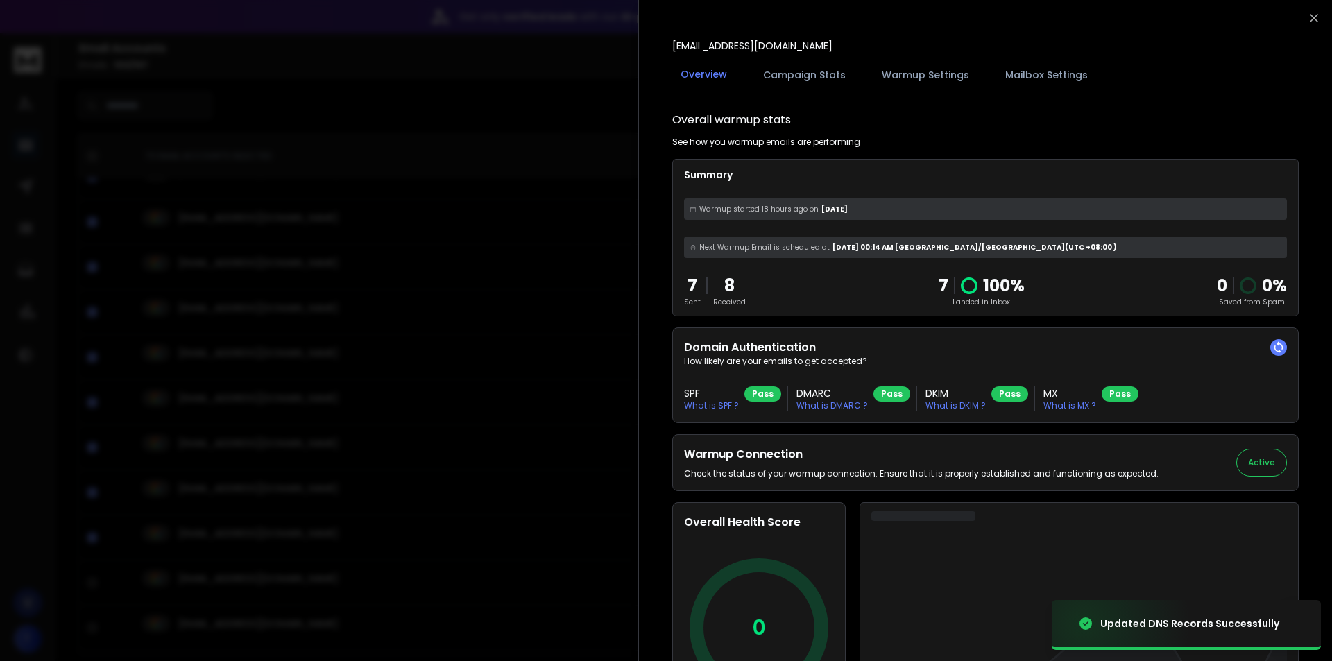
click at [468, 382] on div at bounding box center [666, 330] width 1332 height 661
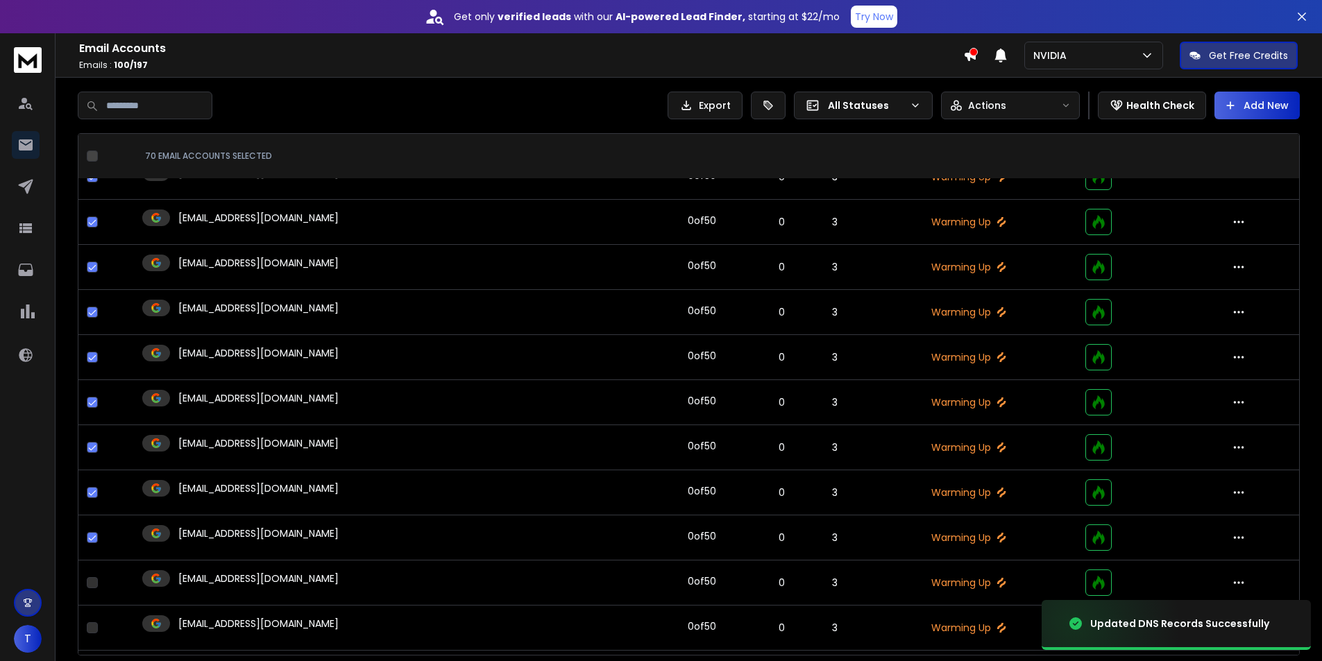
click at [89, 579] on button "button" at bounding box center [92, 582] width 11 height 11
click at [223, 616] on div "[EMAIL_ADDRESS][DOMAIN_NAME]" at bounding box center [240, 624] width 196 height 17
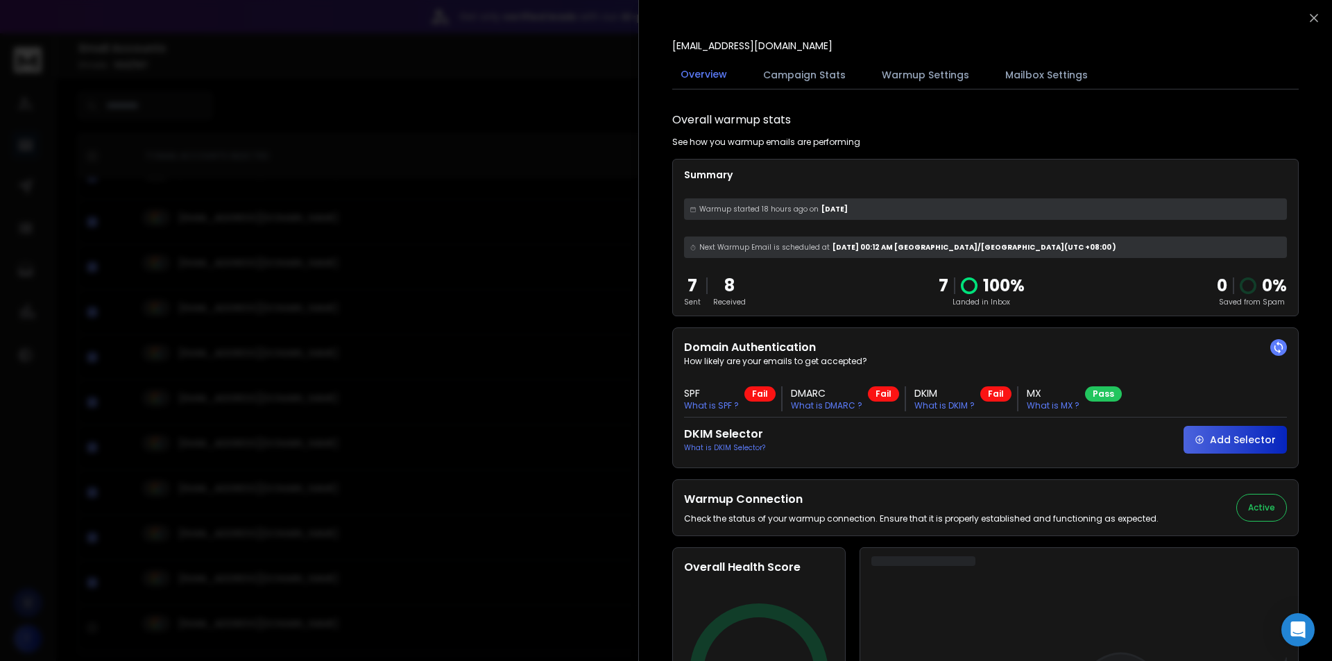
click at [1278, 346] on icon at bounding box center [1279, 347] width 9 height 12
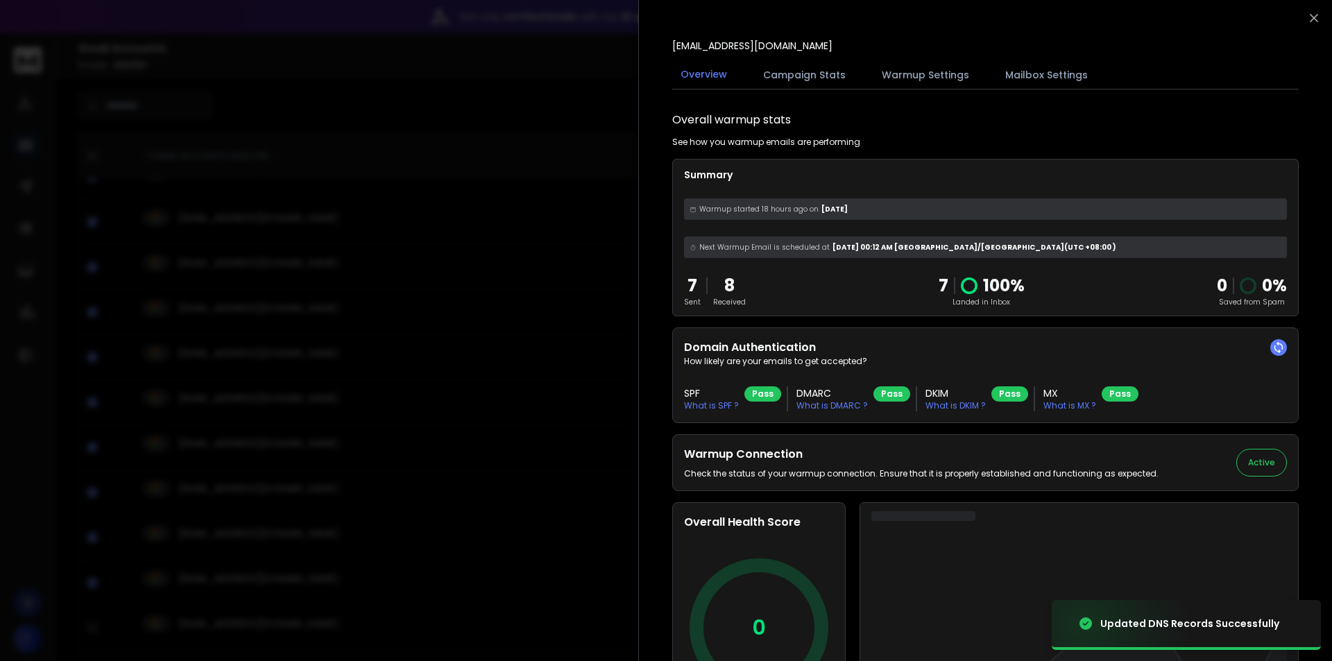
click at [253, 509] on div at bounding box center [666, 330] width 1332 height 661
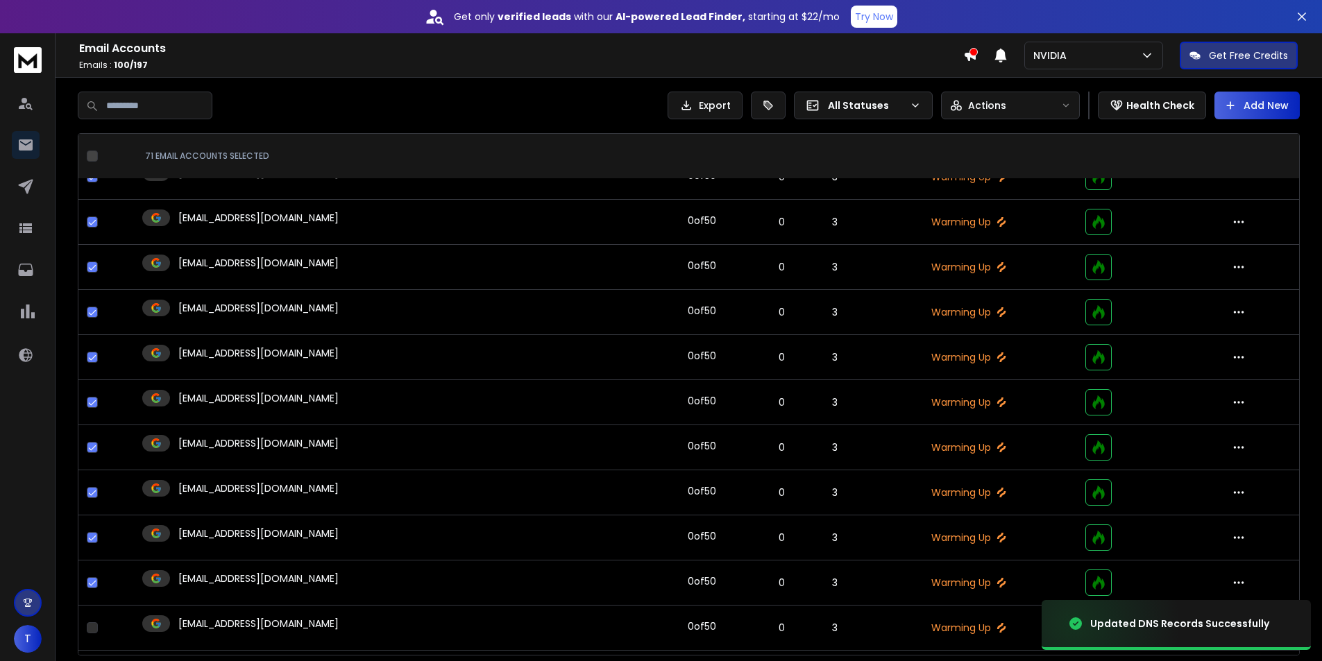
click at [84, 627] on td at bounding box center [106, 628] width 56 height 45
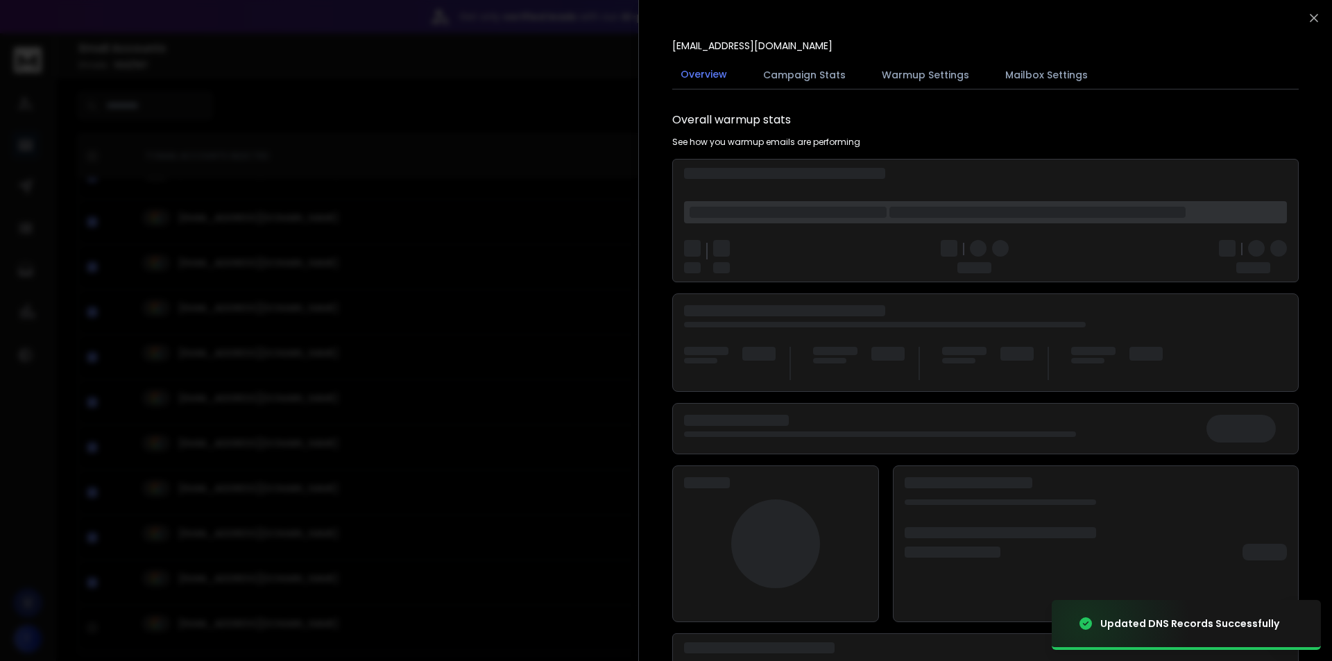
click at [90, 625] on div at bounding box center [666, 330] width 1332 height 661
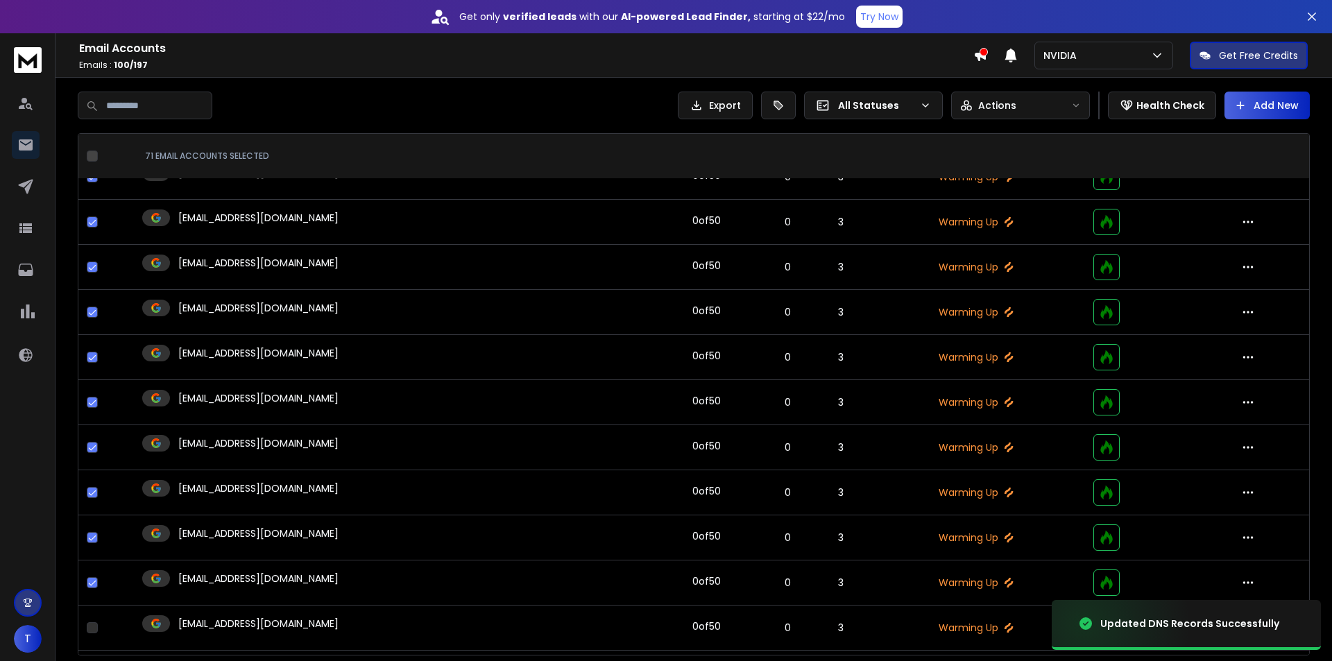
click at [90, 623] on button "button" at bounding box center [92, 627] width 11 height 11
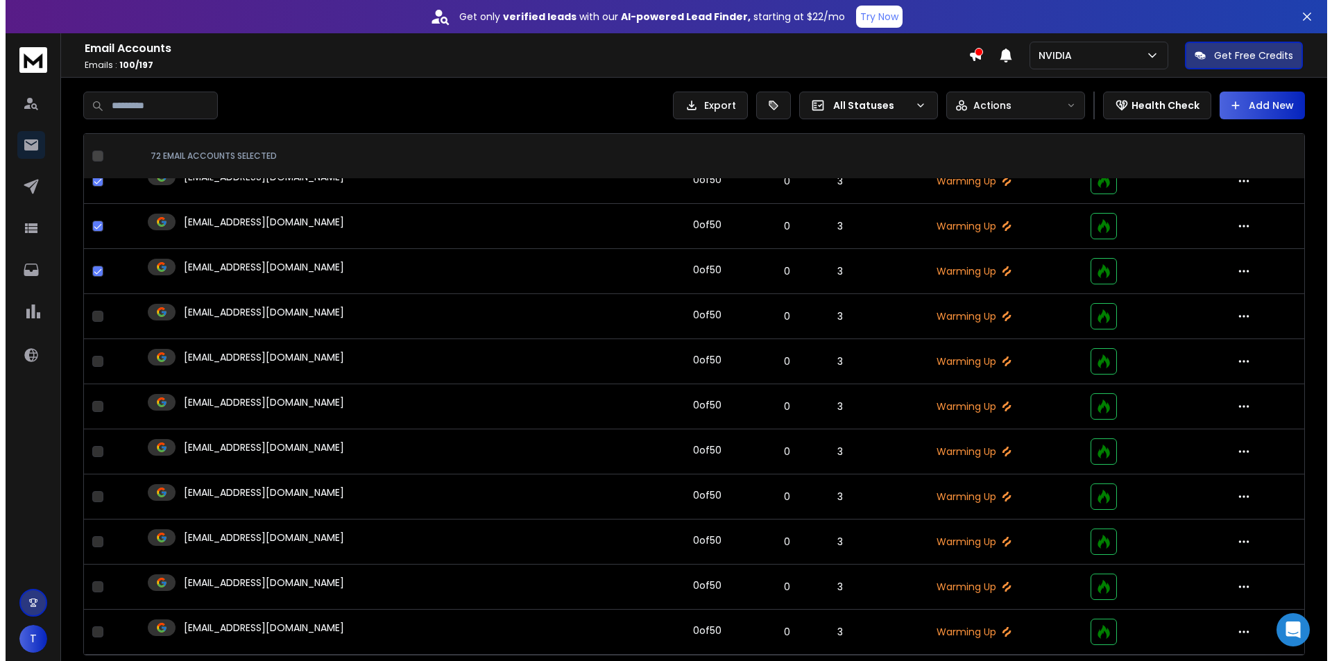
scroll to position [3192, 0]
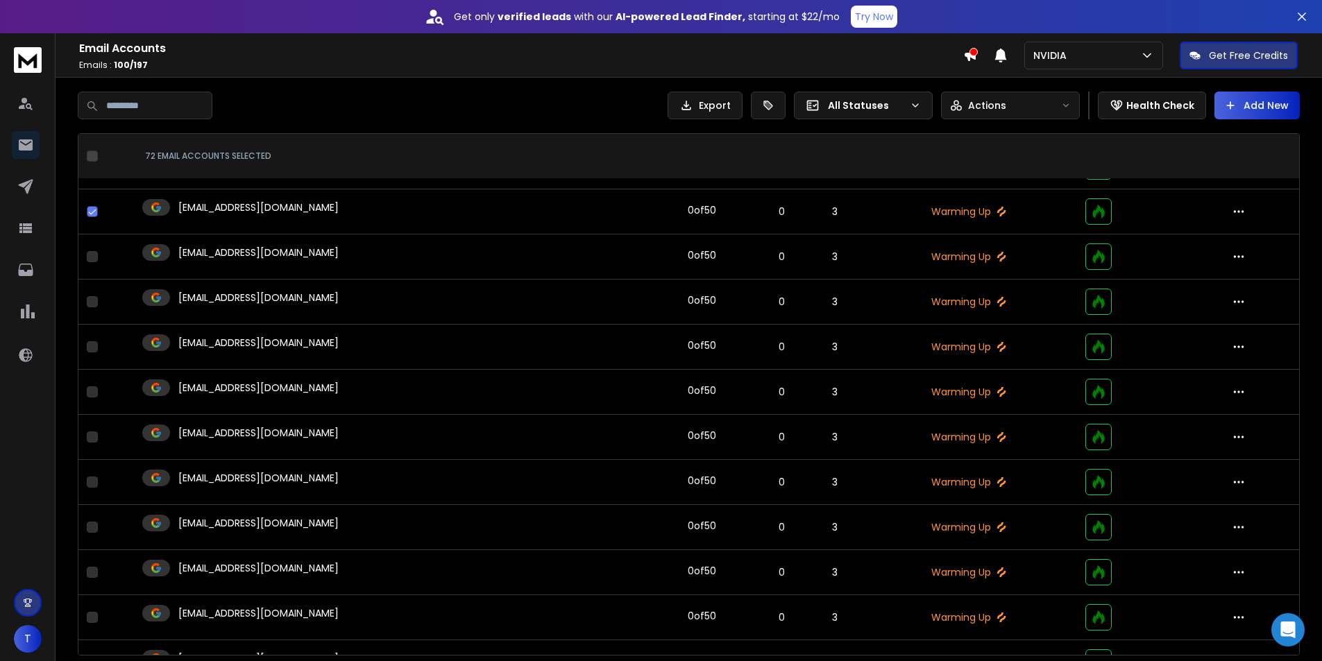
click at [219, 241] on td "[EMAIL_ADDRESS][DOMAIN_NAME]" at bounding box center [391, 257] width 515 height 45
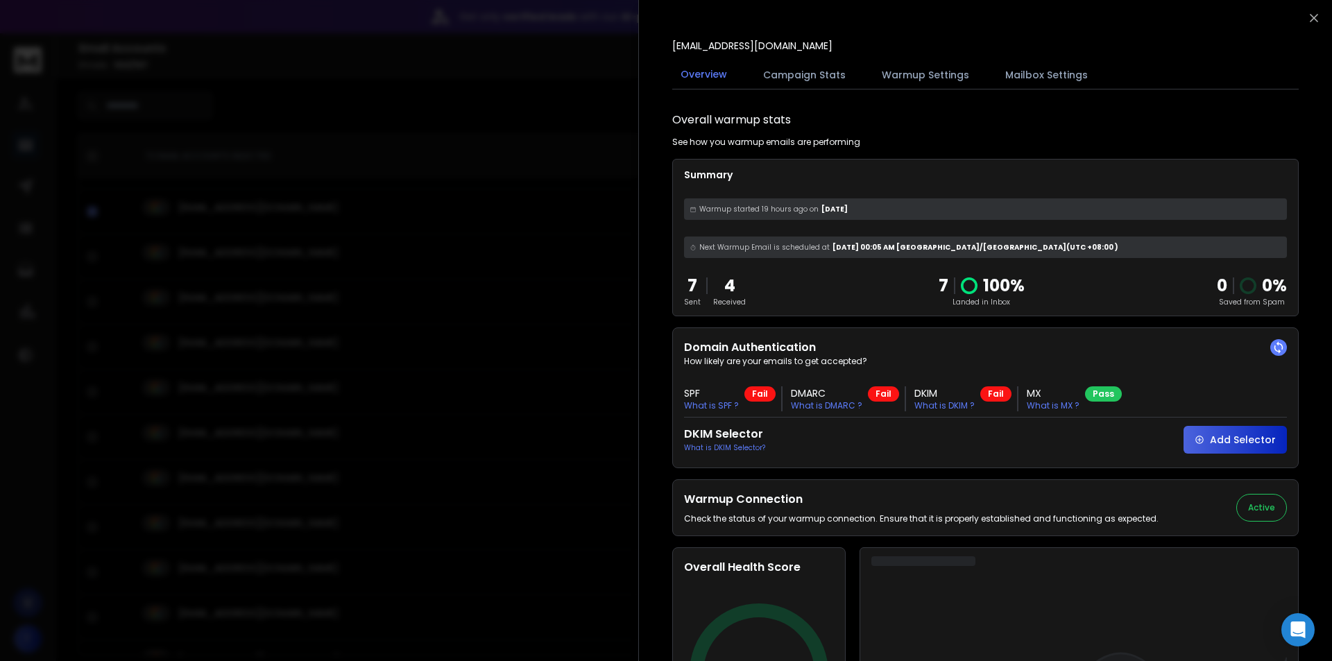
click at [1280, 346] on icon at bounding box center [1279, 348] width 14 height 14
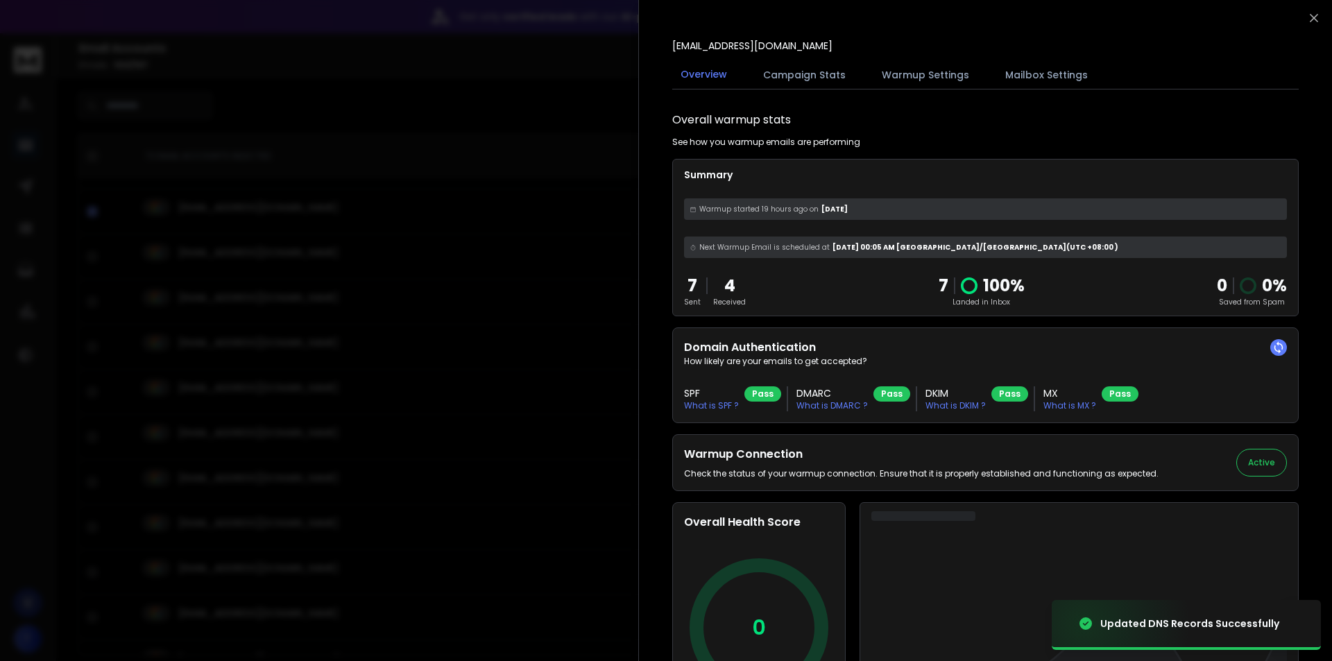
click at [253, 169] on div at bounding box center [666, 330] width 1332 height 661
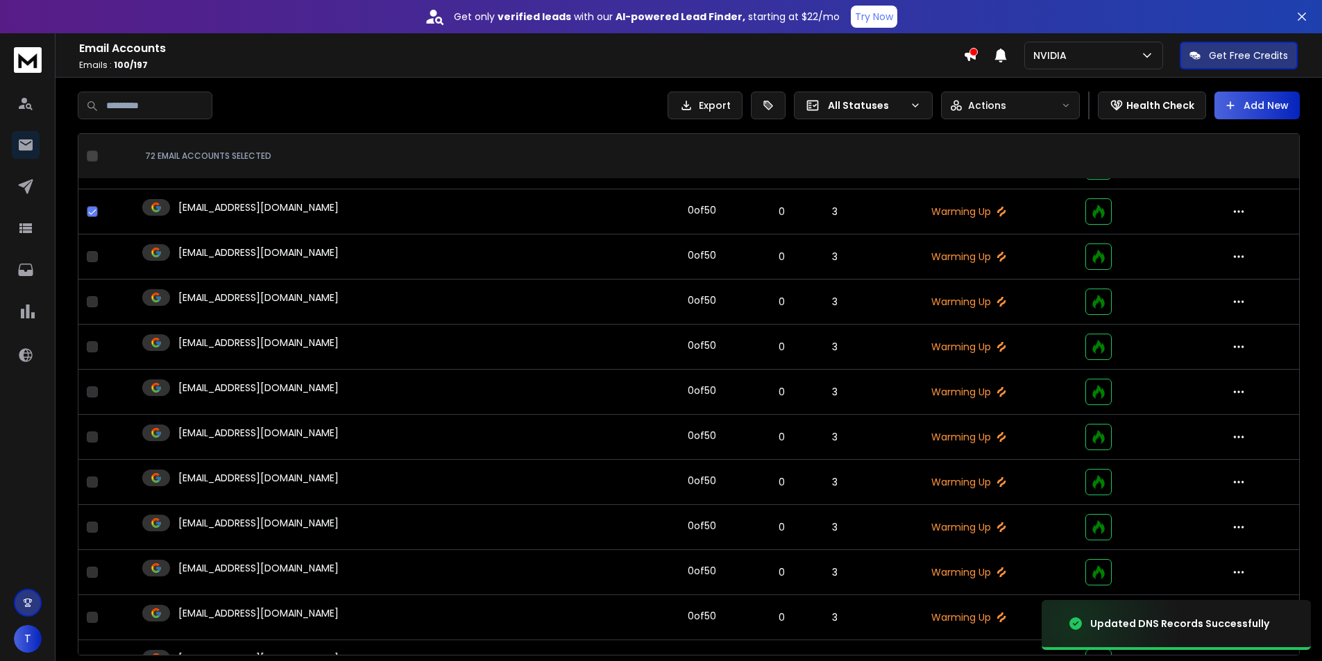
click at [89, 254] on button "button" at bounding box center [92, 256] width 11 height 11
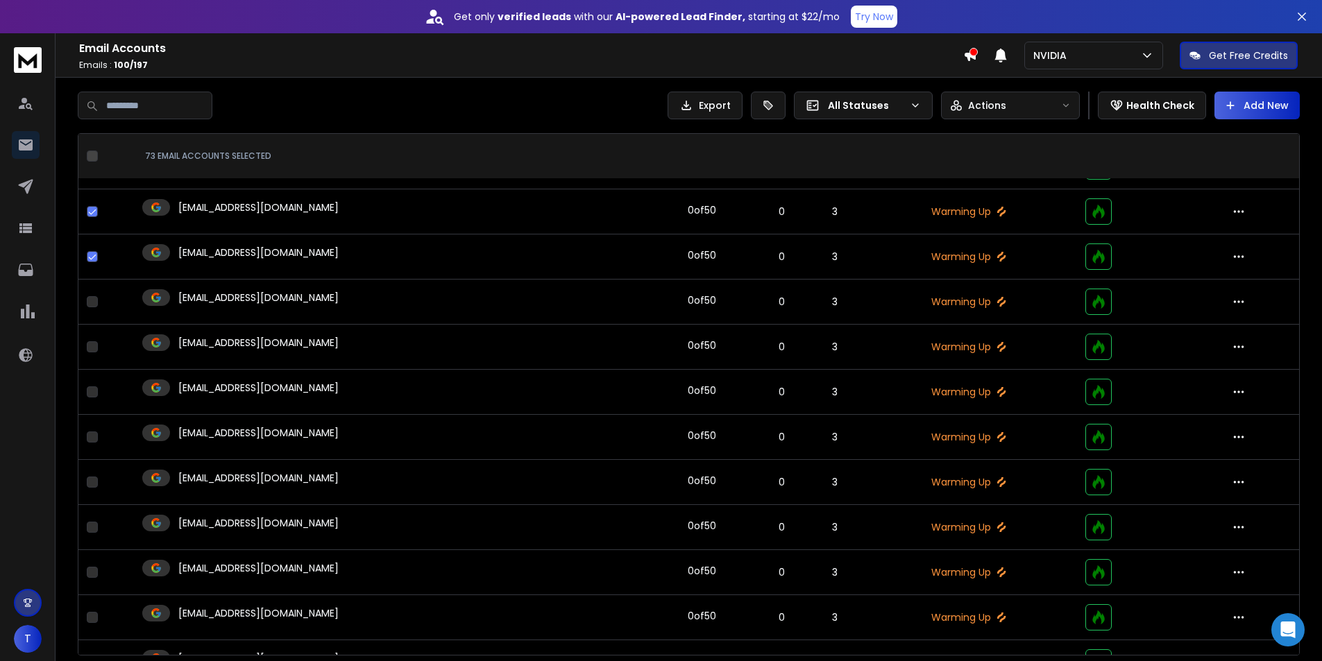
click at [224, 298] on p "[EMAIL_ADDRESS][DOMAIN_NAME]" at bounding box center [258, 298] width 160 height 14
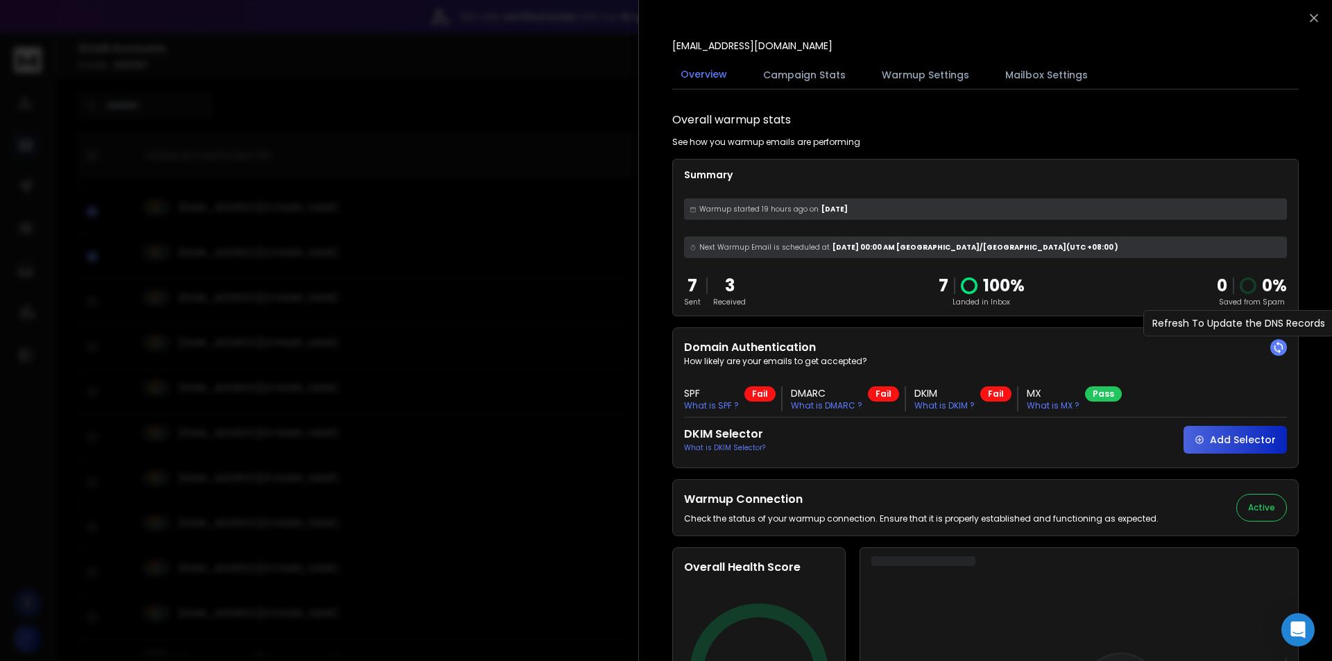
click at [1275, 344] on icon at bounding box center [1279, 347] width 9 height 12
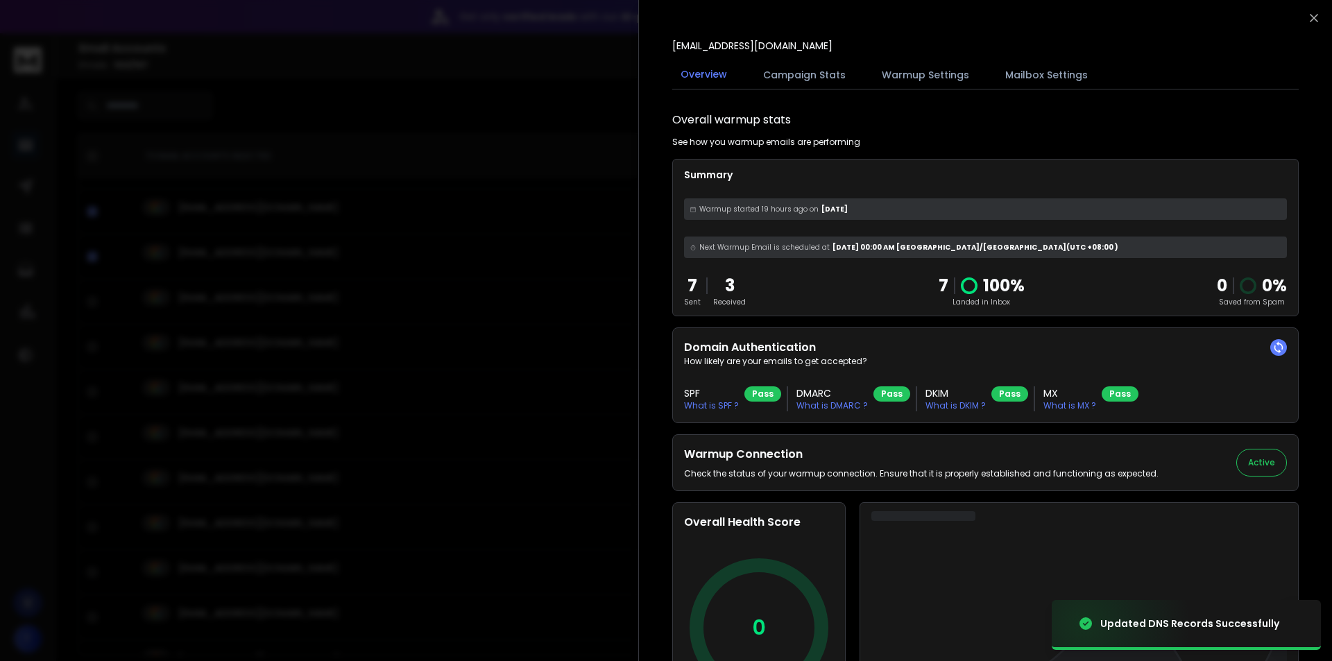
click at [126, 306] on div at bounding box center [666, 330] width 1332 height 661
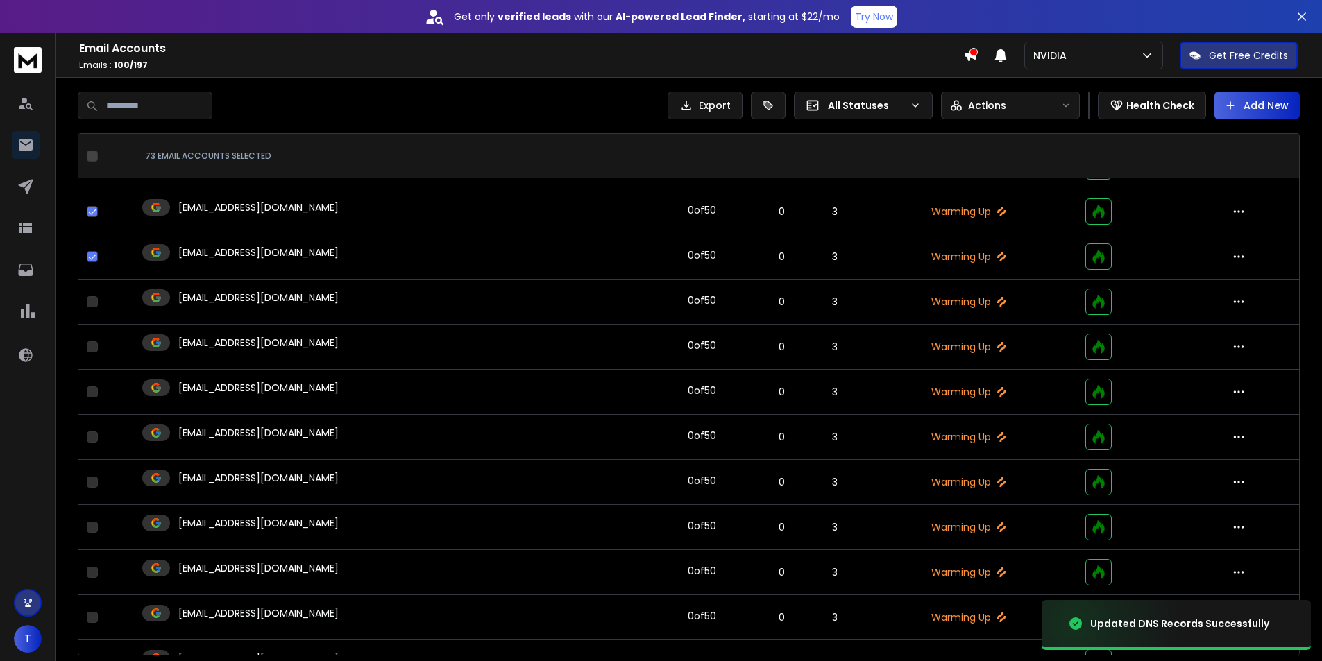
click at [87, 305] on button "button" at bounding box center [92, 301] width 11 height 11
click at [212, 305] on div "[EMAIL_ADDRESS][DOMAIN_NAME]" at bounding box center [240, 297] width 196 height 17
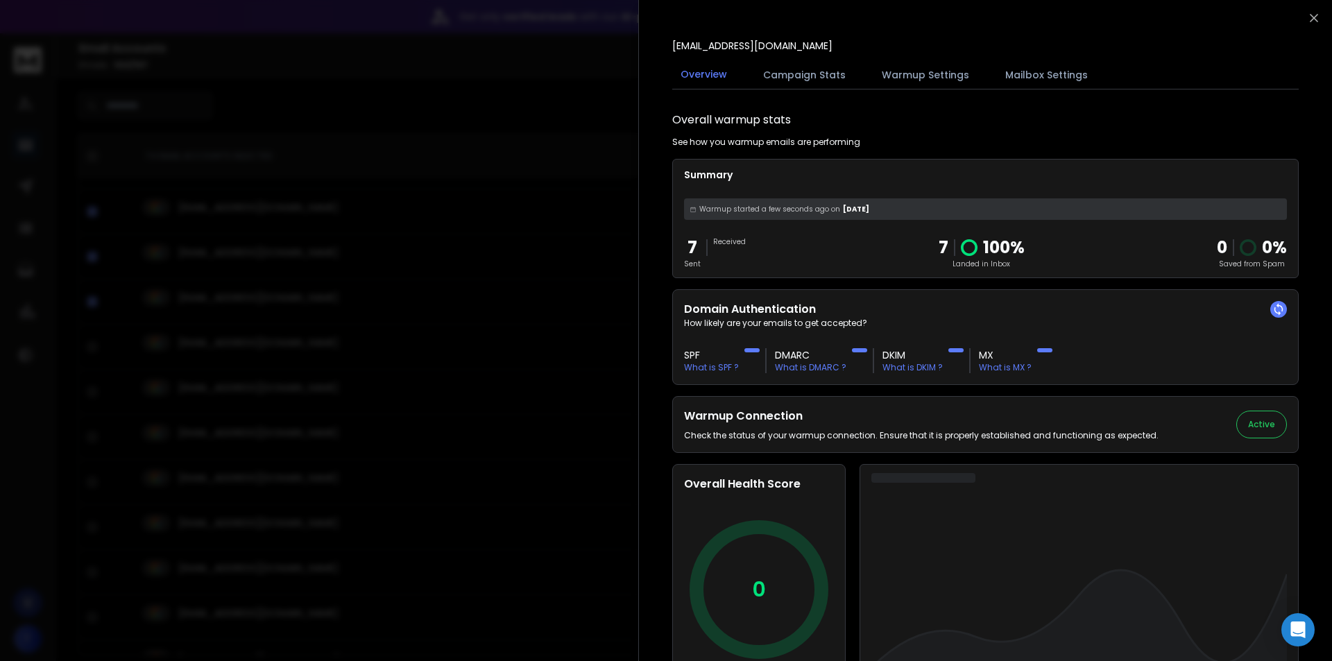
click at [198, 342] on div at bounding box center [666, 330] width 1332 height 661
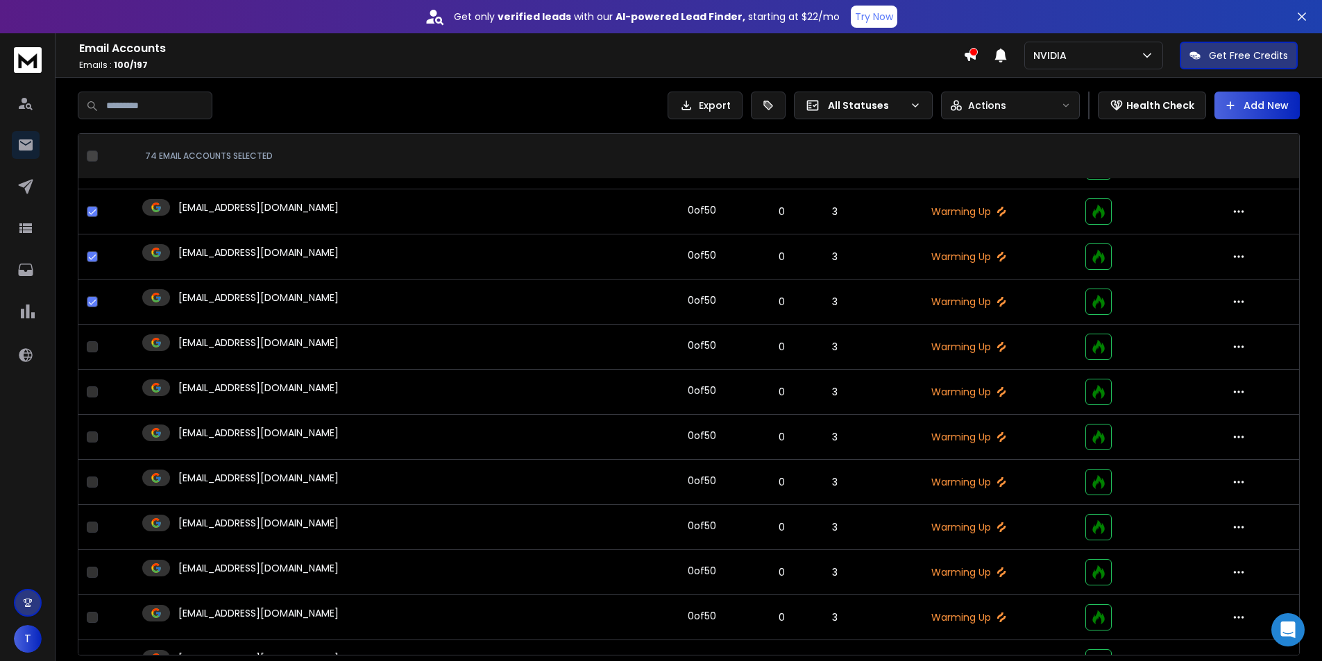
click at [214, 299] on p "[EMAIL_ADDRESS][DOMAIN_NAME]" at bounding box center [258, 298] width 160 height 14
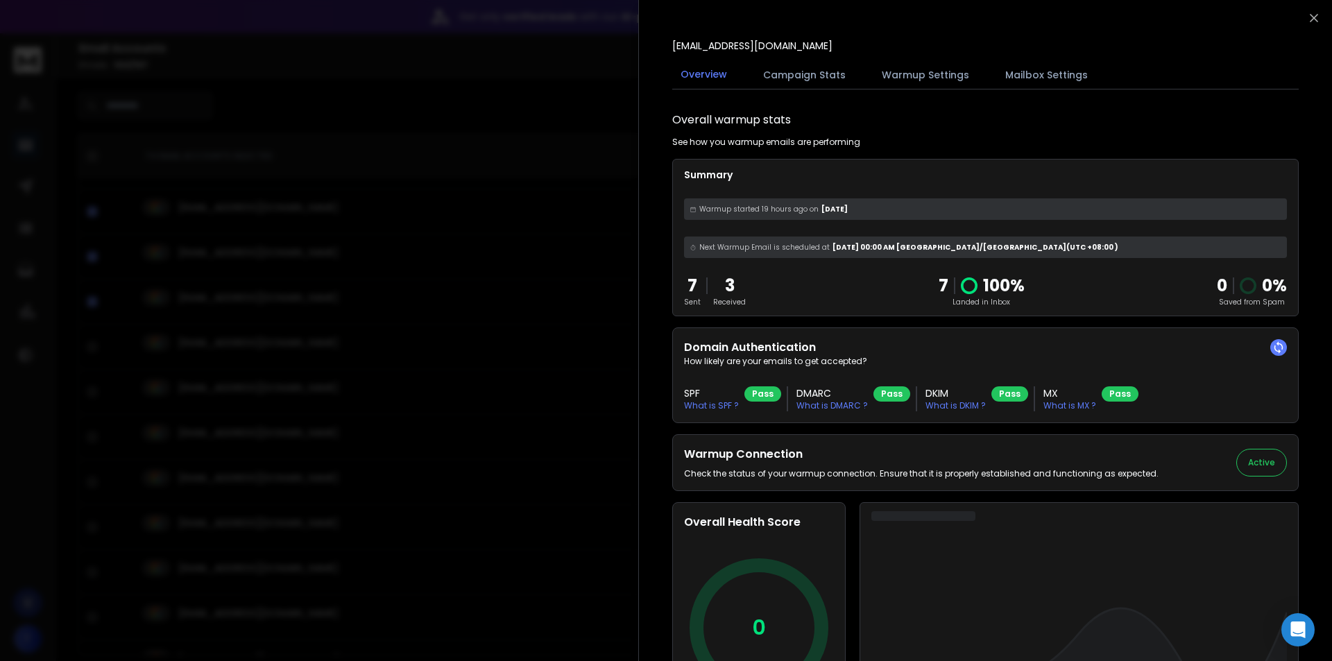
click at [212, 343] on div at bounding box center [666, 330] width 1332 height 661
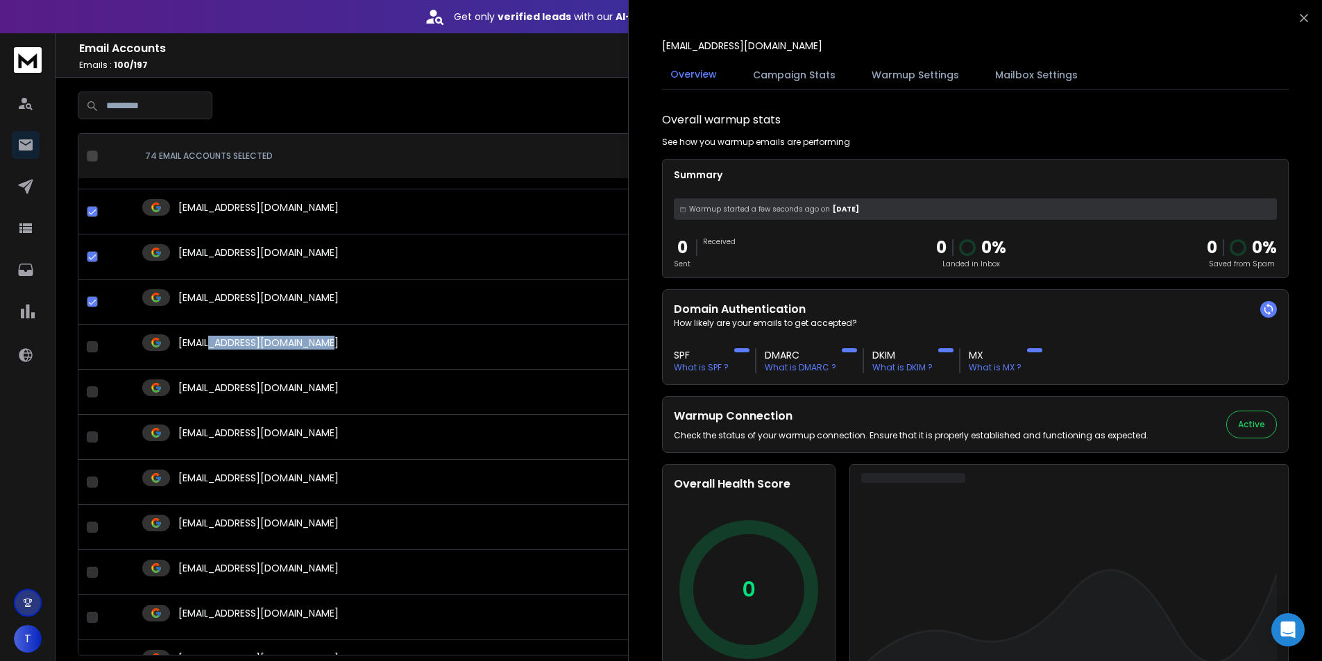
click at [212, 343] on p "[EMAIL_ADDRESS][DOMAIN_NAME]" at bounding box center [258, 343] width 160 height 14
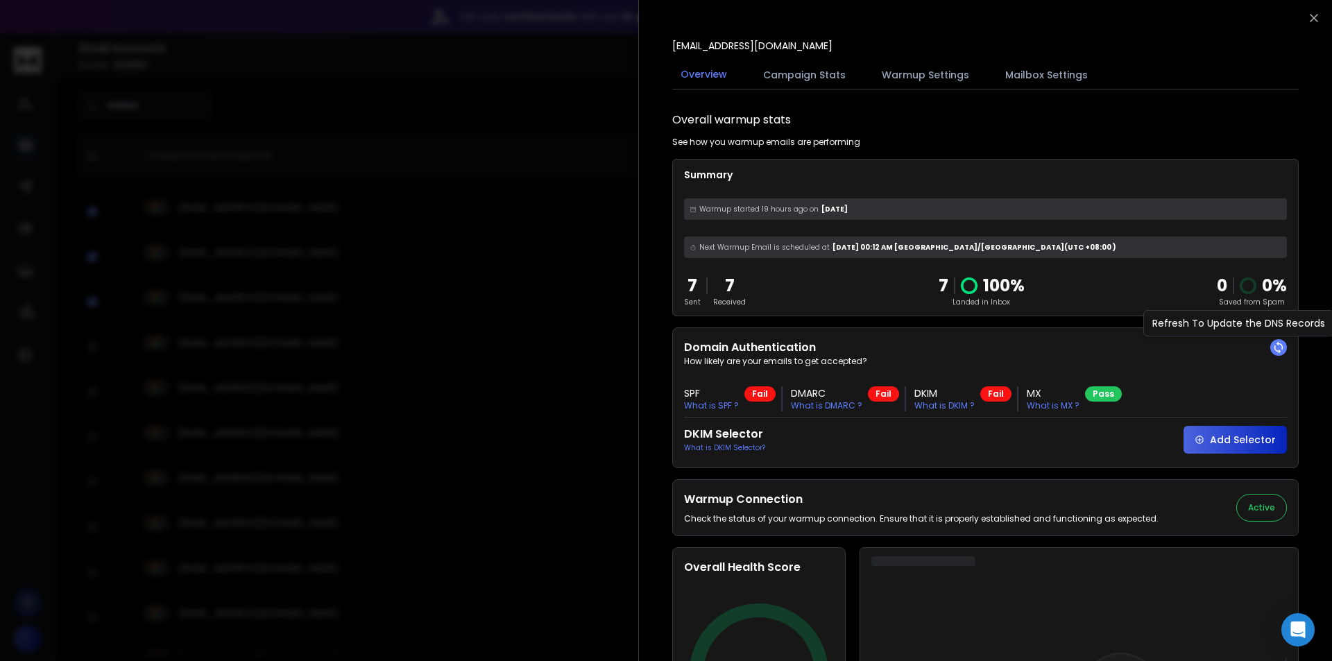
click at [1272, 348] on icon at bounding box center [1279, 348] width 14 height 14
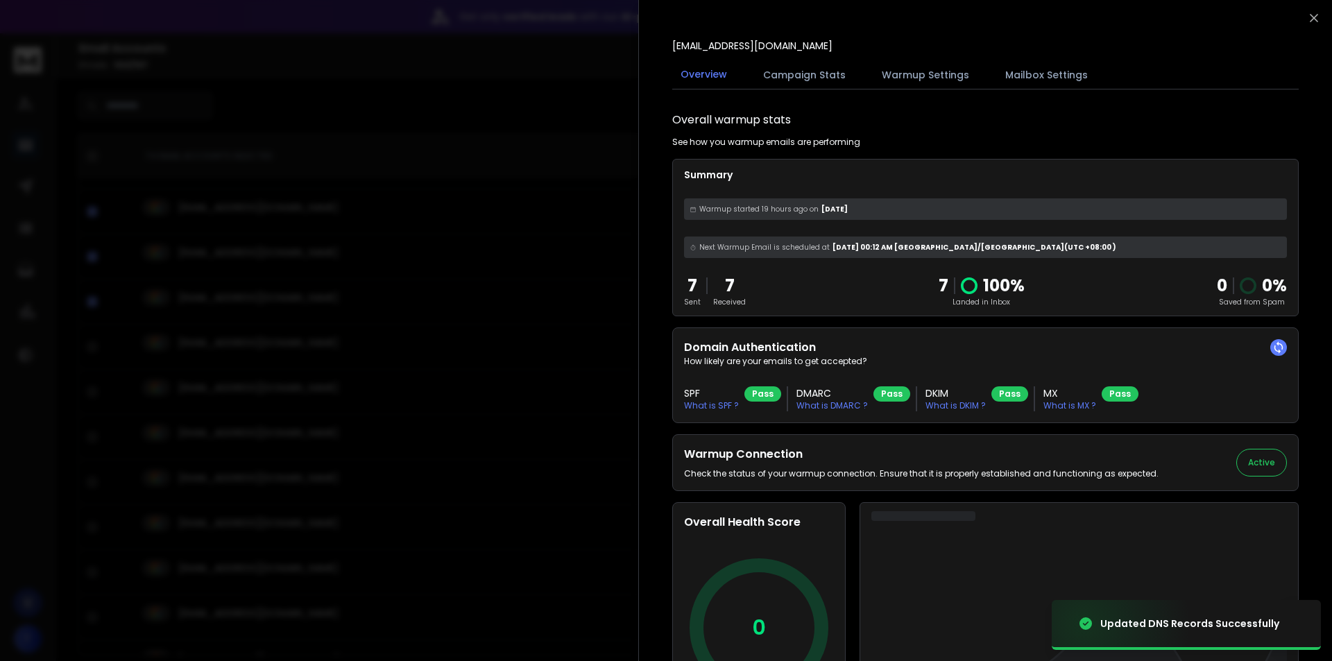
click at [333, 250] on div at bounding box center [666, 330] width 1332 height 661
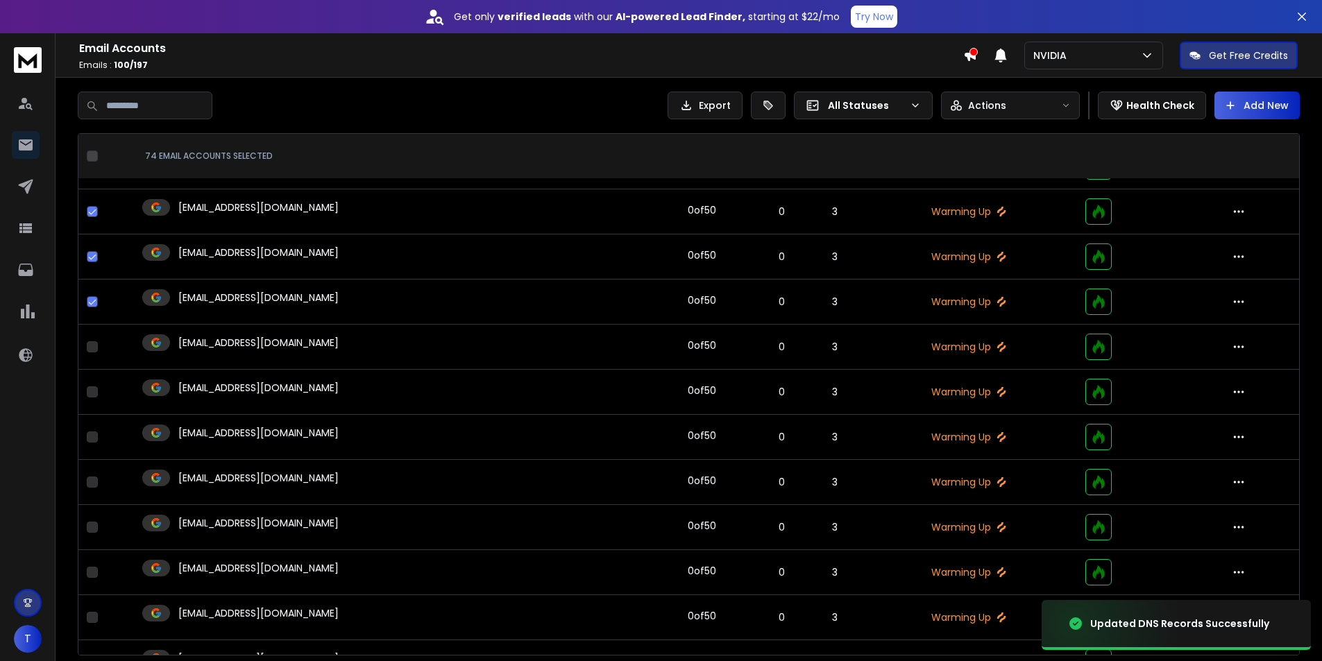
click at [87, 344] on button "button" at bounding box center [92, 346] width 11 height 11
click at [239, 391] on p "[EMAIL_ADDRESS][DOMAIN_NAME]" at bounding box center [258, 388] width 160 height 14
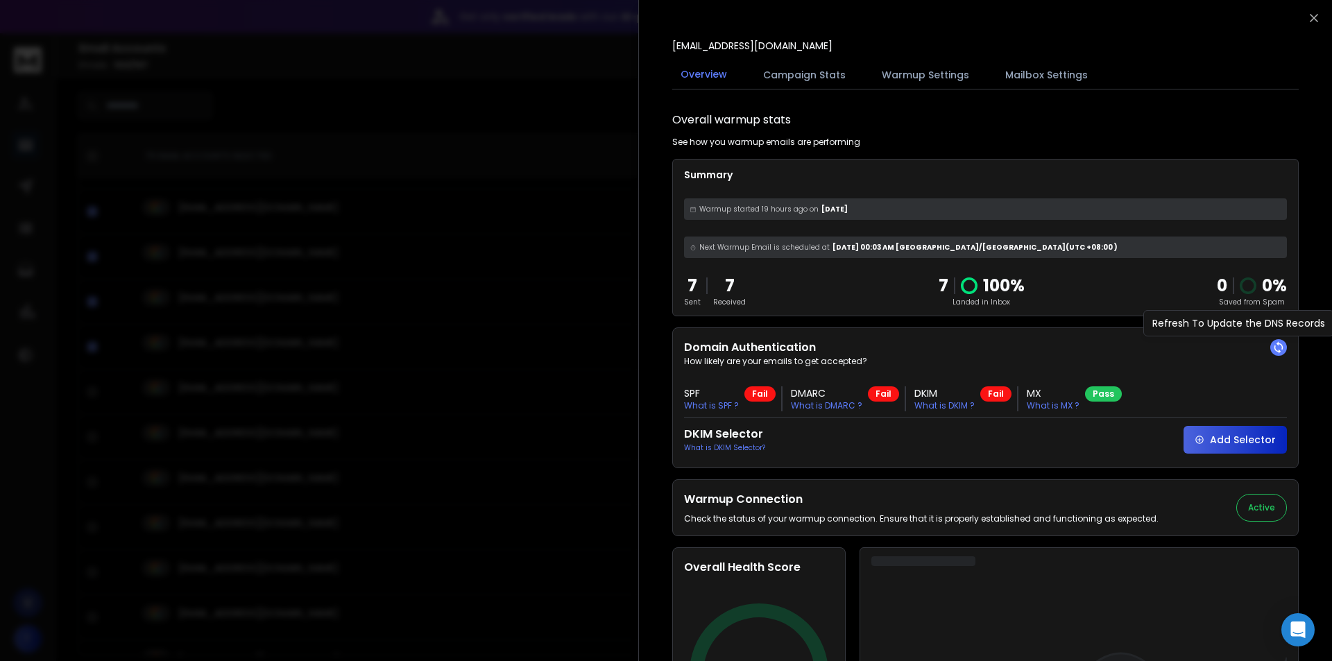
click at [1276, 349] on icon at bounding box center [1279, 348] width 14 height 14
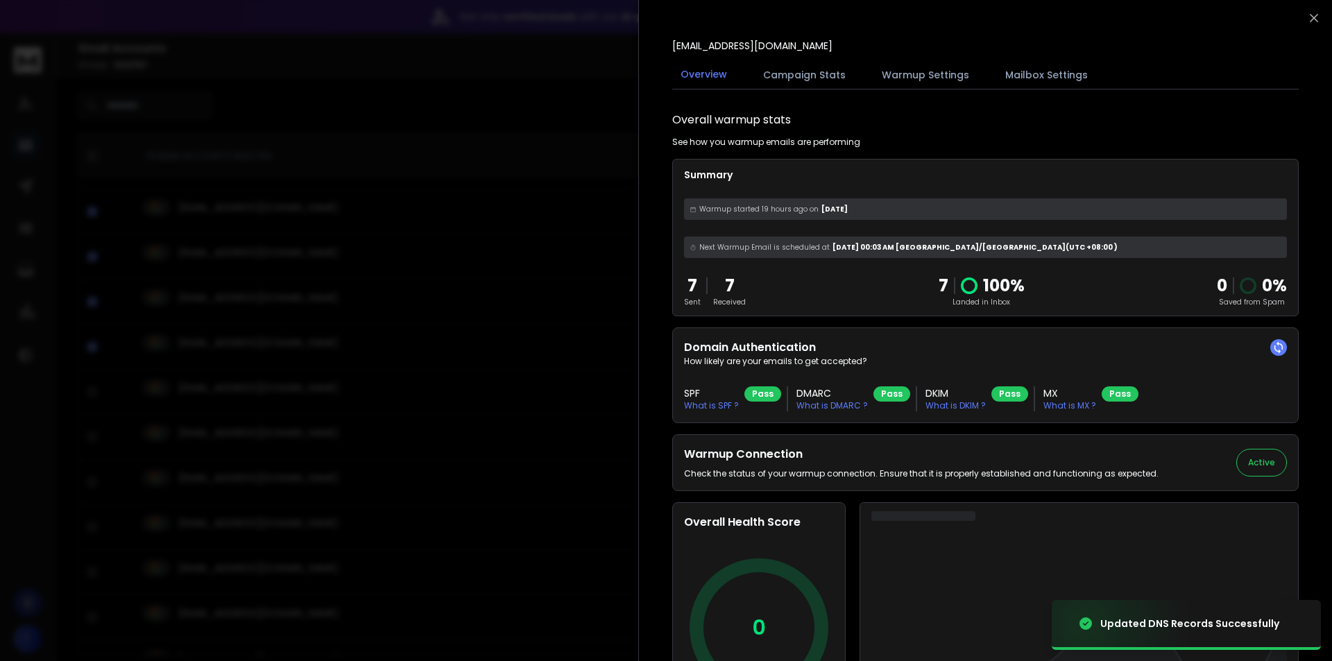
click at [240, 356] on div at bounding box center [666, 330] width 1332 height 661
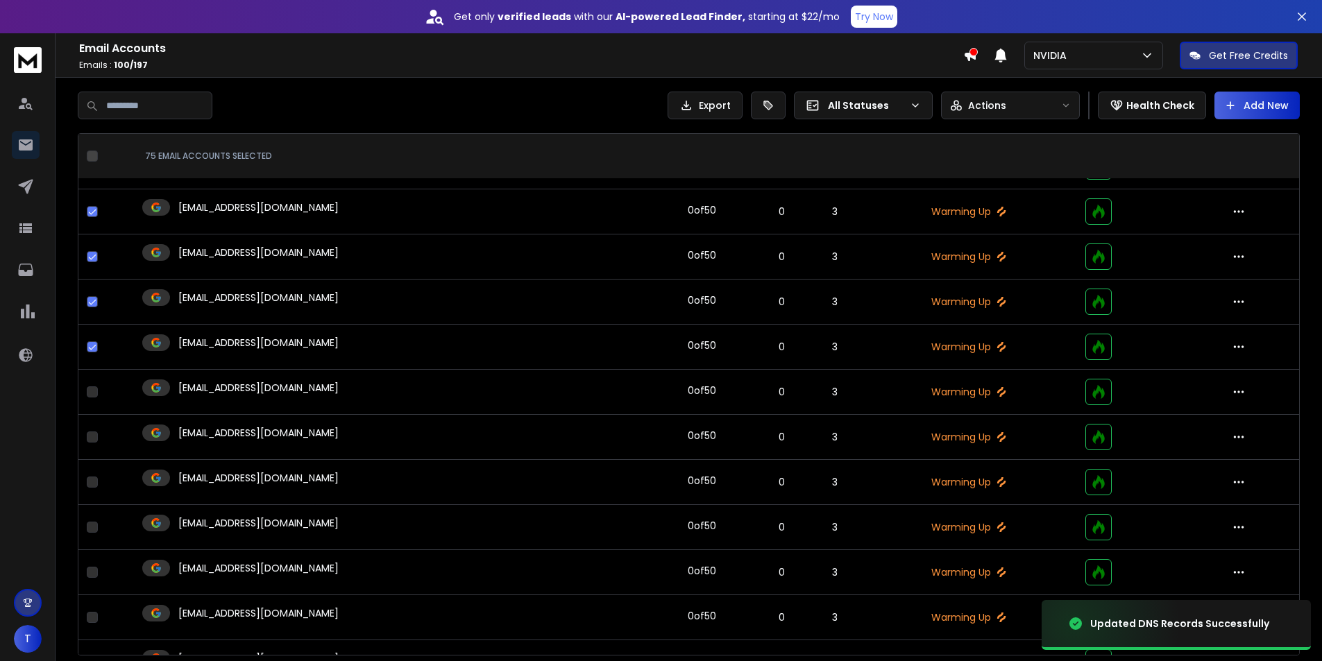
click at [93, 391] on button "button" at bounding box center [92, 392] width 11 height 11
click at [223, 432] on p "[EMAIL_ADDRESS][DOMAIN_NAME]" at bounding box center [258, 433] width 160 height 14
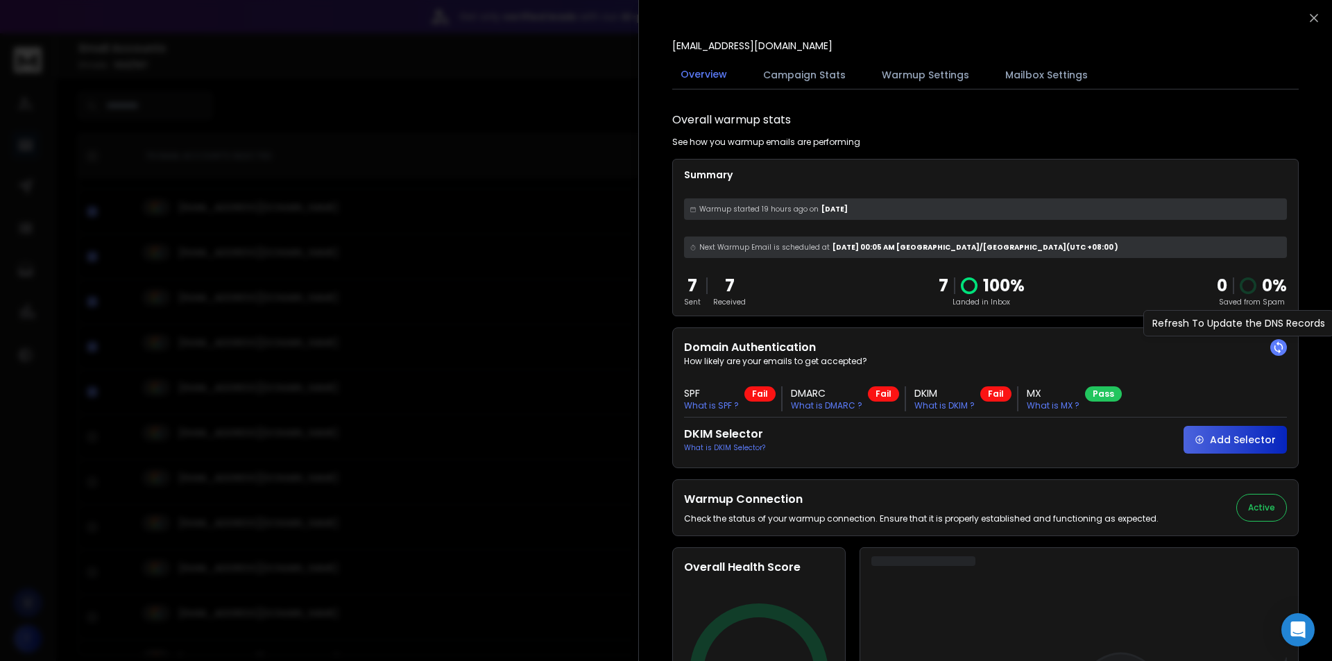
click at [1276, 353] on icon at bounding box center [1279, 348] width 14 height 14
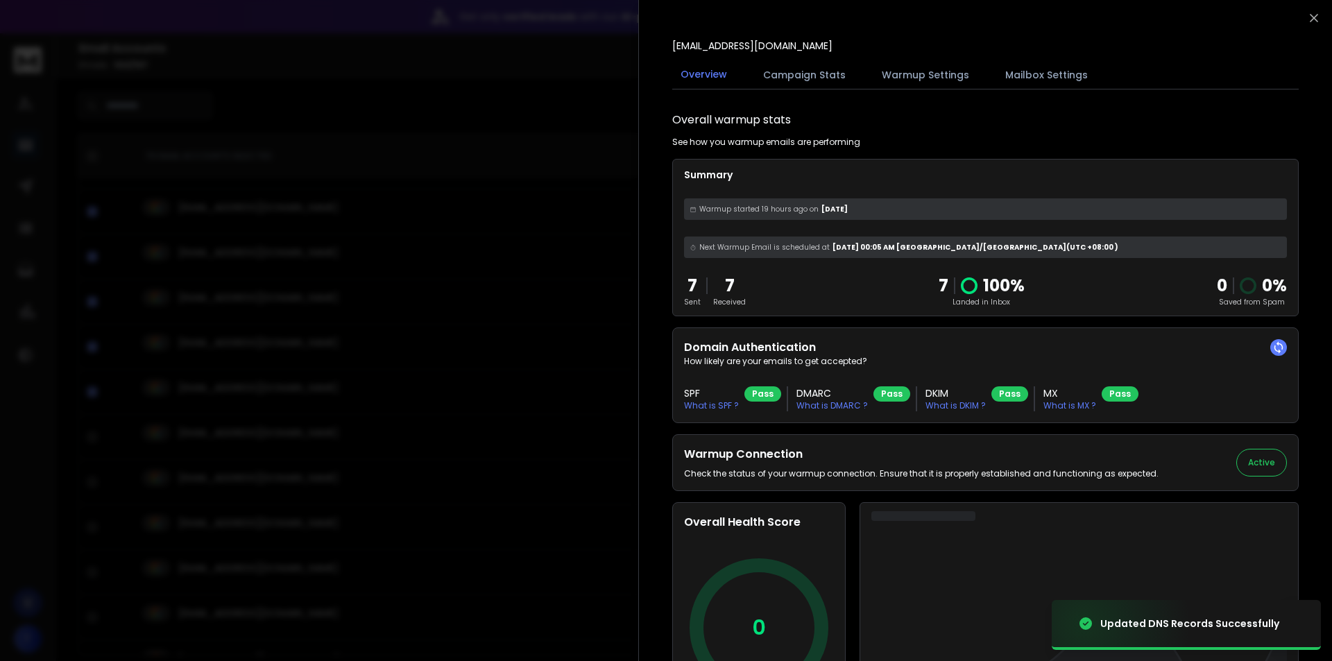
click at [205, 429] on div at bounding box center [666, 330] width 1332 height 661
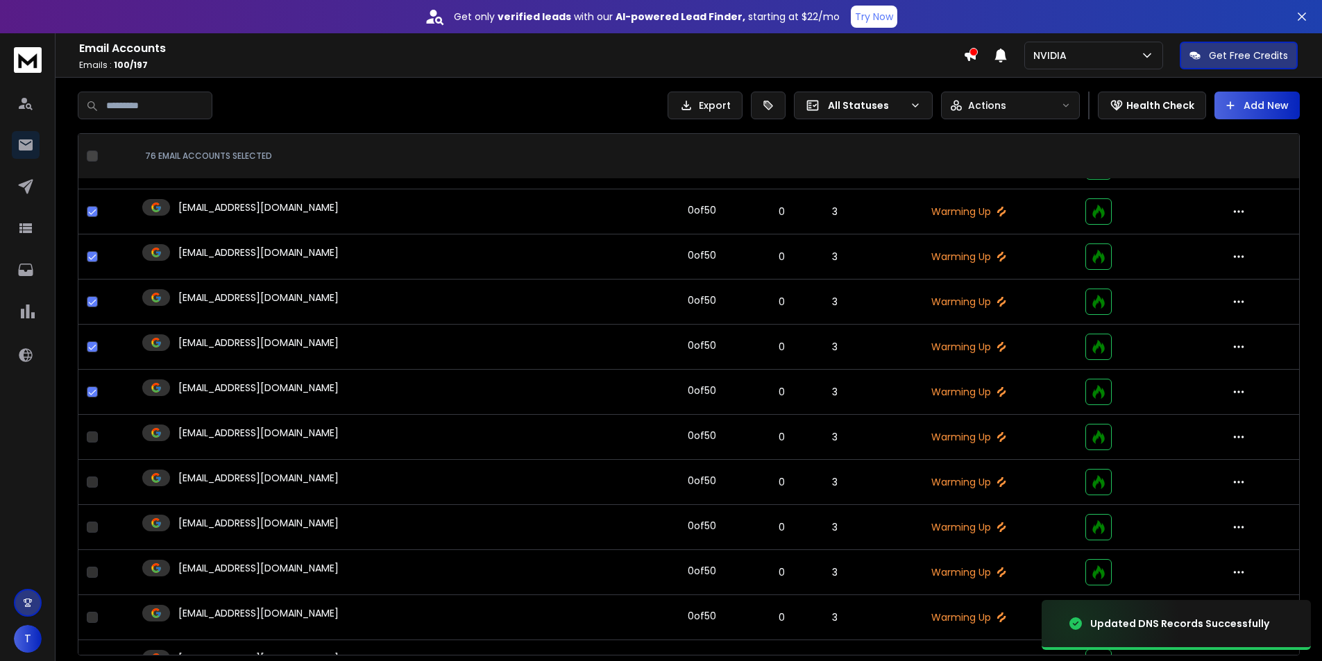
click at [92, 434] on button "button" at bounding box center [92, 437] width 11 height 11
click at [233, 478] on p "[EMAIL_ADDRESS][DOMAIN_NAME]" at bounding box center [258, 478] width 160 height 14
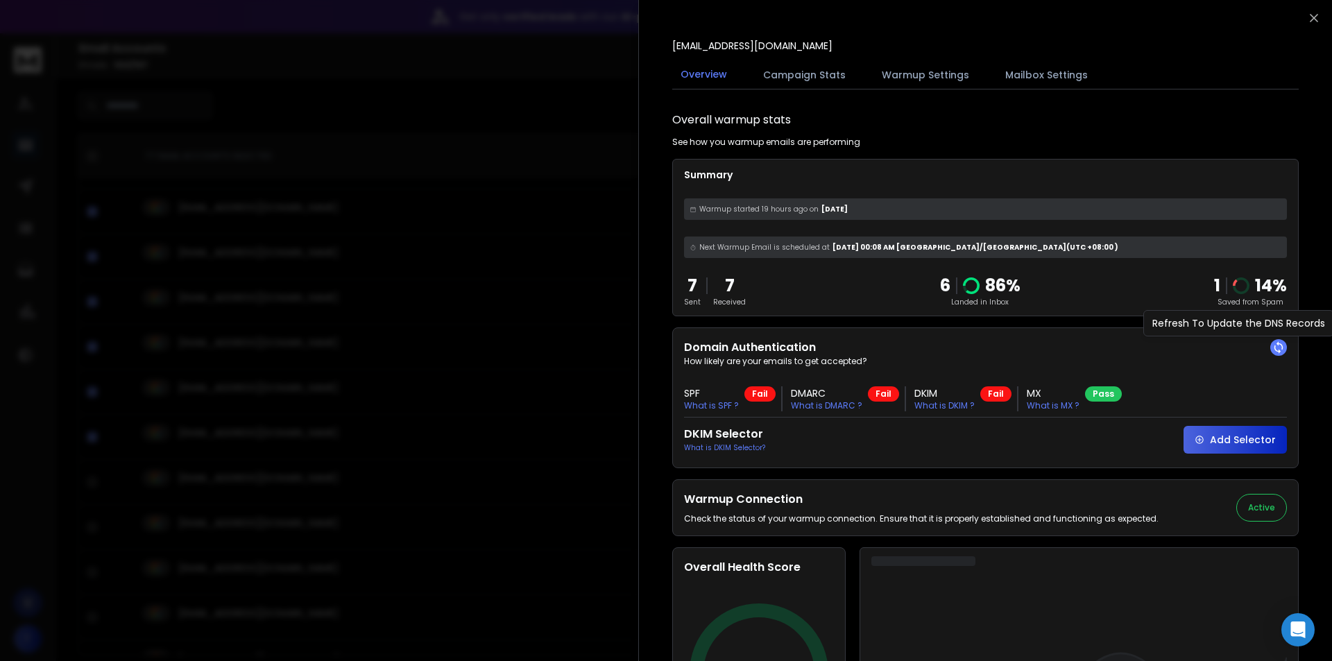
click at [1272, 350] on icon at bounding box center [1279, 348] width 14 height 14
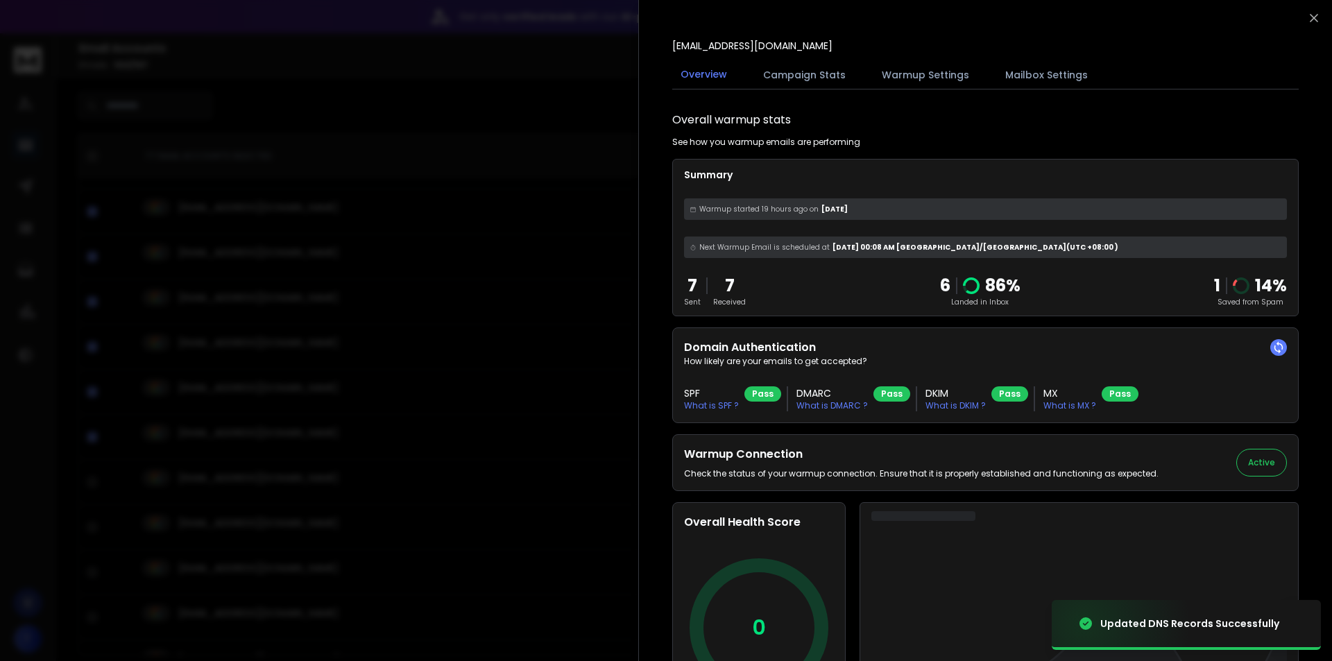
click at [239, 400] on div at bounding box center [666, 330] width 1332 height 661
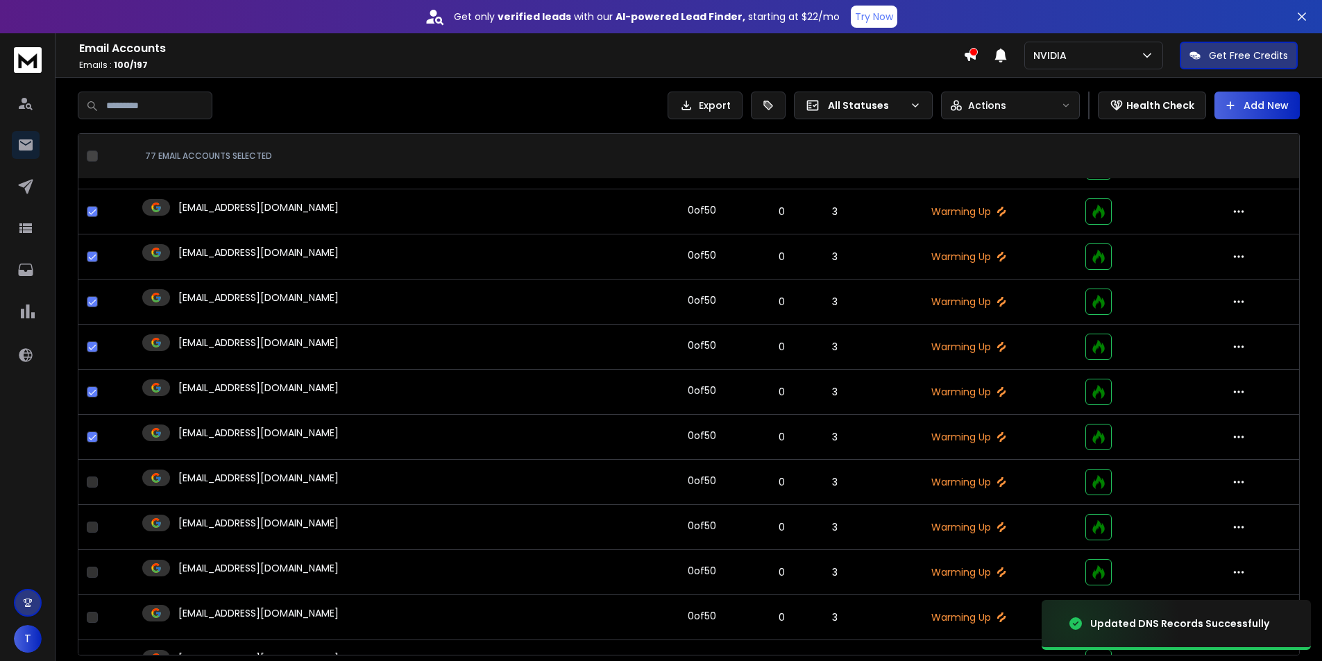
click at [90, 484] on button "button" at bounding box center [92, 482] width 11 height 11
click at [204, 525] on p "[EMAIL_ADDRESS][DOMAIN_NAME]" at bounding box center [258, 523] width 160 height 14
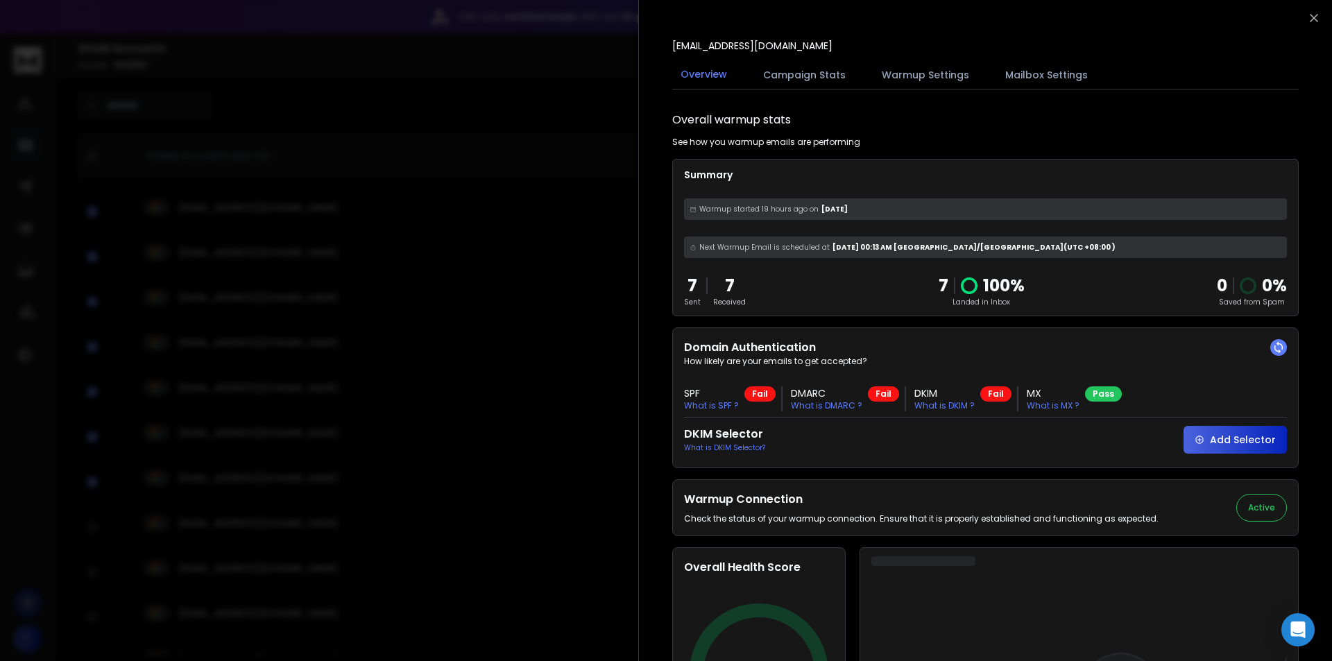
click at [1276, 356] on p "How likely are your emails to get accepted?" at bounding box center [985, 361] width 603 height 11
click at [1276, 355] on div at bounding box center [1279, 347] width 17 height 17
click at [1278, 344] on icon at bounding box center [1279, 348] width 14 height 14
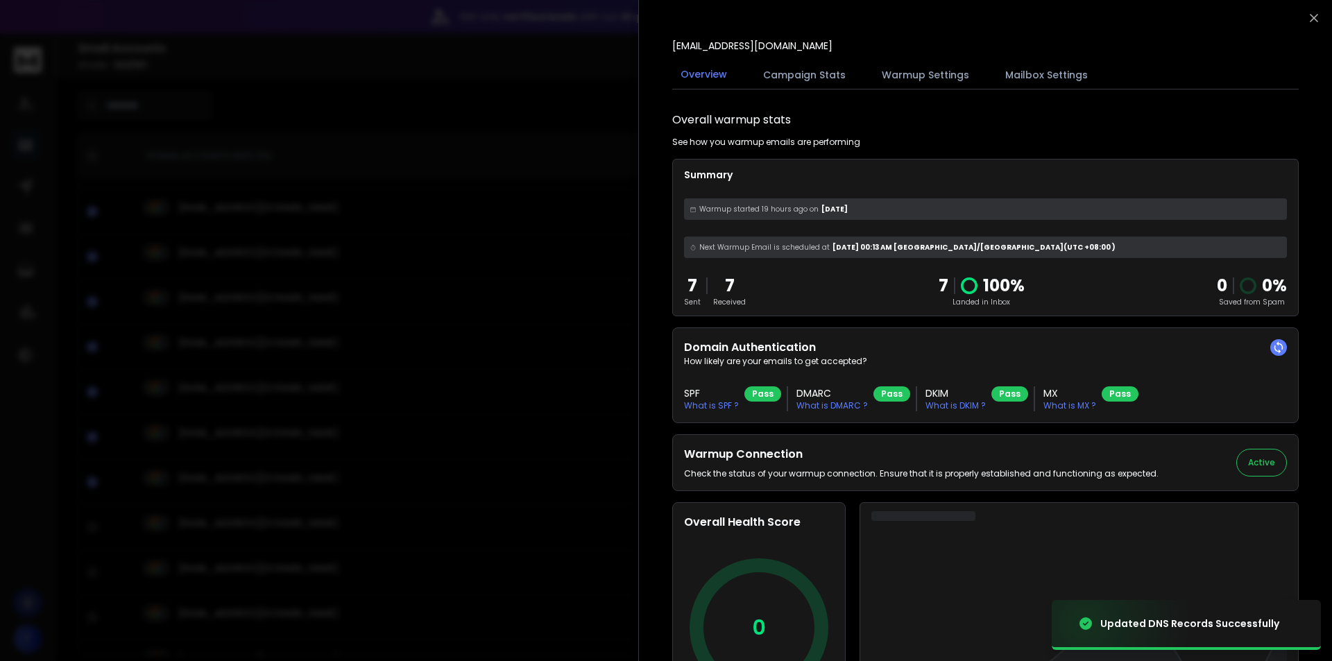
click at [277, 437] on div at bounding box center [666, 330] width 1332 height 661
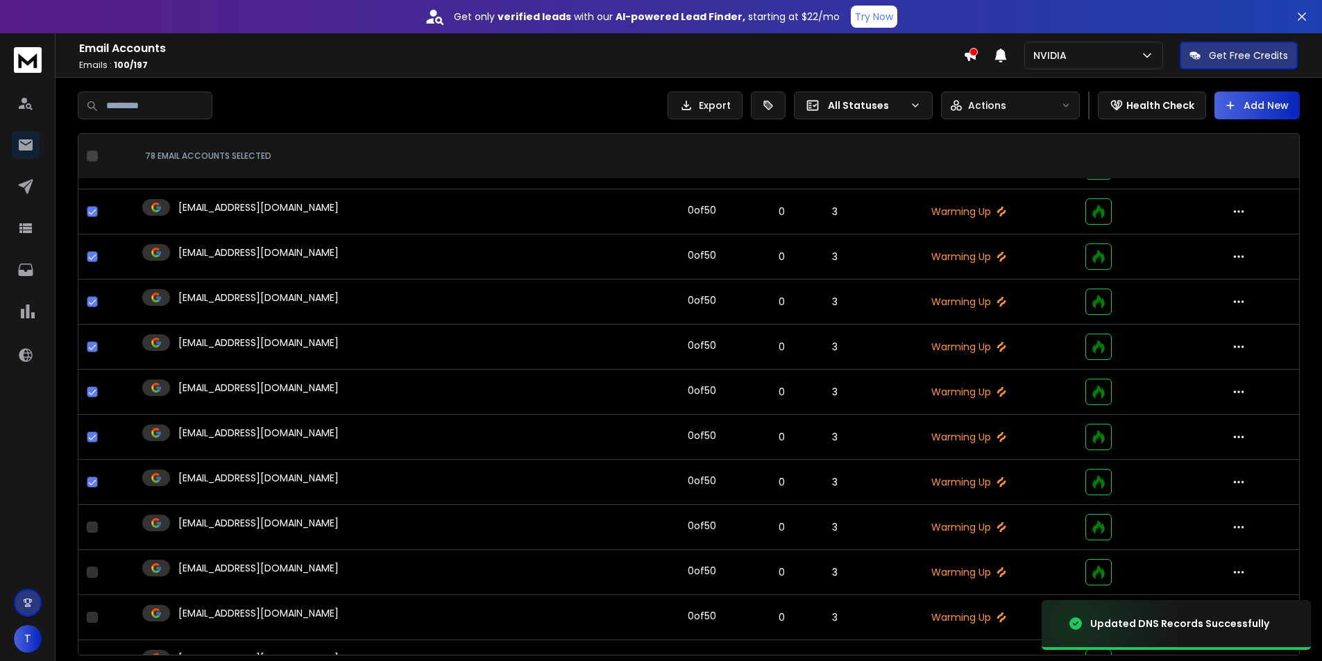
click at [92, 527] on button "button" at bounding box center [92, 527] width 11 height 11
click at [207, 561] on div "[EMAIL_ADDRESS][DOMAIN_NAME]" at bounding box center [240, 568] width 196 height 17
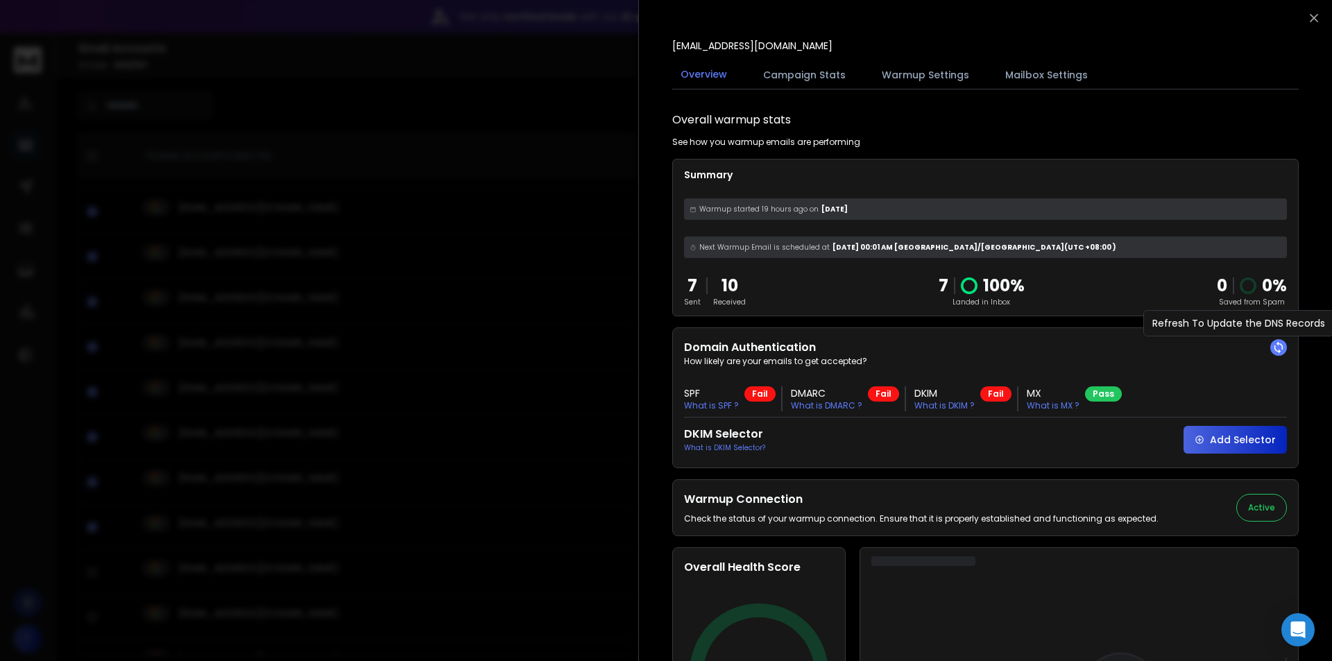
click at [1280, 305] on p "Saved from Spam" at bounding box center [1252, 302] width 70 height 10
click at [1278, 348] on icon at bounding box center [1279, 348] width 14 height 14
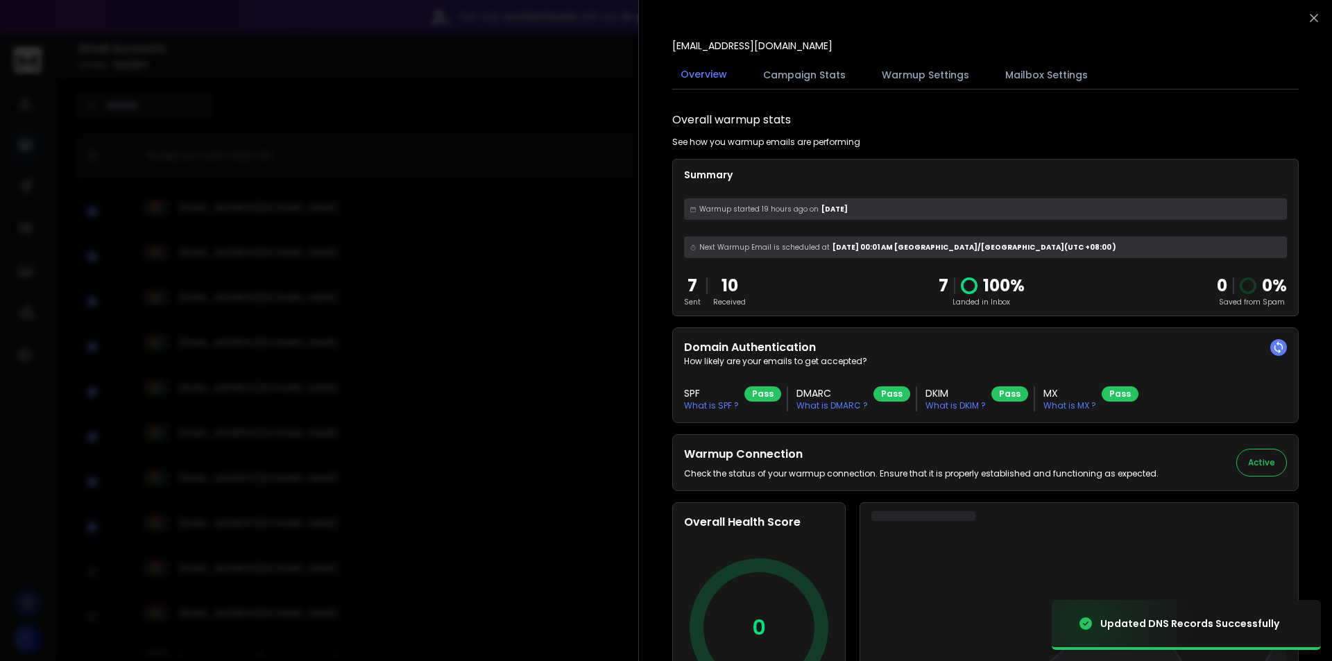
click at [273, 461] on div at bounding box center [666, 330] width 1332 height 661
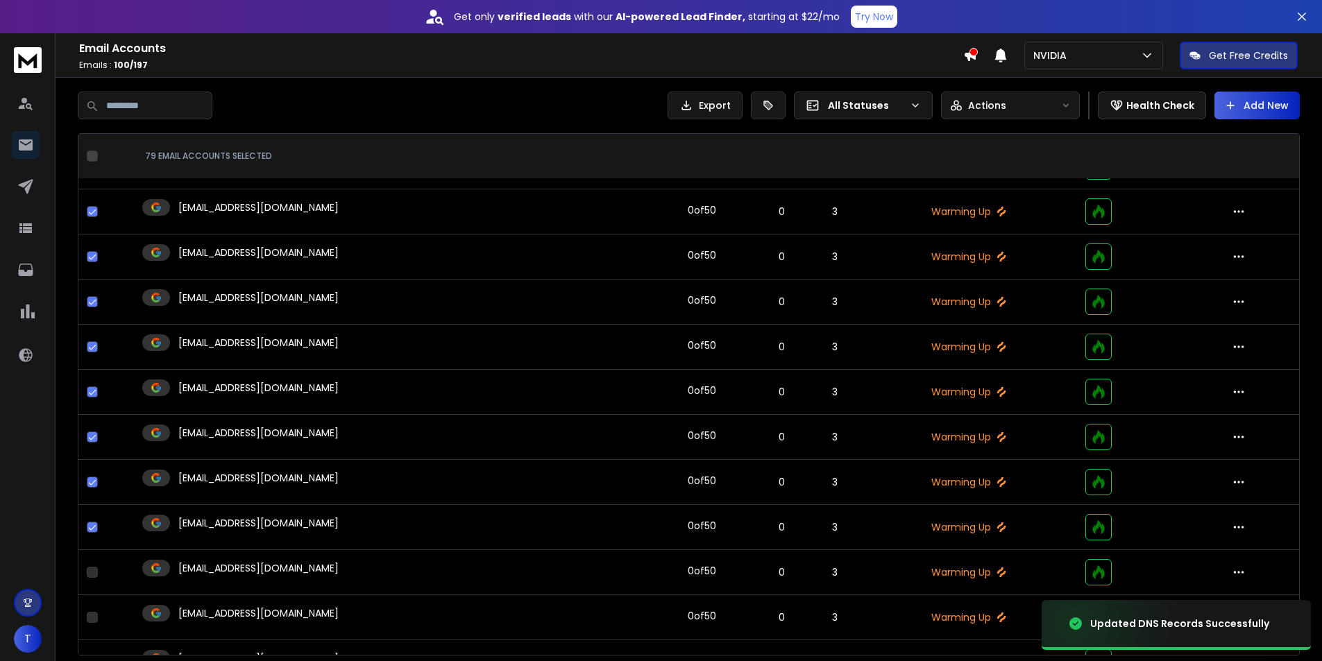
click at [90, 573] on button "button" at bounding box center [92, 572] width 11 height 11
click at [236, 527] on p "[EMAIL_ADDRESS][DOMAIN_NAME]" at bounding box center [258, 523] width 160 height 14
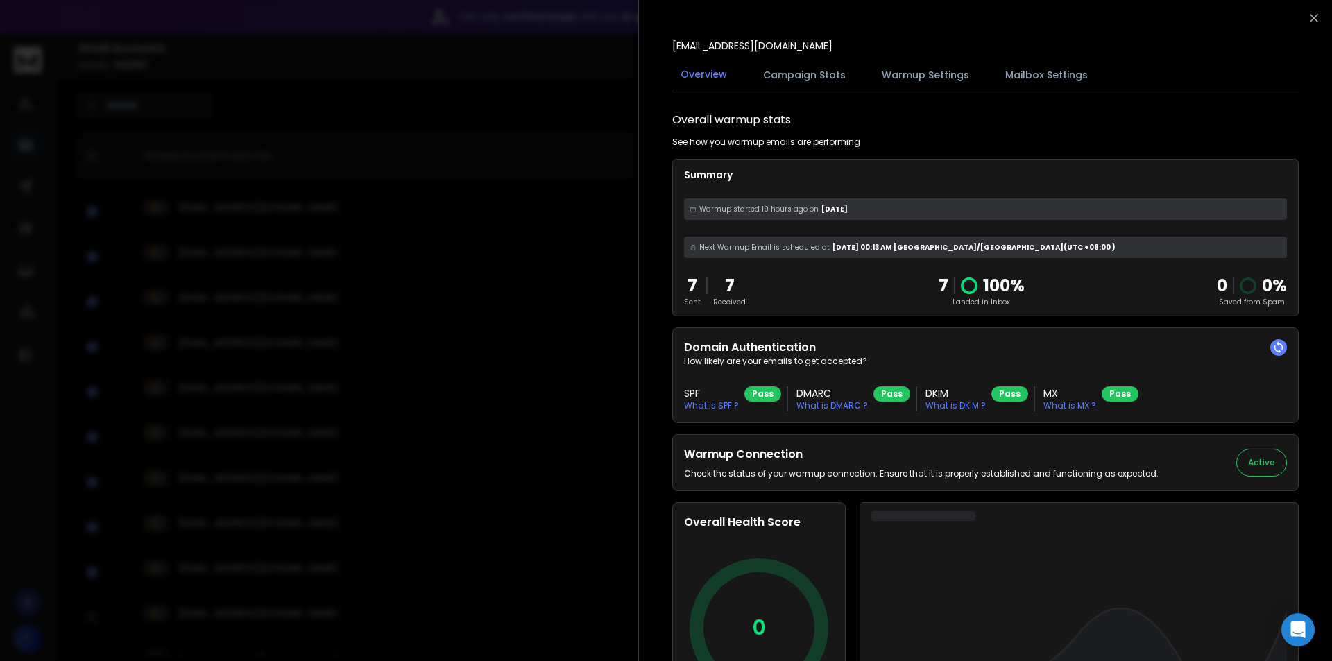
click at [257, 495] on div at bounding box center [666, 330] width 1332 height 661
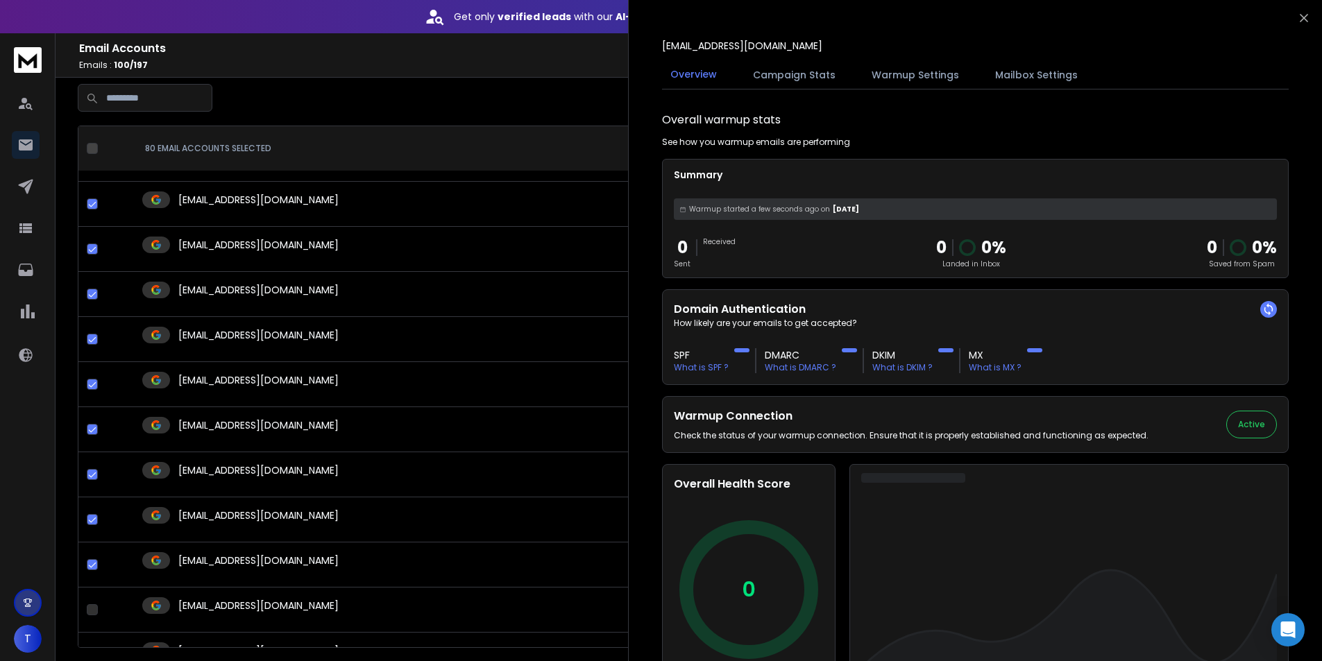
scroll to position [8, 0]
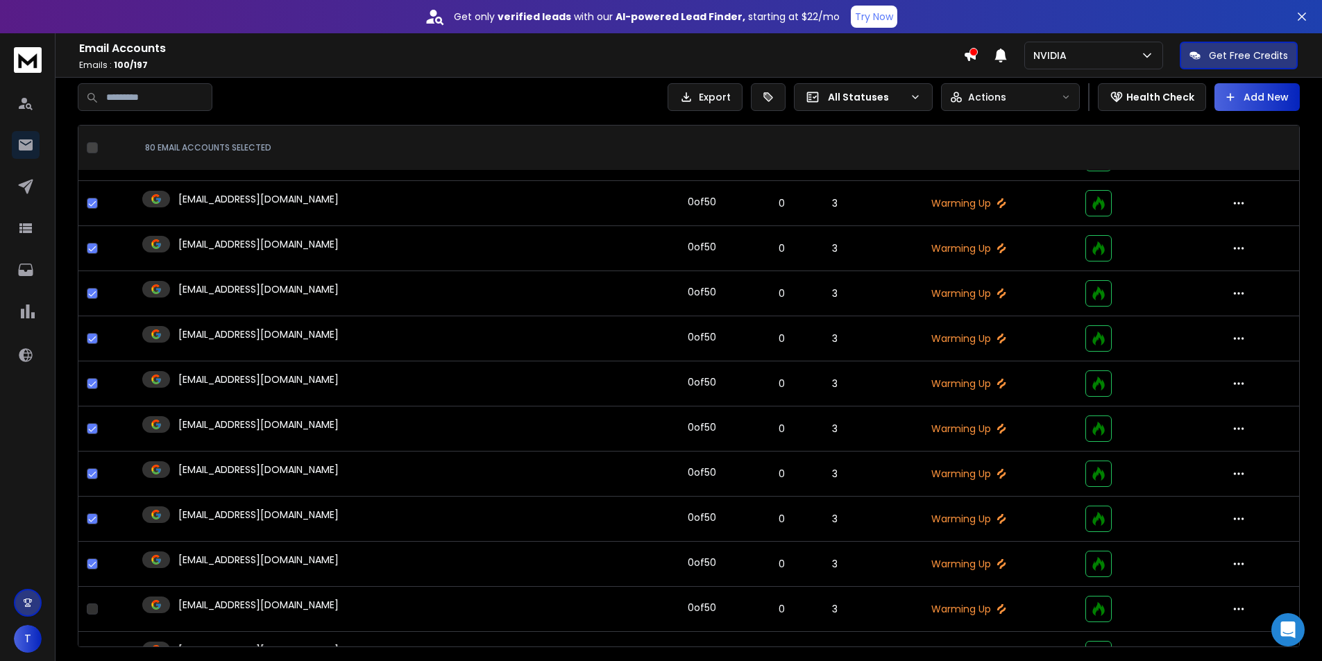
click at [210, 595] on td "[EMAIL_ADDRESS][DOMAIN_NAME]" at bounding box center [391, 609] width 515 height 45
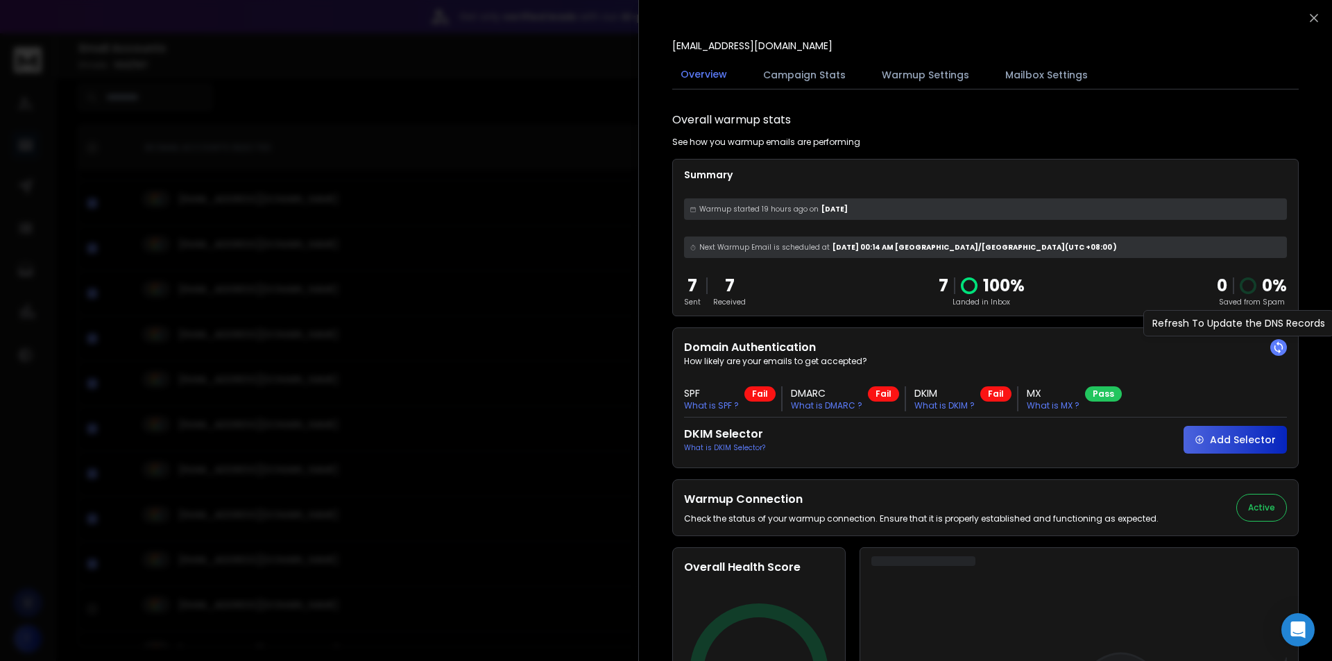
click at [1279, 353] on icon at bounding box center [1279, 348] width 14 height 14
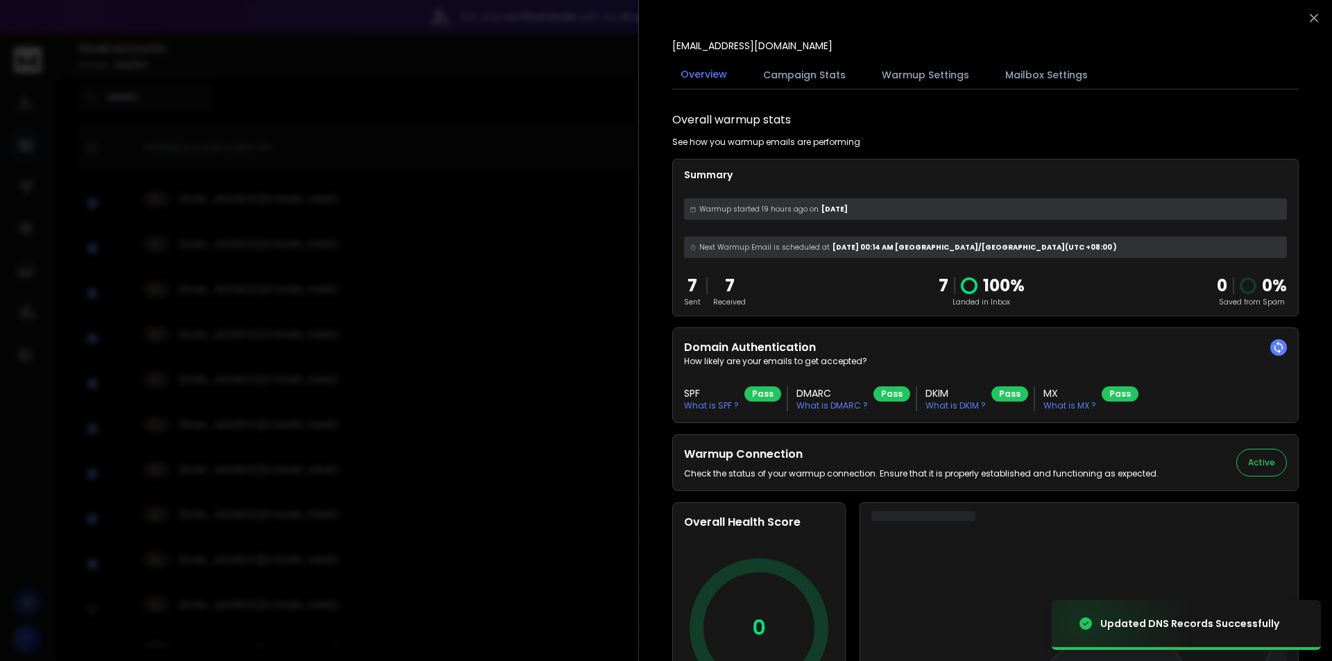
click at [325, 534] on div at bounding box center [666, 330] width 1332 height 661
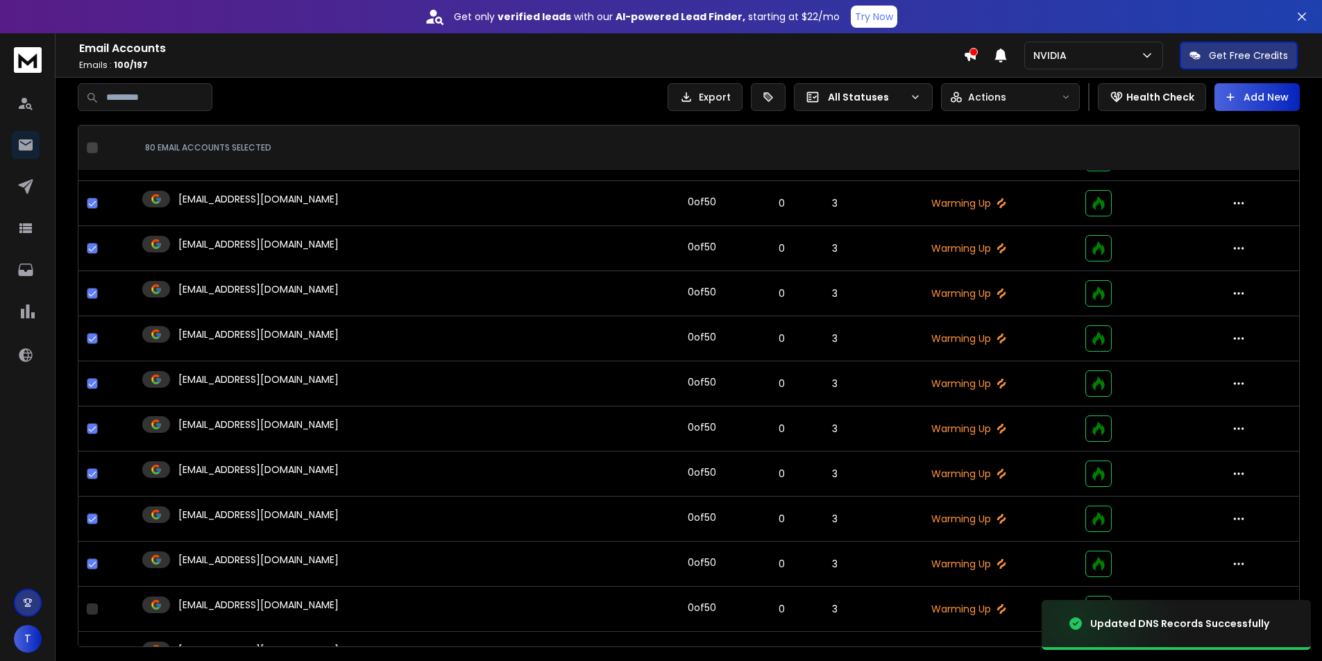
click at [92, 609] on button "button" at bounding box center [92, 609] width 11 height 11
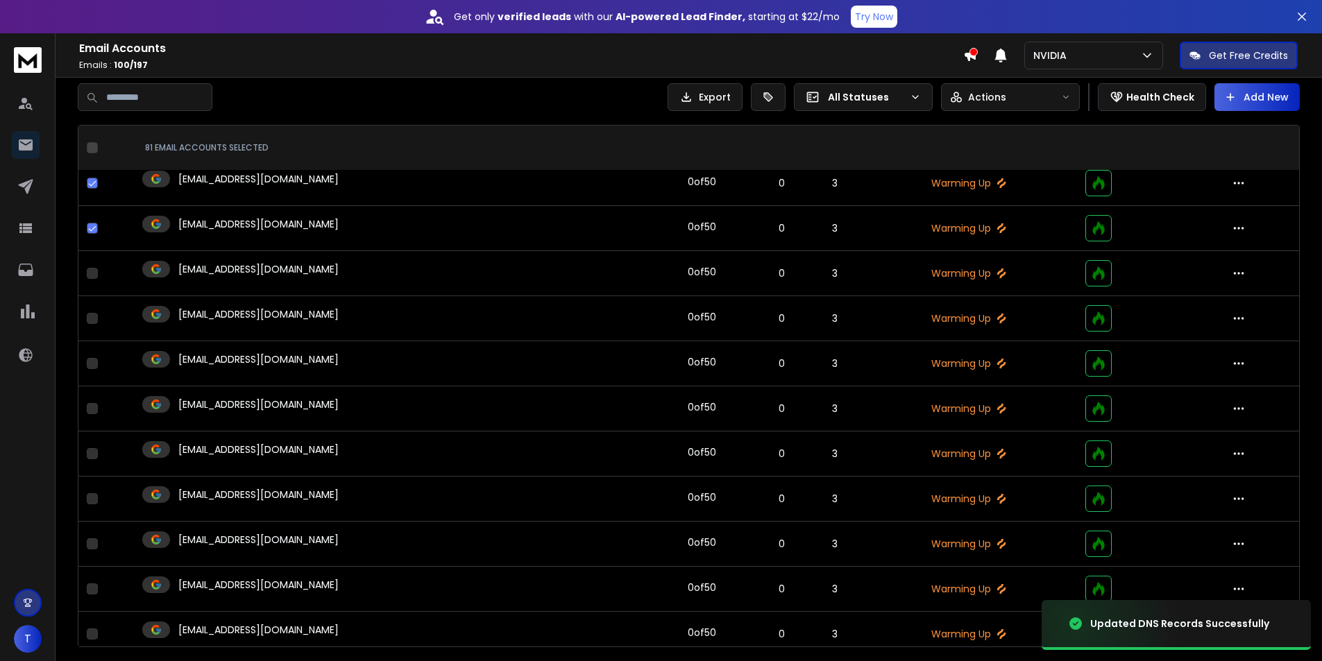
scroll to position [3609, 0]
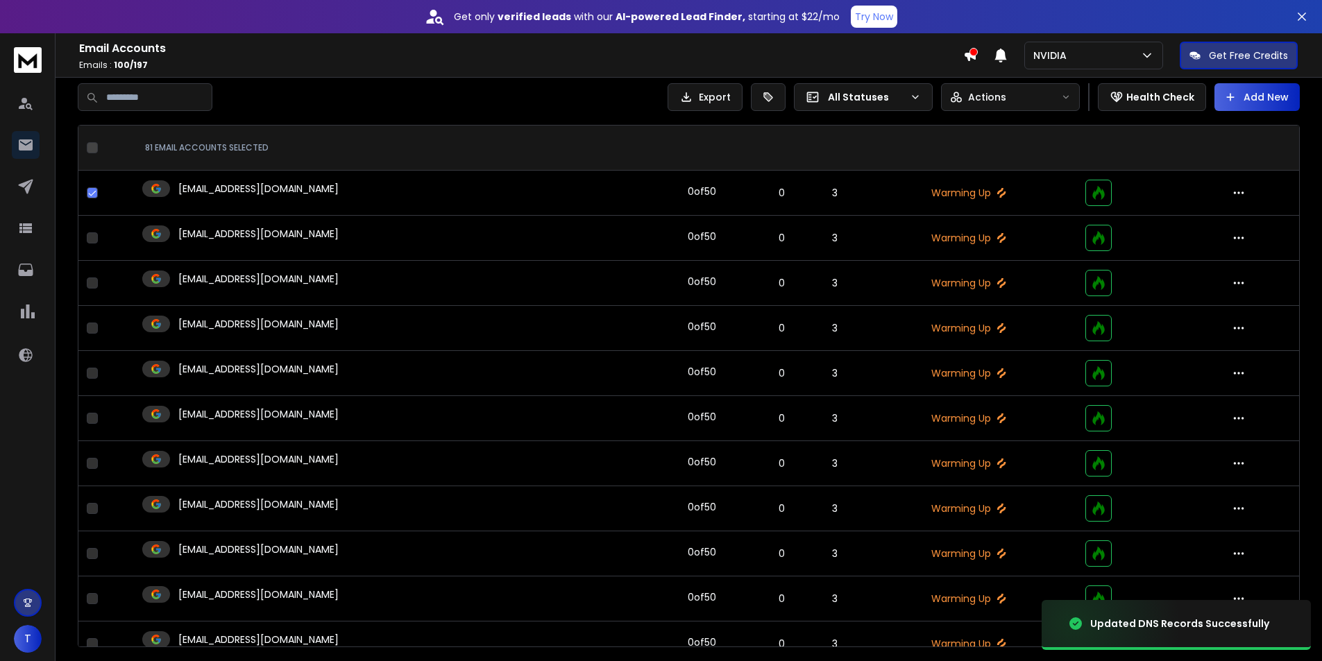
click at [249, 244] on td "[EMAIL_ADDRESS][DOMAIN_NAME]" at bounding box center [391, 238] width 515 height 45
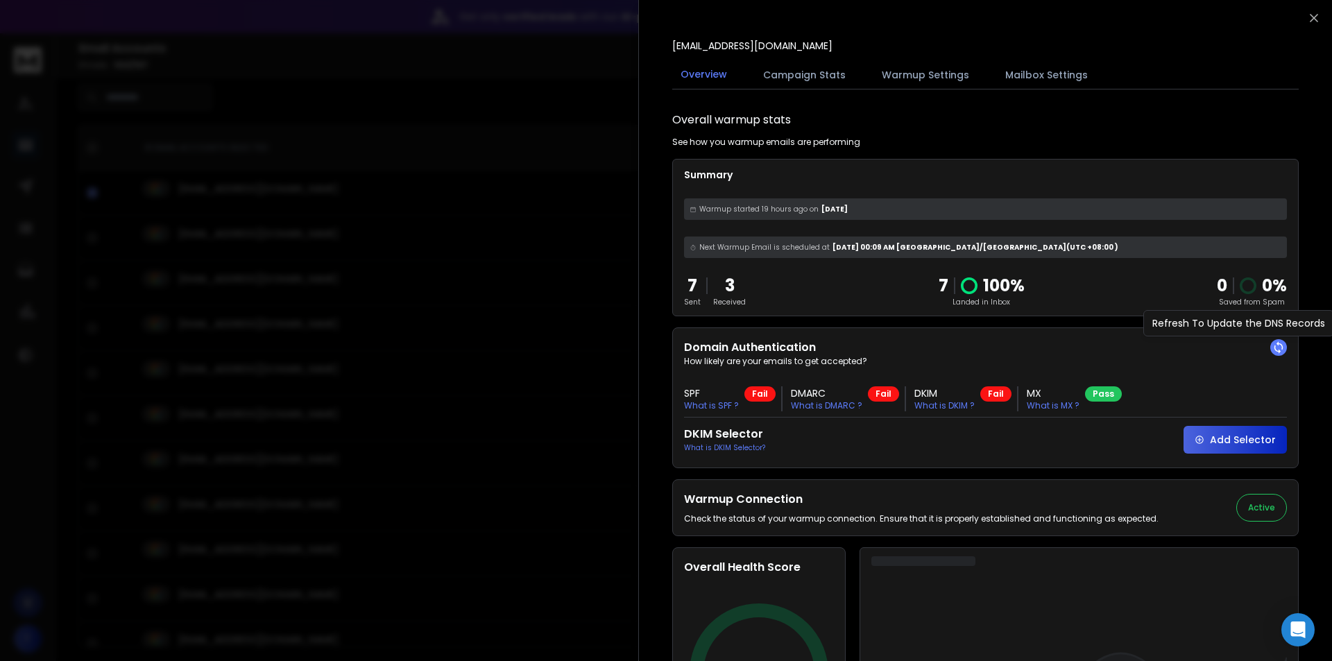
click at [1276, 350] on icon at bounding box center [1279, 348] width 14 height 14
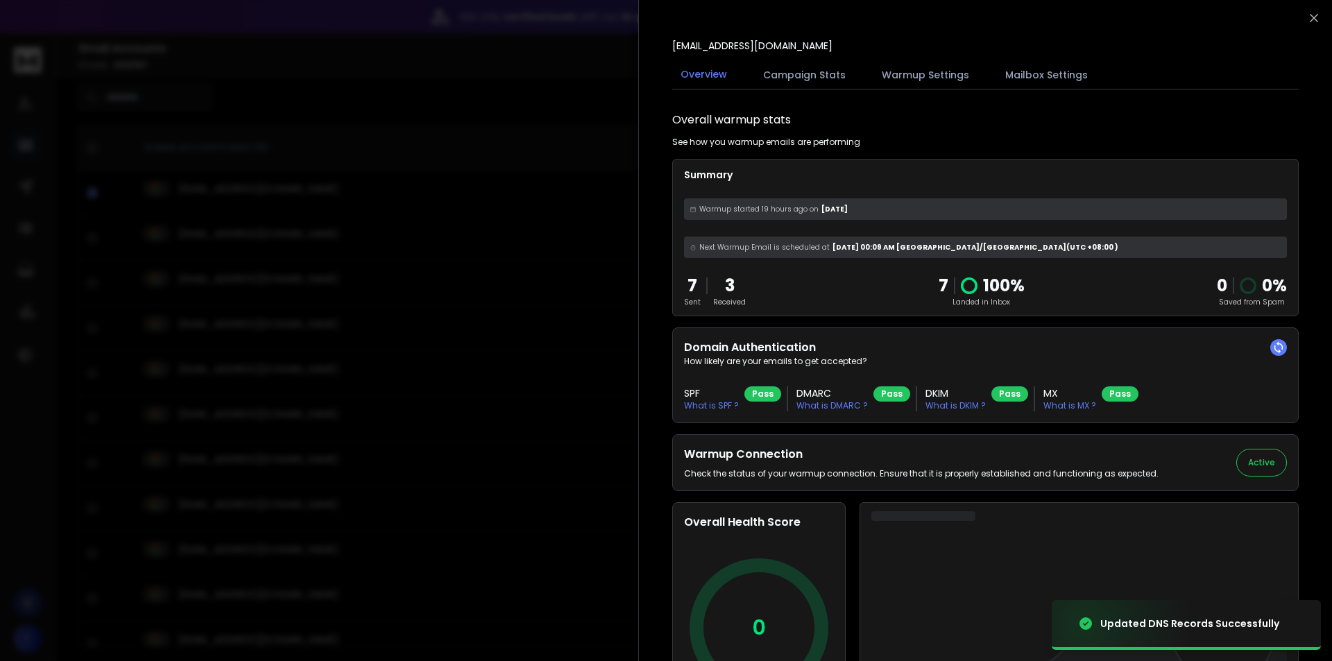
click at [295, 250] on div at bounding box center [666, 330] width 1332 height 661
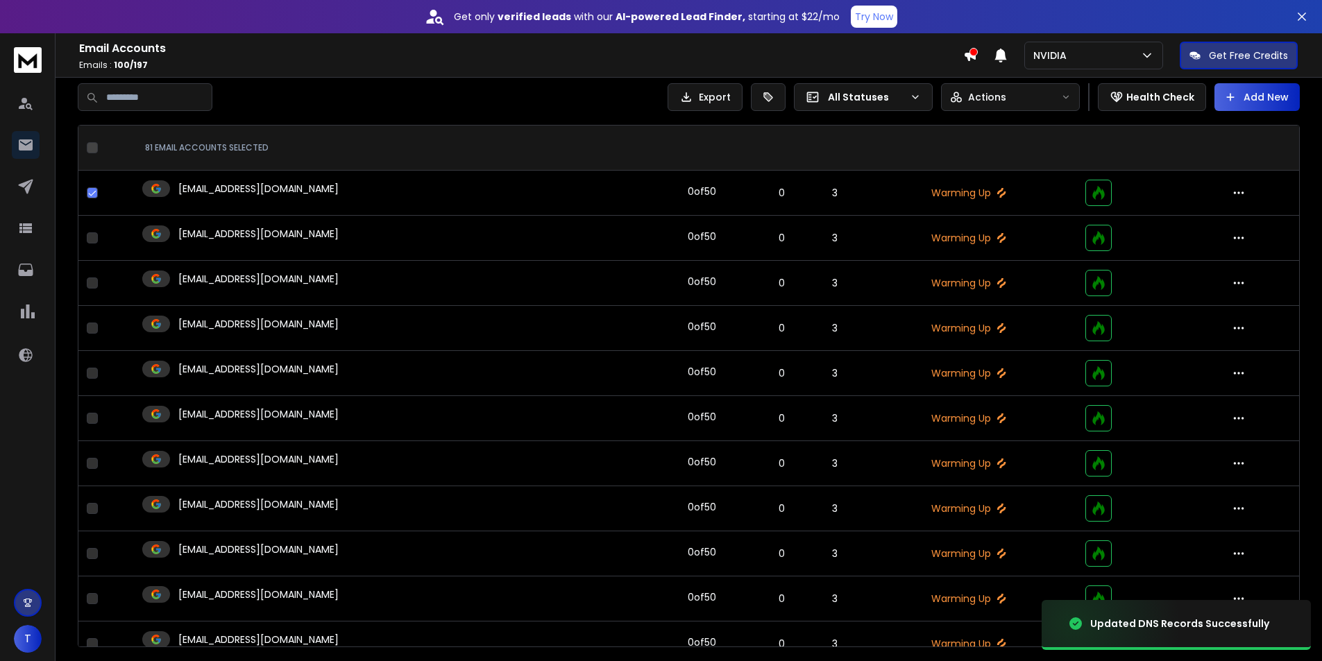
click at [91, 235] on button "button" at bounding box center [92, 237] width 11 height 11
click at [223, 287] on div "[EMAIL_ADDRESS][DOMAIN_NAME]" at bounding box center [240, 279] width 196 height 17
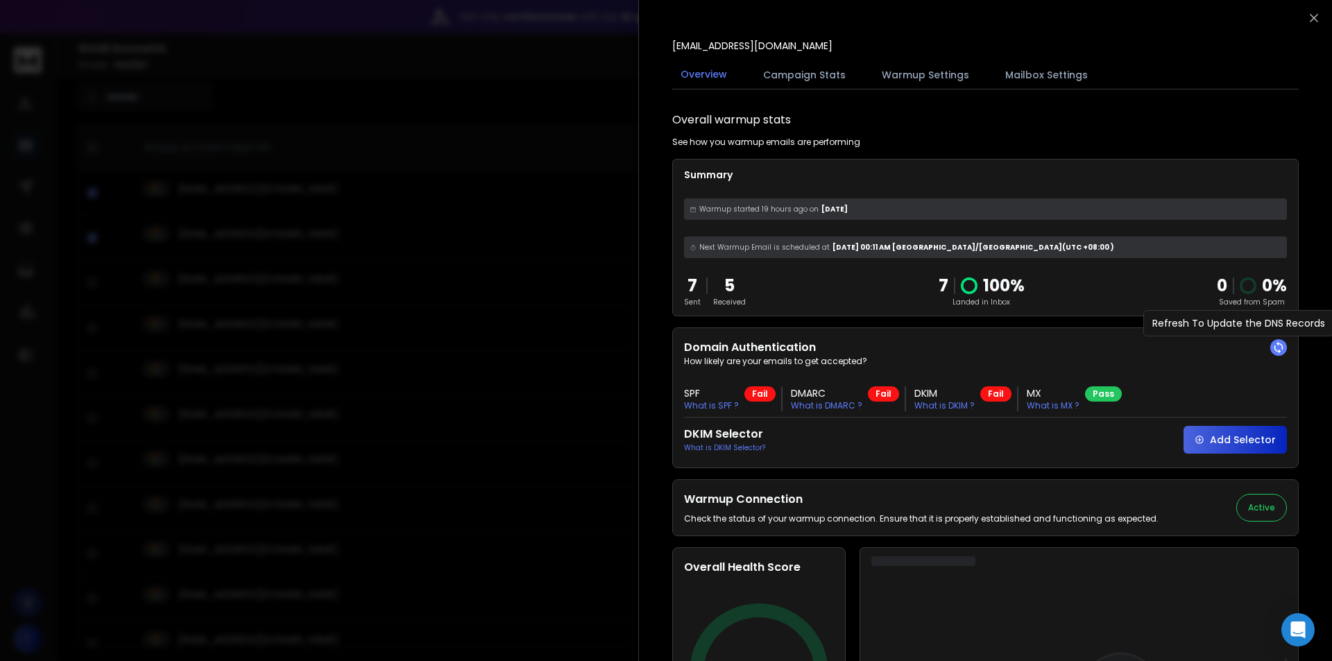
click at [1278, 348] on icon at bounding box center [1279, 348] width 14 height 14
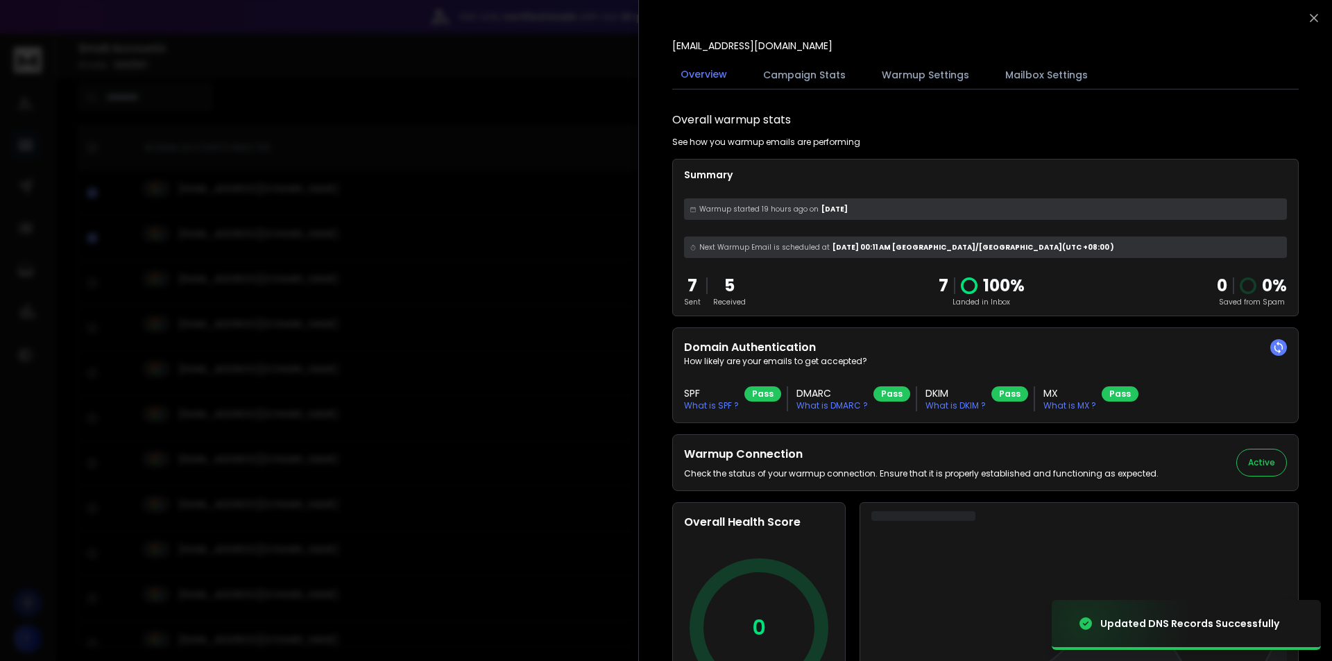
click at [284, 276] on div at bounding box center [666, 330] width 1332 height 661
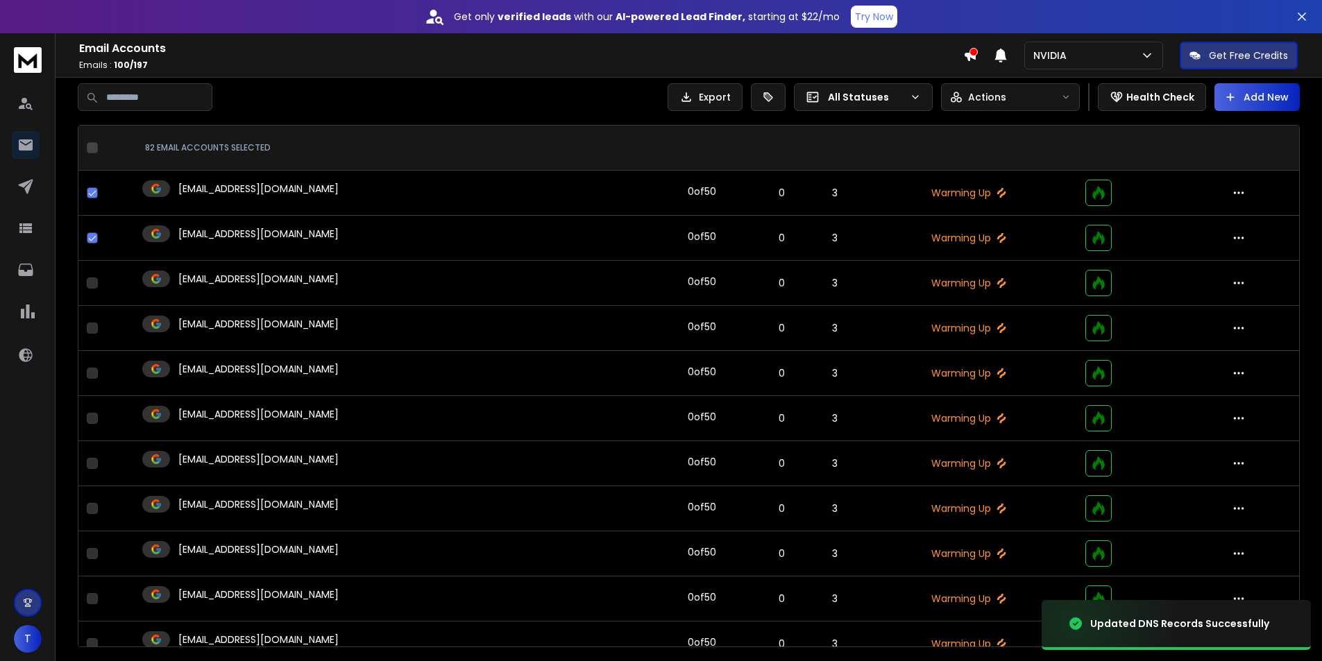
click at [92, 284] on button "button" at bounding box center [92, 283] width 11 height 11
click at [224, 328] on p "[EMAIL_ADDRESS][DOMAIN_NAME]" at bounding box center [258, 324] width 160 height 14
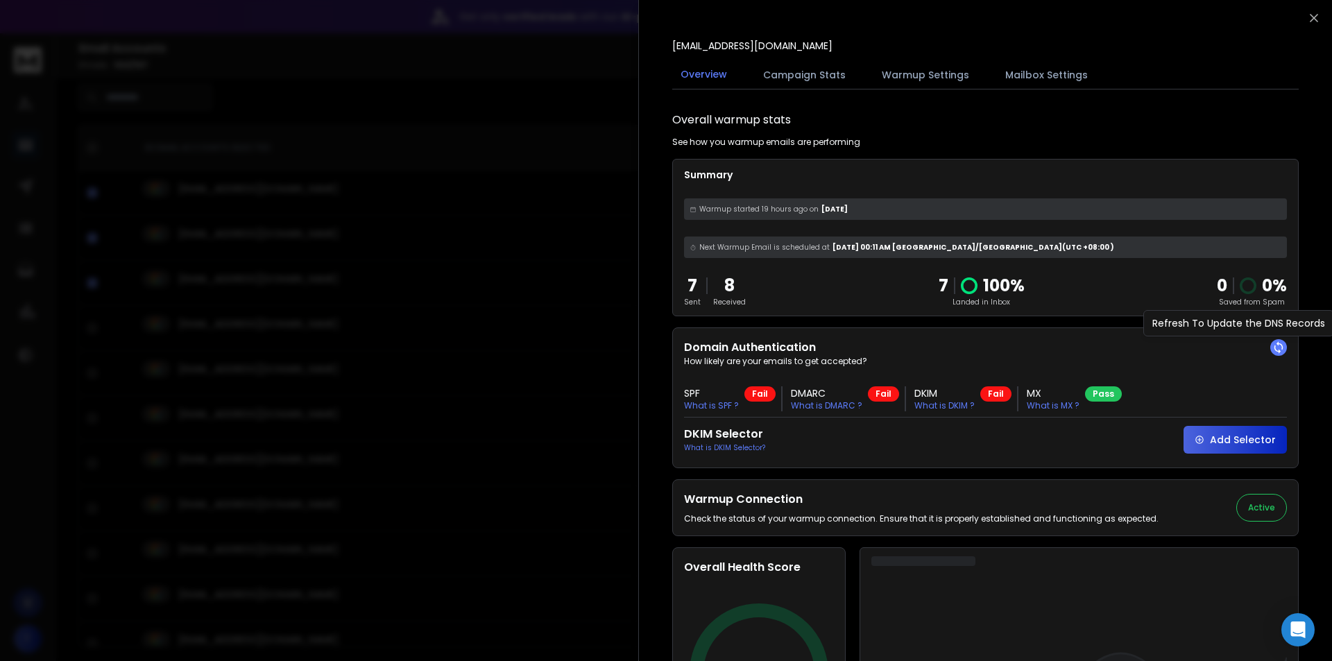
click at [1277, 353] on icon at bounding box center [1279, 348] width 14 height 14
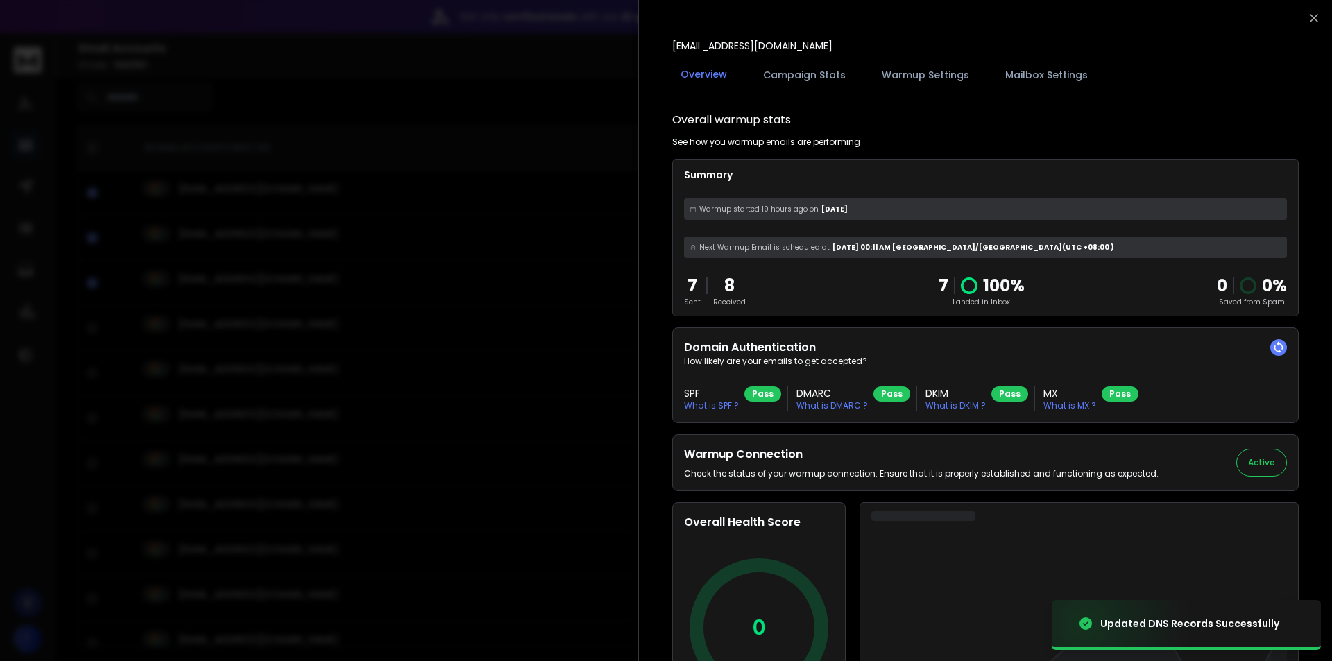
click at [333, 314] on div at bounding box center [666, 330] width 1332 height 661
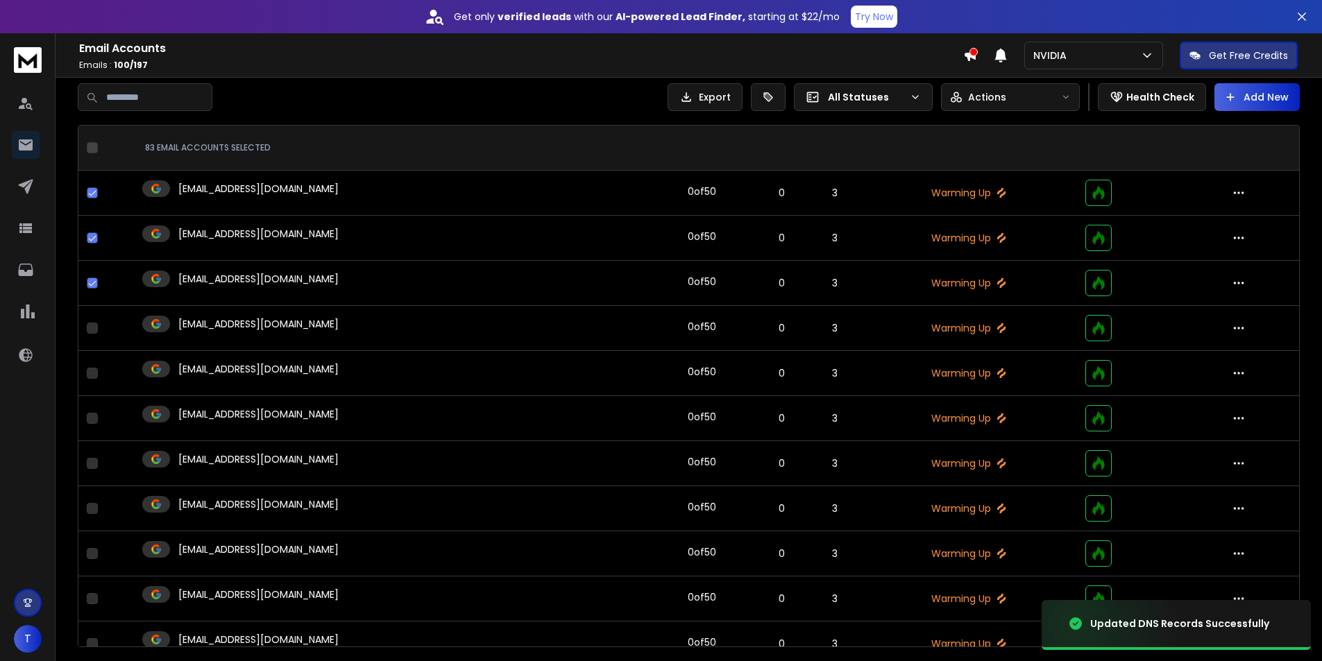
click at [88, 324] on button "button" at bounding box center [92, 328] width 11 height 11
click at [187, 325] on p "[EMAIL_ADDRESS][DOMAIN_NAME]" at bounding box center [258, 324] width 160 height 14
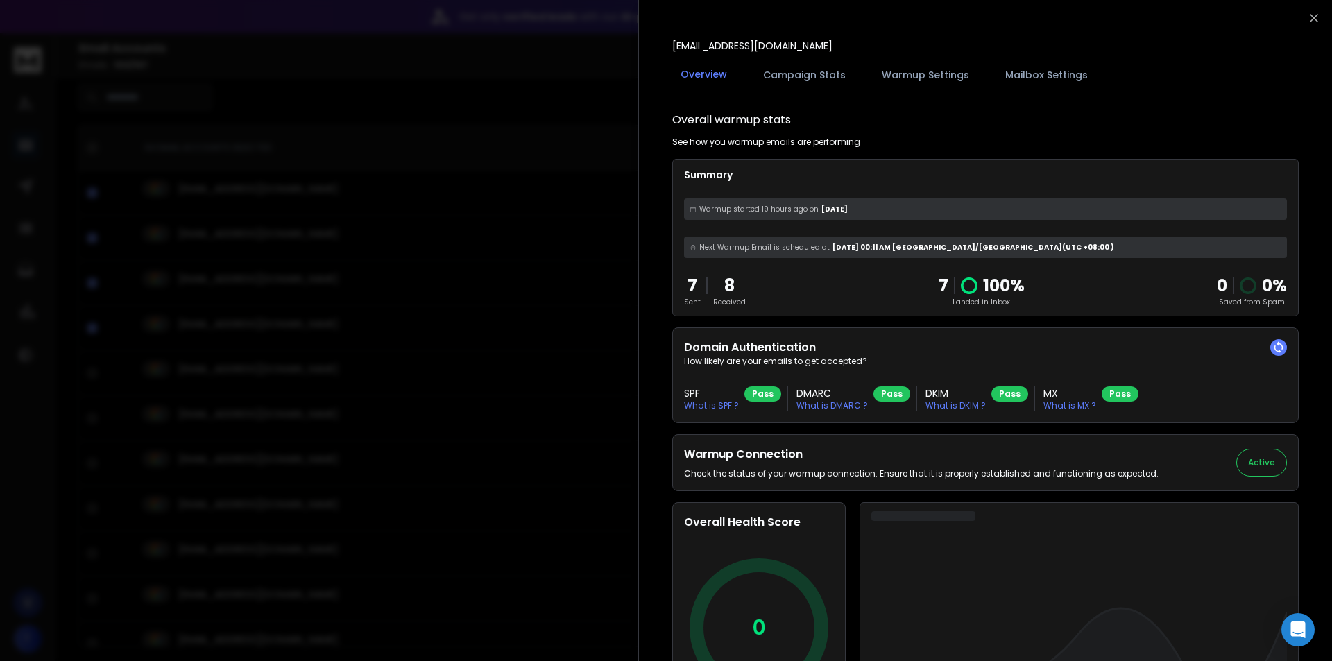
click at [272, 325] on div at bounding box center [666, 330] width 1332 height 661
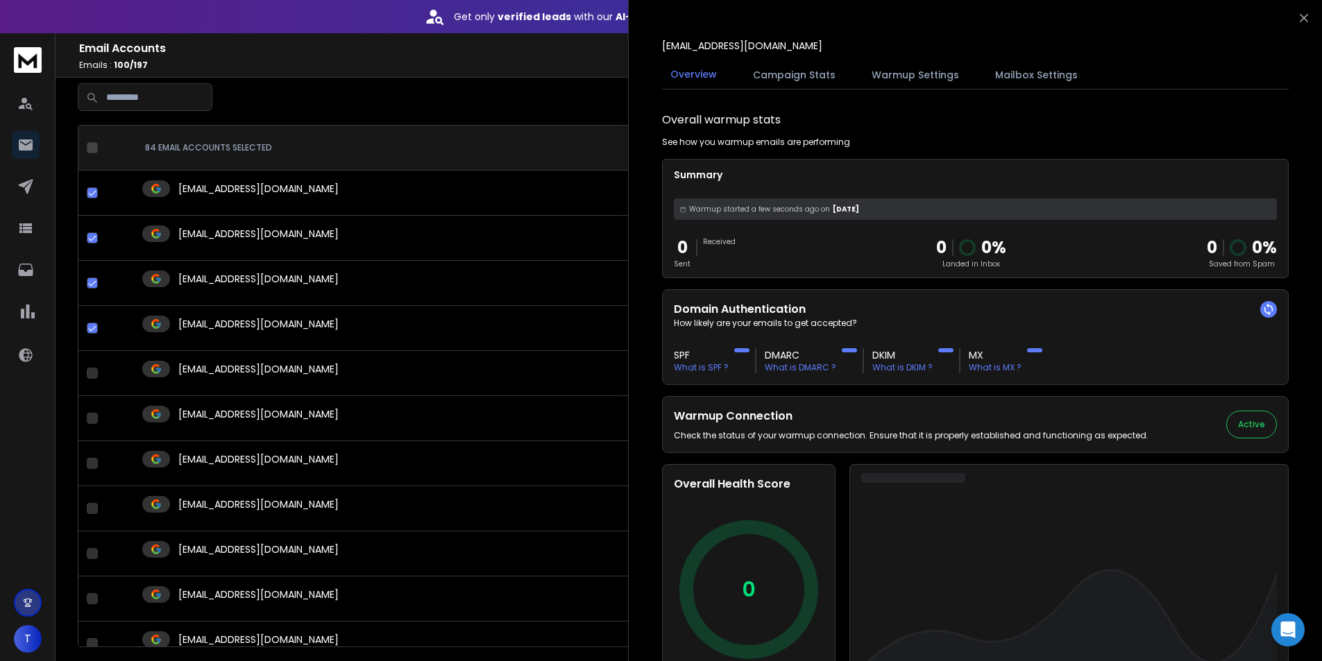
click at [214, 372] on p "[EMAIL_ADDRESS][DOMAIN_NAME]" at bounding box center [258, 369] width 160 height 14
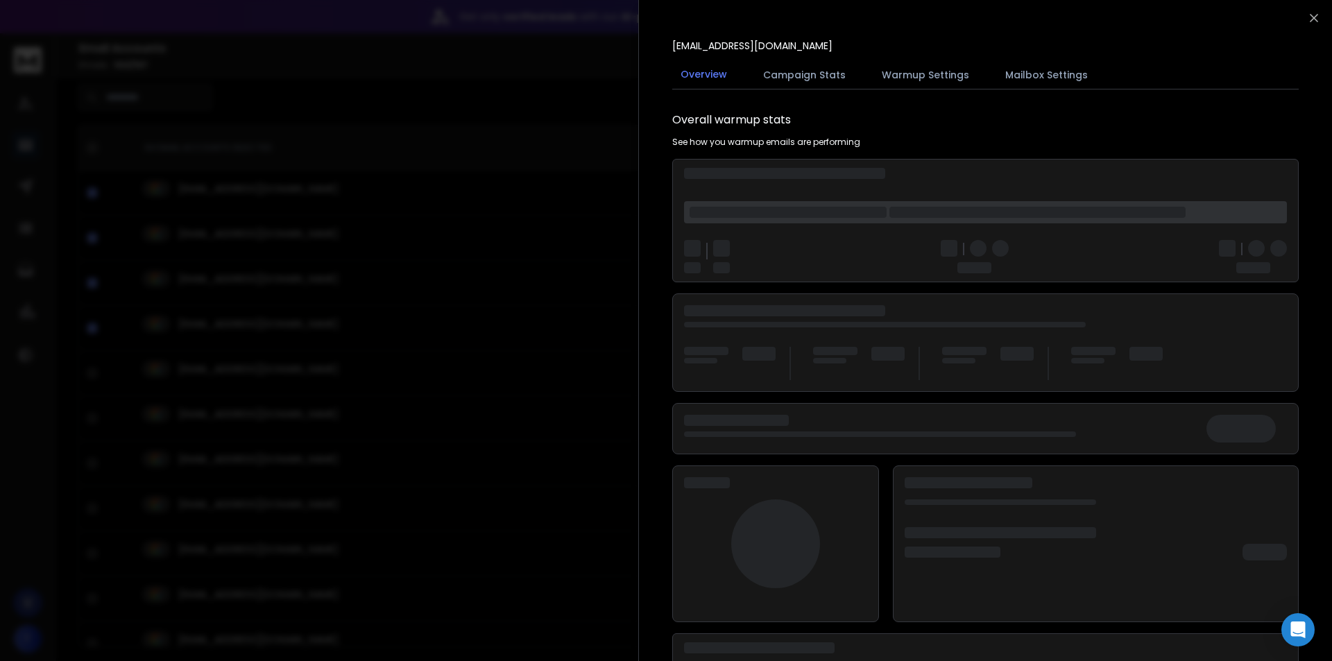
click at [448, 287] on div at bounding box center [666, 330] width 1332 height 661
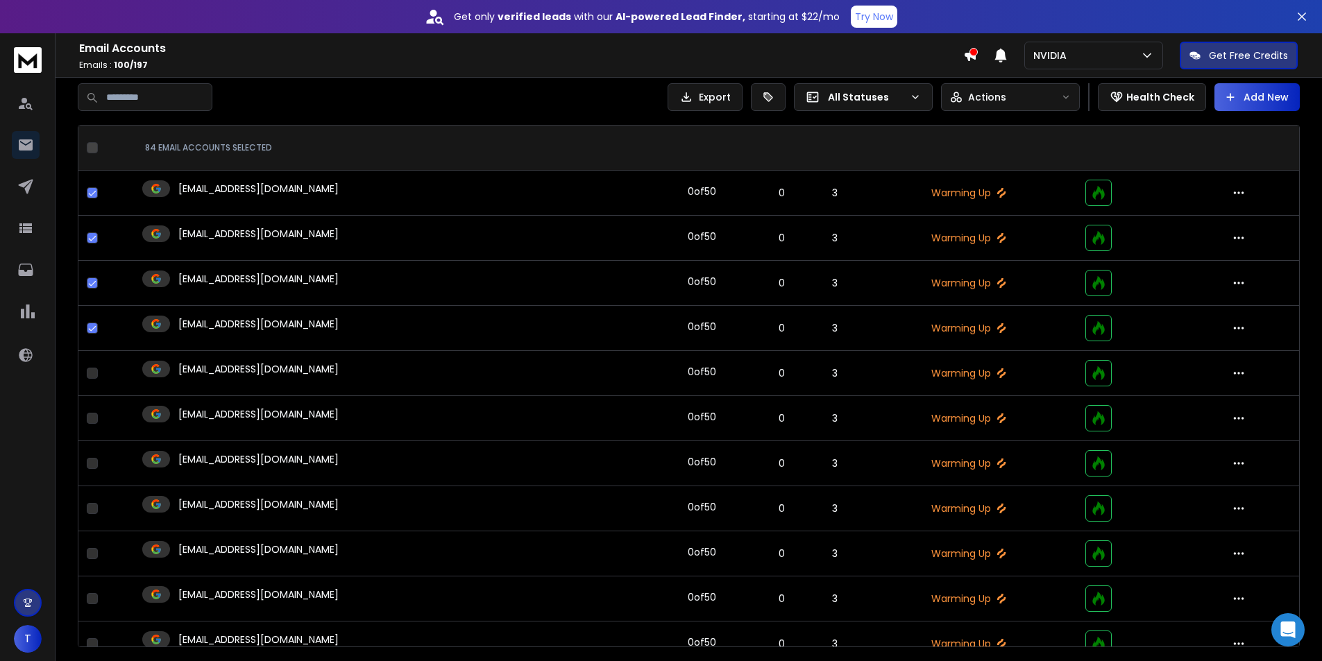
click at [226, 364] on p "[EMAIL_ADDRESS][DOMAIN_NAME]" at bounding box center [258, 369] width 160 height 14
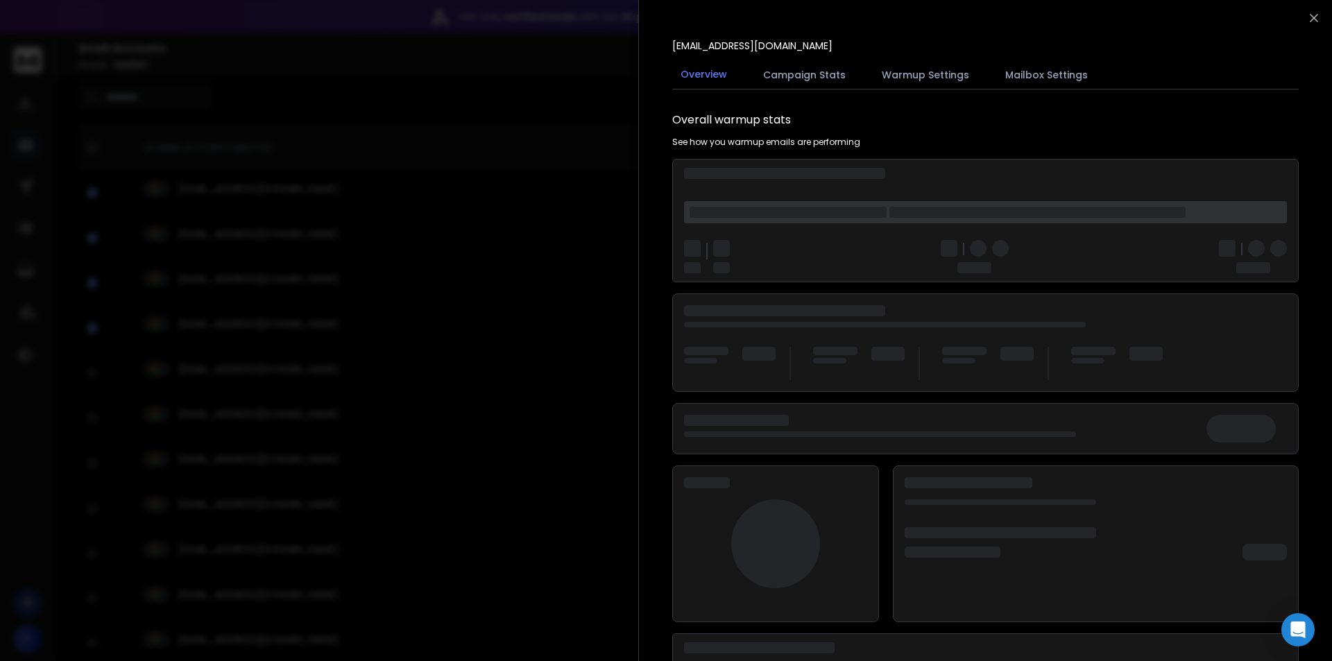
click at [373, 271] on div at bounding box center [666, 330] width 1332 height 661
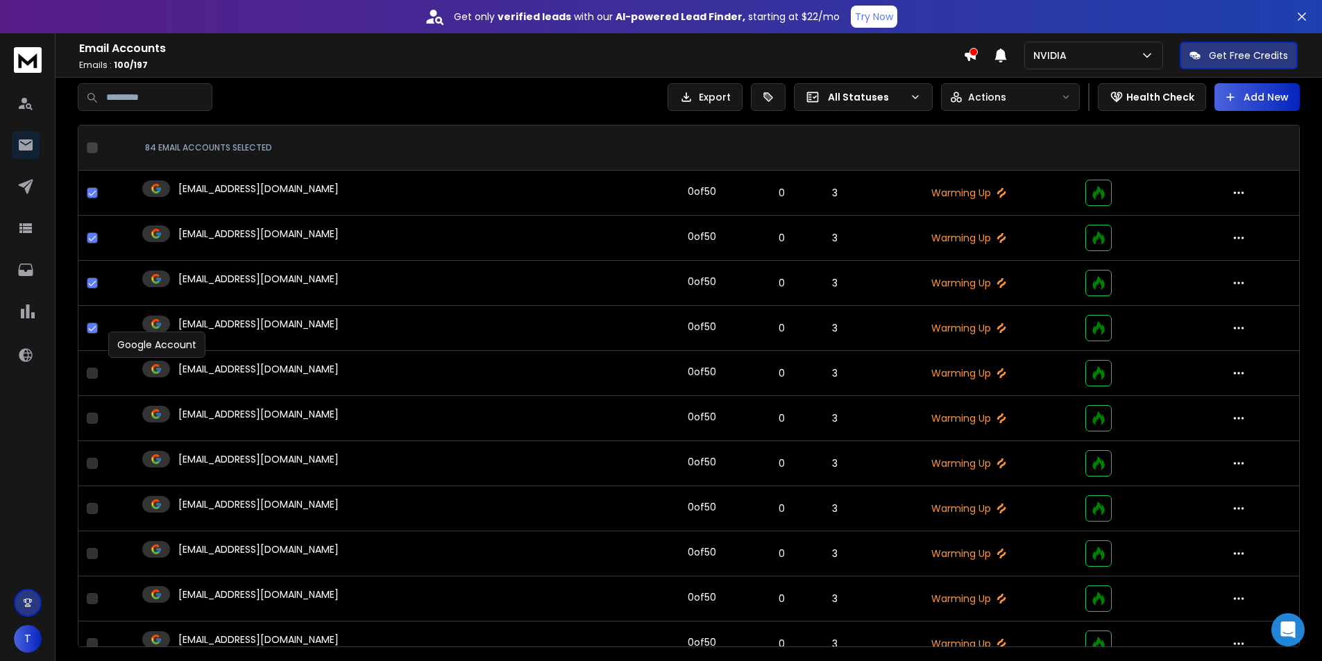
click at [200, 406] on div "[EMAIL_ADDRESS][DOMAIN_NAME]" at bounding box center [240, 414] width 196 height 17
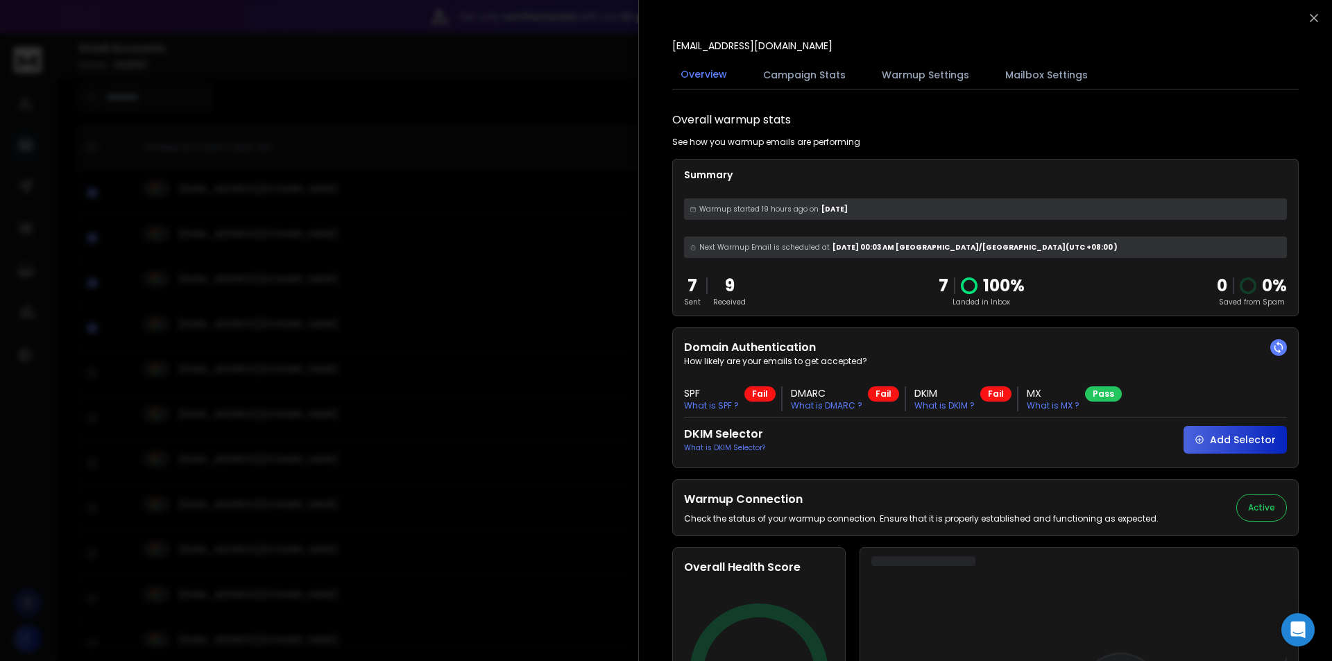
click at [335, 383] on div at bounding box center [666, 330] width 1332 height 661
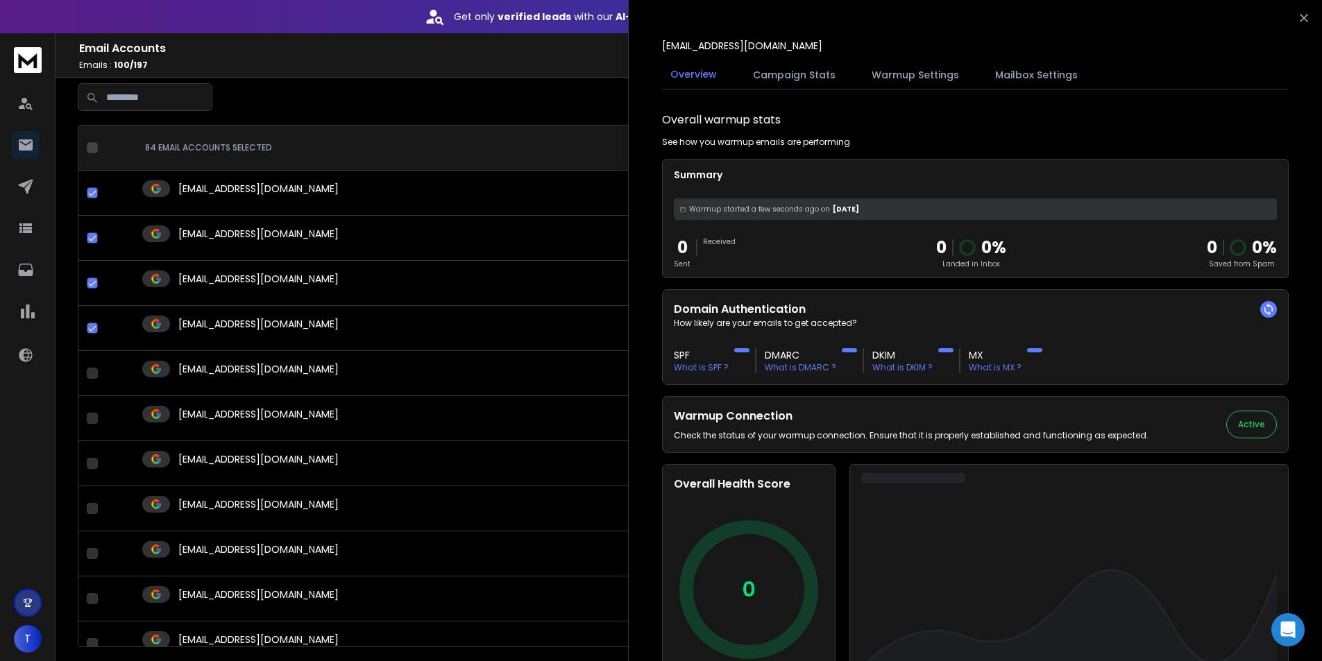
click at [192, 380] on td "[EMAIL_ADDRESS][DOMAIN_NAME]" at bounding box center [391, 373] width 515 height 45
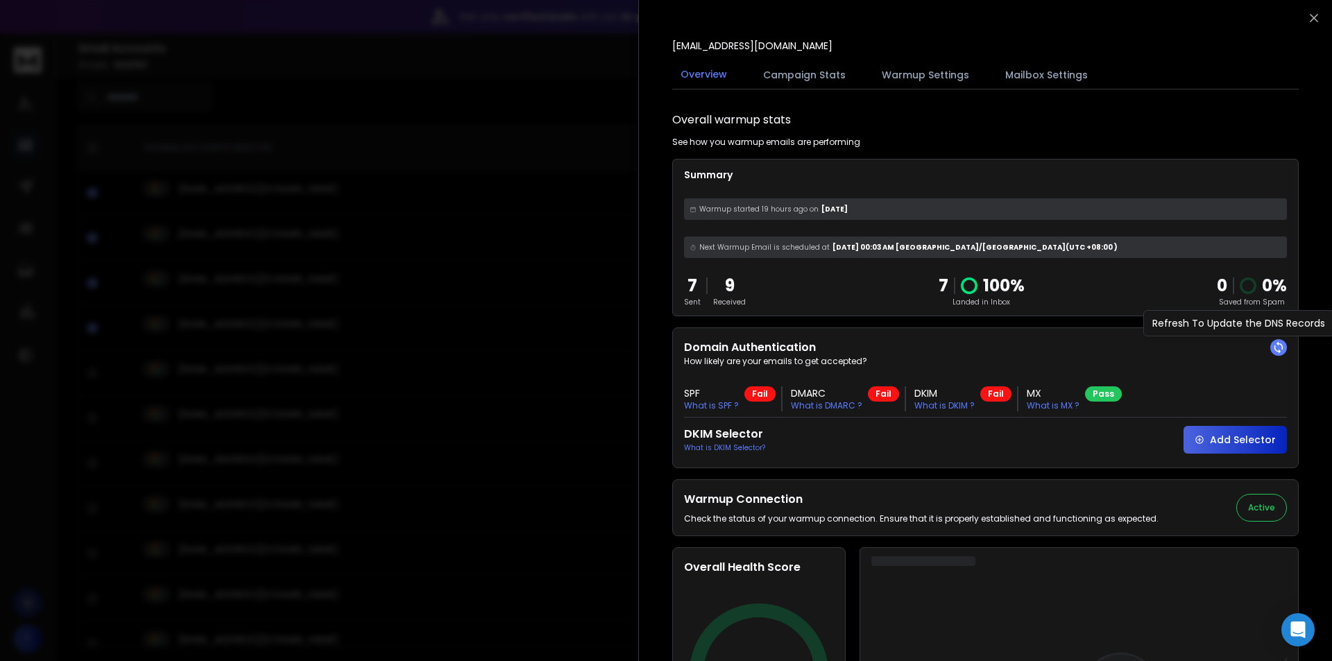
click at [1280, 347] on icon at bounding box center [1279, 348] width 14 height 14
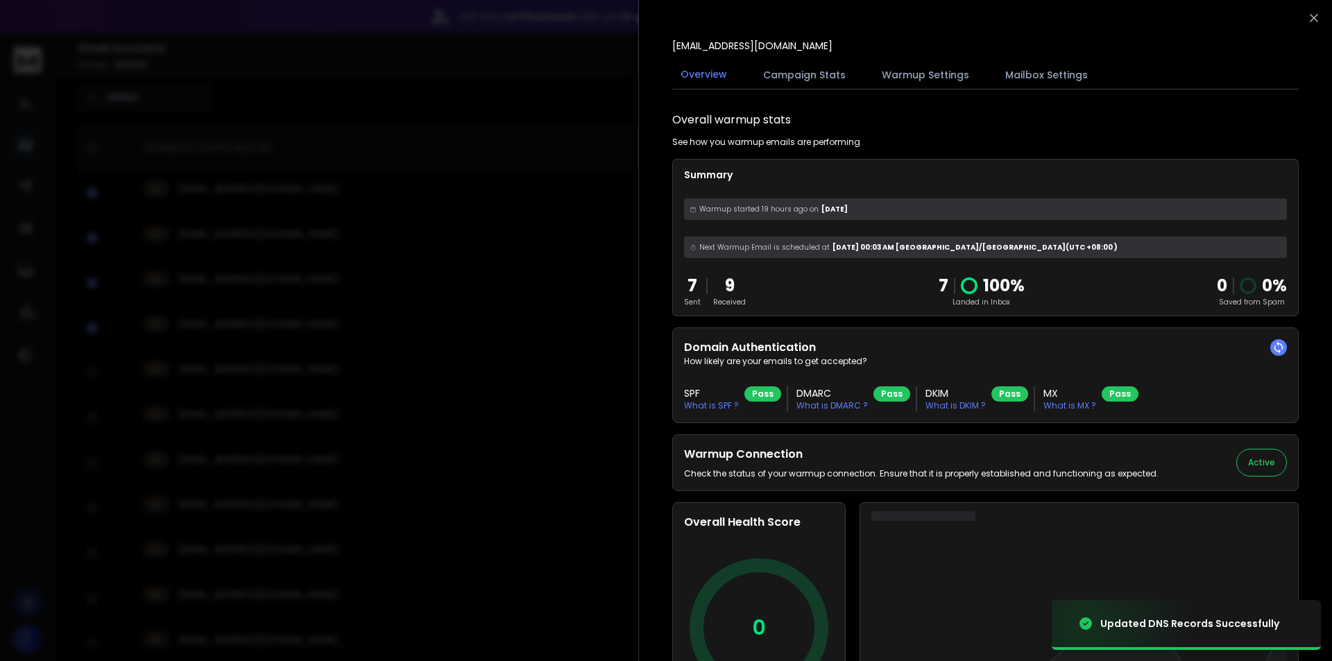
click at [361, 341] on div at bounding box center [666, 330] width 1332 height 661
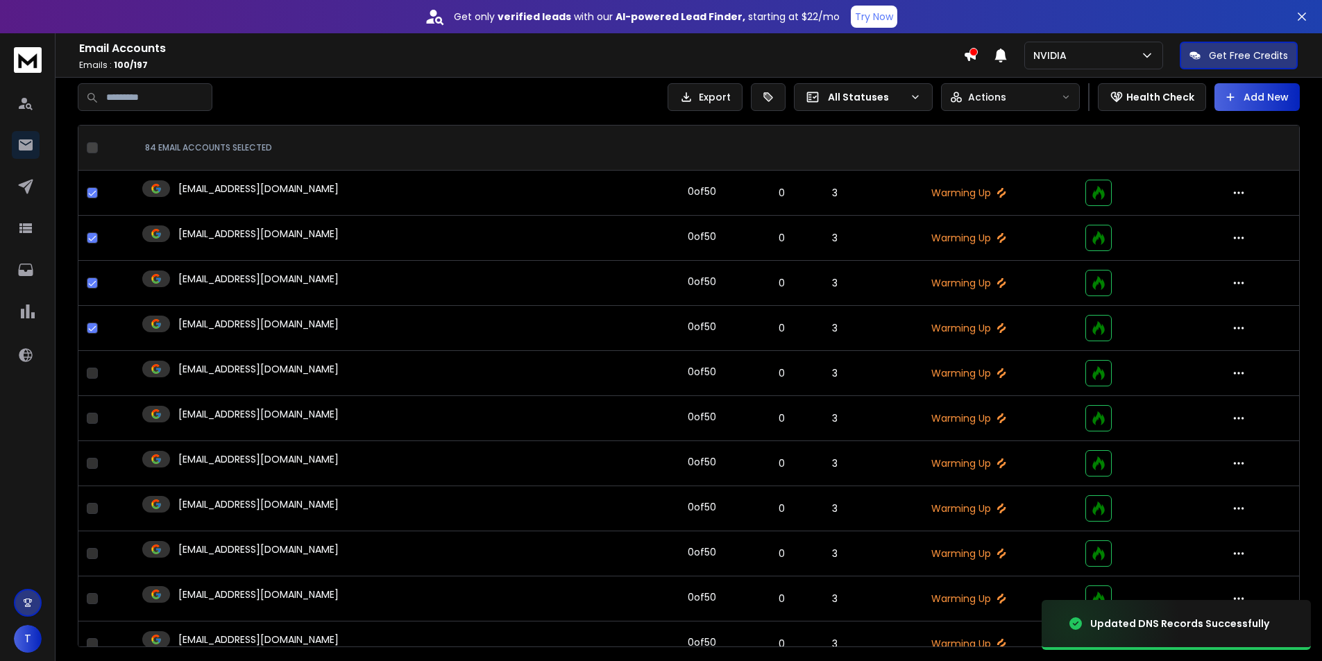
click at [87, 371] on button "button" at bounding box center [92, 373] width 11 height 11
click at [246, 423] on td "[EMAIL_ADDRESS][DOMAIN_NAME]" at bounding box center [391, 418] width 515 height 45
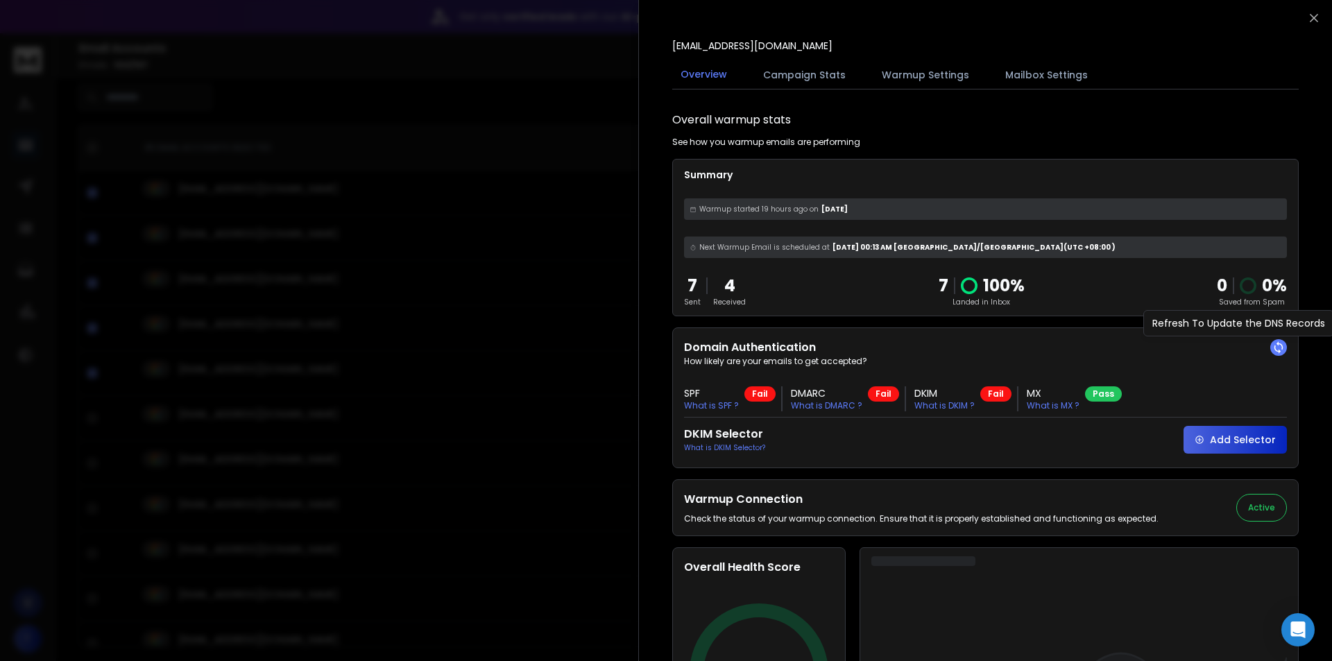
click at [1277, 351] on icon at bounding box center [1279, 348] width 14 height 14
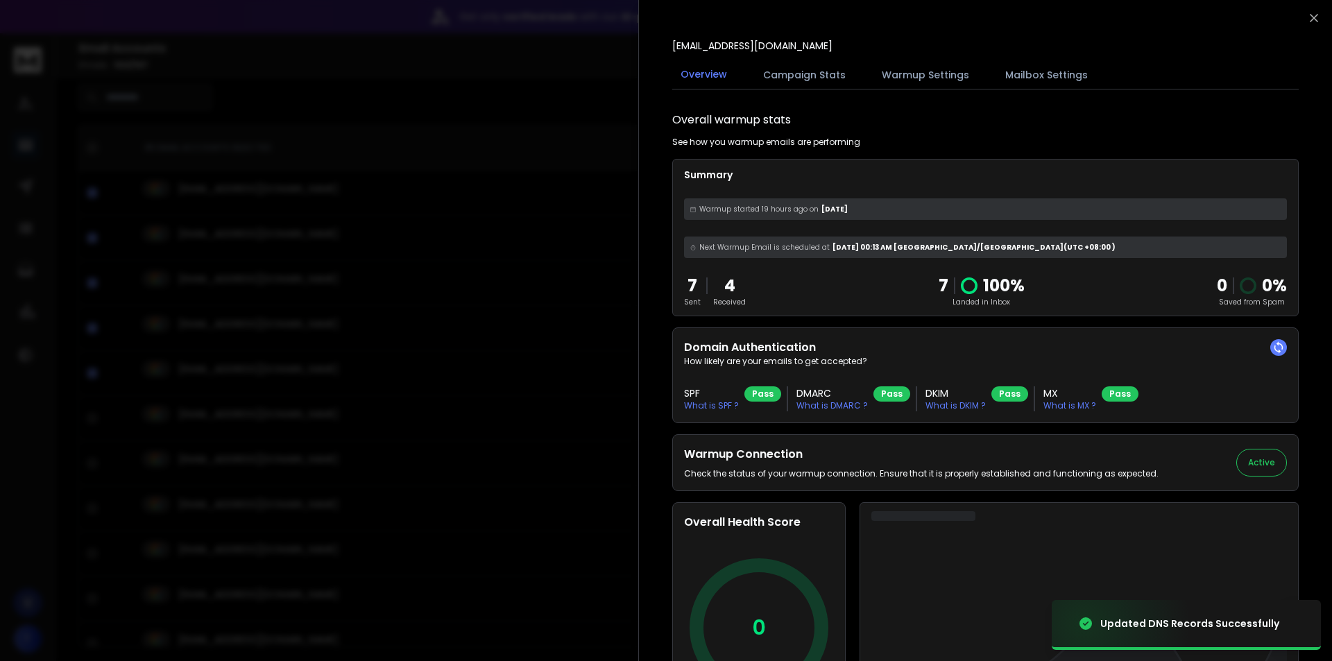
click at [392, 427] on div at bounding box center [666, 330] width 1332 height 661
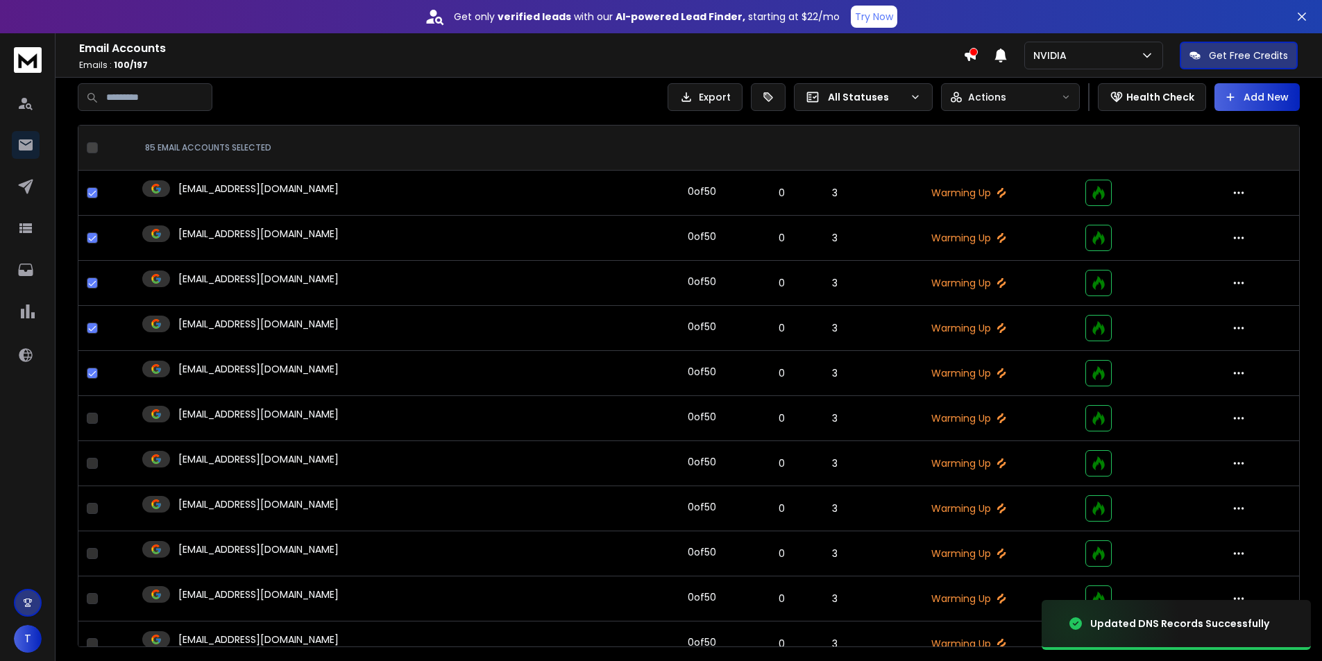
click at [85, 412] on td at bounding box center [106, 418] width 56 height 45
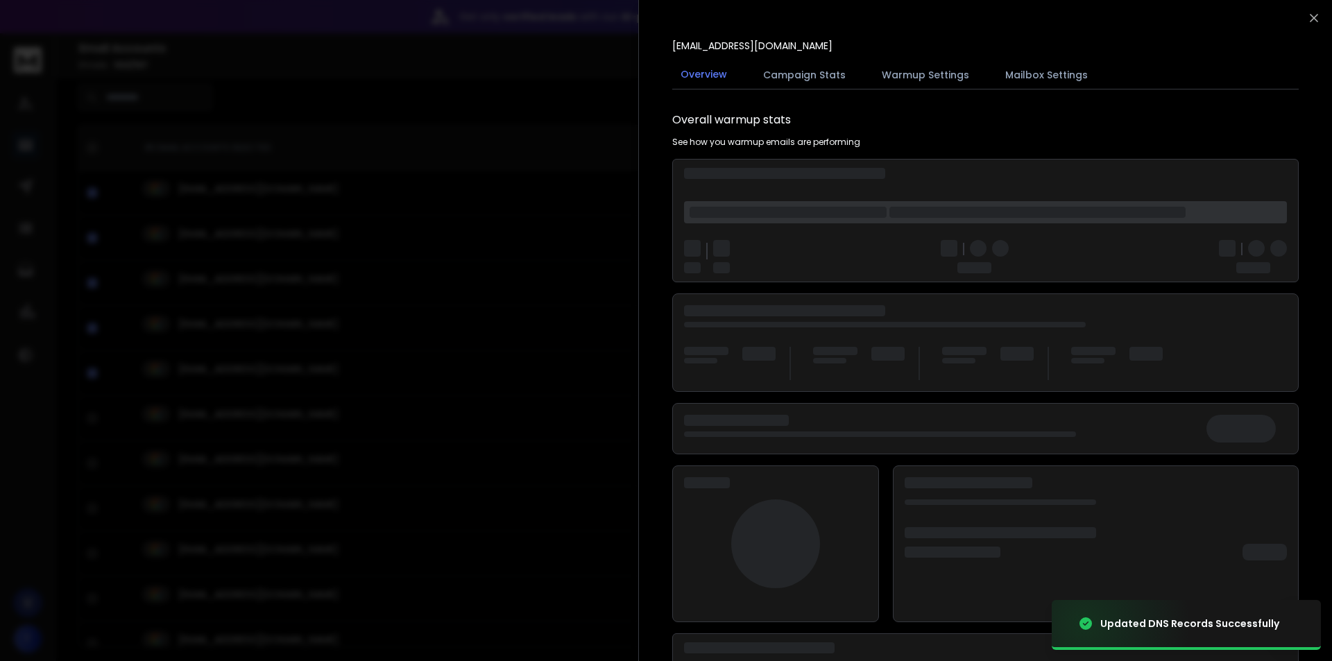
drag, startPoint x: 201, startPoint y: 454, endPoint x: 82, endPoint y: 416, distance: 125.3
click at [201, 453] on div at bounding box center [666, 330] width 1332 height 661
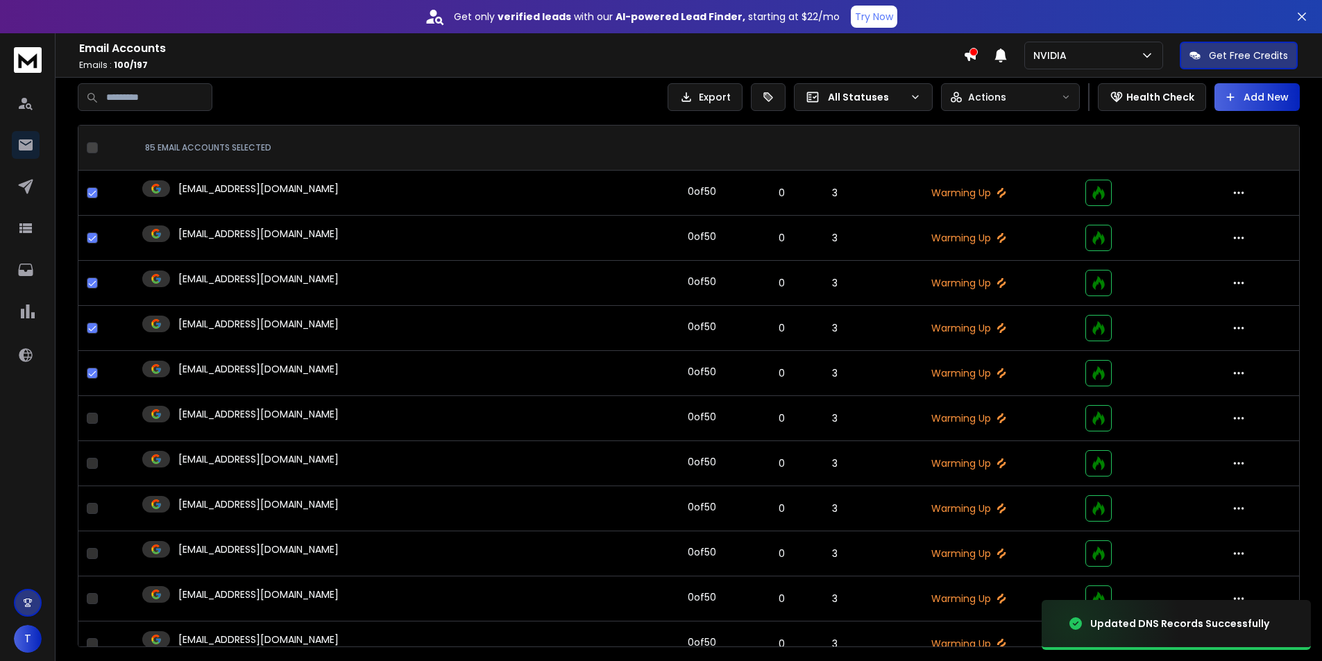
click at [93, 420] on button "button" at bounding box center [92, 418] width 11 height 11
click at [233, 466] on p "[EMAIL_ADDRESS][DOMAIN_NAME]" at bounding box center [258, 459] width 160 height 14
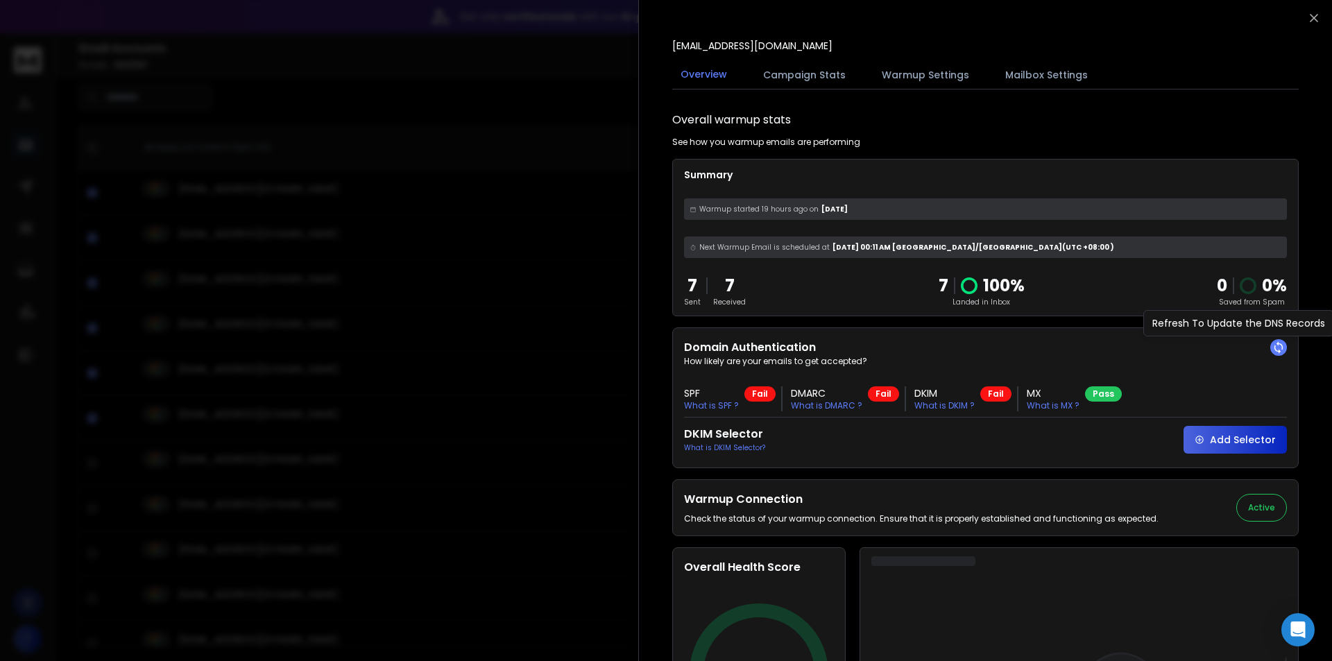
click at [1275, 347] on icon at bounding box center [1279, 347] width 9 height 12
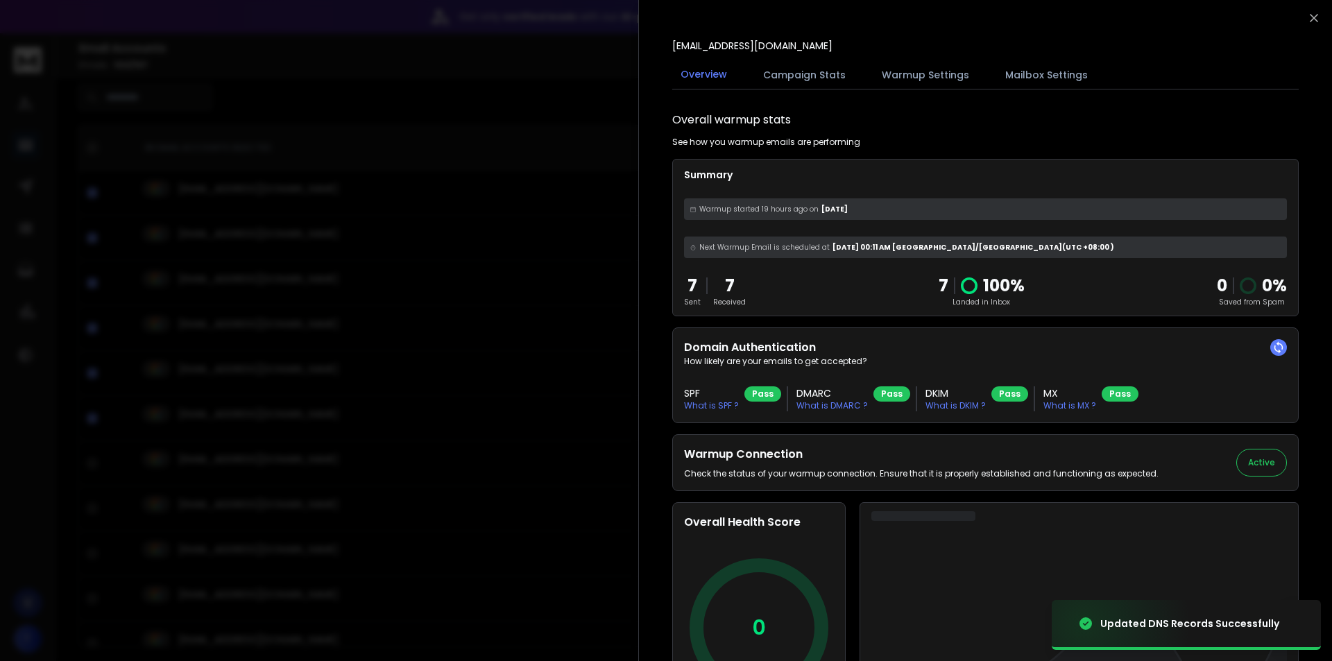
click at [257, 405] on div at bounding box center [666, 330] width 1332 height 661
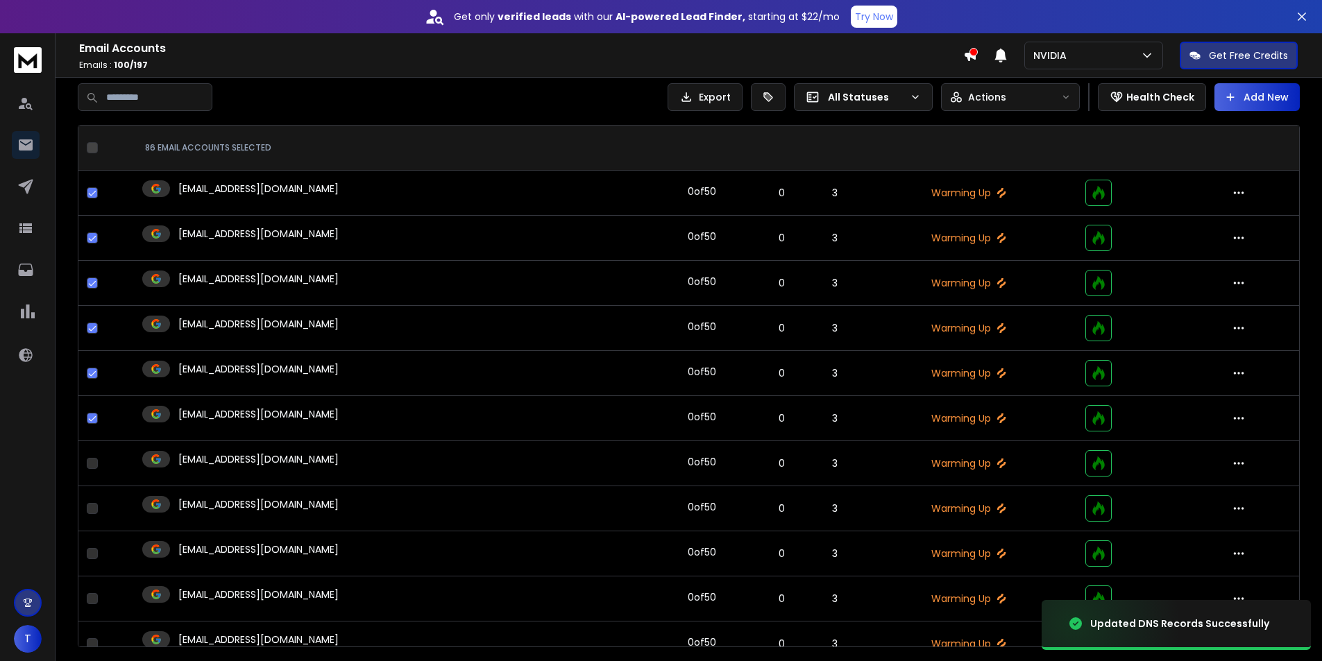
click at [92, 459] on button "button" at bounding box center [92, 463] width 11 height 11
click at [239, 507] on p "[EMAIL_ADDRESS][DOMAIN_NAME]" at bounding box center [258, 505] width 160 height 14
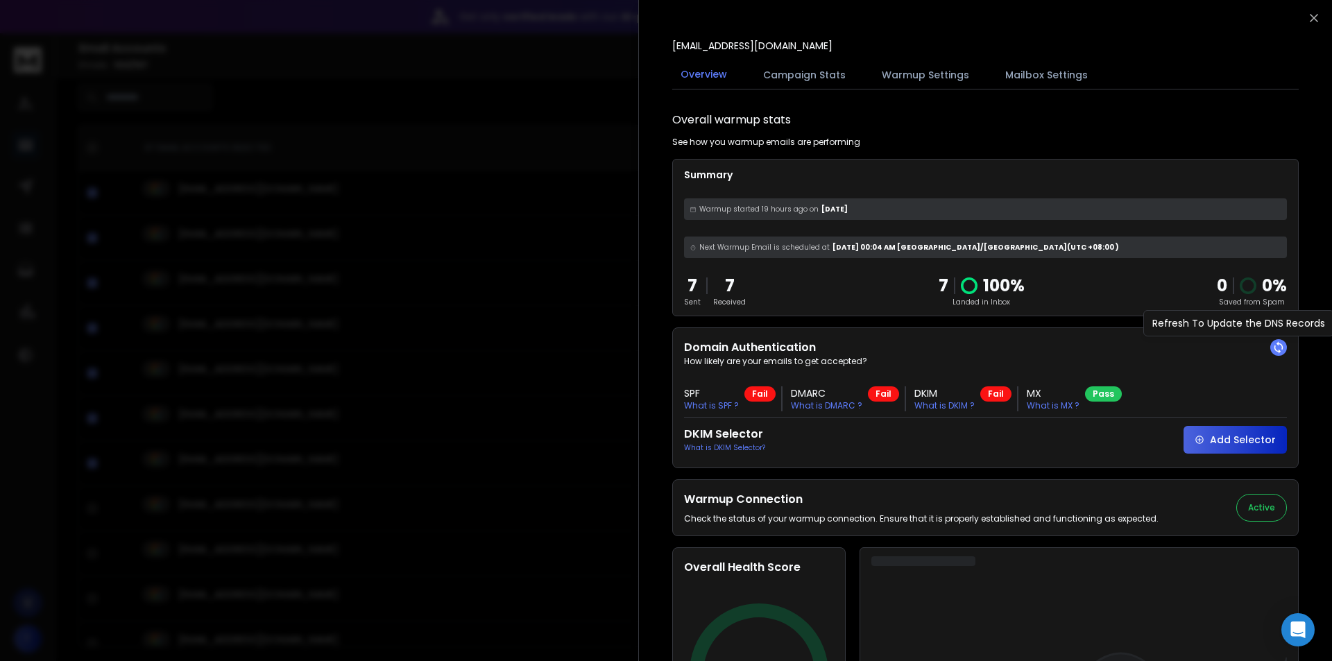
click at [1272, 346] on icon at bounding box center [1279, 348] width 14 height 14
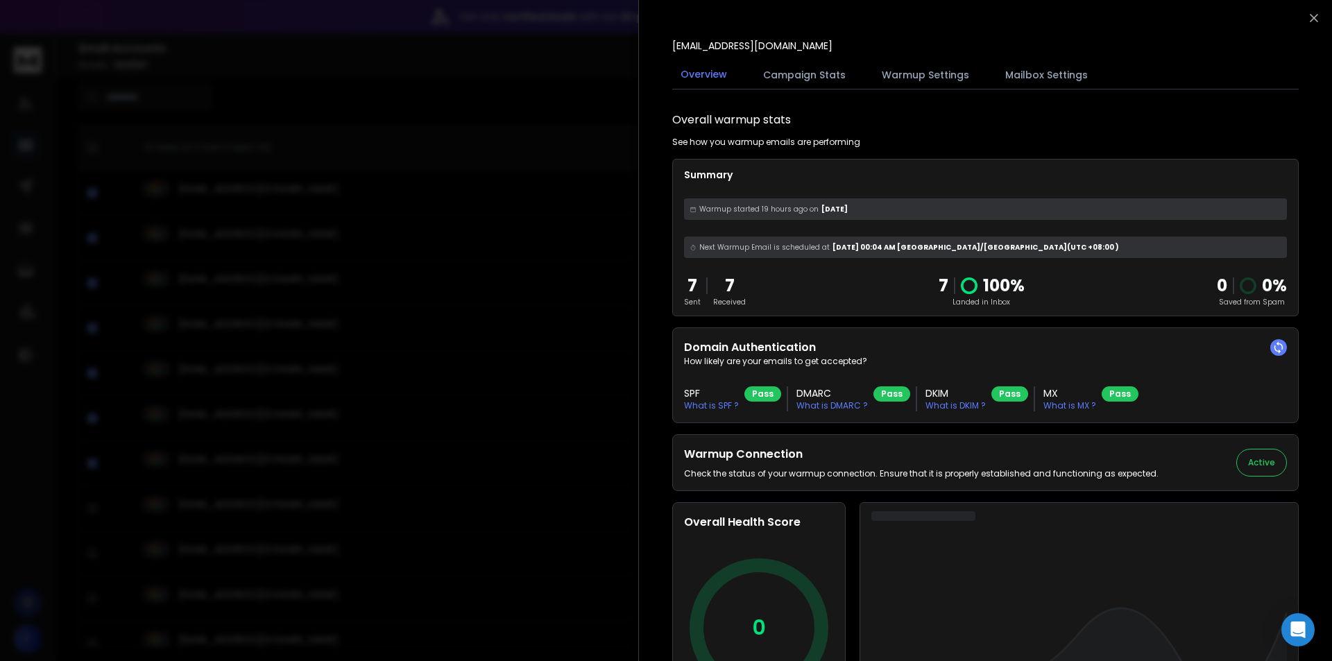
click at [400, 372] on div at bounding box center [666, 330] width 1332 height 661
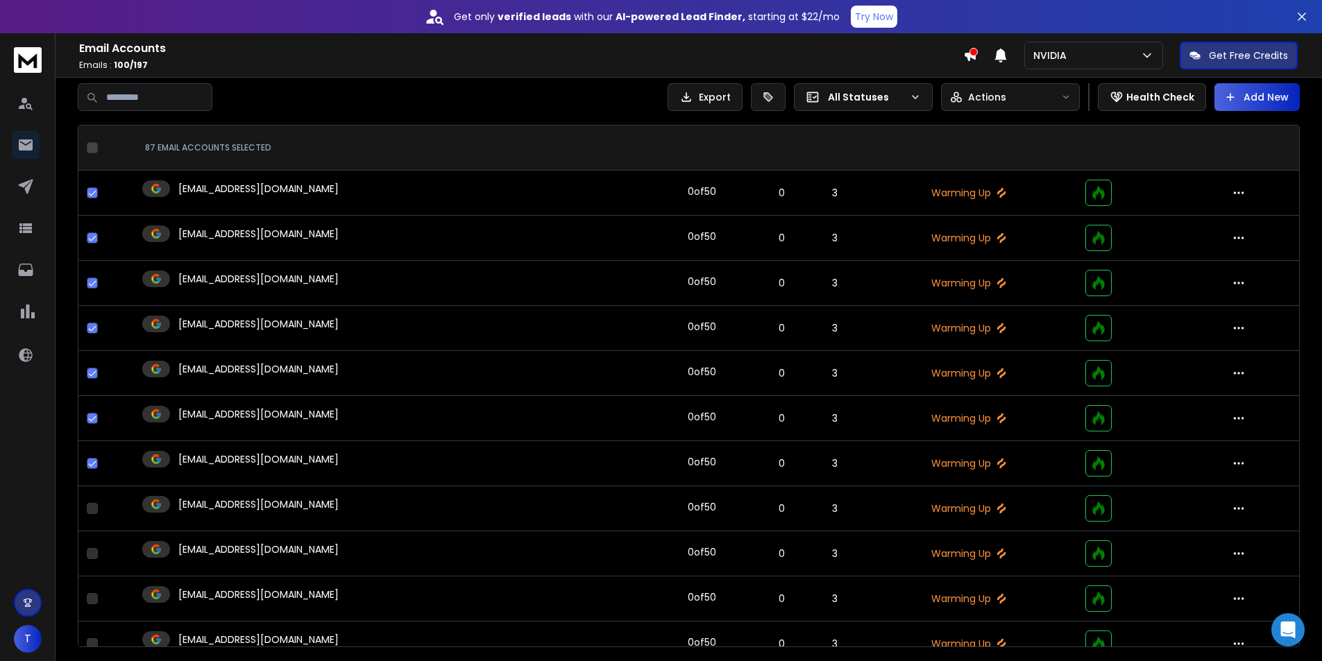
click at [193, 503] on p "[EMAIL_ADDRESS][DOMAIN_NAME]" at bounding box center [258, 505] width 160 height 14
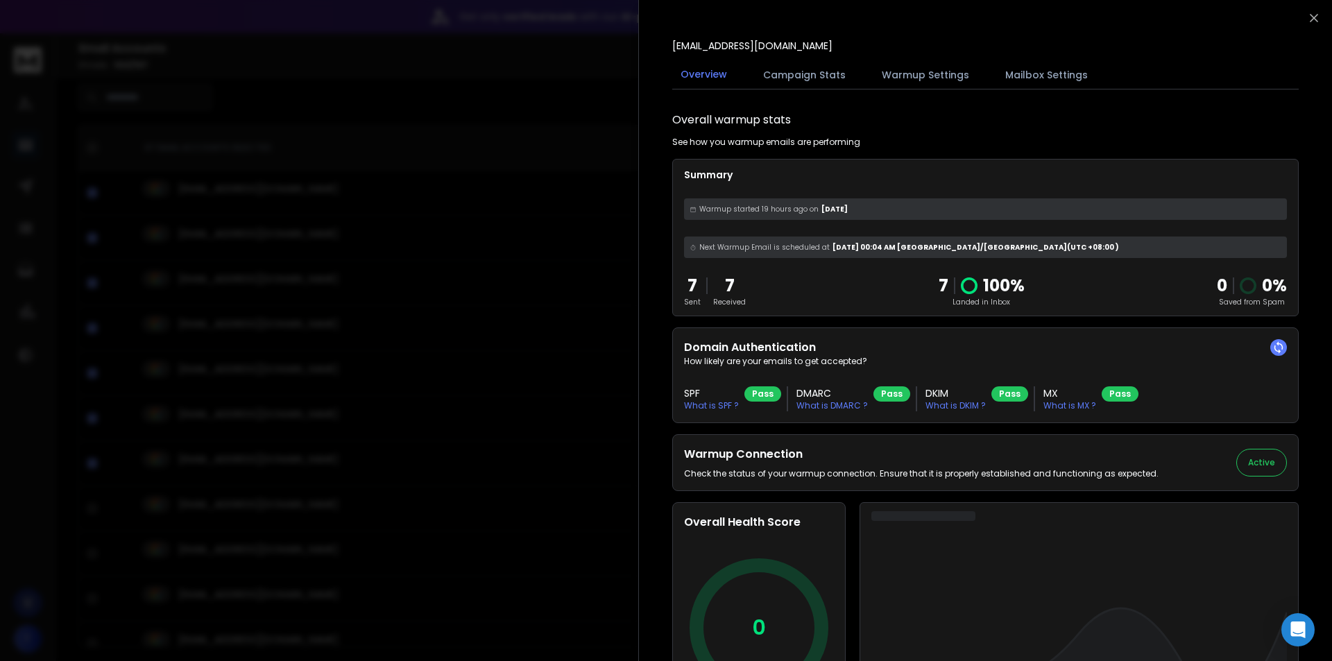
click at [236, 519] on div at bounding box center [666, 330] width 1332 height 661
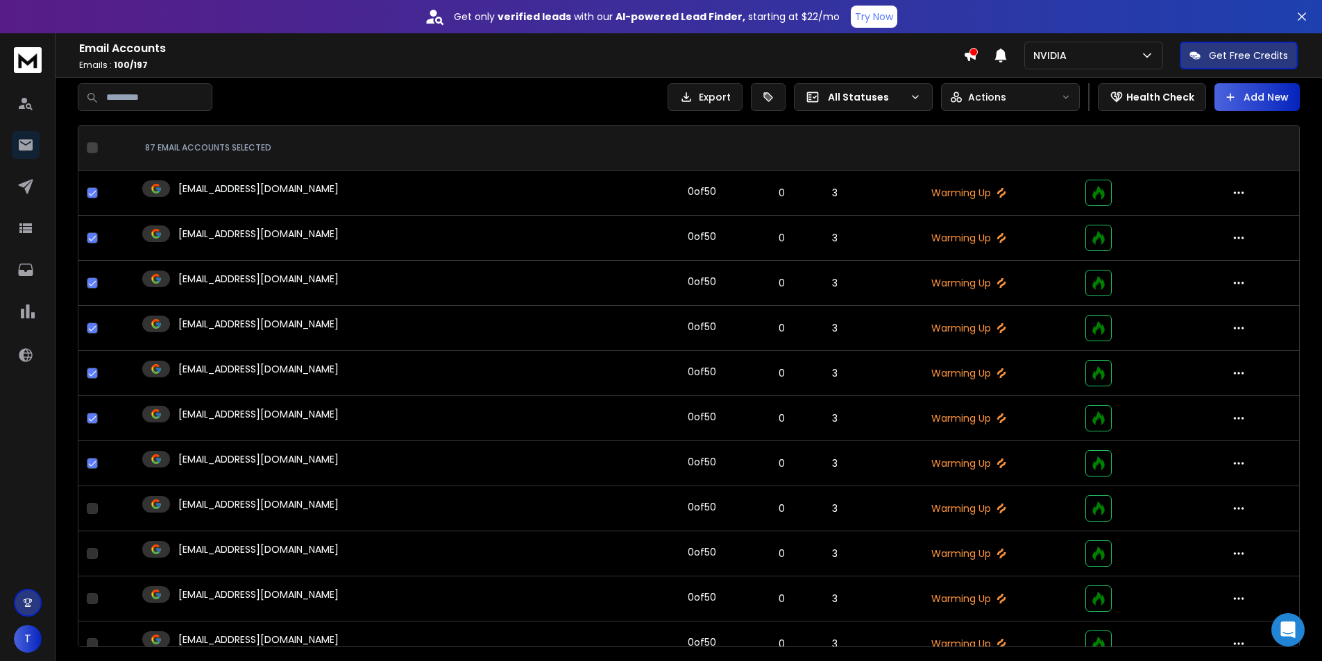
click at [87, 506] on button "button" at bounding box center [92, 508] width 11 height 11
click at [235, 545] on p "[EMAIL_ADDRESS][DOMAIN_NAME]" at bounding box center [258, 550] width 160 height 14
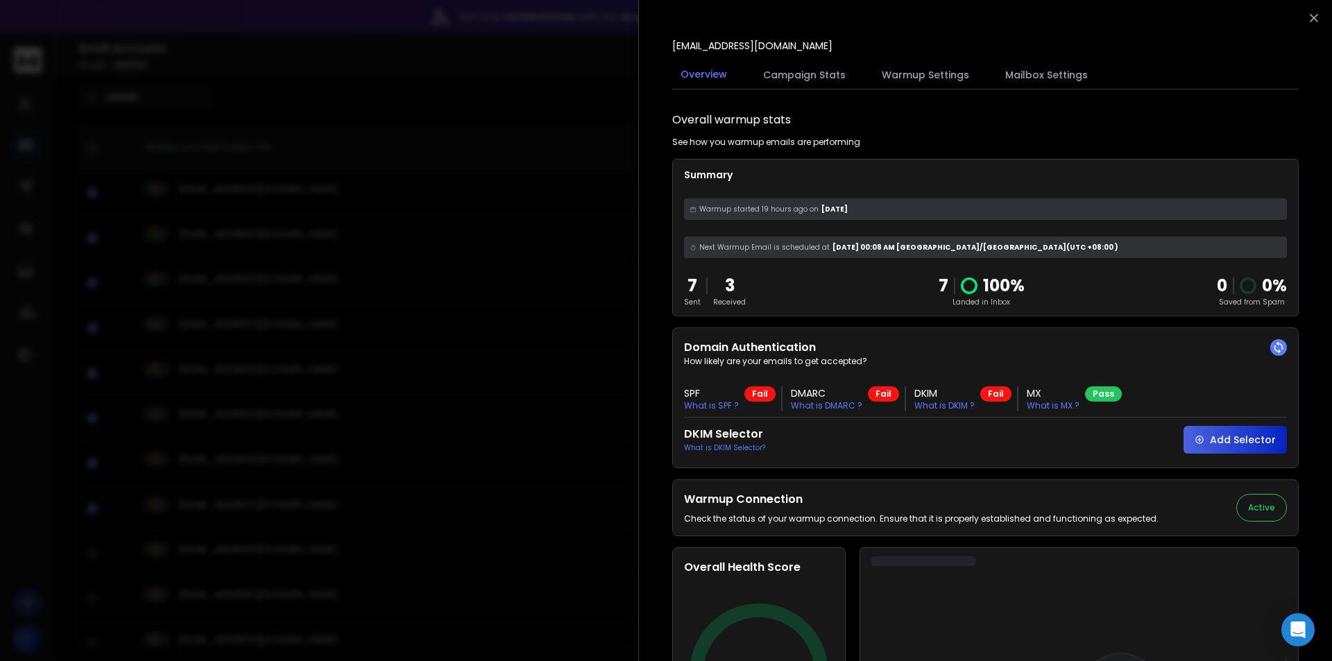
click at [1272, 349] on icon at bounding box center [1279, 348] width 14 height 14
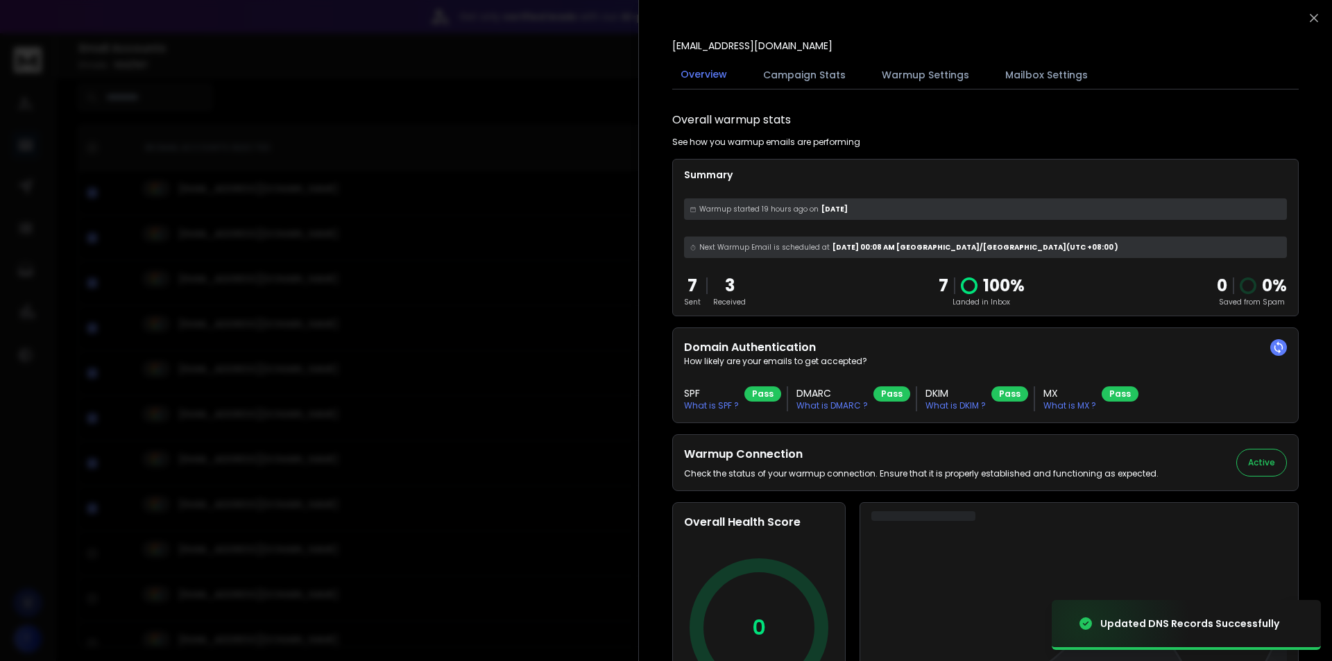
click at [295, 464] on div at bounding box center [666, 330] width 1332 height 661
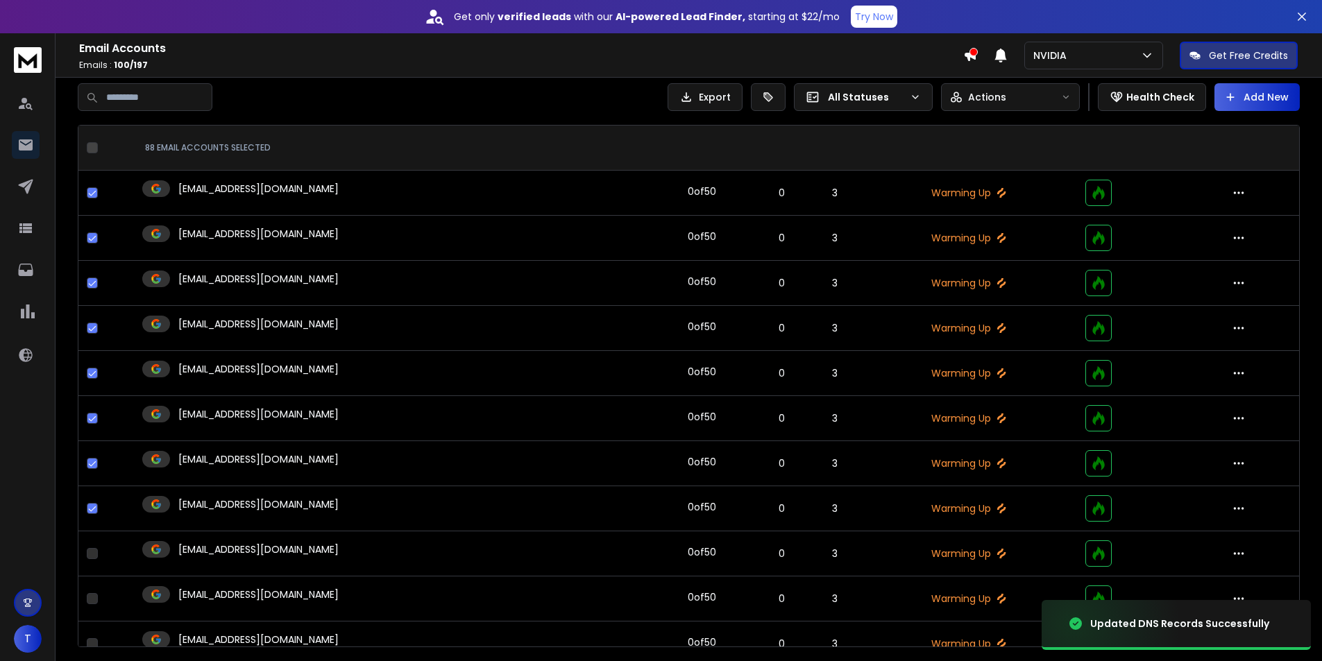
click at [92, 553] on button "button" at bounding box center [92, 553] width 11 height 11
click at [194, 594] on p "[EMAIL_ADDRESS][DOMAIN_NAME]" at bounding box center [258, 595] width 160 height 14
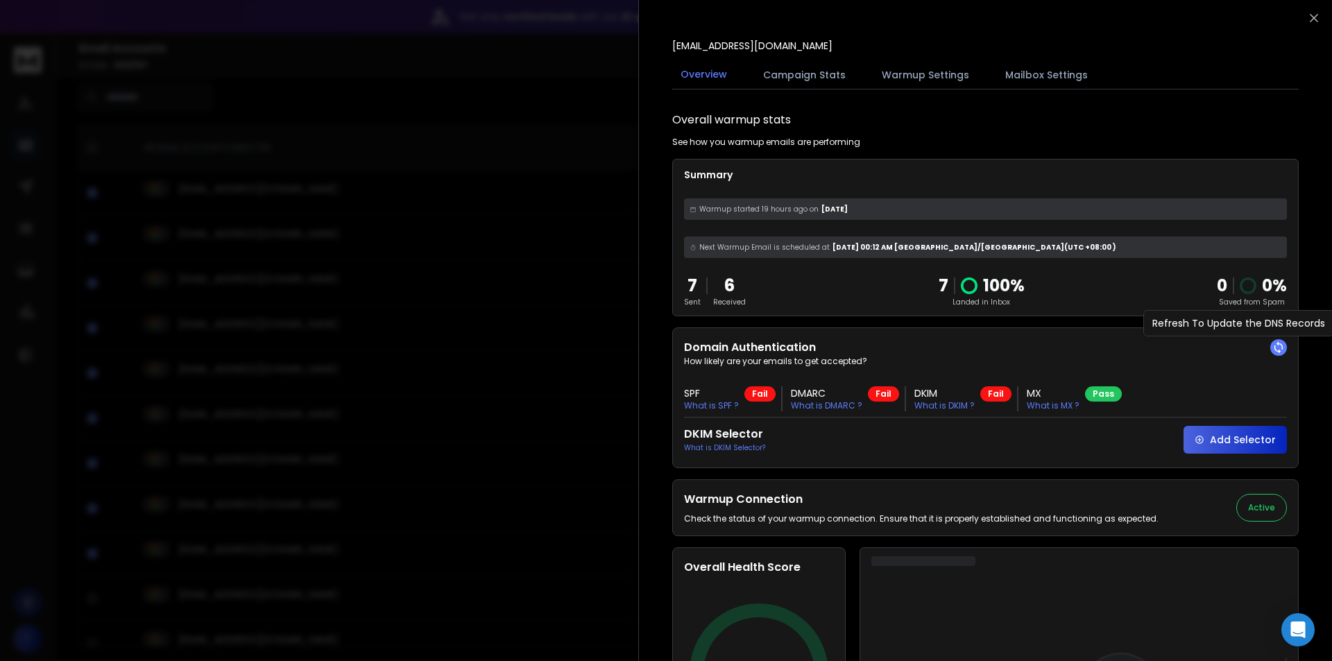
click at [1272, 346] on icon at bounding box center [1279, 348] width 14 height 14
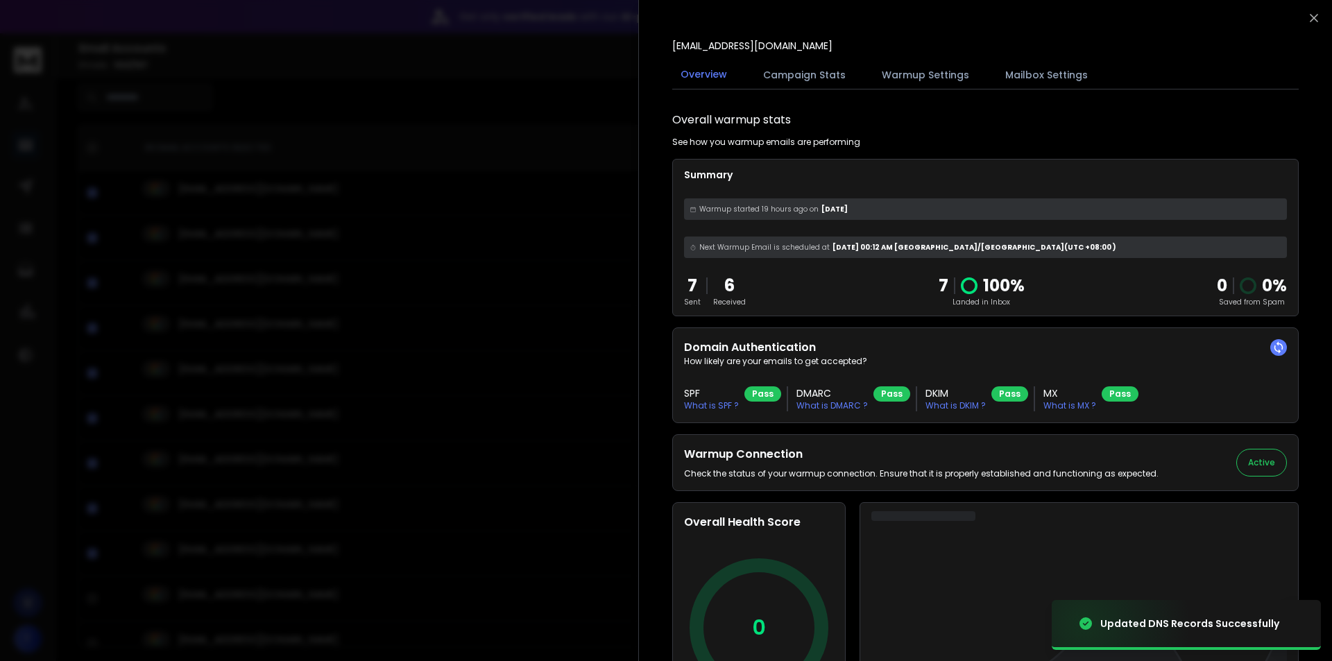
click at [346, 423] on div at bounding box center [666, 330] width 1332 height 661
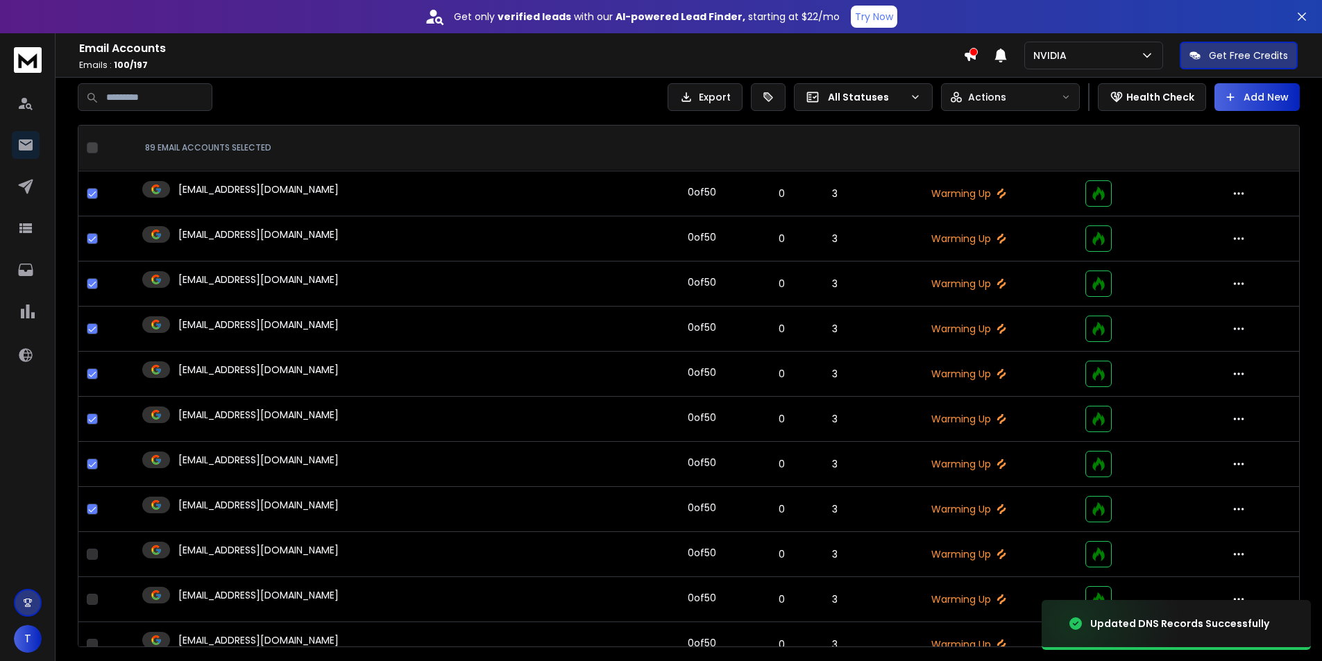
scroll to position [3747, 0]
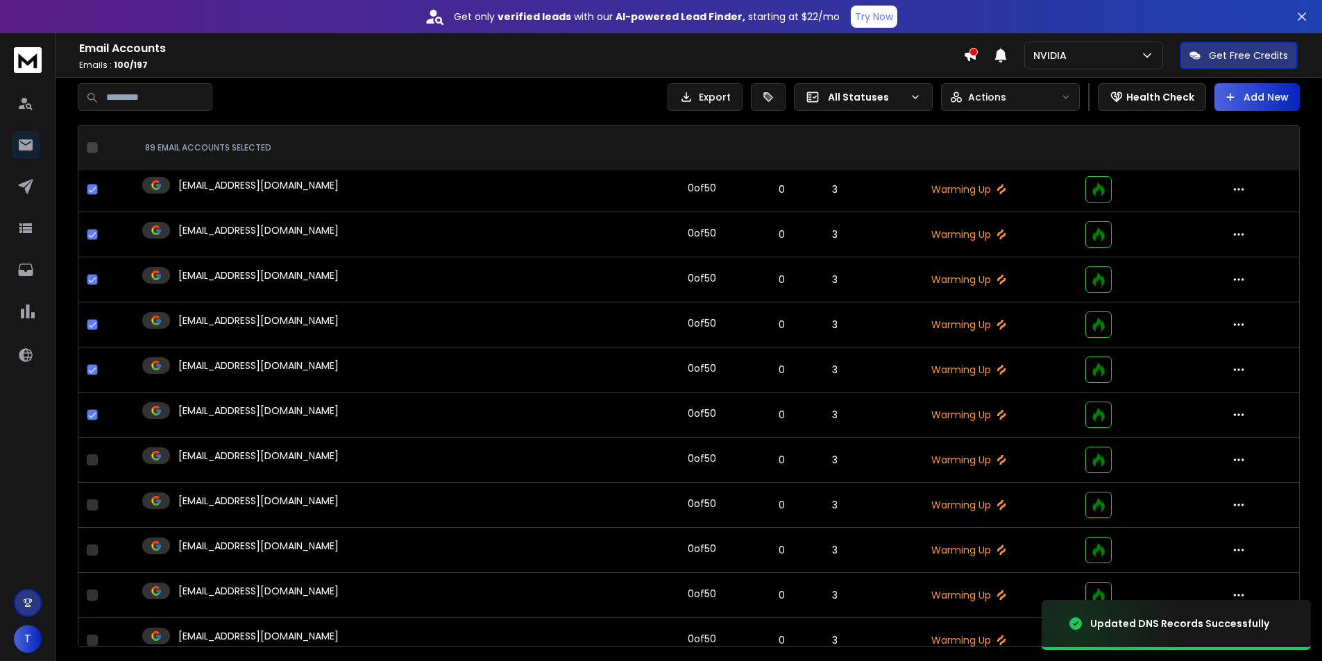
click at [85, 459] on td at bounding box center [106, 460] width 56 height 45
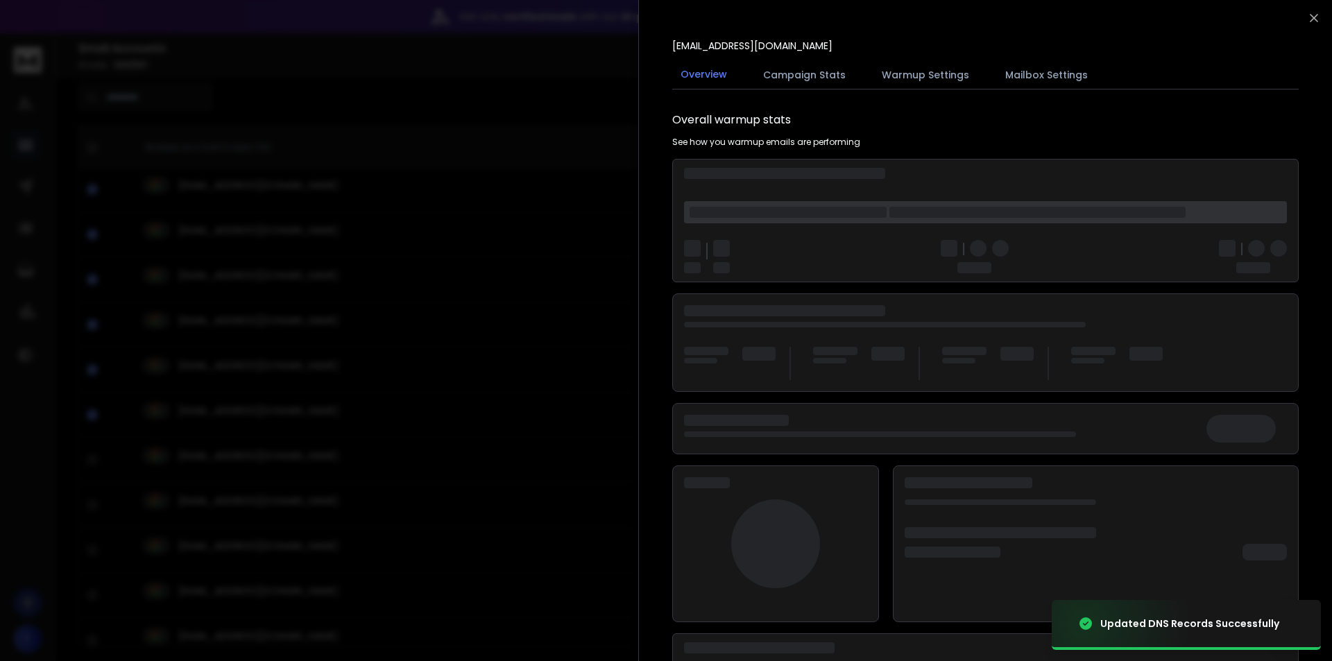
click at [164, 458] on div at bounding box center [666, 330] width 1332 height 661
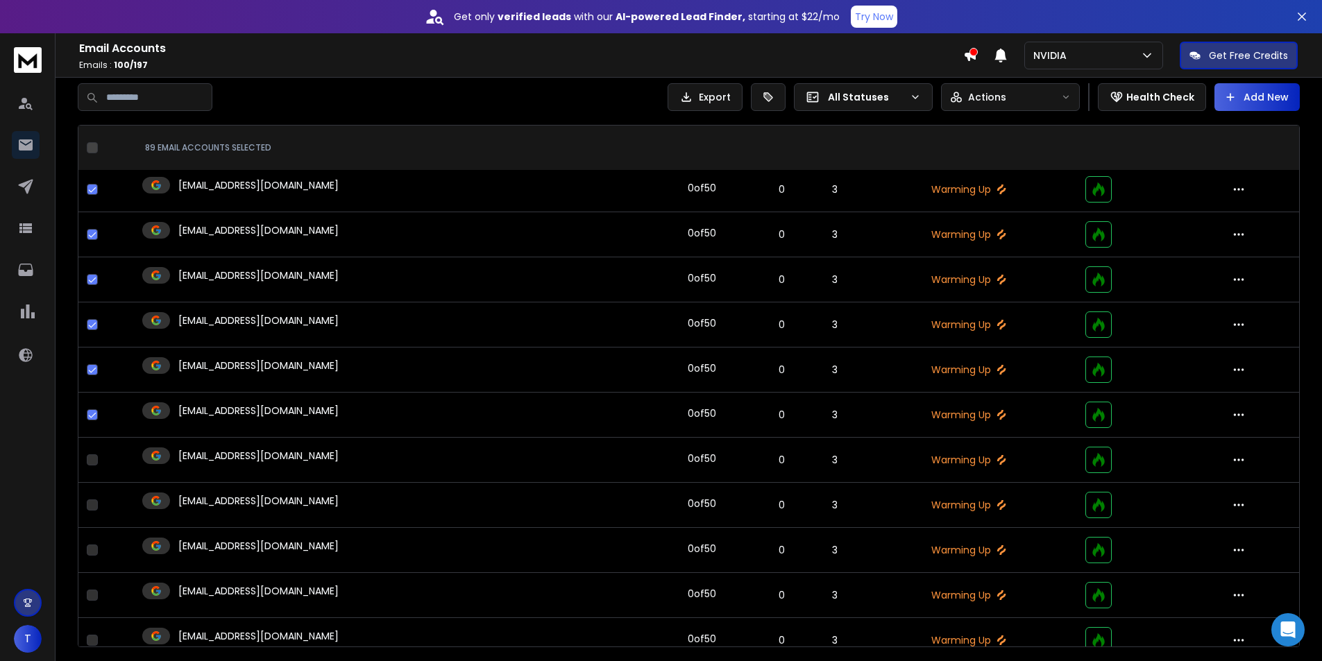
click at [90, 459] on button "button" at bounding box center [92, 460] width 11 height 11
click at [189, 466] on td "[EMAIL_ADDRESS][DOMAIN_NAME]" at bounding box center [391, 460] width 515 height 45
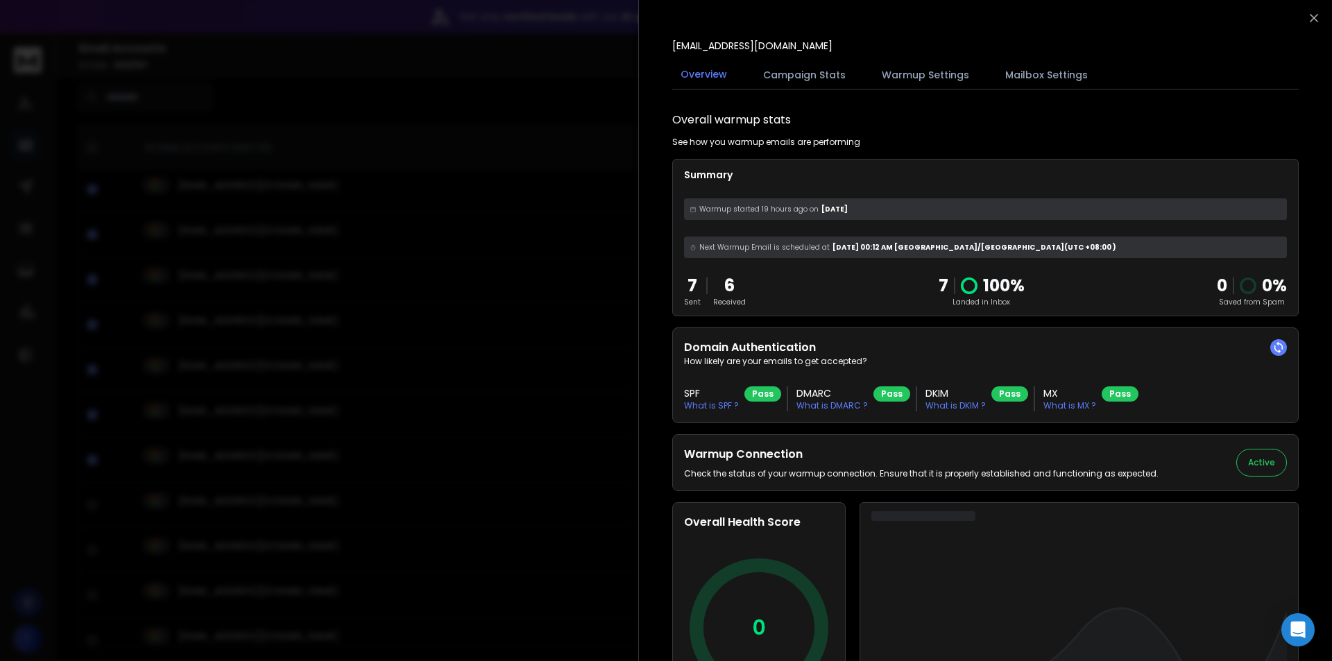
click at [204, 509] on div at bounding box center [666, 330] width 1332 height 661
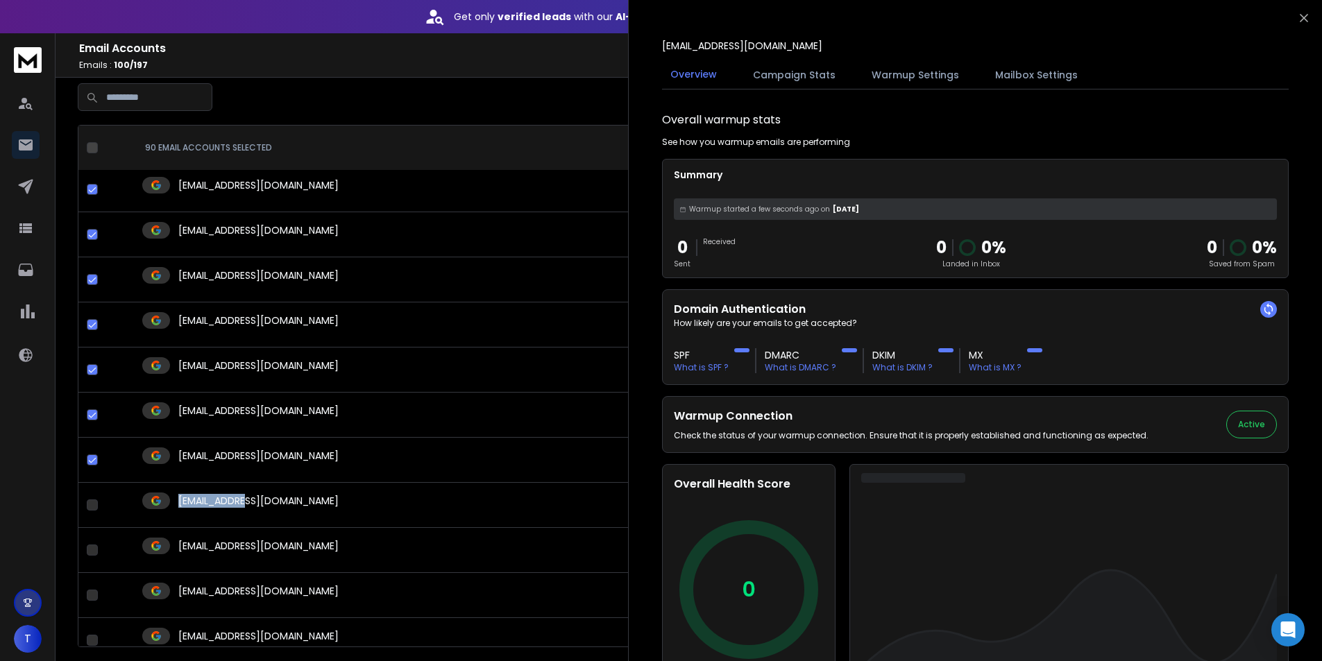
click at [204, 509] on div "[EMAIL_ADDRESS][DOMAIN_NAME]" at bounding box center [240, 501] width 196 height 17
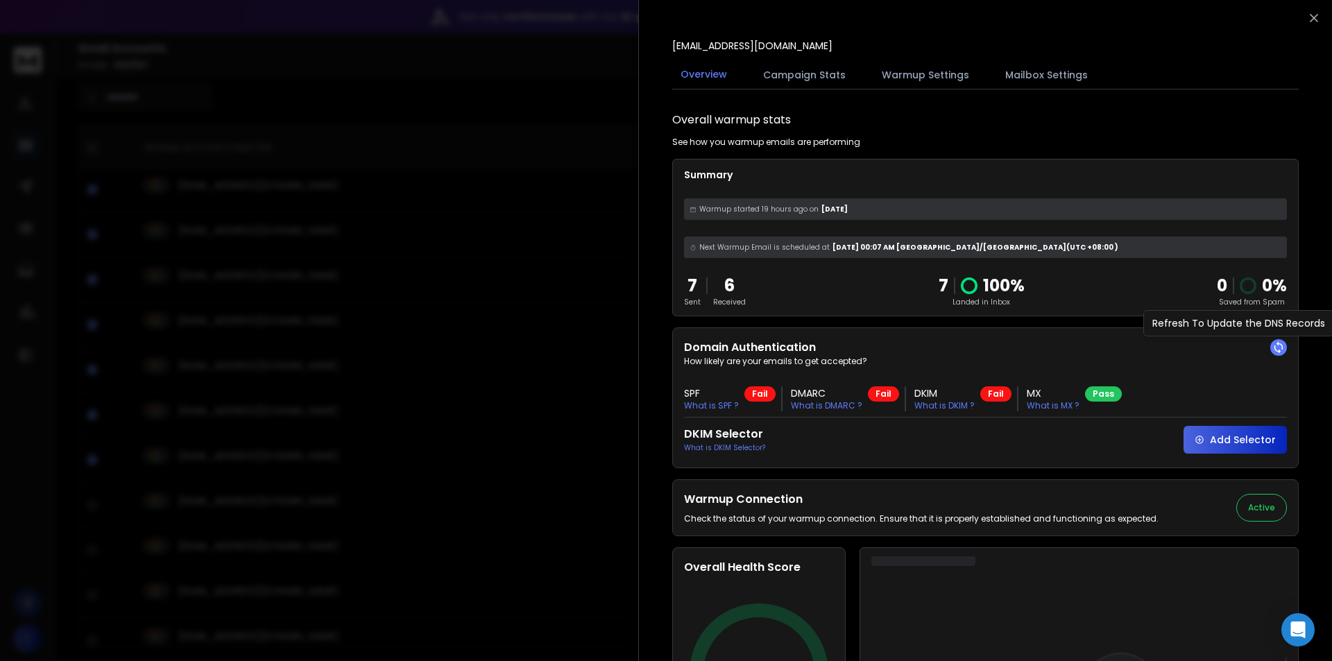
click at [1272, 346] on icon at bounding box center [1279, 348] width 14 height 14
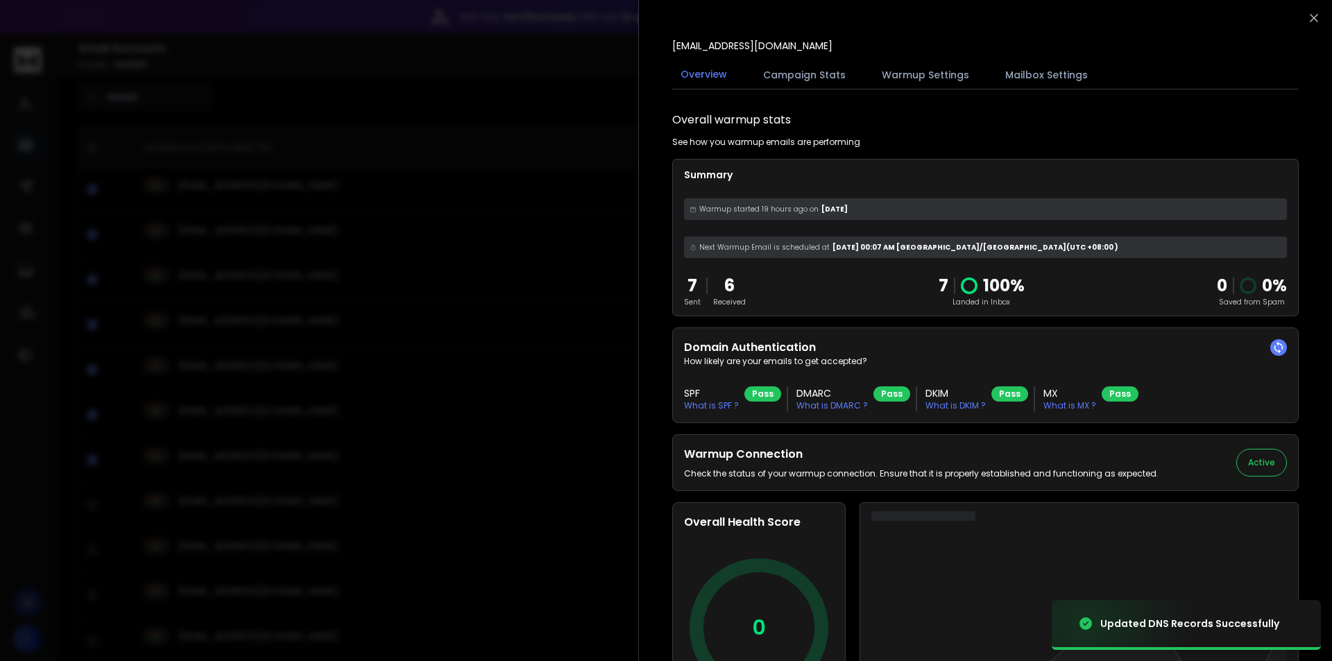
click at [244, 508] on div at bounding box center [666, 330] width 1332 height 661
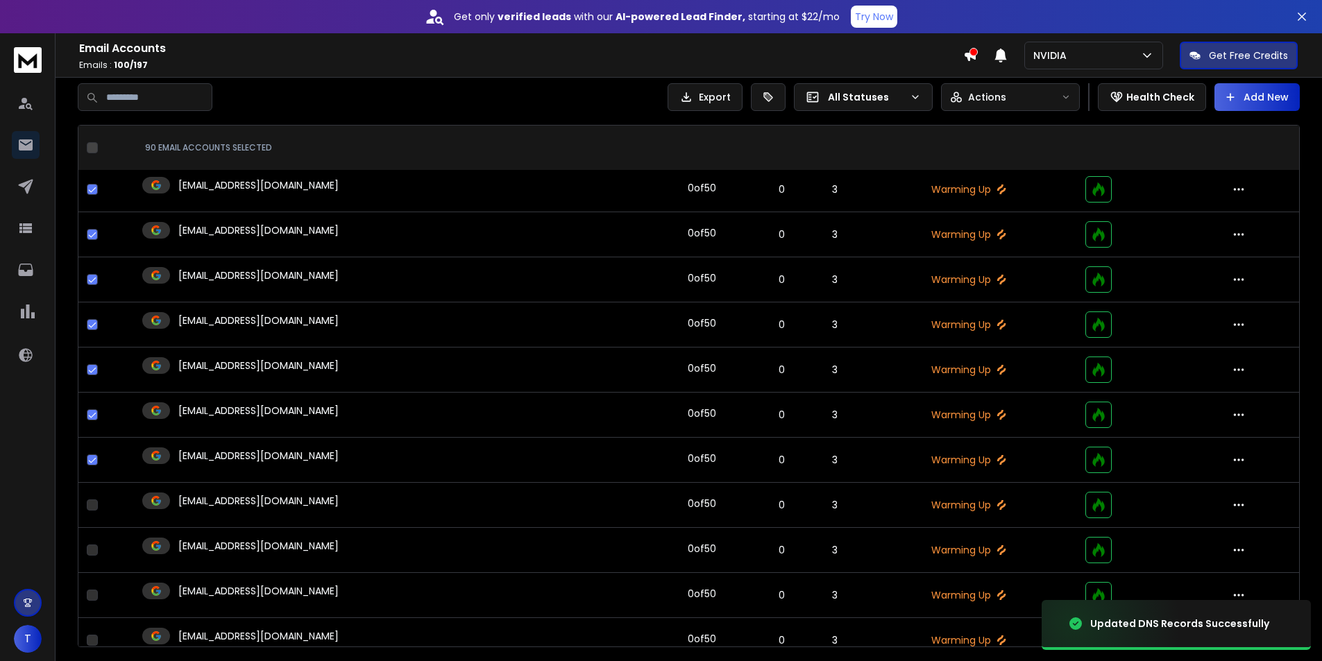
click at [94, 504] on button "button" at bounding box center [92, 505] width 11 height 11
click at [218, 539] on p "[EMAIL_ADDRESS][DOMAIN_NAME]" at bounding box center [258, 546] width 160 height 14
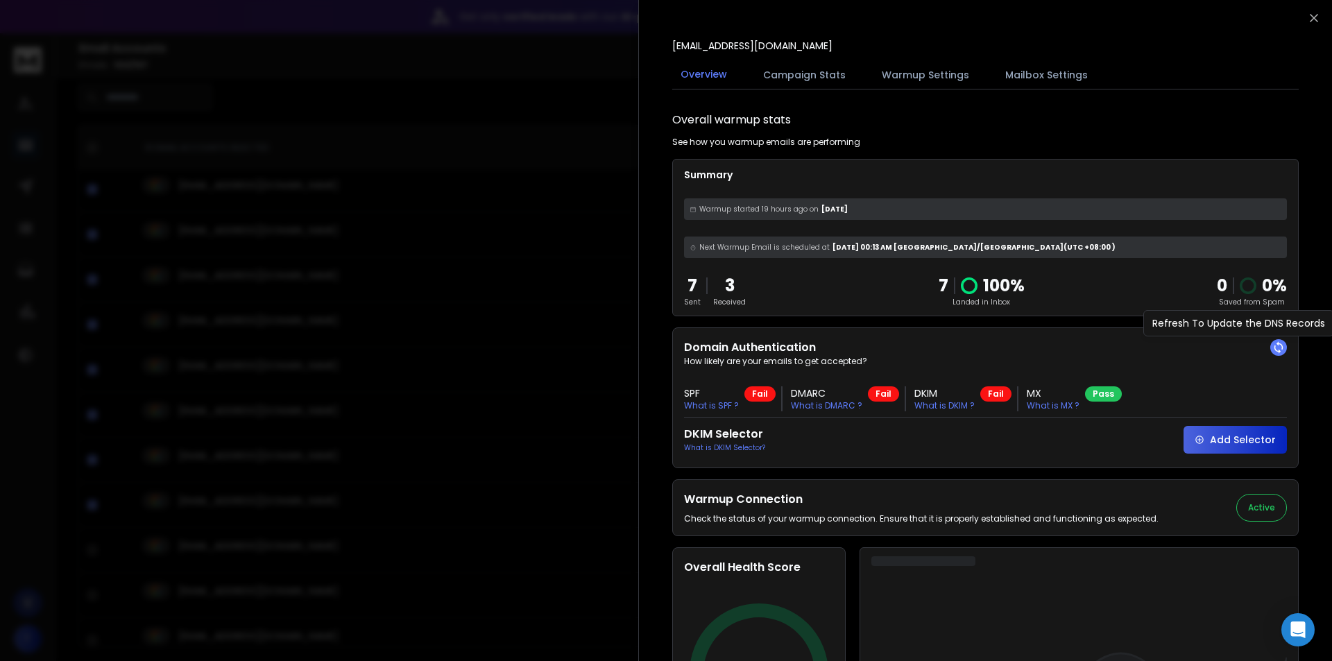
click at [1275, 346] on icon at bounding box center [1279, 347] width 9 height 12
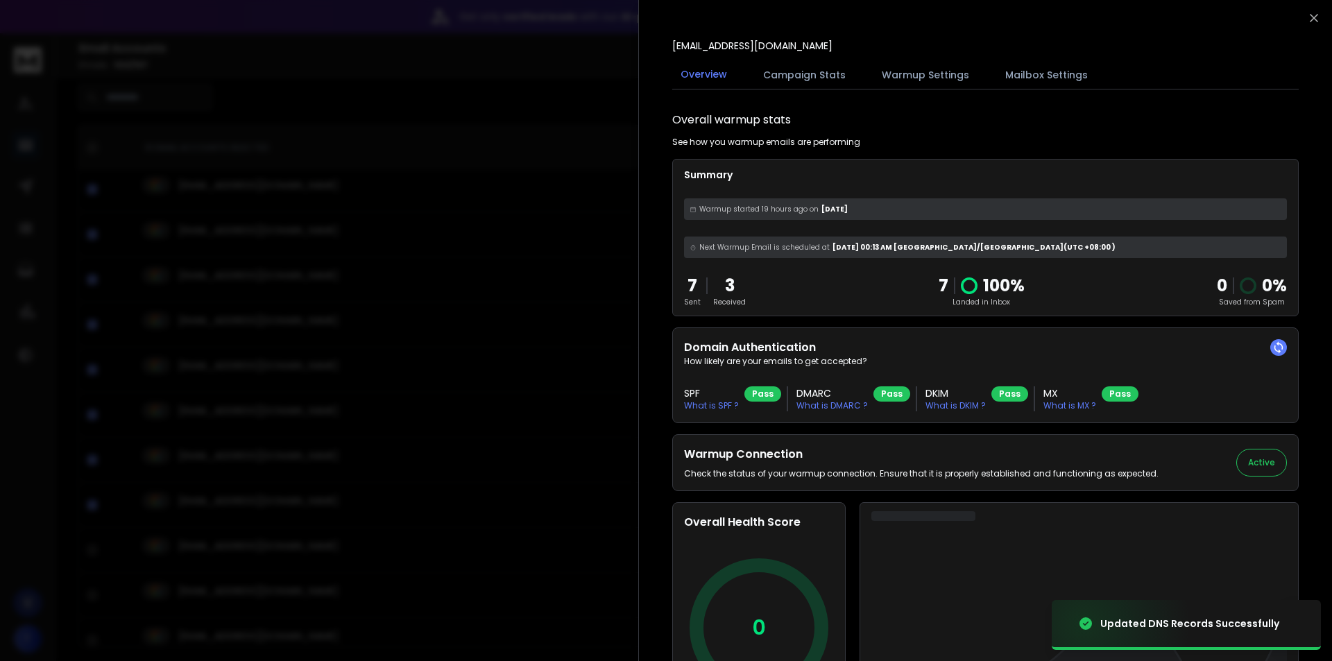
click at [399, 363] on div at bounding box center [666, 330] width 1332 height 661
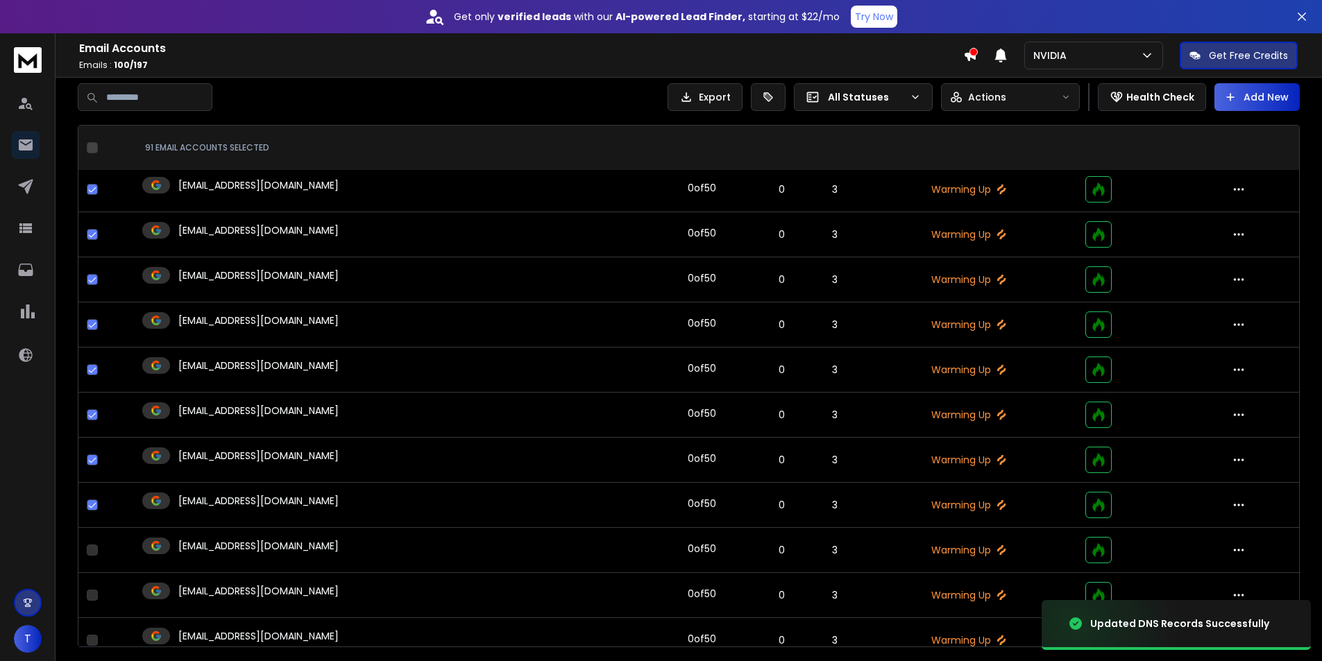
click at [198, 537] on td "[EMAIL_ADDRESS][DOMAIN_NAME]" at bounding box center [391, 550] width 515 height 45
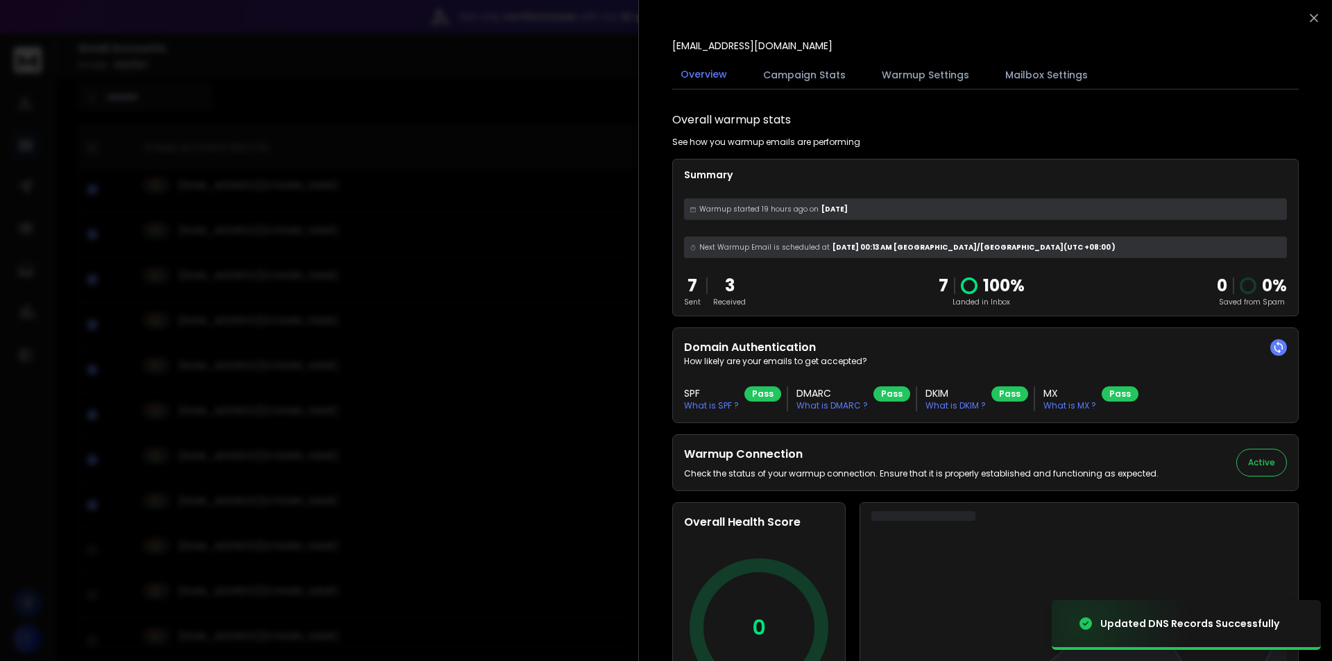
click at [251, 531] on div at bounding box center [666, 330] width 1332 height 661
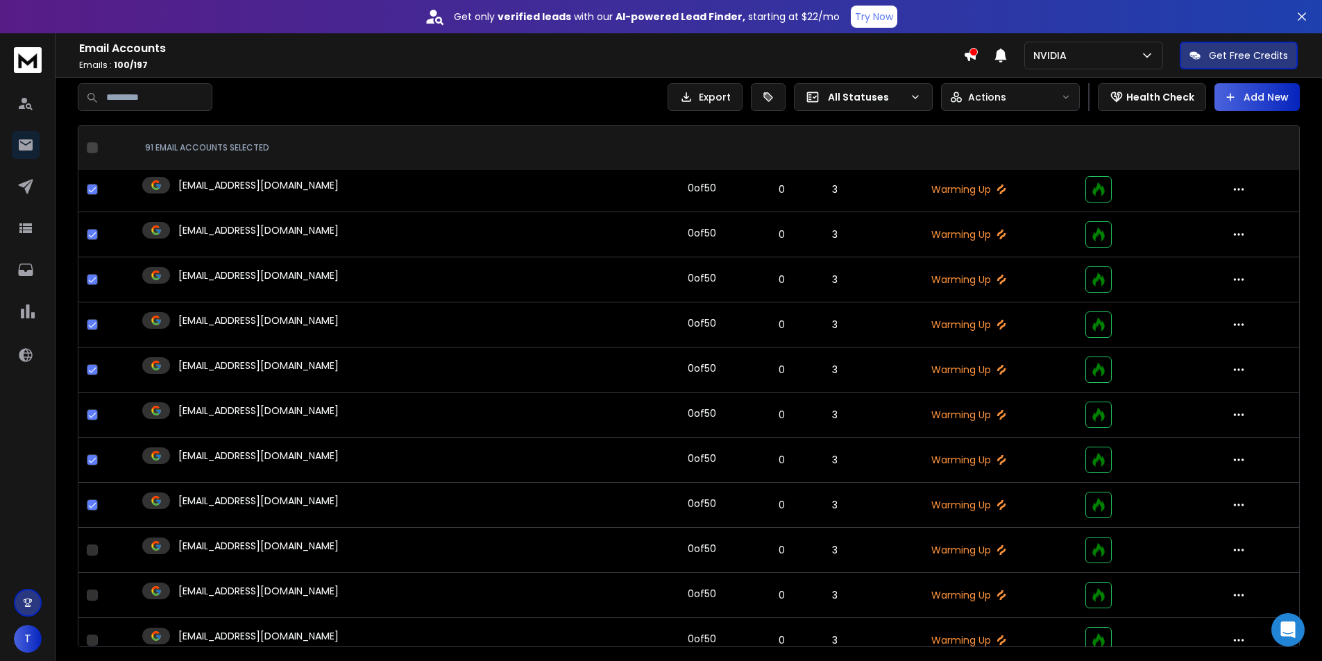
click at [94, 547] on button "button" at bounding box center [92, 550] width 11 height 11
click at [207, 589] on p "[EMAIL_ADDRESS][DOMAIN_NAME]" at bounding box center [258, 591] width 160 height 14
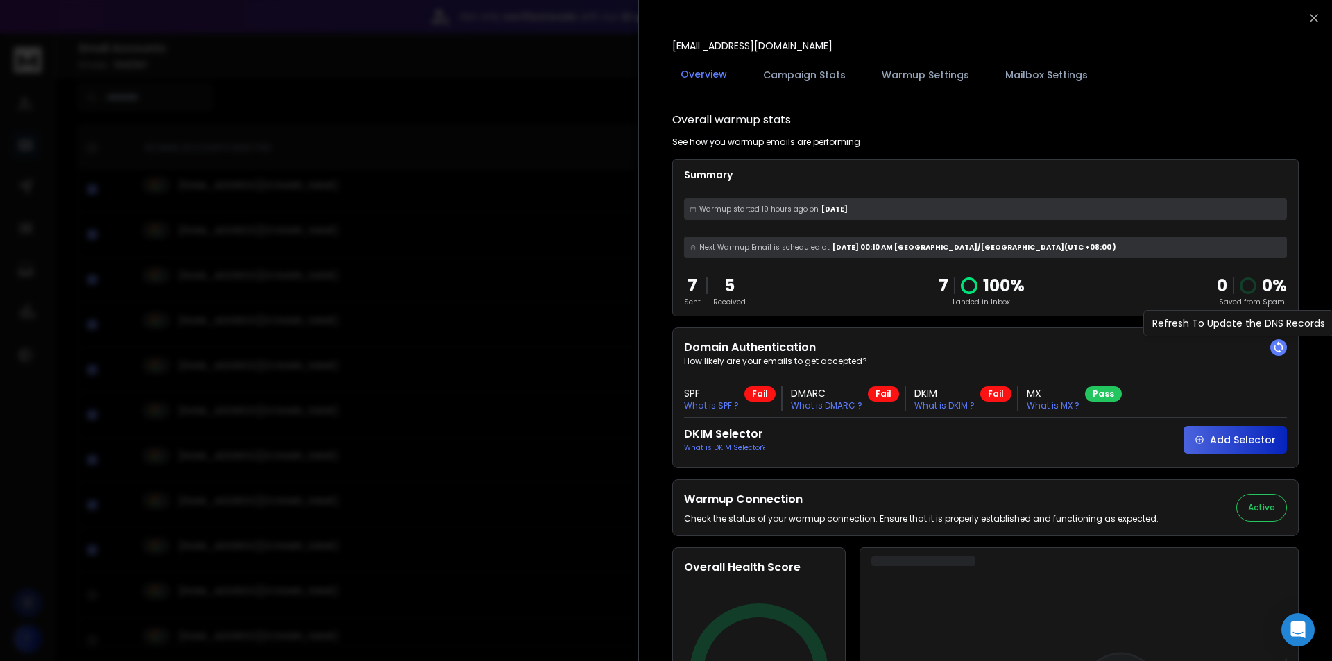
click at [1276, 353] on icon at bounding box center [1279, 348] width 14 height 14
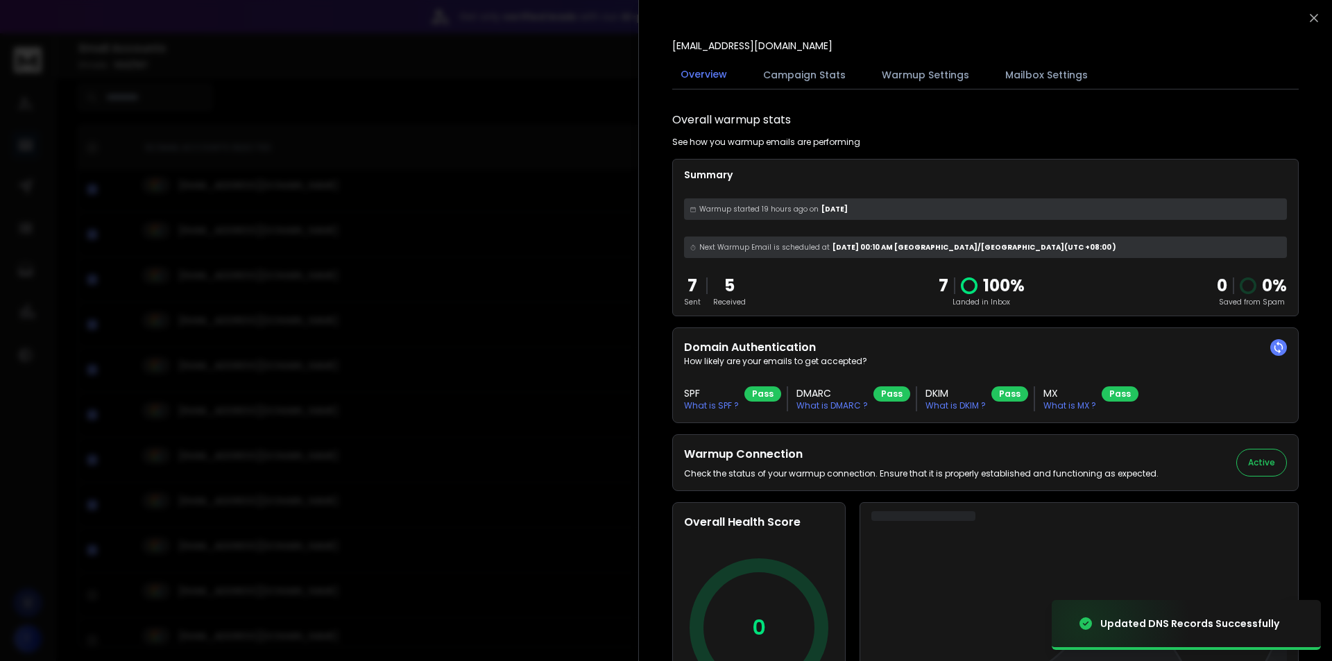
click at [398, 456] on div at bounding box center [666, 330] width 1332 height 661
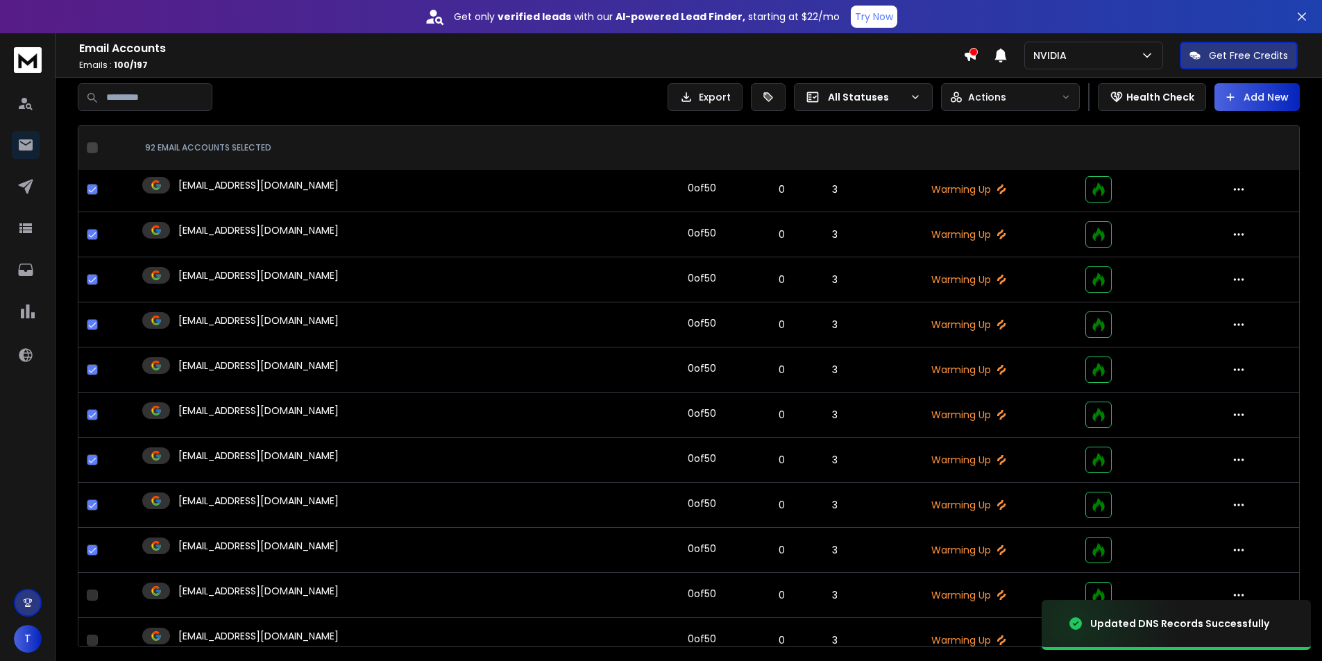
click at [92, 592] on button "button" at bounding box center [92, 595] width 11 height 11
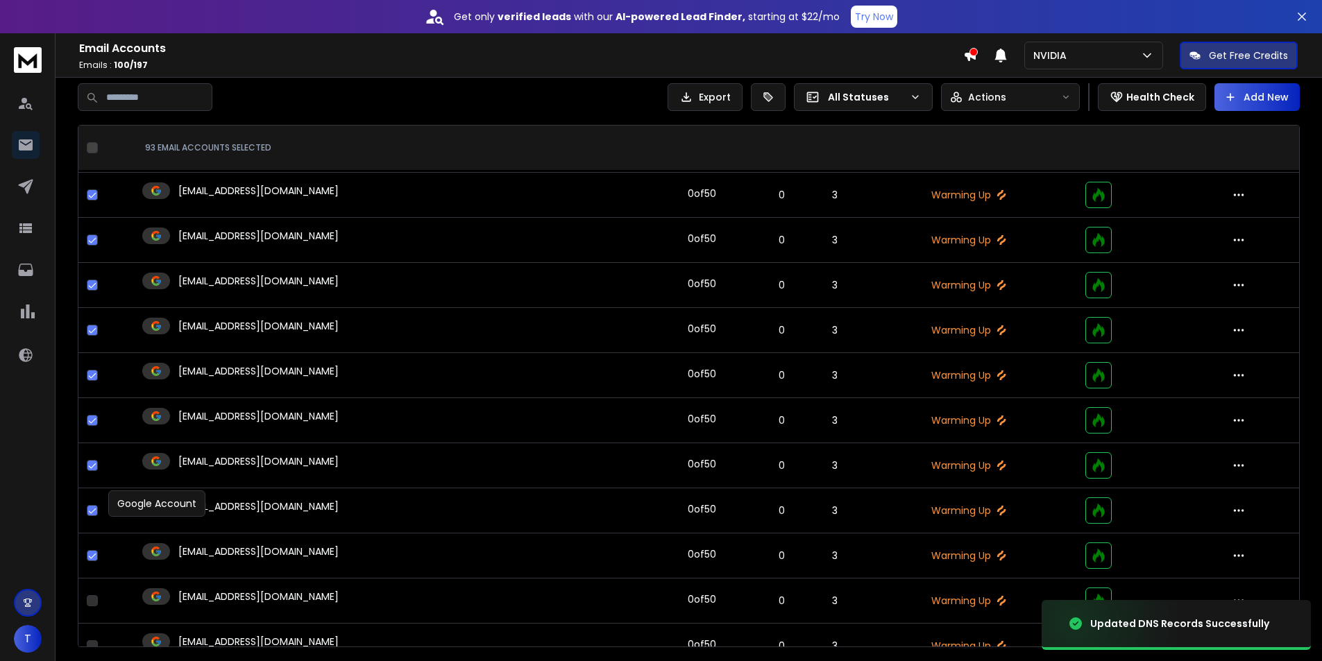
scroll to position [3886, 0]
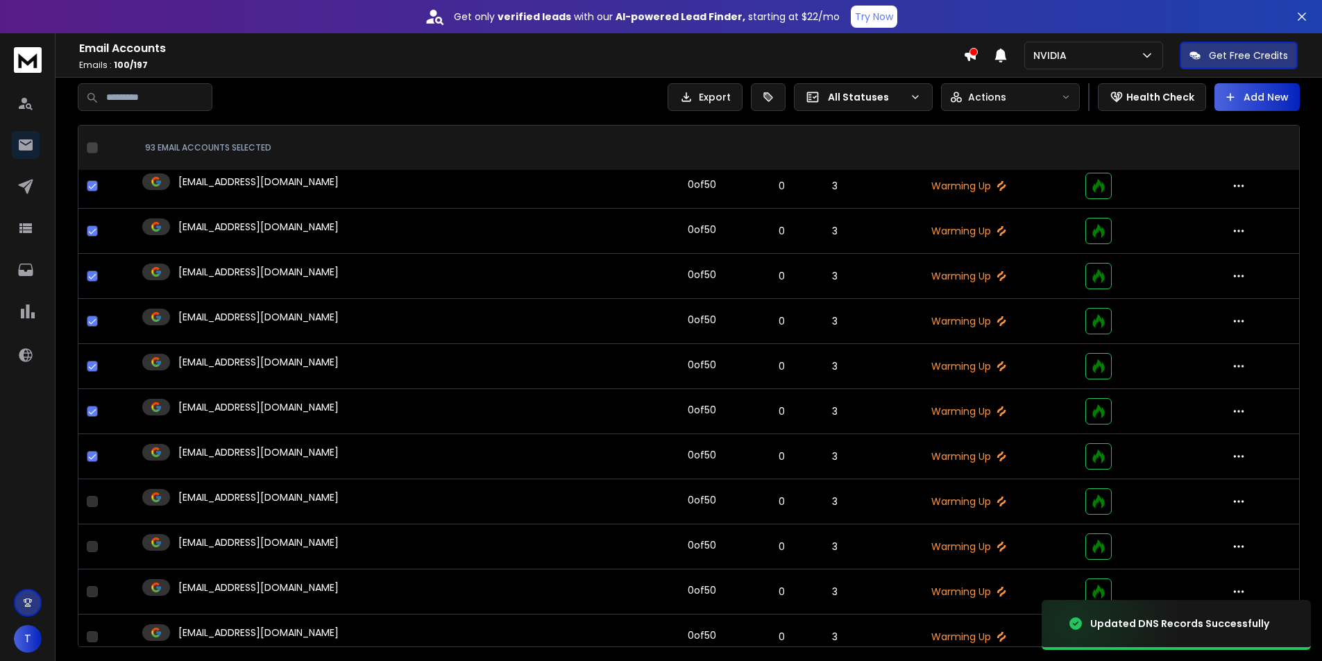
click at [228, 476] on td "[EMAIL_ADDRESS][DOMAIN_NAME]" at bounding box center [391, 456] width 515 height 45
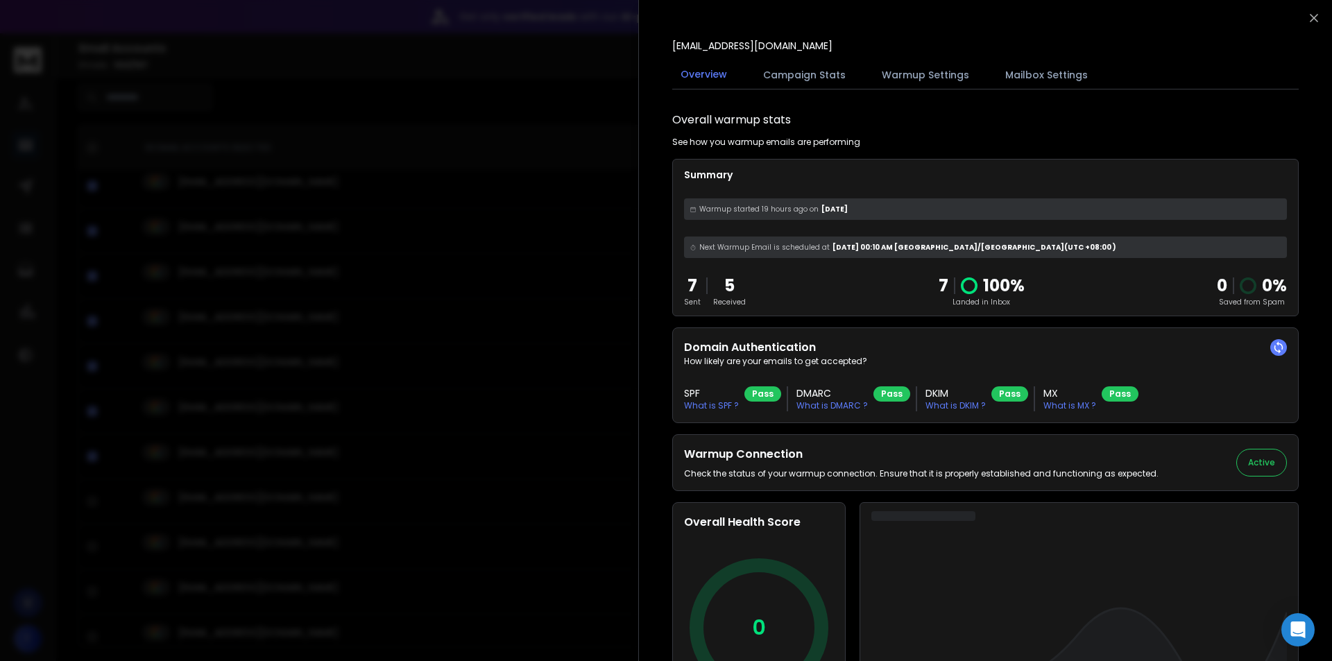
click at [221, 484] on div at bounding box center [666, 330] width 1332 height 661
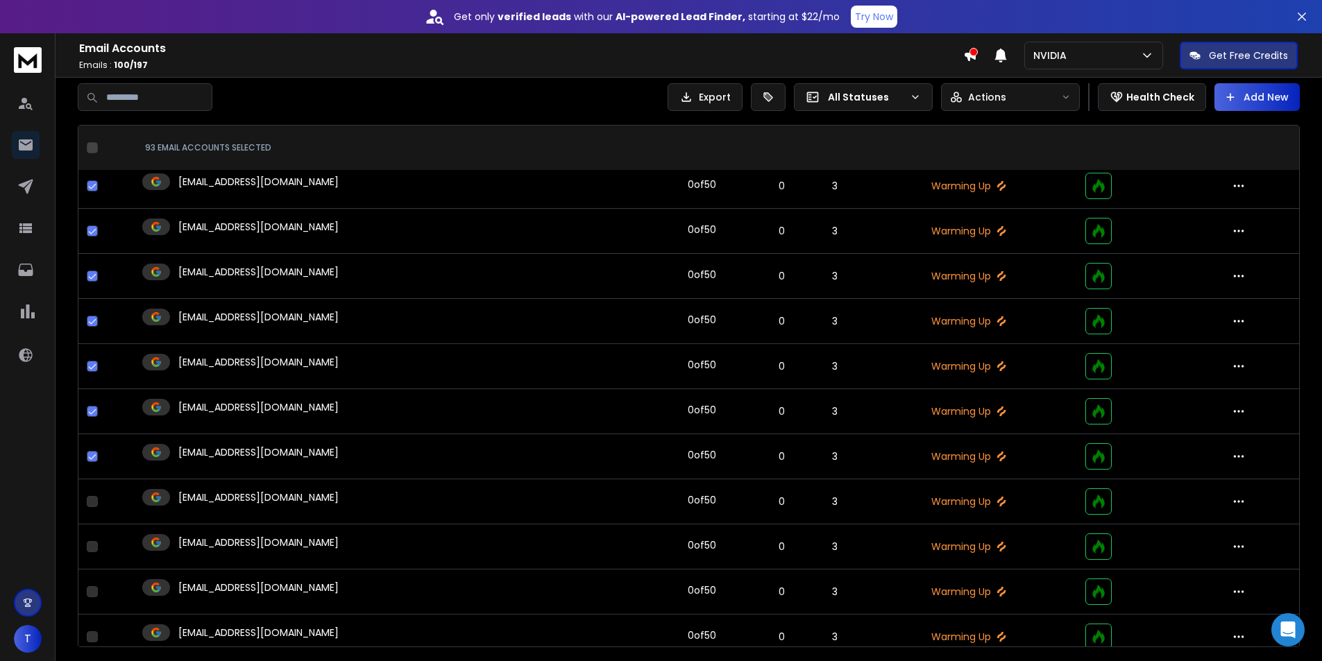
click at [213, 490] on div "[EMAIL_ADDRESS][DOMAIN_NAME]" at bounding box center [240, 497] width 196 height 17
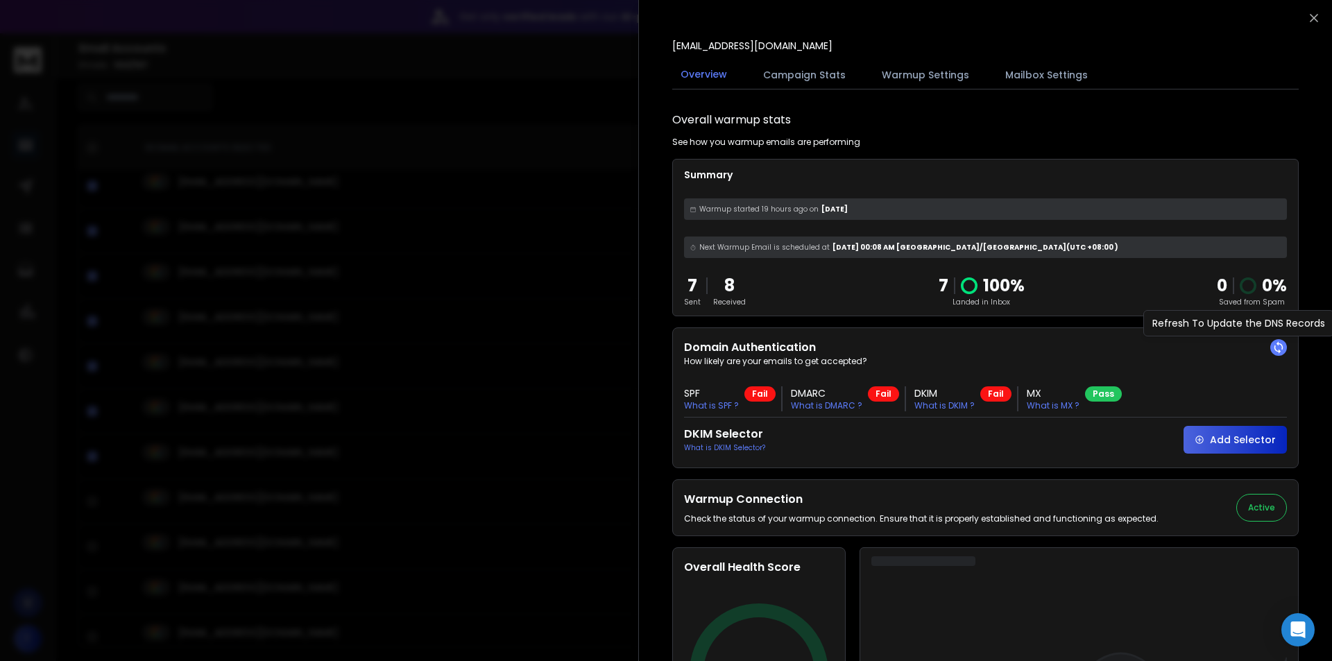
click at [1272, 348] on icon at bounding box center [1279, 348] width 14 height 14
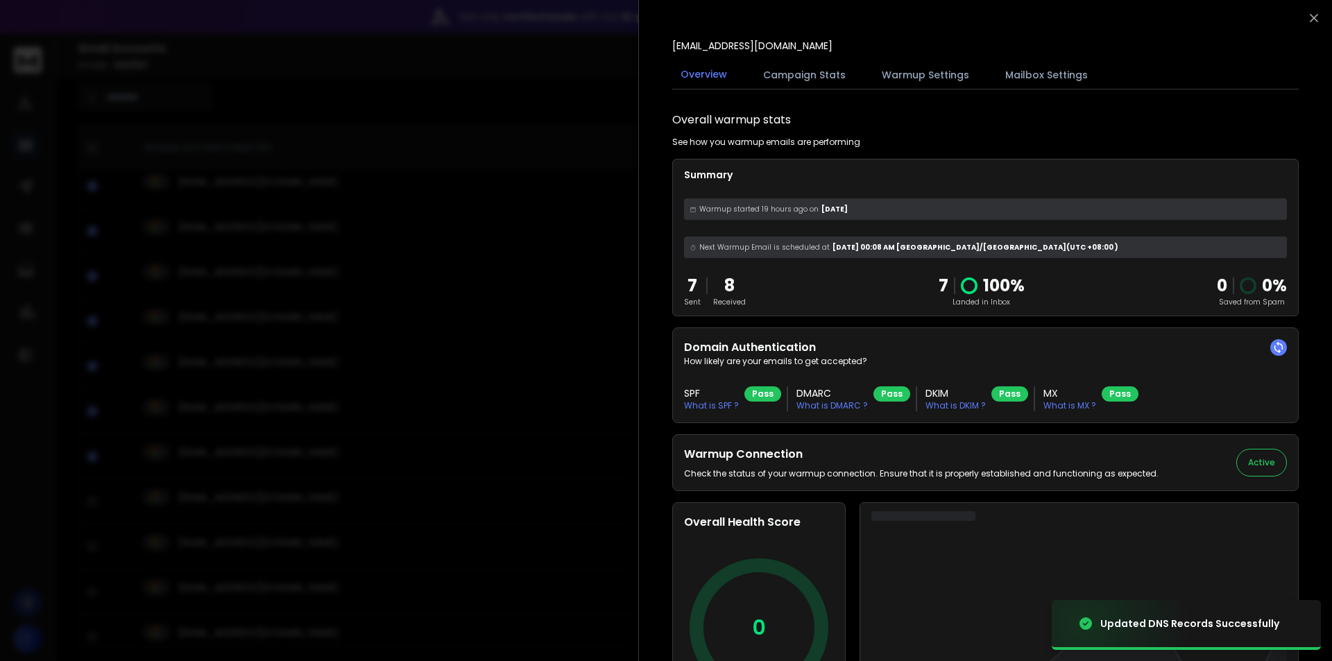
click at [376, 414] on div at bounding box center [666, 330] width 1332 height 661
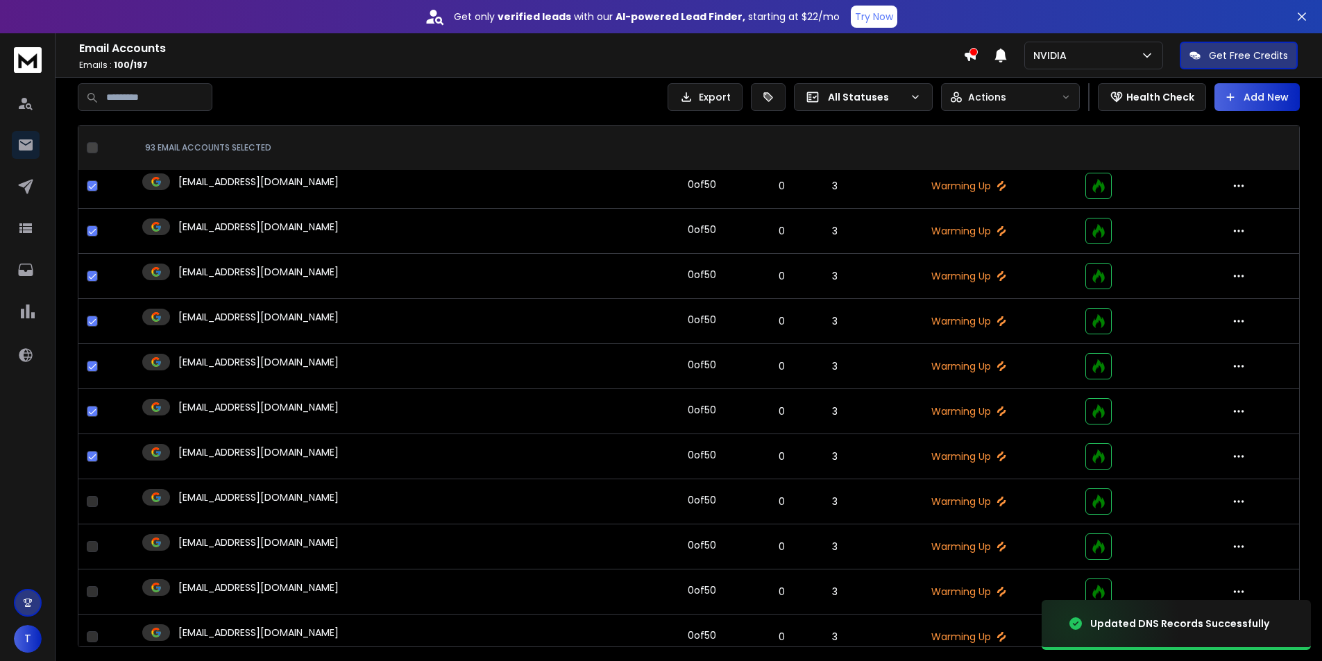
click at [92, 501] on button "button" at bounding box center [92, 501] width 11 height 11
click at [219, 544] on p "[EMAIL_ADDRESS][DOMAIN_NAME]" at bounding box center [258, 543] width 160 height 14
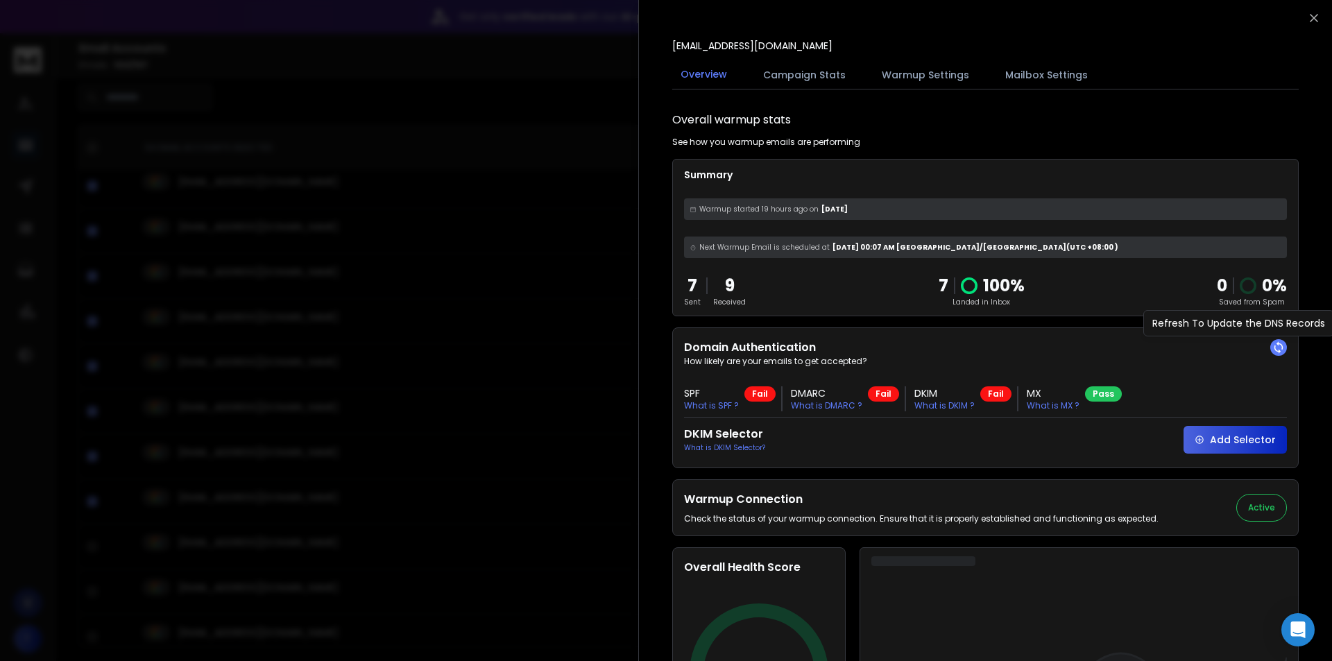
click at [1272, 351] on icon at bounding box center [1279, 348] width 14 height 14
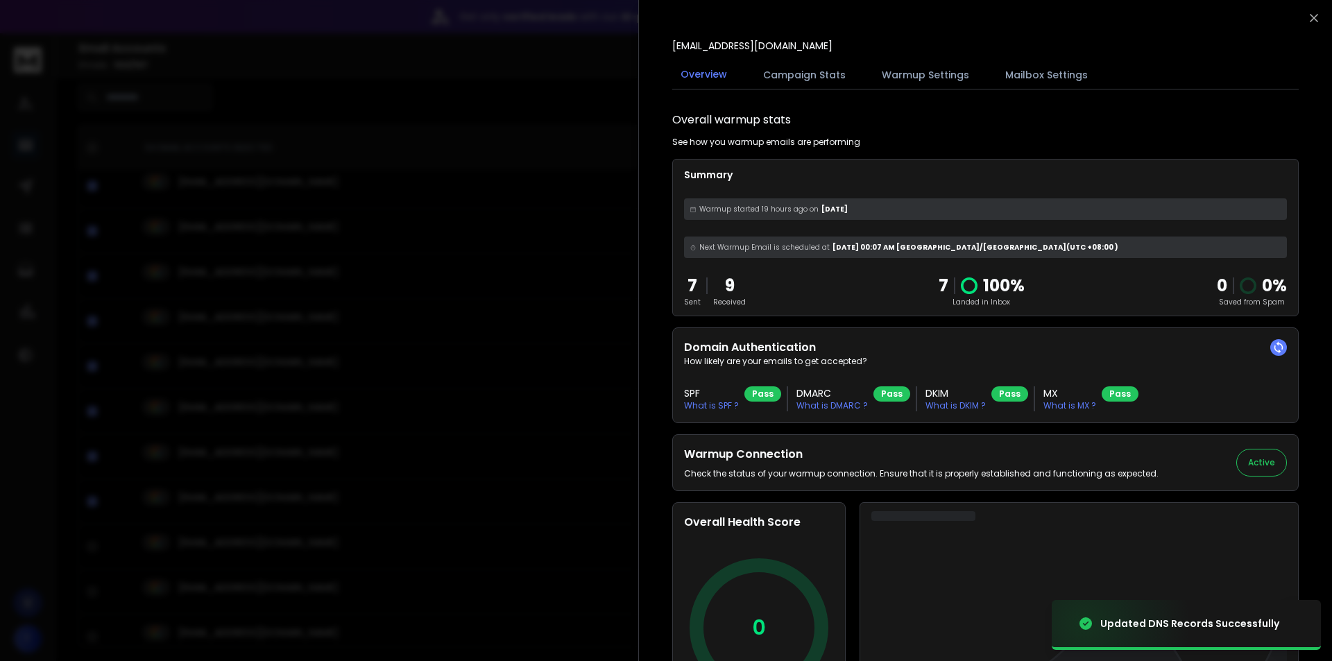
click at [260, 372] on div at bounding box center [666, 330] width 1332 height 661
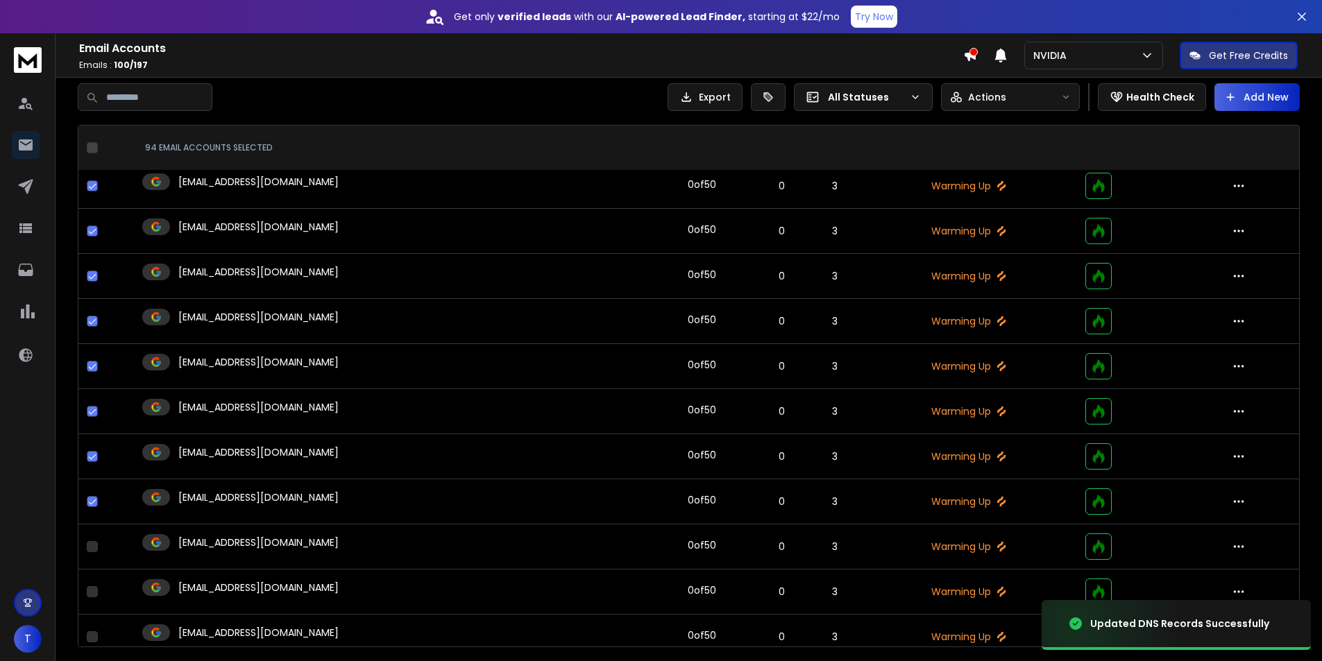
click at [91, 548] on button "button" at bounding box center [92, 546] width 11 height 11
click at [273, 598] on td "[EMAIL_ADDRESS][DOMAIN_NAME]" at bounding box center [391, 592] width 515 height 45
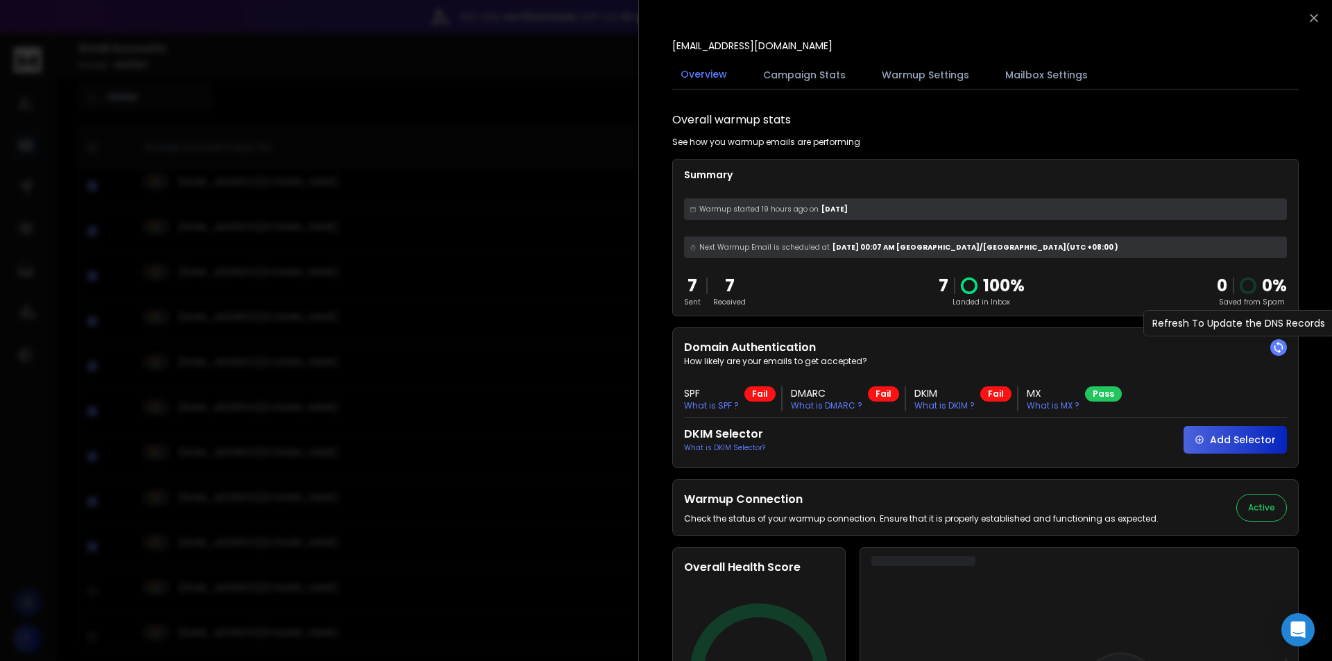
click at [1275, 347] on icon at bounding box center [1279, 347] width 9 height 12
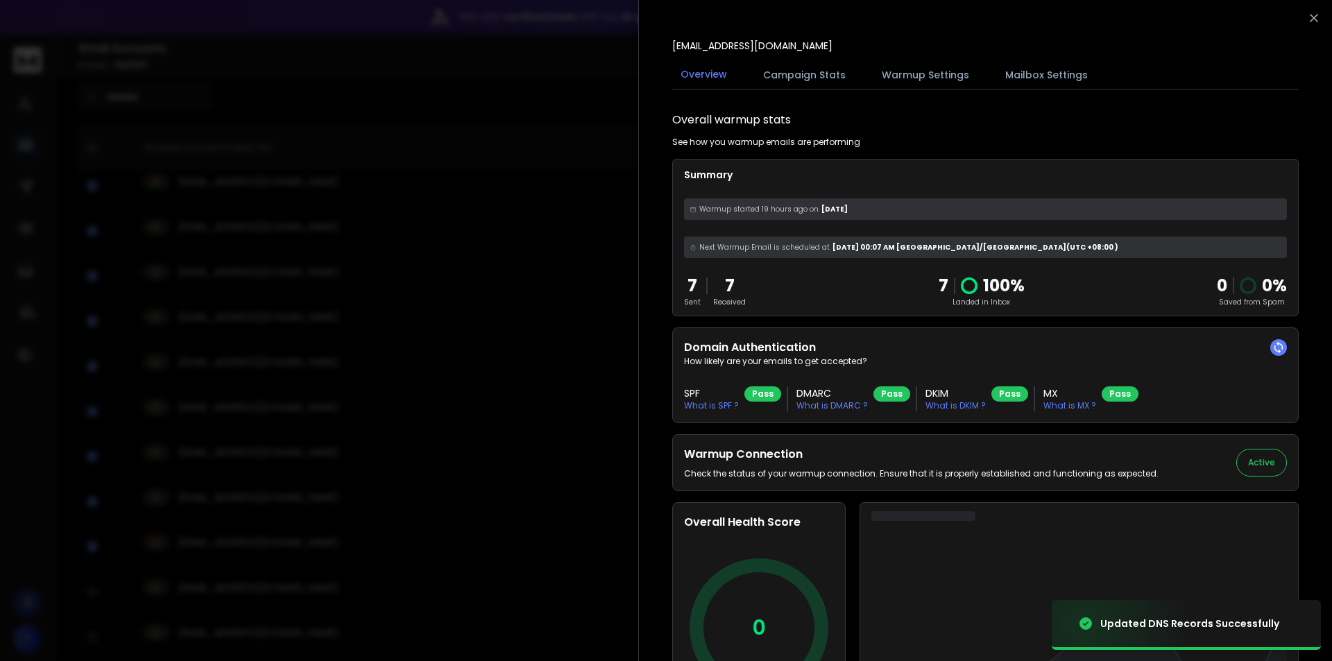
click at [502, 407] on div at bounding box center [666, 330] width 1332 height 661
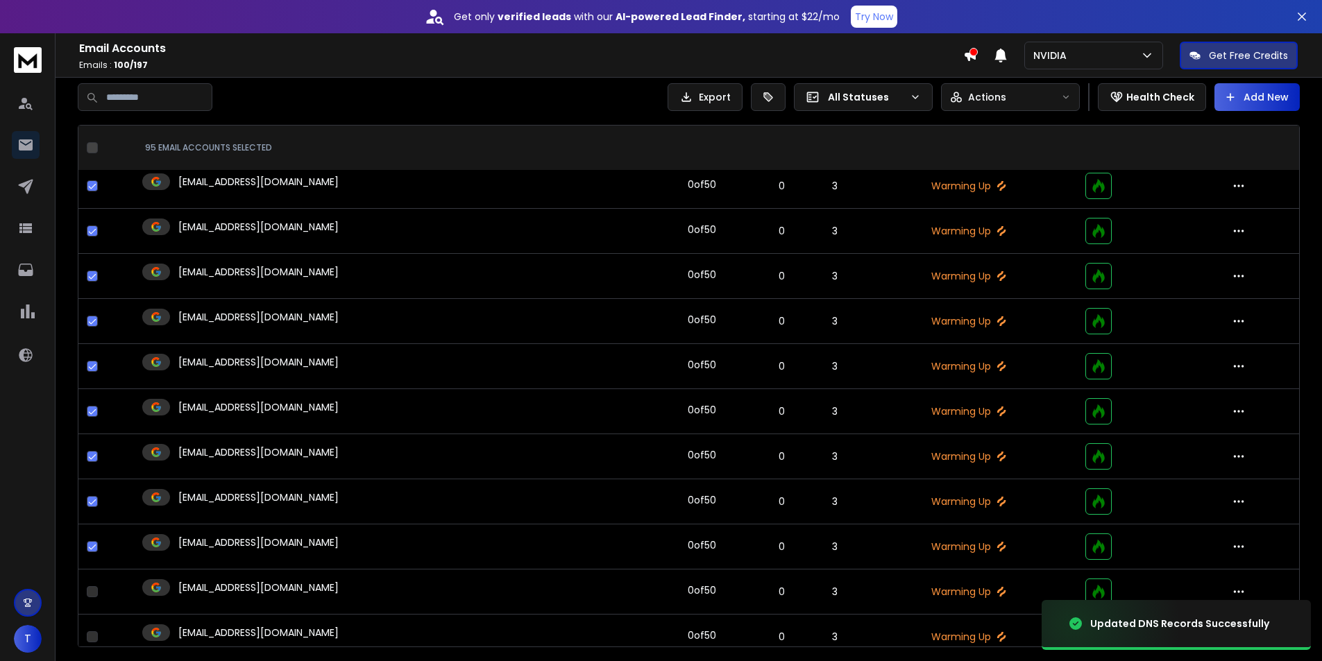
click at [90, 594] on button "button" at bounding box center [92, 591] width 11 height 11
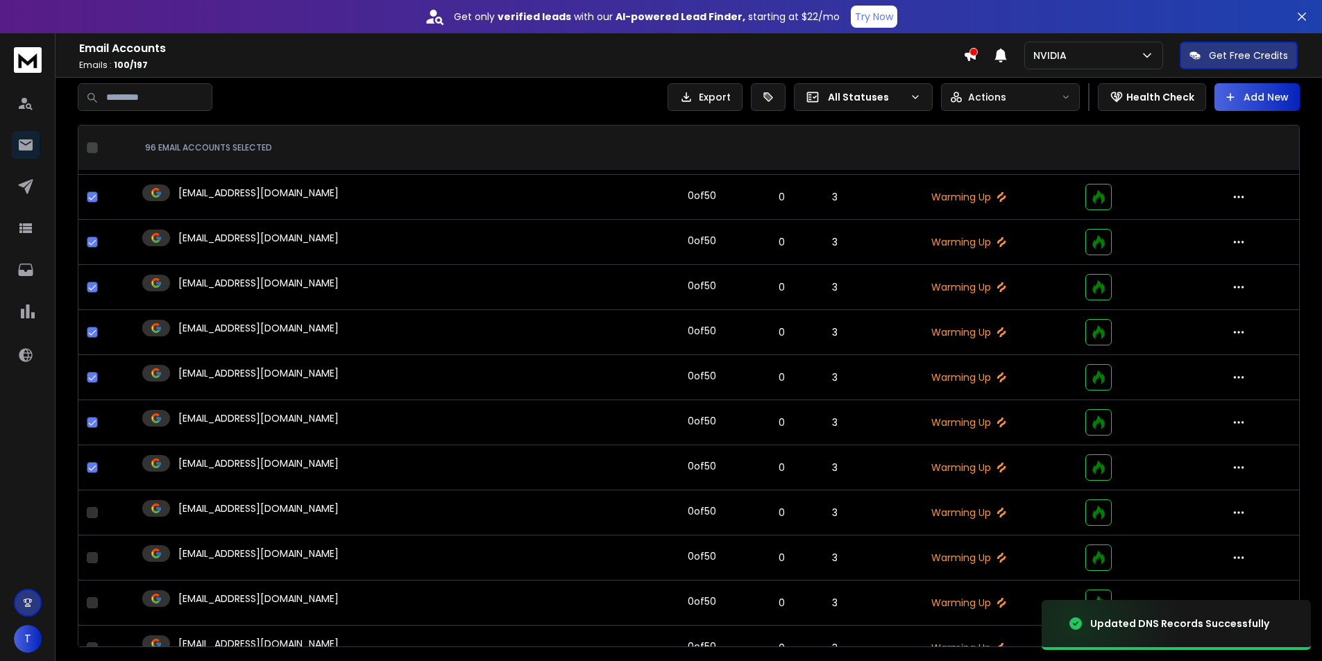
scroll to position [4025, 0]
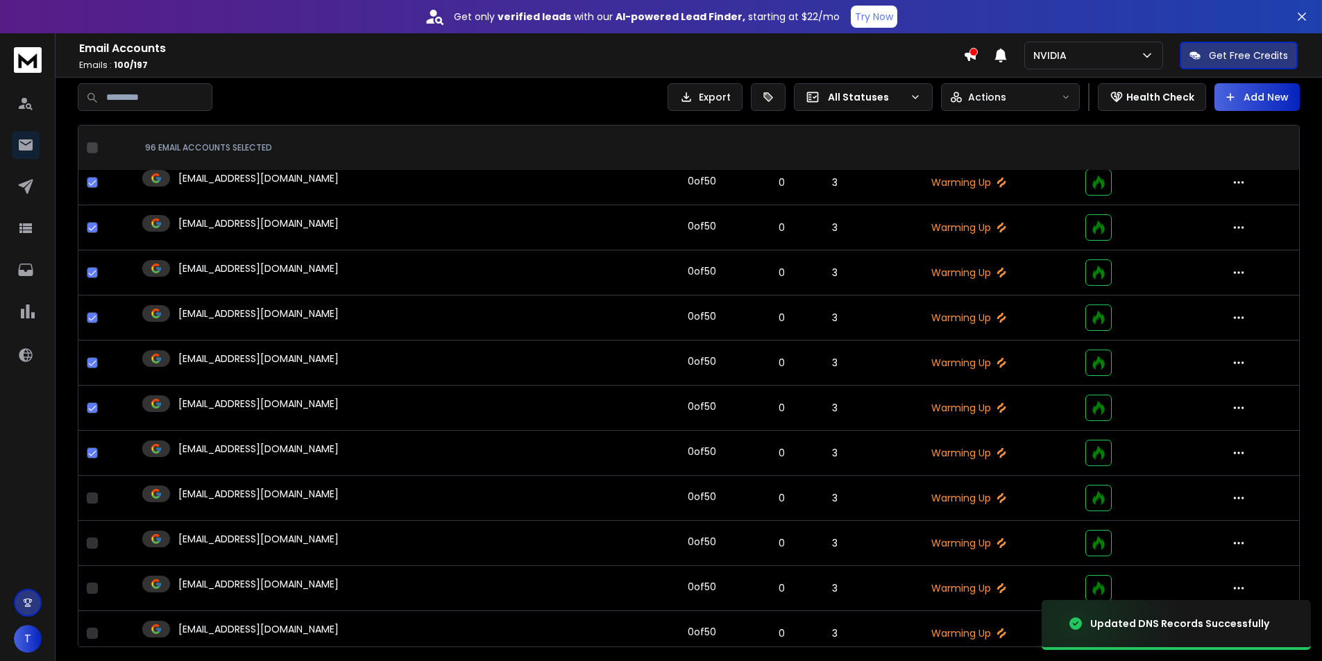
click at [239, 485] on td "[EMAIL_ADDRESS][DOMAIN_NAME]" at bounding box center [391, 498] width 515 height 45
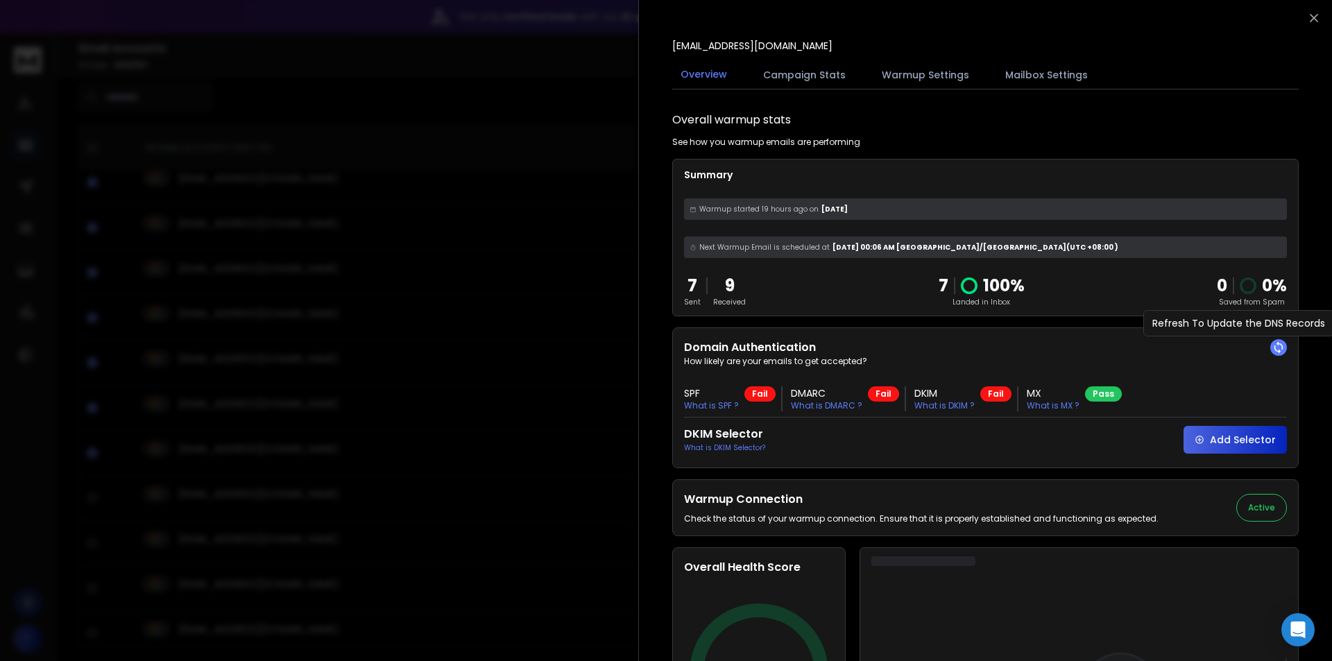
click at [1276, 345] on icon at bounding box center [1279, 348] width 14 height 14
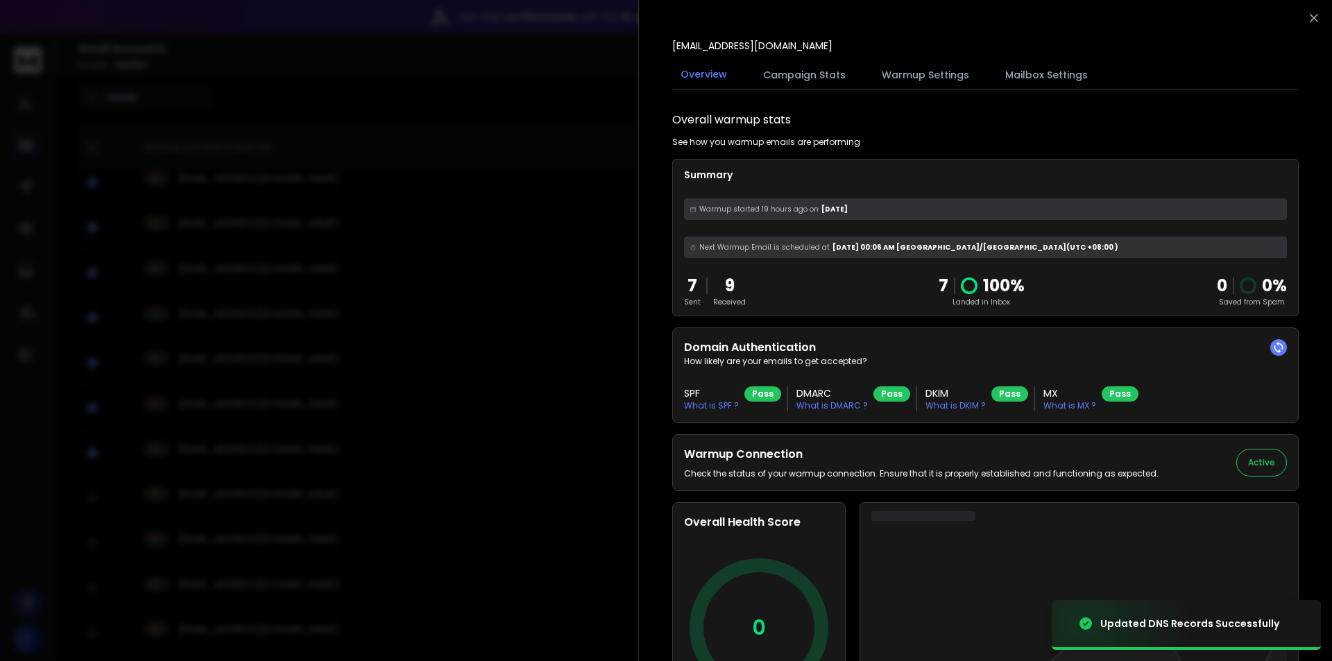
click at [331, 355] on div at bounding box center [666, 330] width 1332 height 661
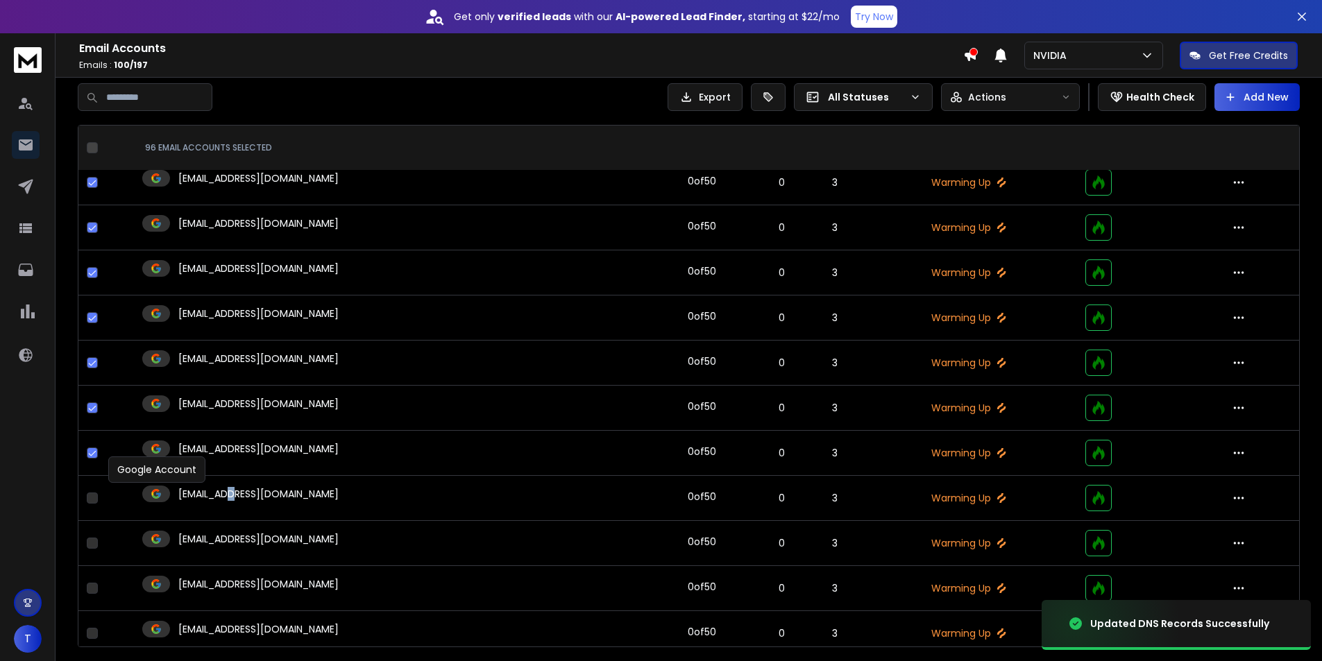
click at [233, 500] on p "[EMAIL_ADDRESS][DOMAIN_NAME]" at bounding box center [258, 494] width 160 height 14
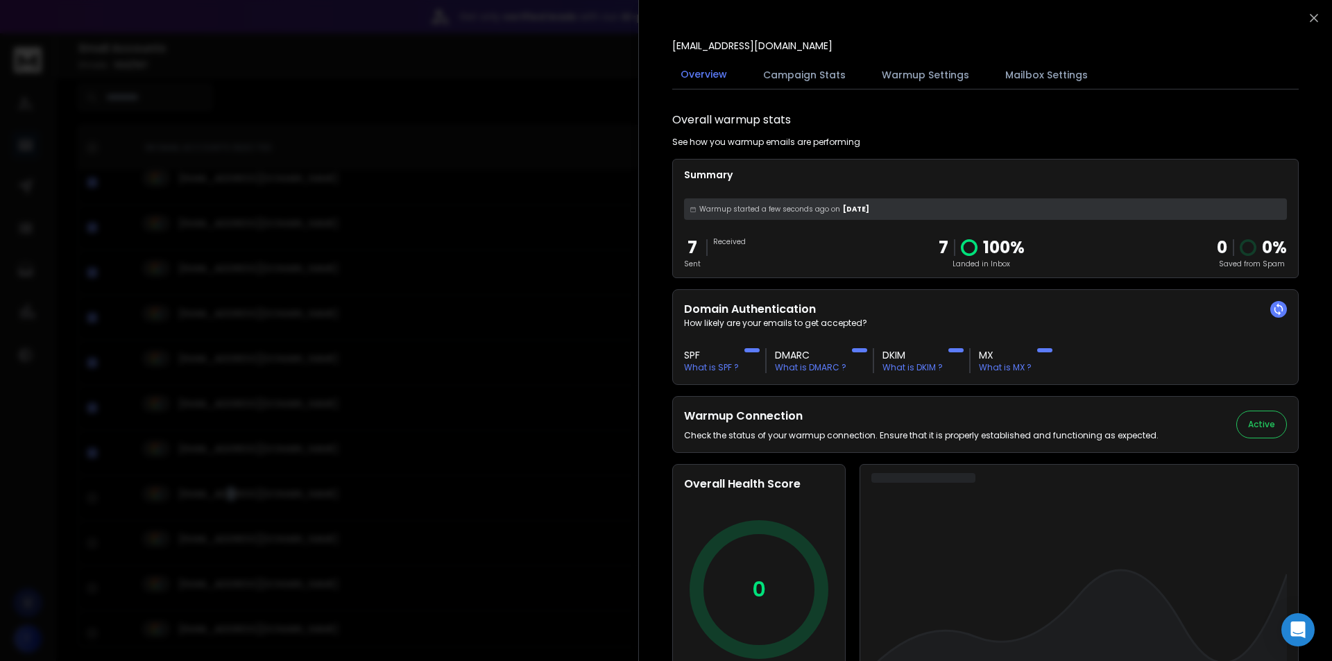
click at [249, 495] on div at bounding box center [666, 330] width 1332 height 661
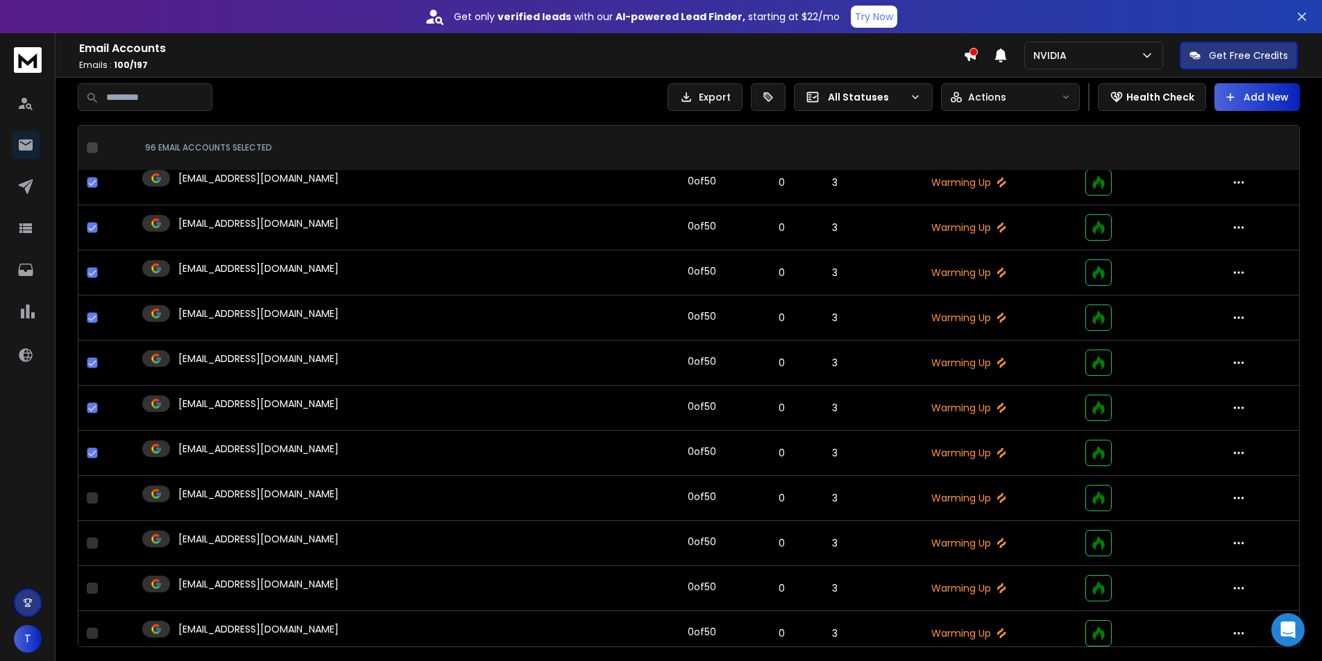
click at [244, 498] on p "[EMAIL_ADDRESS][DOMAIN_NAME]" at bounding box center [258, 494] width 160 height 14
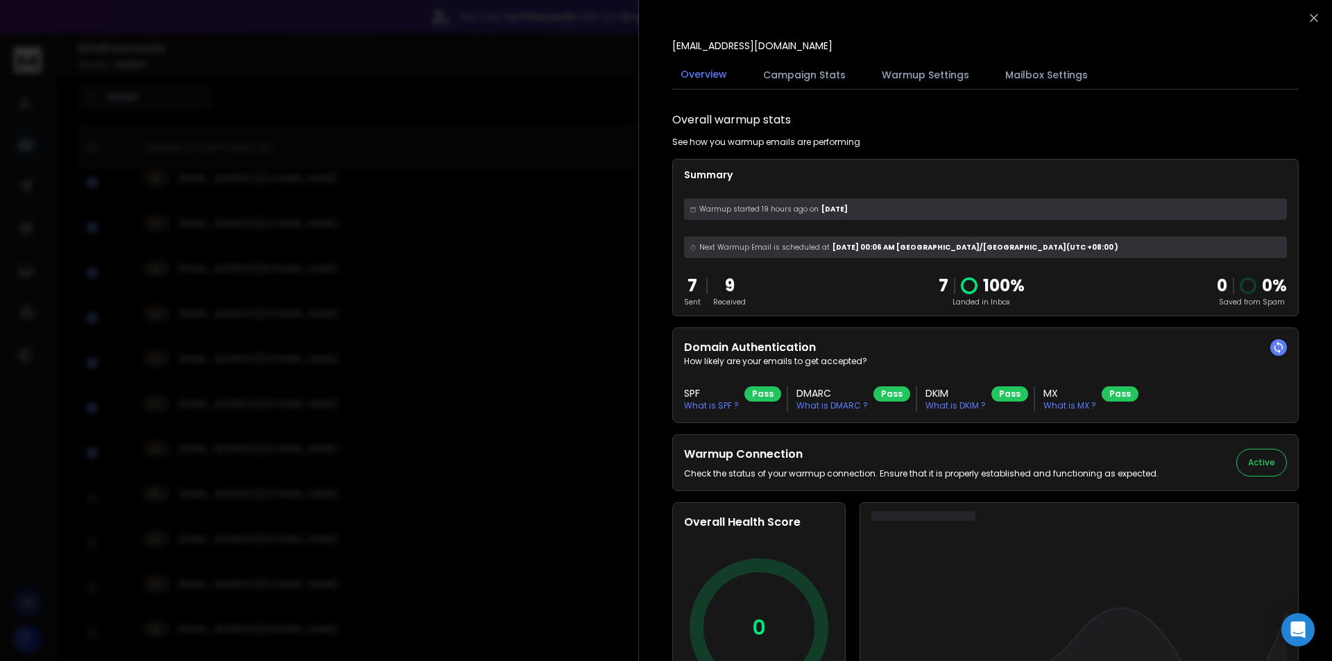
click at [242, 495] on div at bounding box center [666, 330] width 1332 height 661
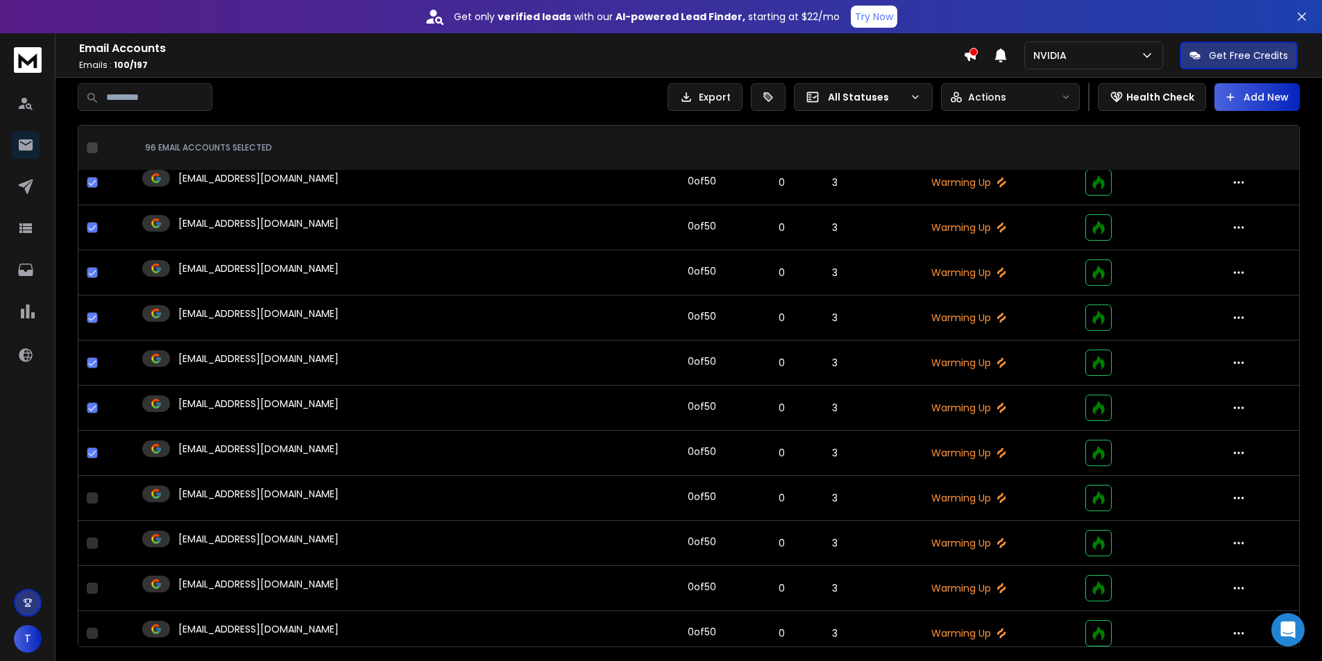
click at [93, 499] on button "button" at bounding box center [92, 498] width 11 height 11
click at [207, 461] on td "[EMAIL_ADDRESS][DOMAIN_NAME]" at bounding box center [391, 453] width 515 height 45
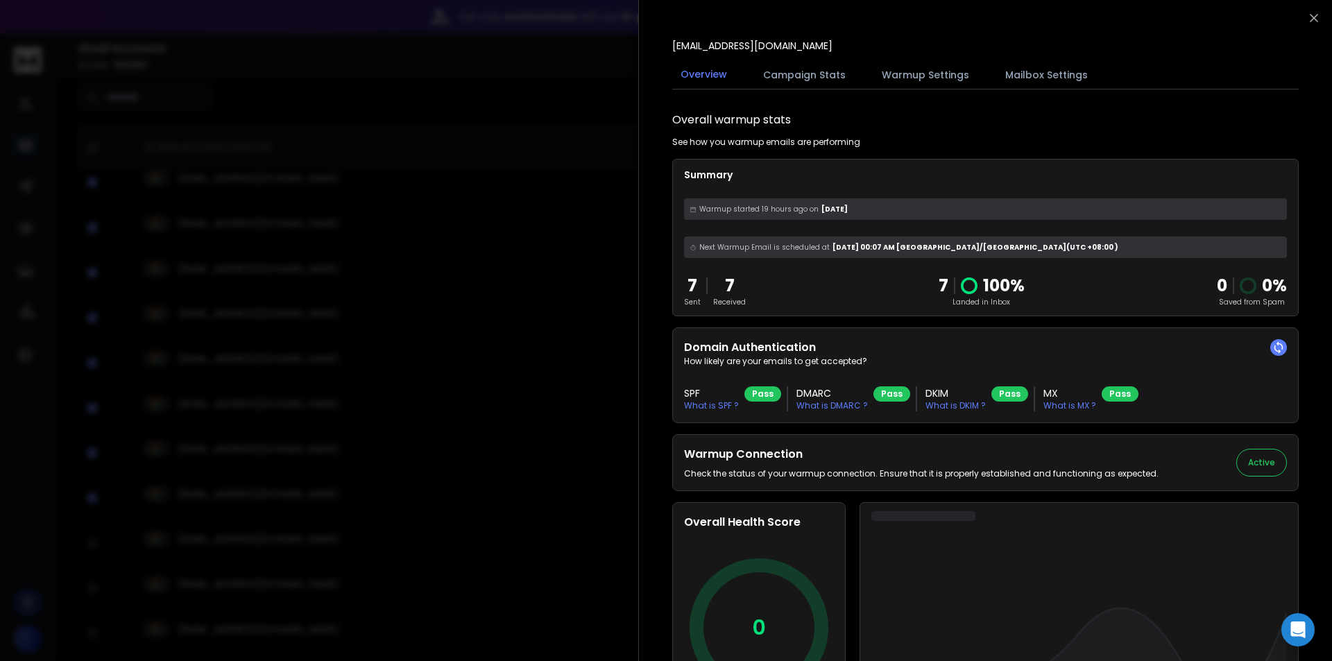
click at [338, 467] on div at bounding box center [666, 330] width 1332 height 661
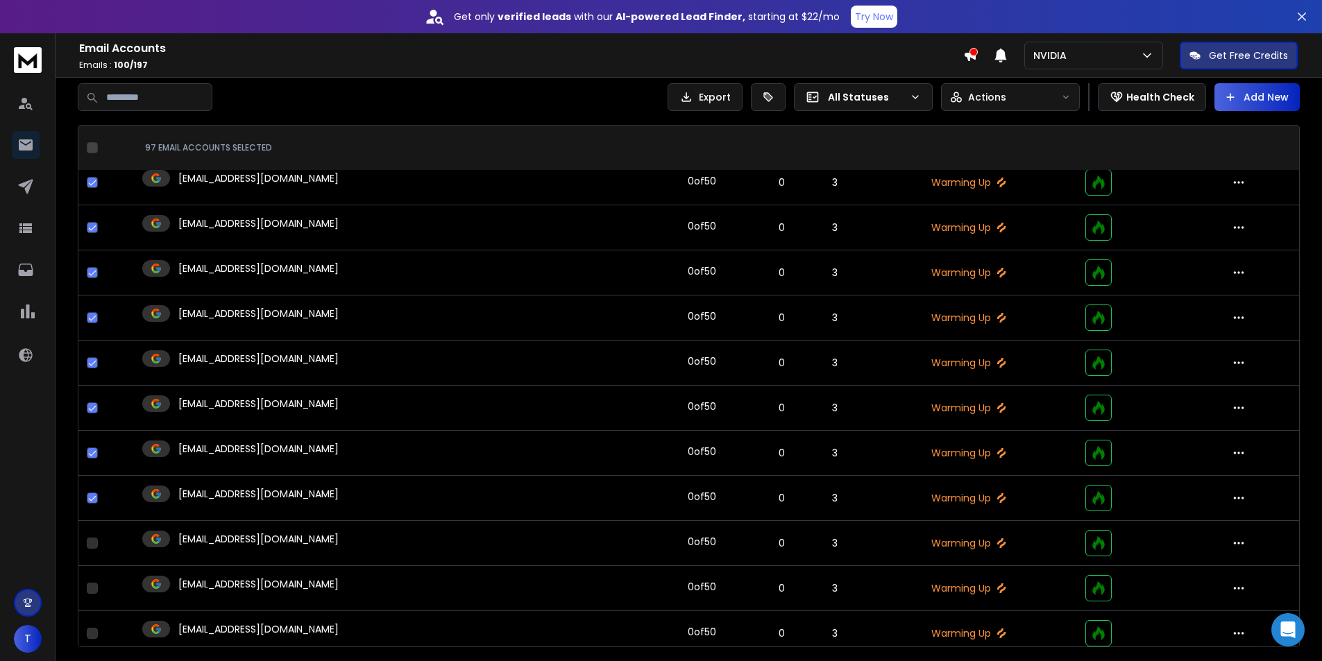
click at [205, 544] on p "[EMAIL_ADDRESS][DOMAIN_NAME]" at bounding box center [258, 539] width 160 height 14
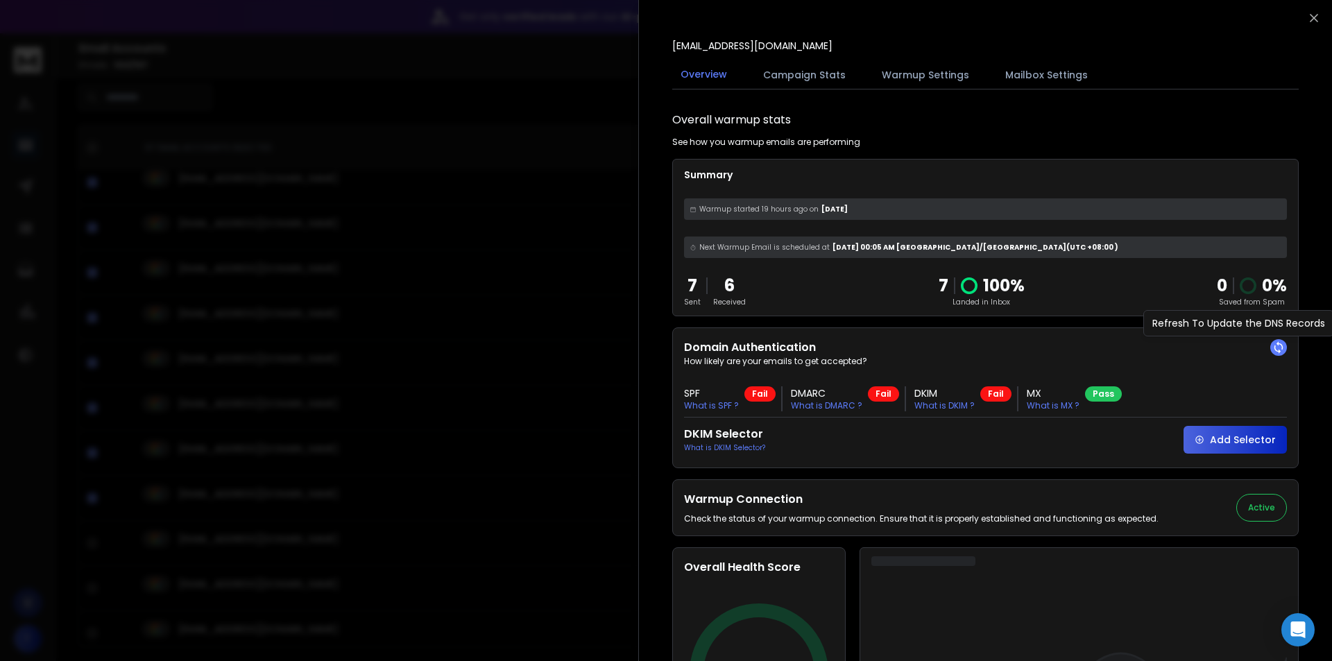
click at [1273, 342] on icon at bounding box center [1279, 348] width 14 height 14
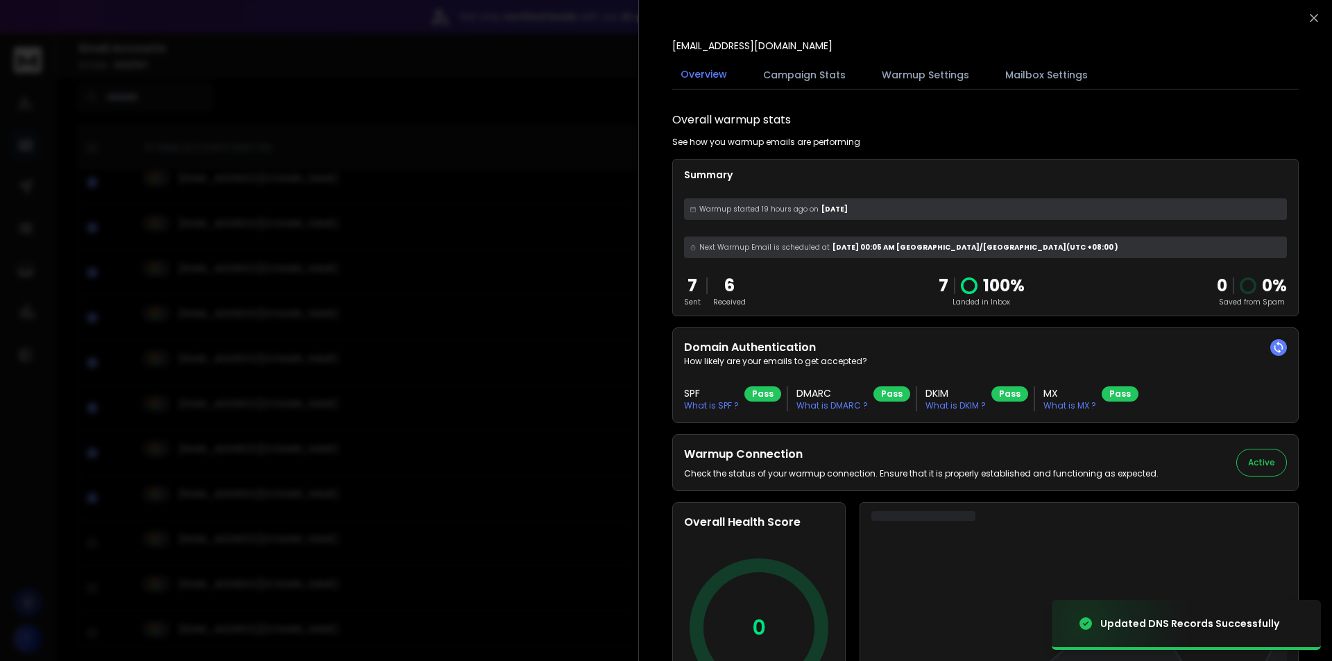
click at [348, 498] on div at bounding box center [666, 330] width 1332 height 661
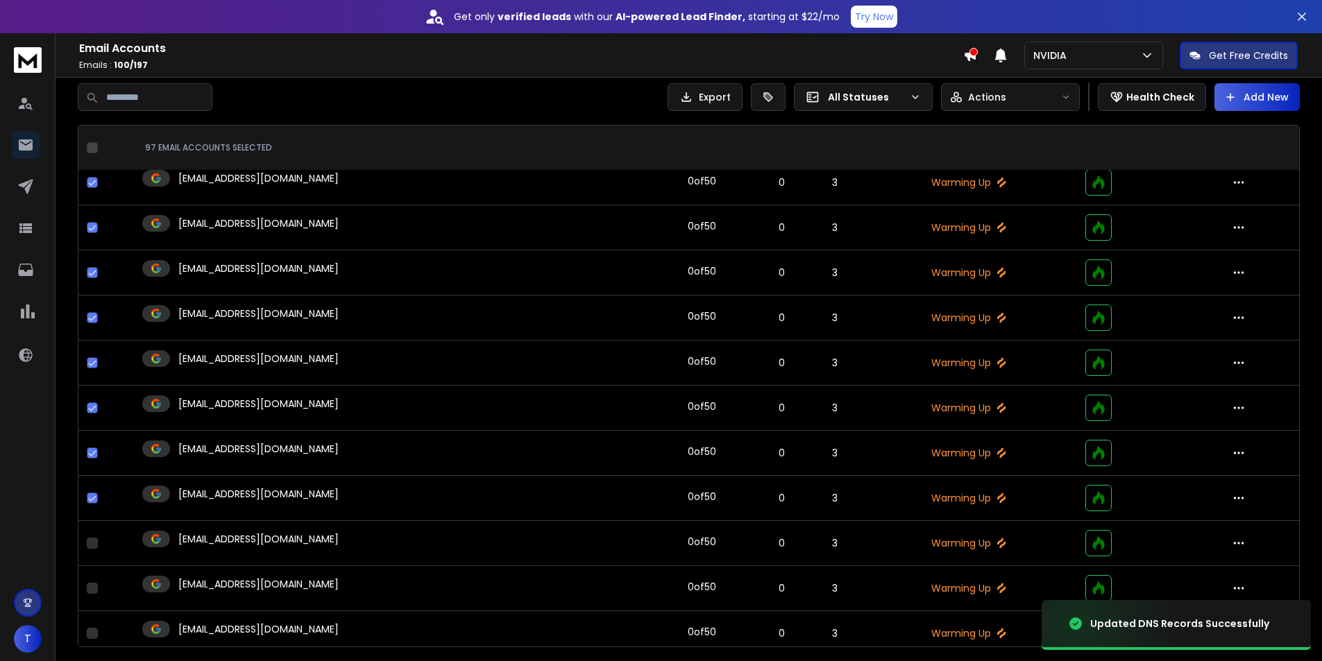
click at [85, 539] on td at bounding box center [106, 543] width 56 height 45
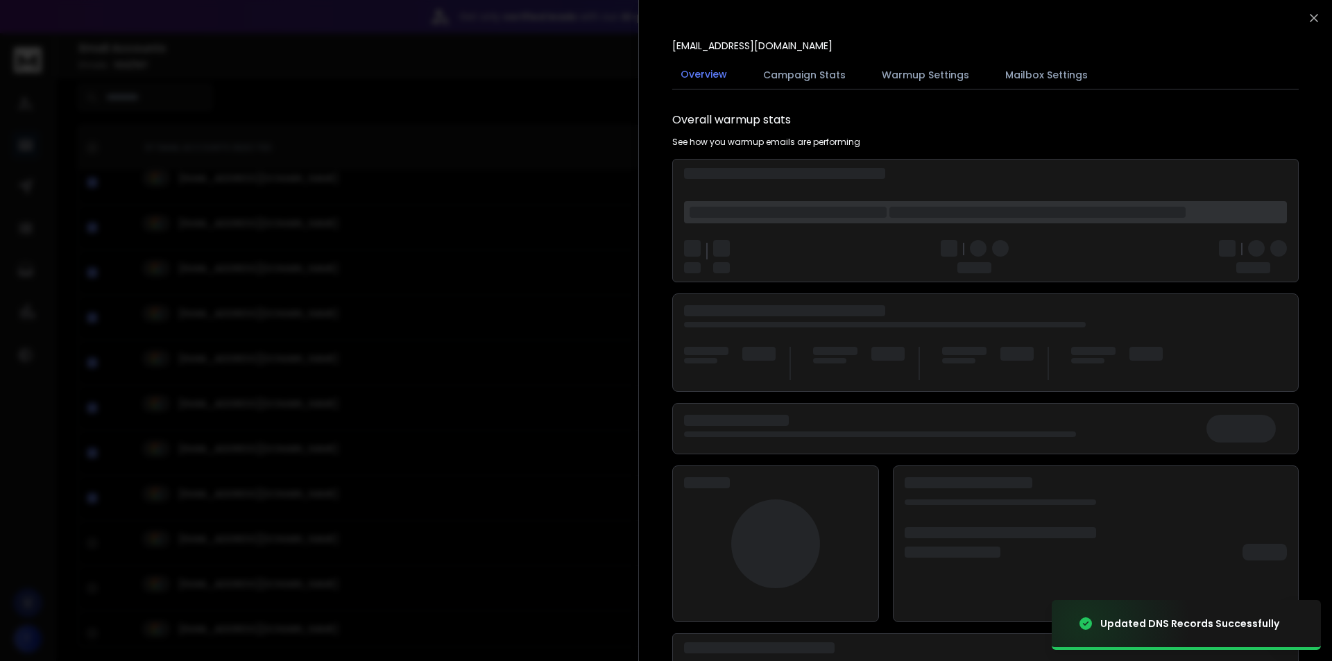
click at [92, 543] on div at bounding box center [666, 330] width 1332 height 661
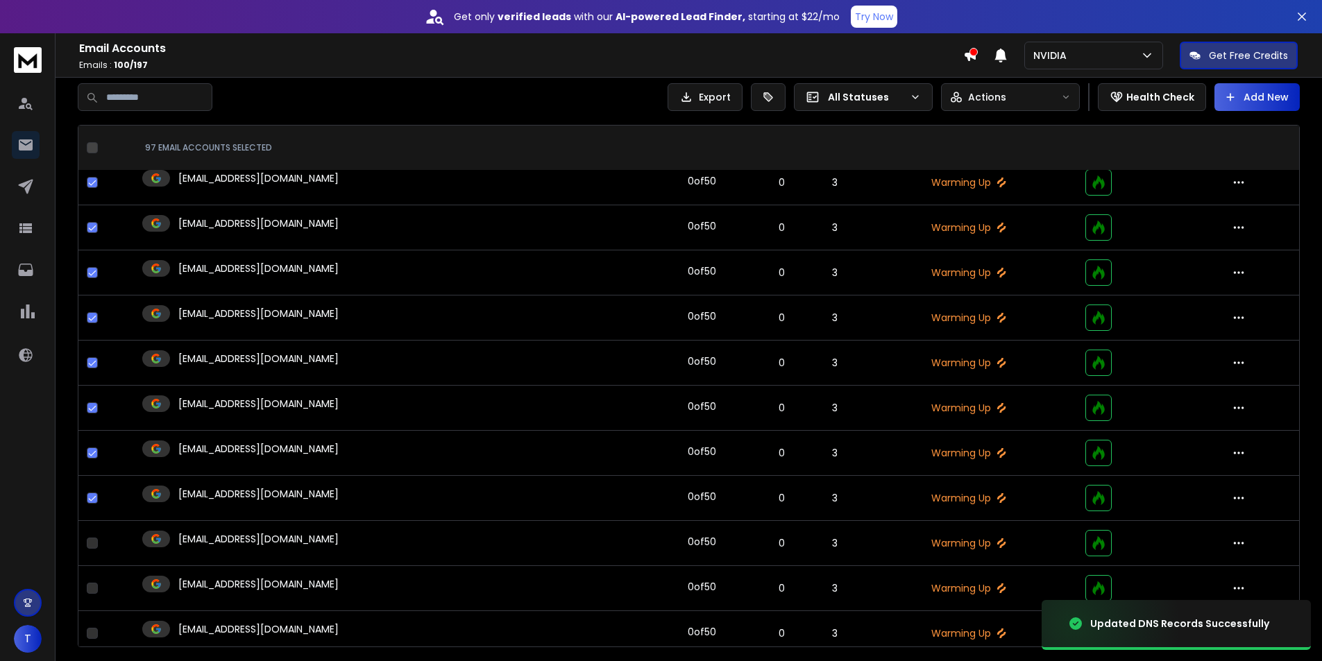
click at [92, 543] on button "button" at bounding box center [92, 543] width 11 height 11
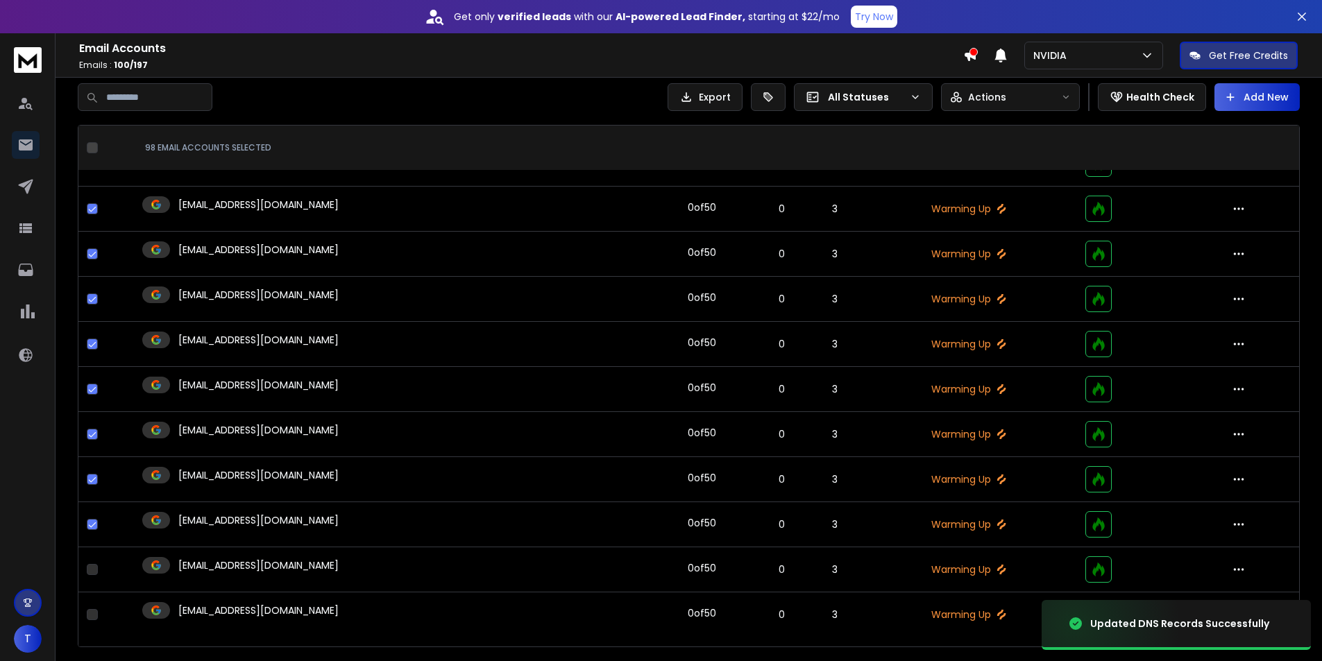
scroll to position [4067, 0]
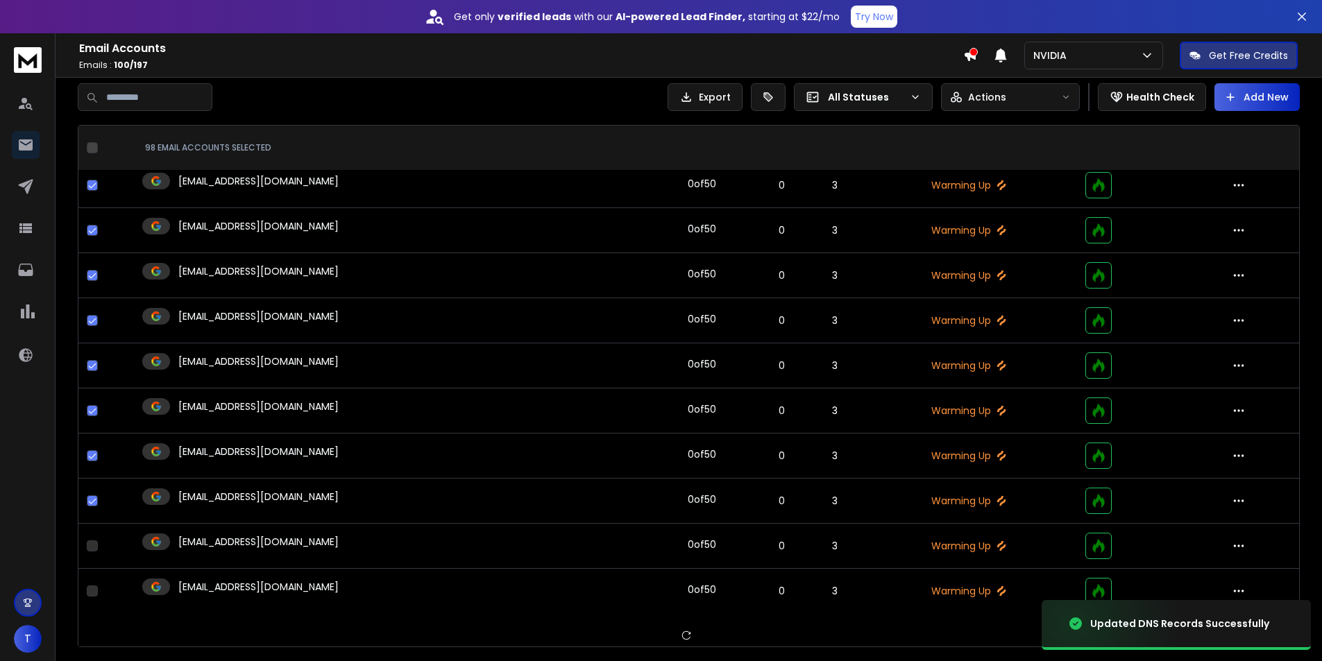
click at [206, 539] on p "[EMAIL_ADDRESS][DOMAIN_NAME]" at bounding box center [258, 542] width 160 height 14
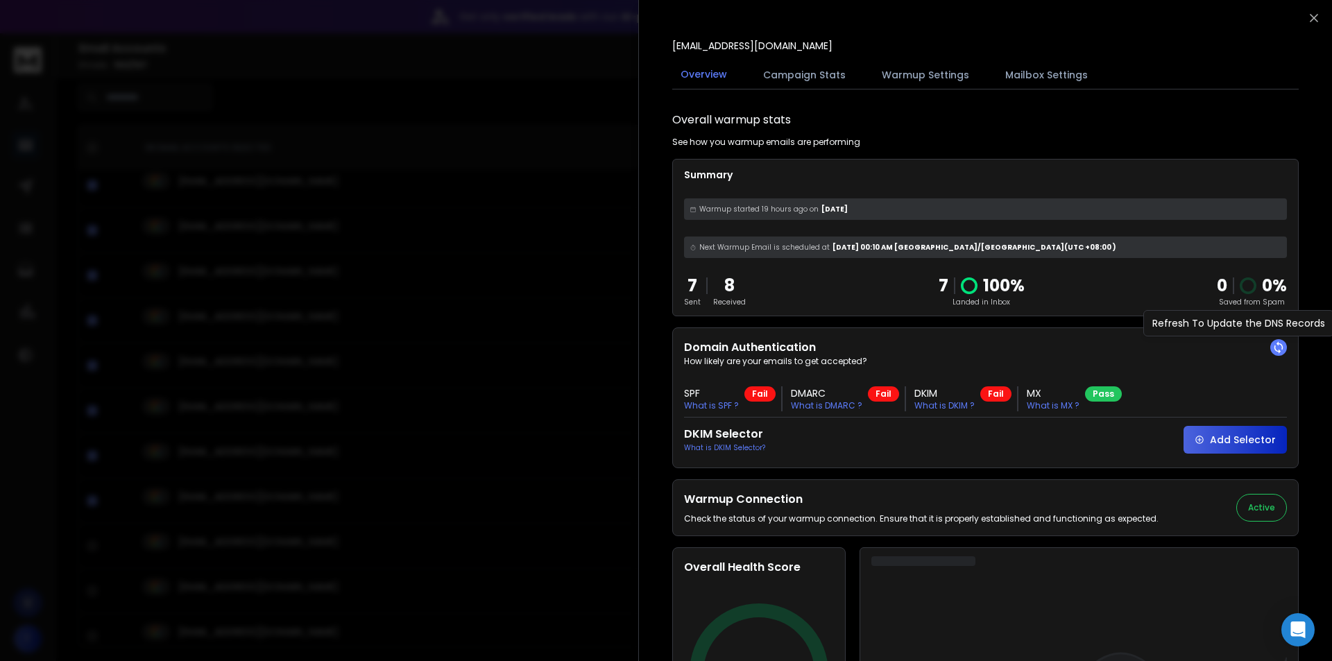
click at [1278, 344] on icon at bounding box center [1279, 348] width 14 height 14
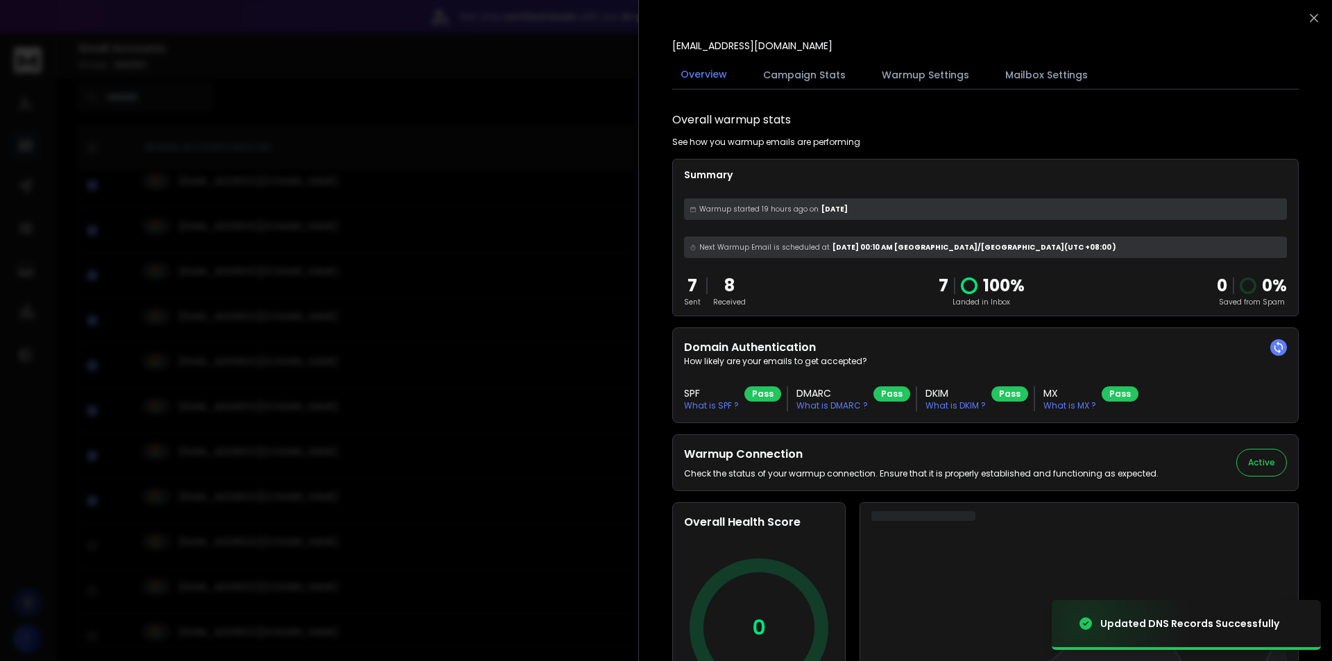
click at [359, 571] on div at bounding box center [666, 330] width 1332 height 661
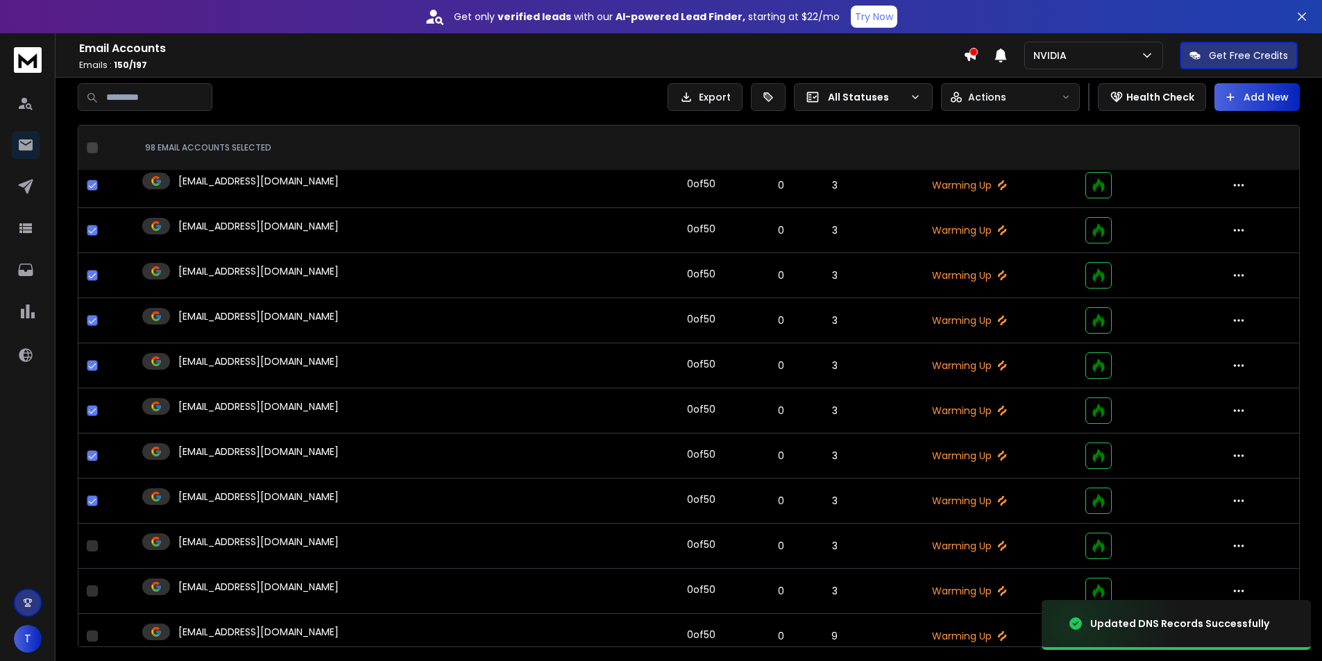
click at [92, 547] on button "button" at bounding box center [92, 546] width 11 height 11
click at [207, 582] on p "[EMAIL_ADDRESS][DOMAIN_NAME]" at bounding box center [258, 587] width 160 height 14
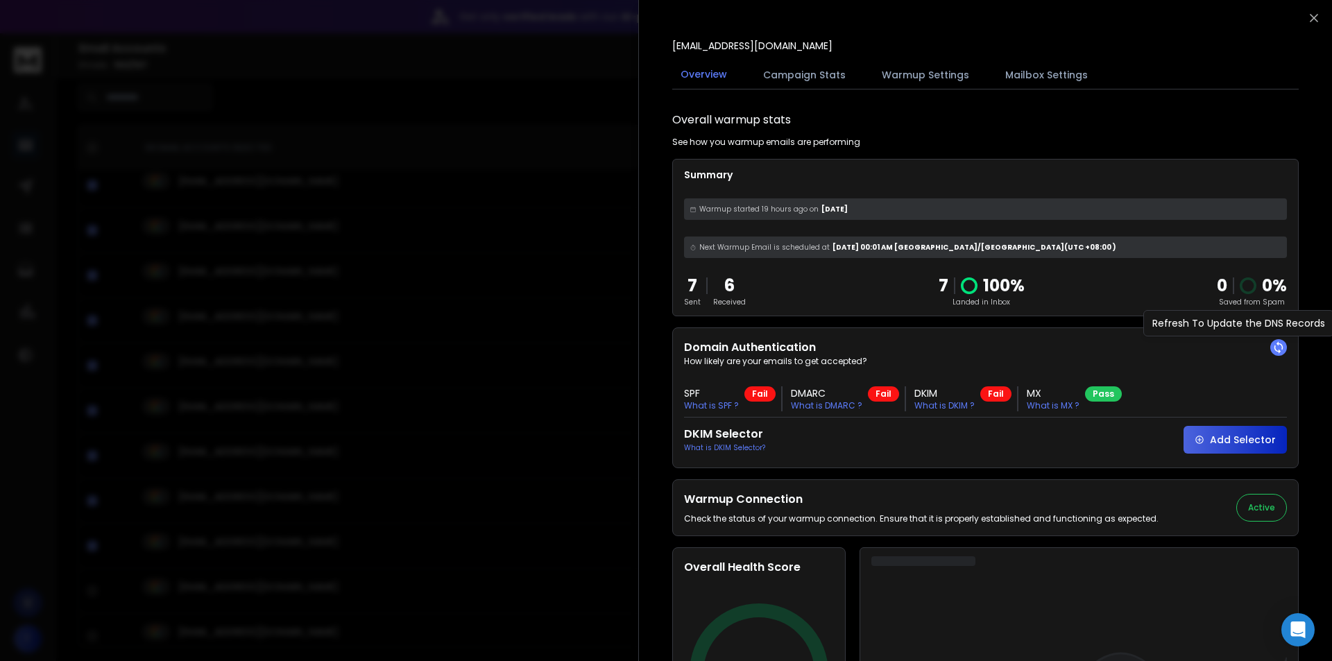
click at [1275, 352] on icon at bounding box center [1279, 347] width 9 height 12
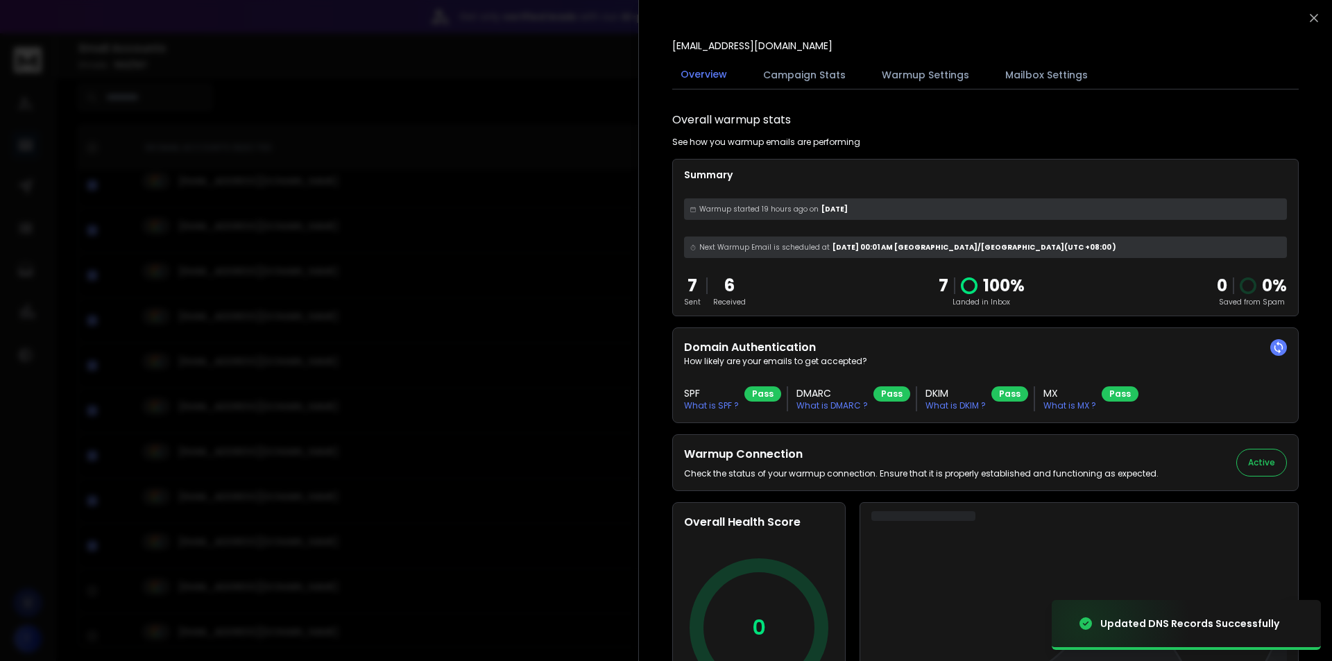
click at [363, 491] on div at bounding box center [666, 330] width 1332 height 661
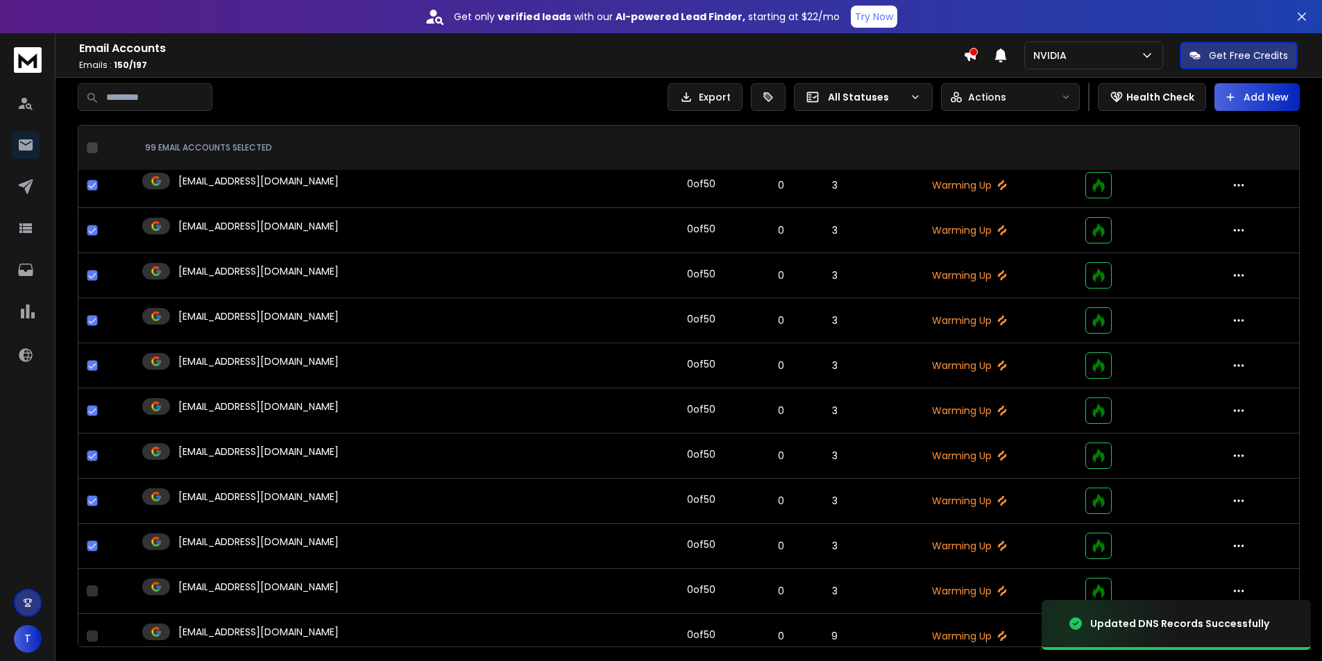
click at [92, 591] on button "button" at bounding box center [92, 591] width 11 height 11
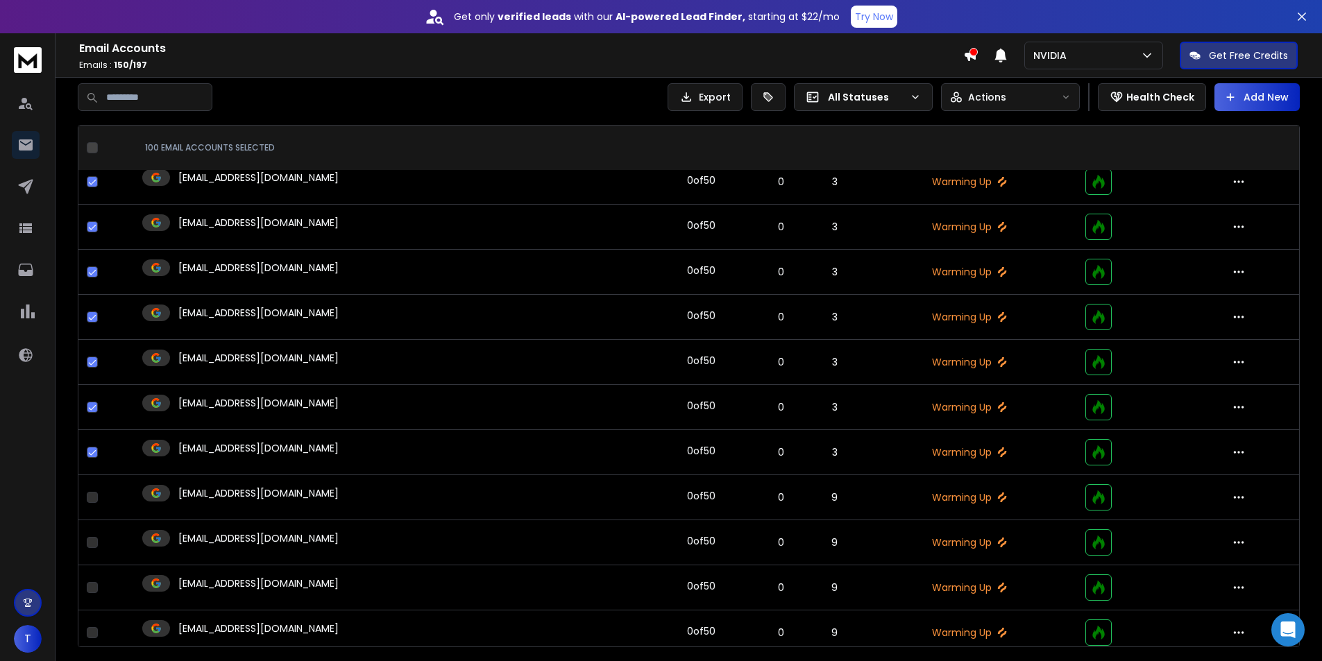
click at [210, 498] on p "[EMAIL_ADDRESS][DOMAIN_NAME]" at bounding box center [258, 493] width 160 height 14
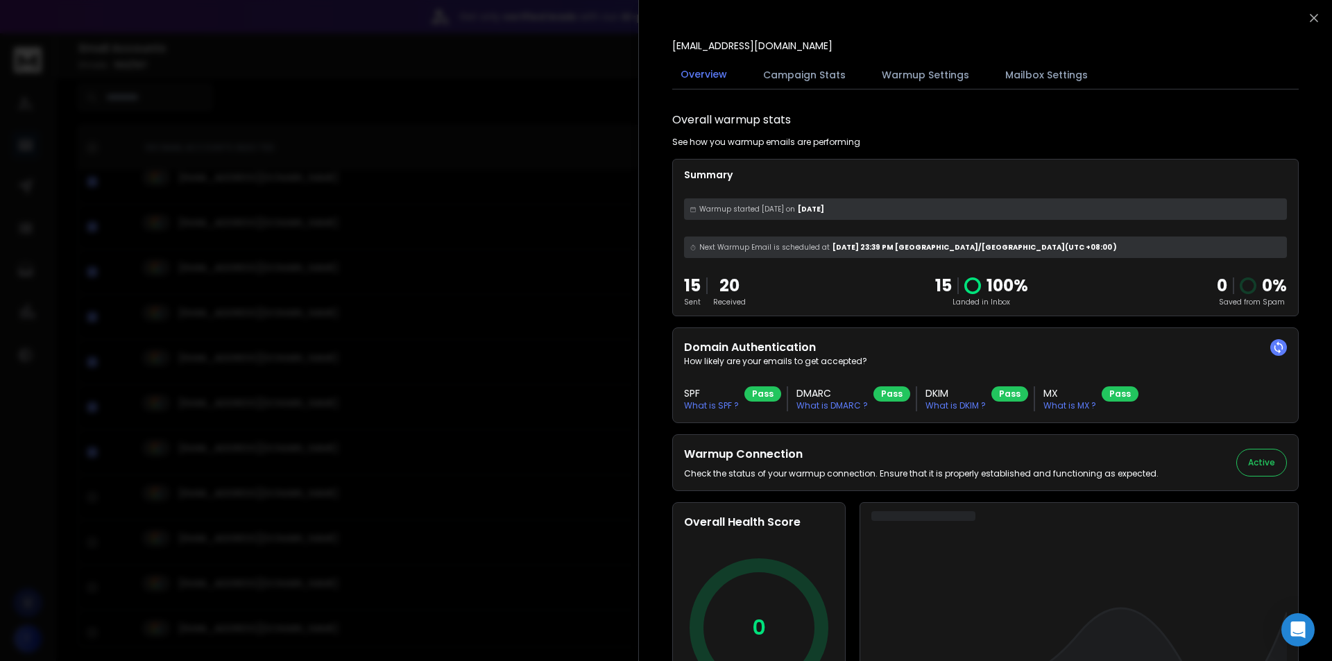
click at [253, 352] on div at bounding box center [666, 330] width 1332 height 661
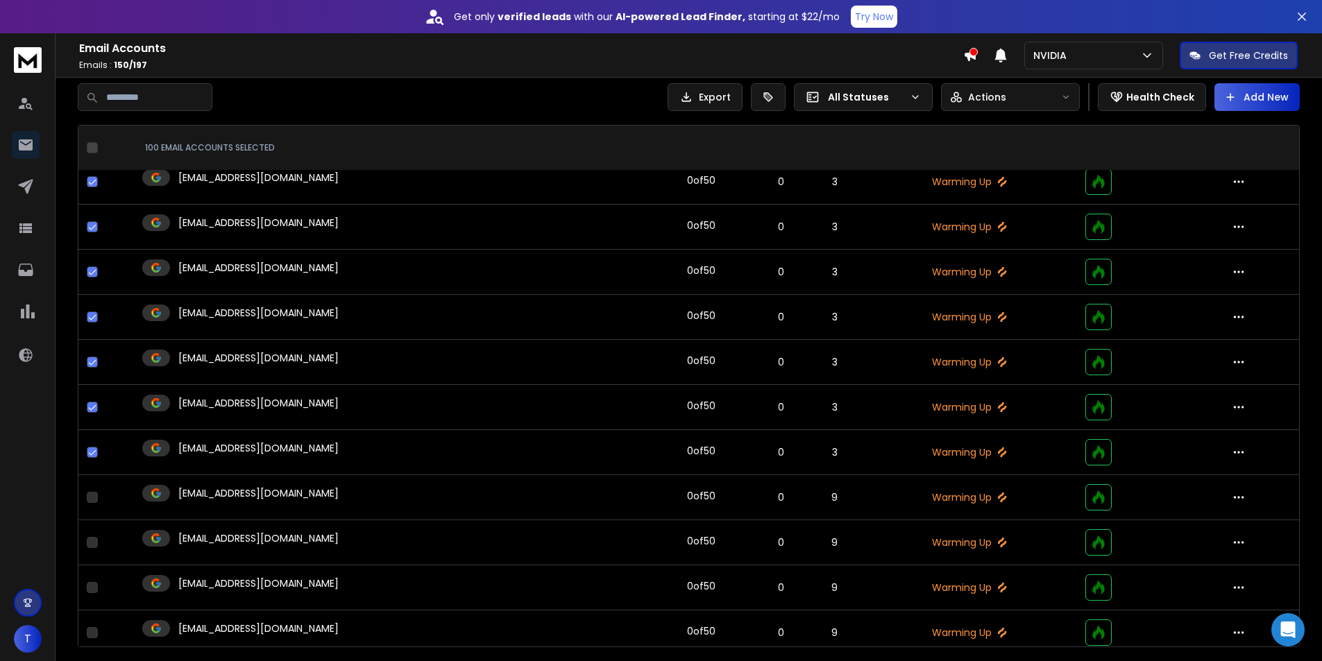
click at [203, 504] on td "[EMAIL_ADDRESS][DOMAIN_NAME]" at bounding box center [391, 497] width 514 height 45
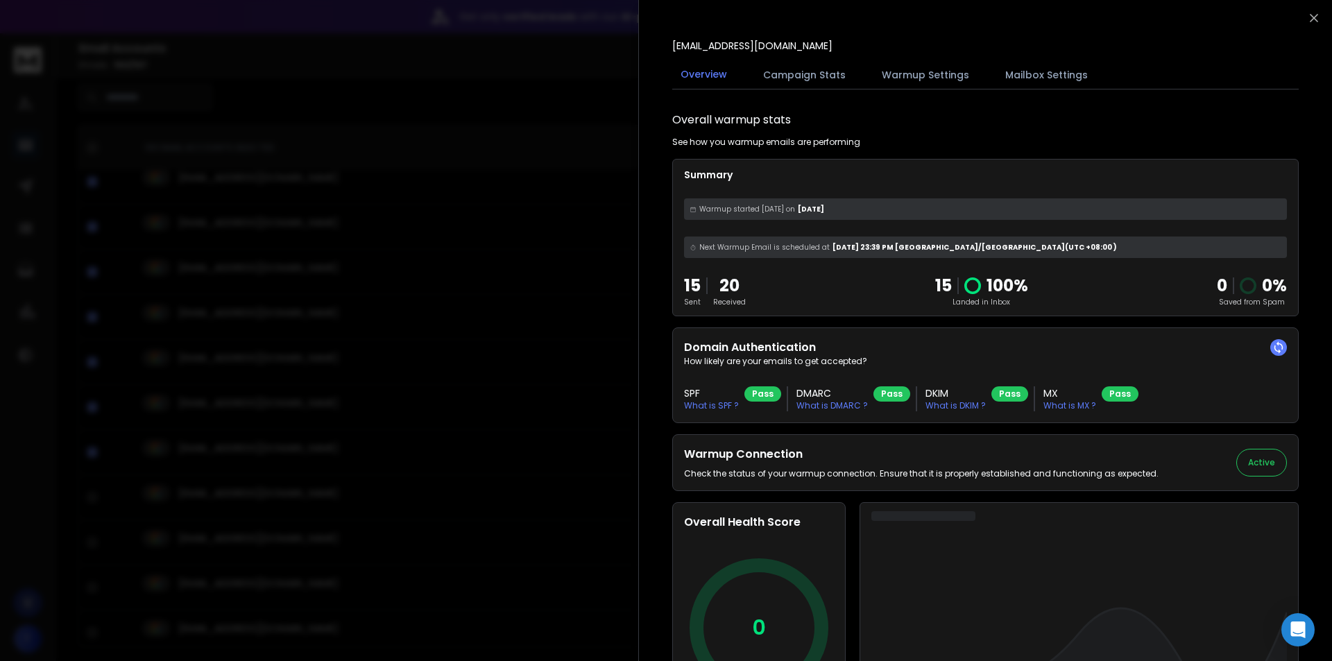
click at [178, 442] on div at bounding box center [666, 330] width 1332 height 661
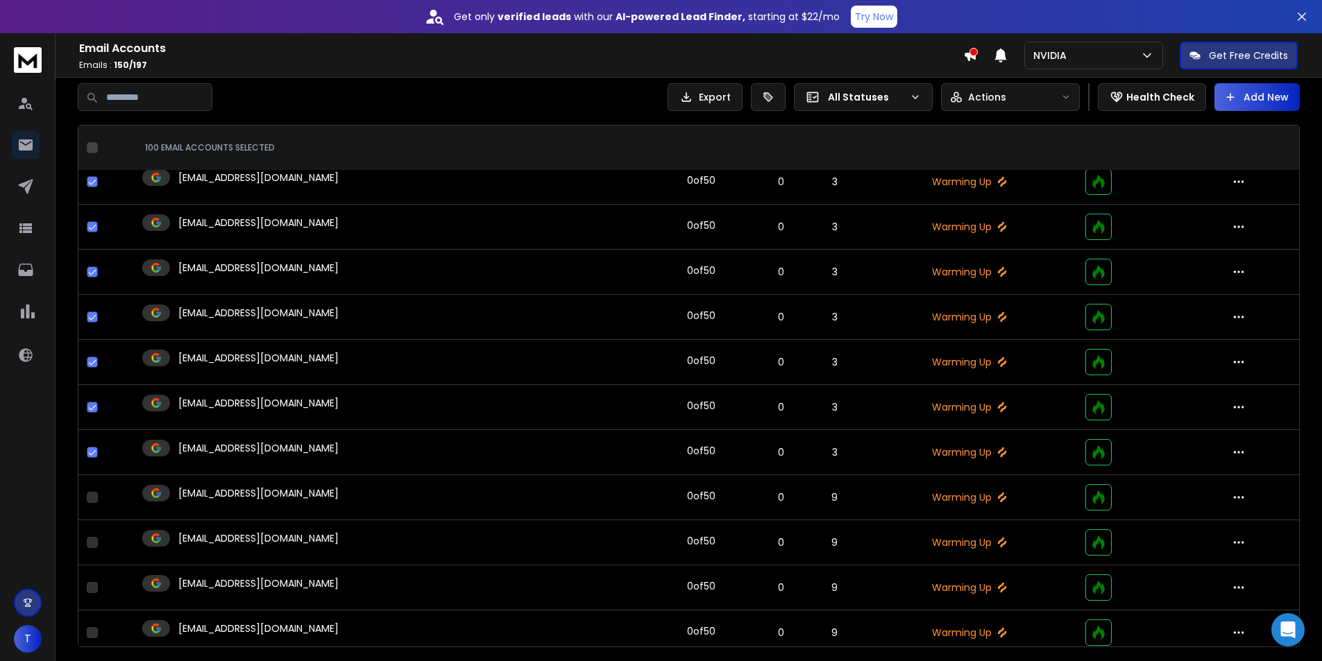
click at [230, 541] on p "[EMAIL_ADDRESS][DOMAIN_NAME]" at bounding box center [258, 539] width 160 height 14
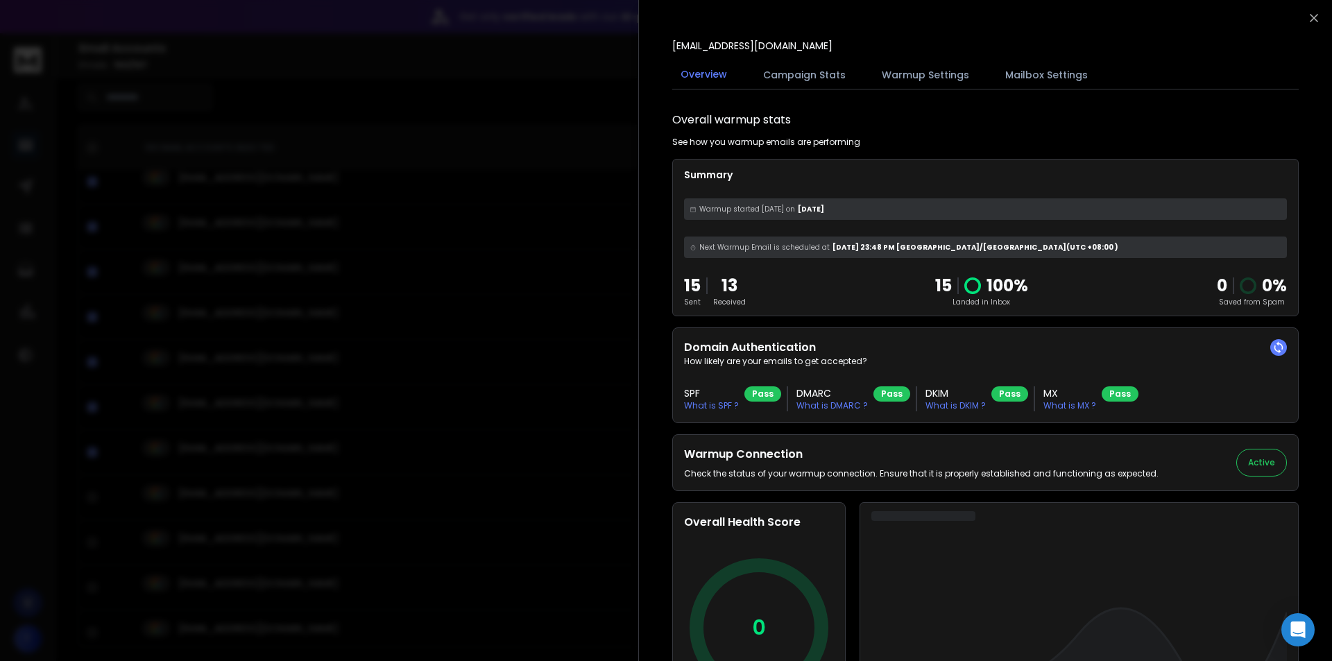
click at [350, 417] on div at bounding box center [666, 330] width 1332 height 661
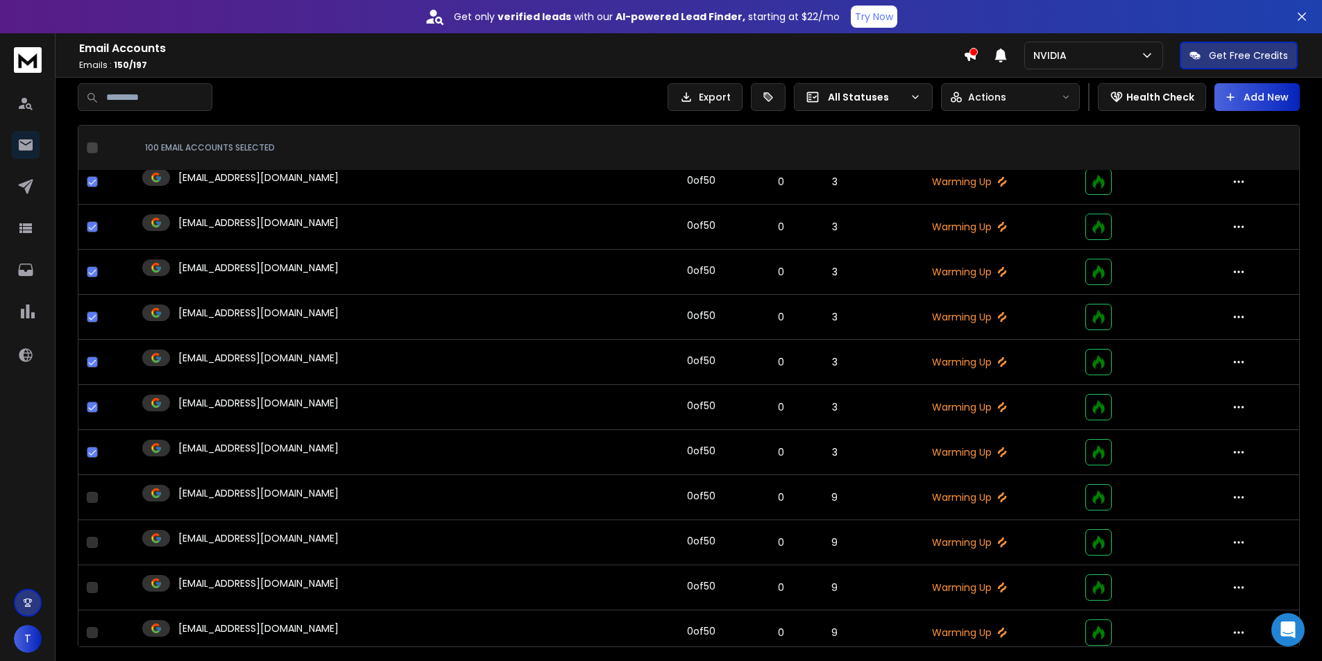
click at [85, 494] on td at bounding box center [106, 497] width 56 height 45
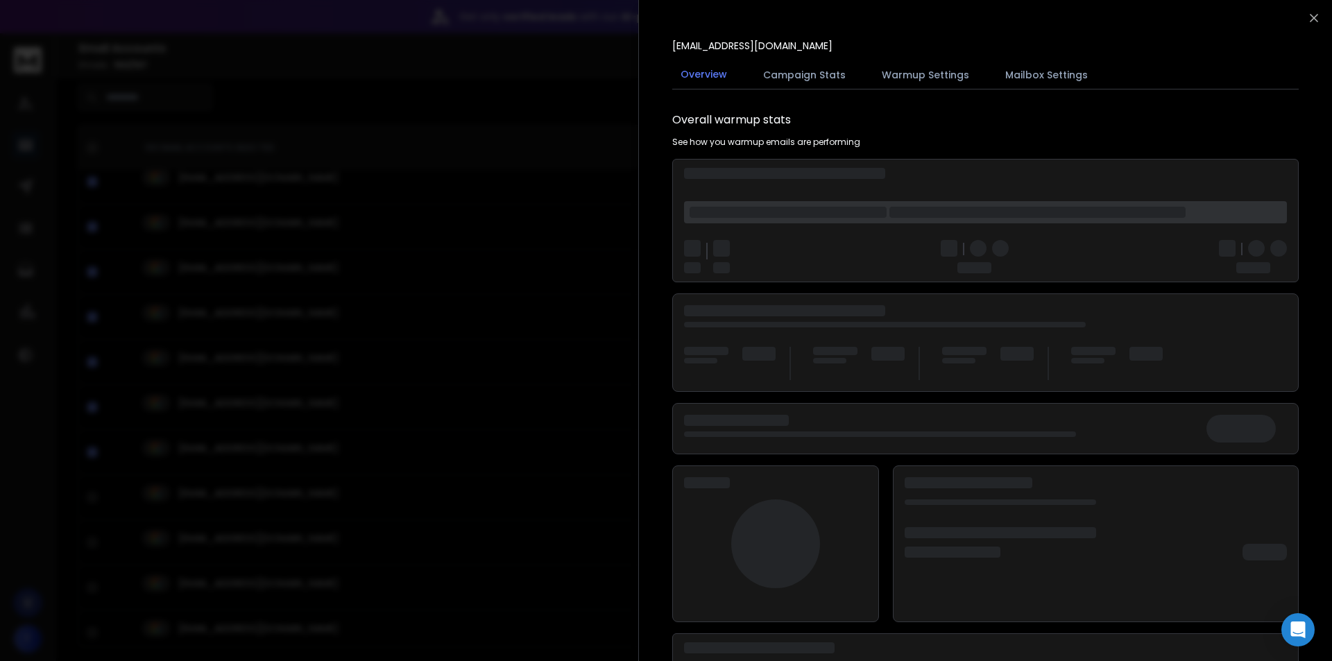
click at [90, 543] on div at bounding box center [666, 330] width 1332 height 661
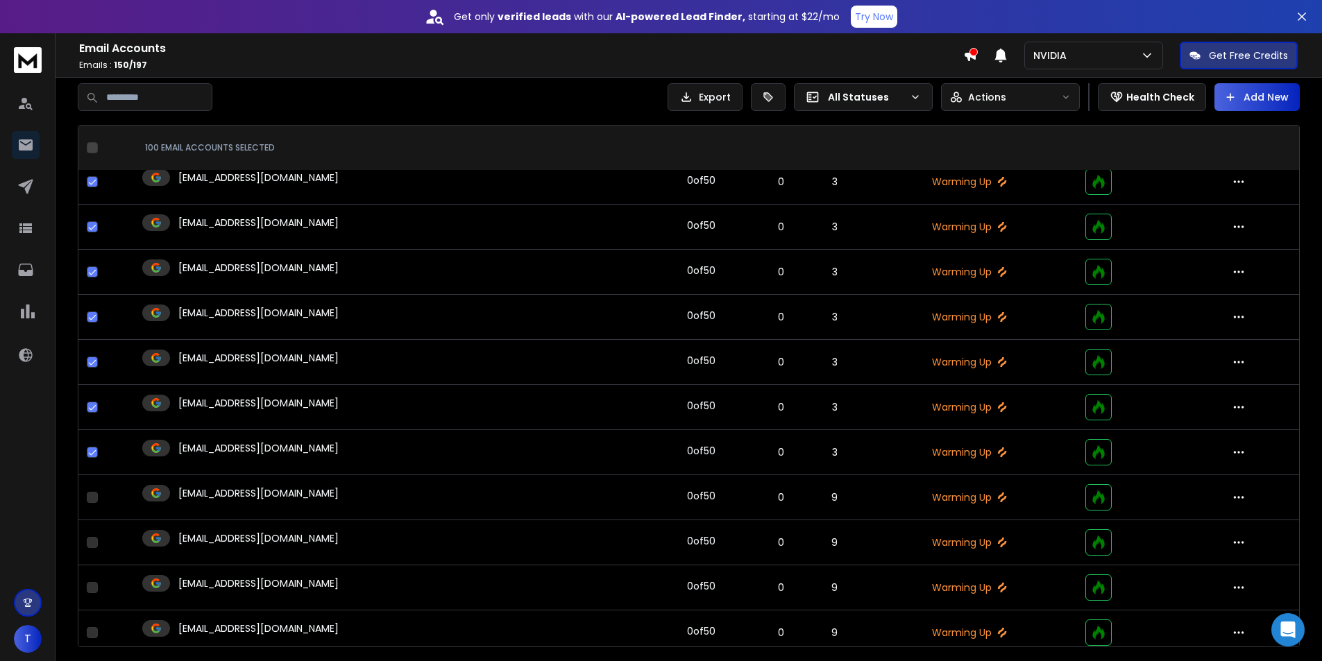
click at [88, 545] on button "button" at bounding box center [92, 542] width 11 height 11
click at [95, 498] on button "button" at bounding box center [92, 497] width 11 height 11
click at [200, 584] on p "[EMAIL_ADDRESS][DOMAIN_NAME]" at bounding box center [258, 584] width 160 height 14
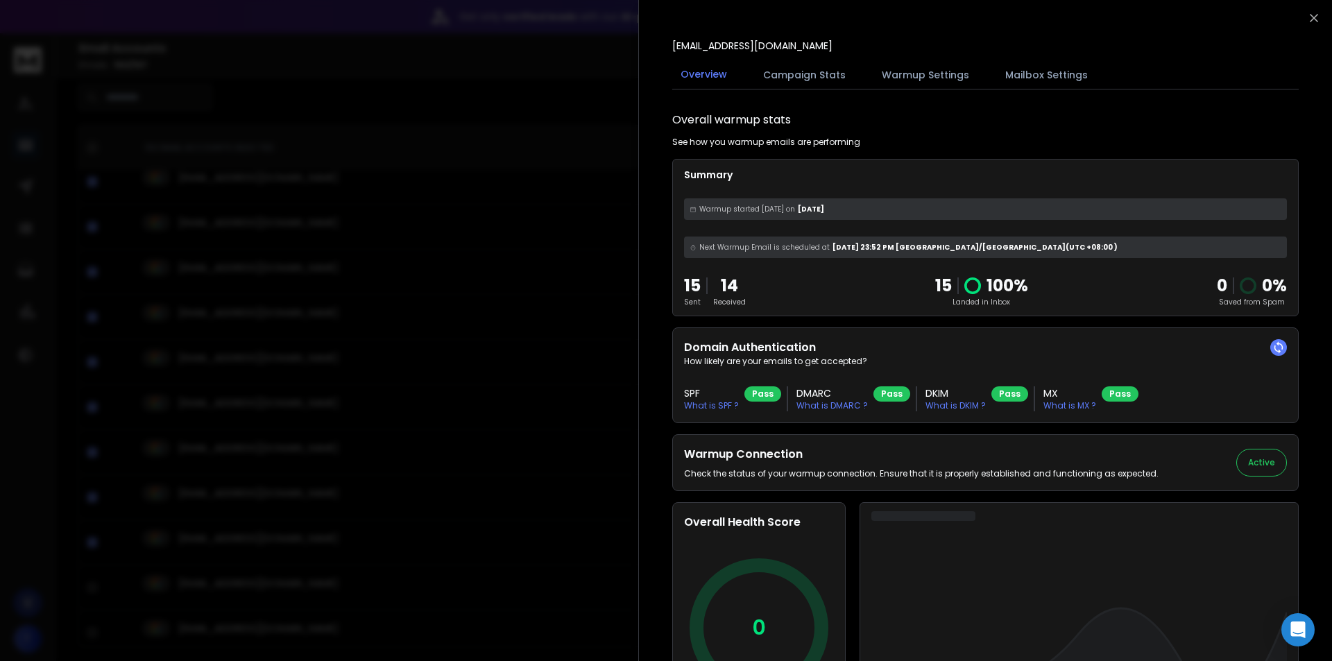
click at [248, 484] on div at bounding box center [666, 330] width 1332 height 661
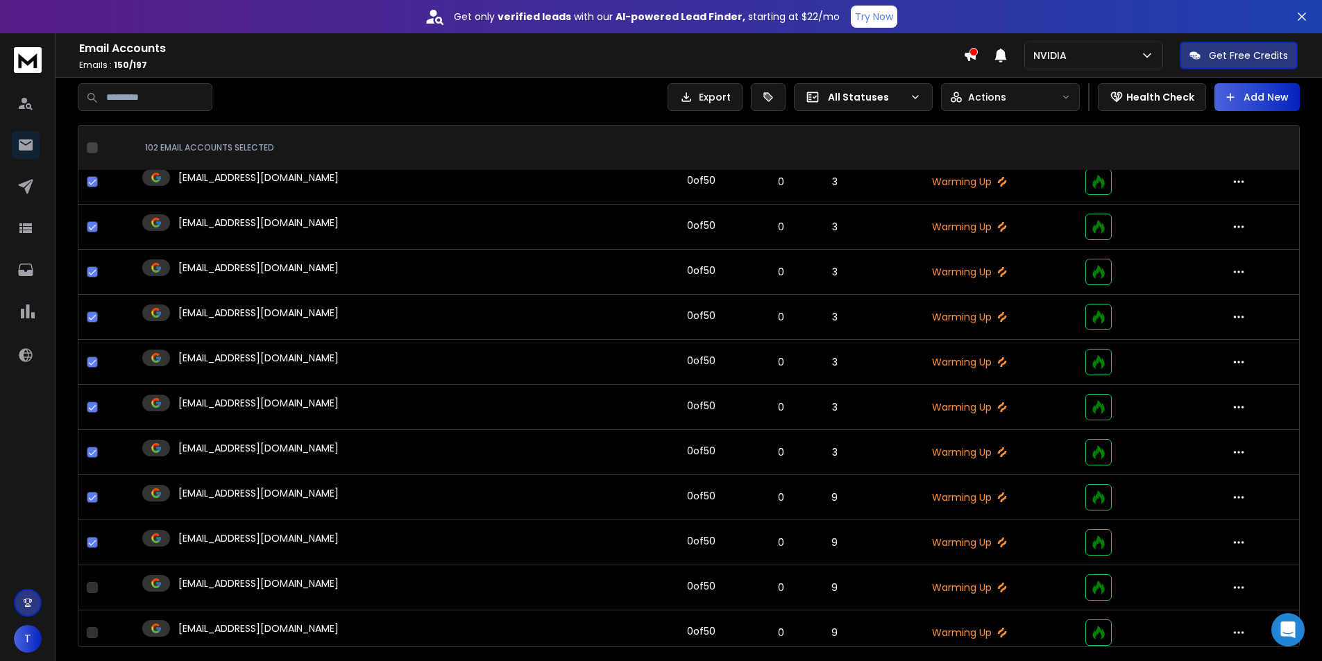
click at [94, 588] on button "button" at bounding box center [92, 587] width 11 height 11
click at [212, 622] on p "[EMAIL_ADDRESS][DOMAIN_NAME]" at bounding box center [258, 629] width 160 height 14
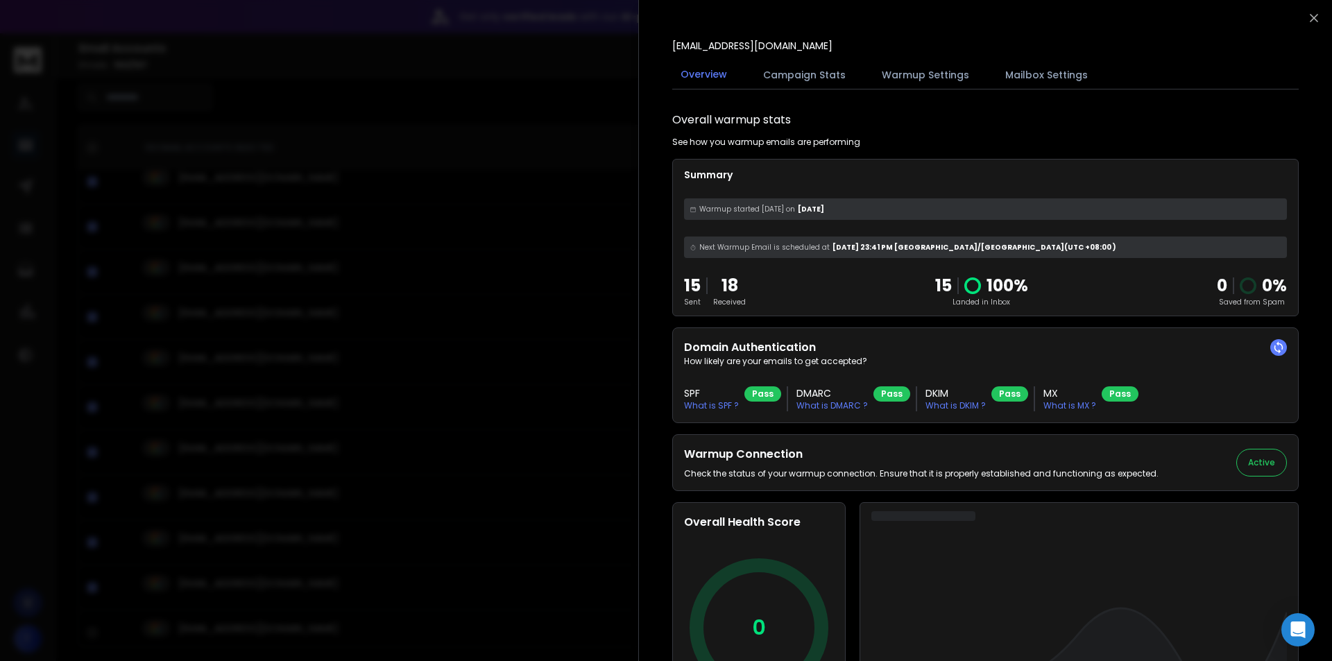
click at [269, 475] on div at bounding box center [666, 330] width 1332 height 661
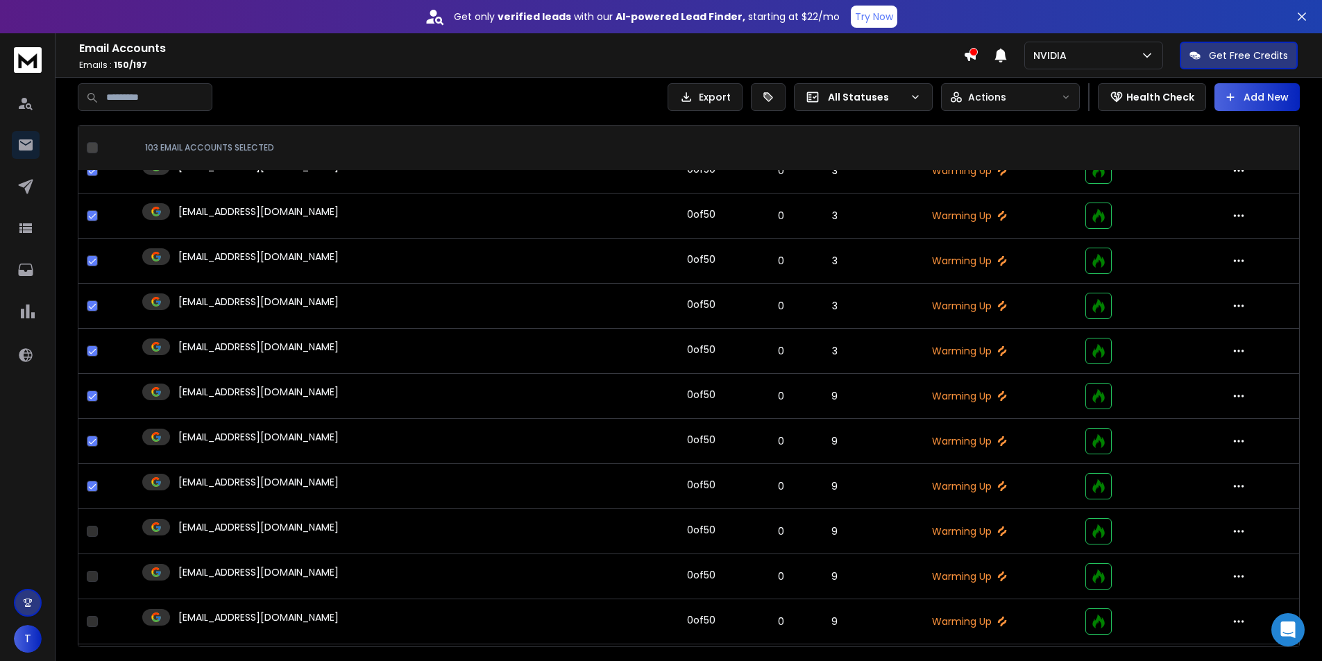
scroll to position [4345, 0]
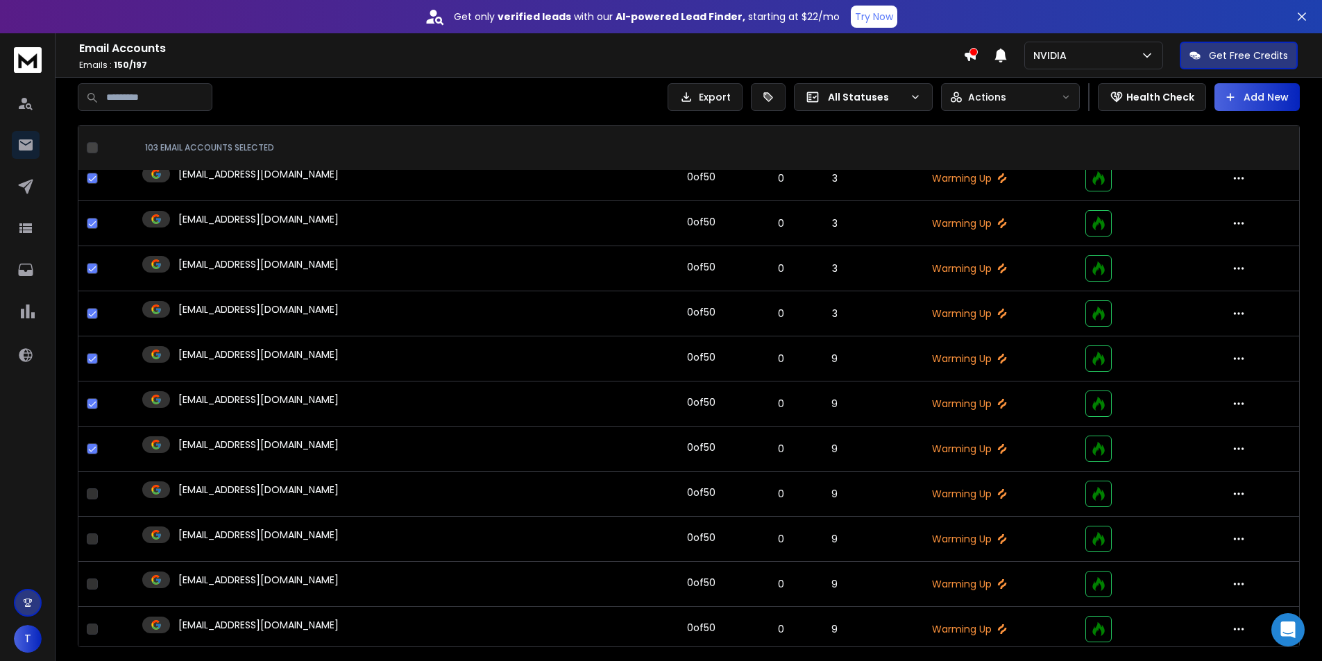
click at [92, 492] on button "button" at bounding box center [92, 494] width 11 height 11
click at [241, 539] on p "[EMAIL_ADDRESS][DOMAIN_NAME]" at bounding box center [258, 535] width 160 height 14
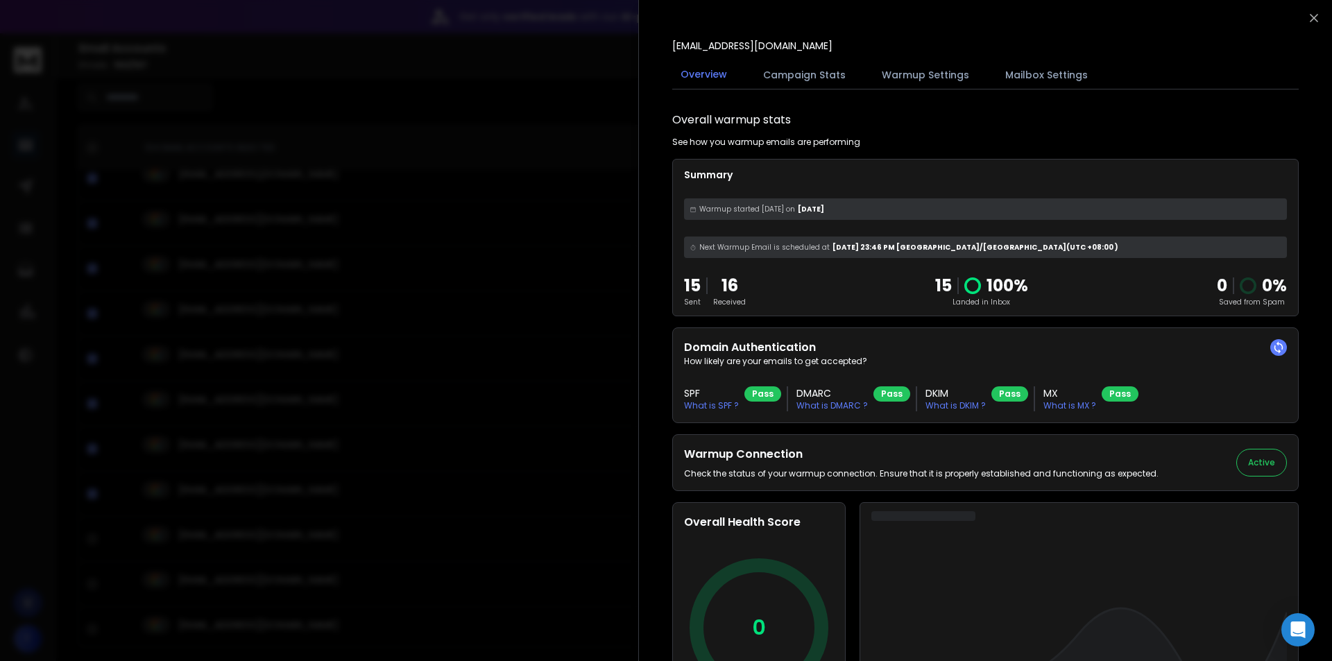
click at [306, 434] on div at bounding box center [666, 330] width 1332 height 661
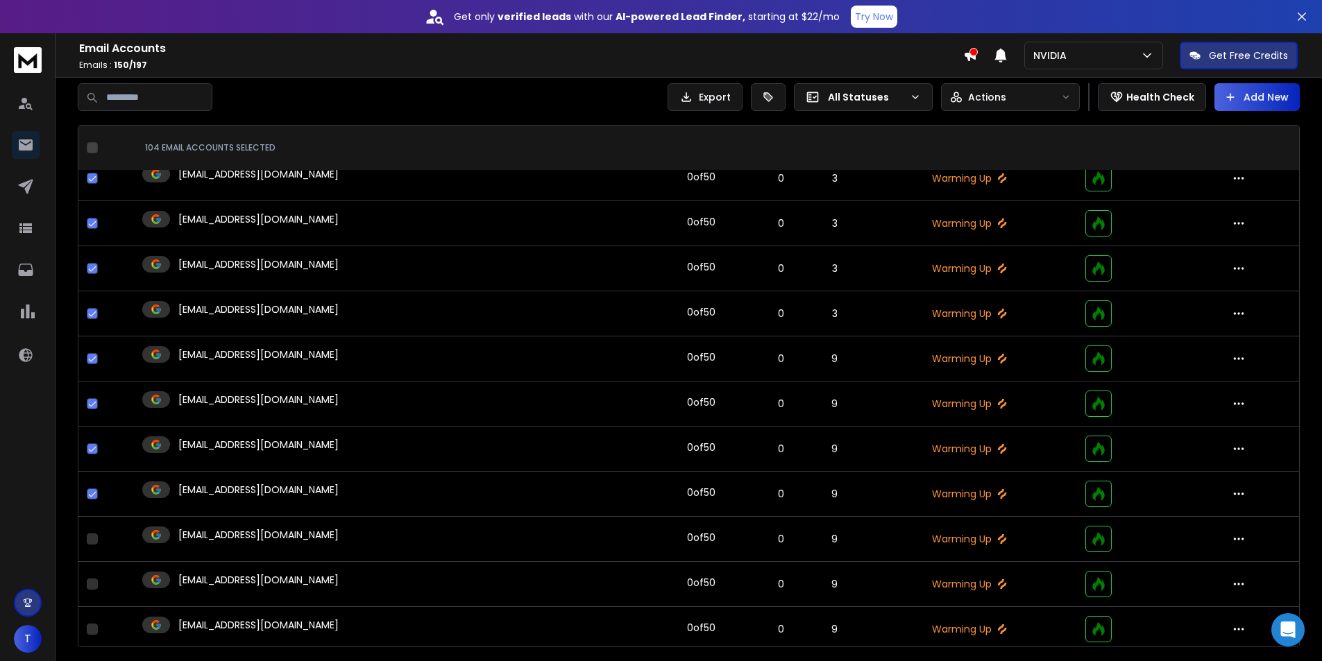
click at [90, 539] on button "button" at bounding box center [92, 539] width 11 height 11
click at [227, 582] on p "[EMAIL_ADDRESS][DOMAIN_NAME]" at bounding box center [258, 580] width 160 height 14
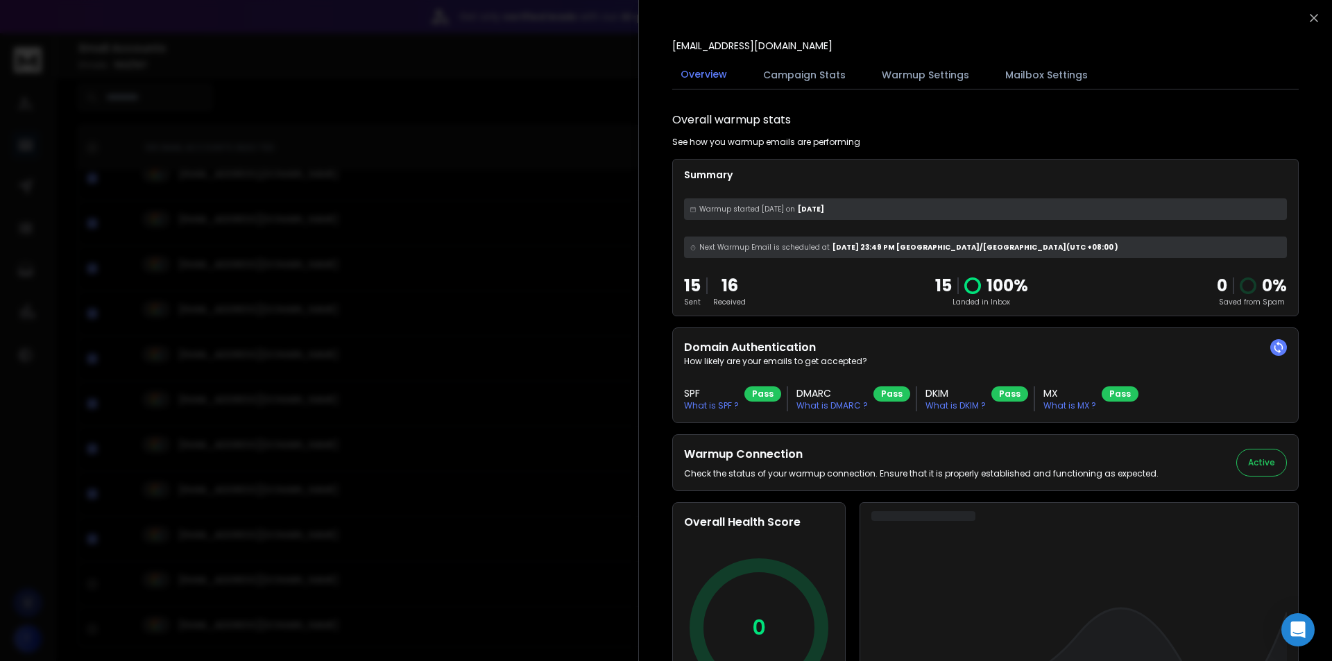
click at [227, 465] on div at bounding box center [666, 330] width 1332 height 661
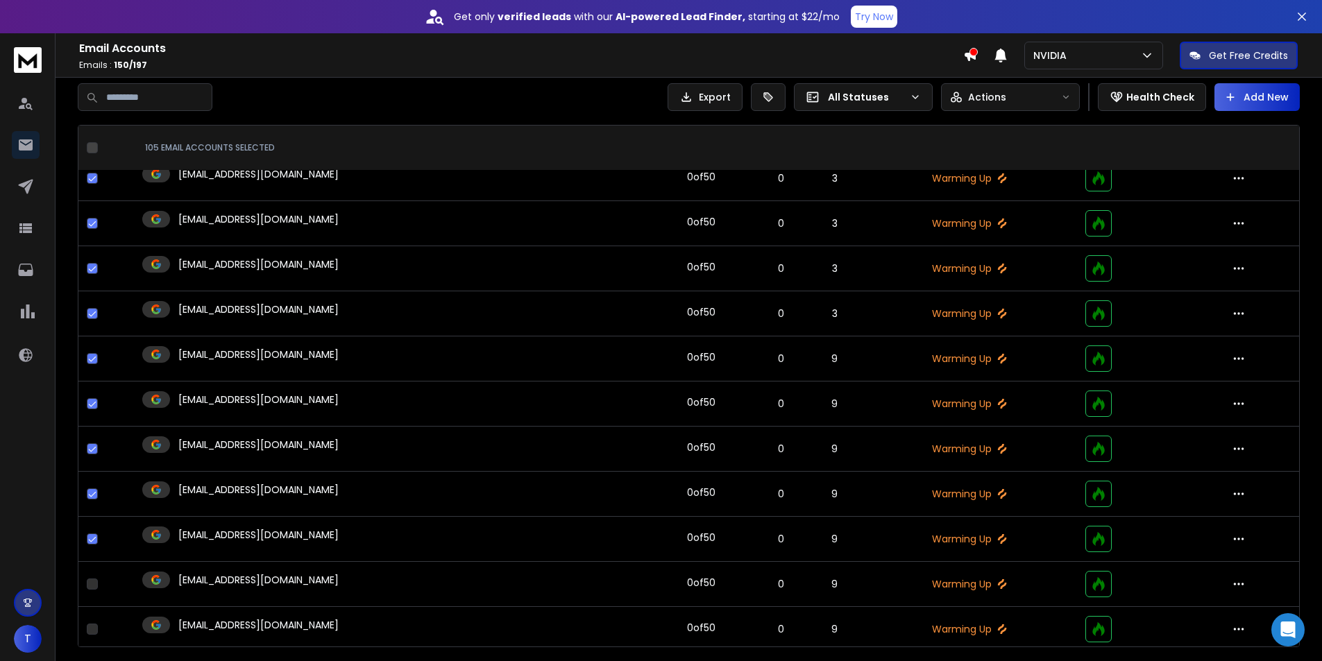
click at [90, 582] on button "button" at bounding box center [92, 584] width 11 height 11
click at [204, 584] on p "[EMAIL_ADDRESS][DOMAIN_NAME]" at bounding box center [258, 580] width 160 height 14
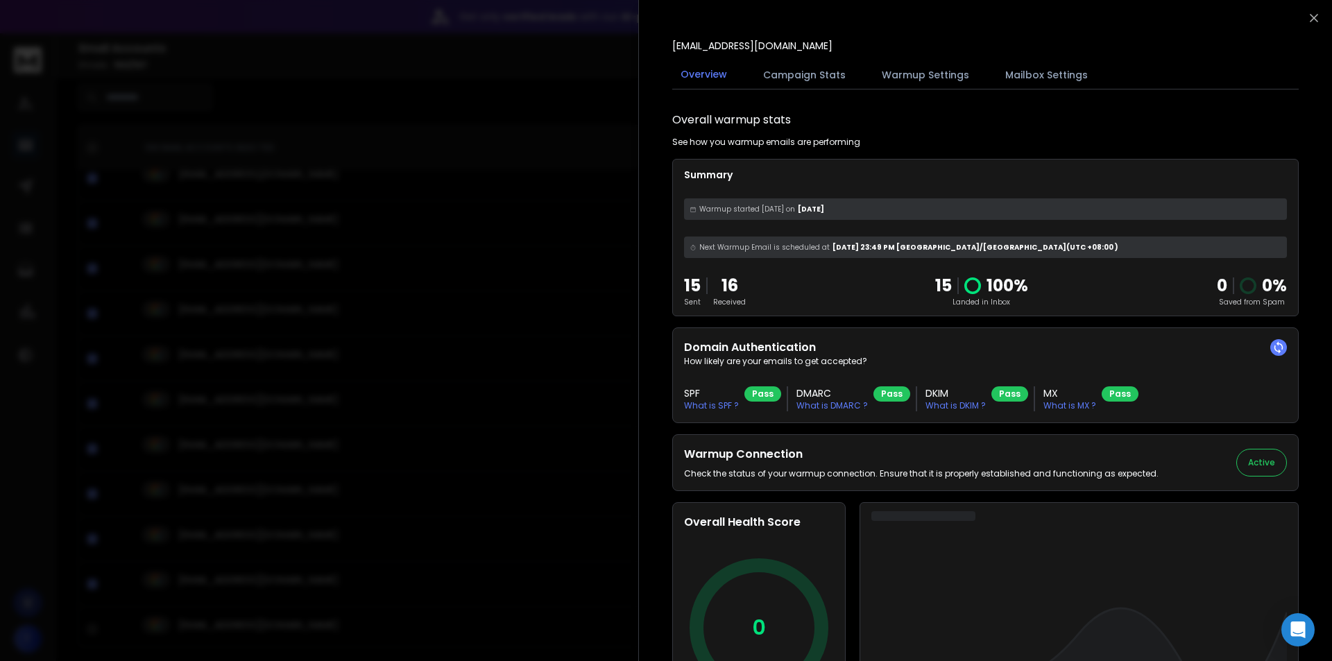
click at [267, 457] on div at bounding box center [666, 330] width 1332 height 661
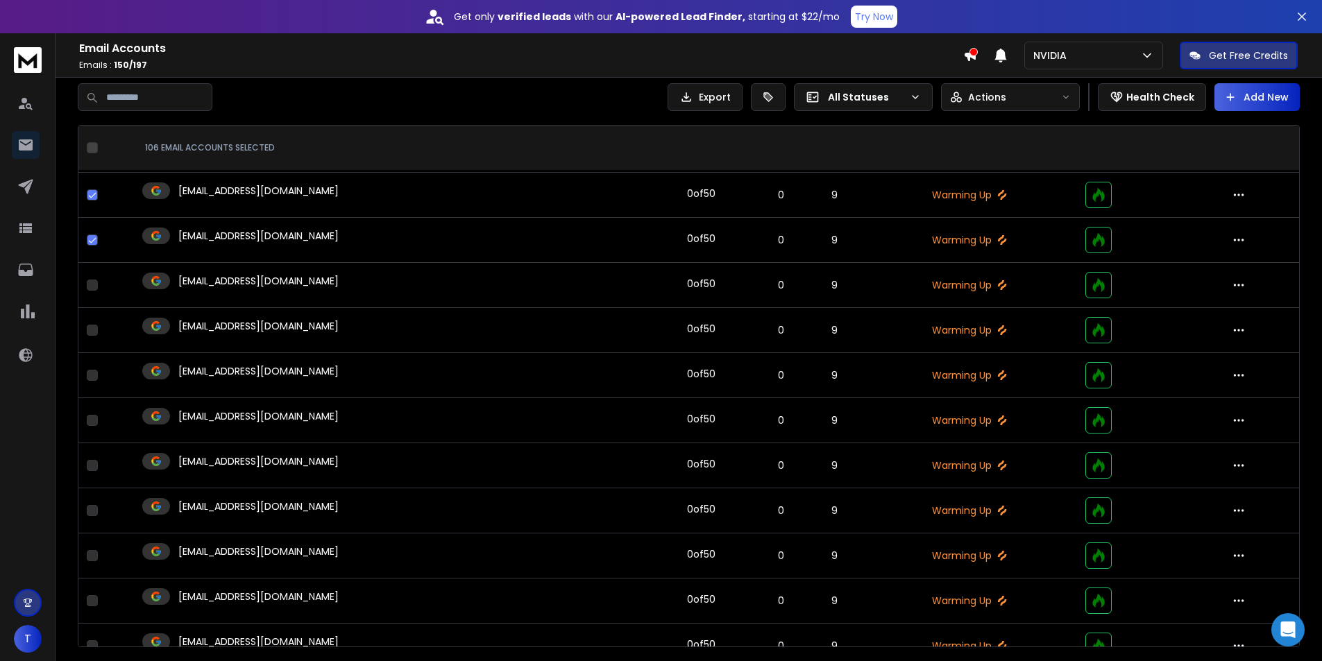
scroll to position [4692, 0]
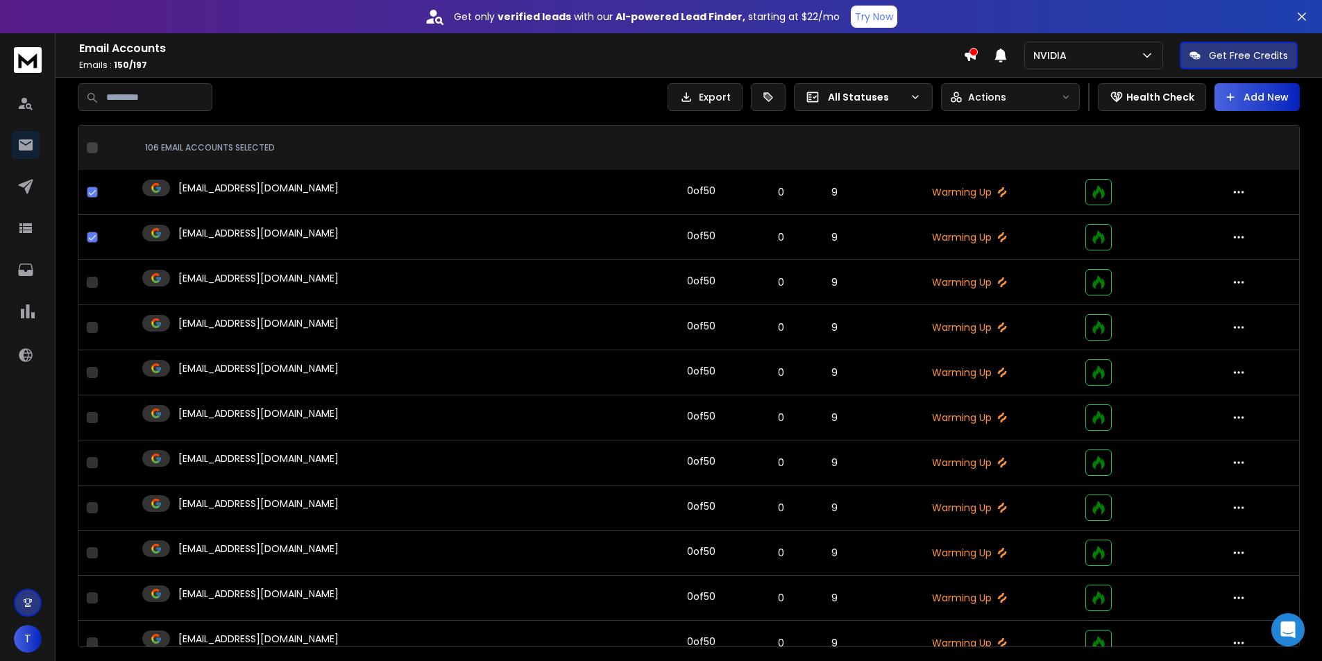
click at [92, 280] on button "button" at bounding box center [92, 282] width 11 height 11
click at [219, 290] on td "[EMAIL_ADDRESS][DOMAIN_NAME]" at bounding box center [391, 282] width 514 height 45
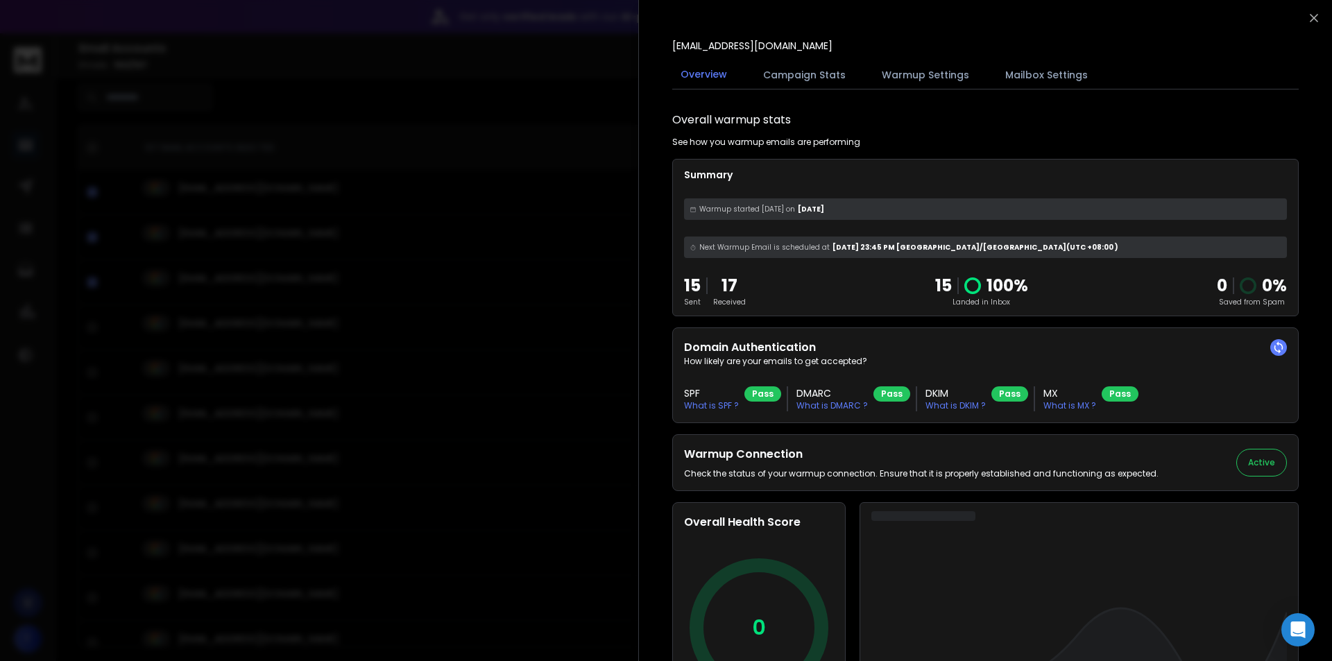
click at [321, 355] on div at bounding box center [666, 330] width 1332 height 661
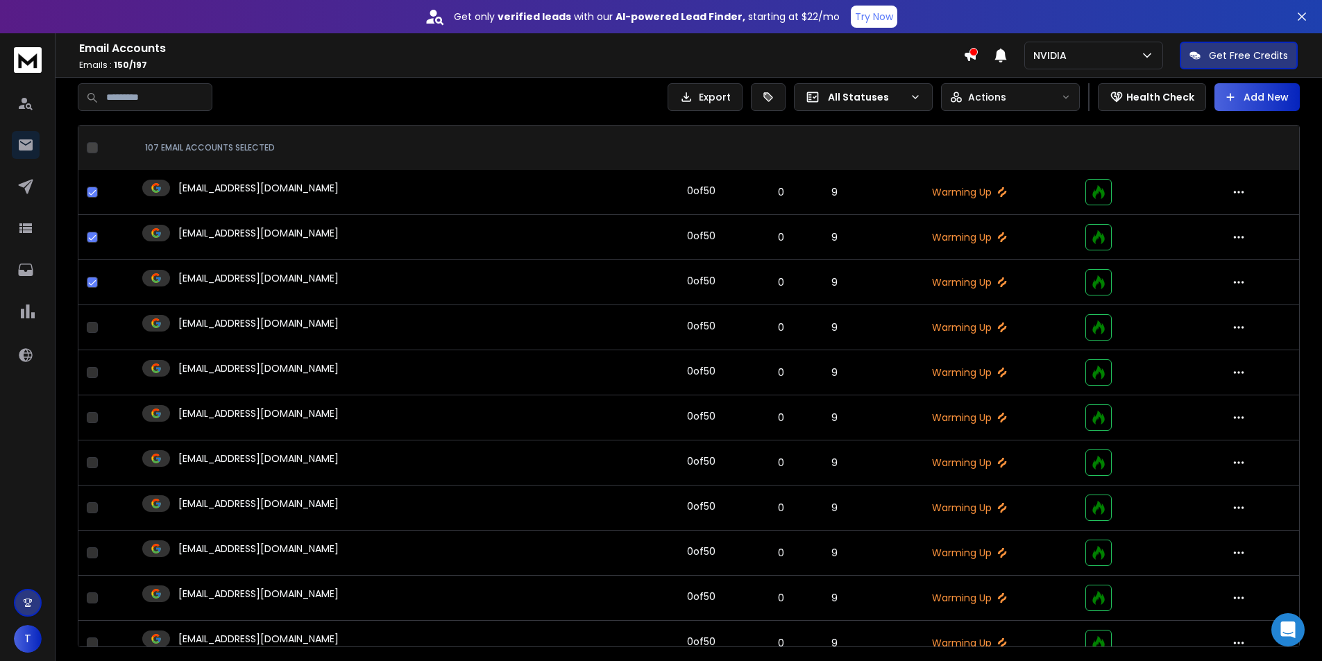
click at [92, 332] on button "button" at bounding box center [92, 327] width 11 height 11
click at [221, 332] on td "[EMAIL_ADDRESS][DOMAIN_NAME]" at bounding box center [391, 327] width 514 height 45
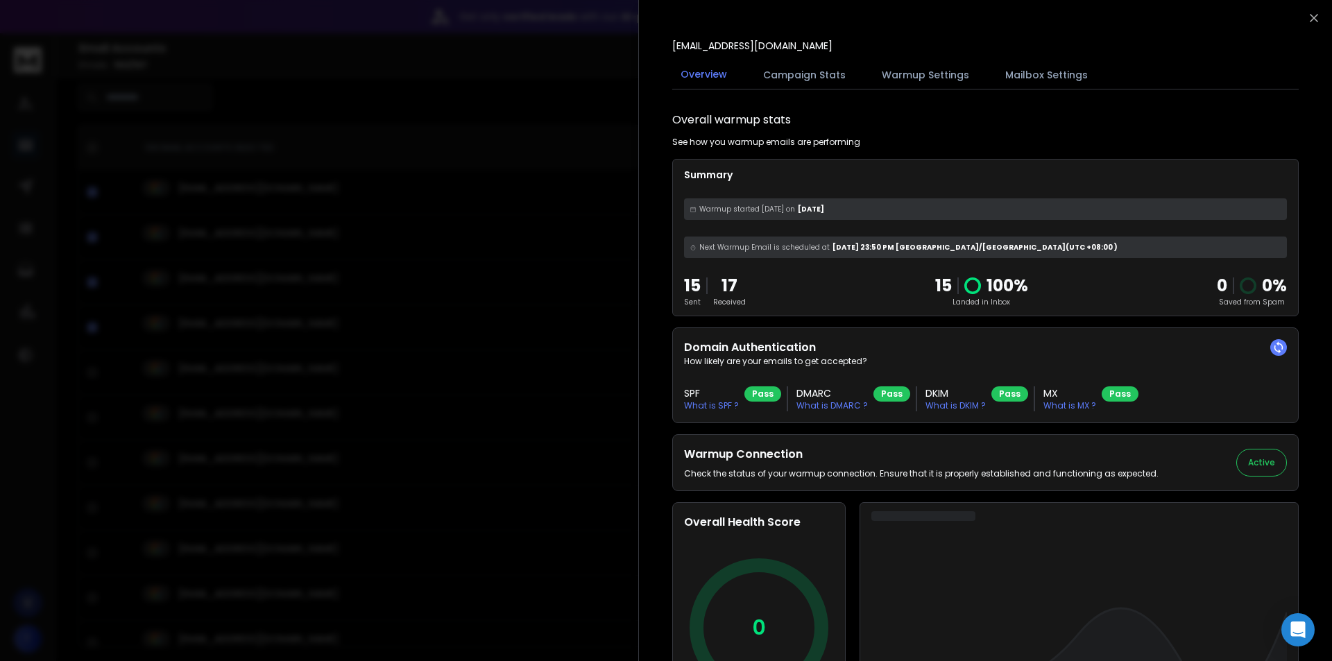
click at [292, 396] on div at bounding box center [666, 330] width 1332 height 661
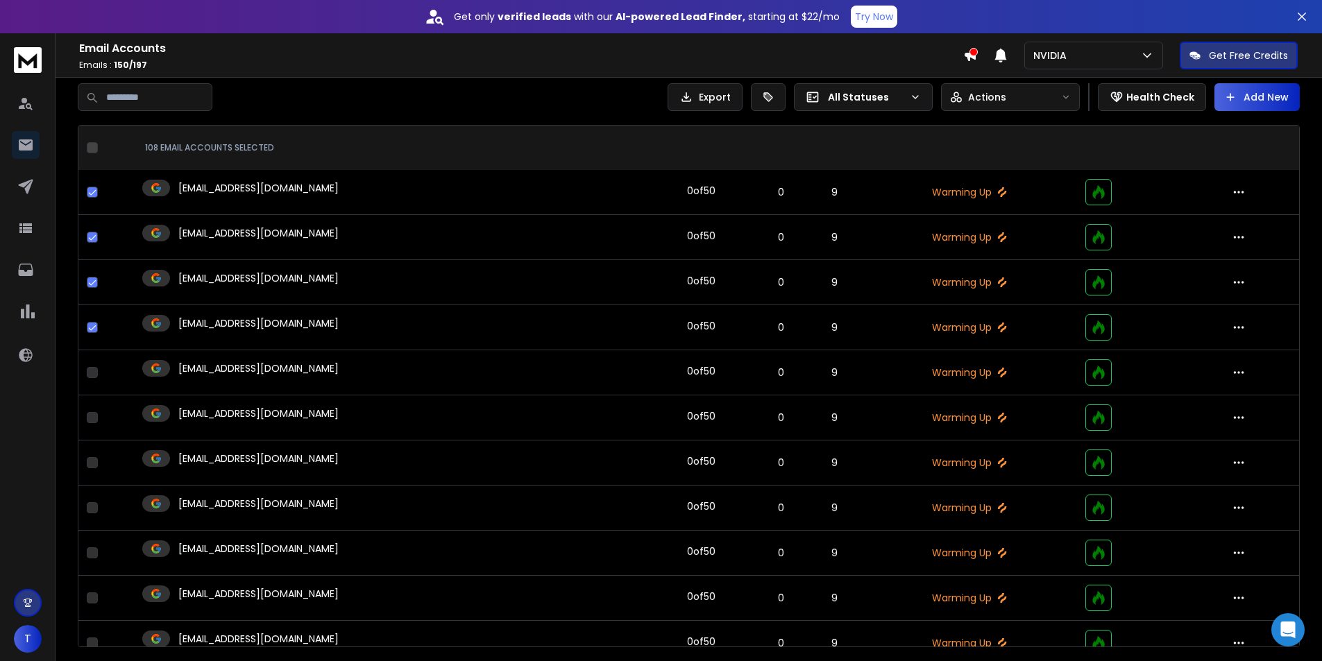
click at [90, 371] on button "button" at bounding box center [92, 372] width 11 height 11
click at [232, 380] on td "[EMAIL_ADDRESS][DOMAIN_NAME]" at bounding box center [391, 372] width 514 height 45
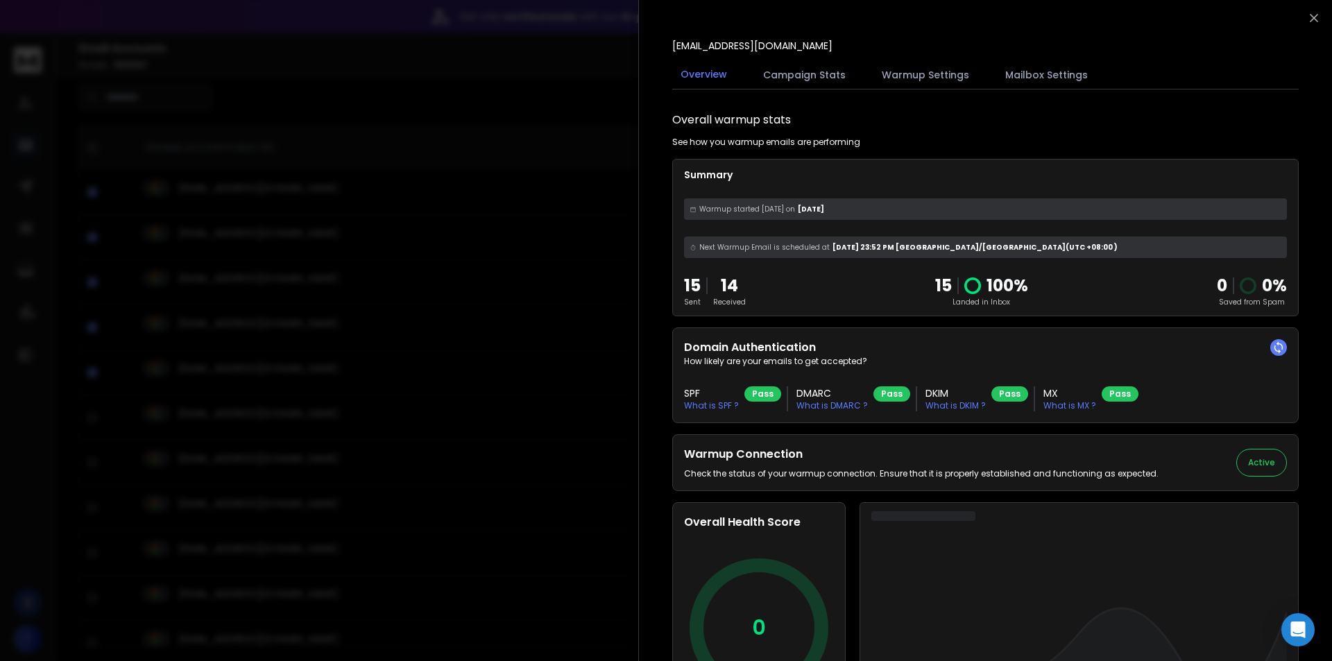
click at [319, 404] on div at bounding box center [666, 330] width 1332 height 661
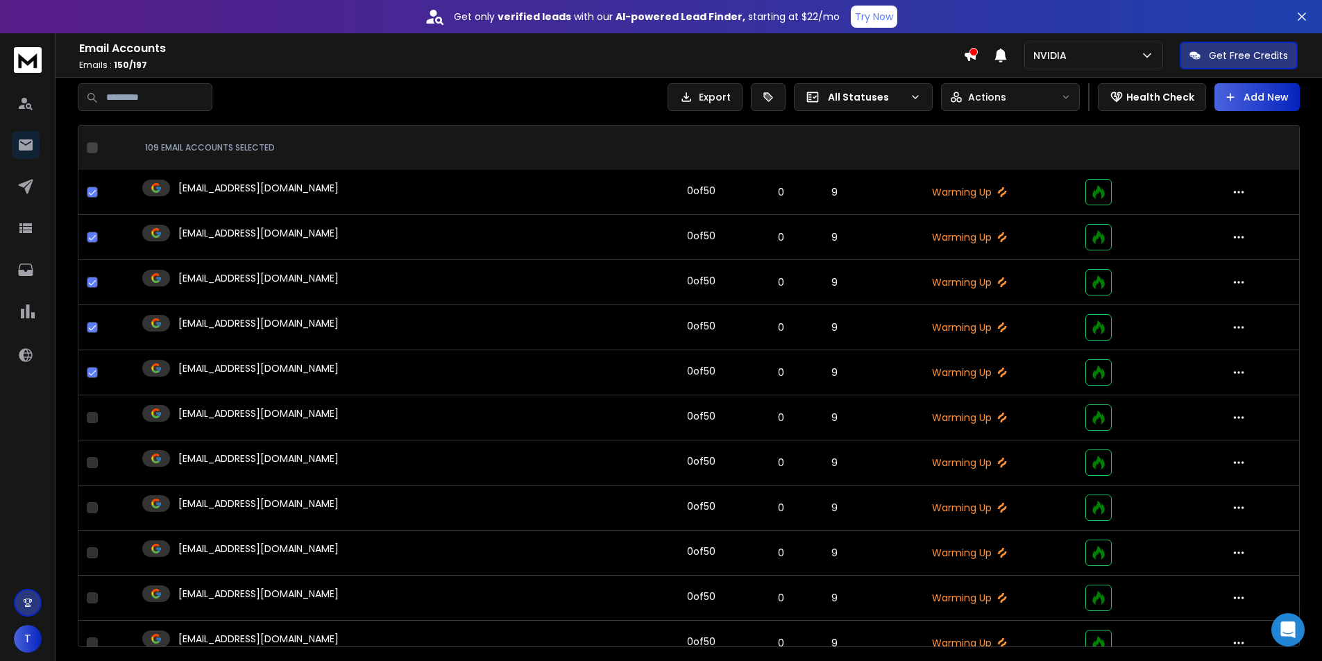
click at [86, 414] on td at bounding box center [106, 418] width 56 height 45
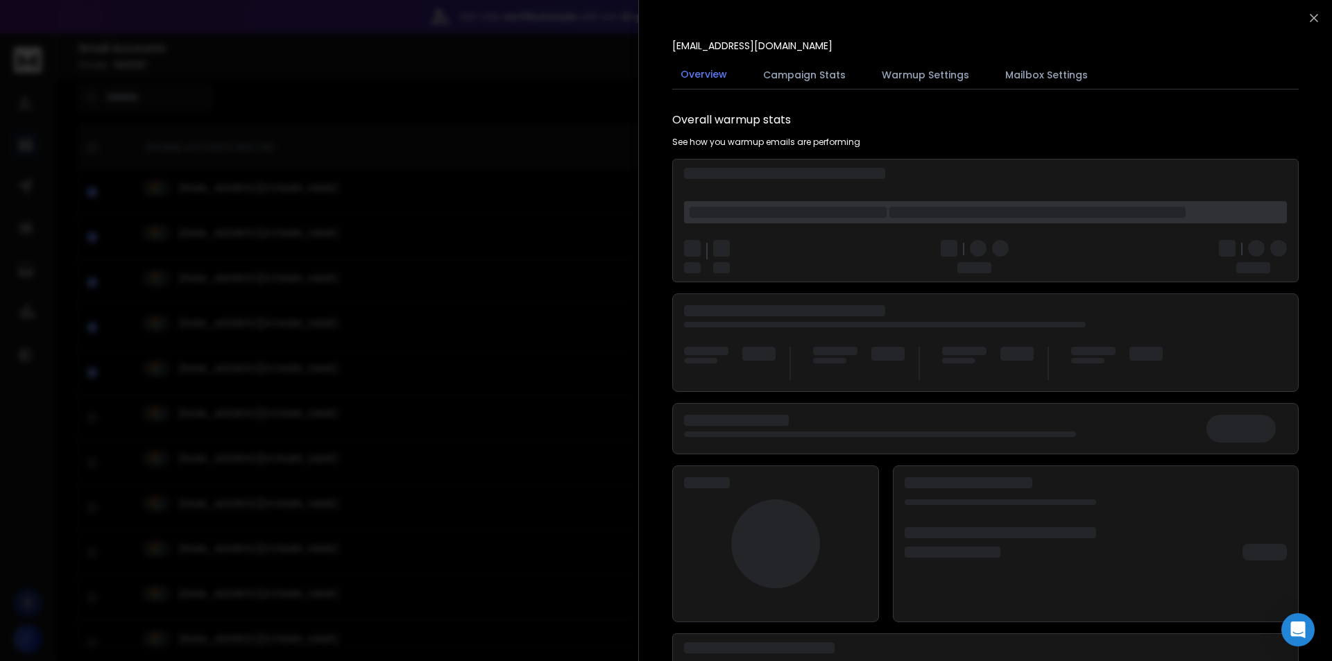
drag, startPoint x: 102, startPoint y: 418, endPoint x: 93, endPoint y: 423, distance: 10.2
click at [102, 418] on div at bounding box center [666, 330] width 1332 height 661
click at [93, 423] on button "button" at bounding box center [92, 417] width 11 height 11
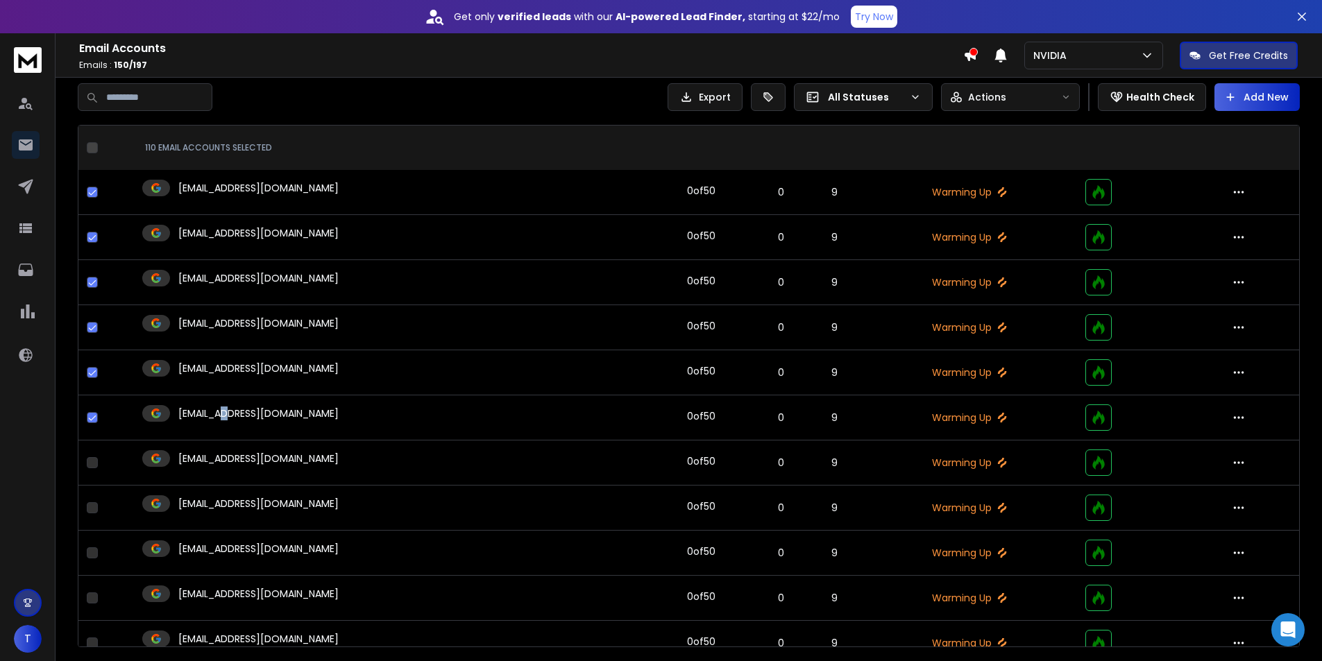
click at [223, 425] on td "[EMAIL_ADDRESS][DOMAIN_NAME]" at bounding box center [391, 418] width 514 height 45
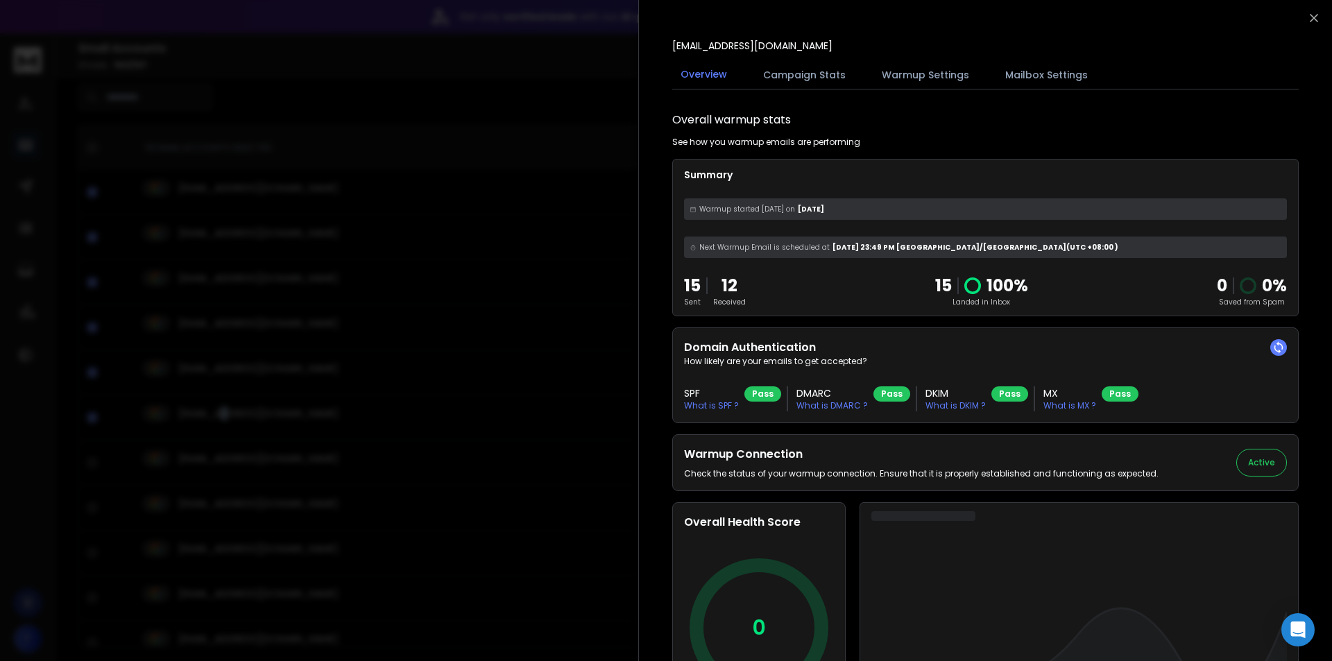
click at [247, 407] on div at bounding box center [666, 330] width 1332 height 661
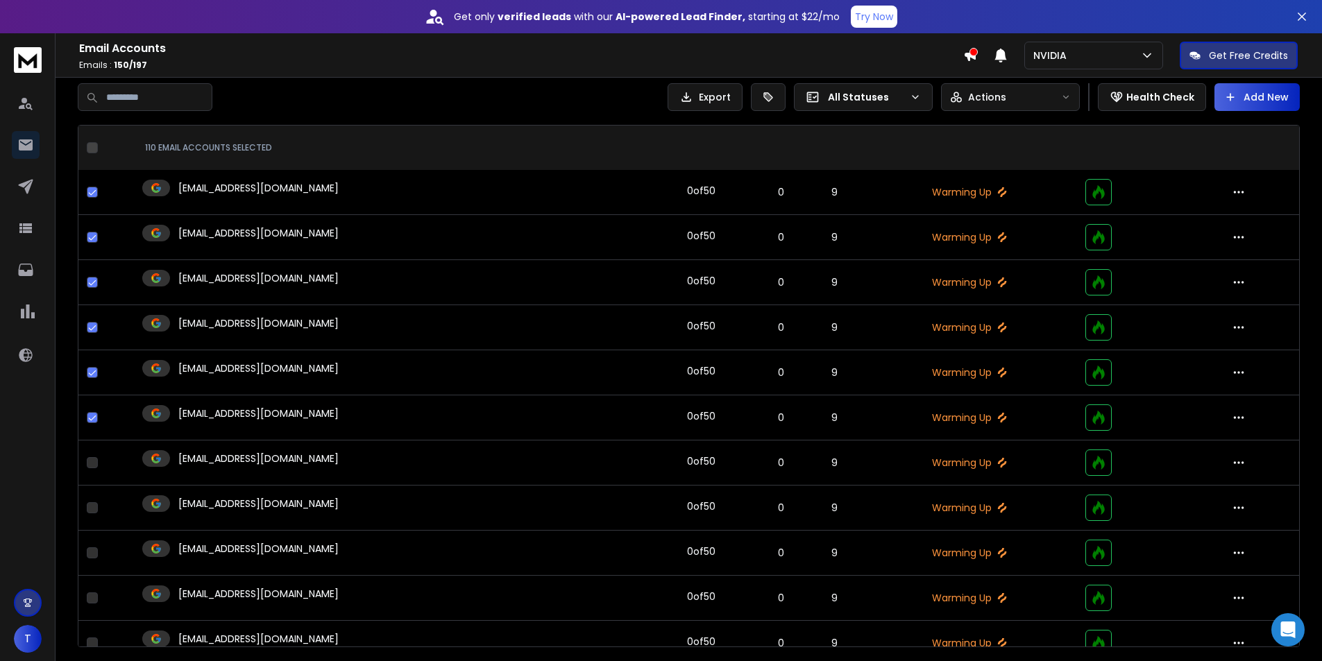
click at [91, 461] on button "button" at bounding box center [92, 462] width 11 height 11
click at [193, 464] on p "[EMAIL_ADDRESS][DOMAIN_NAME]" at bounding box center [258, 459] width 160 height 14
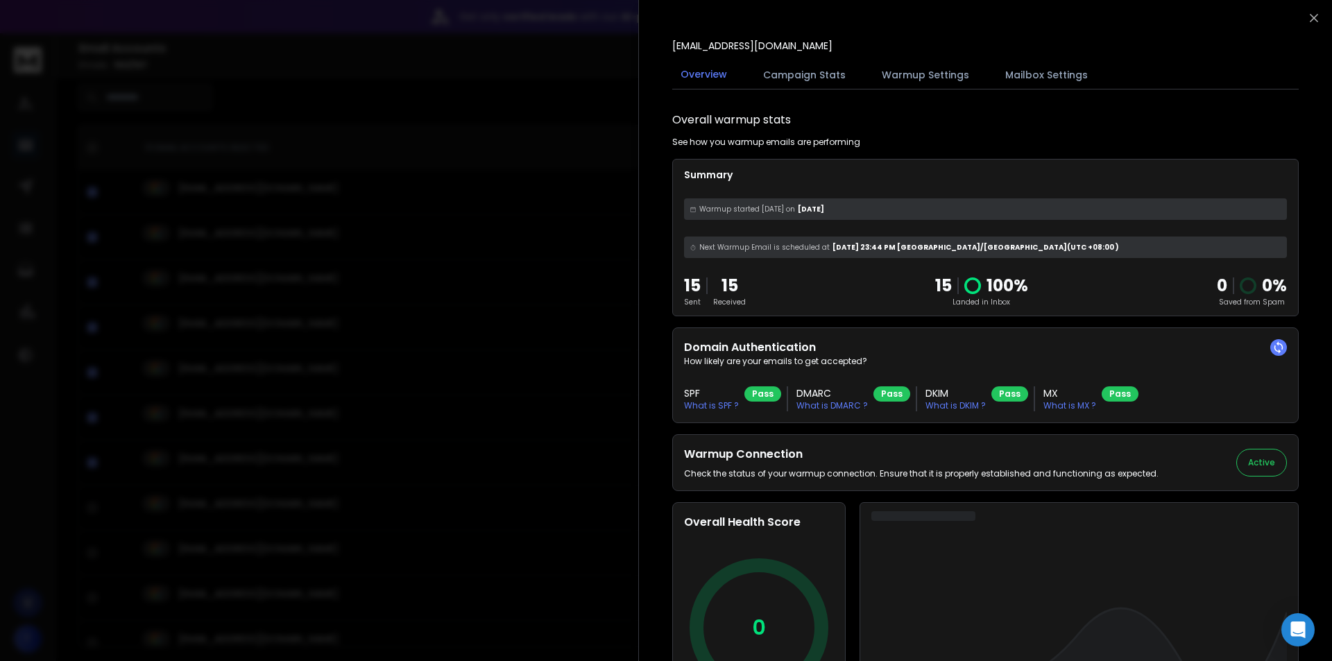
click at [269, 461] on div at bounding box center [666, 330] width 1332 height 661
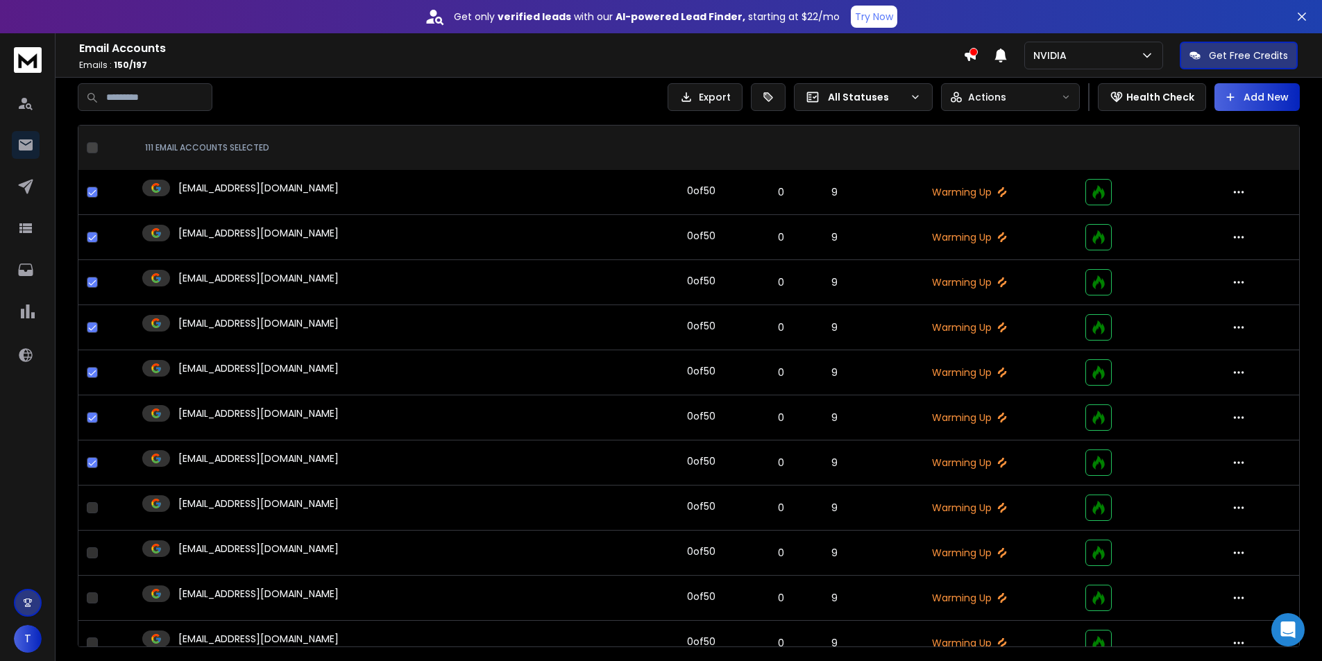
click at [203, 505] on p "[EMAIL_ADDRESS][DOMAIN_NAME]" at bounding box center [258, 504] width 160 height 14
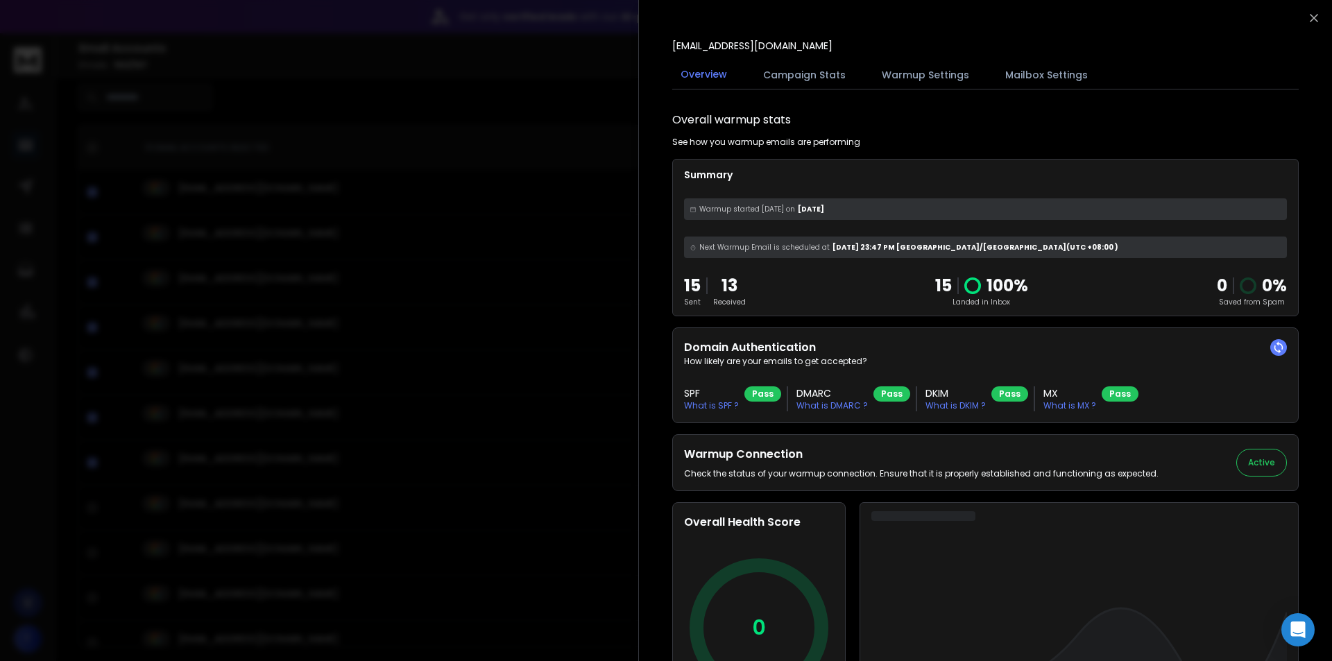
click at [130, 516] on div at bounding box center [666, 330] width 1332 height 661
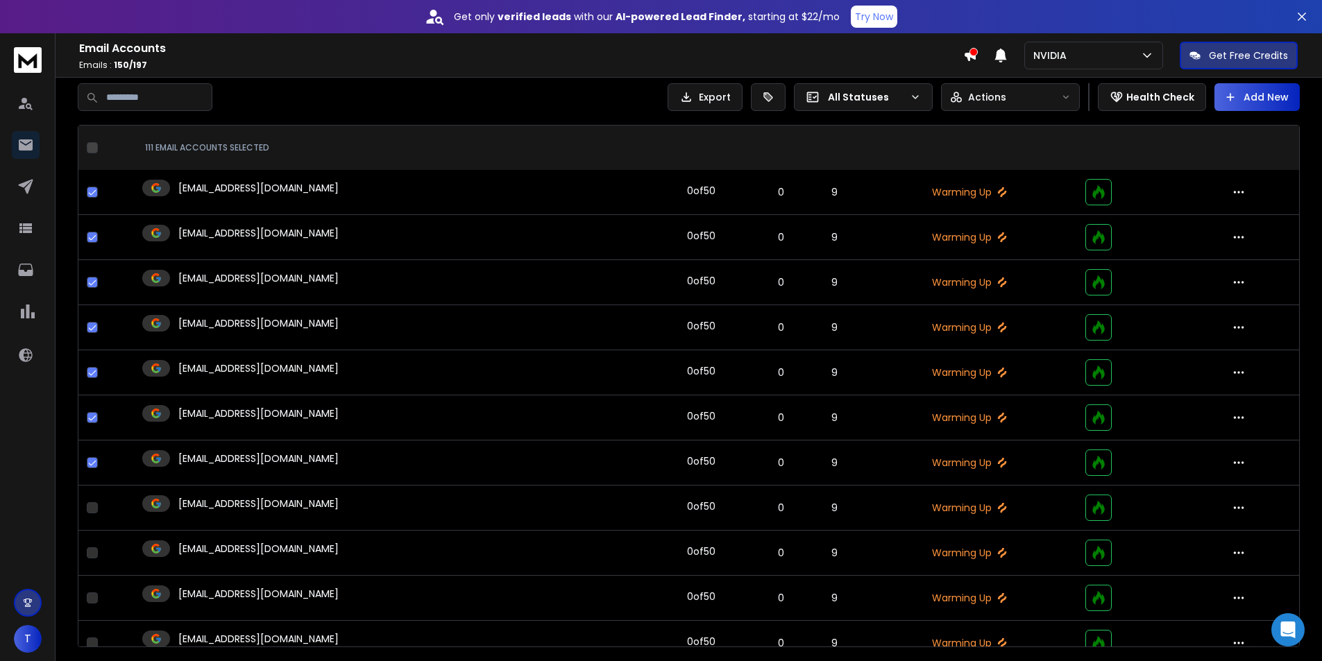
click at [92, 507] on button "button" at bounding box center [92, 507] width 11 height 11
click at [200, 540] on td "[EMAIL_ADDRESS][DOMAIN_NAME]" at bounding box center [391, 553] width 514 height 45
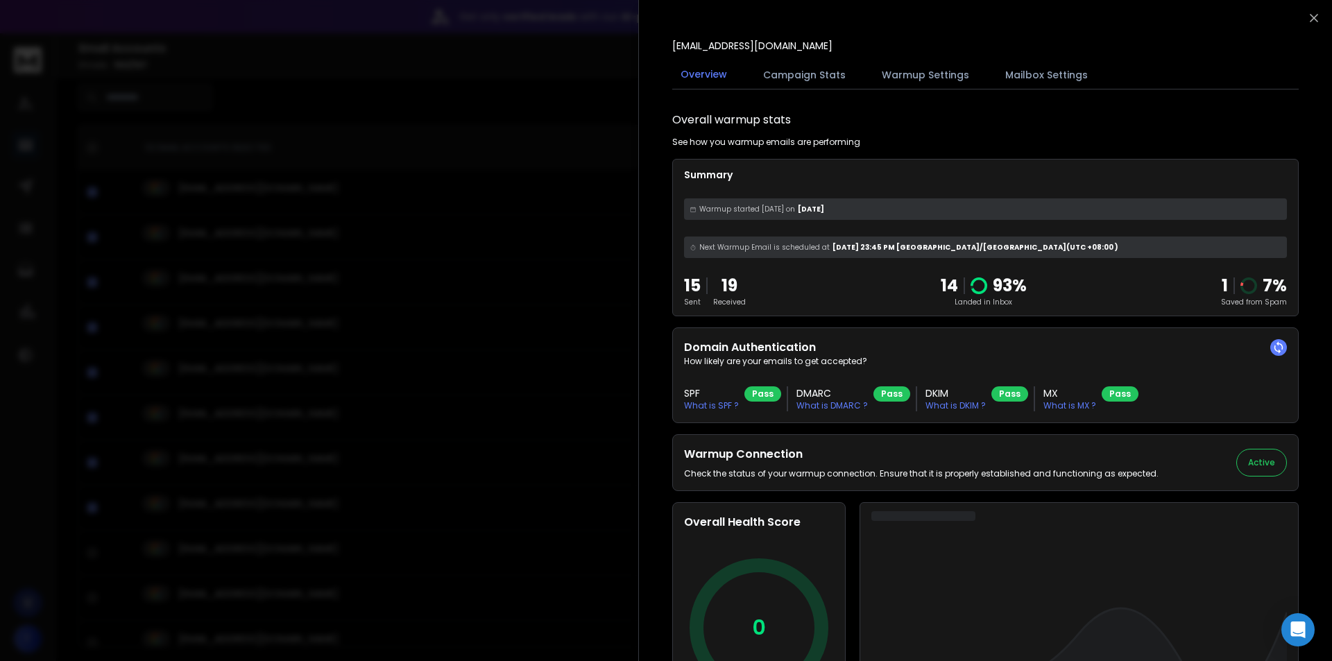
click at [125, 565] on div at bounding box center [666, 330] width 1332 height 661
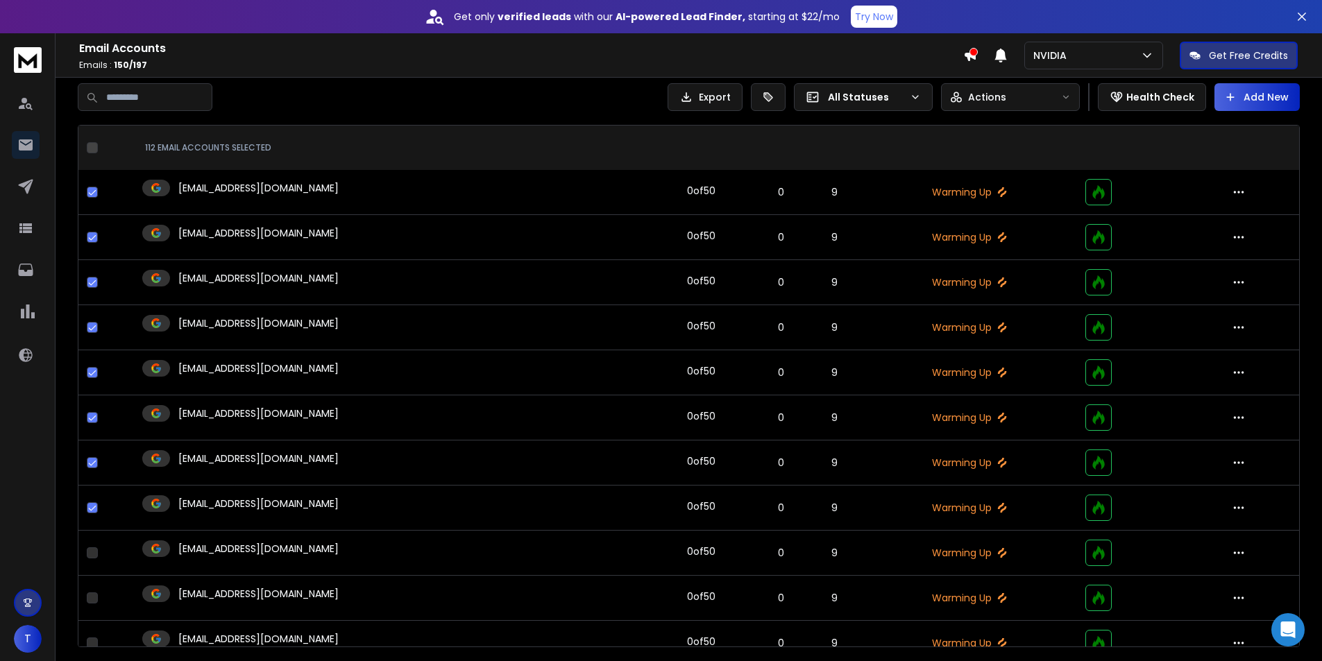
click at [90, 552] on button "button" at bounding box center [92, 553] width 11 height 11
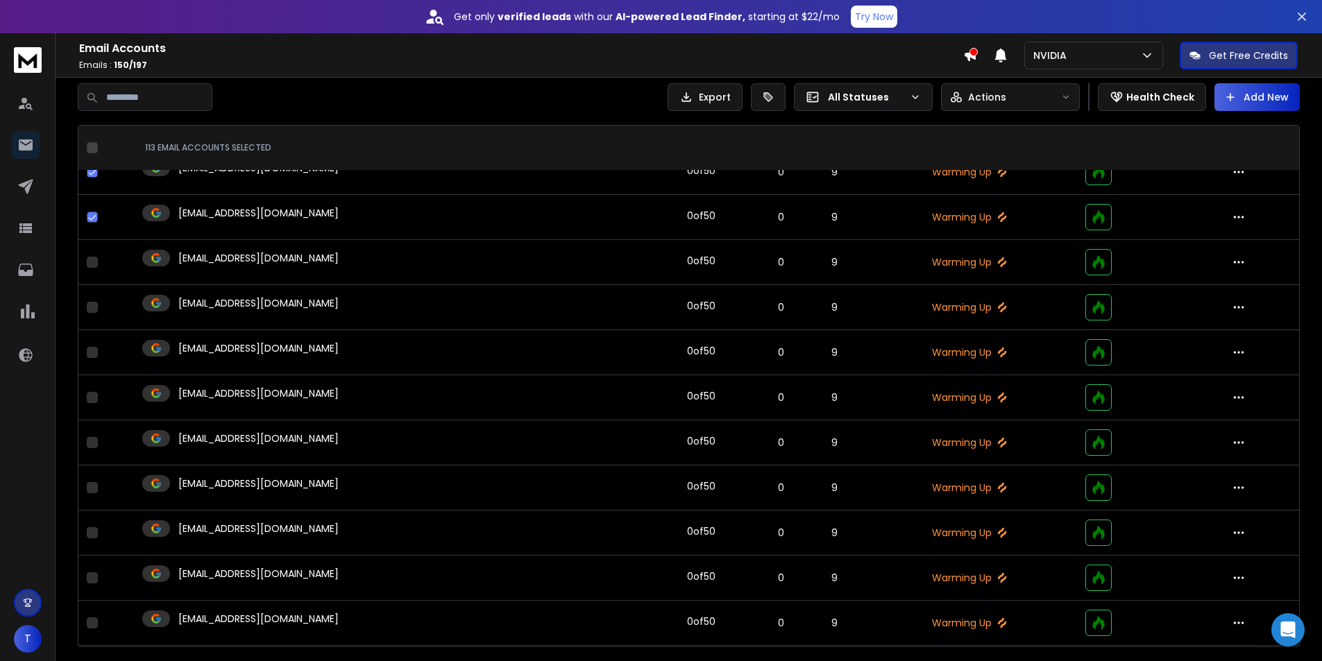
scroll to position [5039, 0]
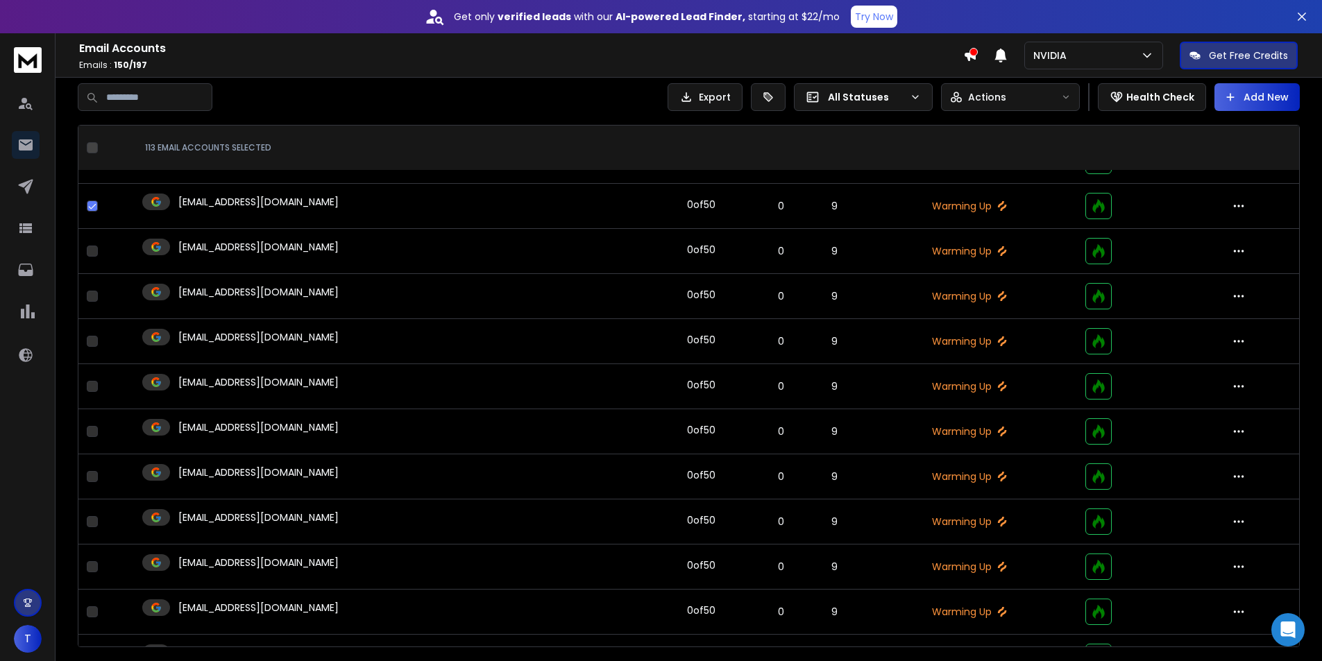
click at [228, 251] on p "[EMAIL_ADDRESS][DOMAIN_NAME]" at bounding box center [258, 247] width 160 height 14
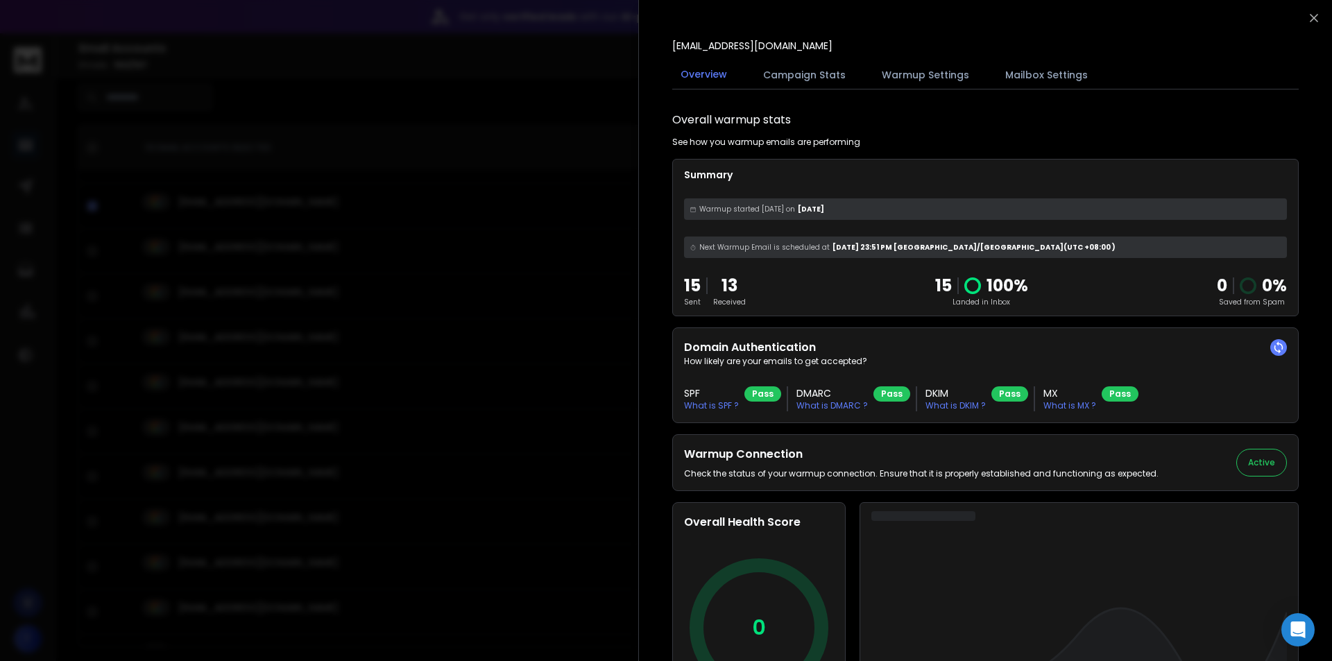
click at [158, 239] on div at bounding box center [666, 330] width 1332 height 661
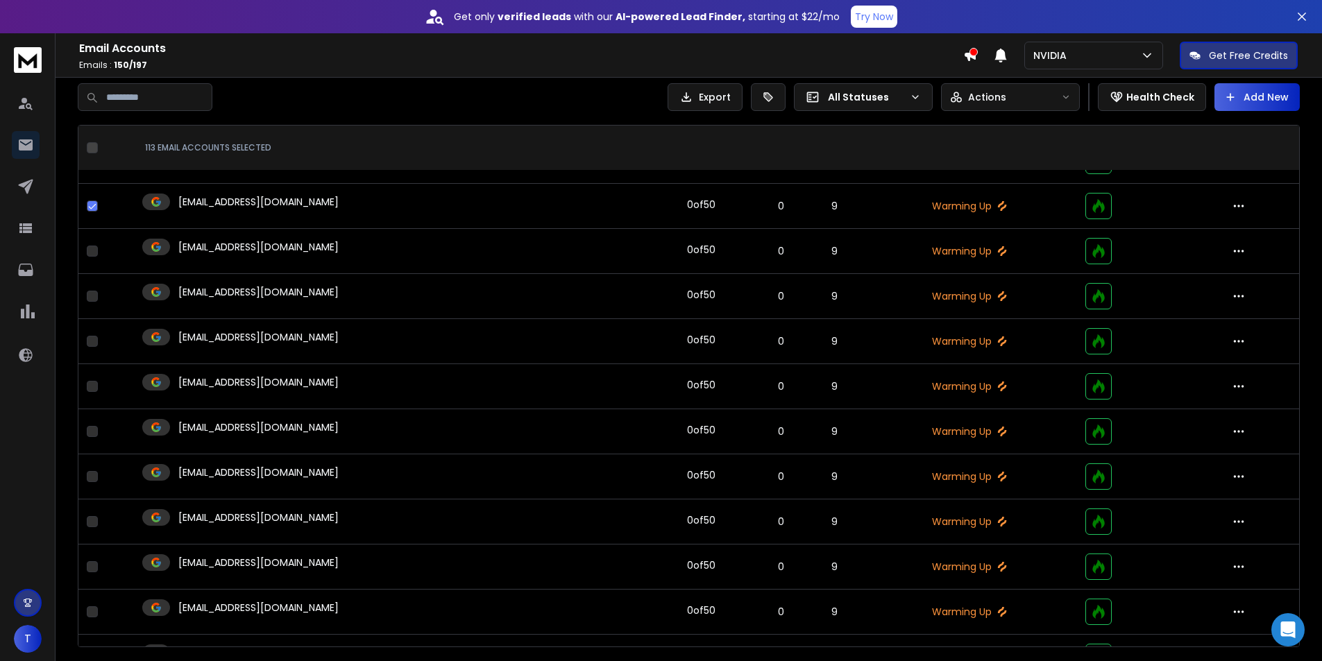
click at [89, 251] on button "button" at bounding box center [92, 251] width 11 height 11
click at [194, 293] on p "[EMAIL_ADDRESS][DOMAIN_NAME]" at bounding box center [258, 292] width 160 height 14
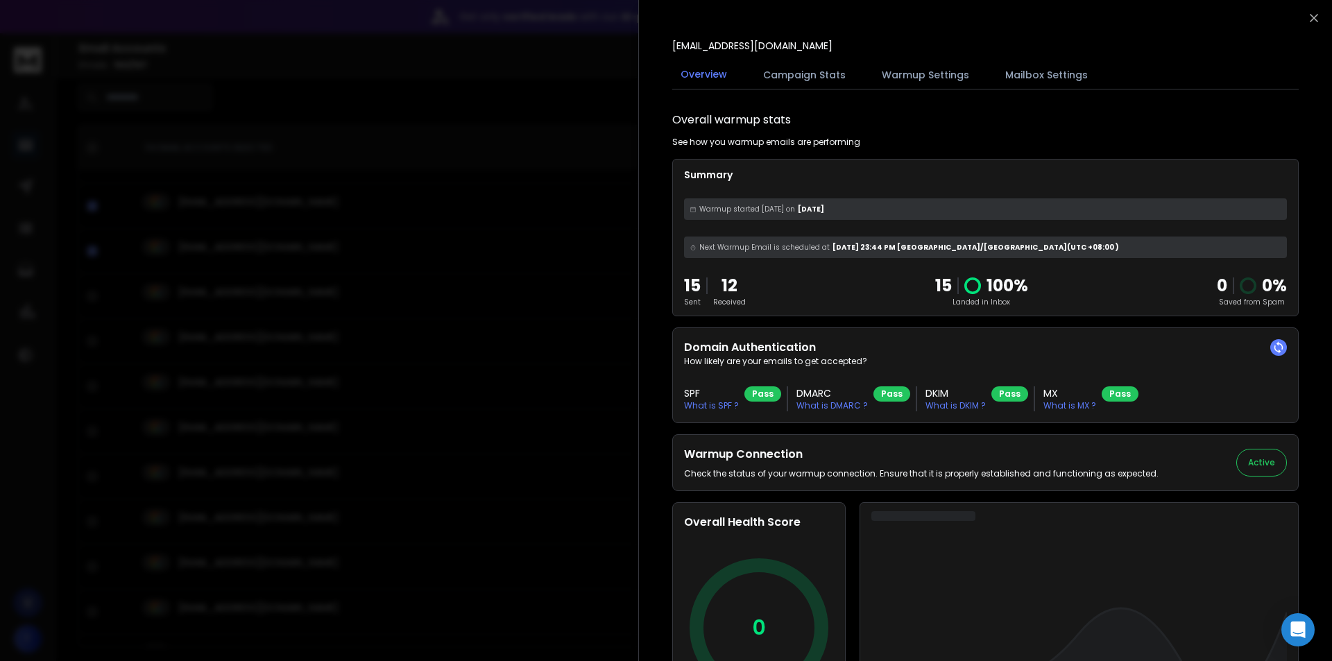
click at [136, 294] on div at bounding box center [666, 330] width 1332 height 661
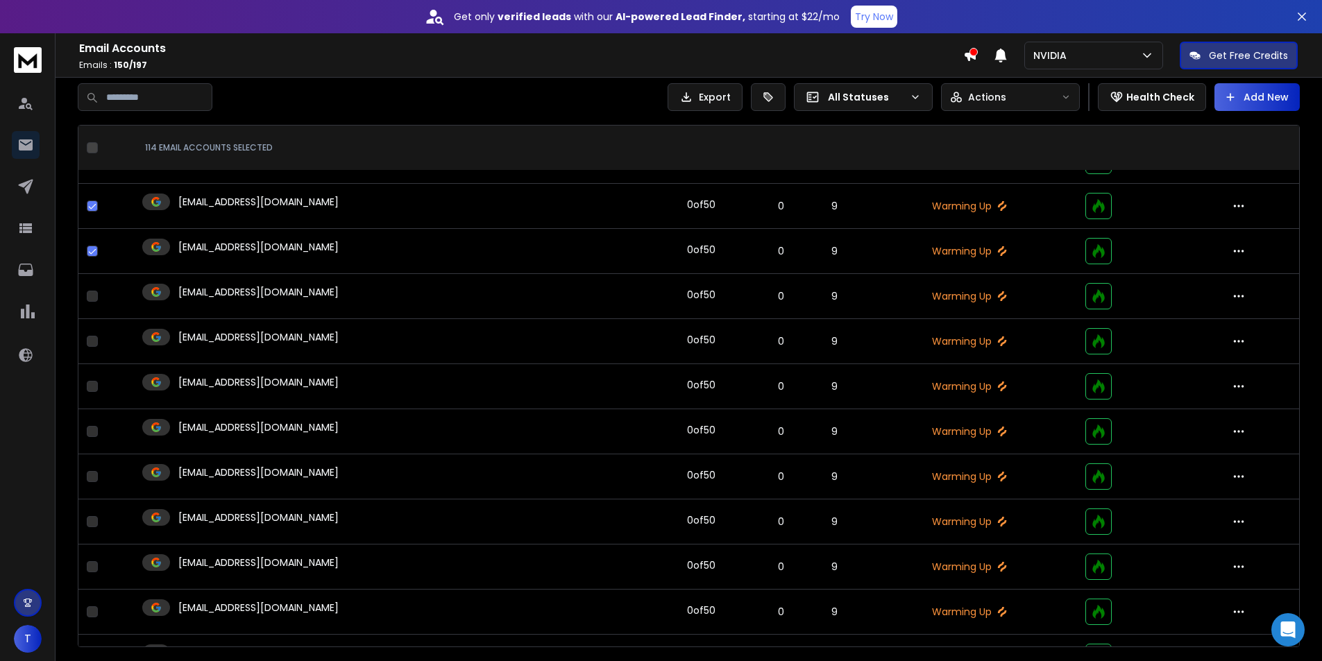
click at [96, 294] on button "button" at bounding box center [92, 296] width 11 height 11
click at [209, 334] on p "[EMAIL_ADDRESS][DOMAIN_NAME]" at bounding box center [258, 337] width 160 height 14
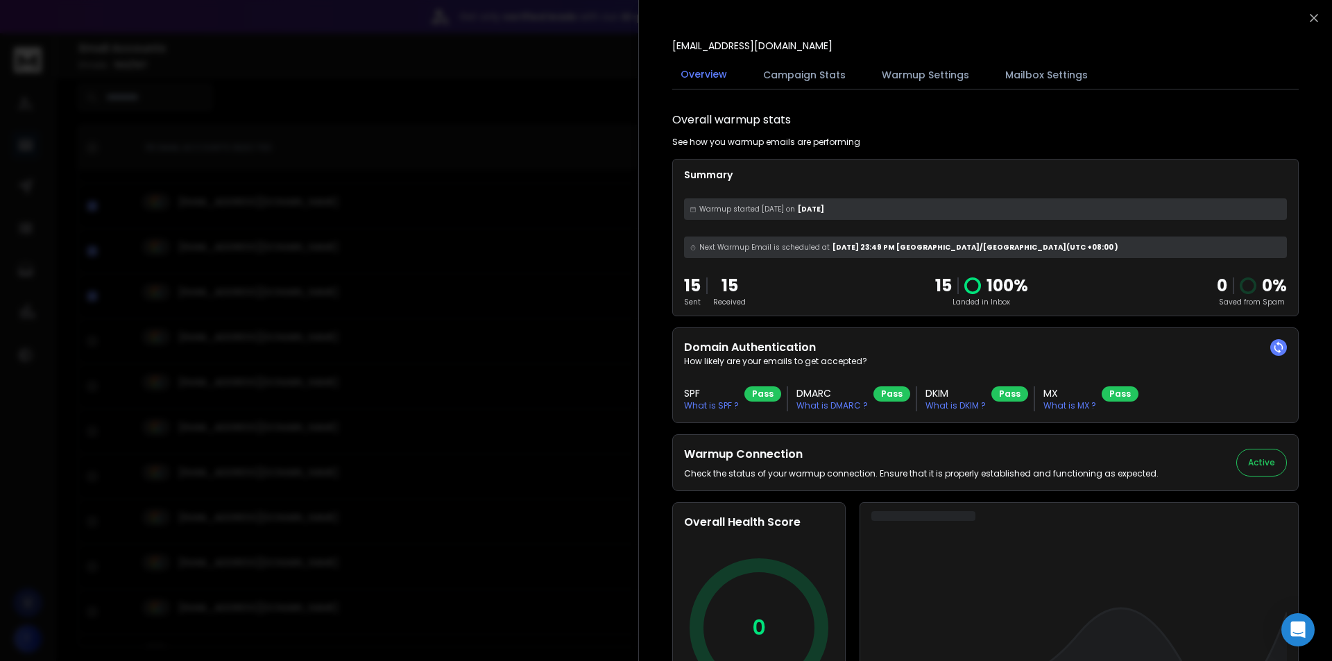
click at [232, 326] on div at bounding box center [666, 330] width 1332 height 661
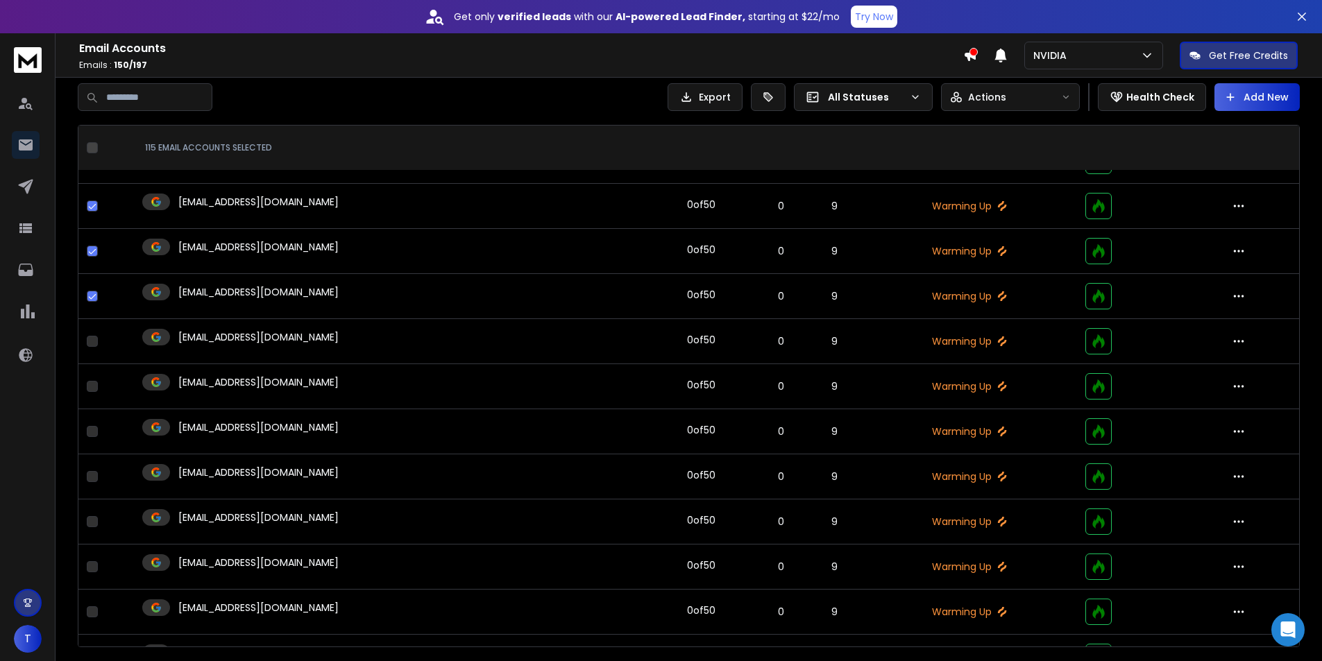
click at [94, 341] on button "button" at bounding box center [92, 341] width 11 height 11
click at [237, 387] on p "[EMAIL_ADDRESS][DOMAIN_NAME]" at bounding box center [258, 382] width 160 height 14
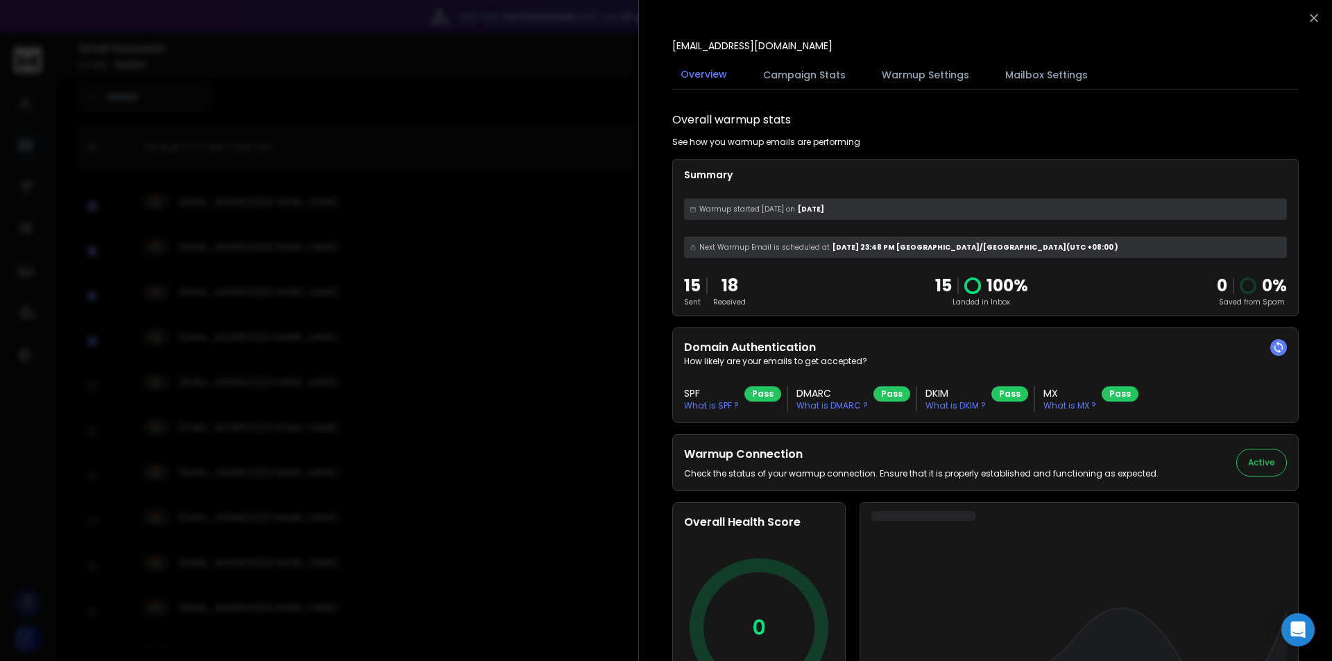
click at [244, 346] on div at bounding box center [666, 330] width 1332 height 661
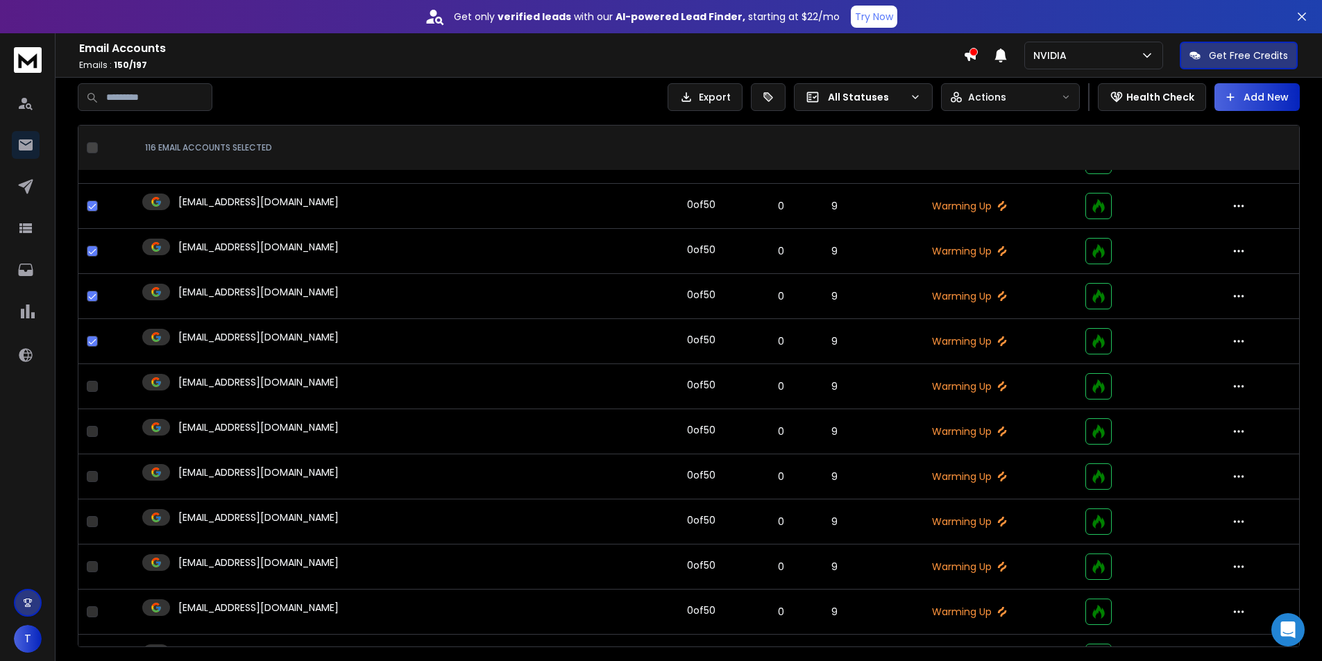
click at [85, 384] on td at bounding box center [106, 386] width 56 height 45
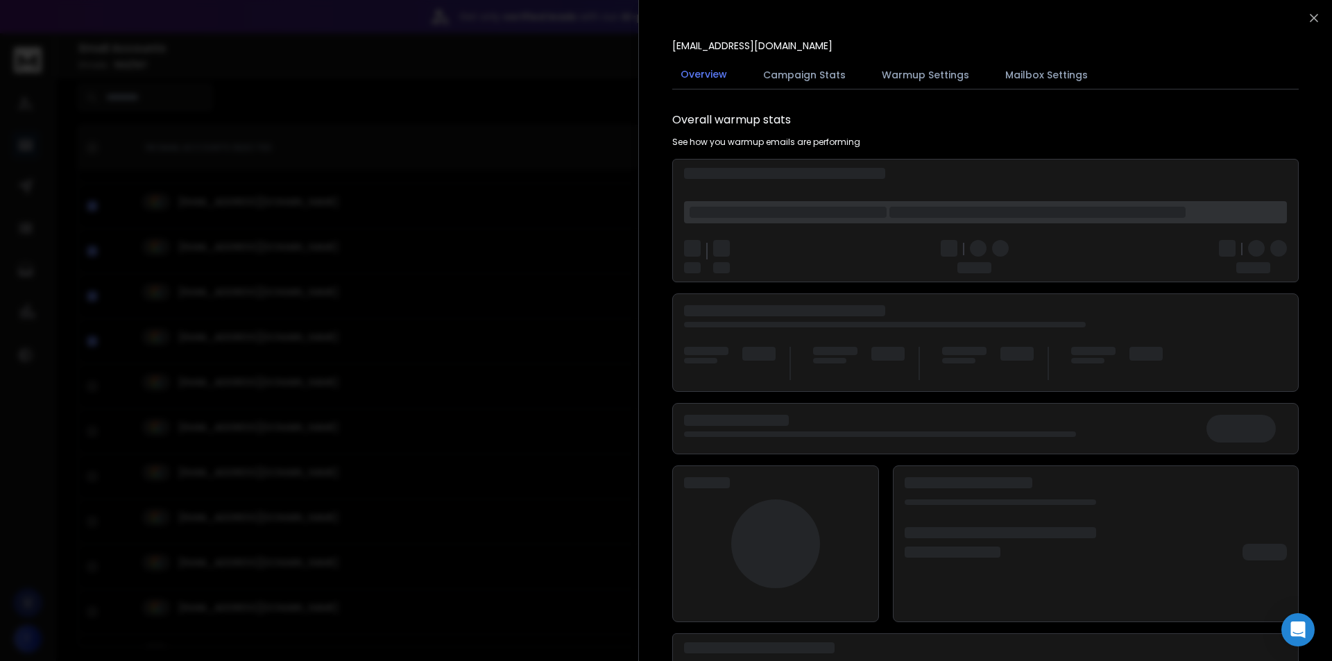
click at [92, 385] on div at bounding box center [666, 330] width 1332 height 661
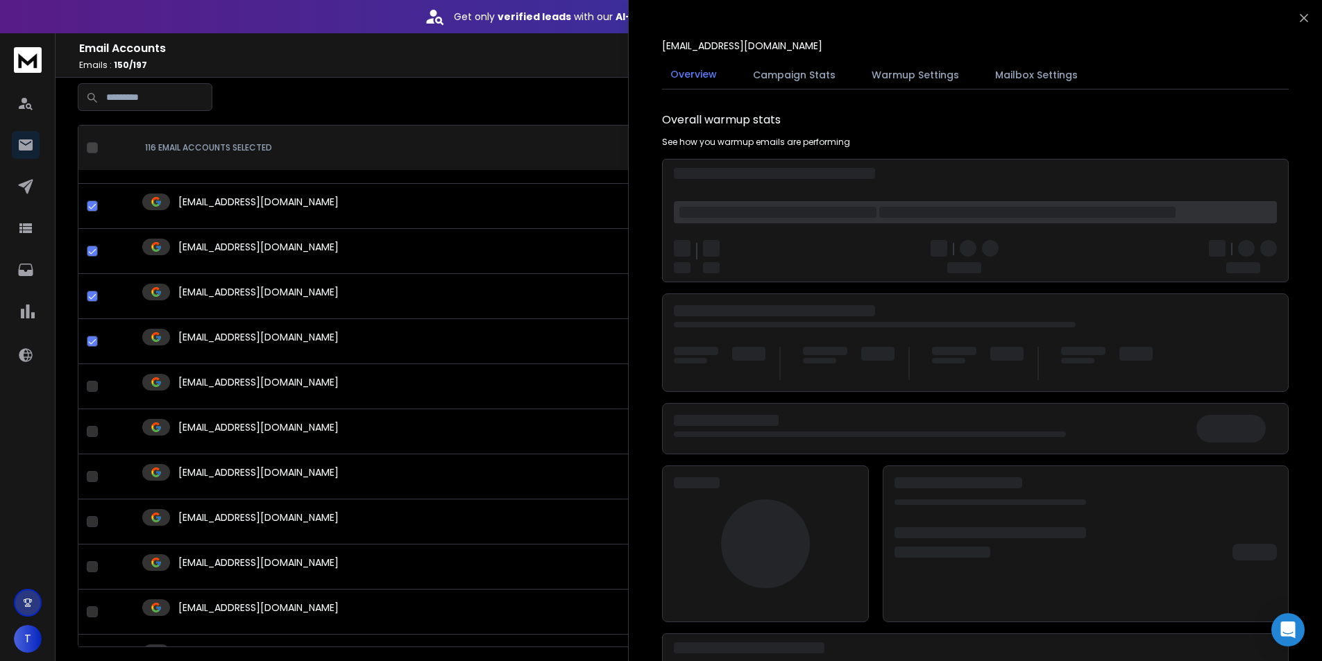
click at [92, 386] on button "button" at bounding box center [92, 386] width 11 height 11
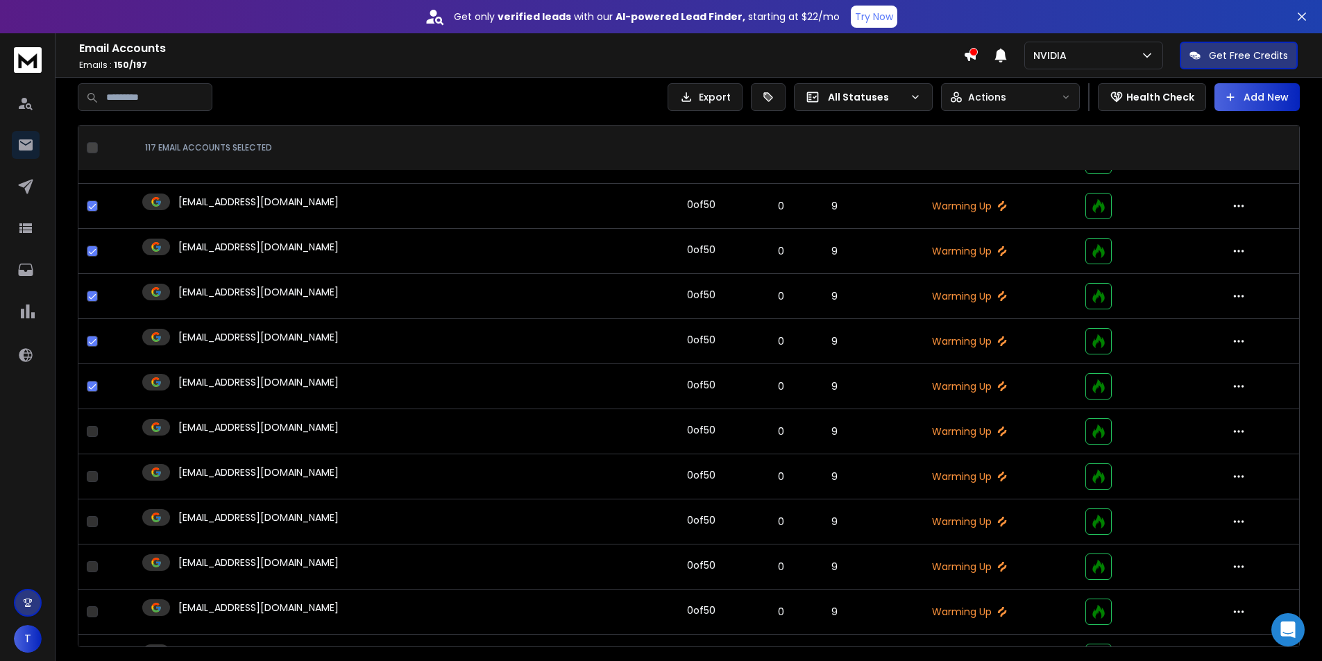
click at [236, 432] on p "[EMAIL_ADDRESS][DOMAIN_NAME]" at bounding box center [258, 428] width 160 height 14
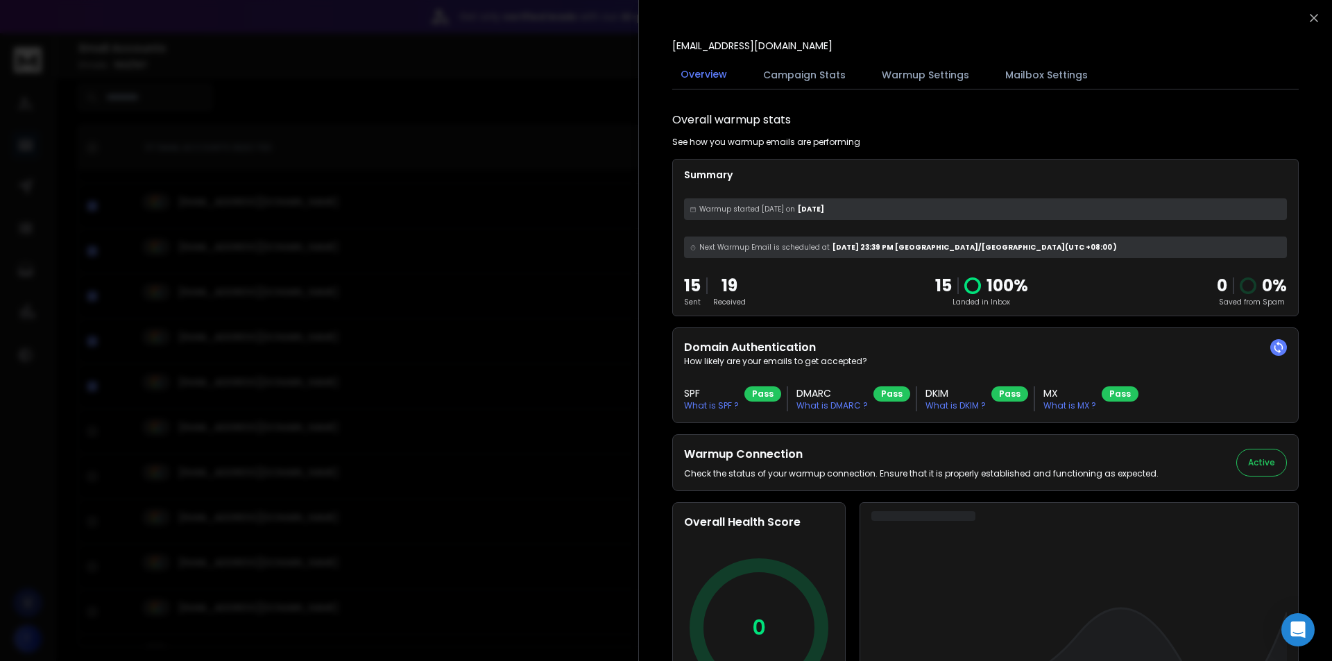
click at [235, 387] on div at bounding box center [666, 330] width 1332 height 661
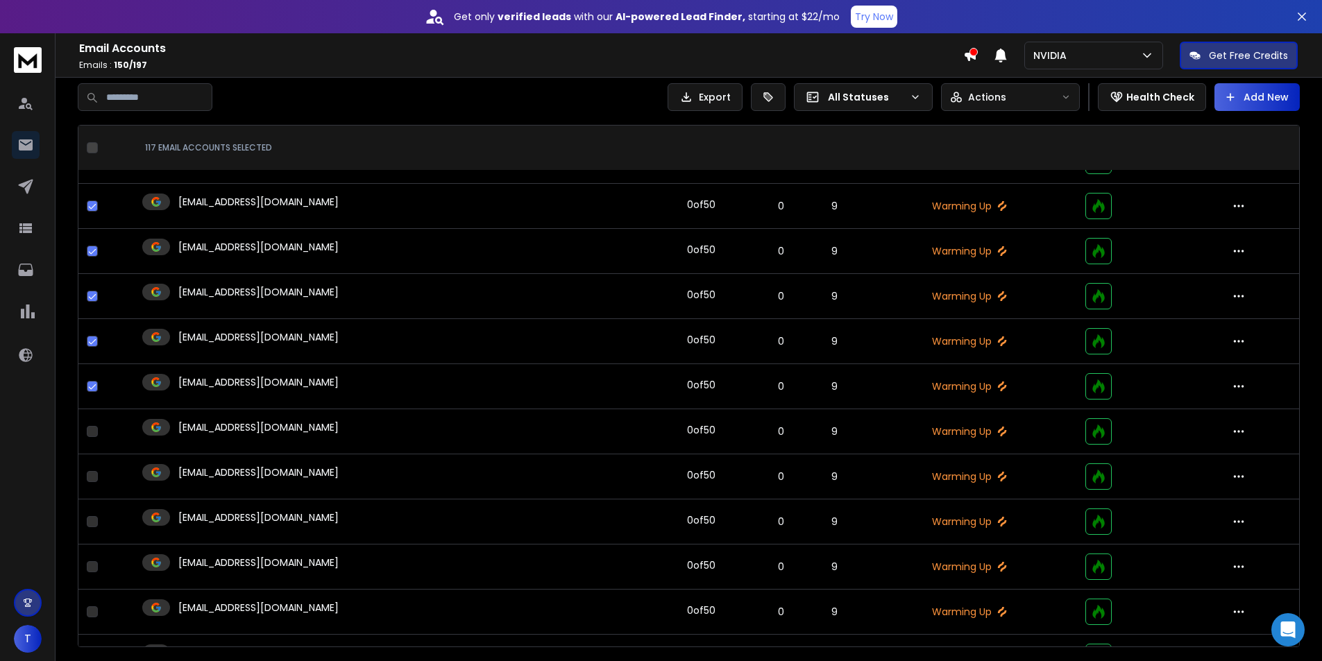
click at [92, 431] on button "button" at bounding box center [92, 431] width 11 height 11
click at [223, 475] on p "[EMAIL_ADDRESS][DOMAIN_NAME]" at bounding box center [258, 473] width 160 height 14
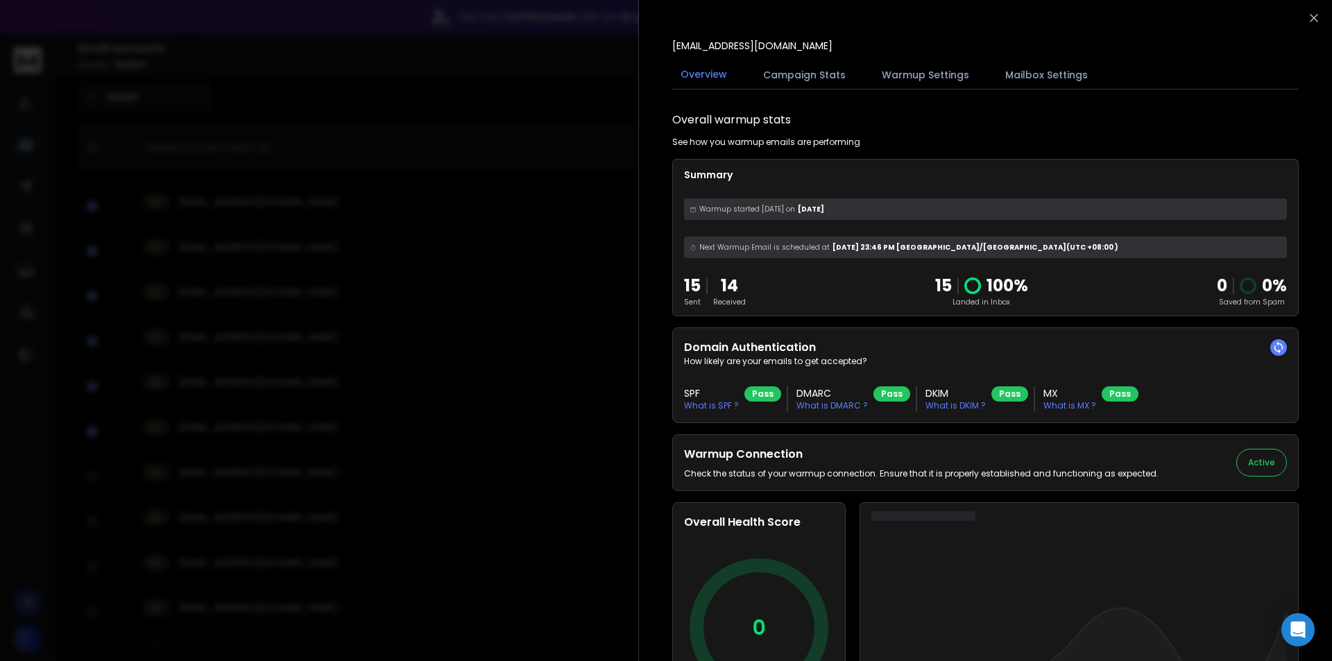
click at [215, 429] on div at bounding box center [666, 330] width 1332 height 661
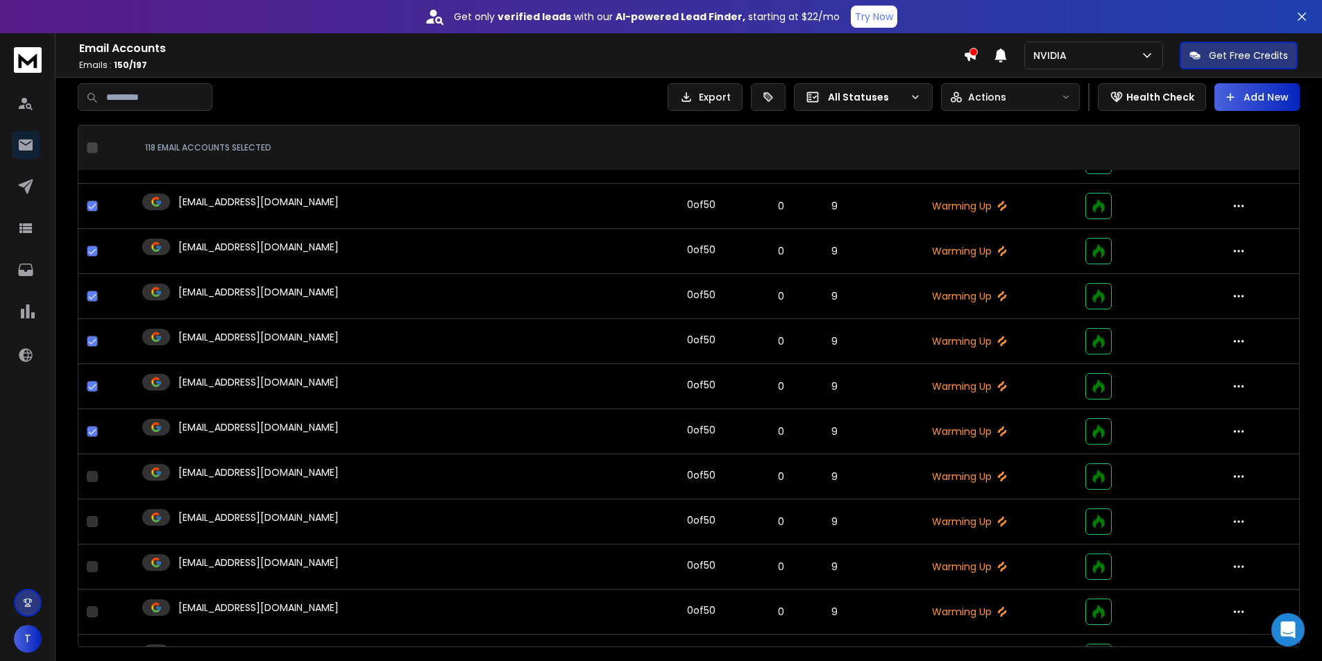
click at [91, 479] on button "button" at bounding box center [92, 476] width 11 height 11
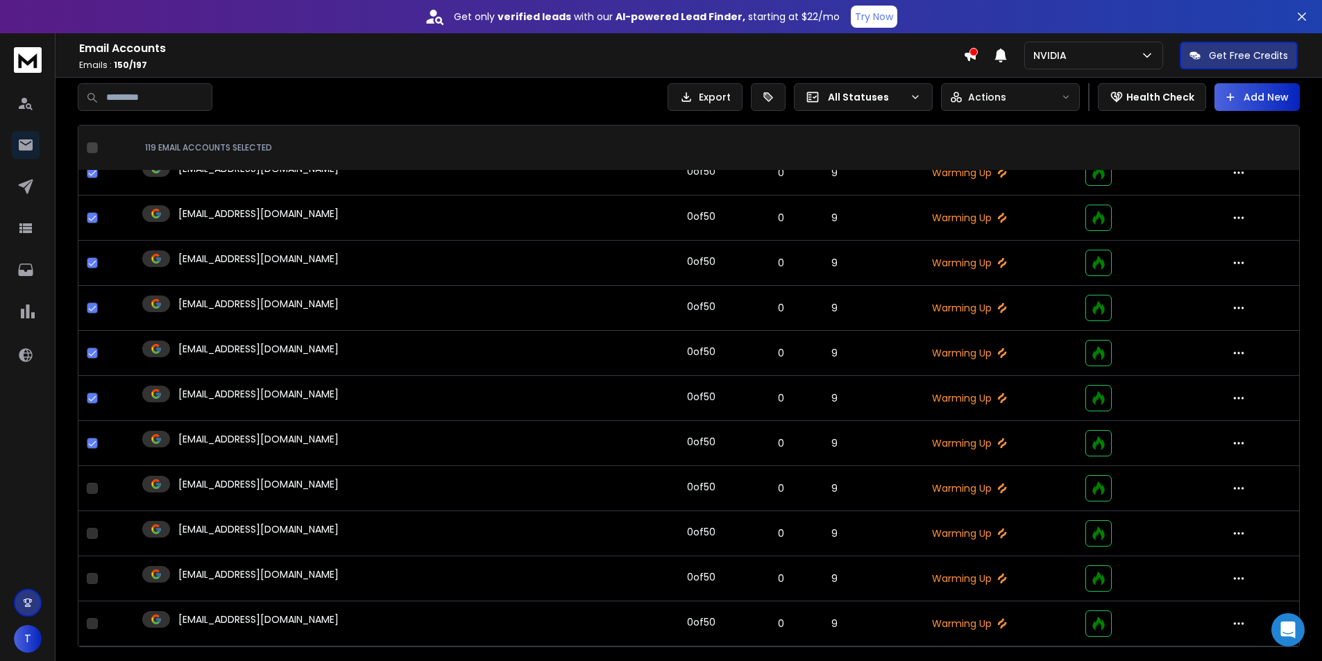
scroll to position [5178, 0]
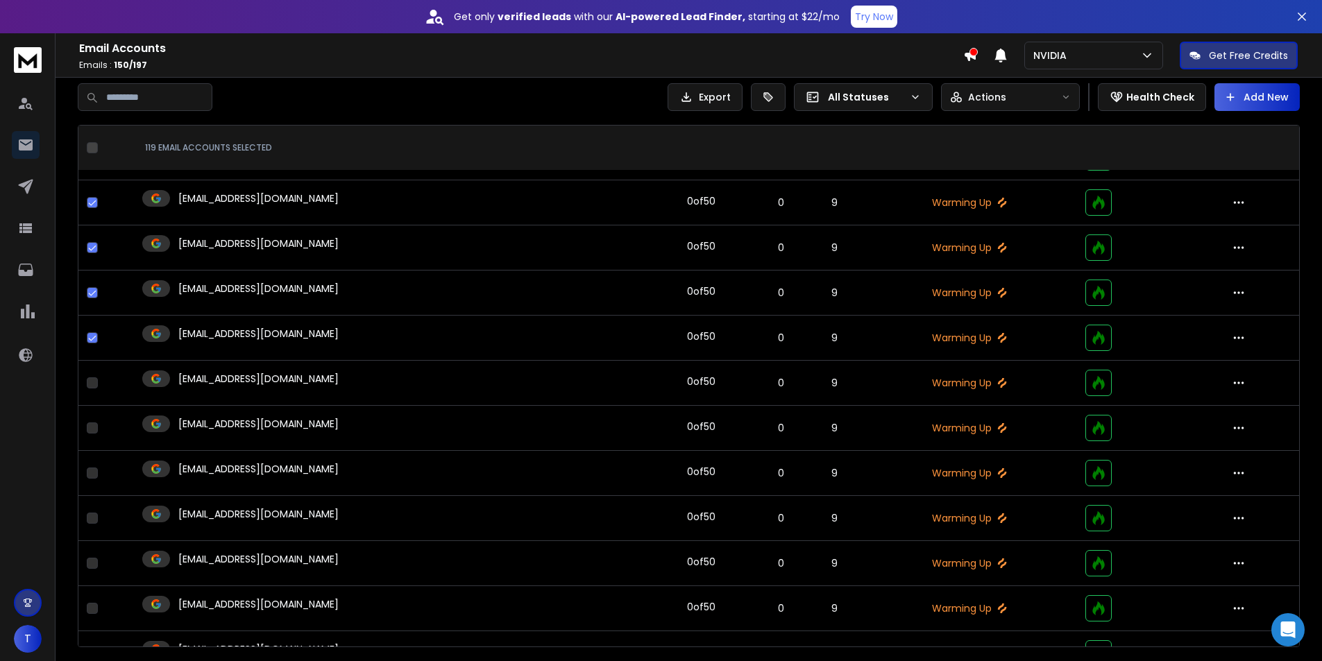
click at [218, 362] on td "[EMAIL_ADDRESS][DOMAIN_NAME]" at bounding box center [391, 383] width 514 height 45
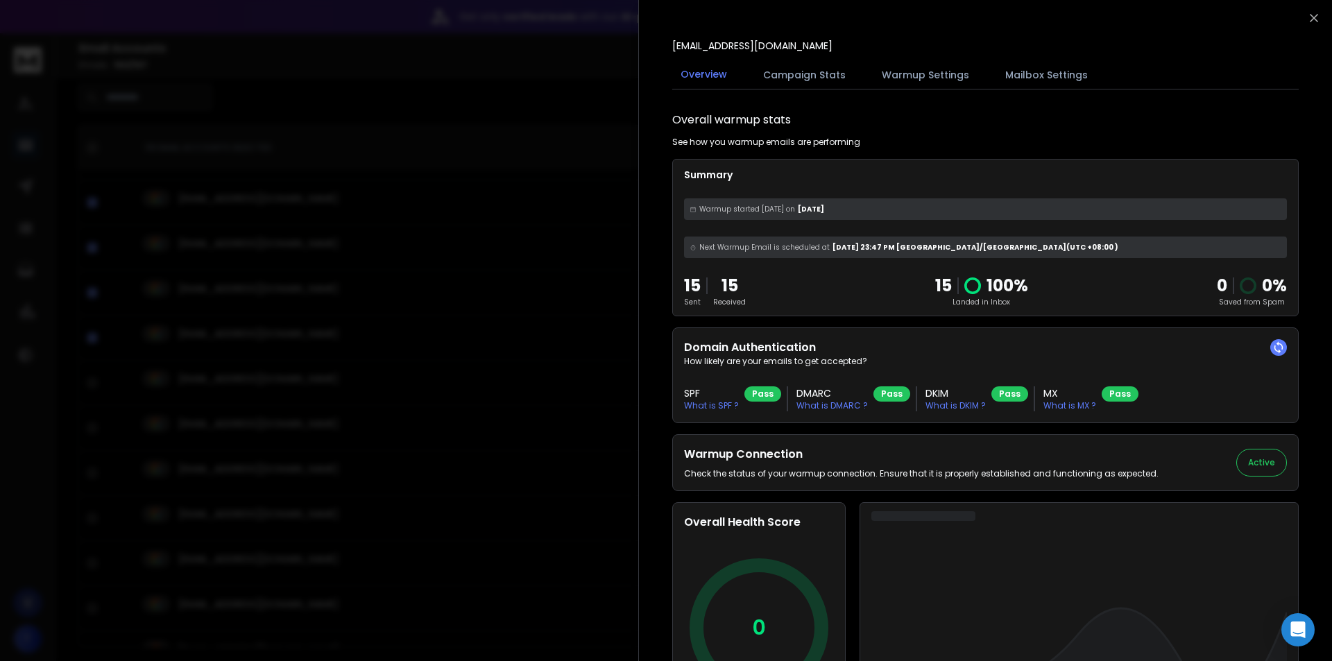
click at [238, 373] on div at bounding box center [666, 330] width 1332 height 661
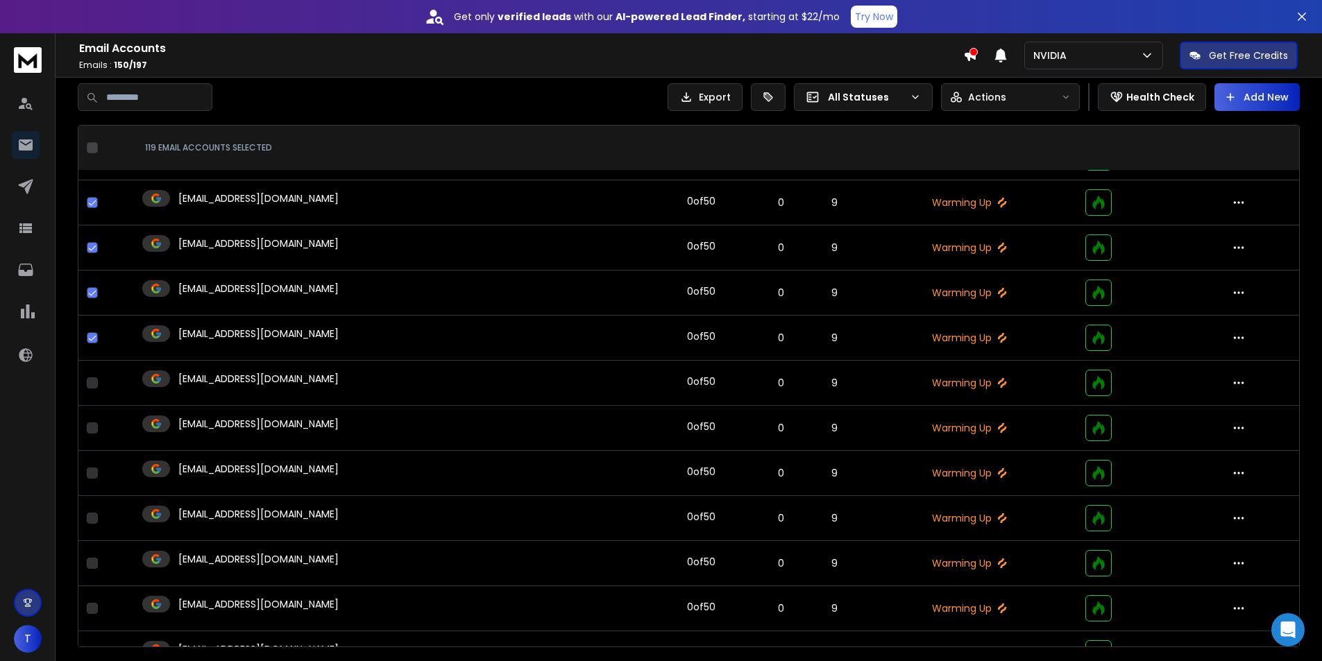
click at [90, 380] on button "button" at bounding box center [92, 383] width 11 height 11
click at [207, 418] on p "[EMAIL_ADDRESS][DOMAIN_NAME]" at bounding box center [258, 424] width 160 height 14
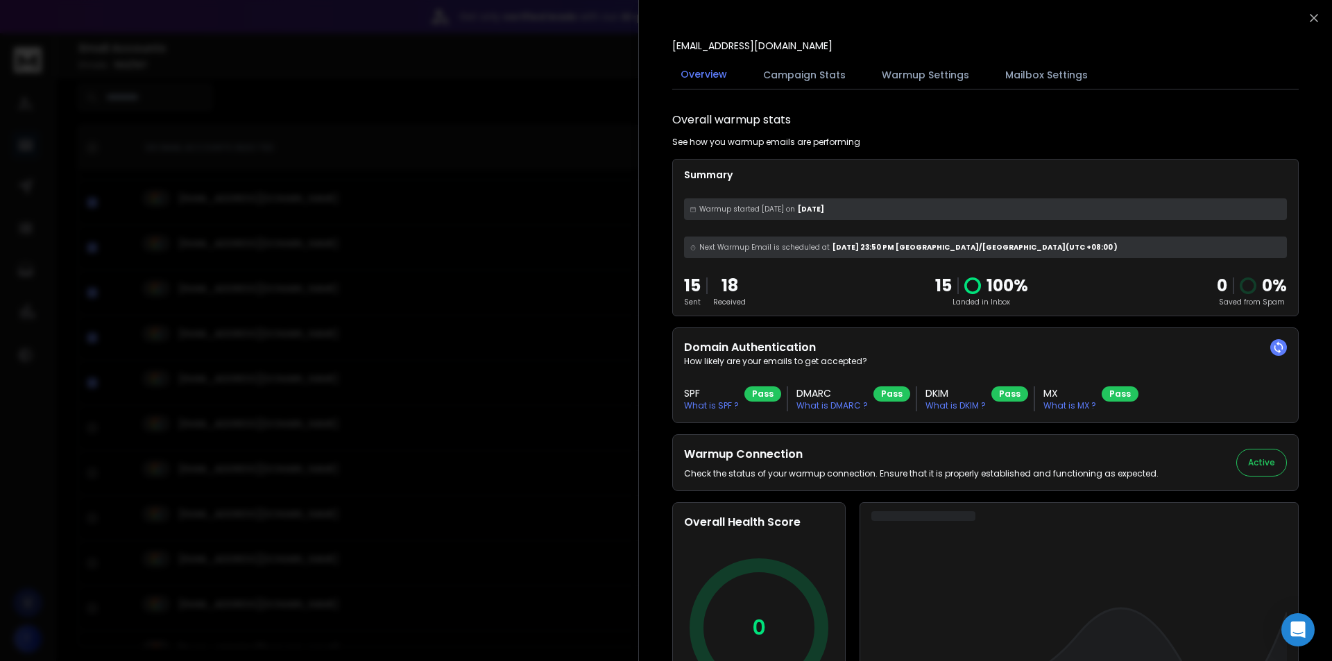
click at [253, 384] on div at bounding box center [666, 330] width 1332 height 661
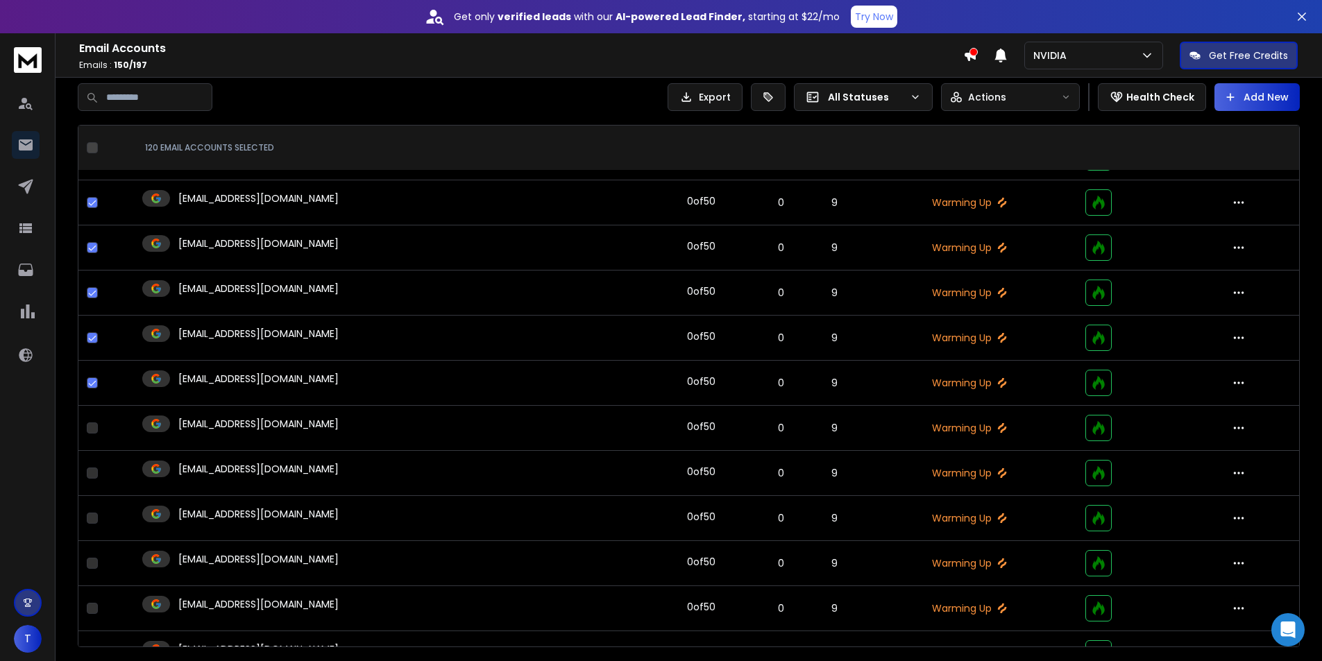
click at [202, 426] on p "[EMAIL_ADDRESS][DOMAIN_NAME]" at bounding box center [258, 424] width 160 height 14
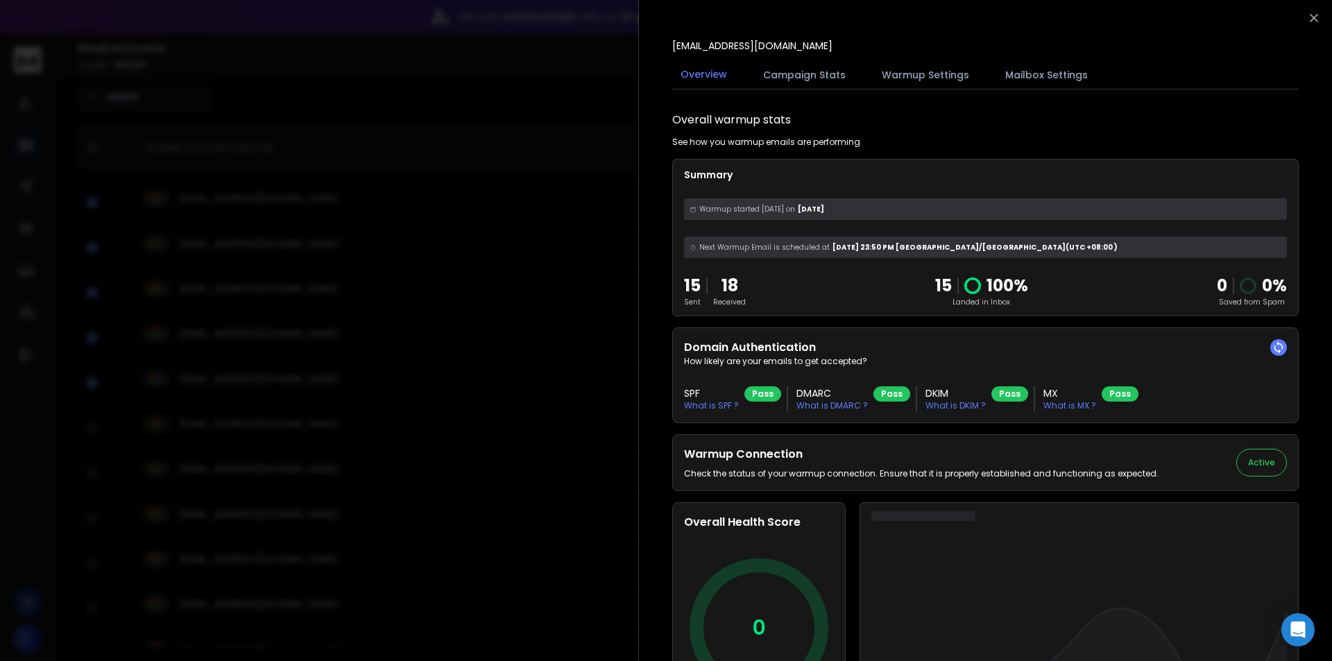
click at [307, 393] on div at bounding box center [666, 330] width 1332 height 661
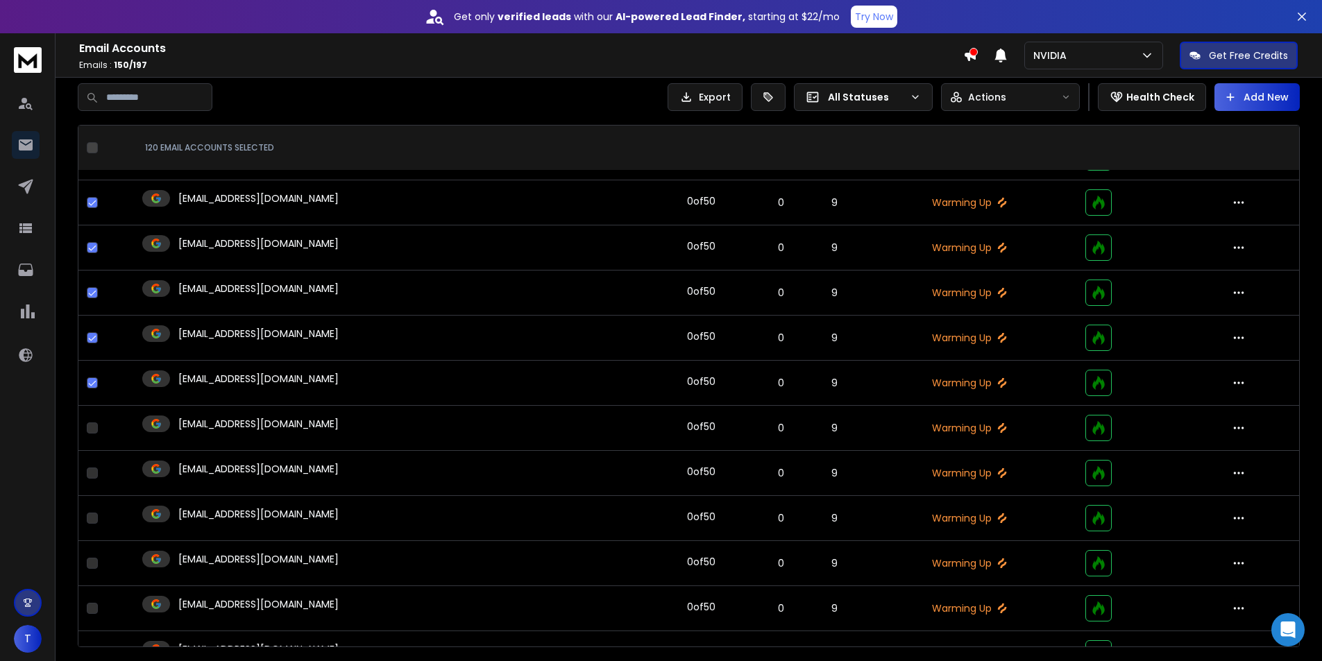
click at [93, 427] on button "button" at bounding box center [92, 428] width 11 height 11
click at [206, 462] on div "[EMAIL_ADDRESS][DOMAIN_NAME]" at bounding box center [240, 469] width 196 height 17
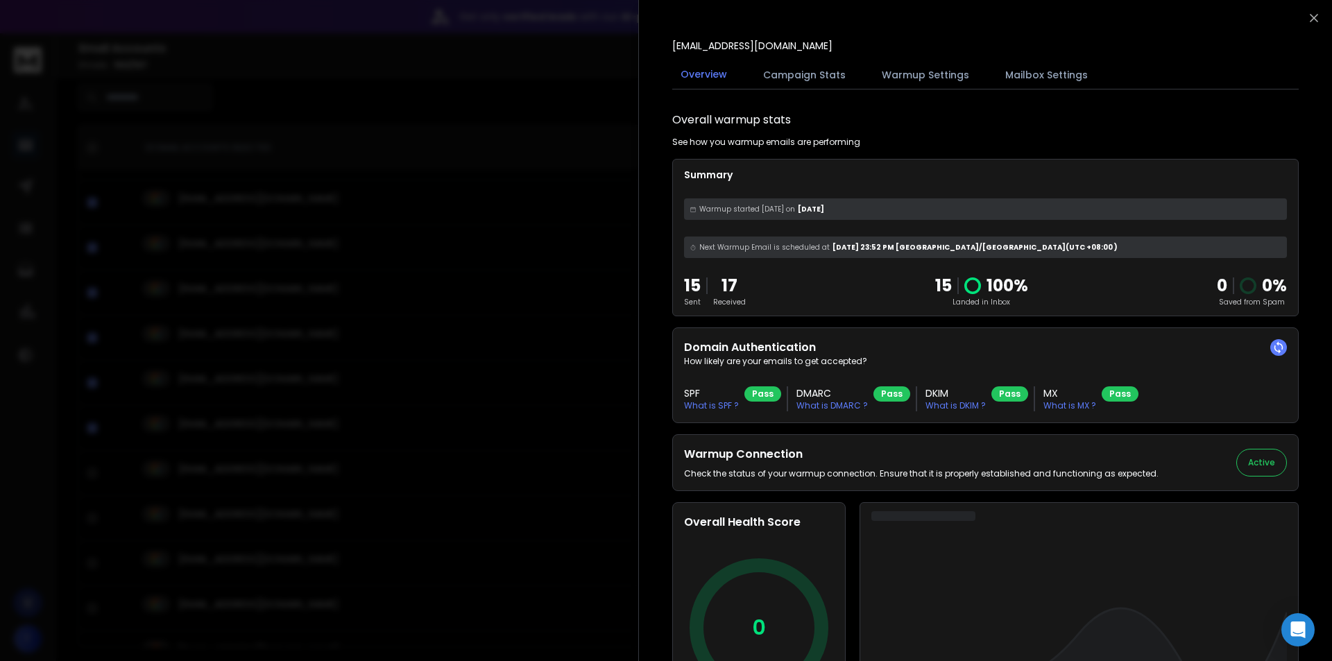
click at [292, 318] on div at bounding box center [666, 330] width 1332 height 661
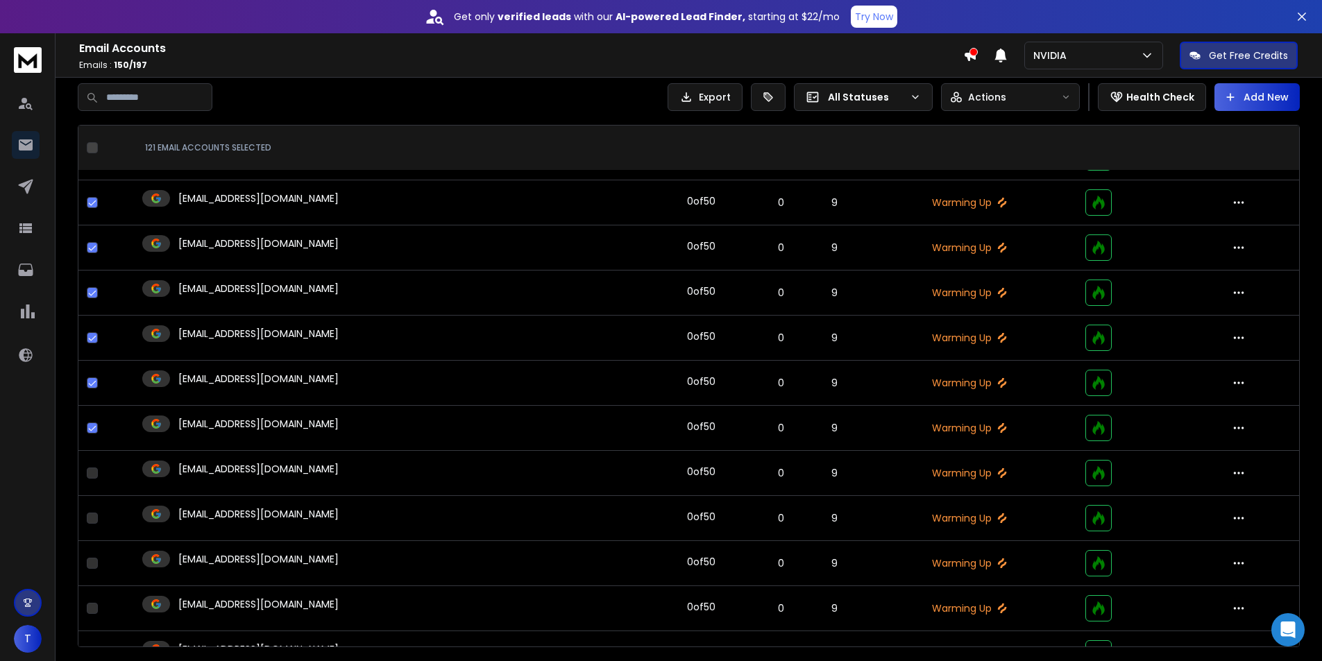
click at [92, 468] on button "button" at bounding box center [92, 473] width 11 height 11
click at [233, 509] on p "[EMAIL_ADDRESS][DOMAIN_NAME]" at bounding box center [258, 514] width 160 height 14
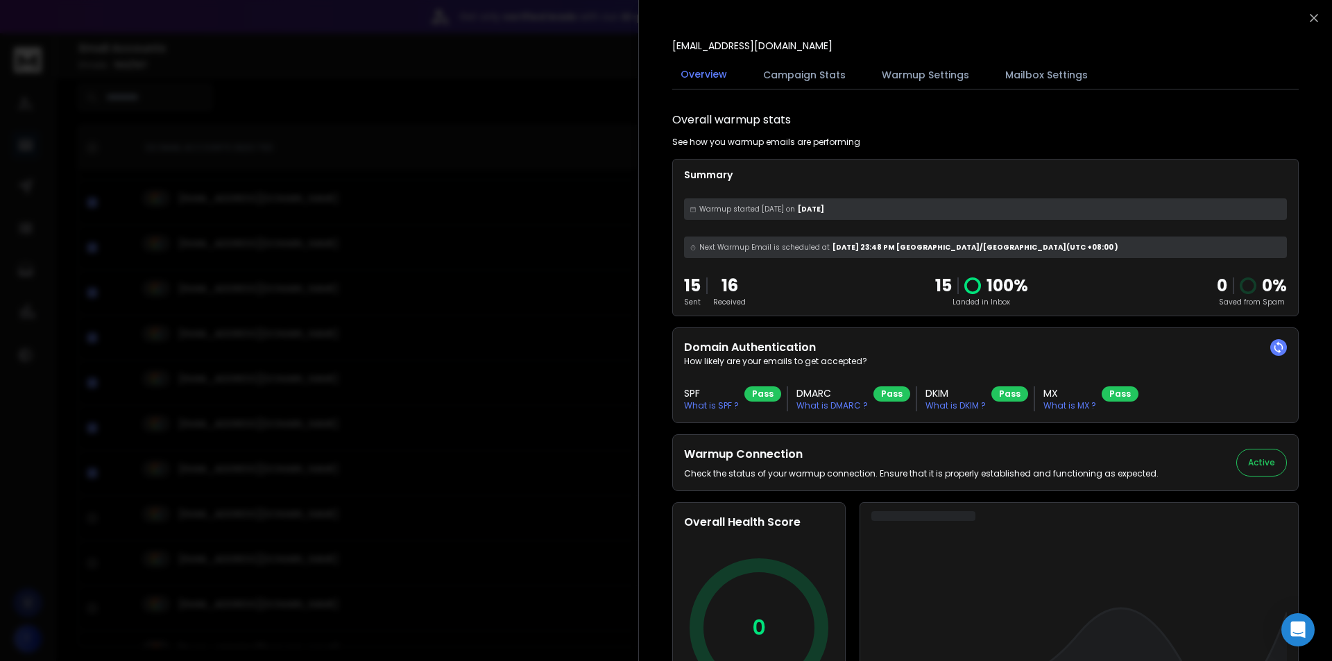
click at [251, 409] on div at bounding box center [666, 330] width 1332 height 661
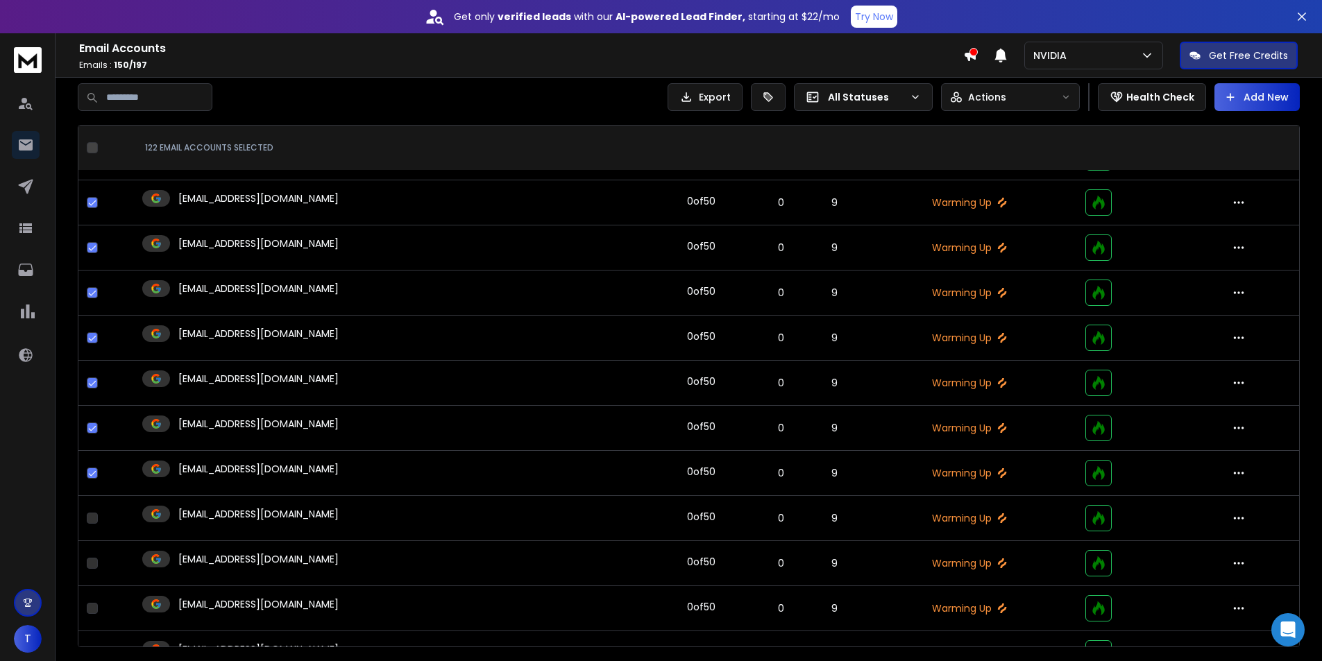
click at [90, 519] on button "button" at bounding box center [92, 518] width 11 height 11
click at [223, 556] on p "[EMAIL_ADDRESS][DOMAIN_NAME]" at bounding box center [258, 559] width 160 height 14
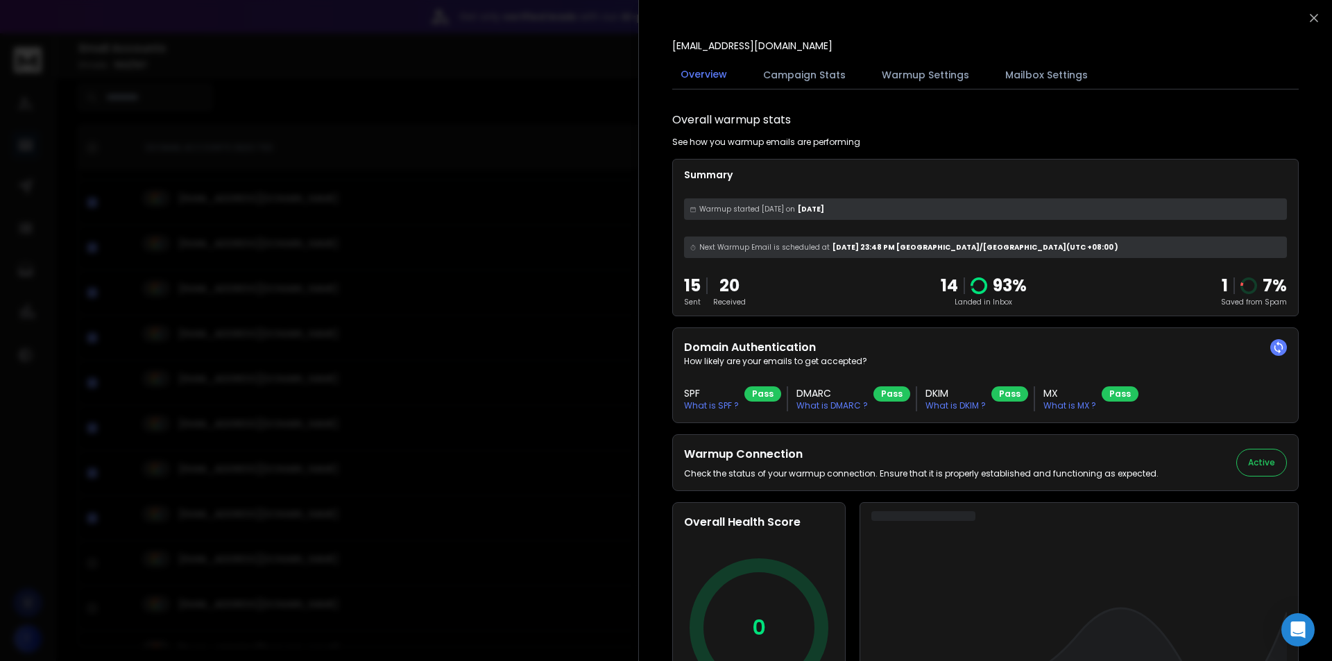
click at [159, 436] on div at bounding box center [666, 330] width 1332 height 661
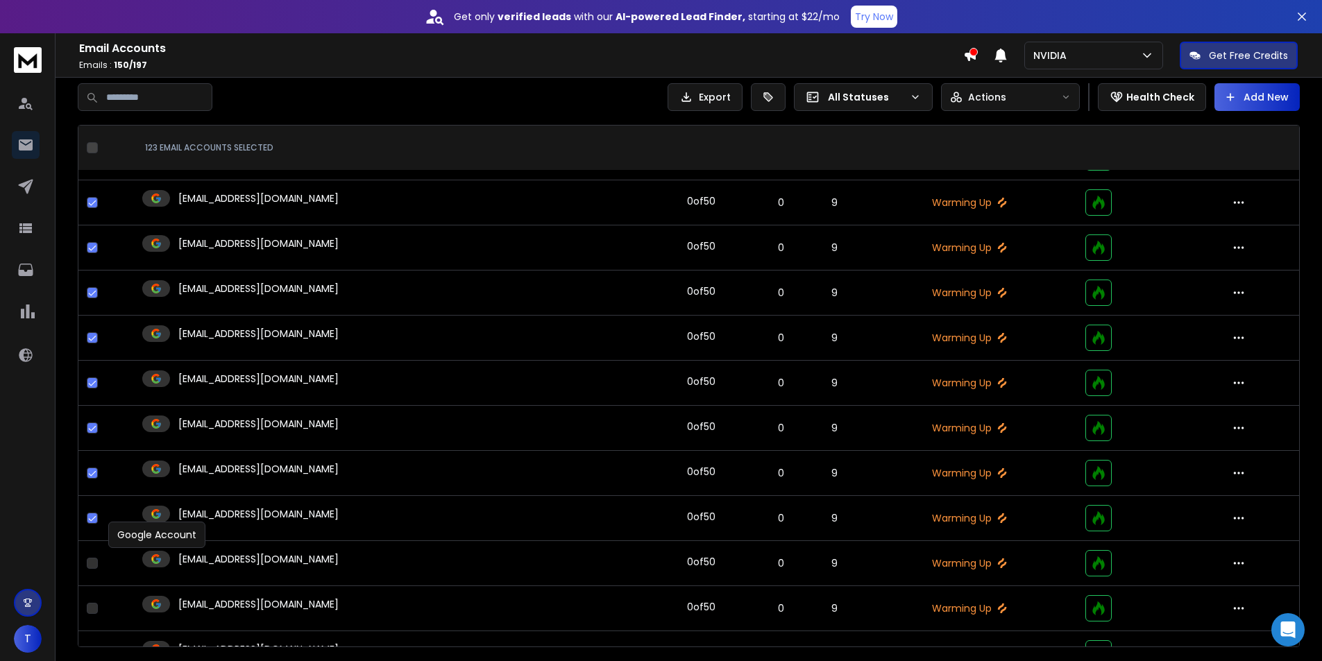
click at [225, 557] on p "[EMAIL_ADDRESS][DOMAIN_NAME]" at bounding box center [258, 559] width 160 height 14
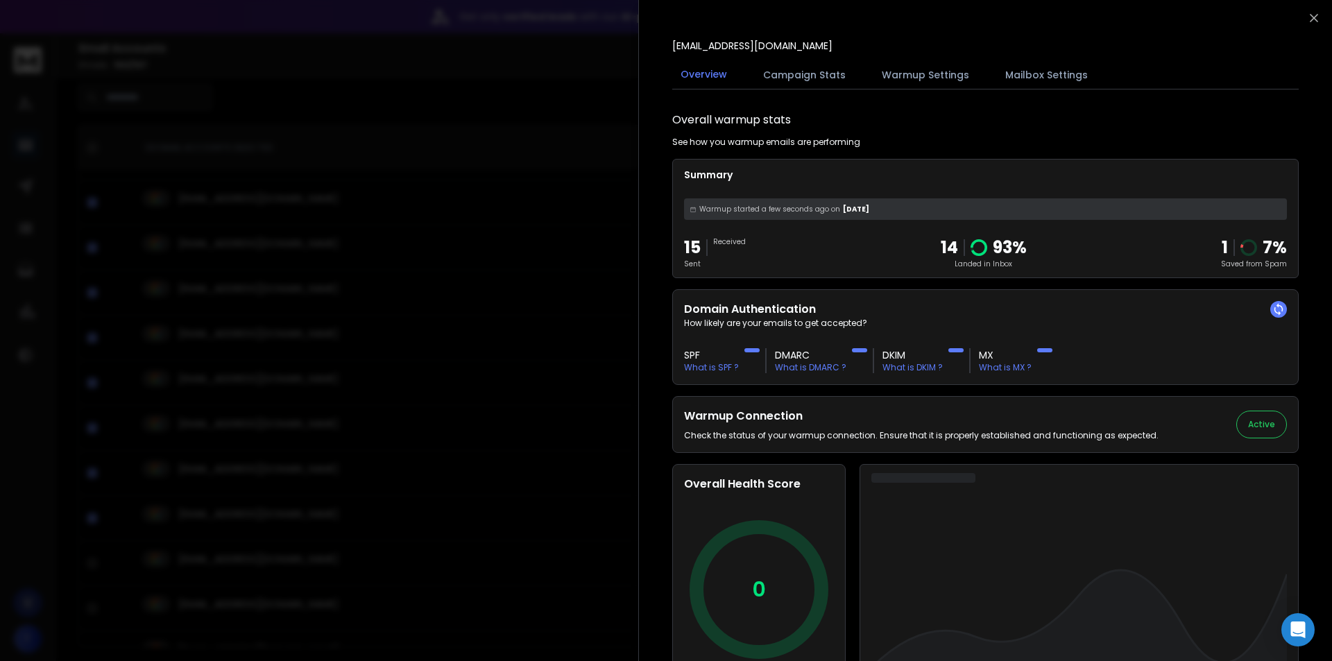
click at [124, 568] on div at bounding box center [666, 330] width 1332 height 661
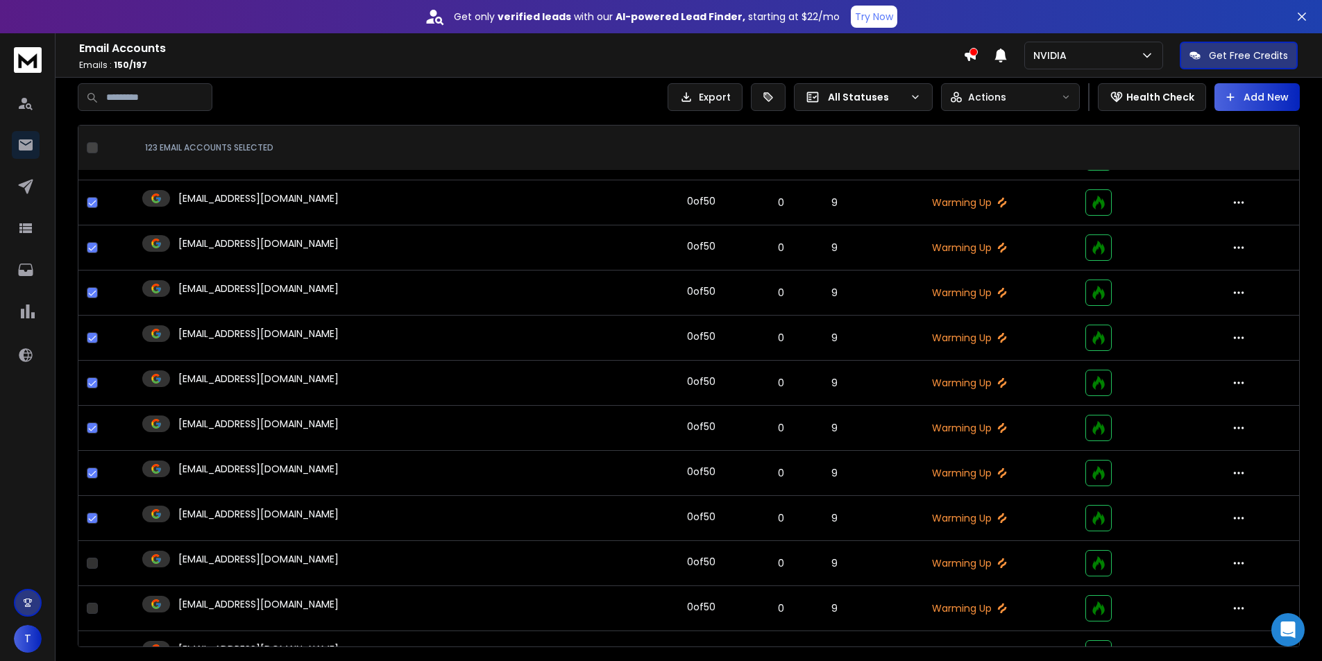
click at [251, 567] on div "[EMAIL_ADDRESS][DOMAIN_NAME]" at bounding box center [240, 559] width 196 height 17
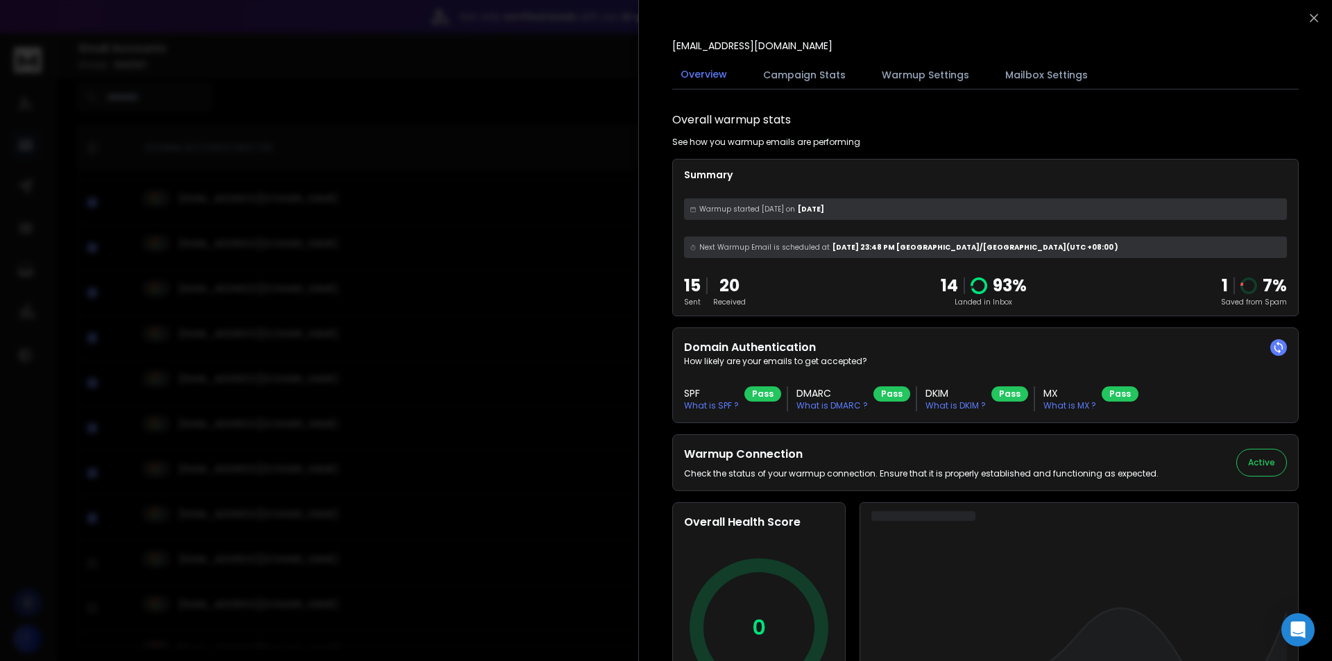
click at [234, 520] on div at bounding box center [666, 330] width 1332 height 661
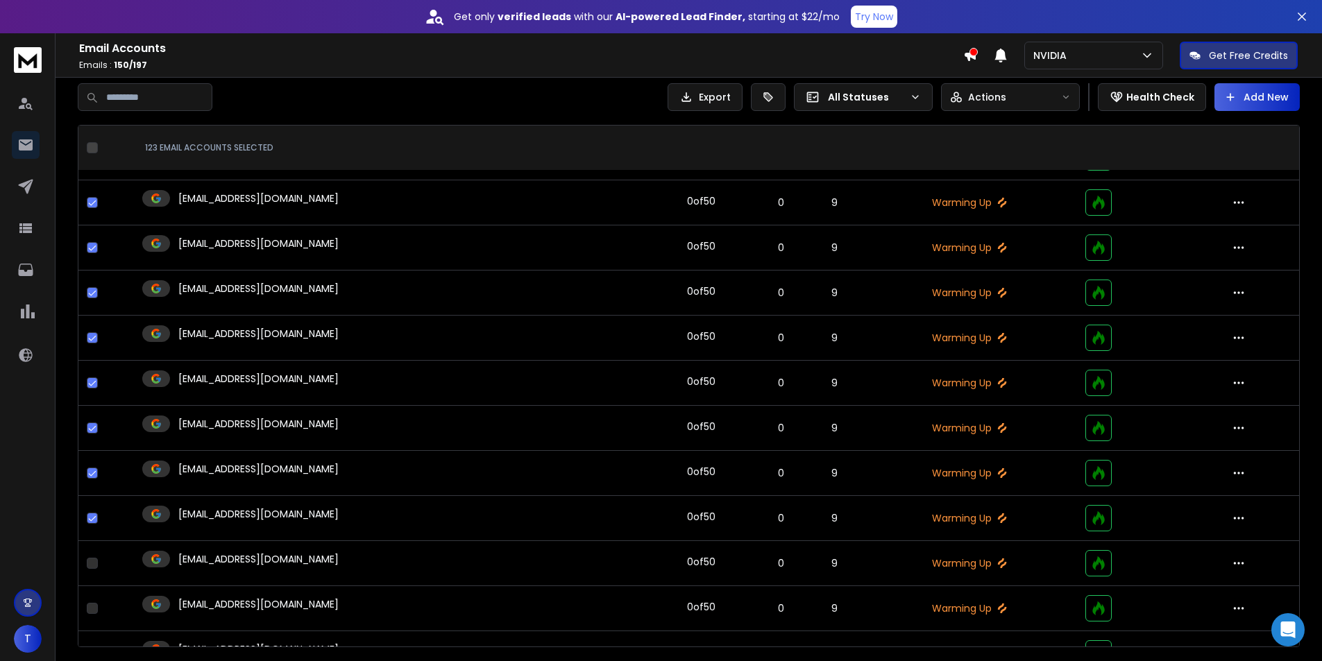
click at [92, 564] on button "button" at bounding box center [92, 563] width 11 height 11
click at [213, 607] on p "[EMAIL_ADDRESS][DOMAIN_NAME]" at bounding box center [258, 605] width 160 height 14
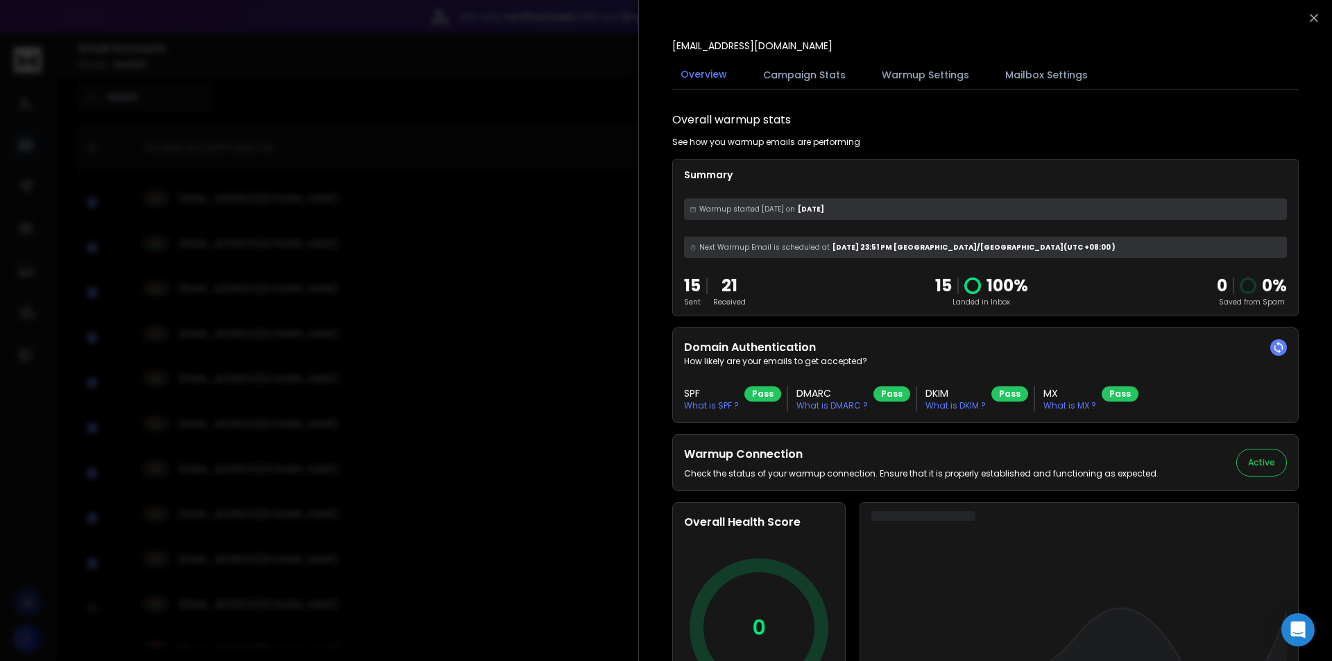
drag, startPoint x: 273, startPoint y: 512, endPoint x: 261, endPoint y: 525, distance: 17.7
click at [273, 513] on div at bounding box center [666, 330] width 1332 height 661
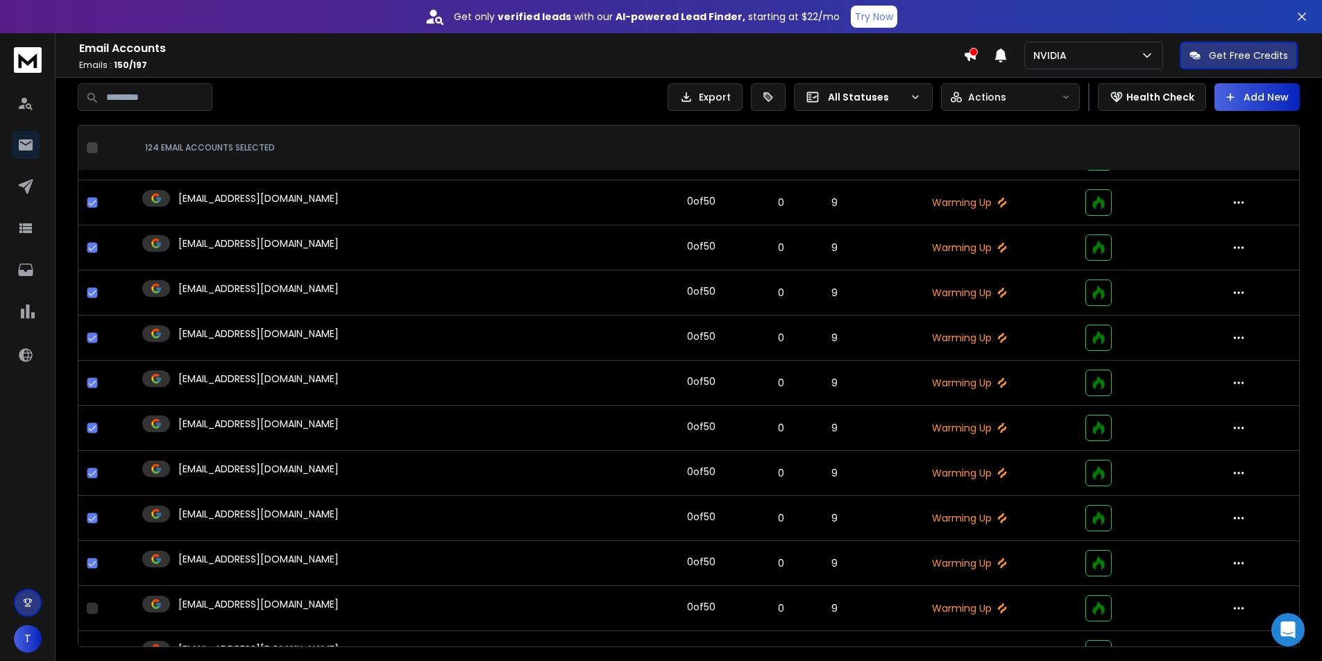
click at [92, 605] on button "button" at bounding box center [92, 608] width 11 height 11
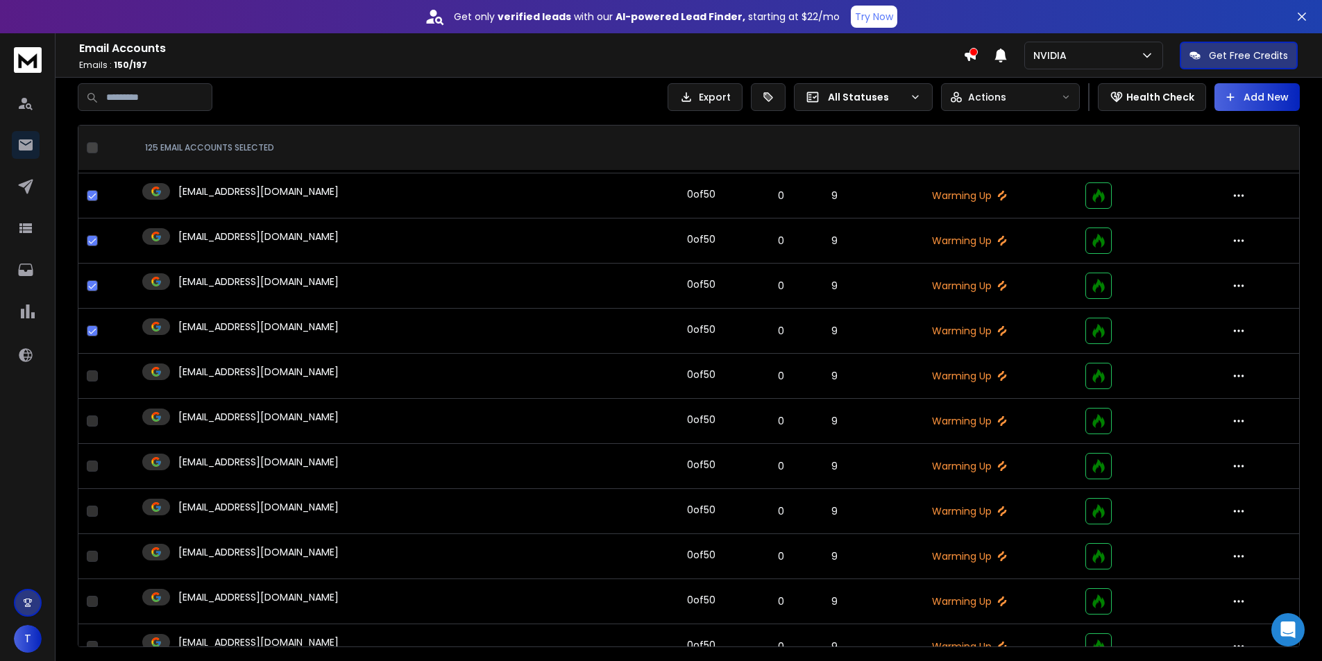
scroll to position [5594, 0]
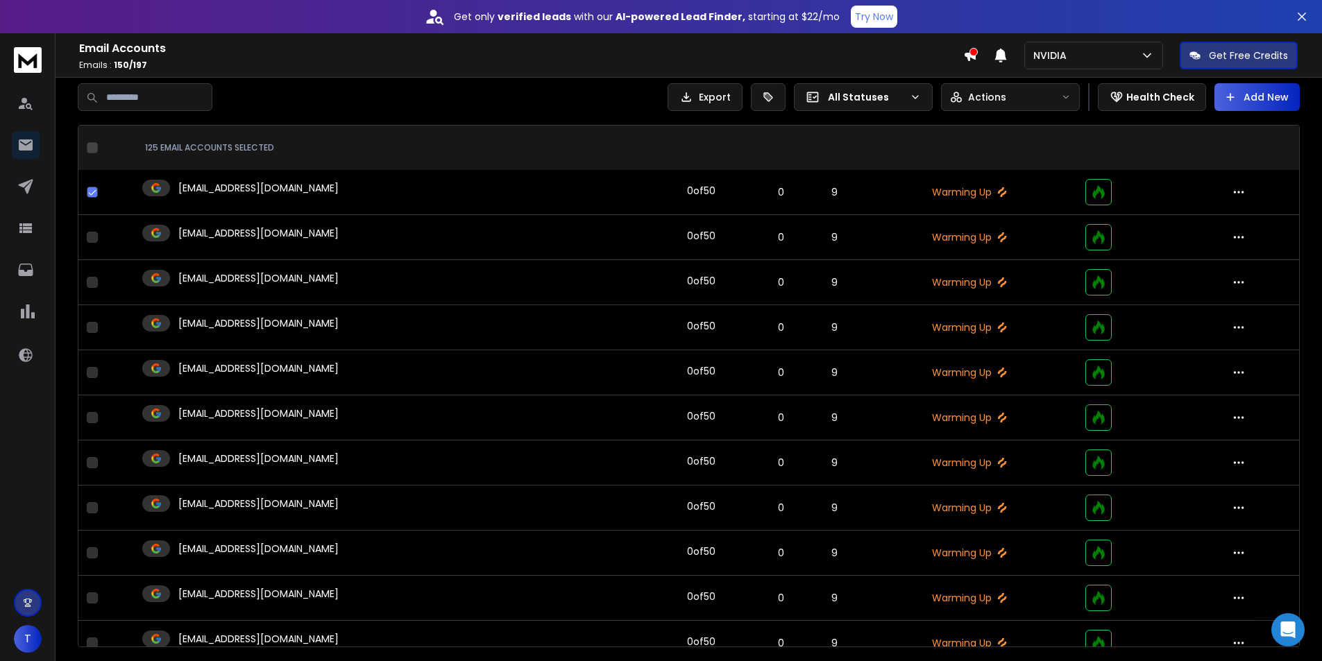
click at [239, 239] on p "[EMAIL_ADDRESS][DOMAIN_NAME]" at bounding box center [258, 233] width 160 height 14
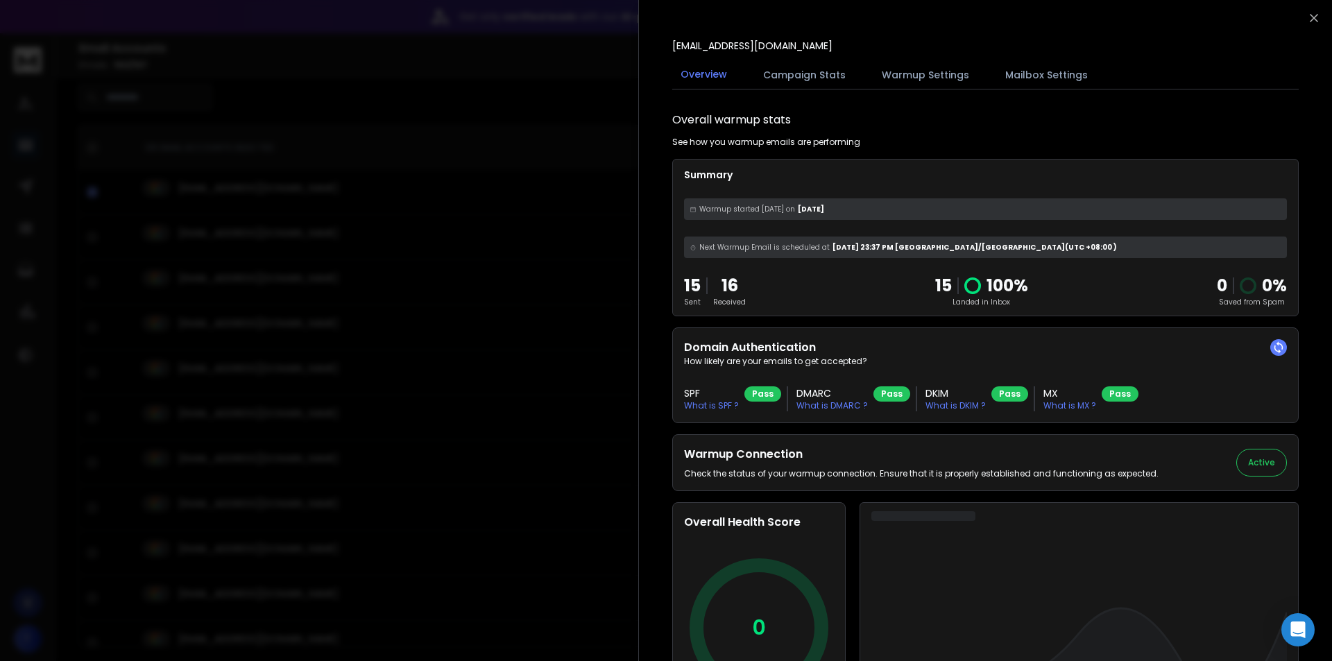
click at [229, 240] on div at bounding box center [666, 330] width 1332 height 661
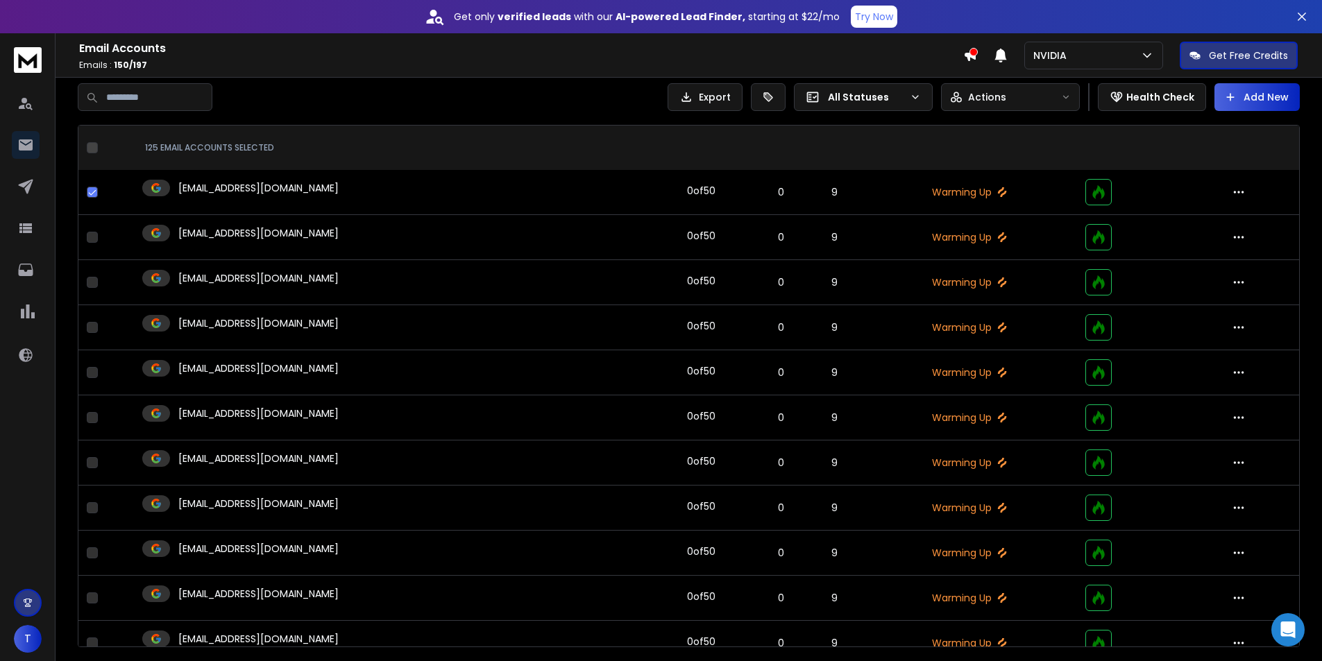
click at [92, 237] on button "button" at bounding box center [92, 237] width 11 height 11
click at [226, 289] on td "[EMAIL_ADDRESS][DOMAIN_NAME]" at bounding box center [391, 282] width 514 height 45
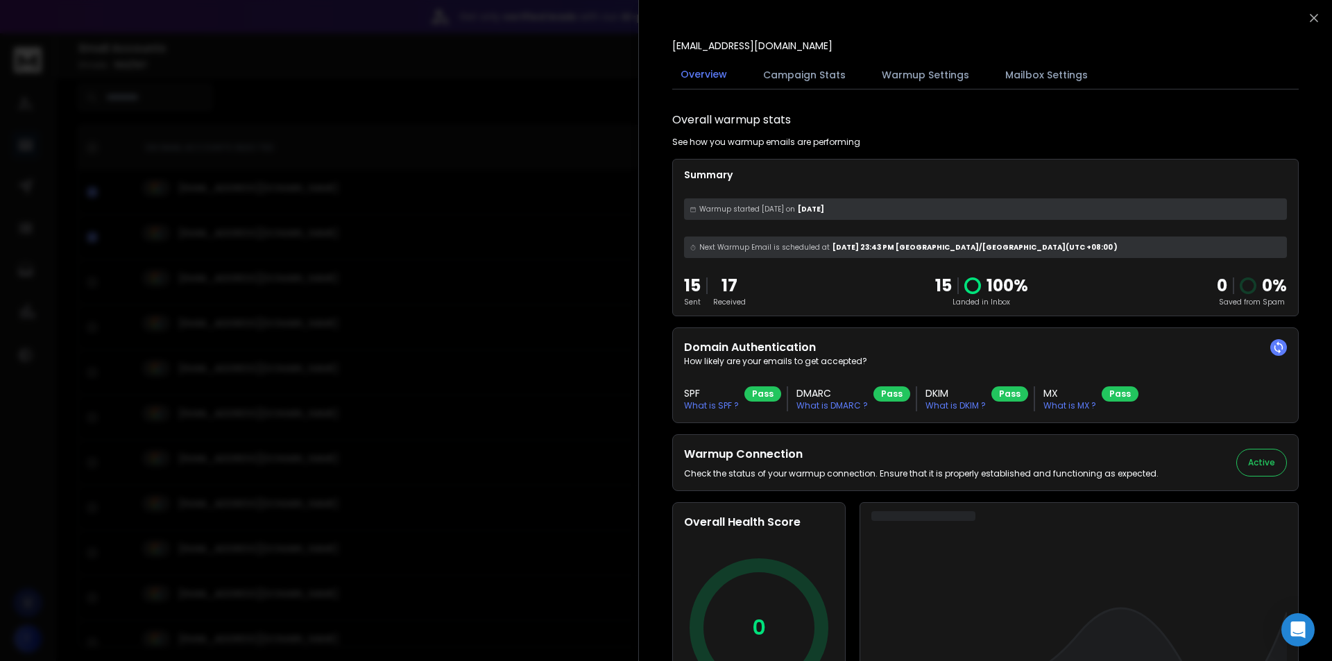
click at [121, 286] on div at bounding box center [666, 330] width 1332 height 661
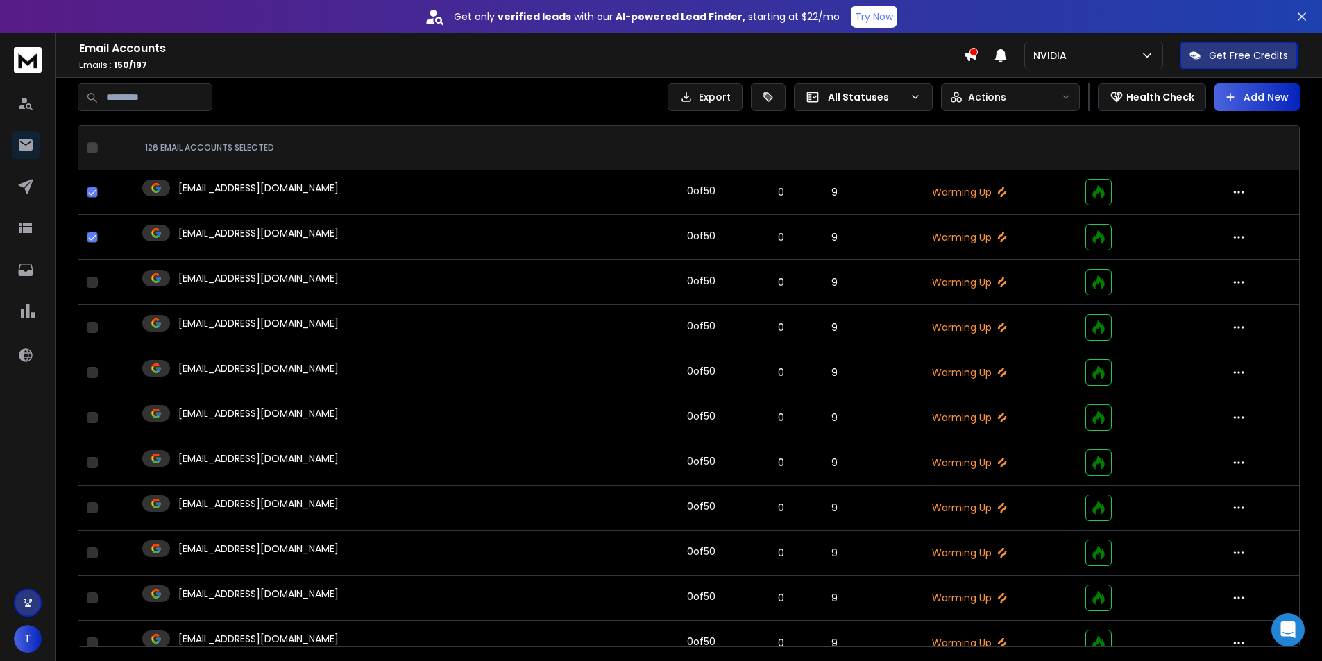
click at [92, 284] on button "button" at bounding box center [92, 282] width 11 height 11
click at [220, 319] on p "[EMAIL_ADDRESS][DOMAIN_NAME]" at bounding box center [258, 323] width 160 height 14
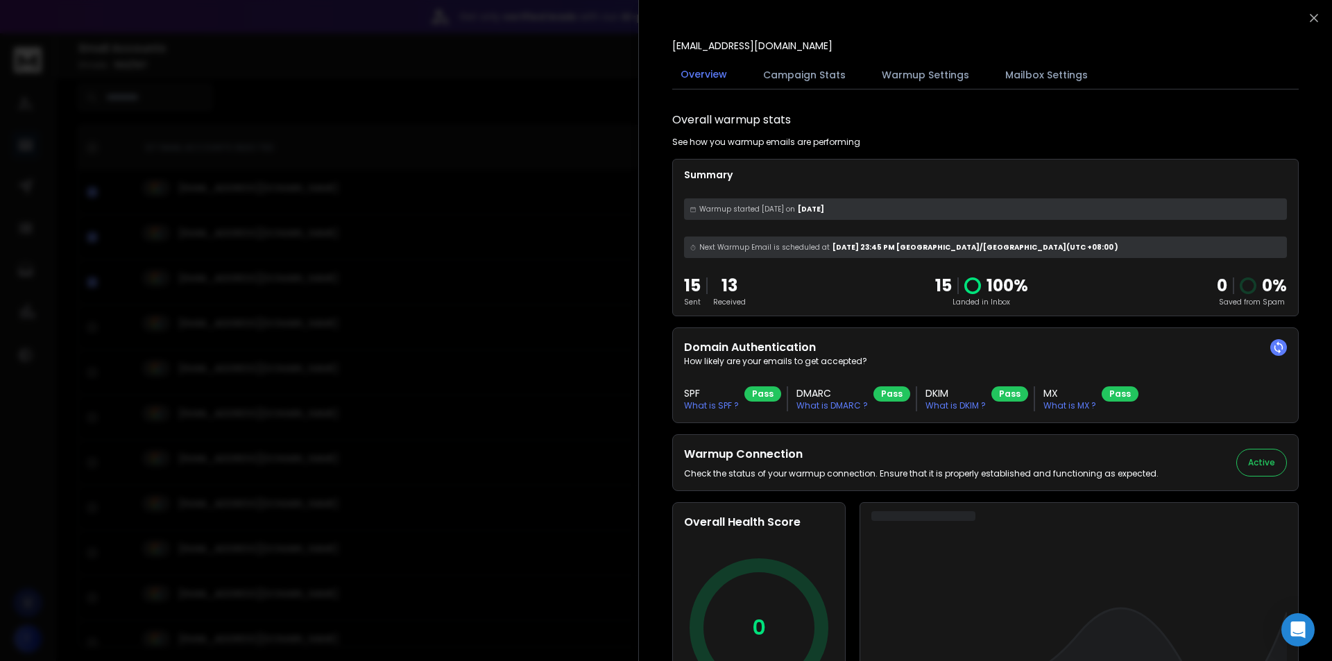
click at [228, 310] on div at bounding box center [666, 330] width 1332 height 661
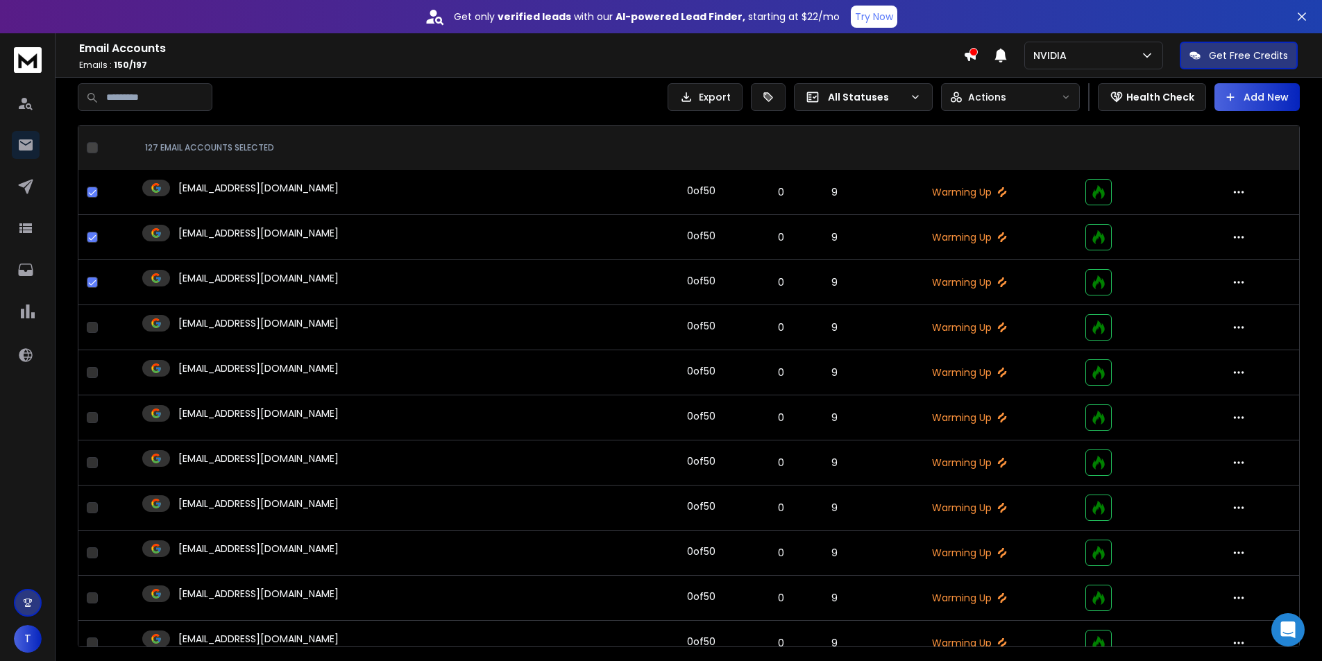
click at [228, 330] on div "[EMAIL_ADDRESS][DOMAIN_NAME]" at bounding box center [240, 323] width 196 height 17
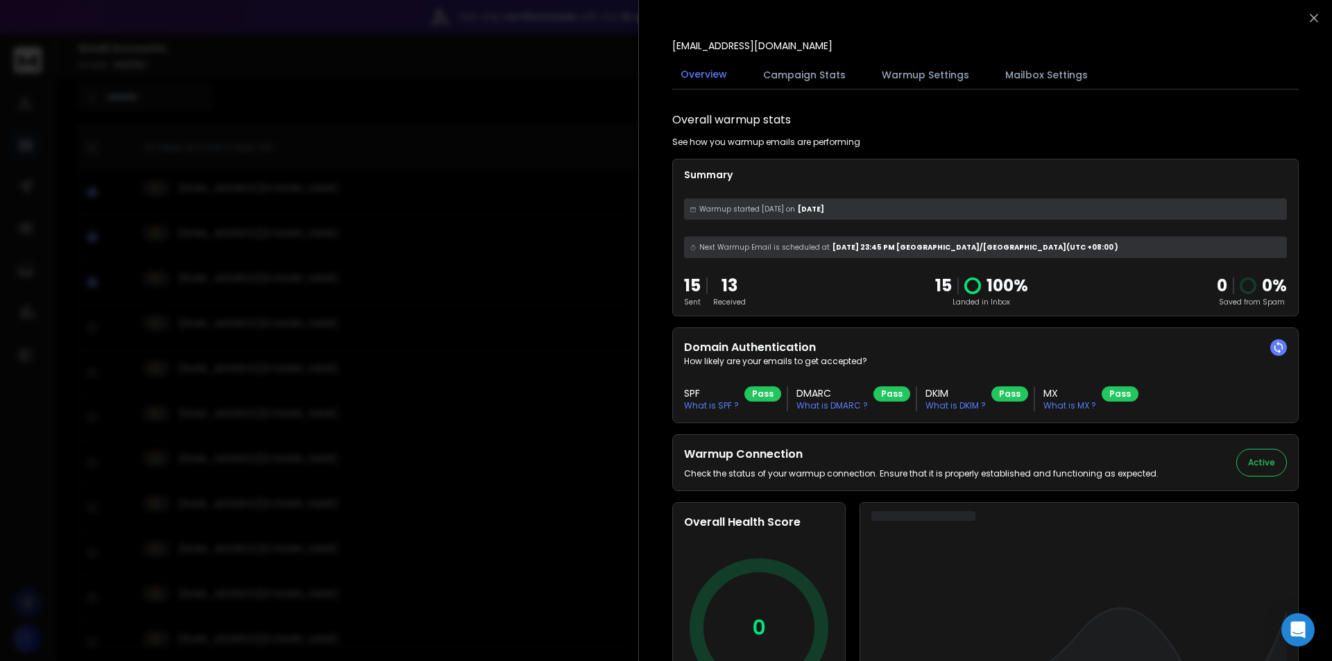
click at [228, 323] on div at bounding box center [666, 330] width 1332 height 661
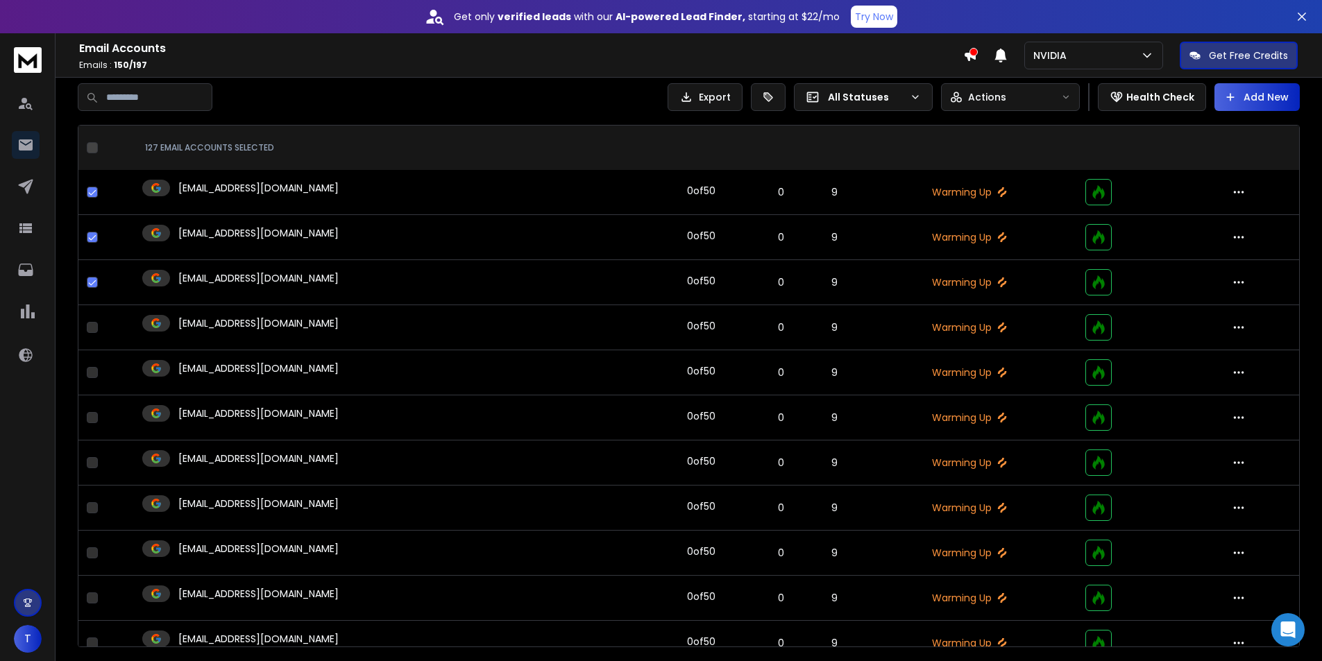
click at [94, 328] on button "button" at bounding box center [92, 327] width 11 height 11
click at [199, 361] on div "[EMAIL_ADDRESS][DOMAIN_NAME]" at bounding box center [240, 368] width 196 height 17
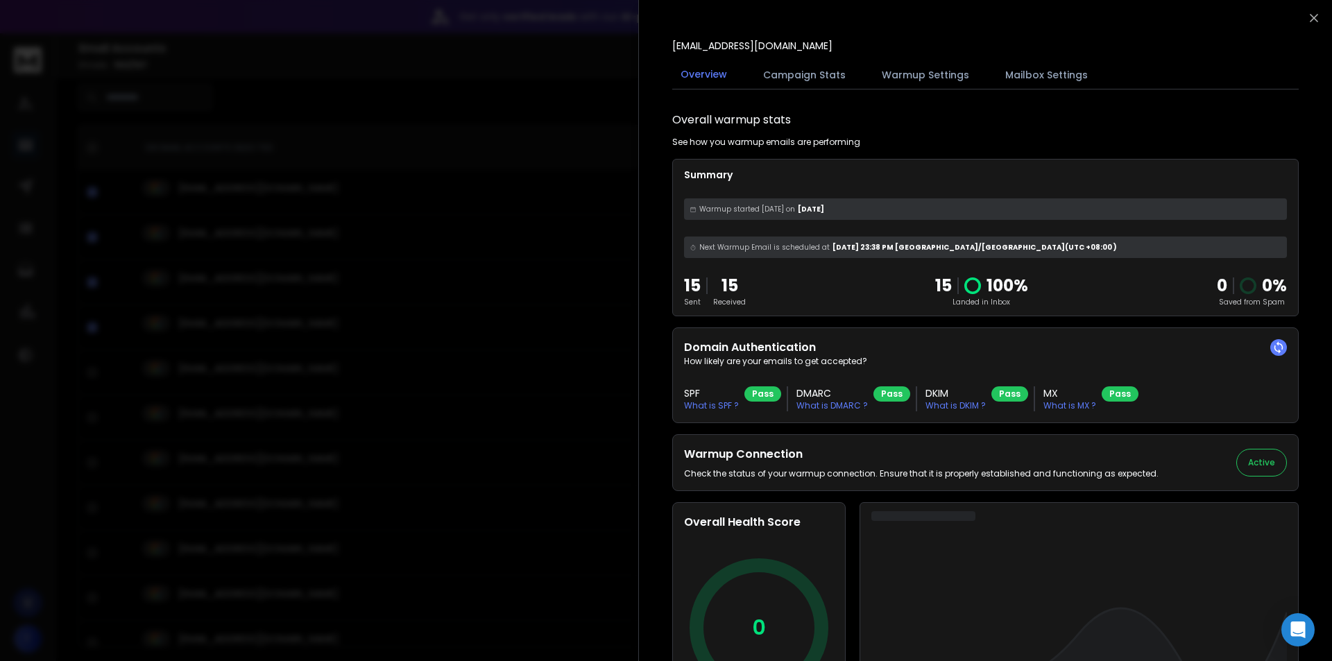
click at [228, 348] on div at bounding box center [666, 330] width 1332 height 661
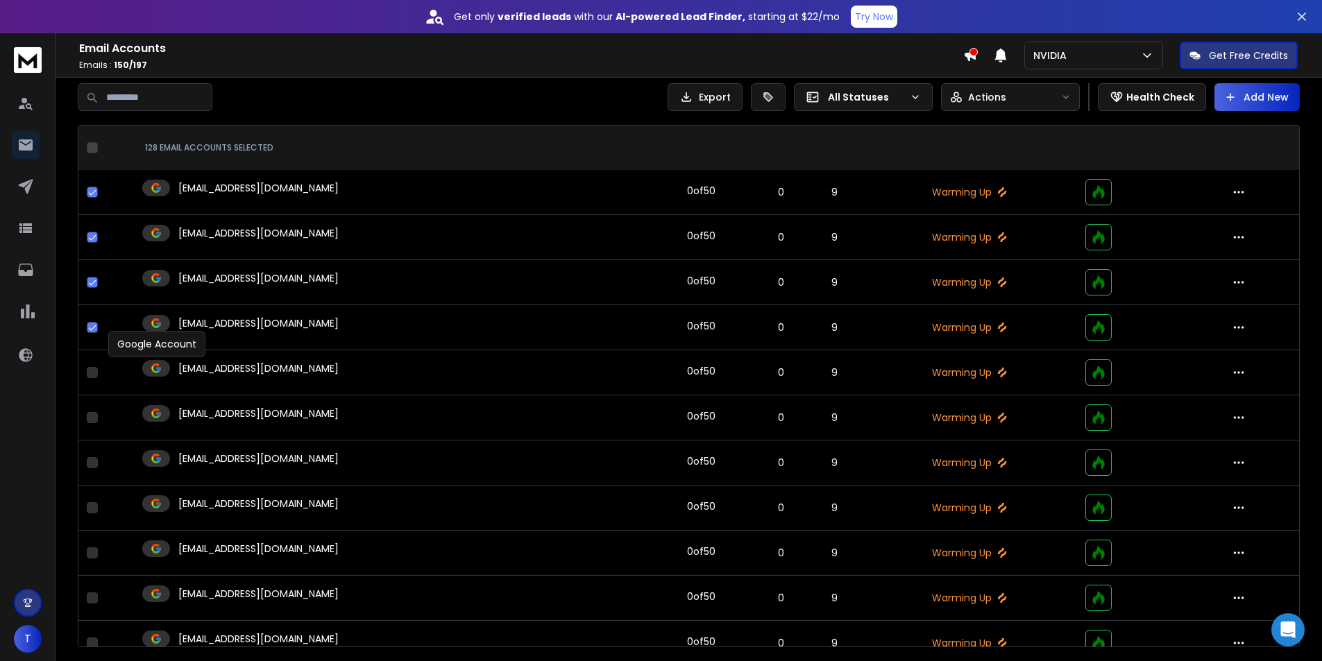
click at [217, 370] on p "[EMAIL_ADDRESS][DOMAIN_NAME]" at bounding box center [258, 369] width 160 height 14
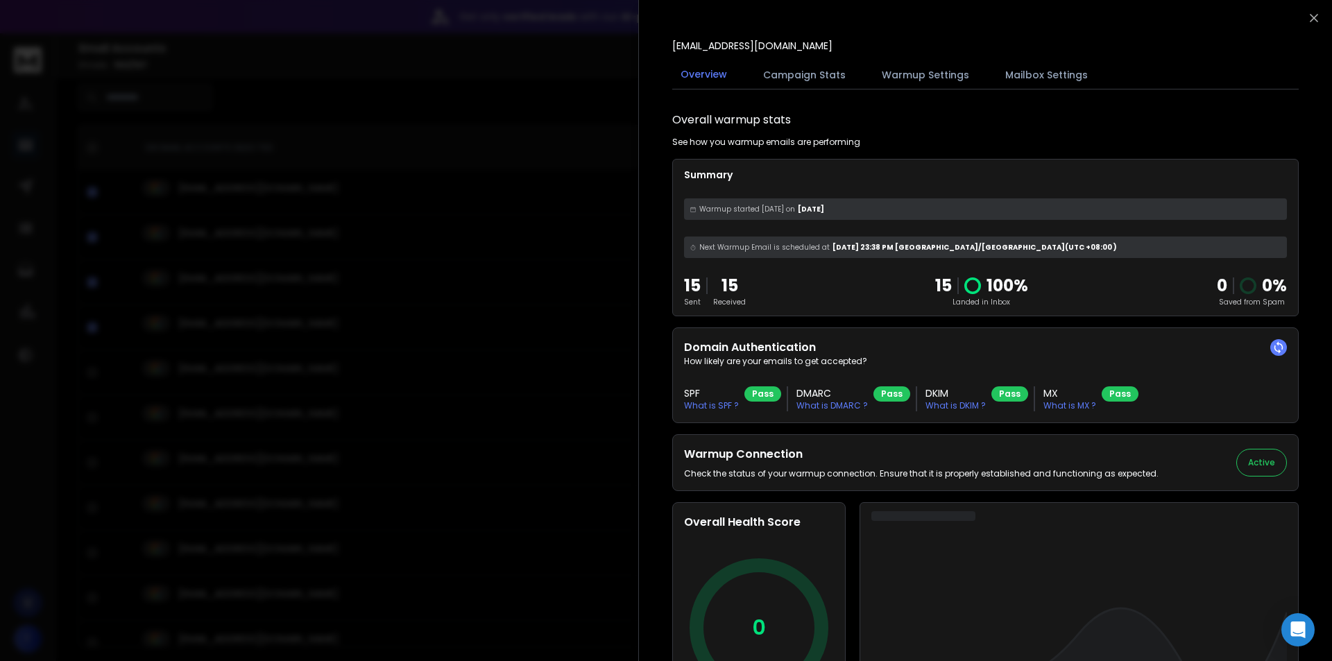
click at [282, 378] on div at bounding box center [666, 330] width 1332 height 661
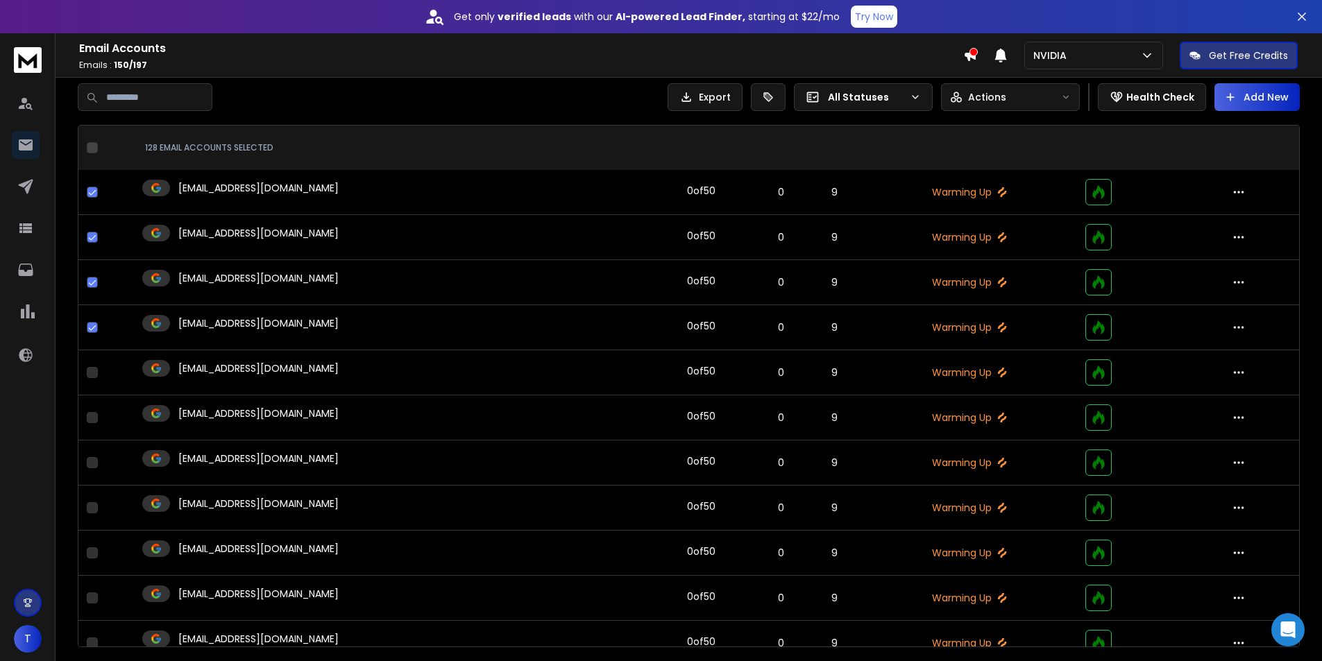
click at [94, 373] on button "button" at bounding box center [92, 372] width 11 height 11
click at [199, 409] on p "[EMAIL_ADDRESS][DOMAIN_NAME]" at bounding box center [258, 414] width 160 height 14
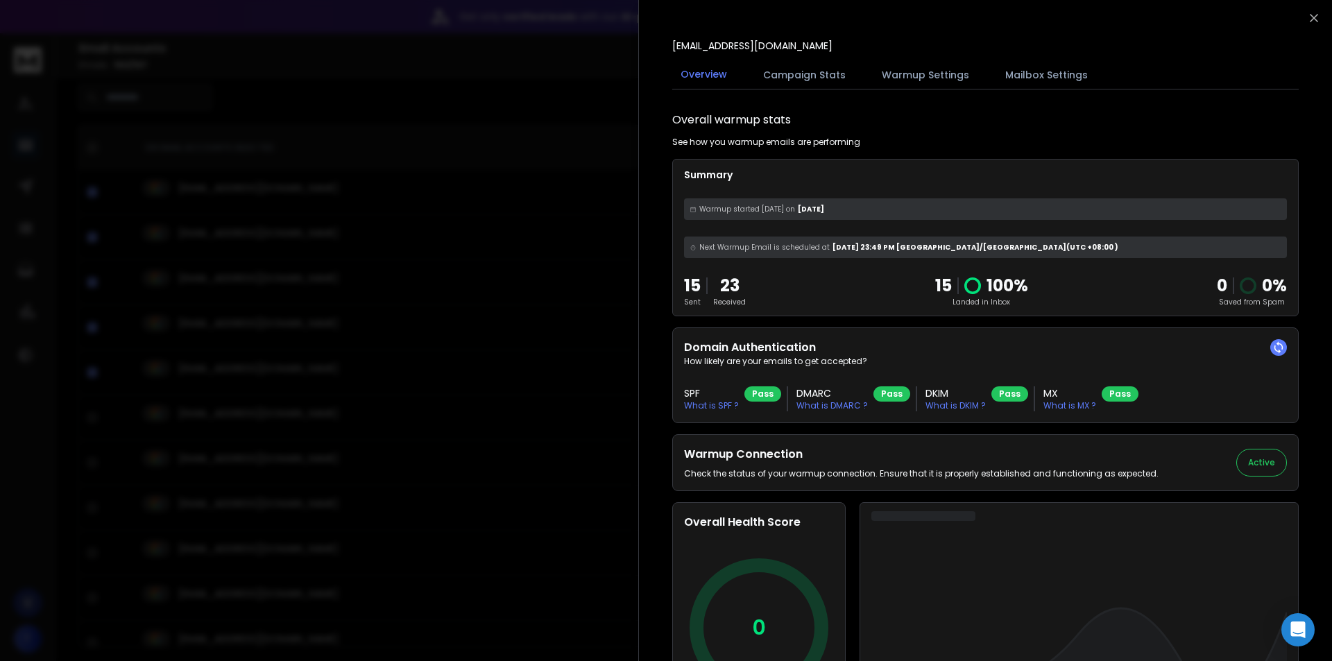
click at [212, 372] on div at bounding box center [666, 330] width 1332 height 661
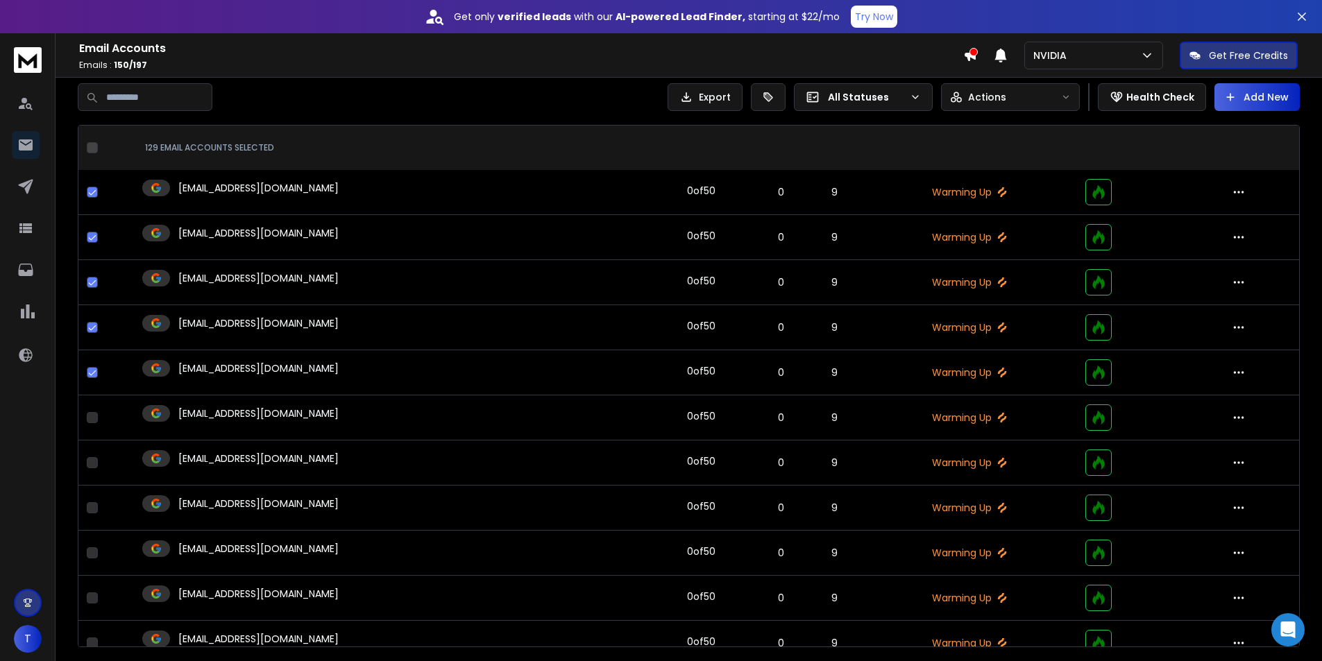
click at [86, 413] on td at bounding box center [106, 418] width 56 height 45
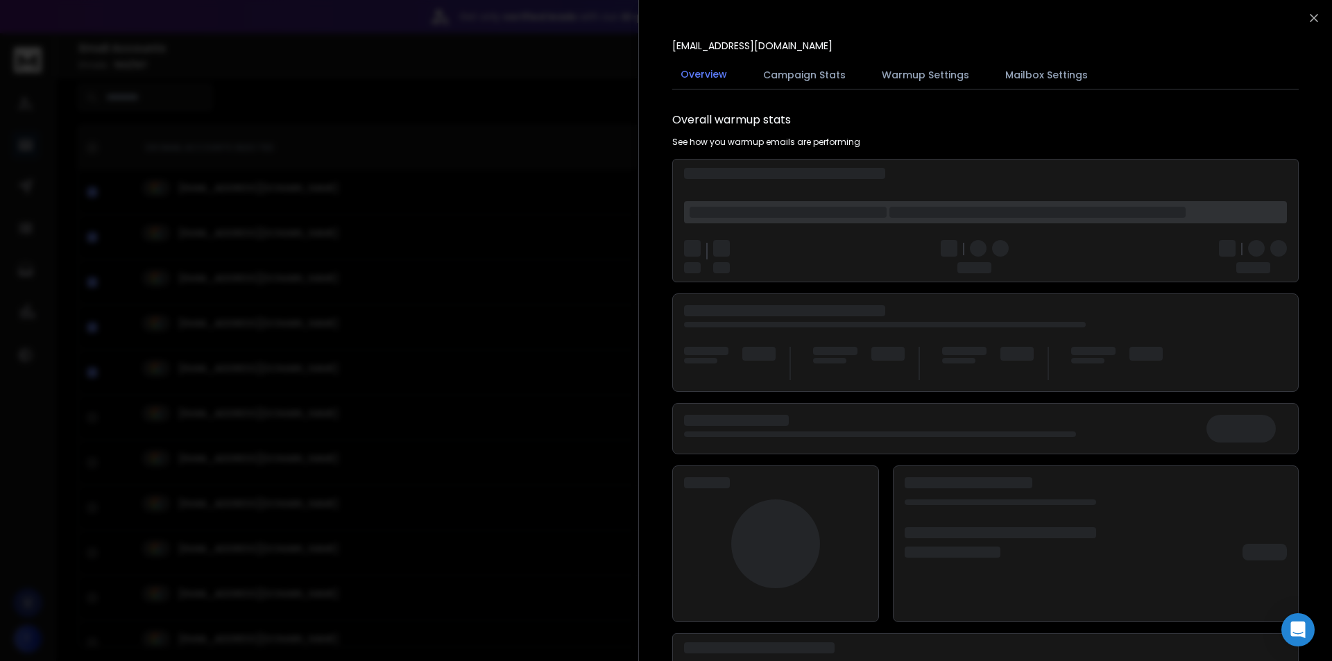
click at [87, 415] on div at bounding box center [666, 330] width 1332 height 661
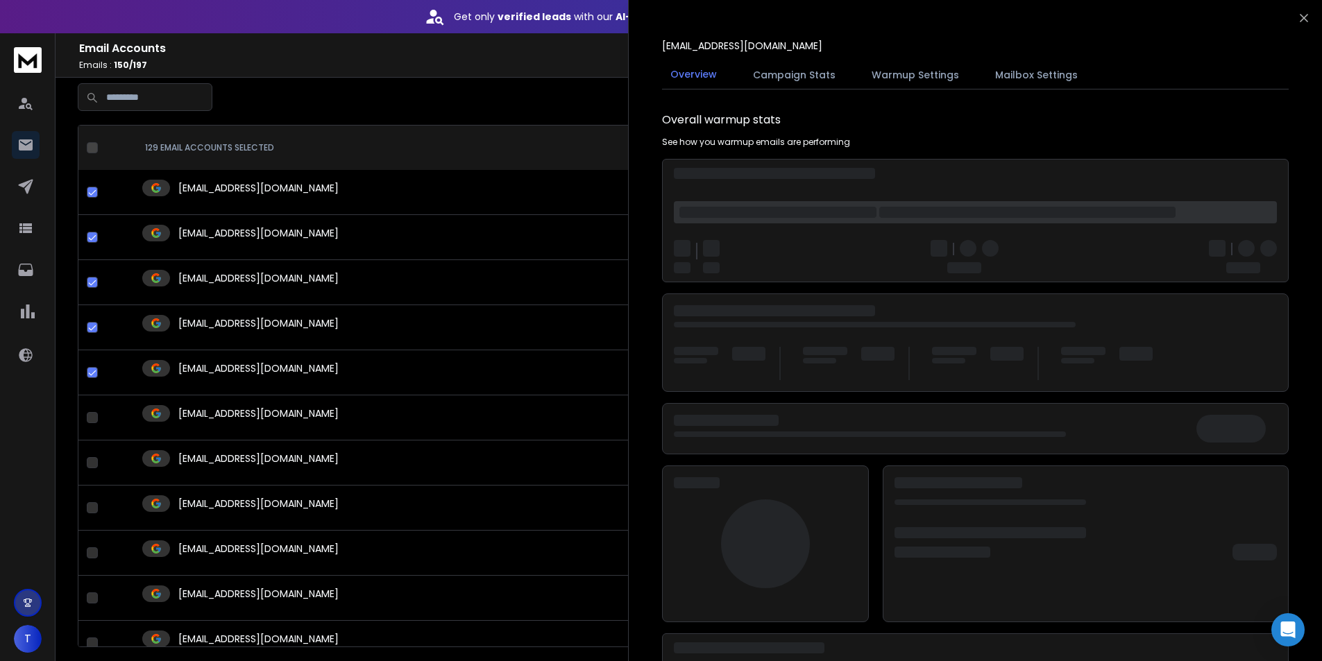
click at [92, 416] on button "button" at bounding box center [92, 417] width 11 height 11
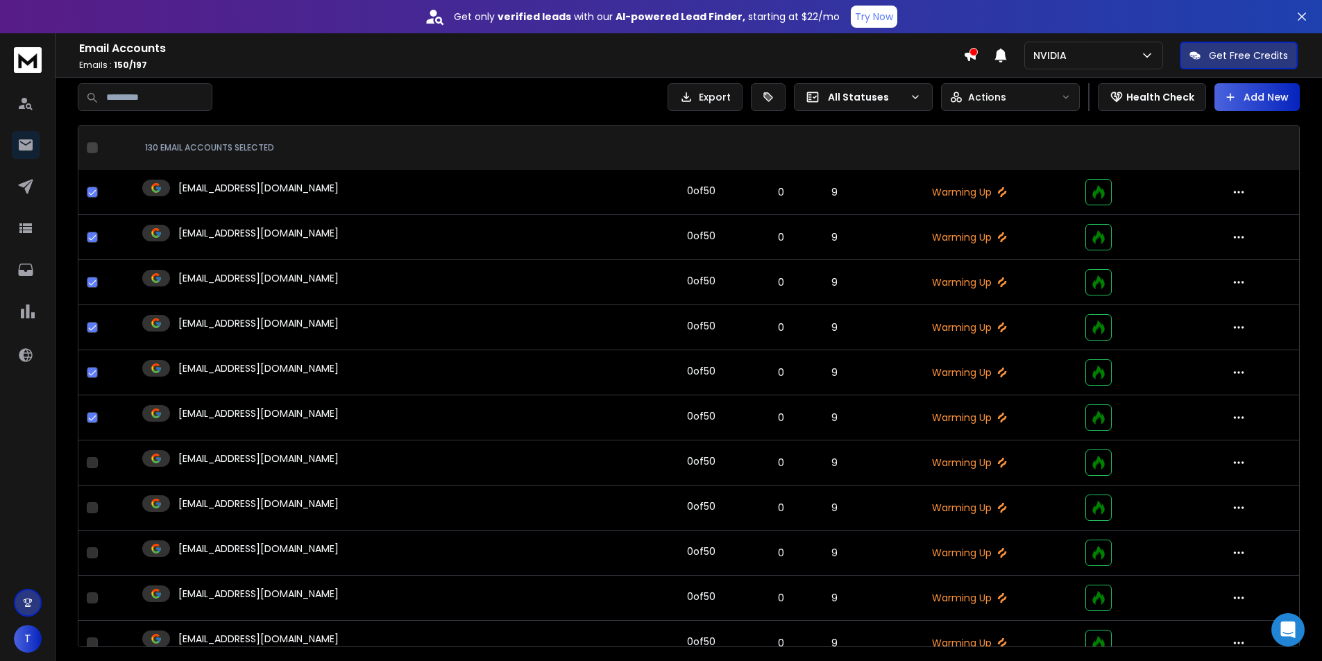
click at [211, 450] on td "[EMAIL_ADDRESS][DOMAIN_NAME]" at bounding box center [391, 463] width 514 height 45
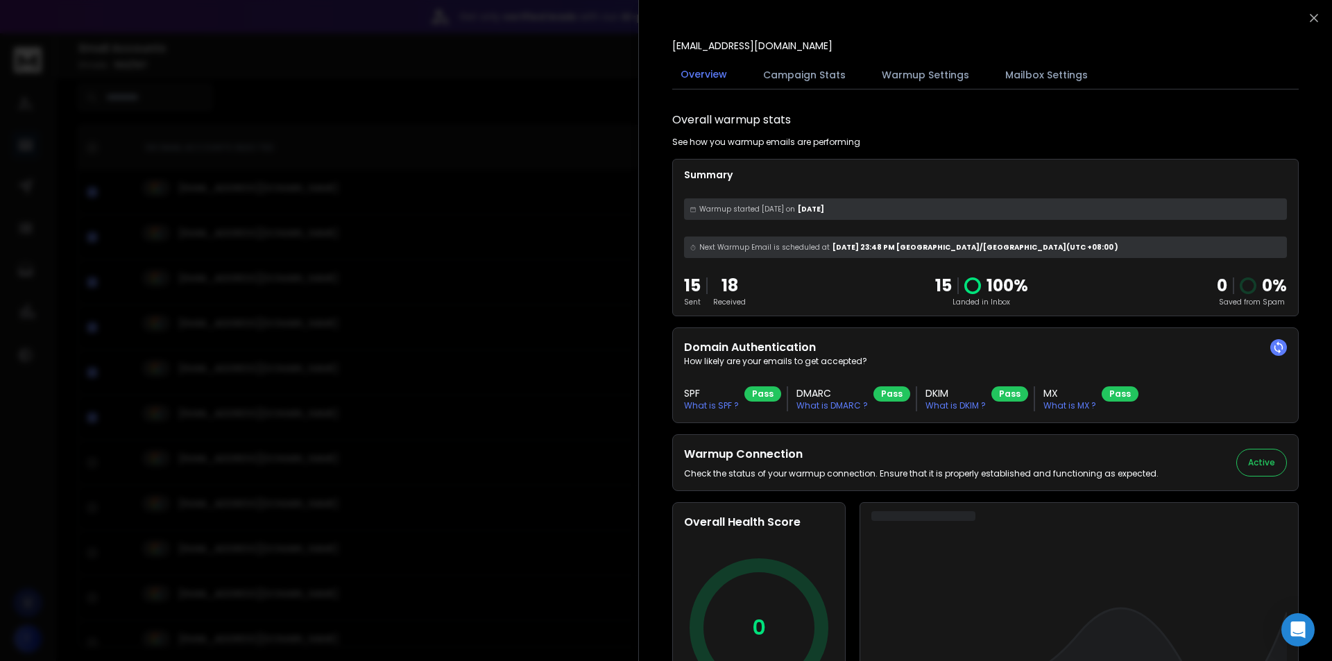
click at [302, 405] on div at bounding box center [666, 330] width 1332 height 661
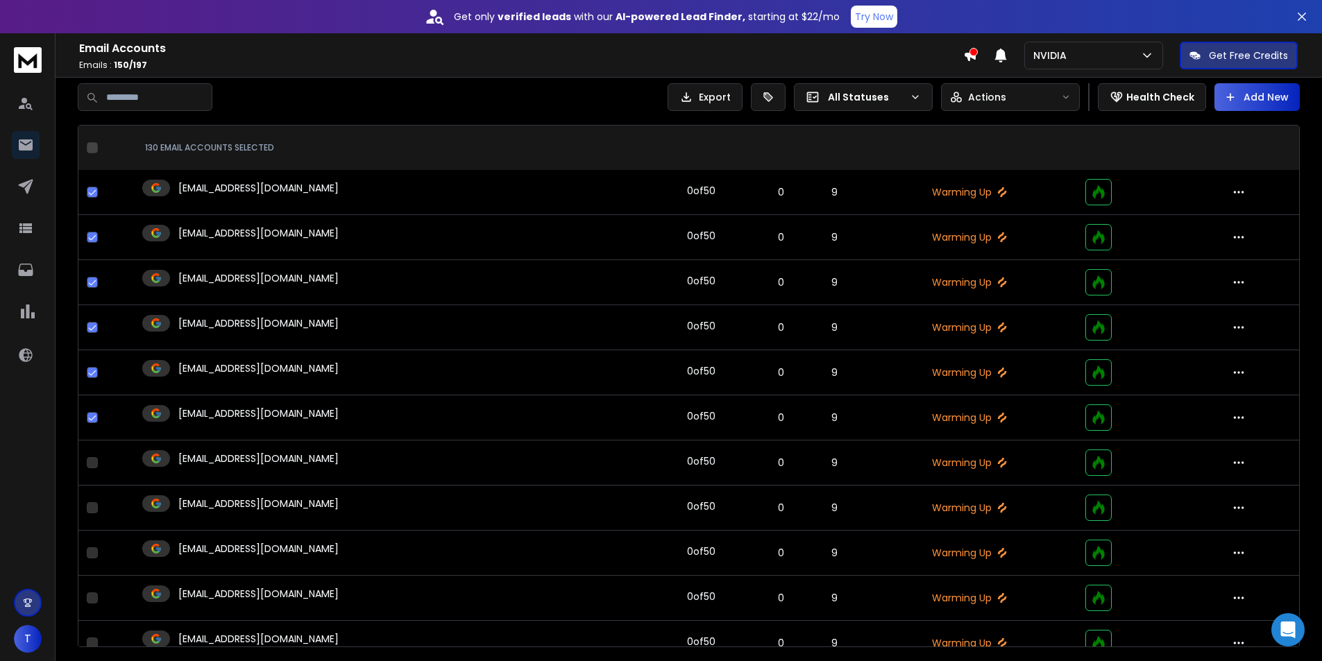
click at [189, 460] on p "[EMAIL_ADDRESS][DOMAIN_NAME]" at bounding box center [258, 459] width 160 height 14
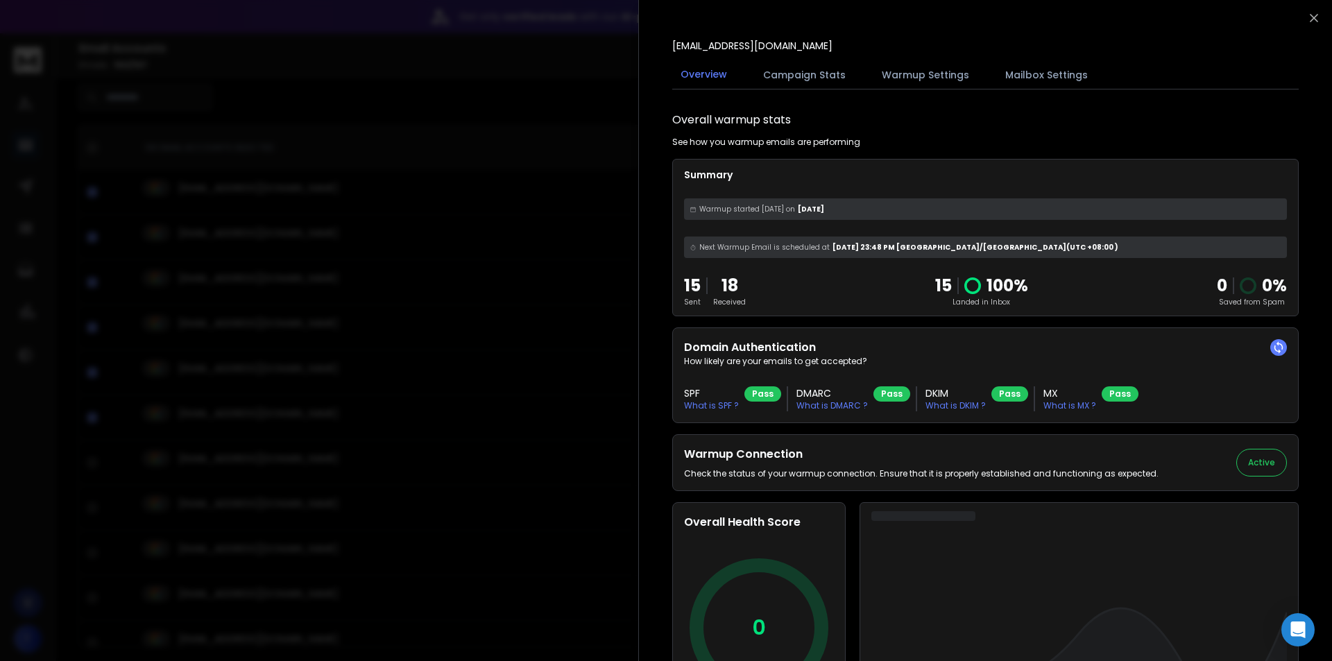
click at [96, 461] on div at bounding box center [666, 330] width 1332 height 661
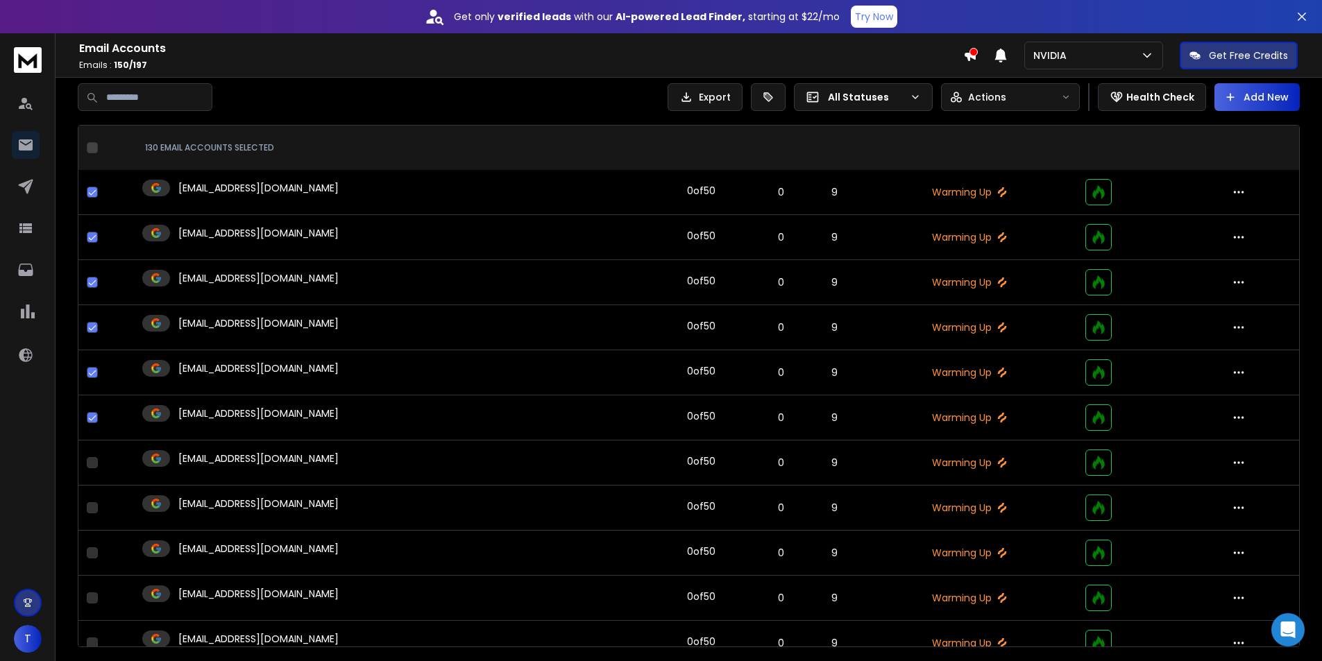
click at [96, 461] on button "button" at bounding box center [92, 462] width 11 height 11
click at [209, 495] on td "[EMAIL_ADDRESS][DOMAIN_NAME]" at bounding box center [391, 508] width 514 height 45
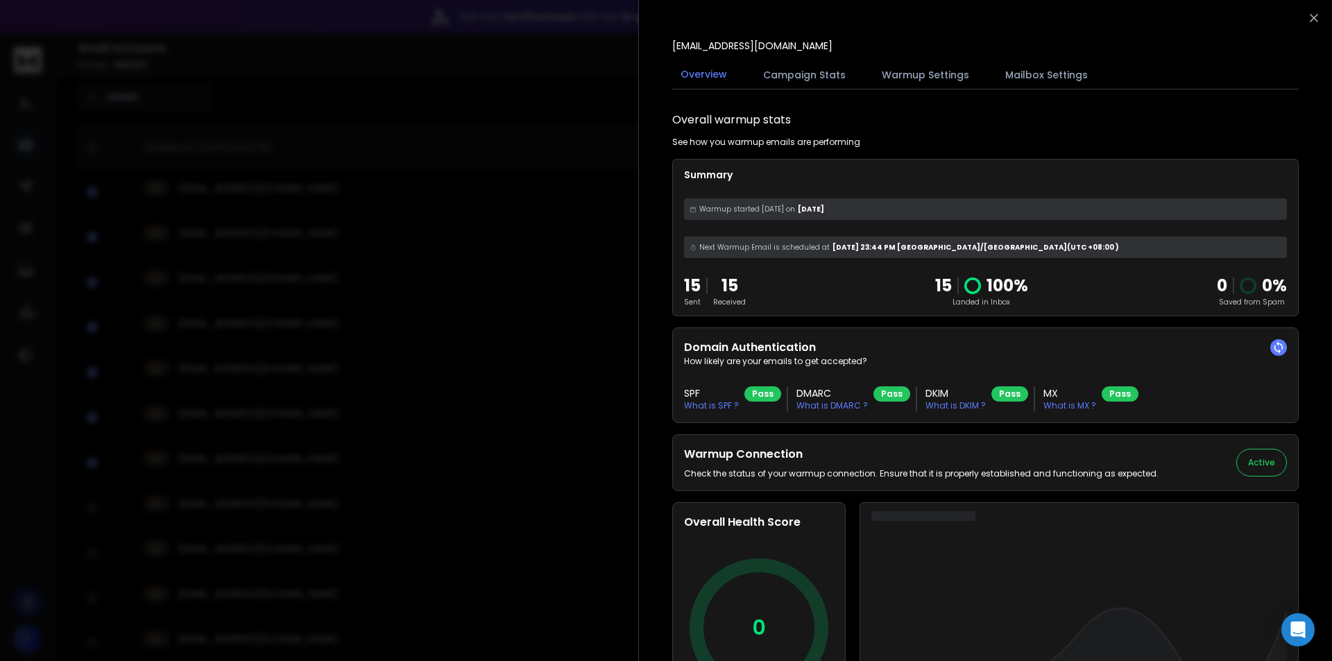
click at [183, 461] on div at bounding box center [666, 330] width 1332 height 661
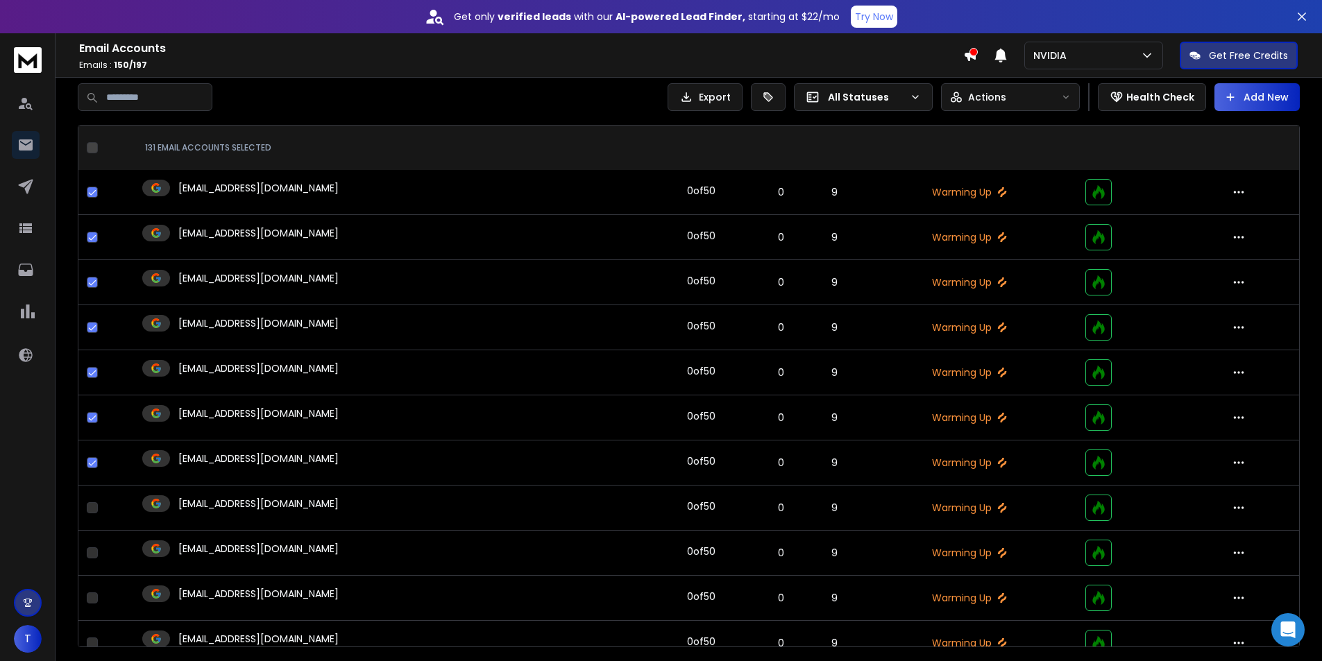
click at [87, 505] on td at bounding box center [106, 508] width 56 height 45
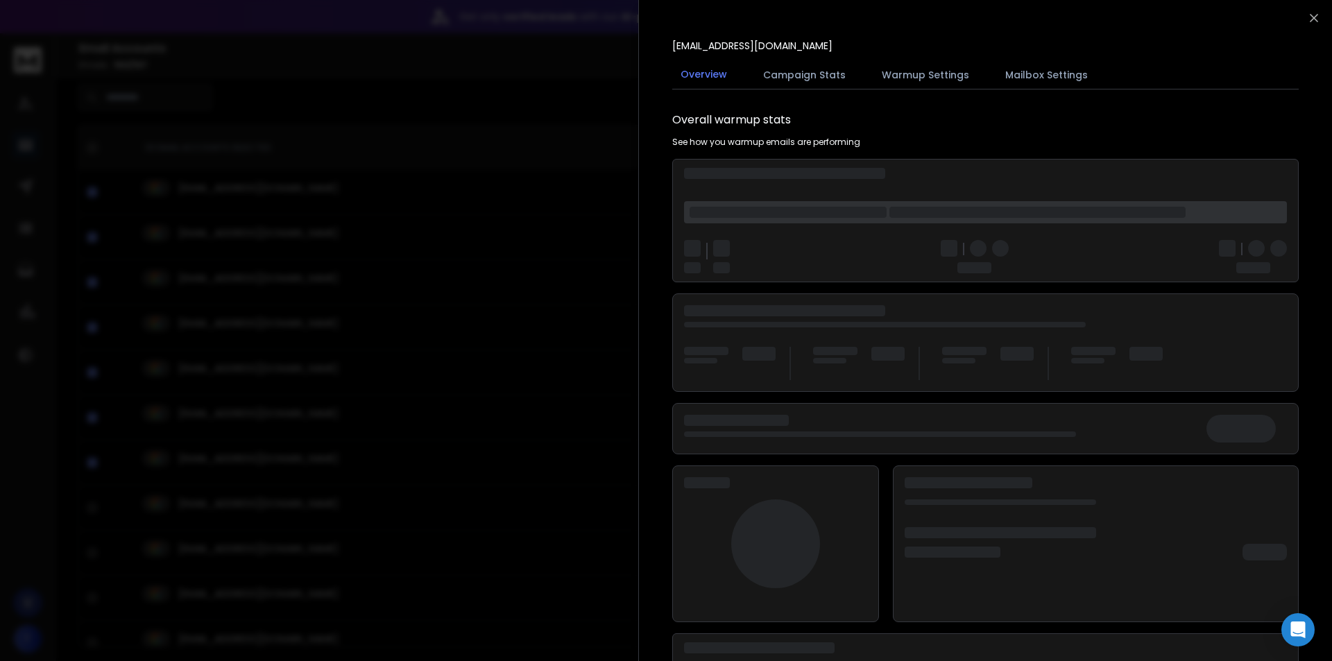
click at [198, 533] on div at bounding box center [666, 330] width 1332 height 661
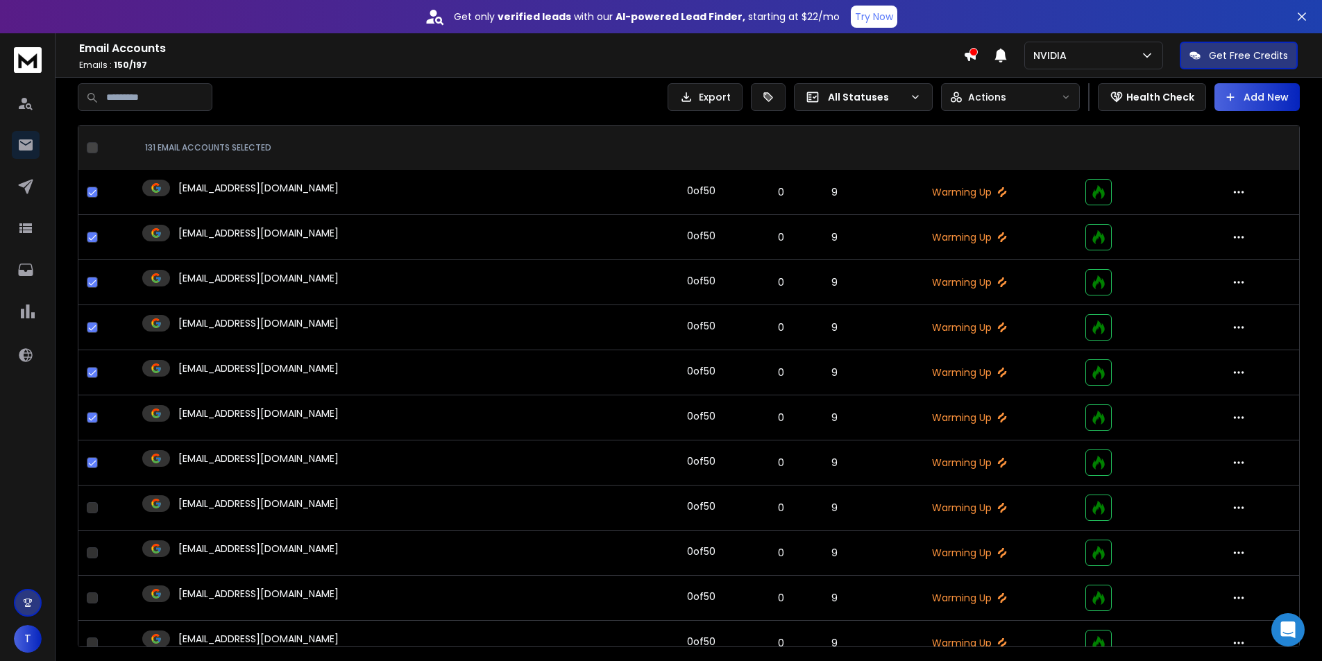
click at [90, 507] on button "button" at bounding box center [92, 507] width 11 height 11
click at [261, 563] on td "[EMAIL_ADDRESS][DOMAIN_NAME]" at bounding box center [391, 553] width 514 height 45
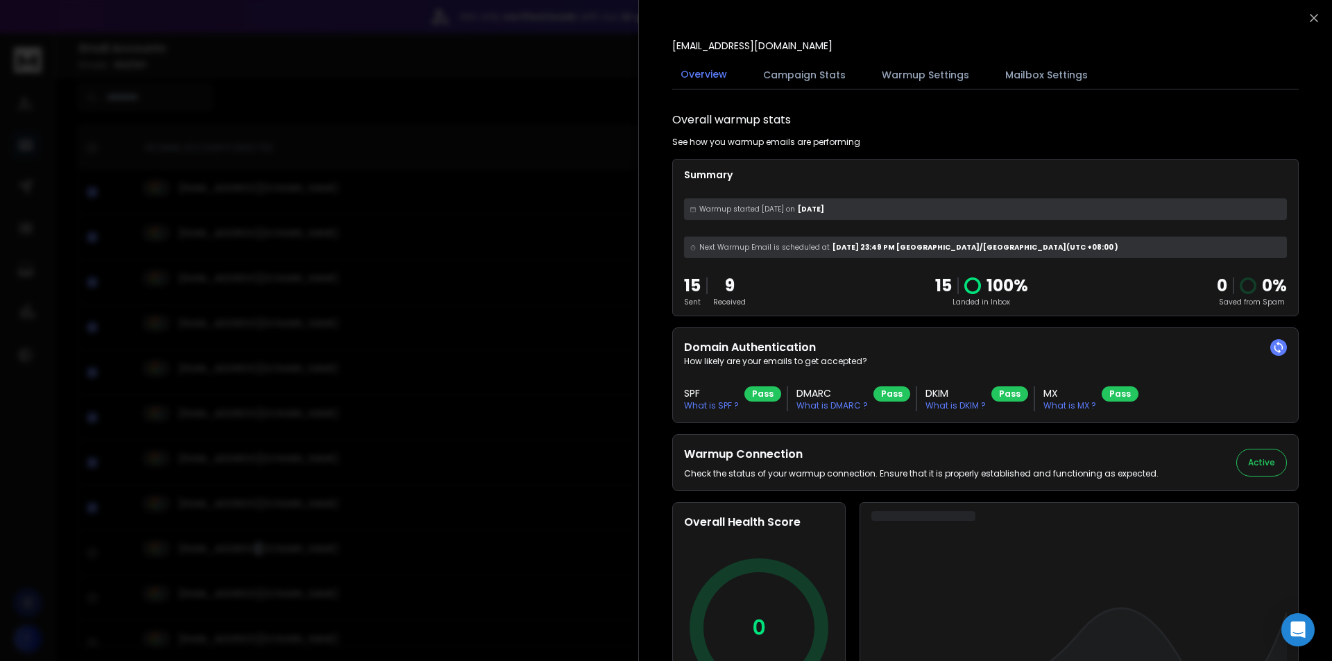
click at [246, 491] on div at bounding box center [666, 330] width 1332 height 661
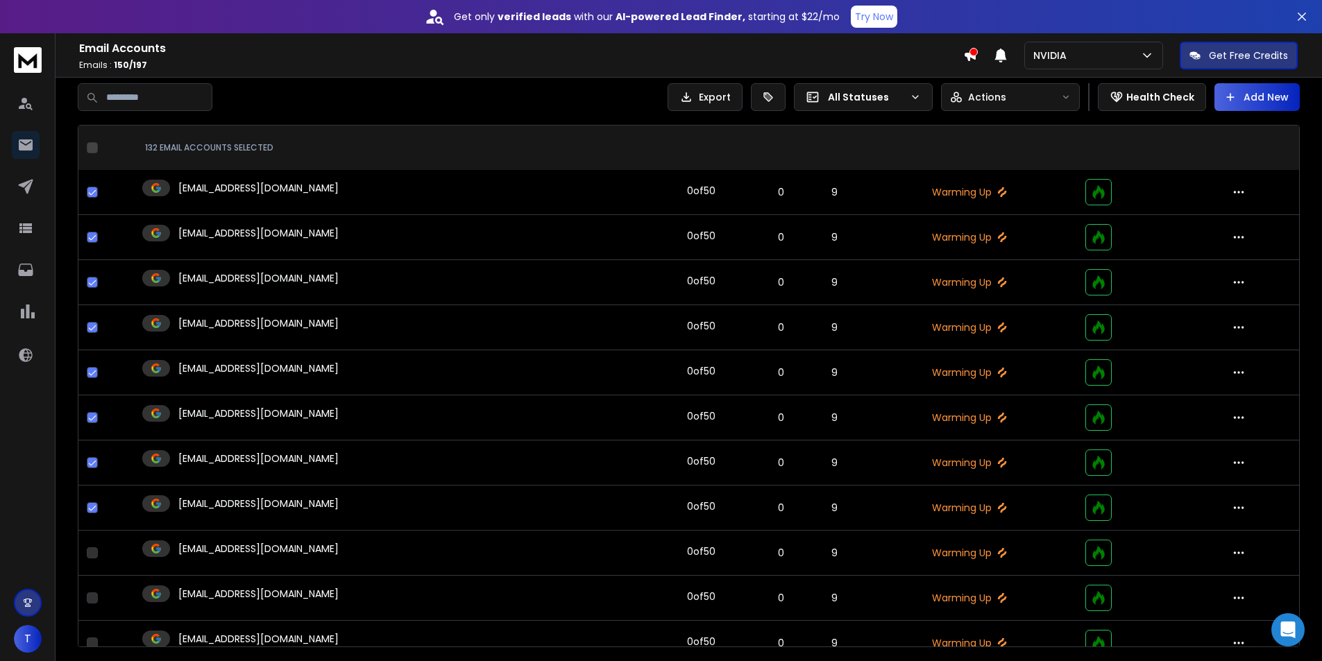
drag, startPoint x: 92, startPoint y: 552, endPoint x: 97, endPoint y: 538, distance: 14.7
click at [92, 552] on button "button" at bounding box center [92, 553] width 11 height 11
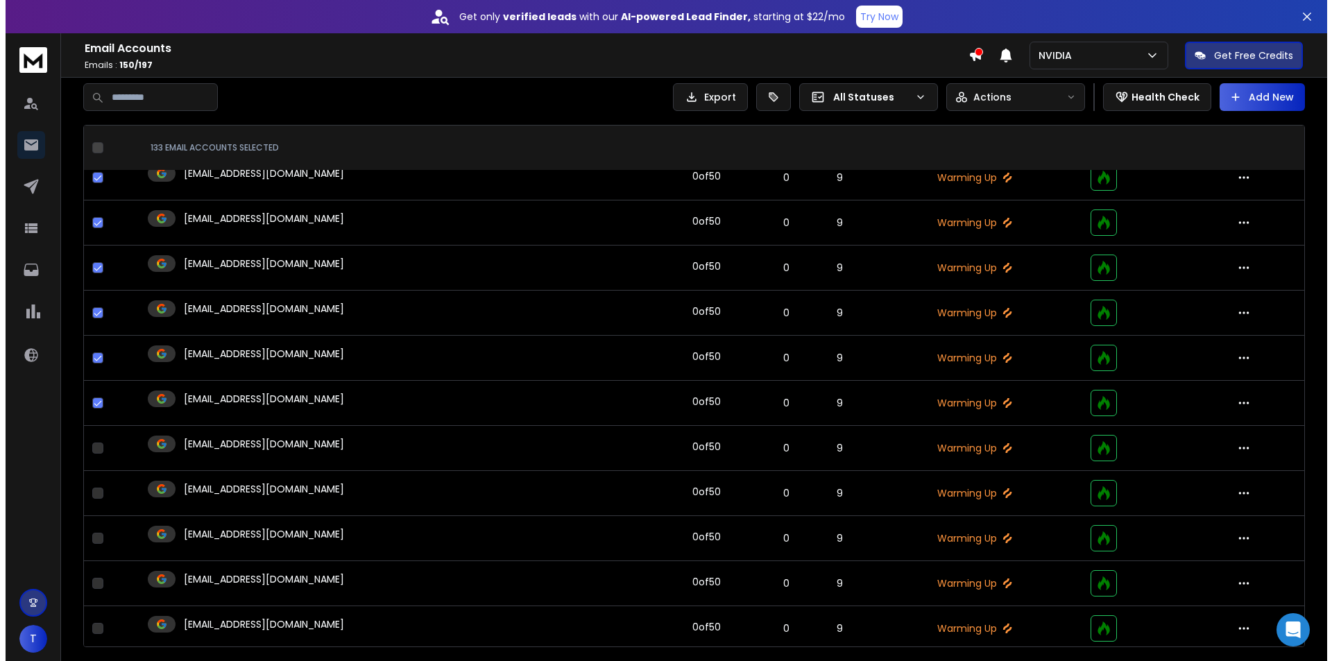
scroll to position [5802, 0]
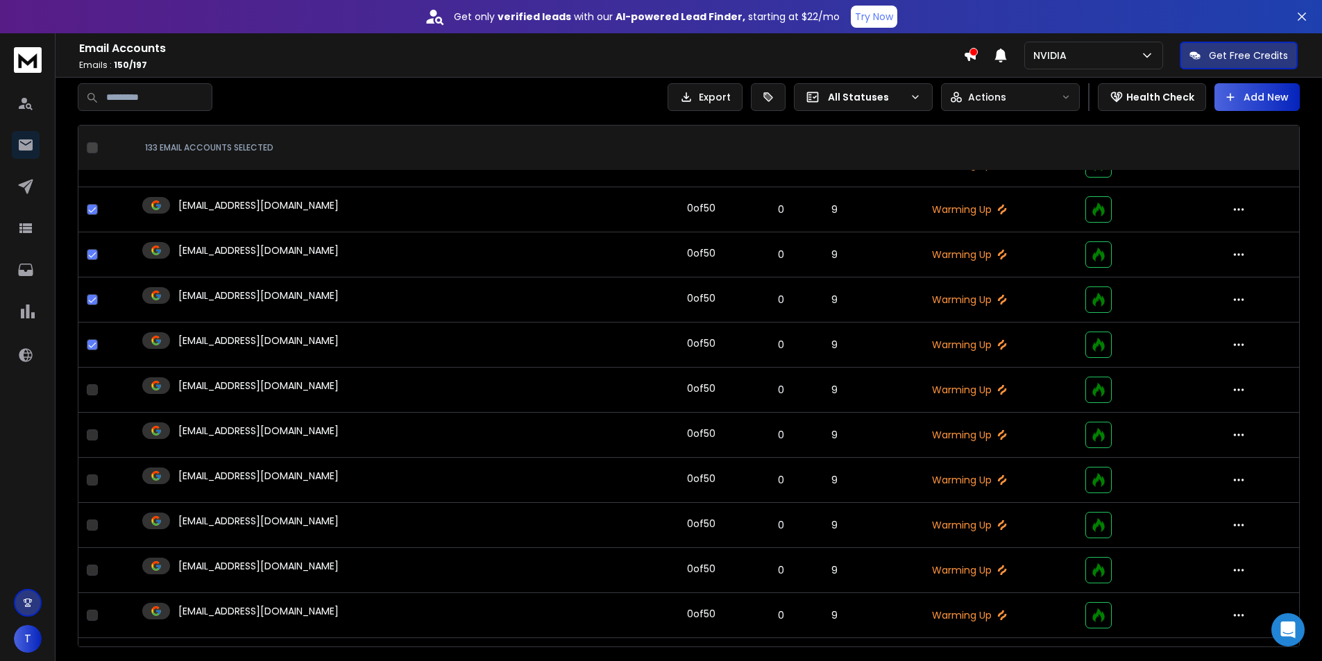
click at [219, 377] on td "[EMAIL_ADDRESS][DOMAIN_NAME]" at bounding box center [391, 390] width 514 height 45
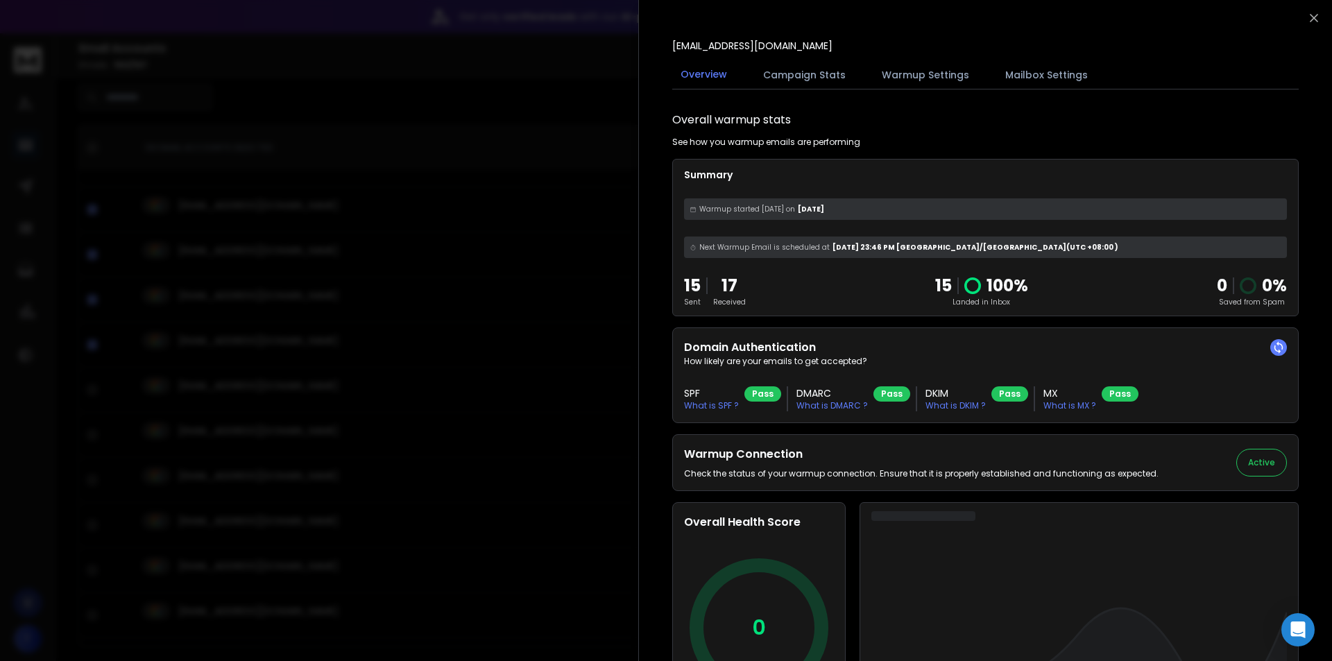
click at [253, 398] on div at bounding box center [666, 330] width 1332 height 661
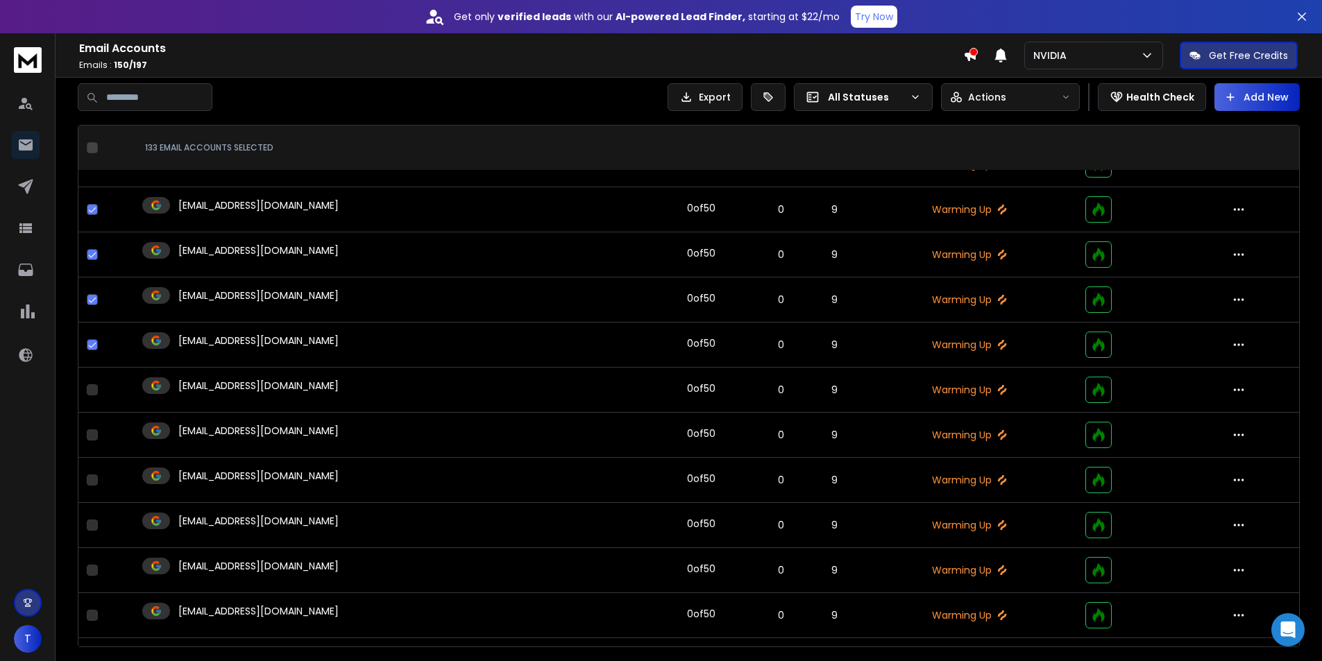
click at [90, 389] on button "button" at bounding box center [92, 389] width 11 height 11
click at [248, 437] on p "[EMAIL_ADDRESS][DOMAIN_NAME]" at bounding box center [258, 431] width 160 height 14
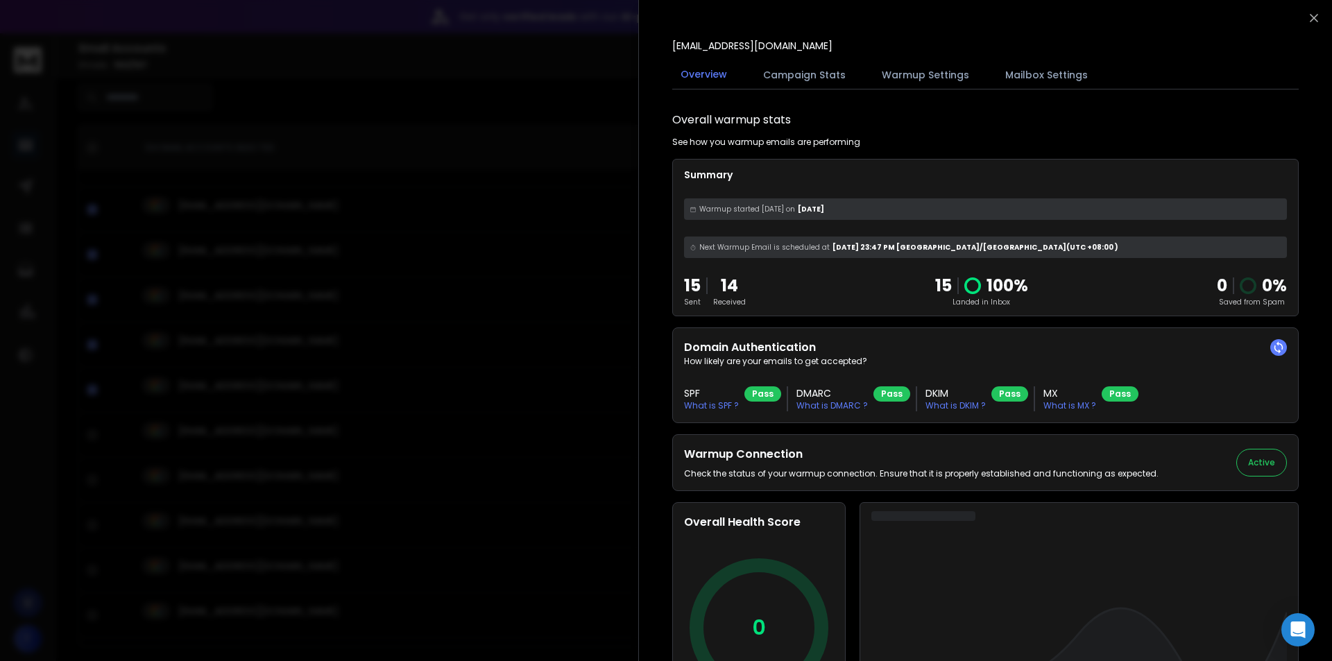
click at [101, 431] on div at bounding box center [666, 330] width 1332 height 661
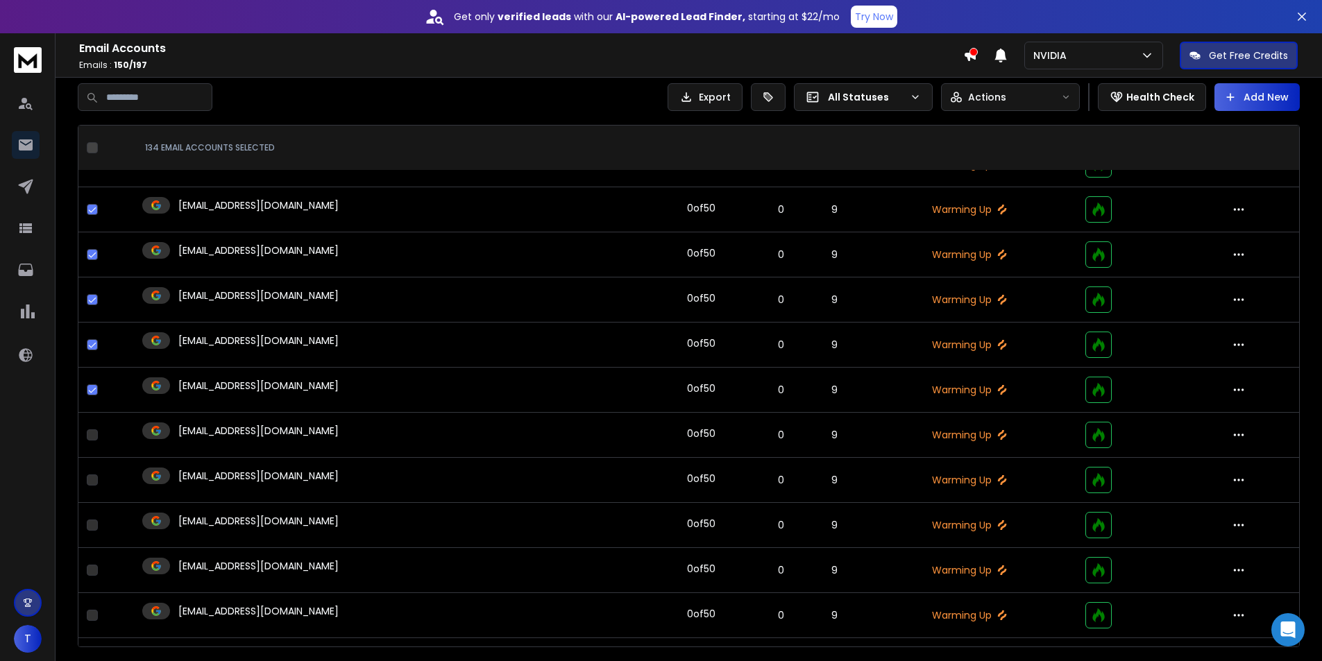
click at [88, 430] on button "button" at bounding box center [92, 435] width 11 height 11
click at [214, 475] on p "[EMAIL_ADDRESS][DOMAIN_NAME]" at bounding box center [258, 476] width 160 height 14
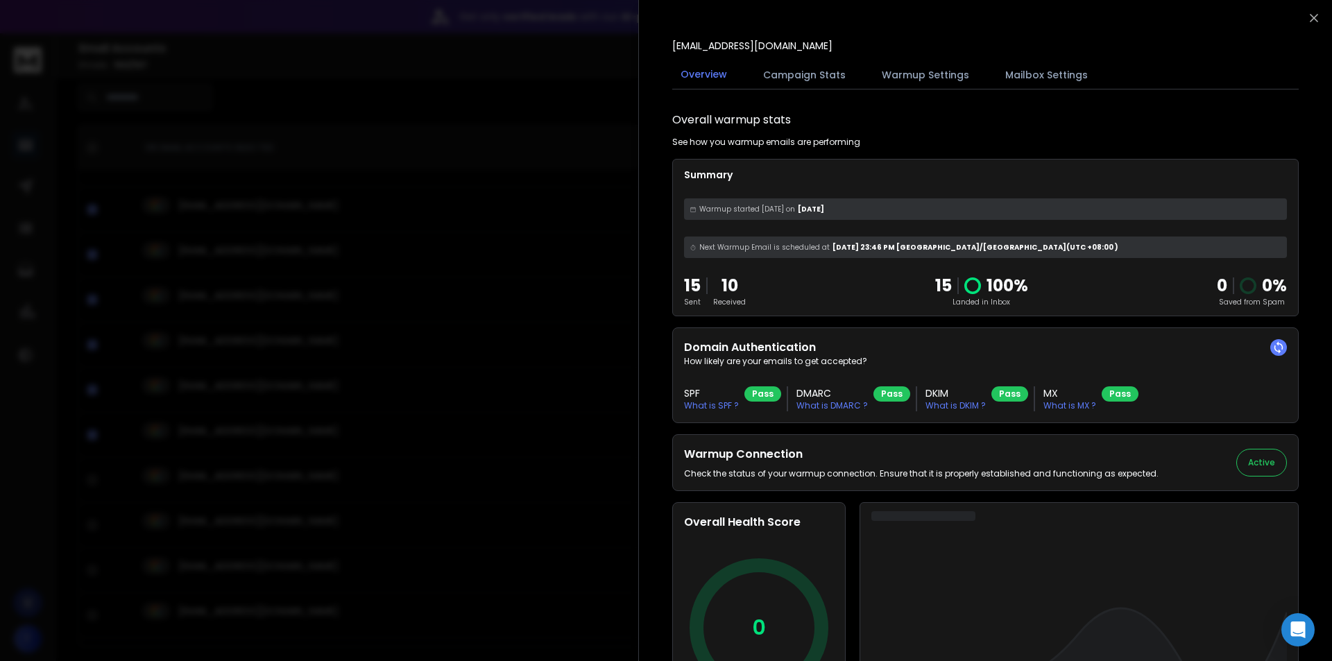
click at [333, 471] on div at bounding box center [666, 330] width 1332 height 661
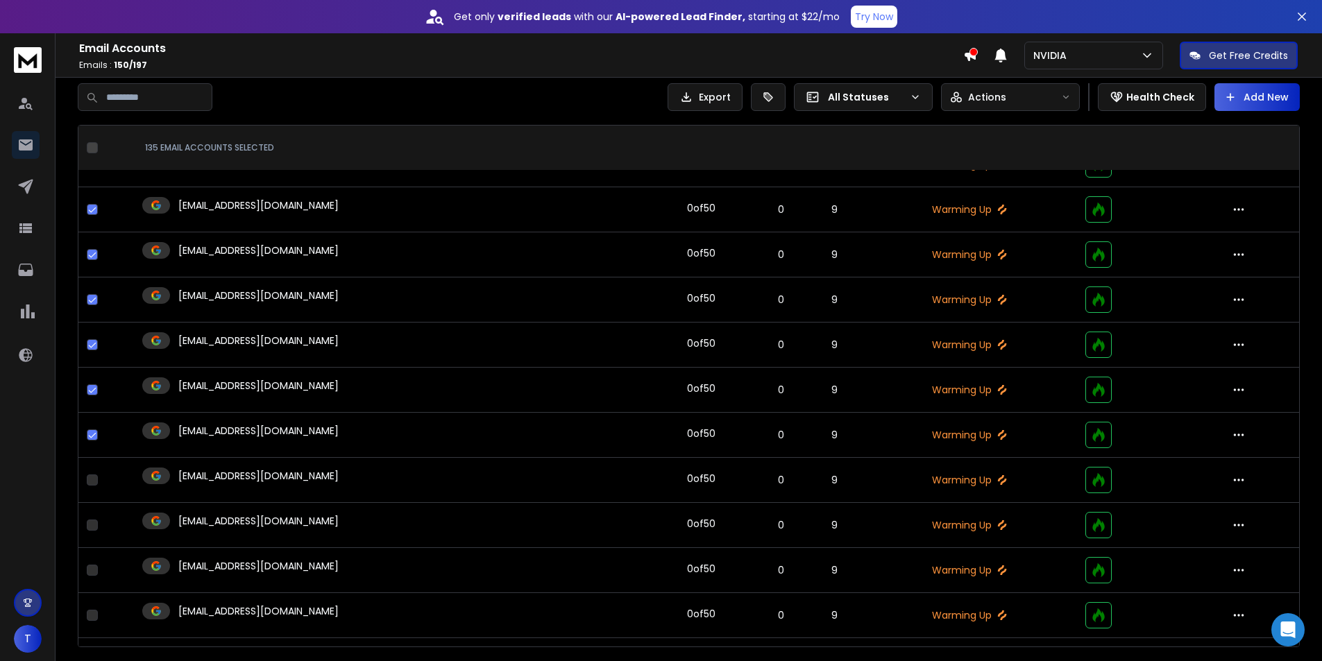
click at [95, 482] on button "button" at bounding box center [92, 480] width 11 height 11
click at [235, 519] on p "[EMAIL_ADDRESS][DOMAIN_NAME]" at bounding box center [258, 521] width 160 height 14
